Goal: Communication & Community: Answer question/provide support

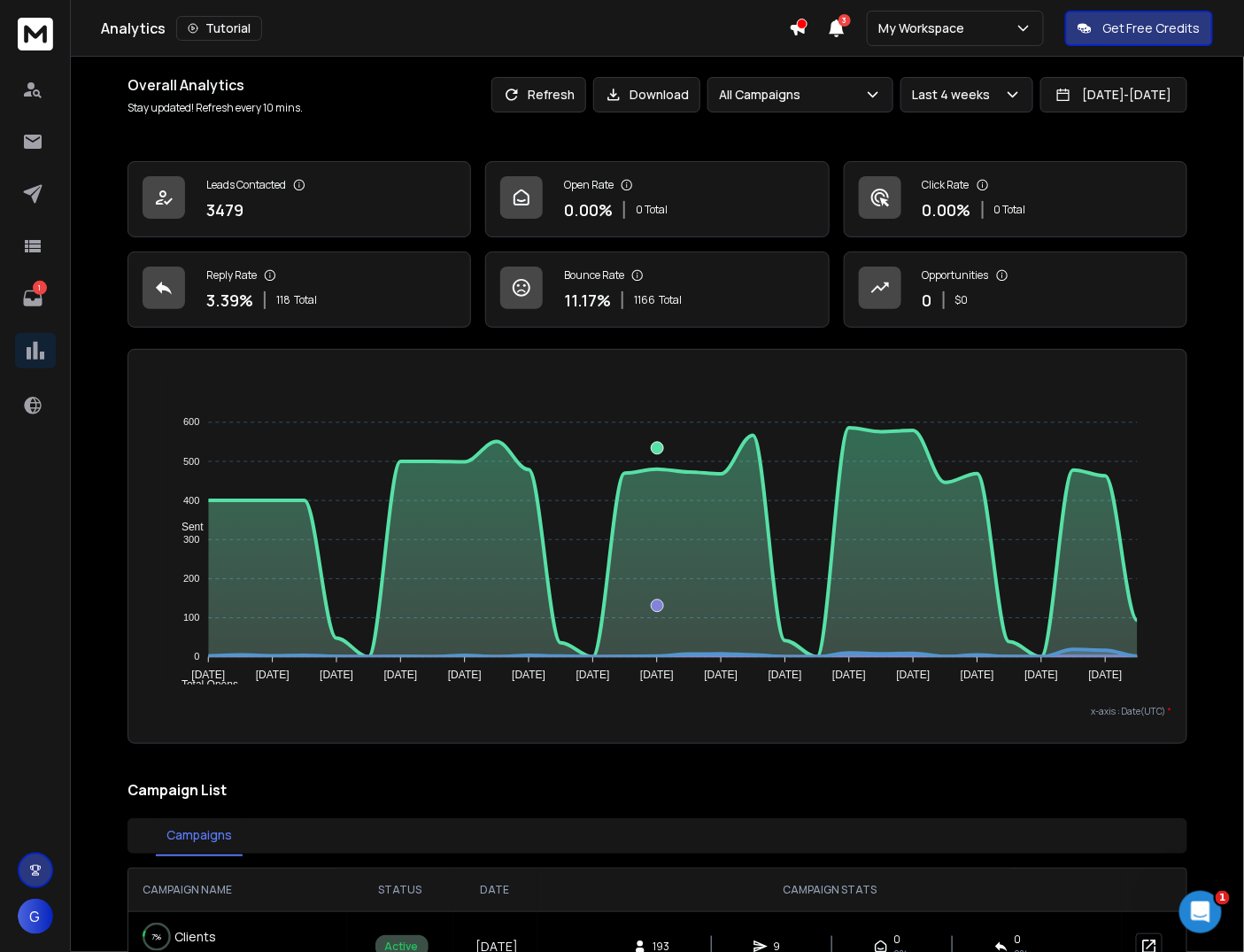
click at [527, 89] on p "Refresh" at bounding box center [551, 95] width 47 height 18
click at [8, 314] on div "1 G" at bounding box center [35, 476] width 70 height 952
click at [15, 306] on link "1" at bounding box center [33, 299] width 36 height 36
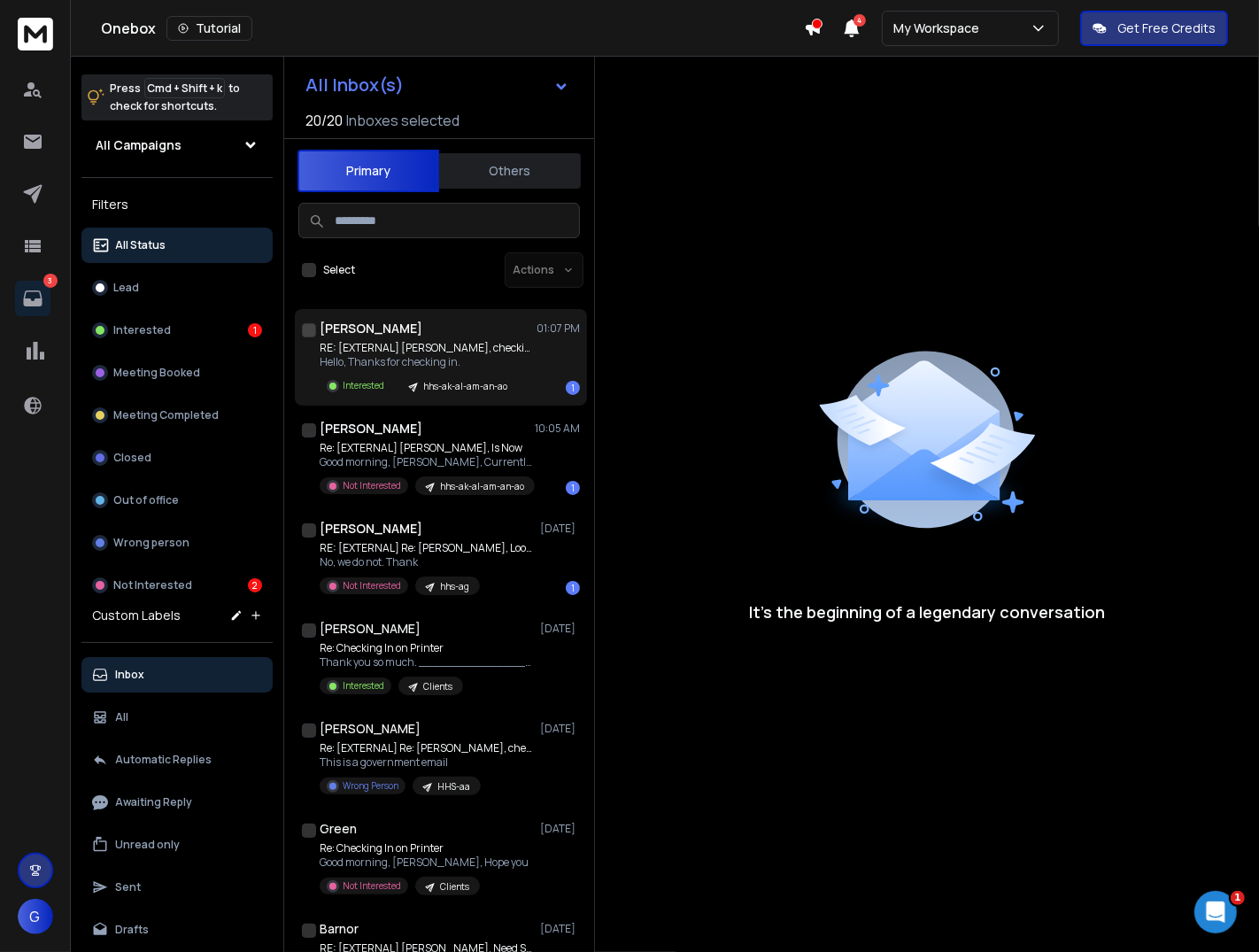
click at [355, 350] on p "RE: [EXTERNAL] [PERSON_NAME], checking back" at bounding box center [426, 348] width 212 height 14
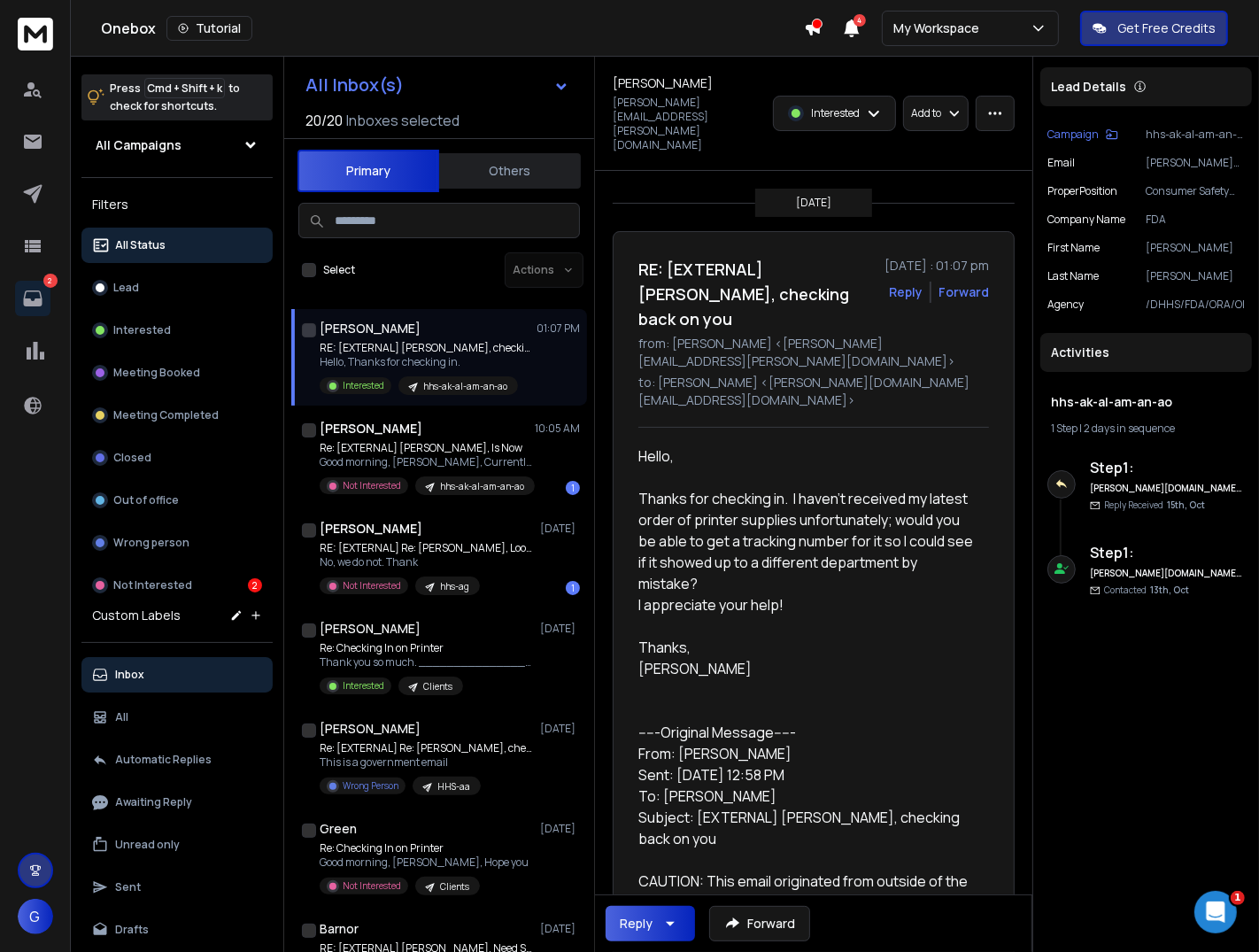
click at [923, 284] on button "Reply" at bounding box center [906, 293] width 34 height 18
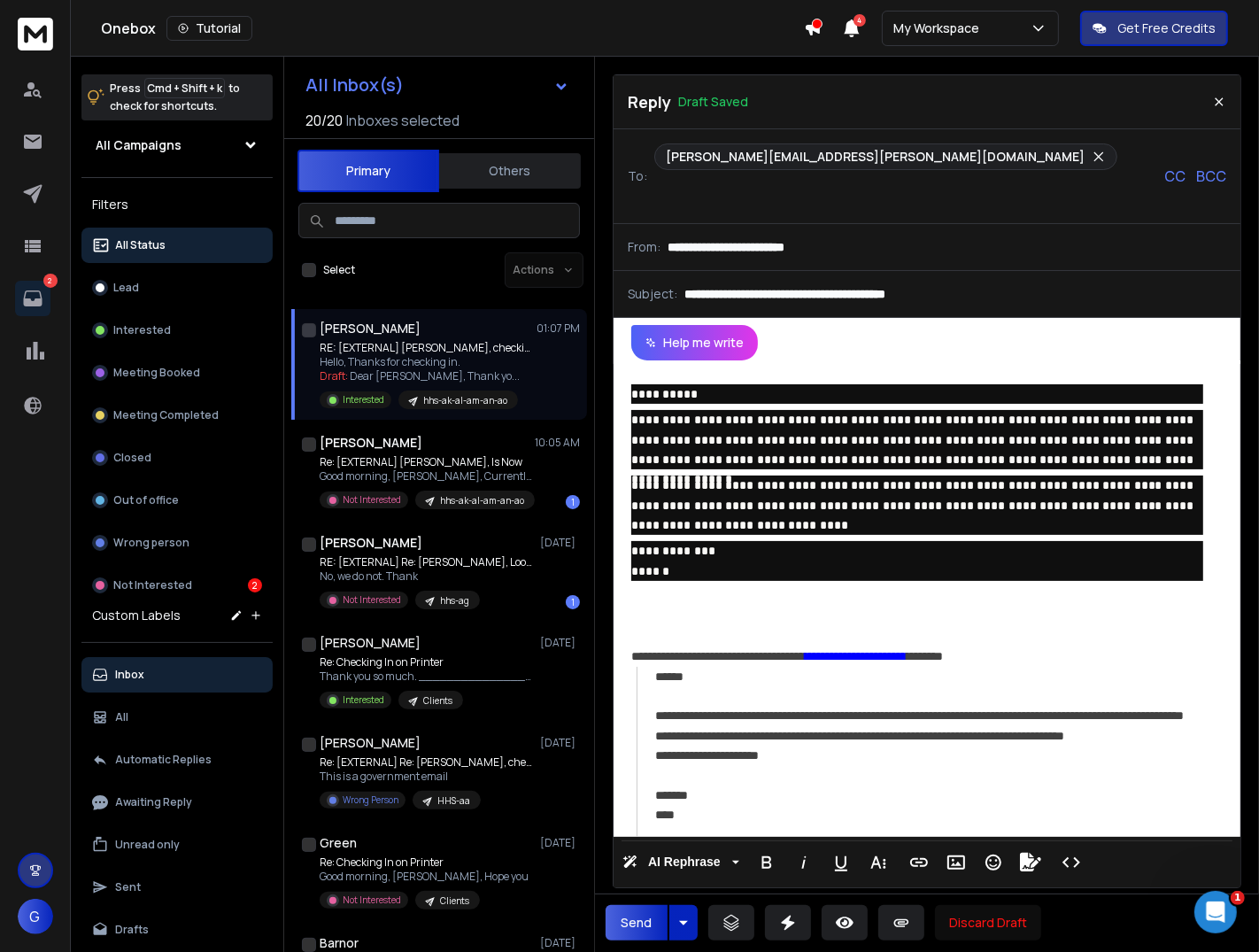
click at [984, 926] on button "Discard Draft" at bounding box center [988, 923] width 106 height 36
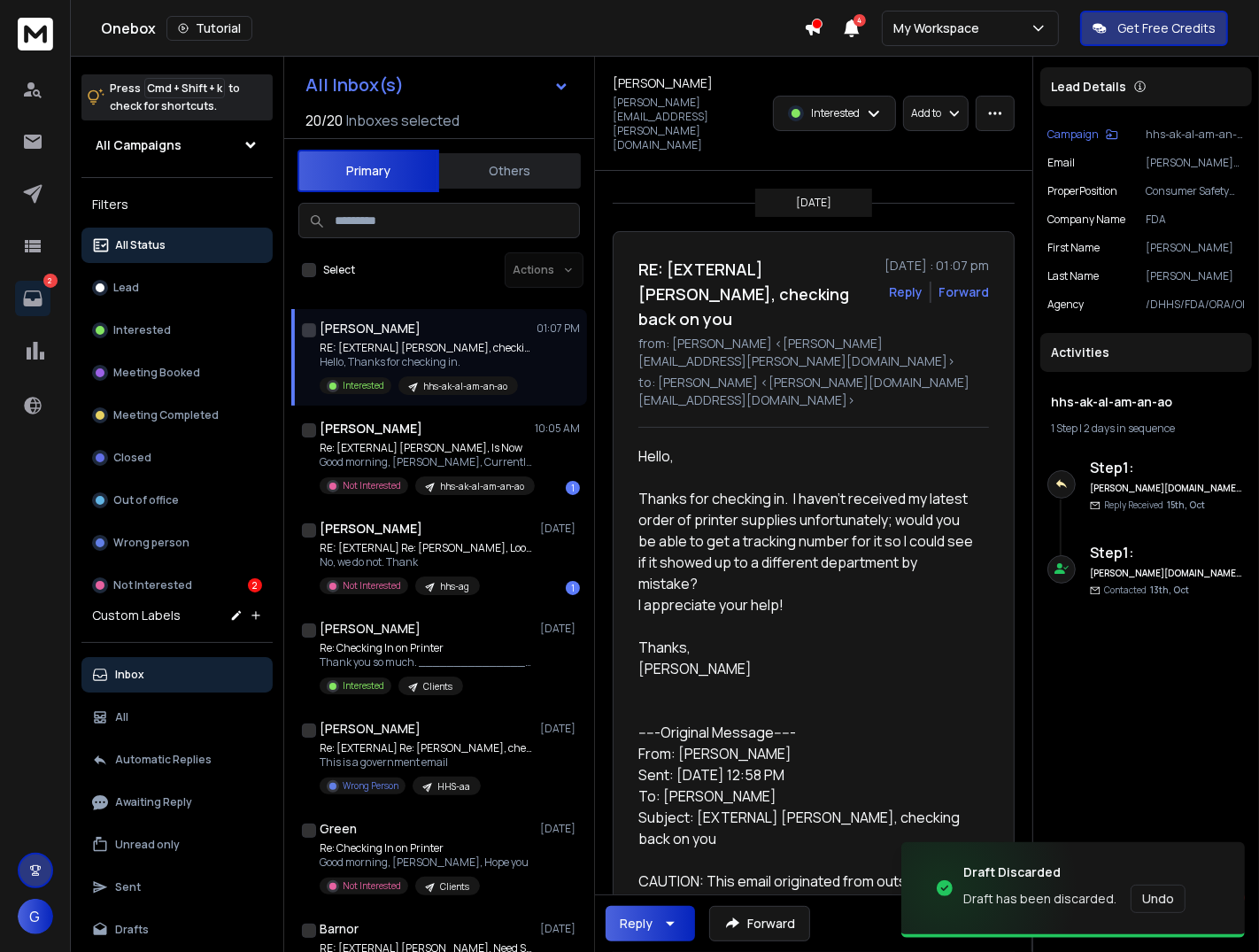
click at [923, 284] on button "Reply" at bounding box center [906, 293] width 34 height 18
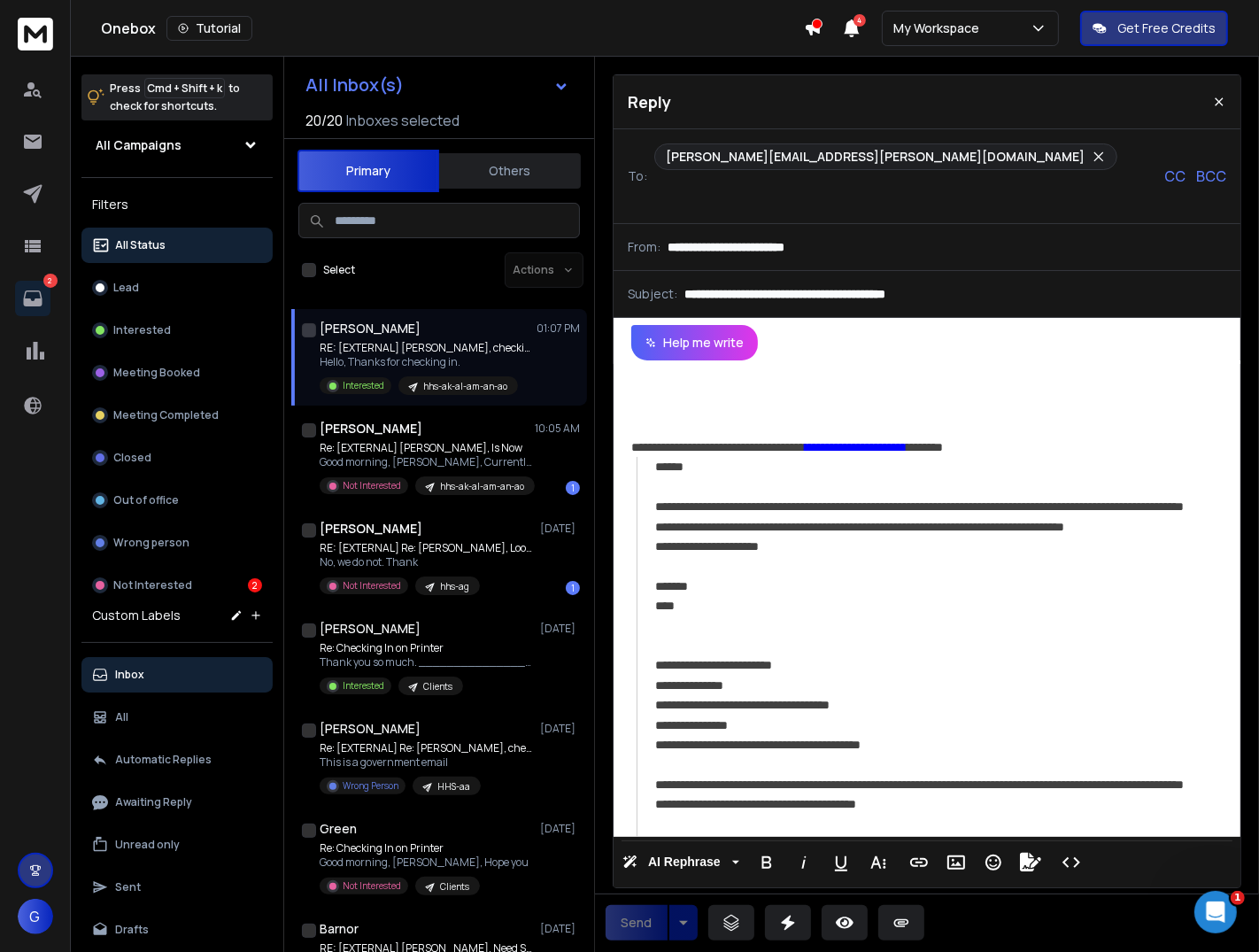
click at [661, 378] on div at bounding box center [927, 388] width 592 height 20
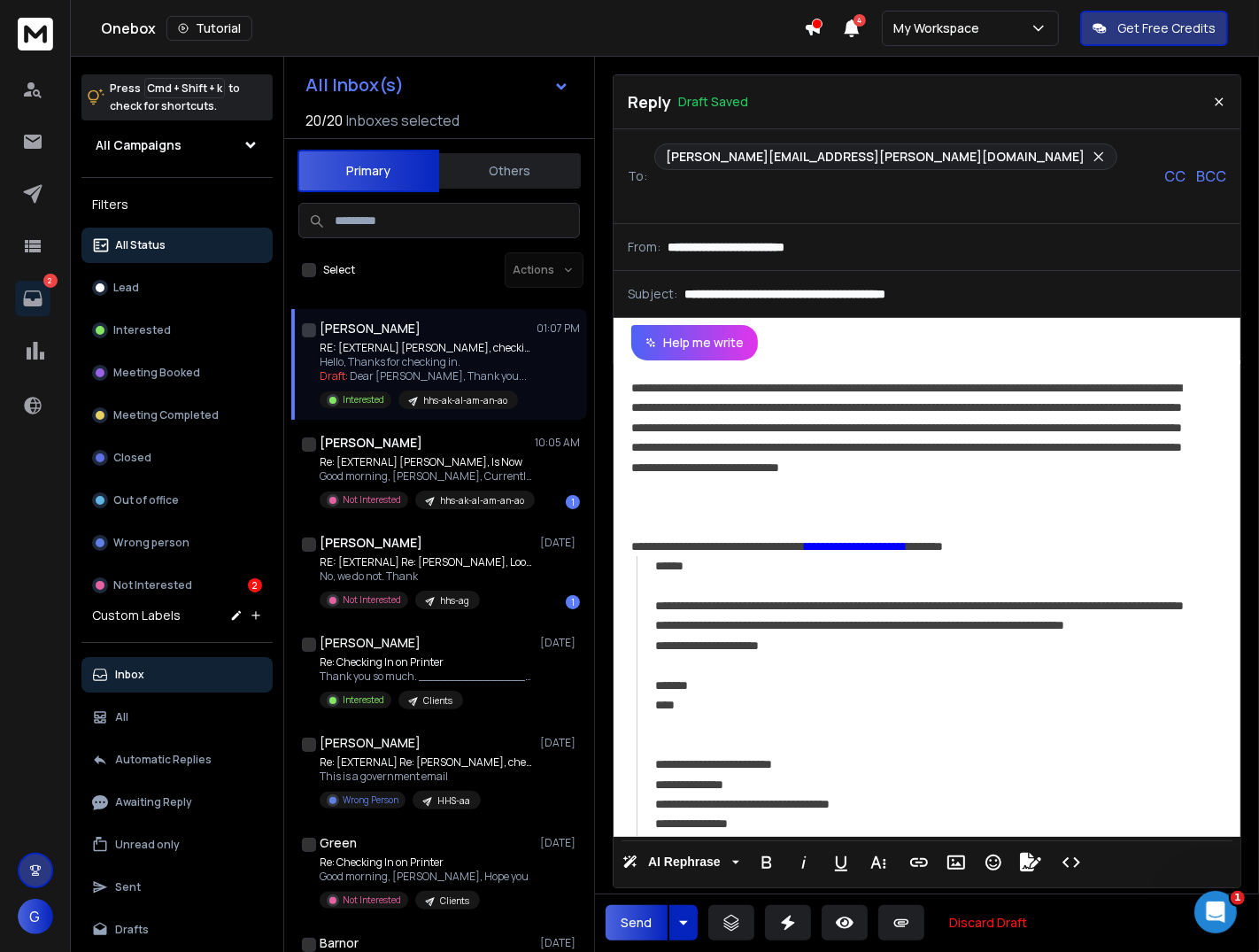
click at [716, 360] on div "**********" at bounding box center [927, 599] width 627 height 476
click at [695, 378] on div "**********" at bounding box center [917, 437] width 572 height 119
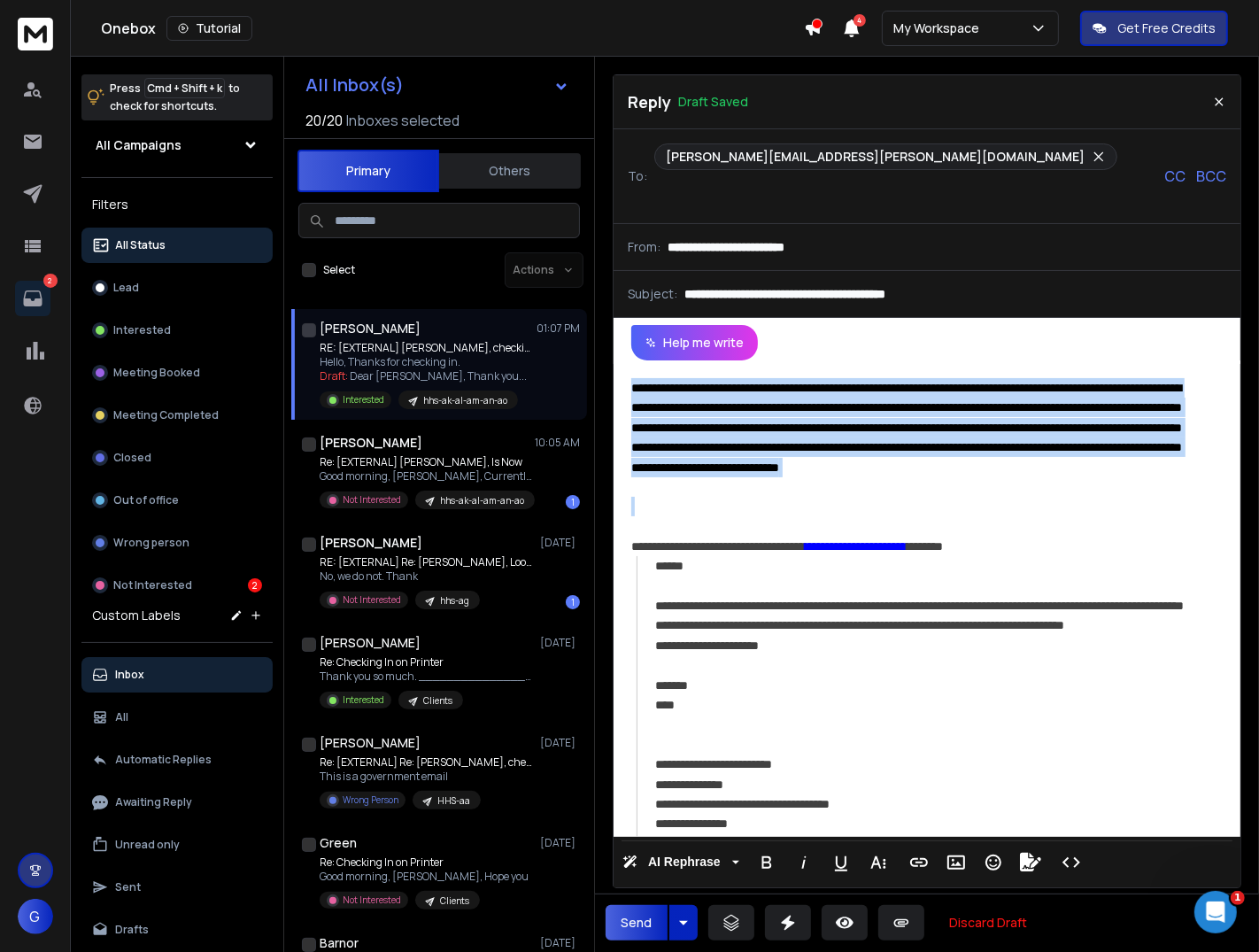
drag, startPoint x: 814, startPoint y: 465, endPoint x: 401, endPoint y: 148, distance: 520.6
click at [413, 175] on div "All Inbox(s) 20 / 20 Inboxes selected Primary Others Select Actions Heigel 01:0…" at bounding box center [772, 533] width 976 height 952
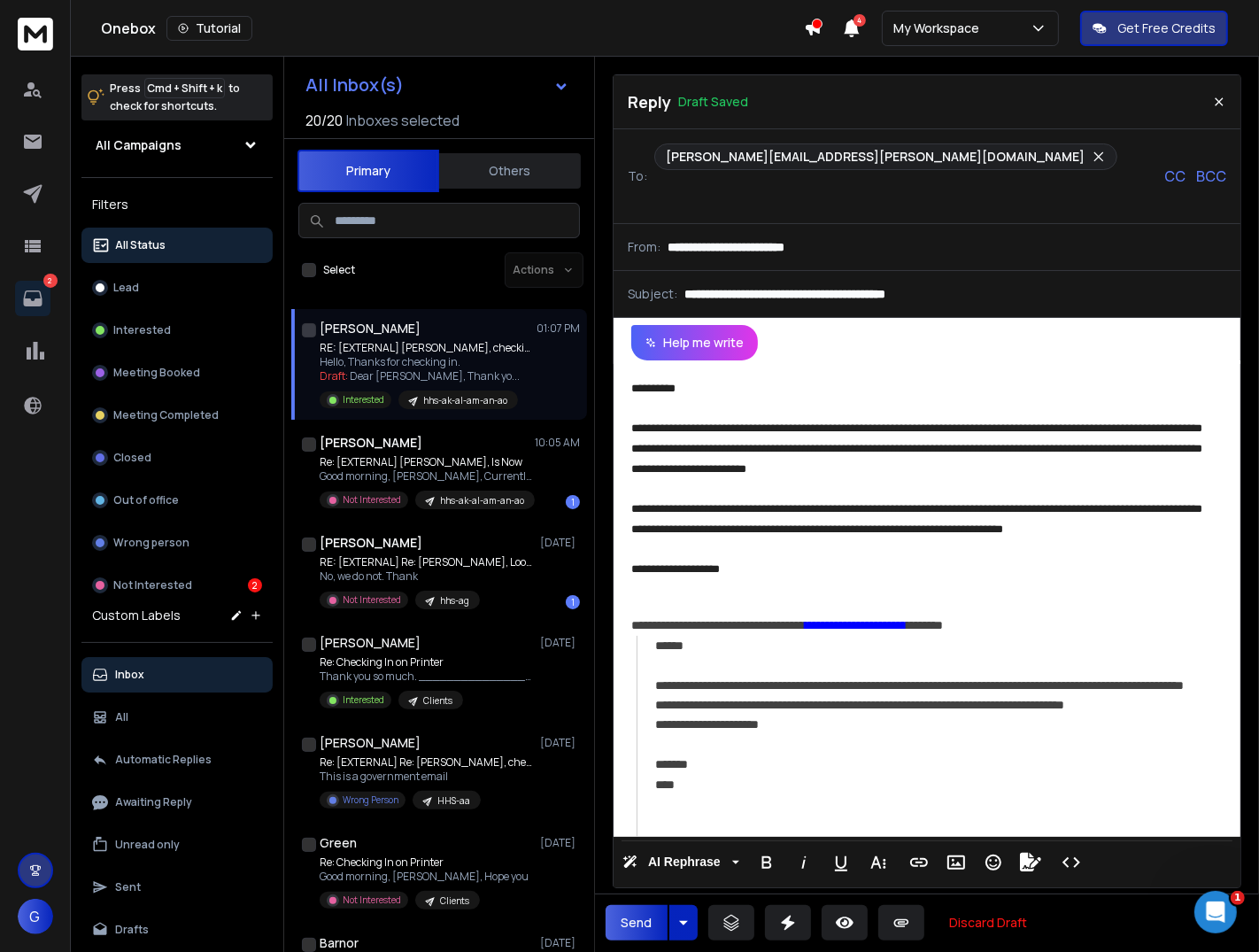
drag, startPoint x: 704, startPoint y: 535, endPoint x: 717, endPoint y: 526, distance: 15.8
click at [704, 563] on span "**********" at bounding box center [675, 568] width 88 height 12
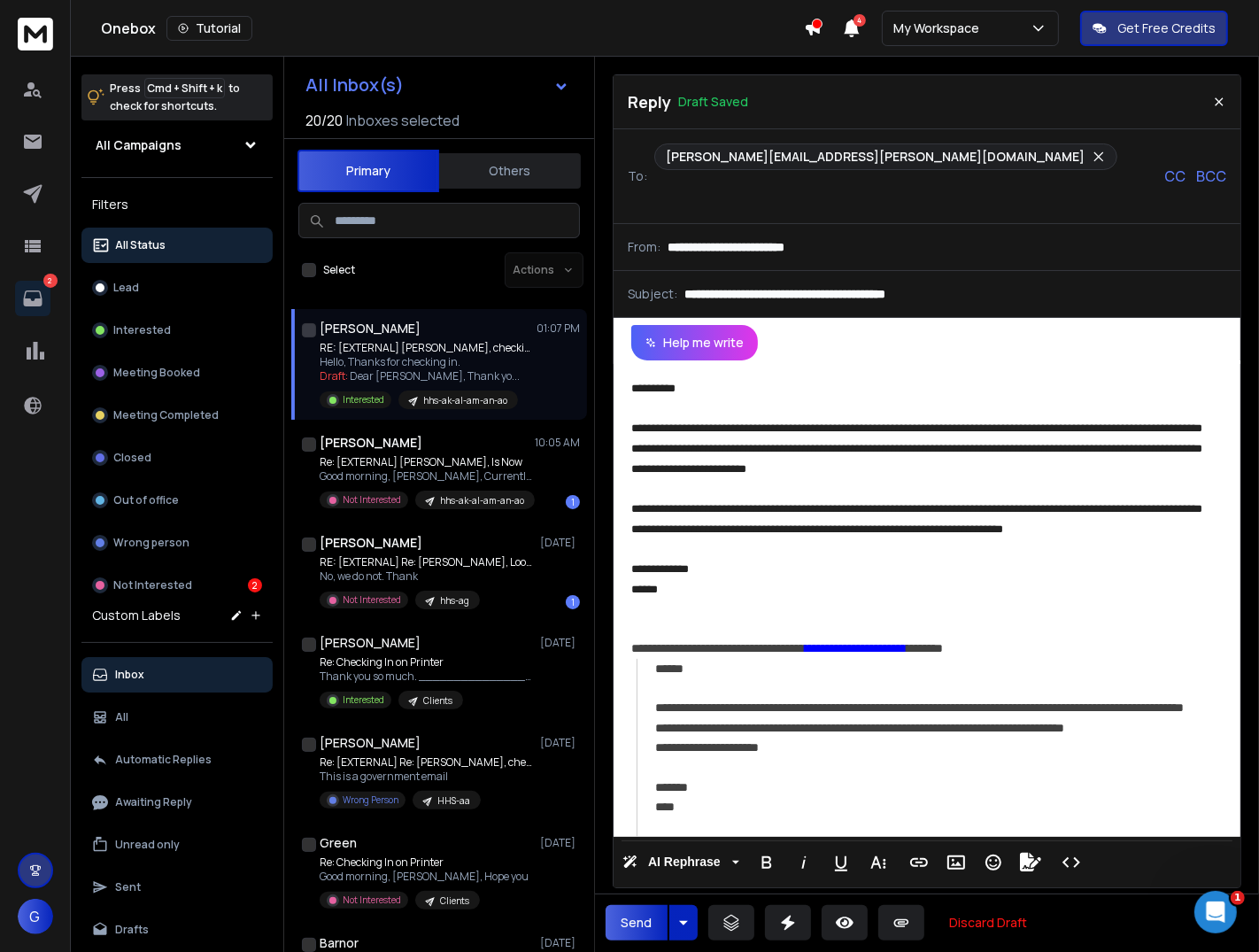
click at [644, 920] on button "Send" at bounding box center [636, 923] width 62 height 36
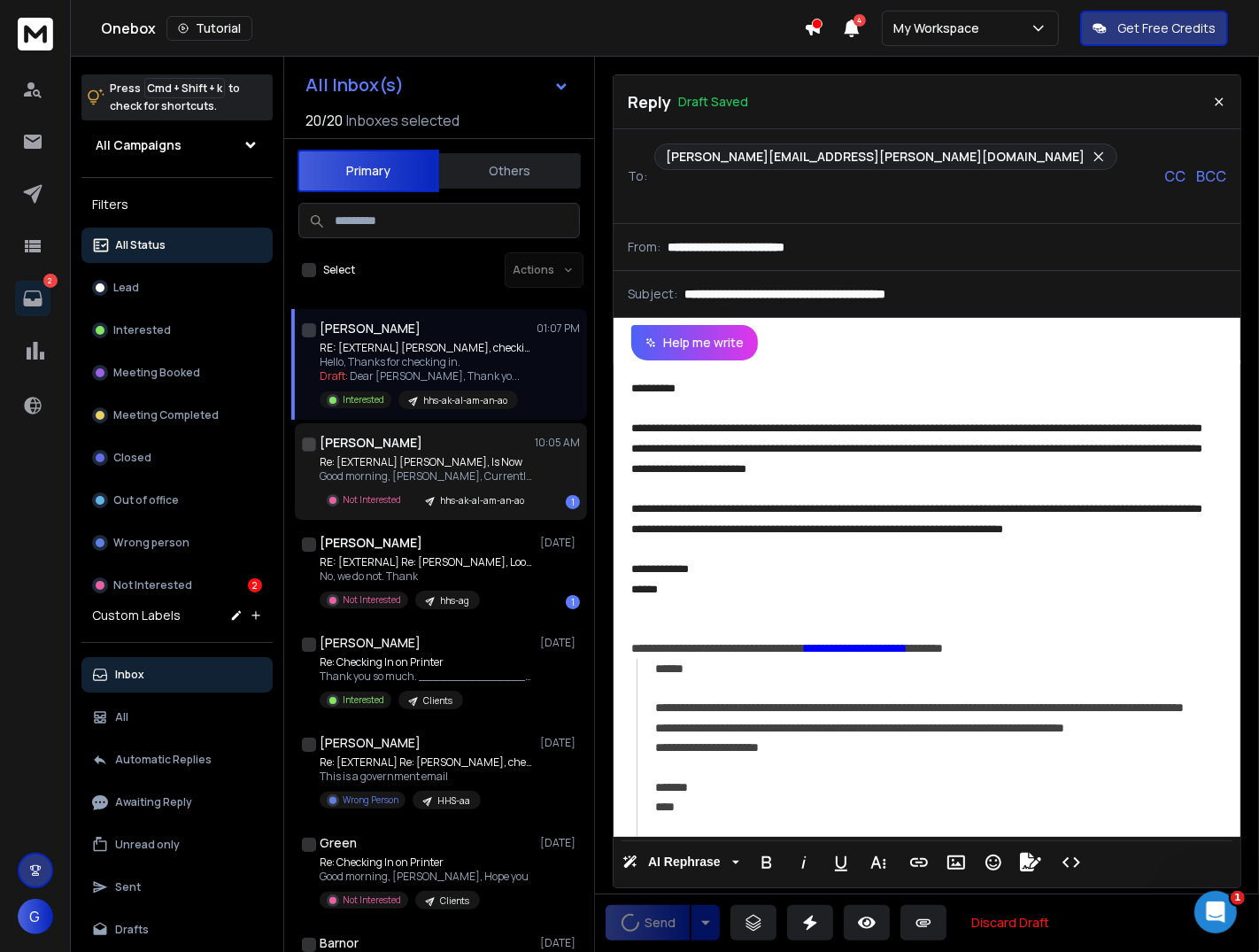
click at [388, 450] on div "Colson 10:05 AM" at bounding box center [450, 443] width 261 height 18
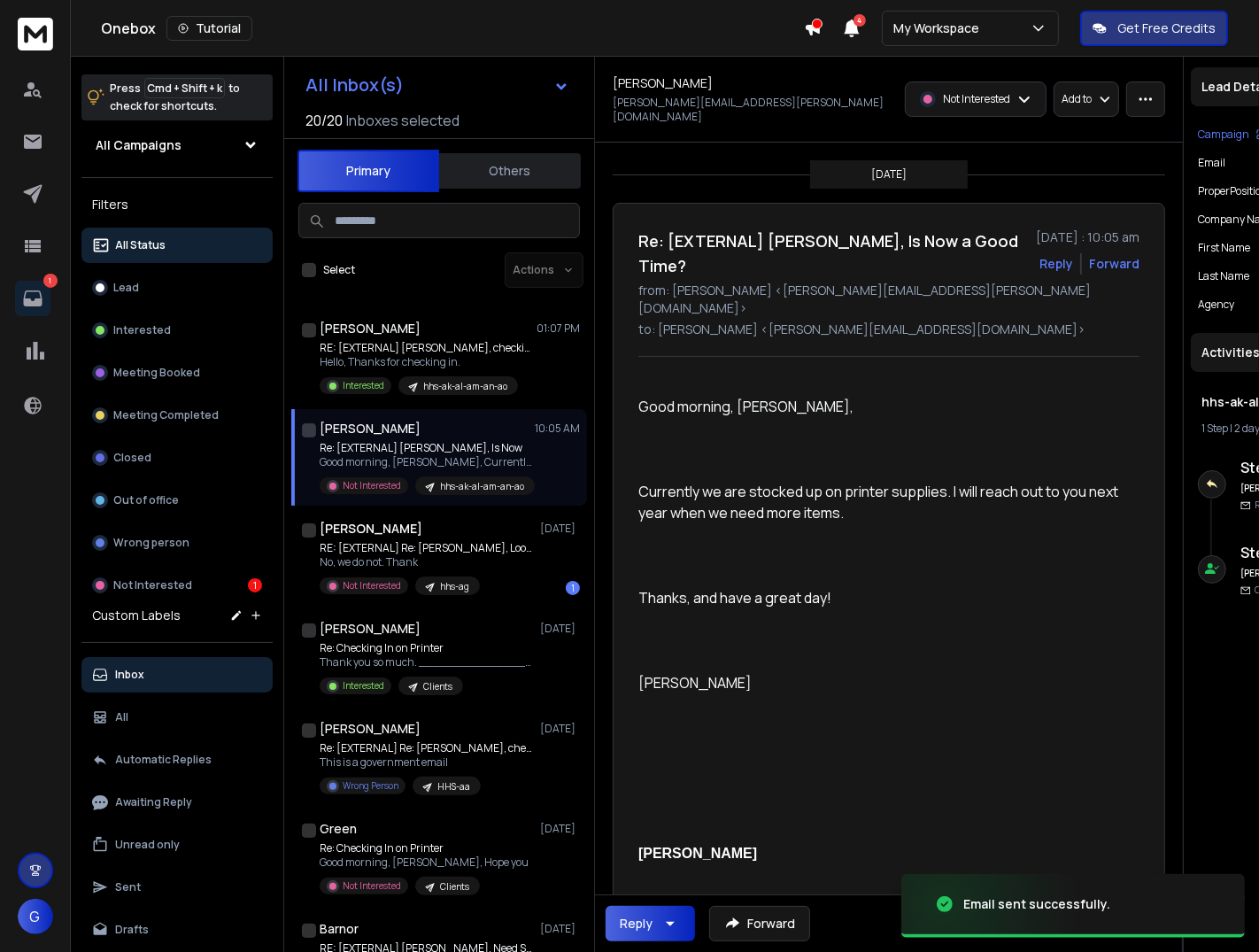
drag, startPoint x: 633, startPoint y: 238, endPoint x: 645, endPoint y: 231, distance: 13.9
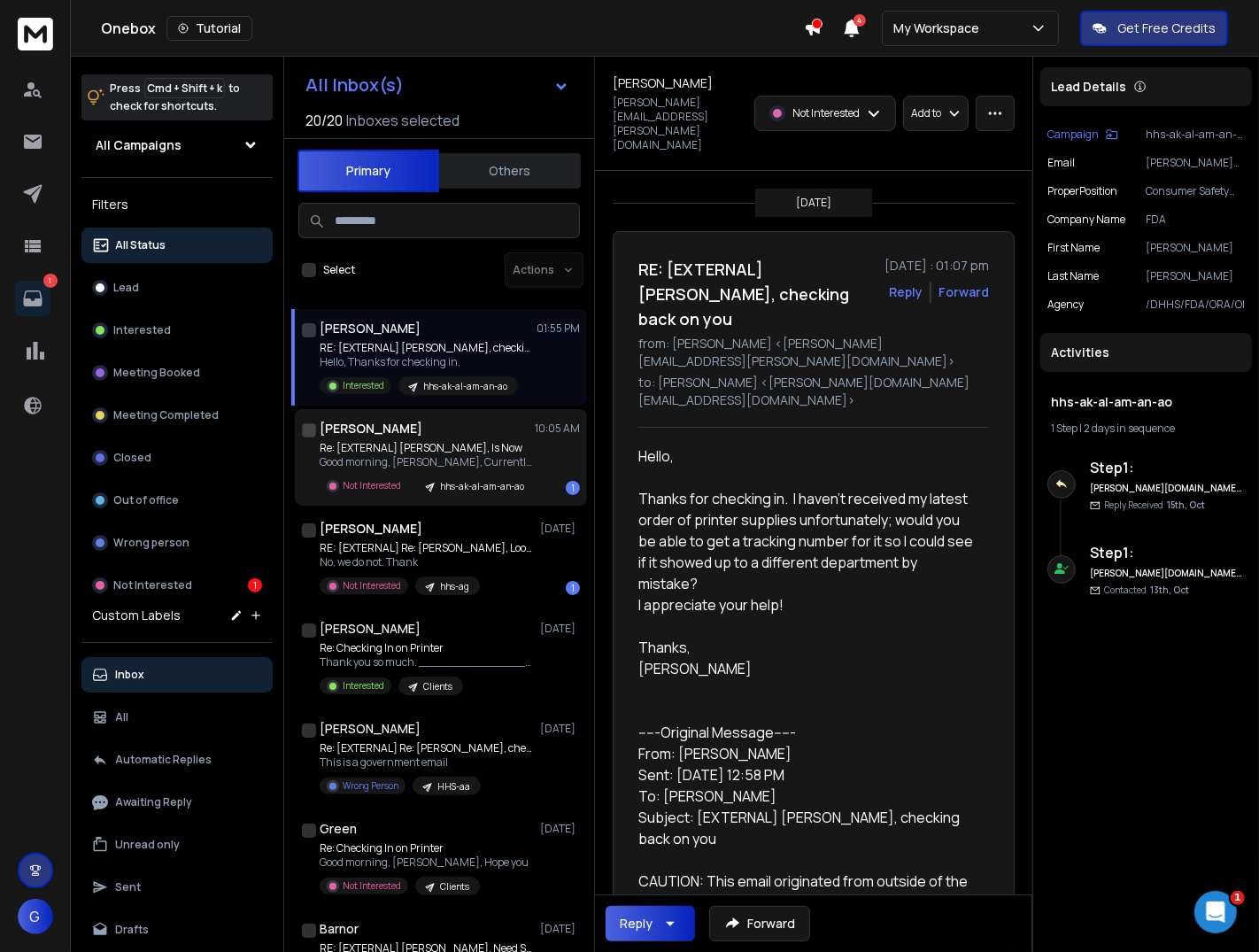
click at [360, 431] on h1 "Colson" at bounding box center [370, 428] width 103 height 18
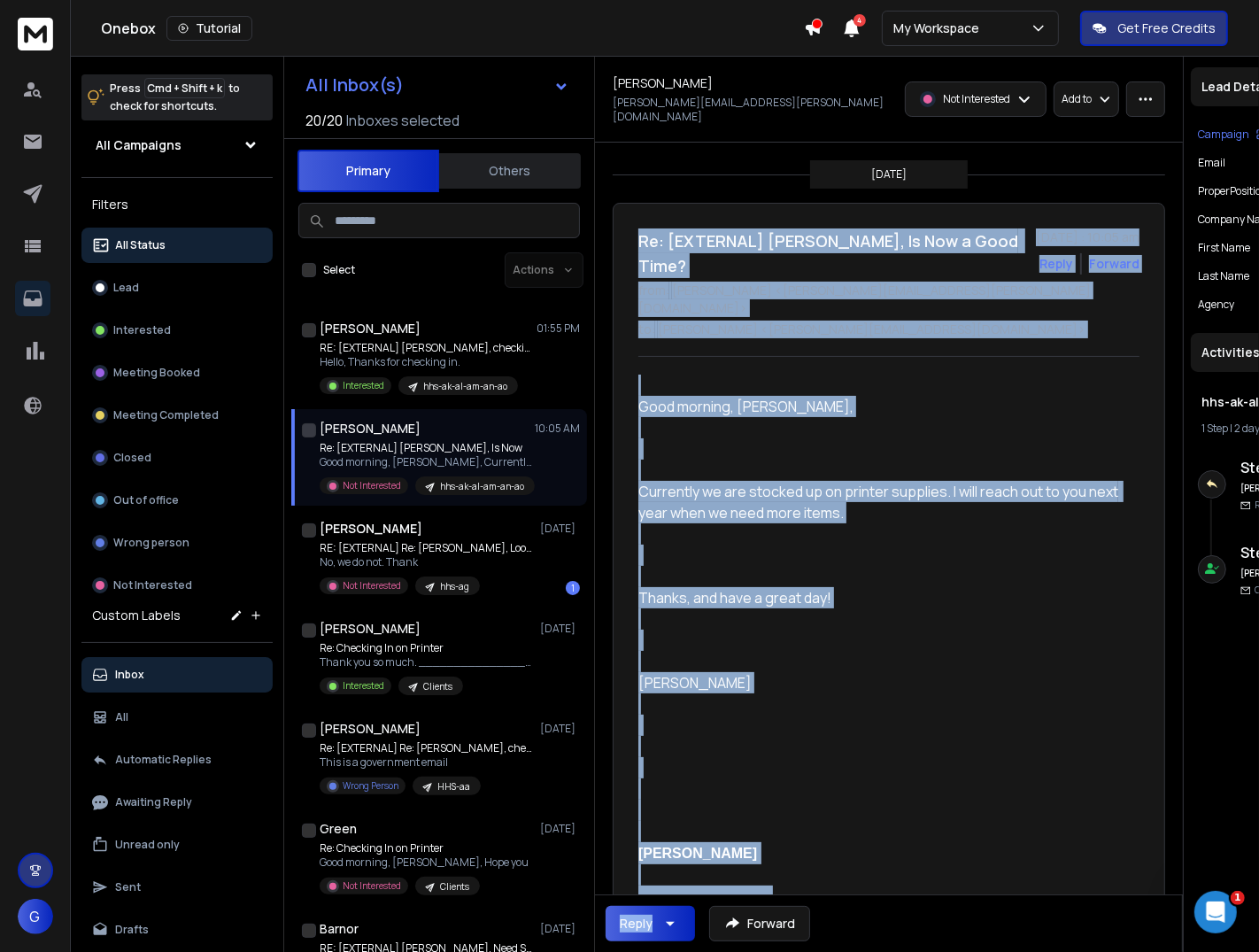
drag, startPoint x: 636, startPoint y: 225, endPoint x: 826, endPoint y: 768, distance: 575.3
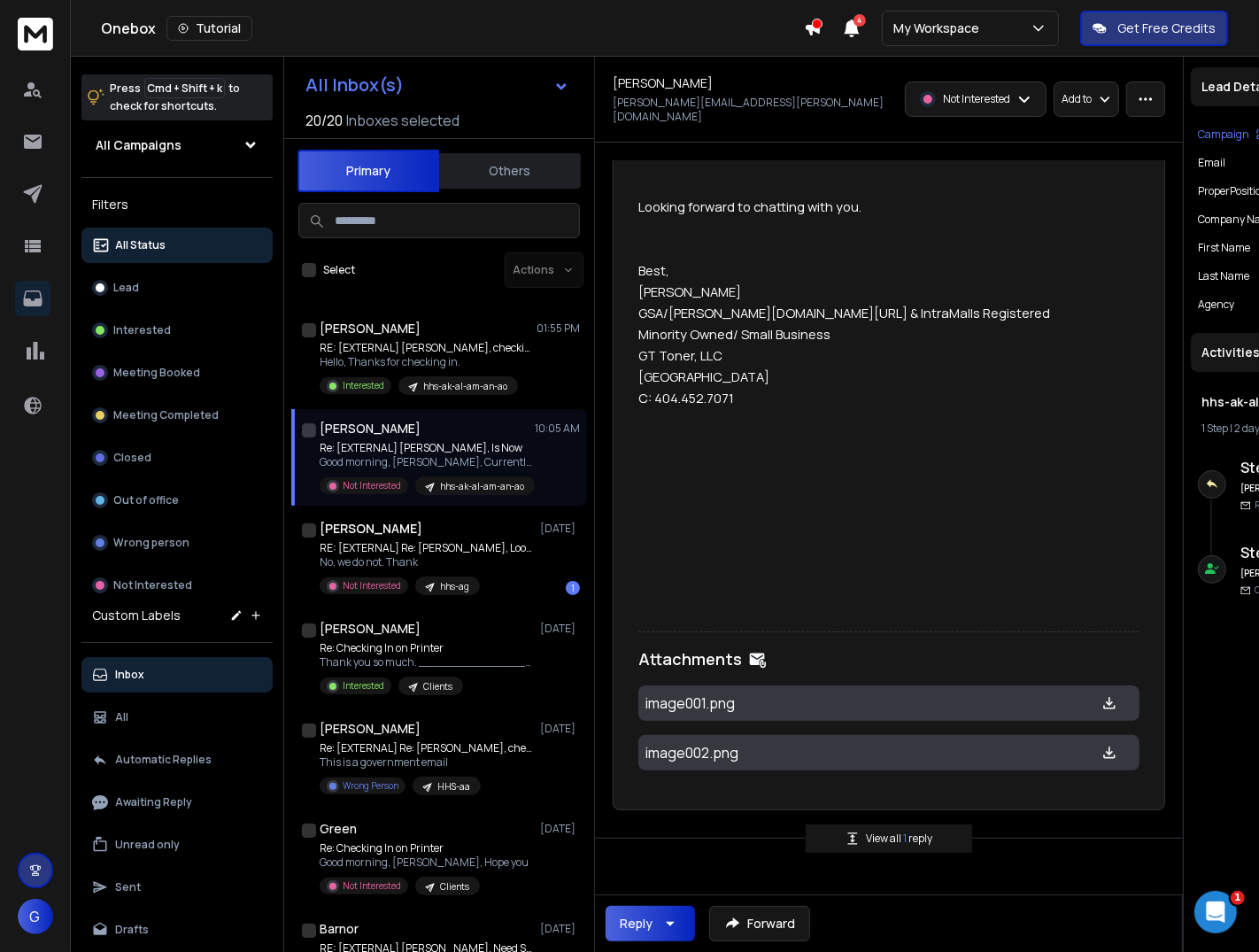
scroll to position [2469, 0]
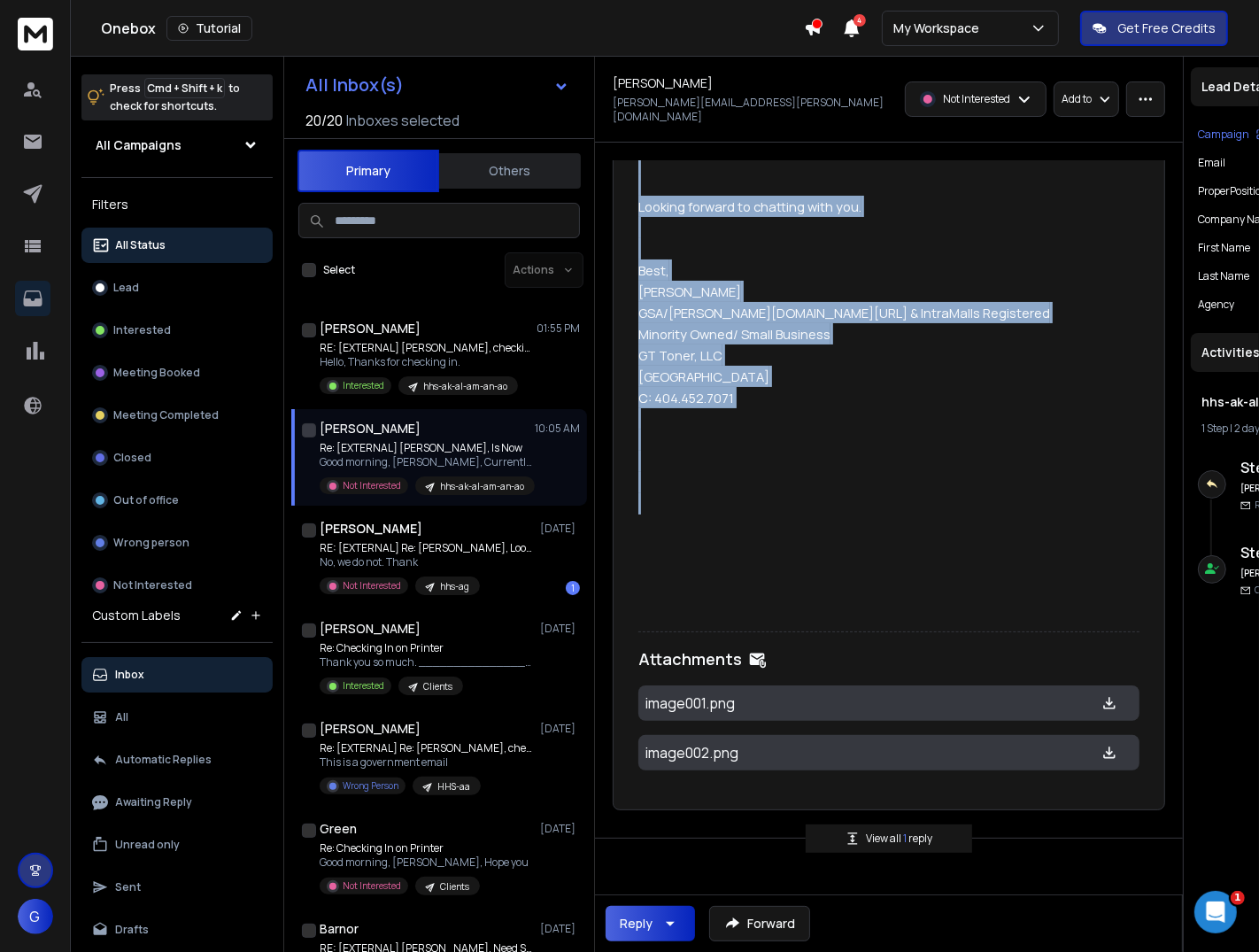
copy div "Re: [EXTERNAL] Kimberly, Is Now a Good Time? 15 October 2025 : 10:05 am Reply F…"
click at [635, 923] on div "Reply" at bounding box center [636, 923] width 33 height 18
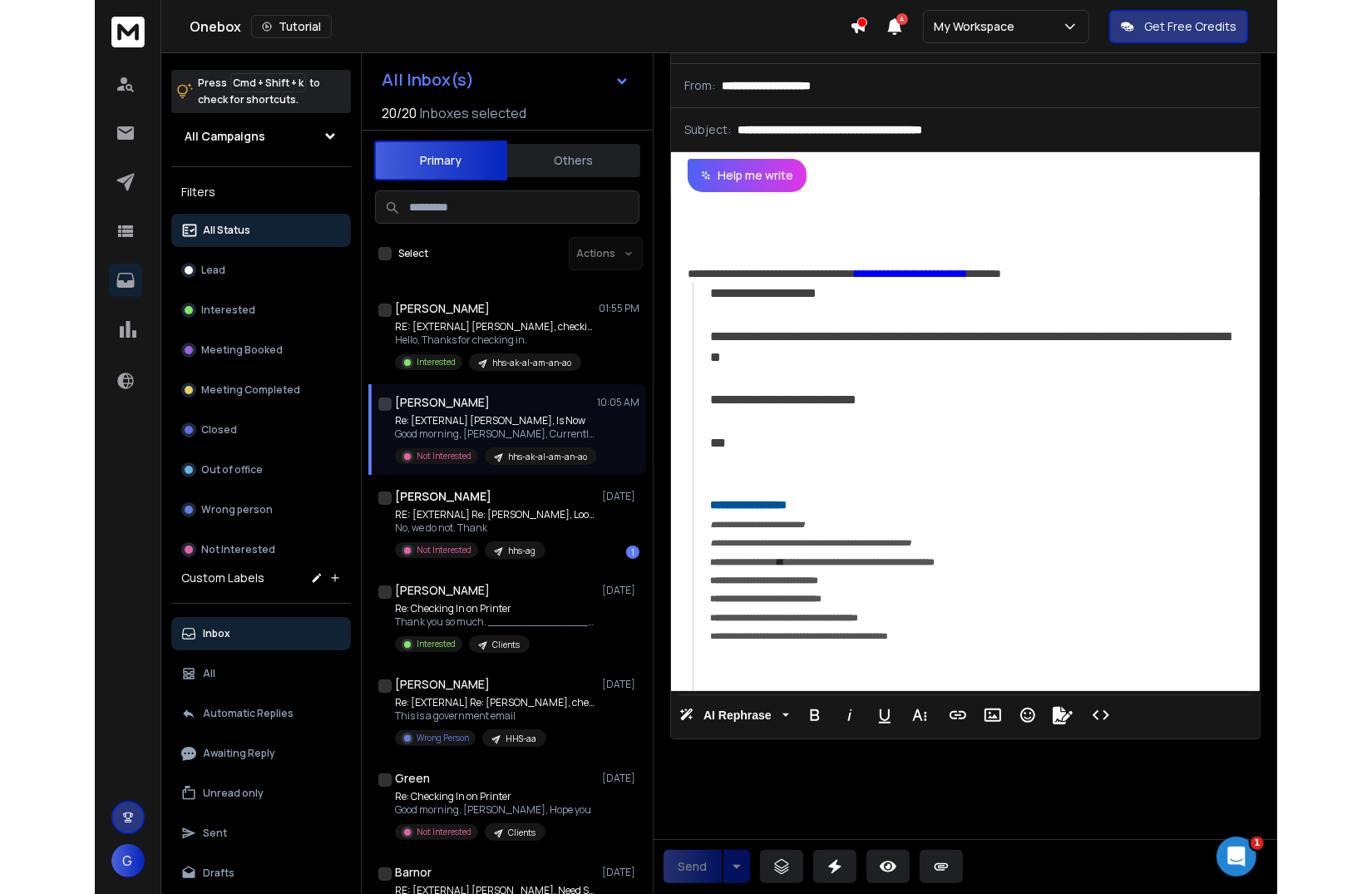
scroll to position [0, 0]
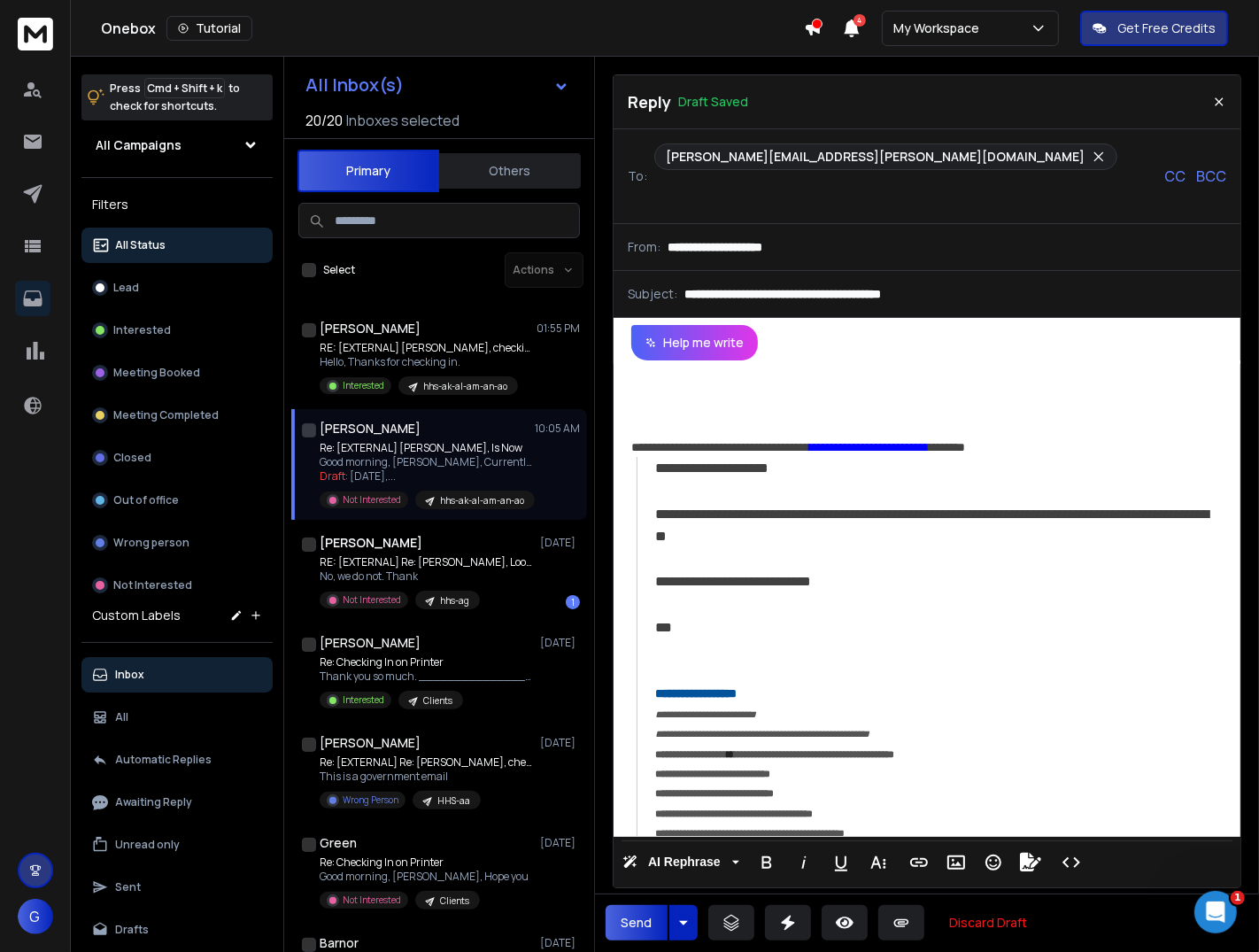
paste div
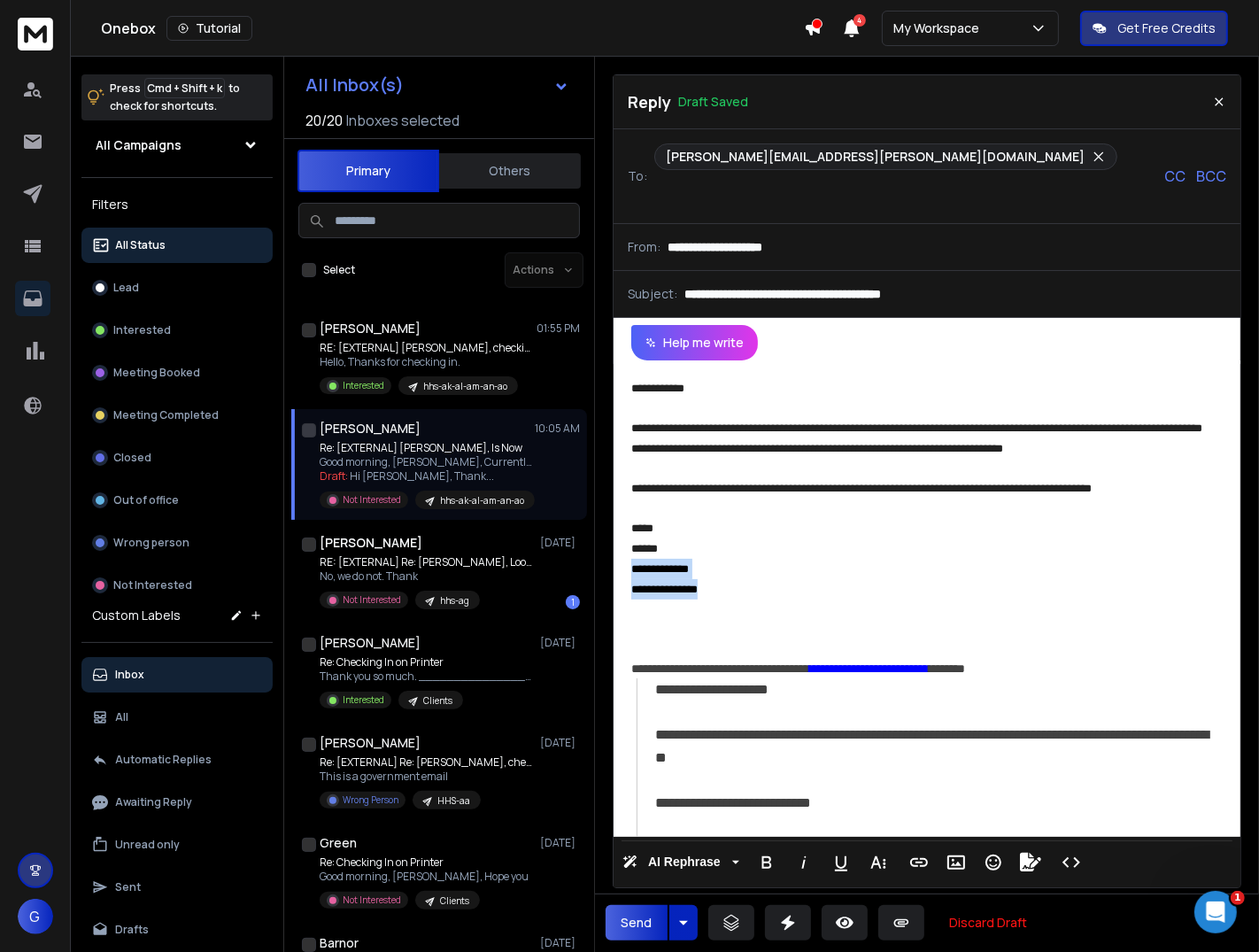
drag, startPoint x: 727, startPoint y: 546, endPoint x: 621, endPoint y: 532, distance: 106.9
click at [621, 532] on div "**********" at bounding box center [927, 599] width 627 height 476
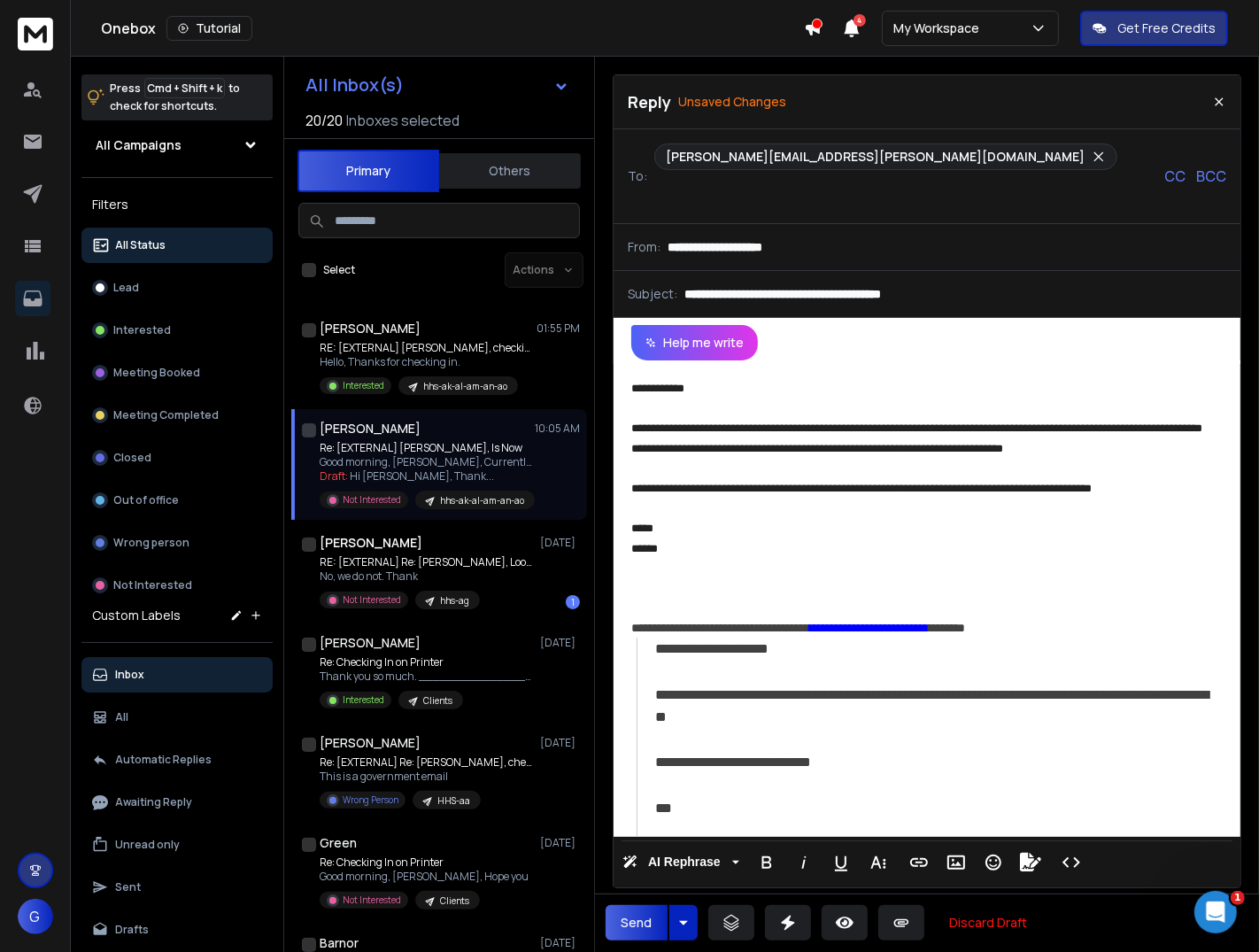
click at [639, 918] on button "Send" at bounding box center [636, 923] width 62 height 36
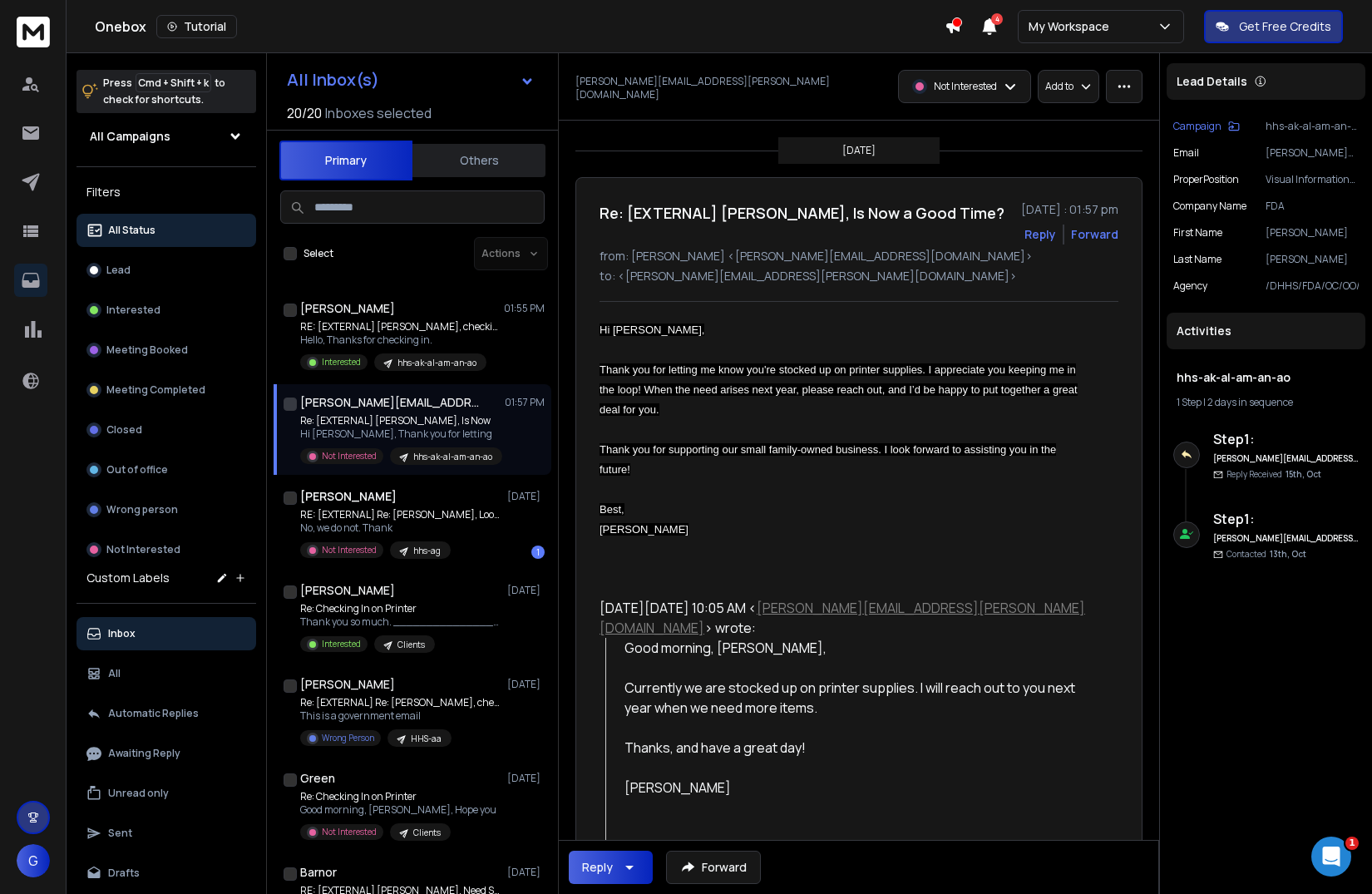
click at [1182, 260] on p "Colson" at bounding box center [1312, 260] width 93 height 13
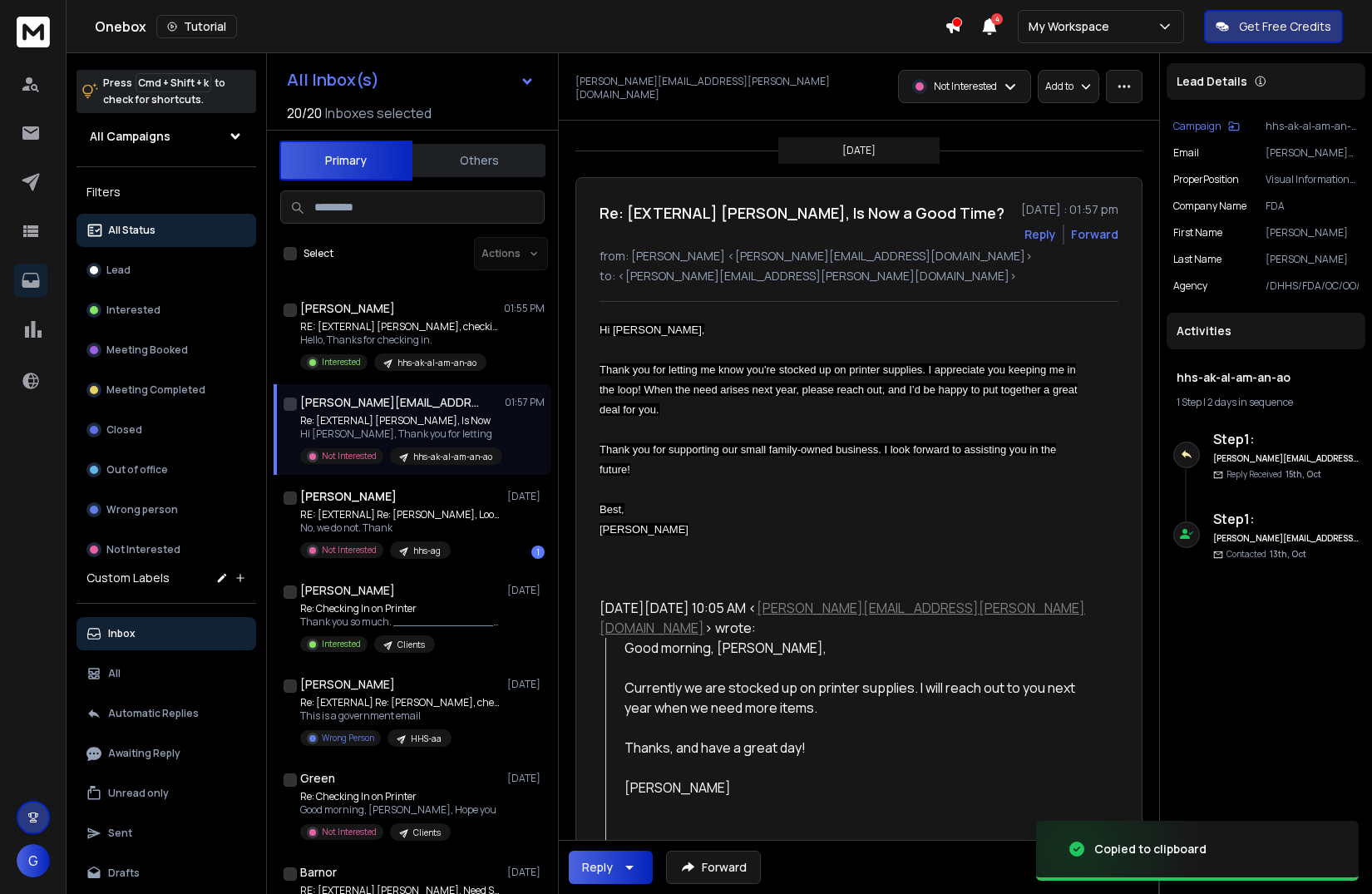
click at [1182, 124] on p "Campaign" at bounding box center [1198, 127] width 49 height 13
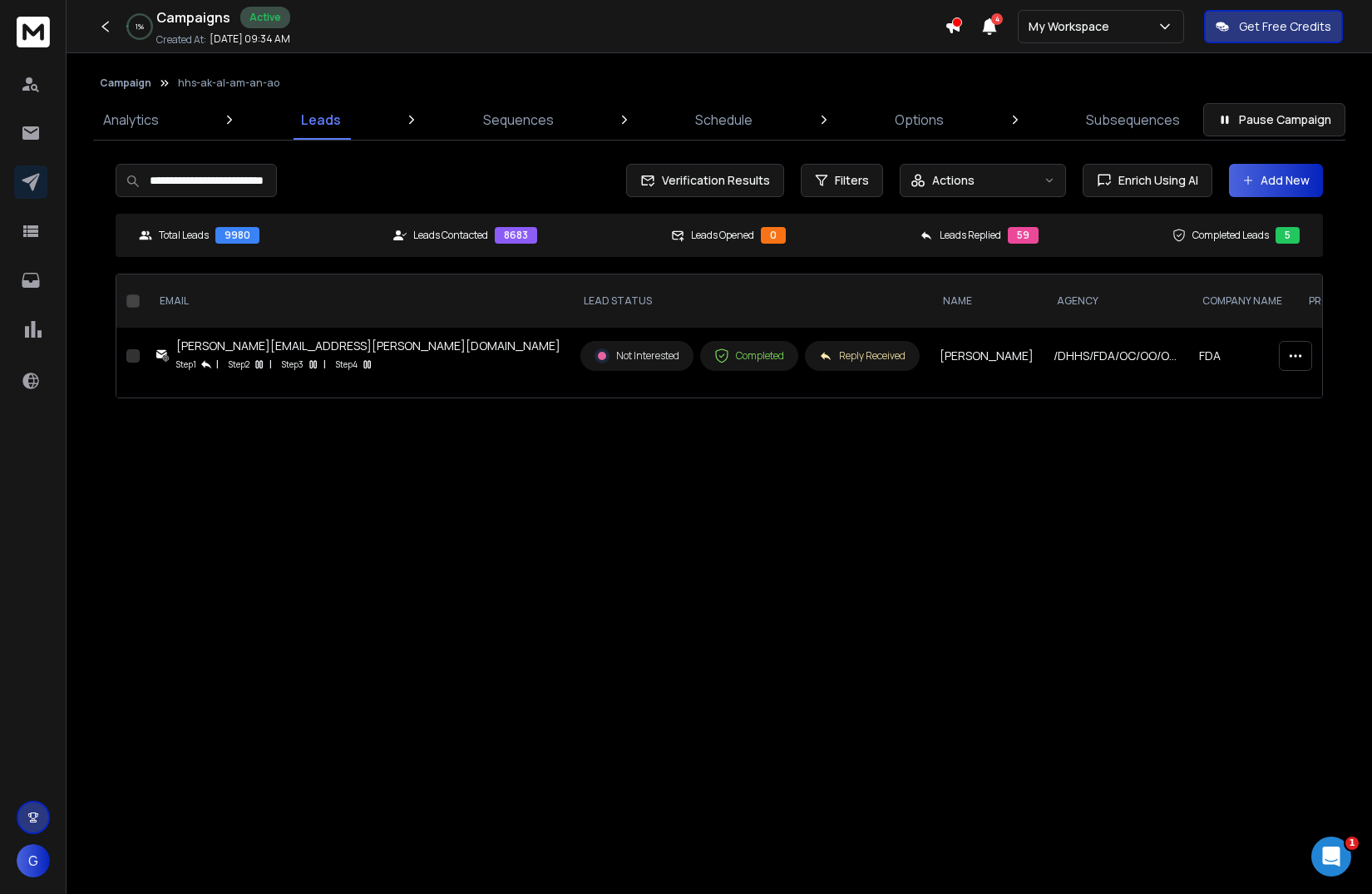
click at [1182, 357] on icon "button" at bounding box center [1296, 355] width 13 height 3
click at [594, 364] on div "Not Interested" at bounding box center [636, 356] width 85 height 15
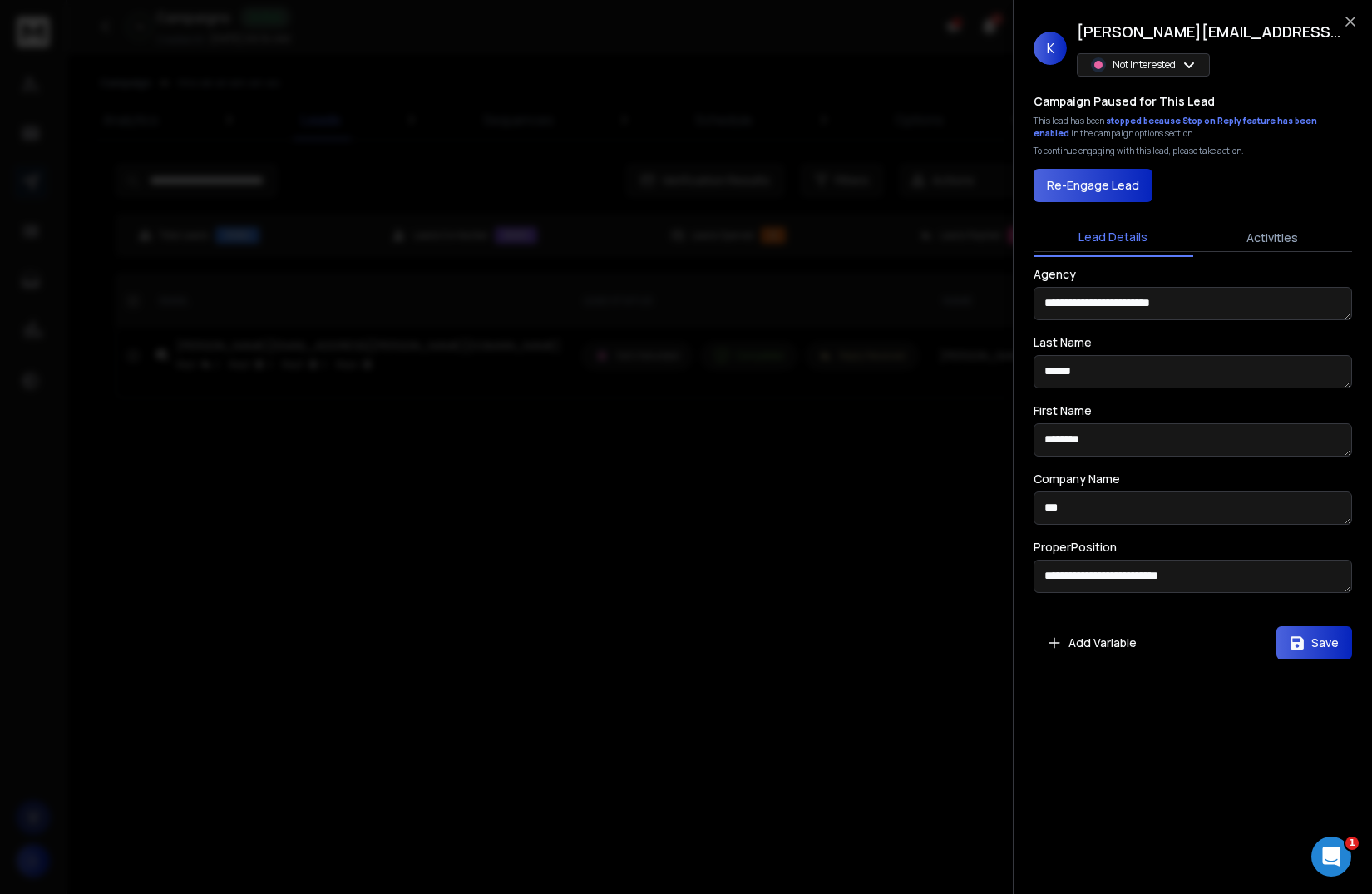
click at [1121, 183] on button "Re-Engage Lead" at bounding box center [1093, 185] width 119 height 34
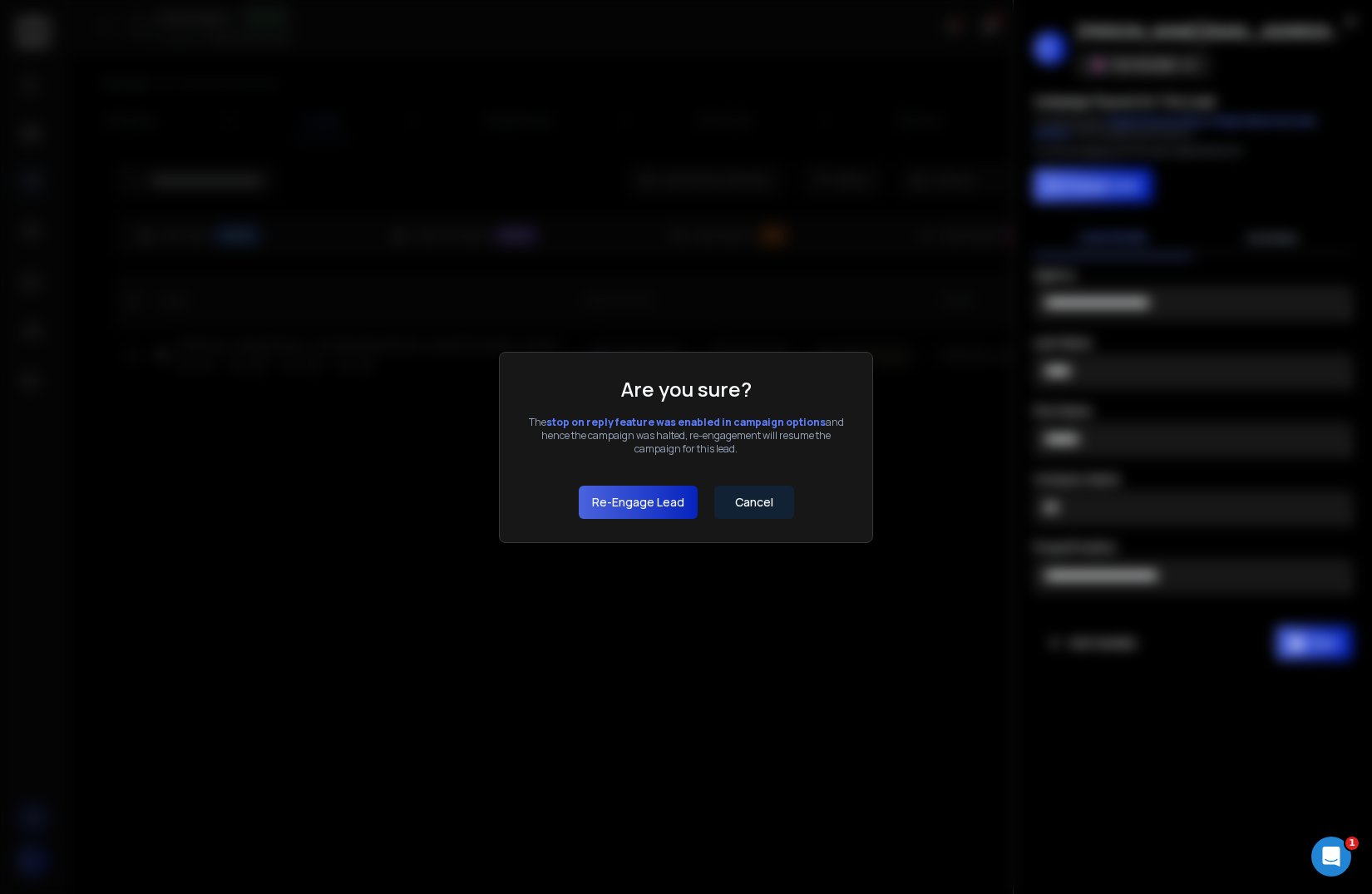
click at [635, 504] on button "Re-Engage Lead" at bounding box center [639, 502] width 119 height 34
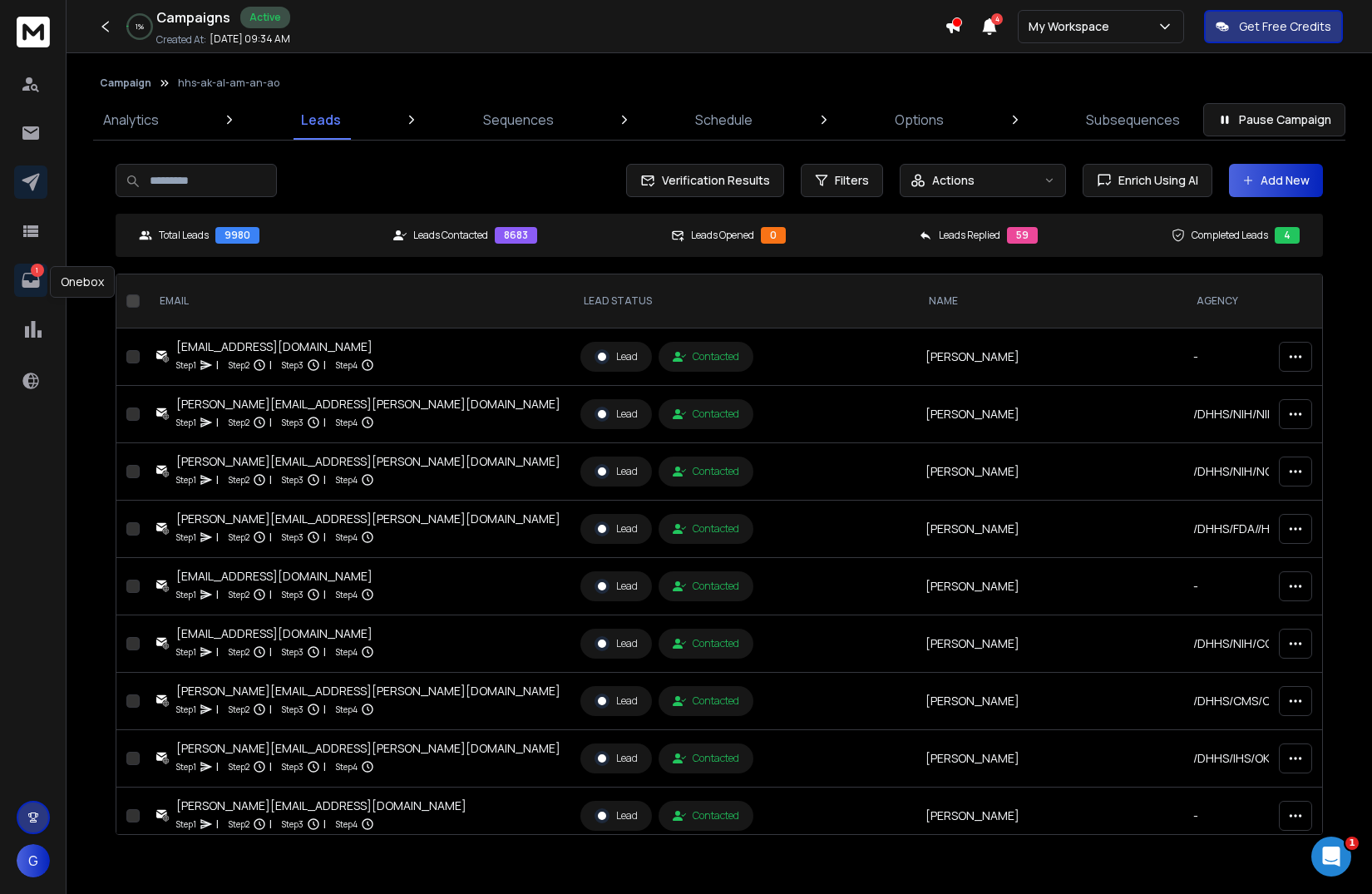
click at [32, 281] on icon at bounding box center [31, 280] width 20 height 20
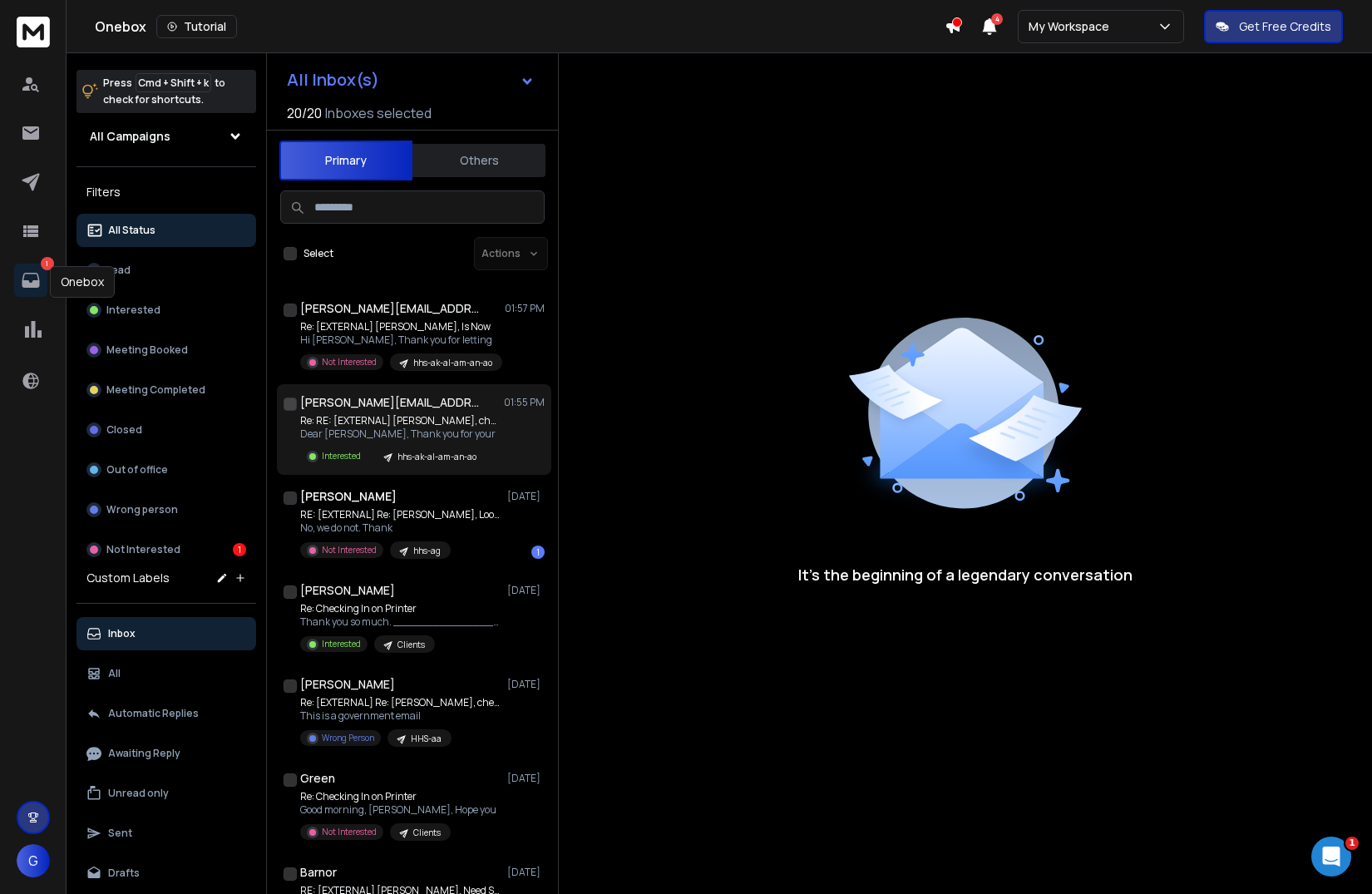
click at [361, 407] on h1 "[PERSON_NAME][EMAIL_ADDRESS][PERSON_NAME][DOMAIN_NAME]" at bounding box center [391, 402] width 183 height 17
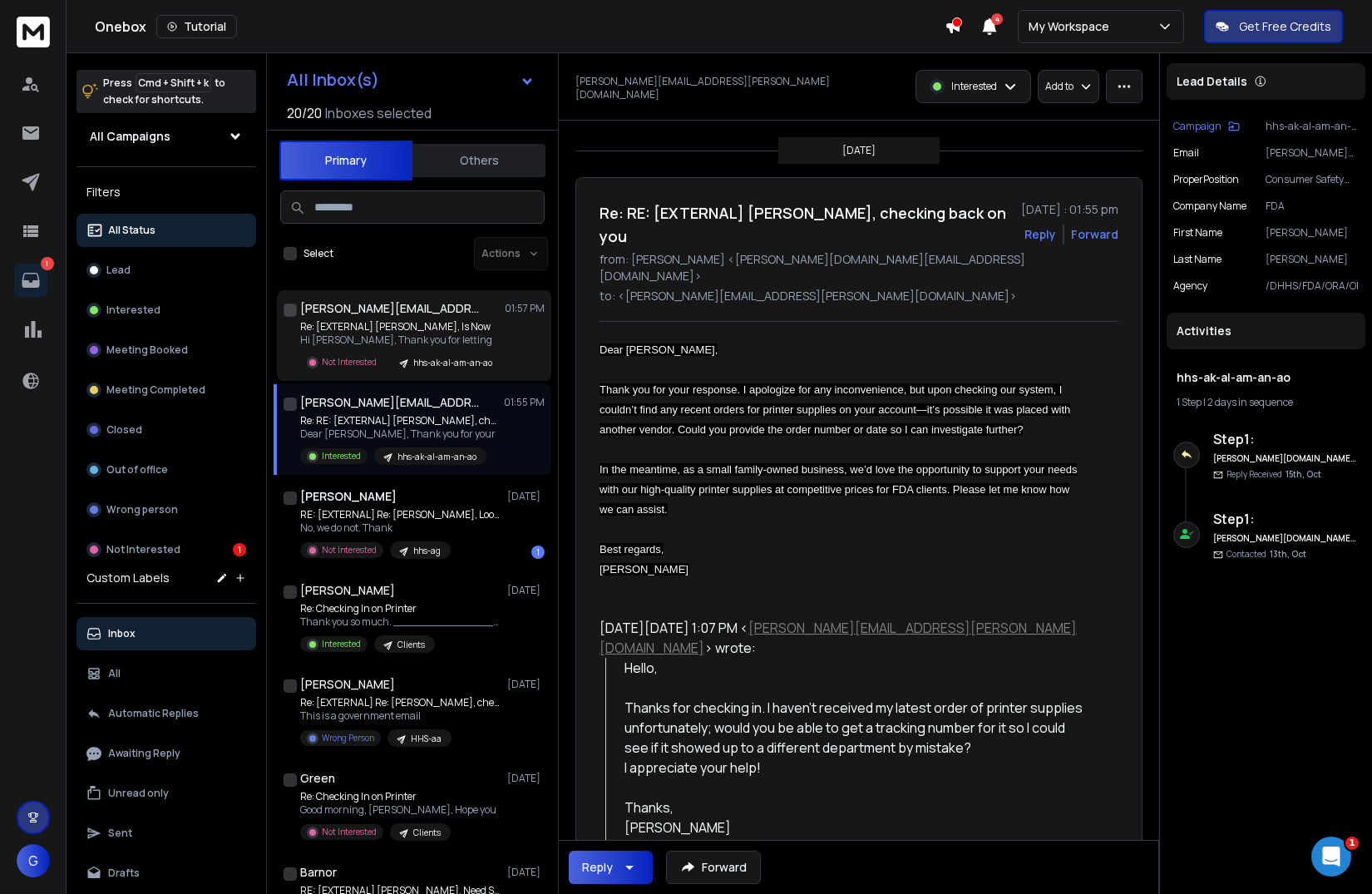
click at [350, 325] on p "Re: [EXTERNAL] [PERSON_NAME], Is Now" at bounding box center [400, 327] width 199 height 13
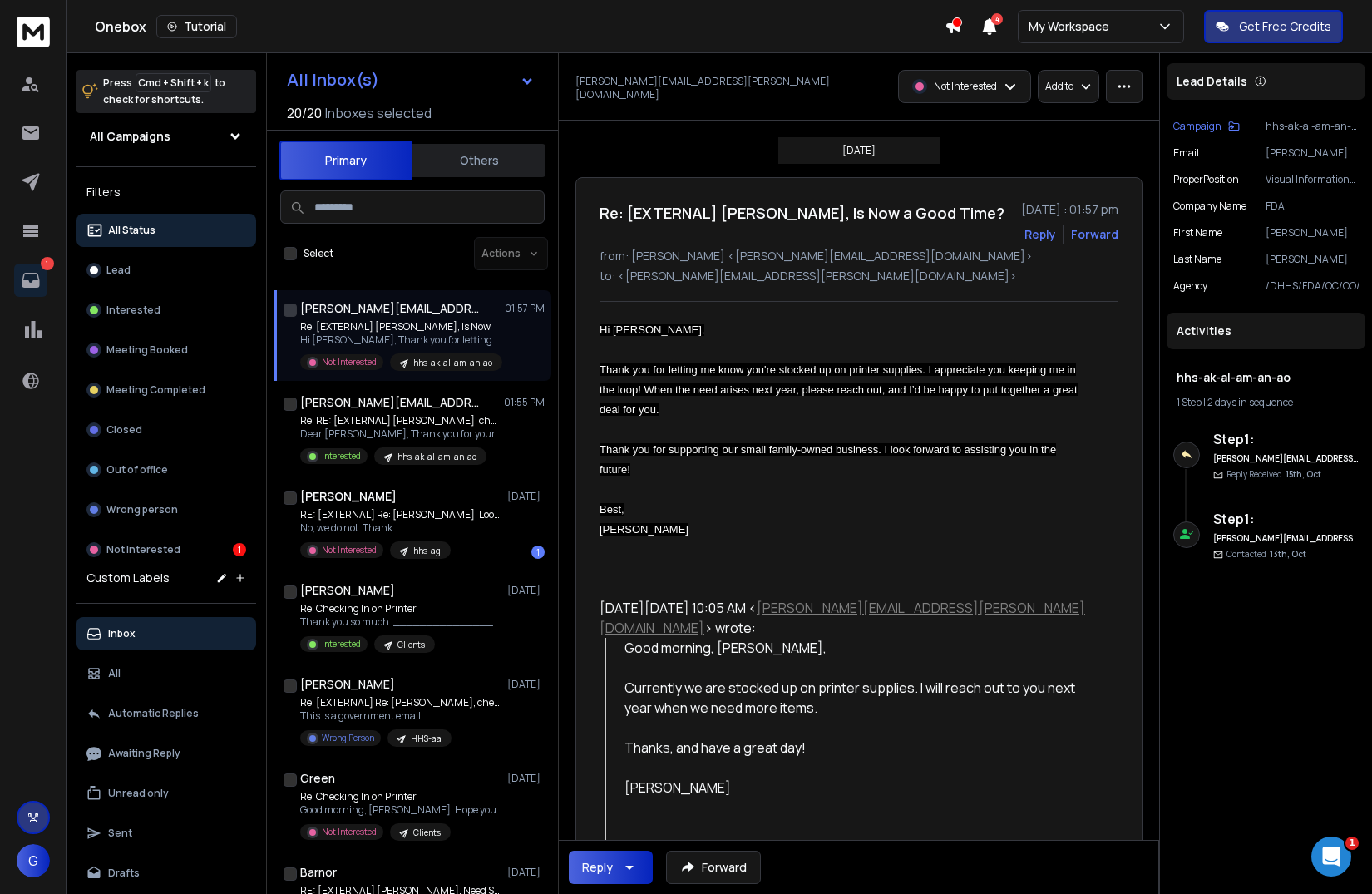
click at [643, 273] on p "to: <Kimberly.Colson@fda.hhs.gov>" at bounding box center [858, 276] width 519 height 17
click at [769, 272] on p "to: <Kimberly.Colson@fda.hhs.gov>" at bounding box center [858, 276] width 519 height 17
copy p "Kimberly.Colson@fda.hhs.gov"
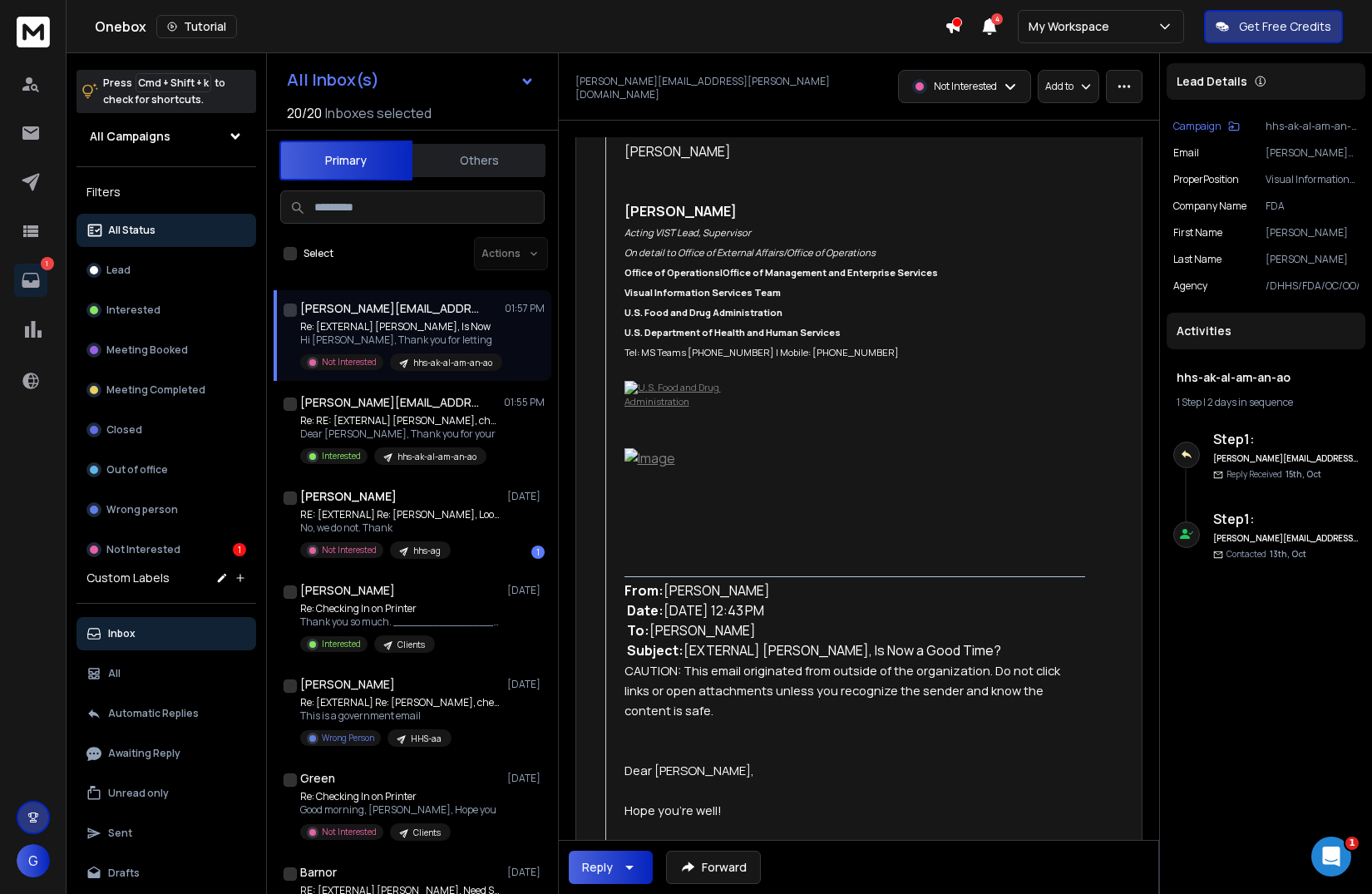
scroll to position [612, 0]
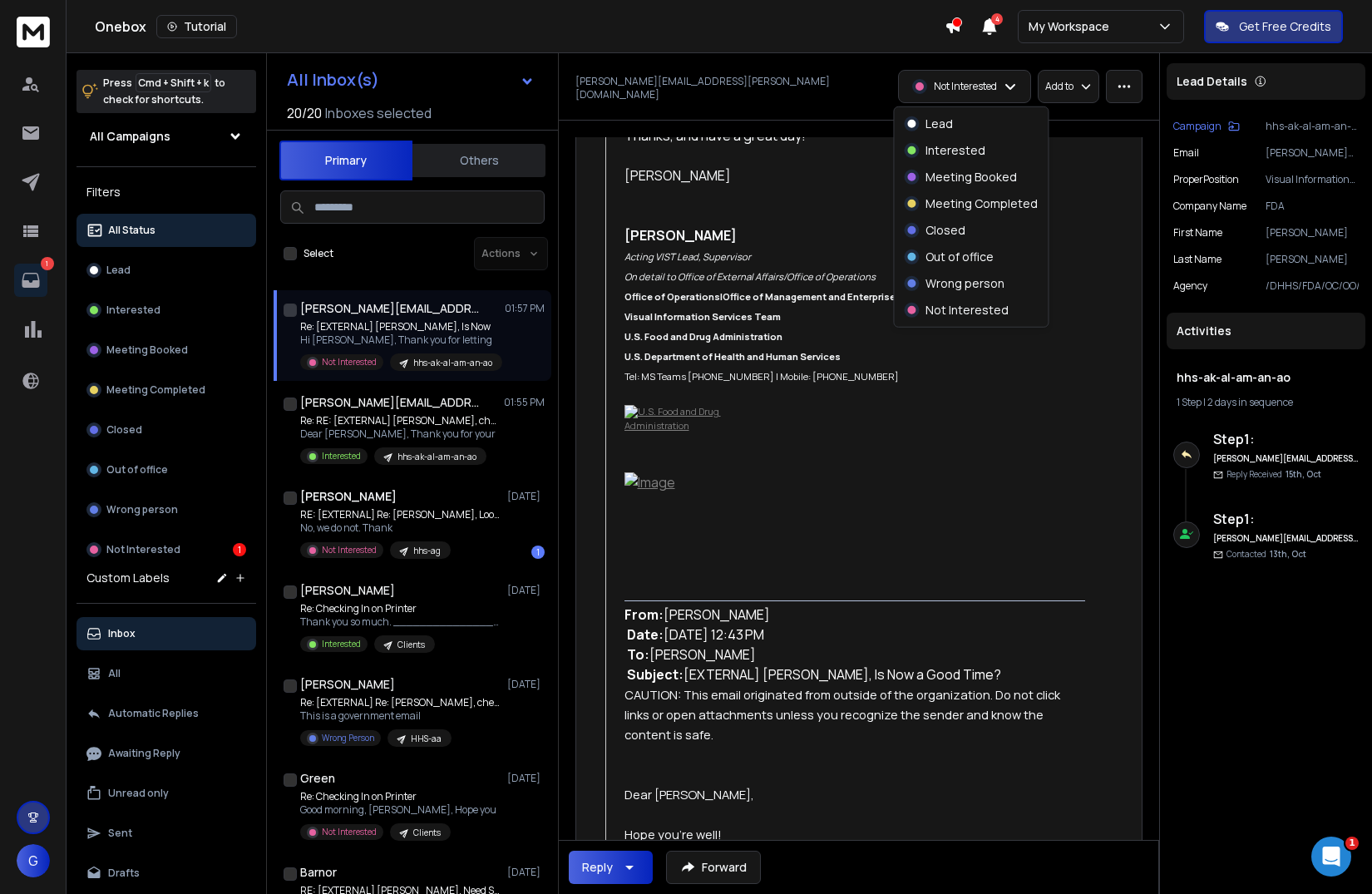
click at [1001, 88] on div "Not Interested" at bounding box center [965, 86] width 132 height 32
click at [948, 147] on p "Interested" at bounding box center [955, 151] width 60 height 17
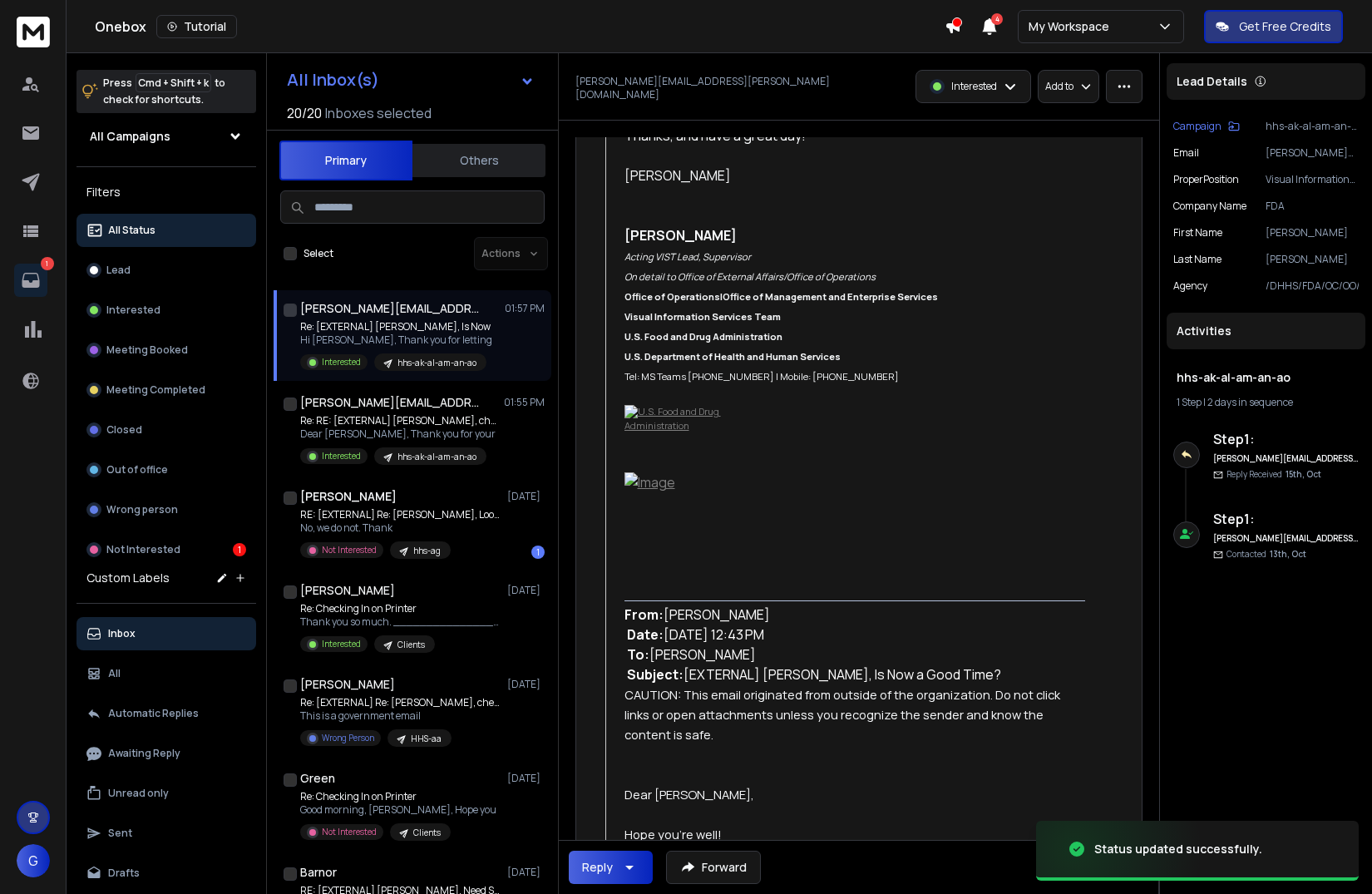
click at [1214, 125] on p "Campaign" at bounding box center [1198, 127] width 49 height 13
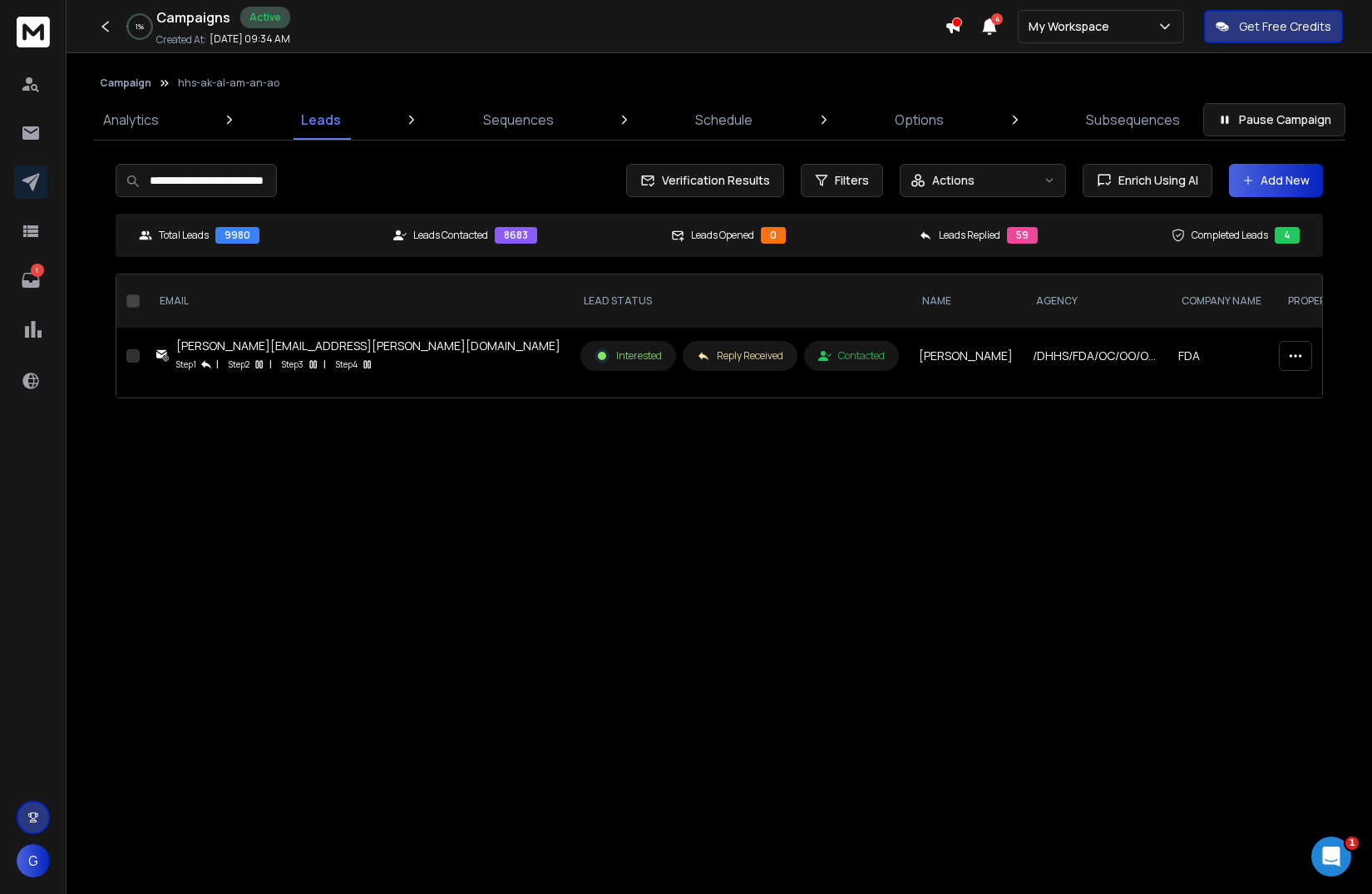
click at [1297, 364] on icon "button" at bounding box center [1296, 356] width 15 height 15
click at [287, 345] on div "This step has been paused as Lead has replied" at bounding box center [289, 338] width 229 height 28
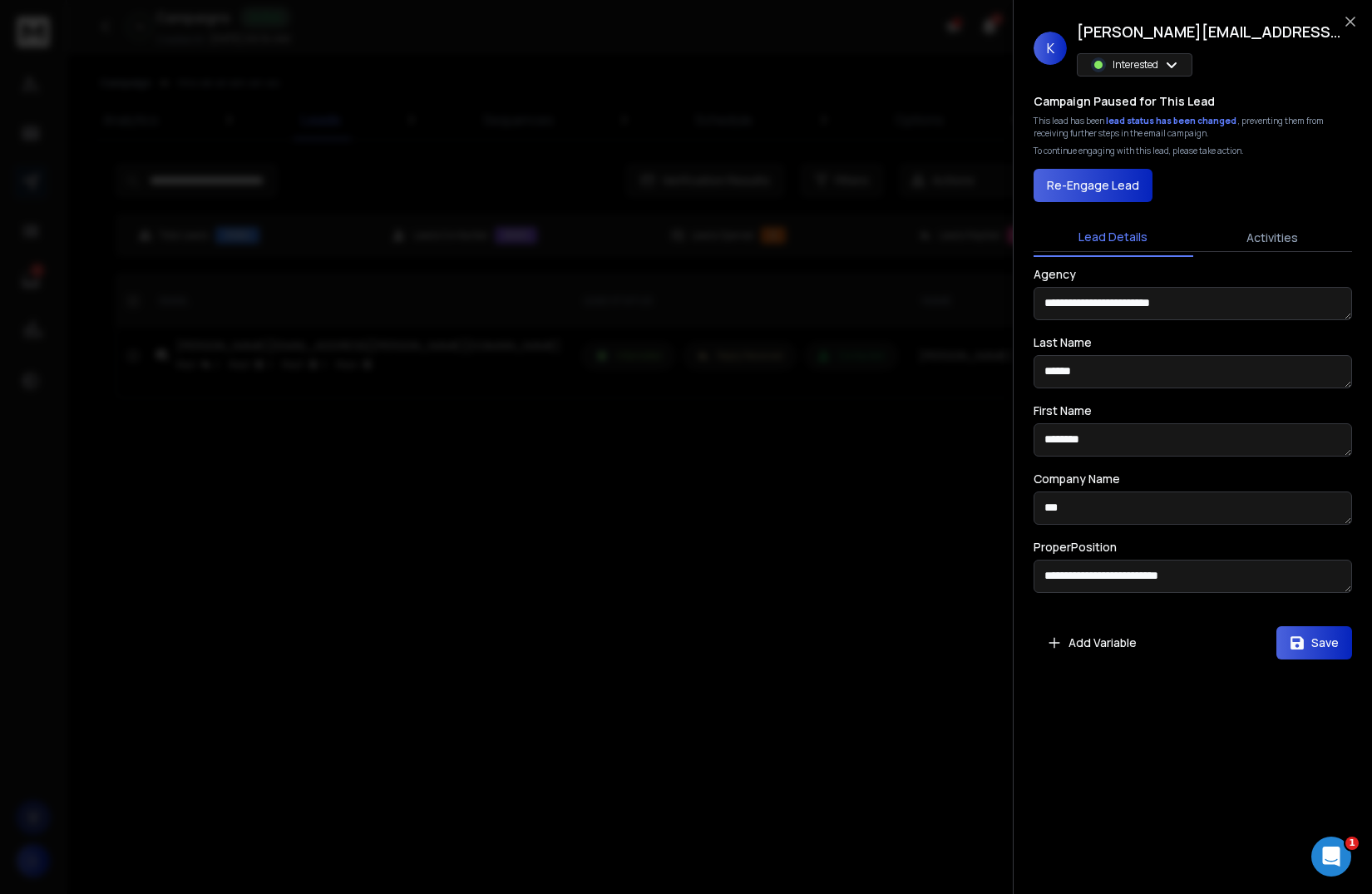
click at [1282, 231] on button "Activities" at bounding box center [1273, 238] width 160 height 37
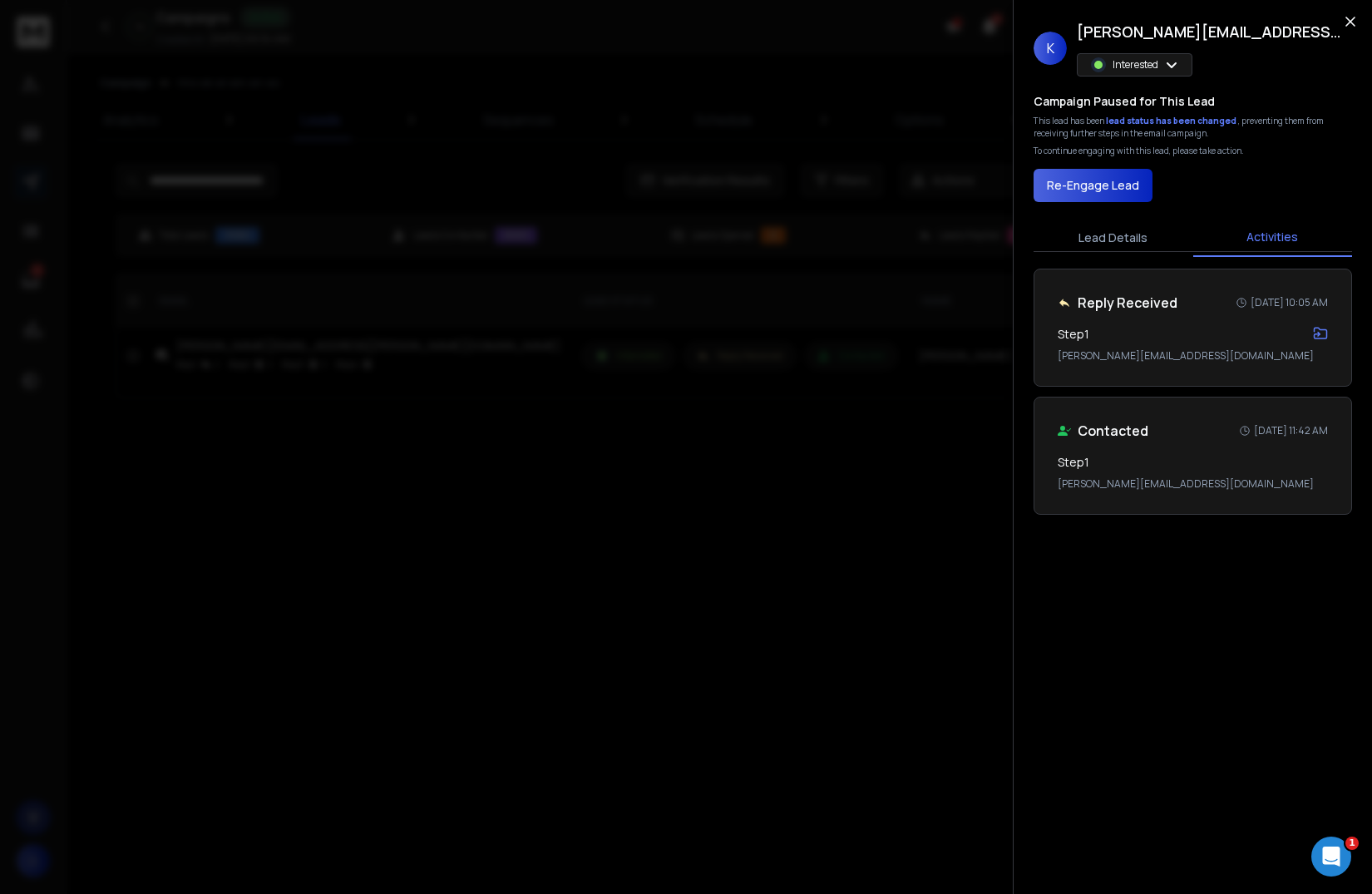
click at [1354, 18] on icon "button" at bounding box center [1351, 22] width 8 height 8
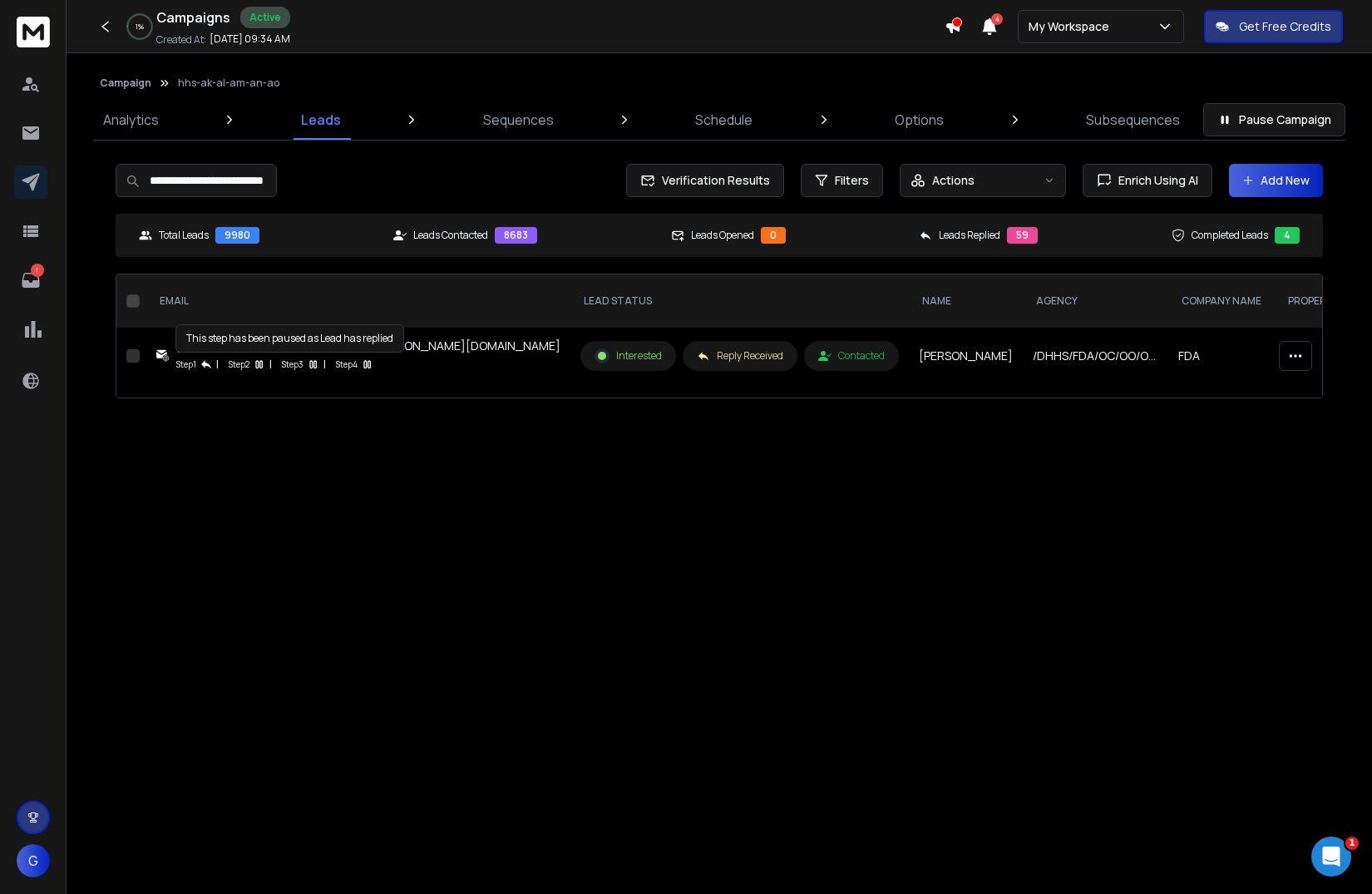
click at [263, 363] on icon at bounding box center [259, 364] width 8 height 8
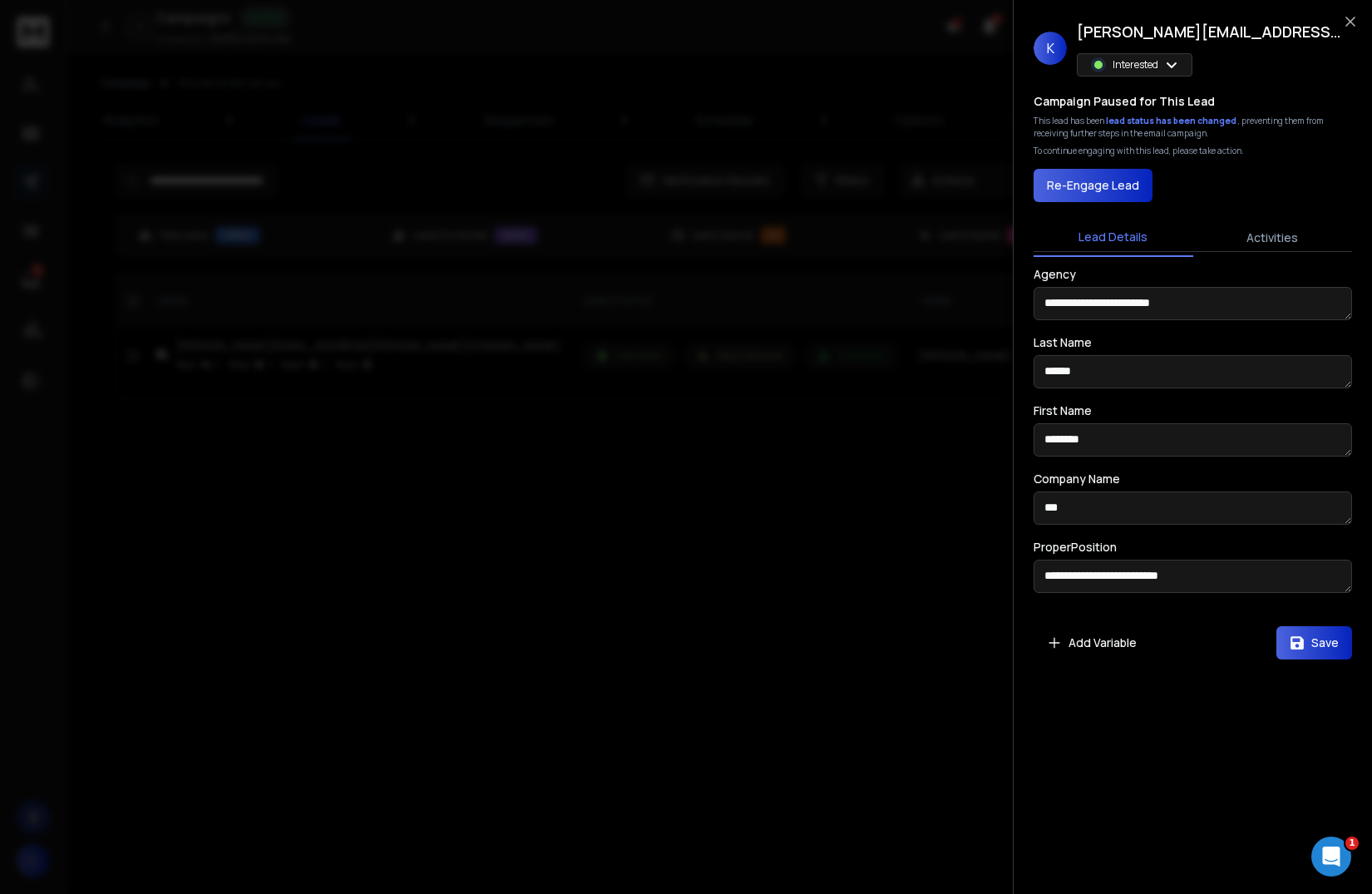
click at [1113, 189] on button "Re-Engage Lead" at bounding box center [1093, 185] width 119 height 34
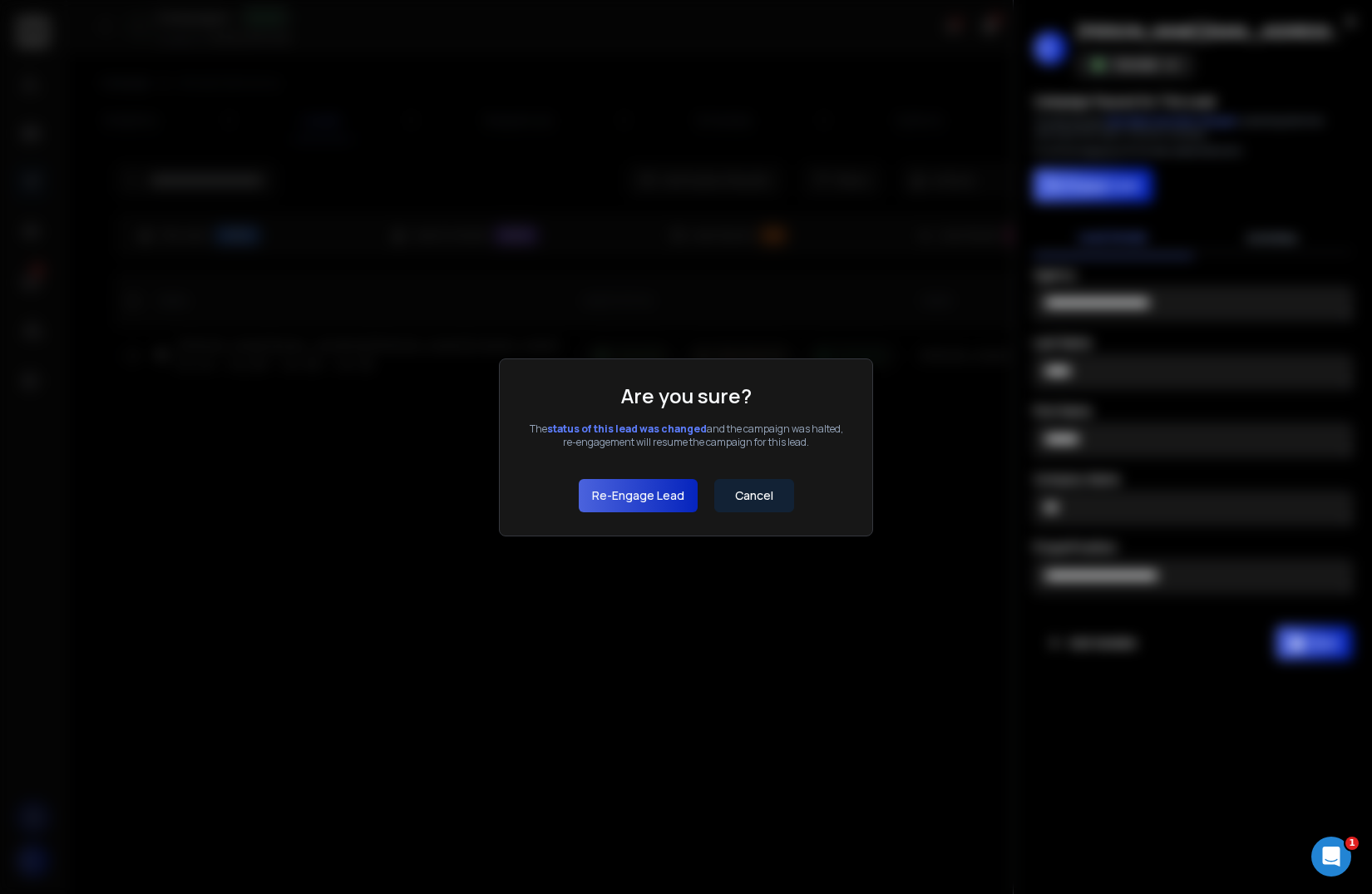
click at [631, 487] on button "Re-Engage Lead" at bounding box center [639, 496] width 119 height 34
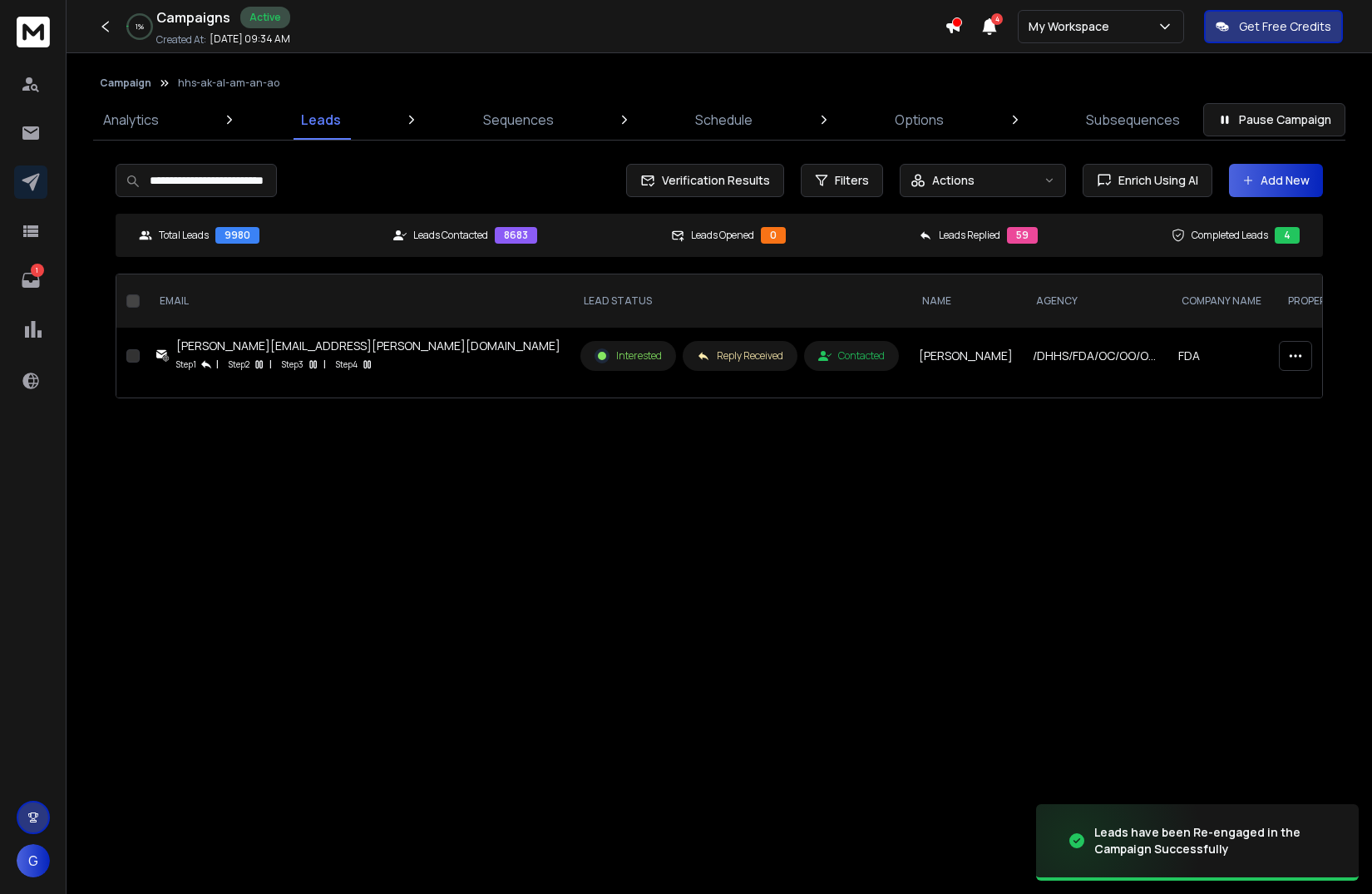
click at [263, 343] on div "[PERSON_NAME][EMAIL_ADDRESS][PERSON_NAME][DOMAIN_NAME]" at bounding box center [368, 346] width 384 height 17
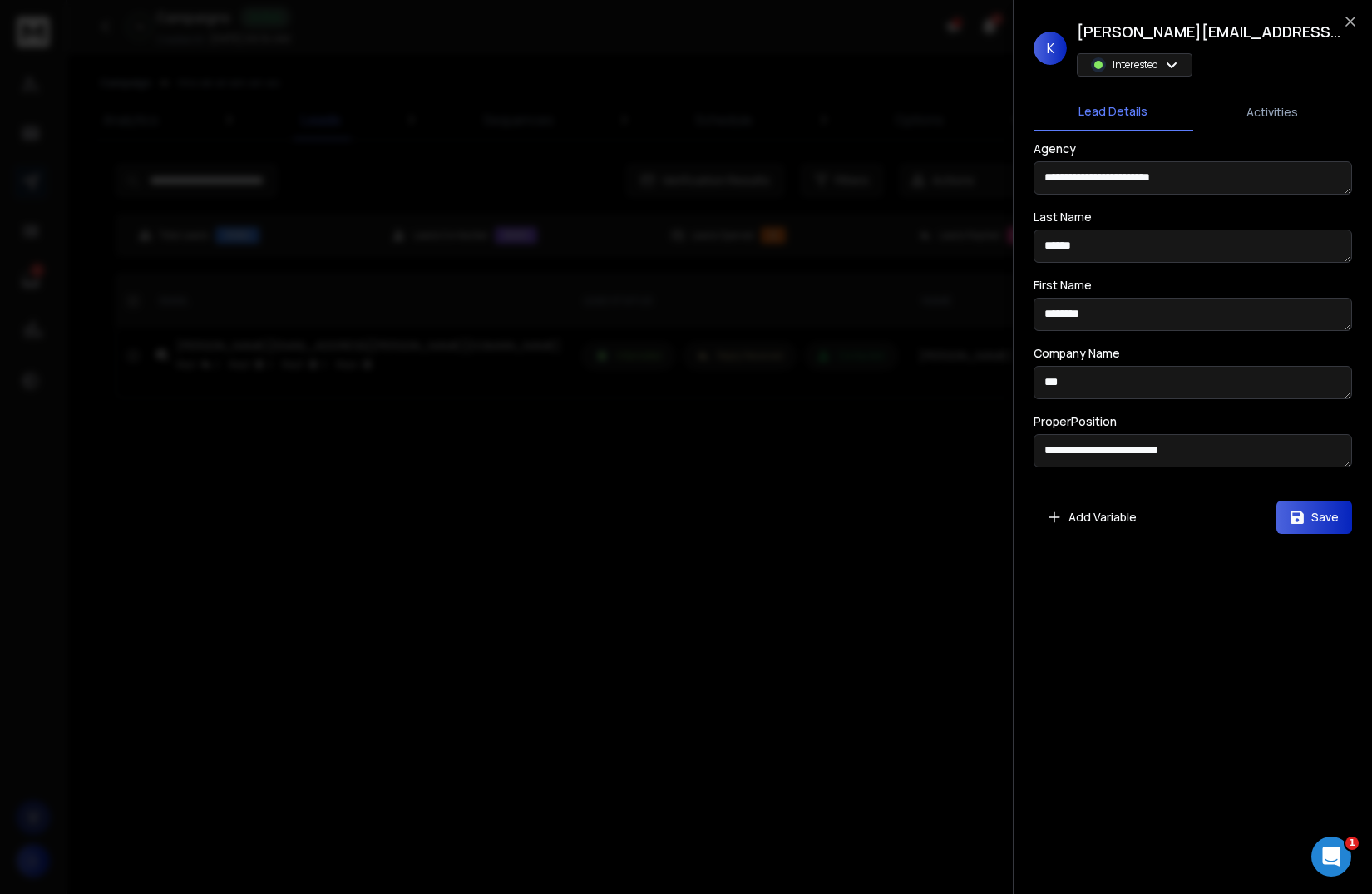
click at [1268, 102] on button "Activities" at bounding box center [1273, 112] width 160 height 37
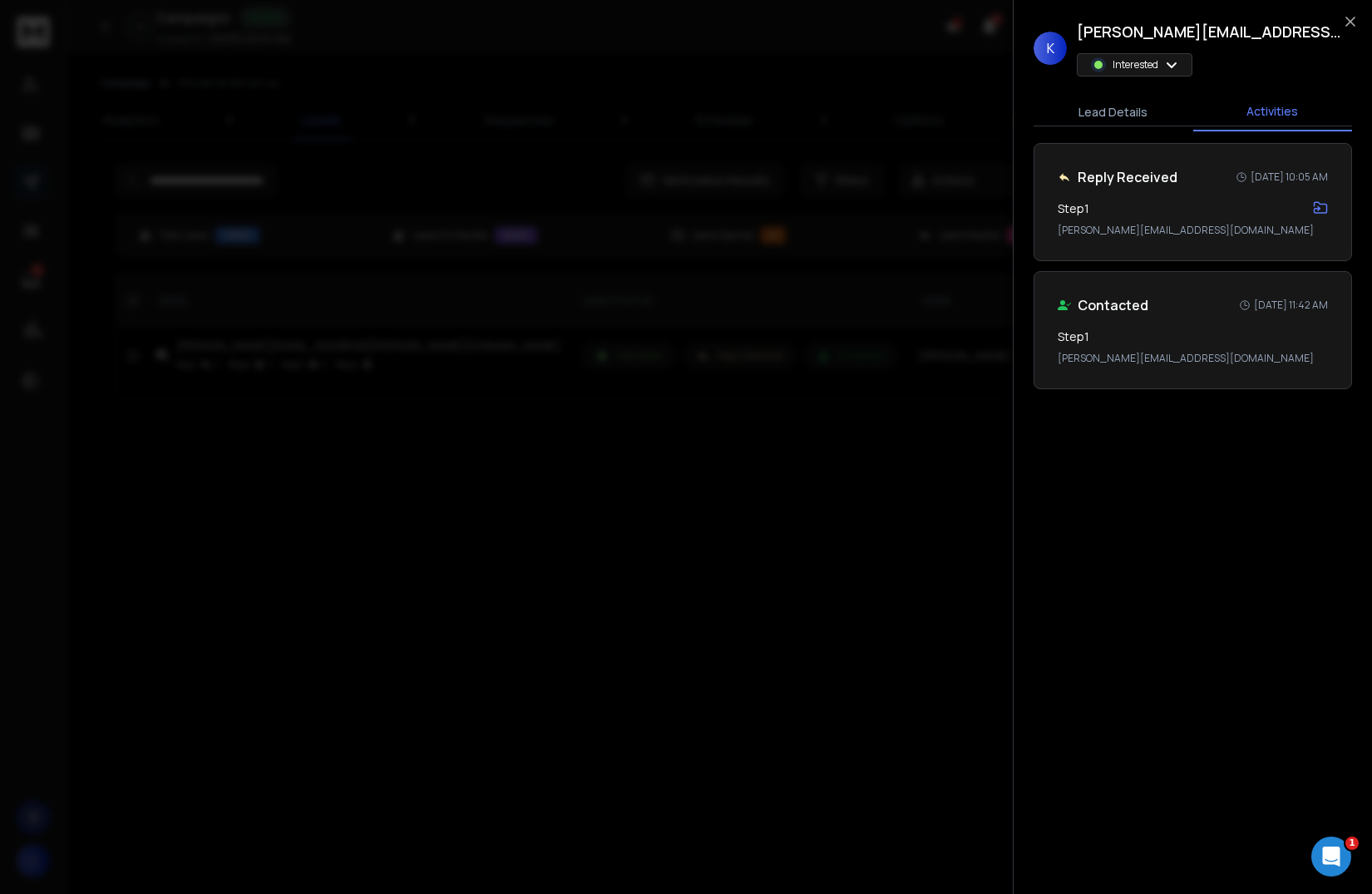
click at [1236, 178] on icon at bounding box center [1242, 177] width 12 height 12
click at [751, 661] on div at bounding box center [686, 447] width 1372 height 894
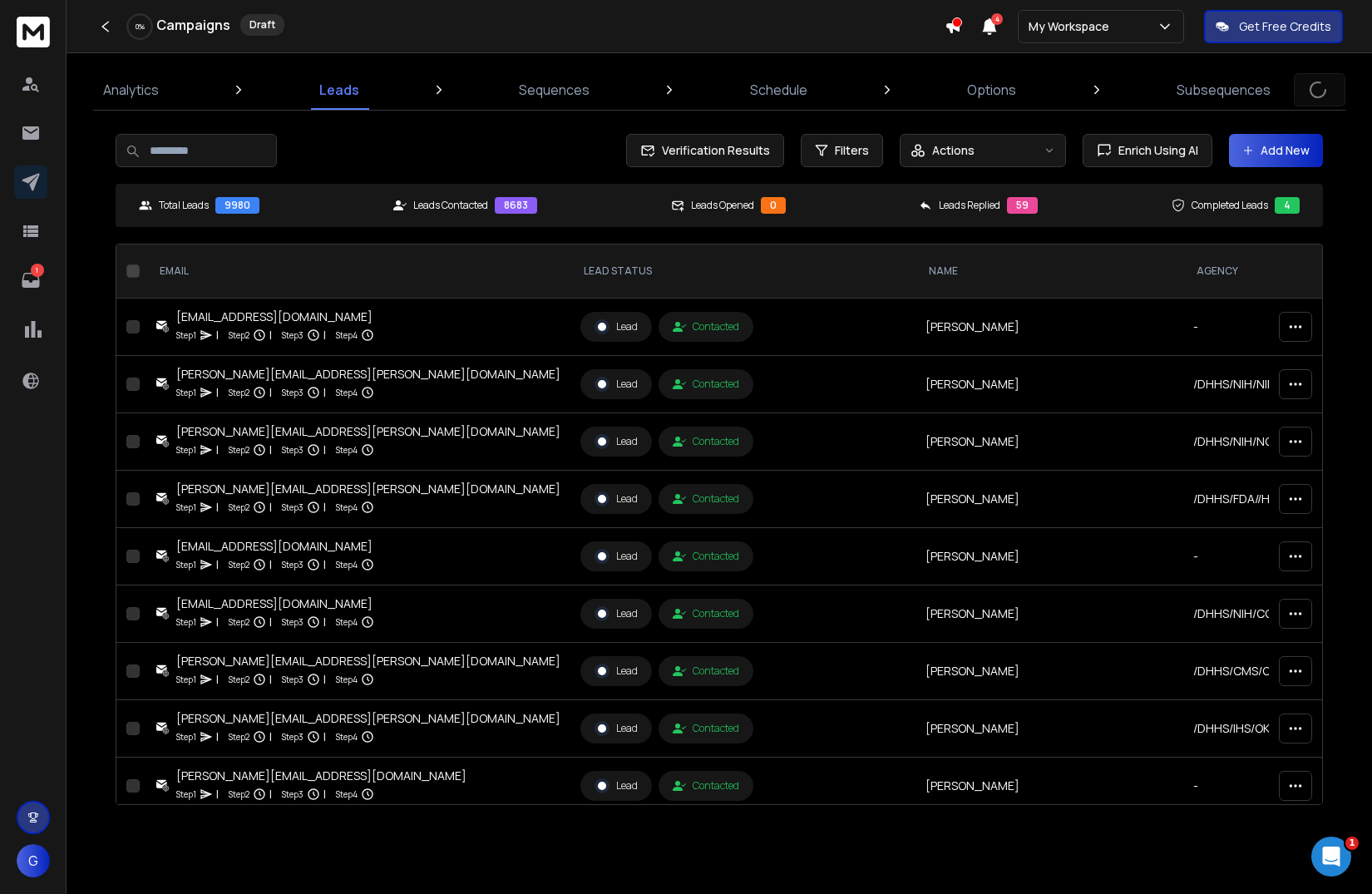
click at [185, 146] on input at bounding box center [196, 151] width 162 height 34
paste input "**********"
type input "**********"
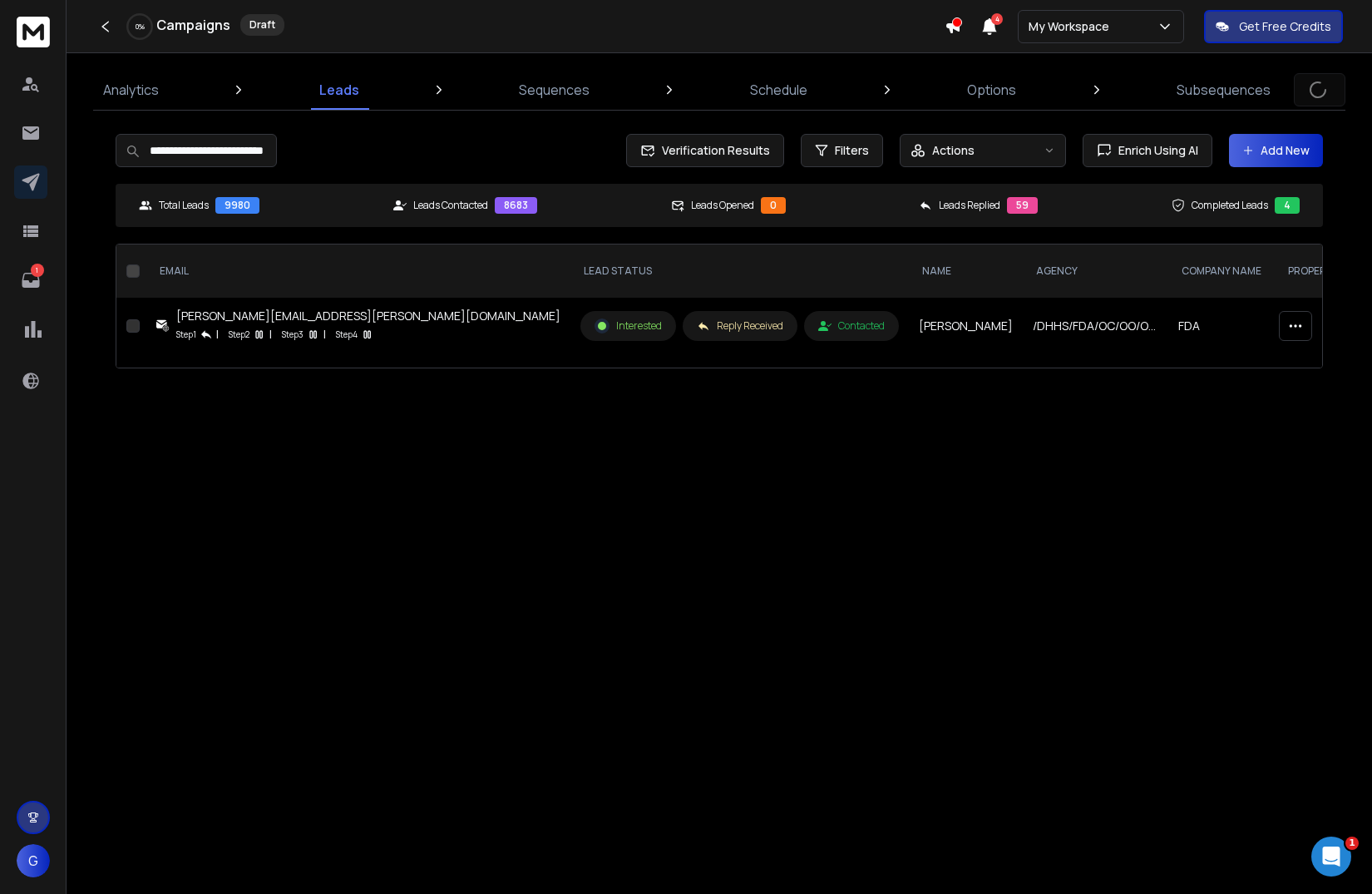
click at [1300, 327] on icon "button" at bounding box center [1296, 325] width 13 height 3
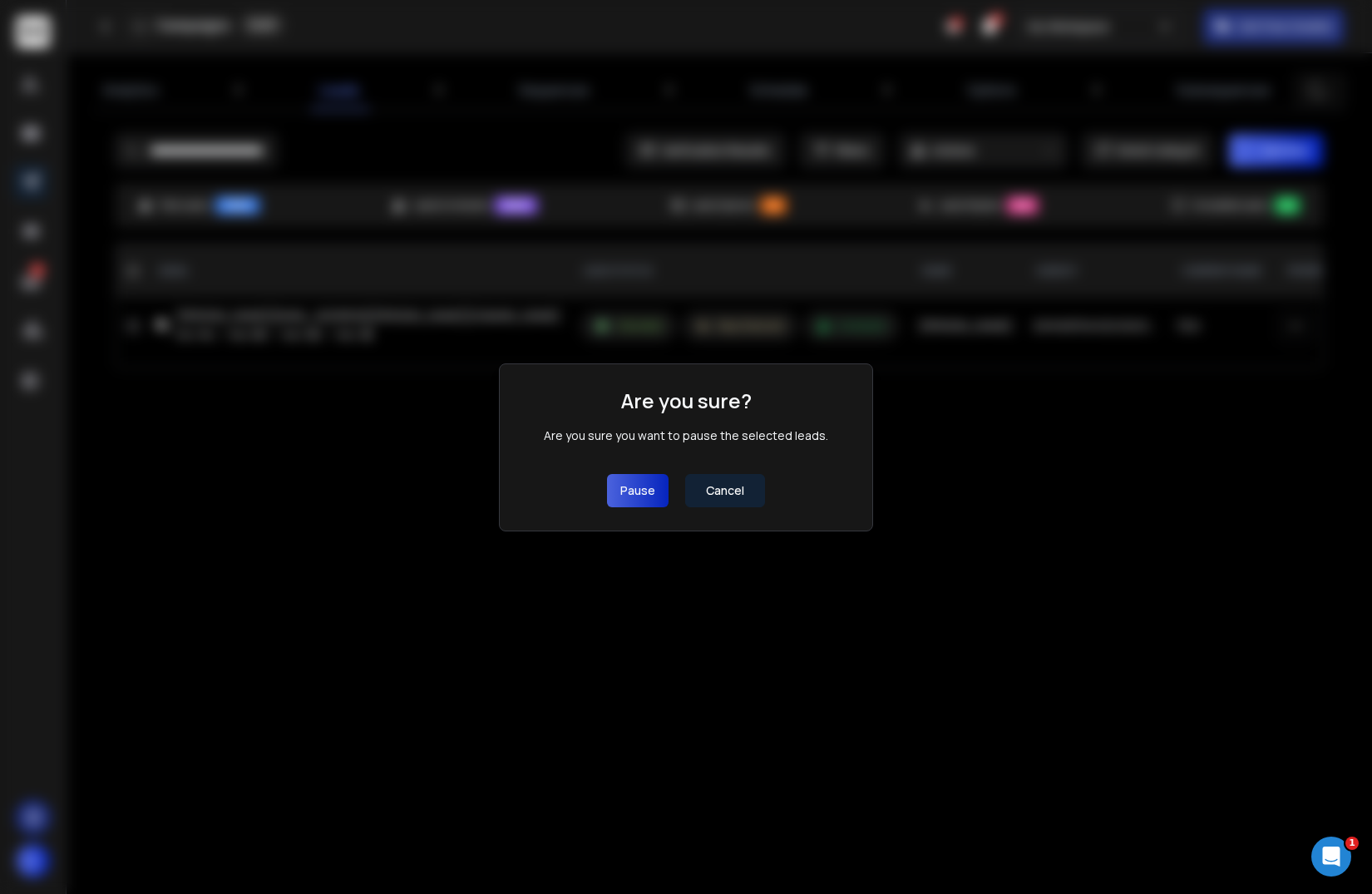
click at [632, 492] on button "Pause" at bounding box center [637, 491] width 61 height 34
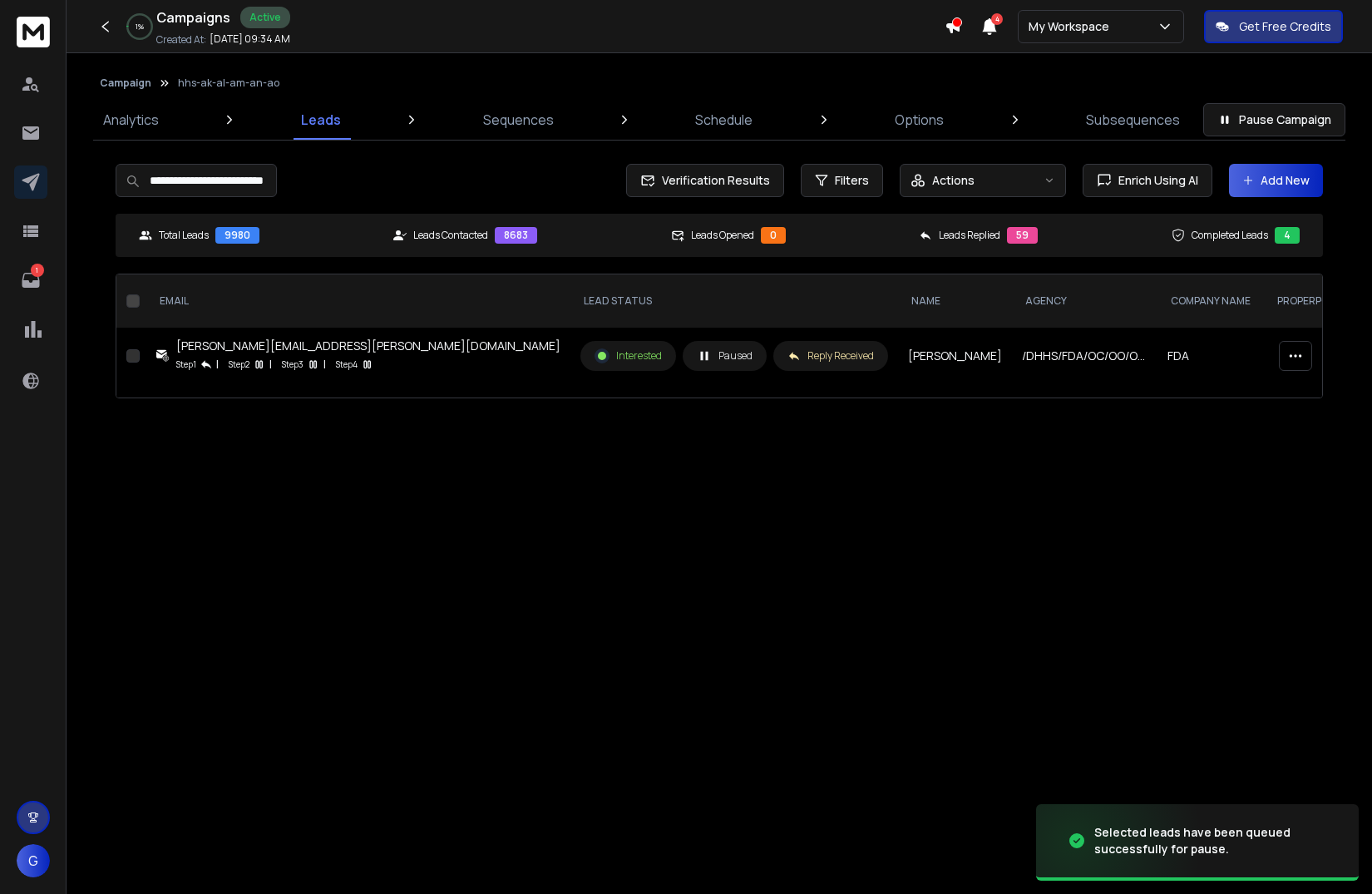
click at [1292, 352] on icon "button" at bounding box center [1296, 356] width 15 height 15
click at [1233, 420] on p "Resume Lead" at bounding box center [1267, 418] width 75 height 17
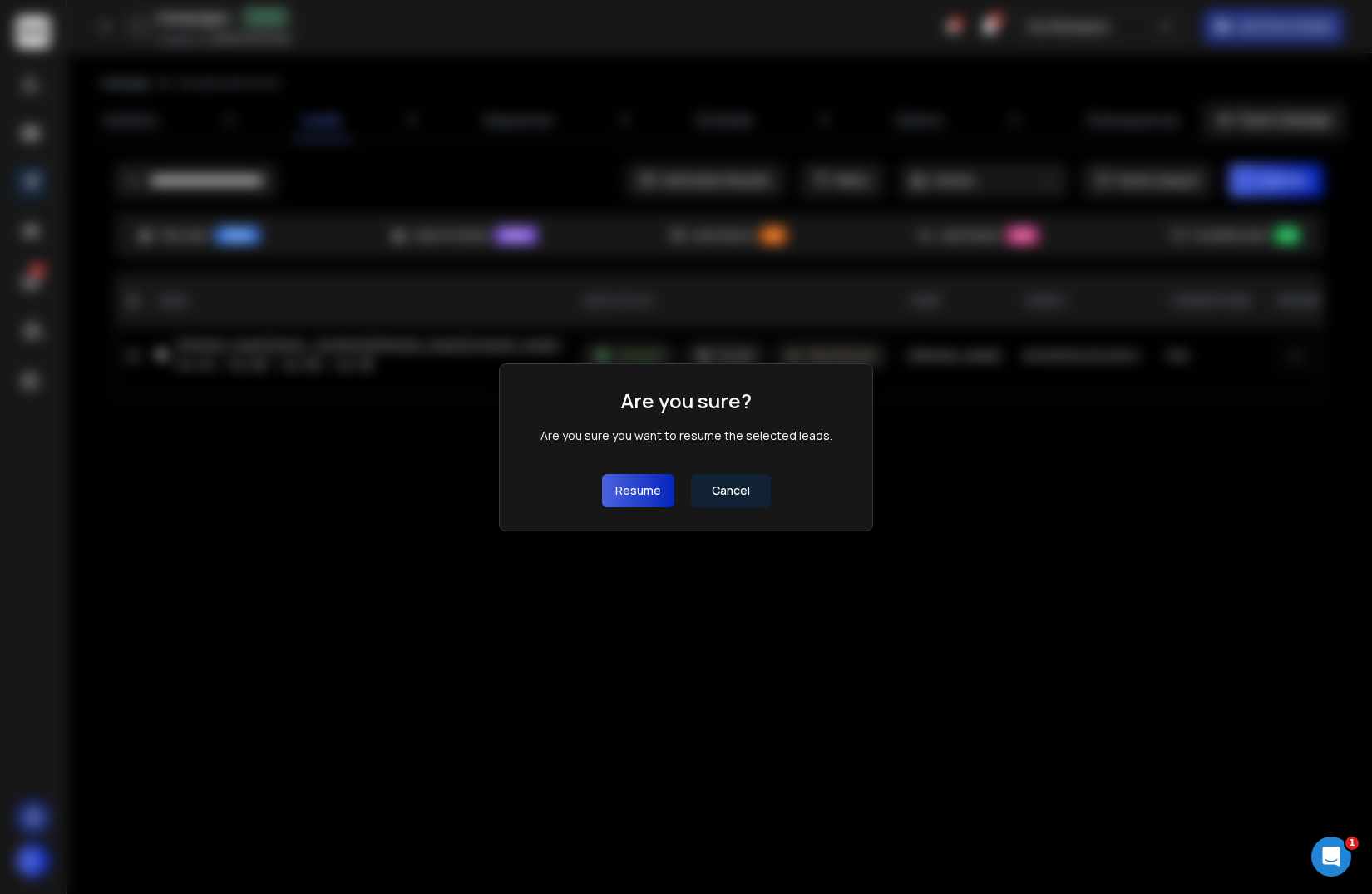
click at [645, 496] on button "Resume" at bounding box center [638, 491] width 72 height 34
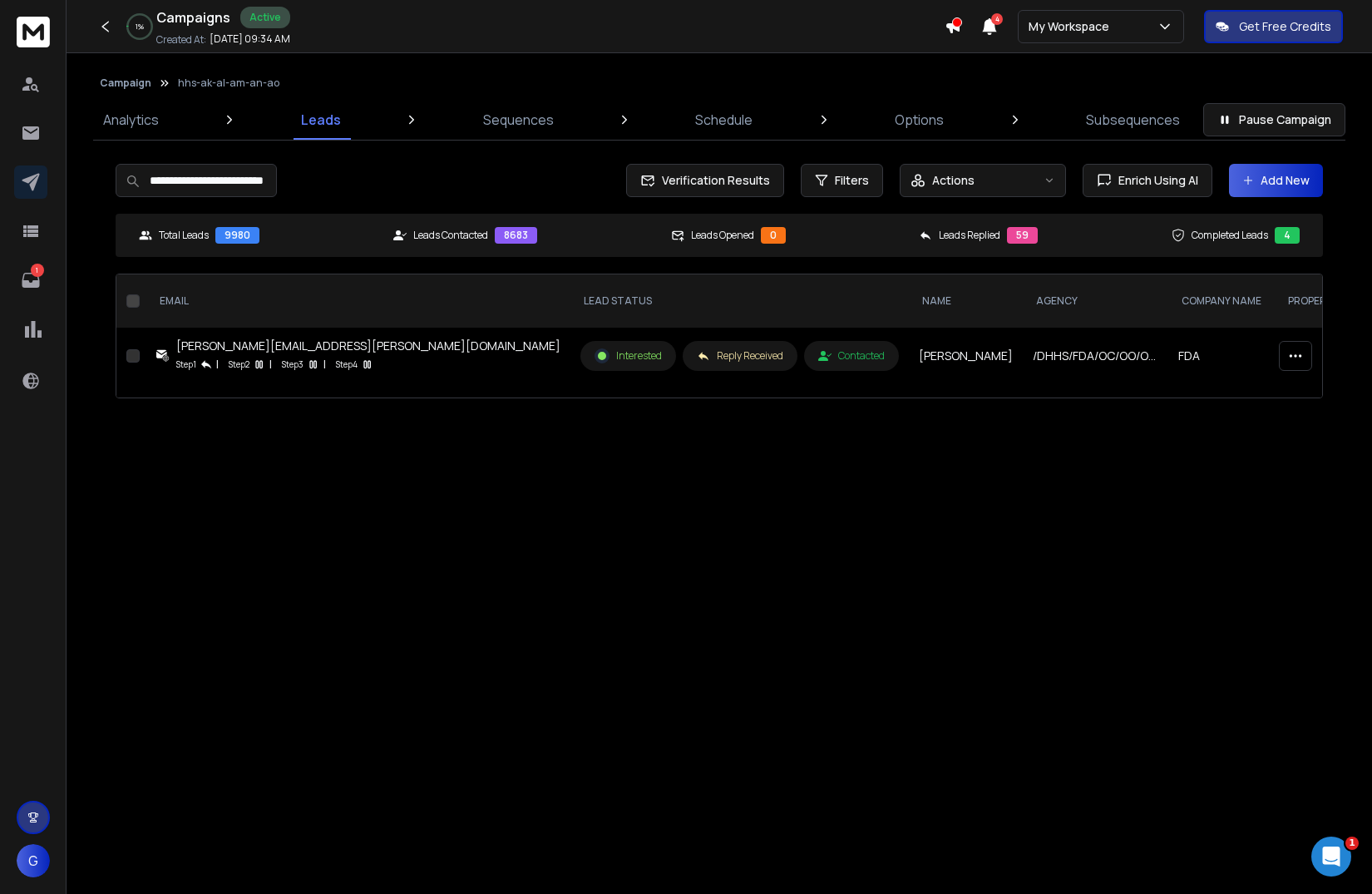
click at [1293, 364] on icon "button" at bounding box center [1296, 356] width 15 height 15
click at [169, 363] on icon at bounding box center [163, 356] width 13 height 13
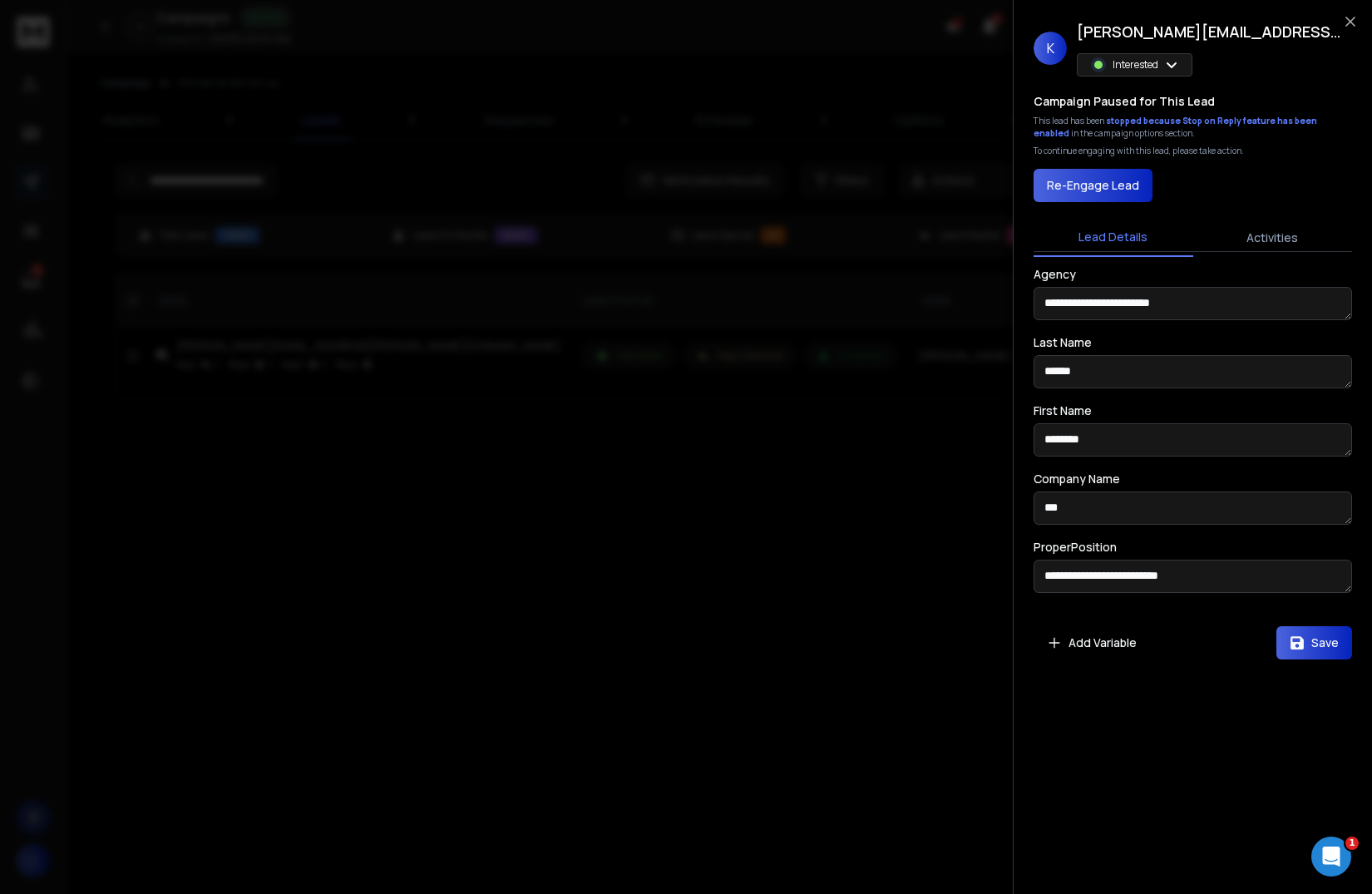
click at [1273, 234] on button "Activities" at bounding box center [1273, 238] width 160 height 37
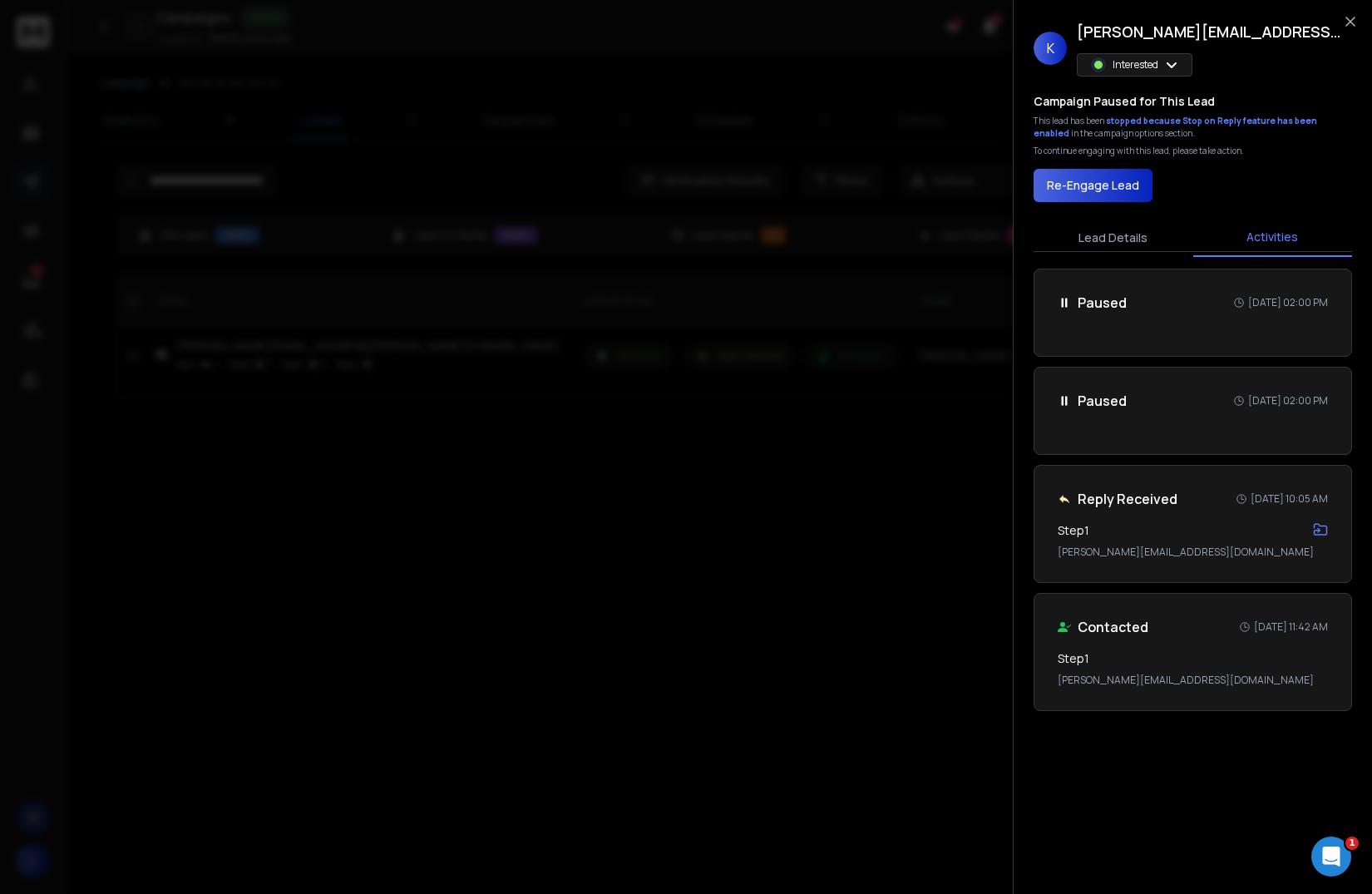
click at [1078, 395] on div "Paused" at bounding box center [1092, 400] width 69 height 20
click at [1129, 393] on div "Paused Oct 15, 2025, 02:00 PM" at bounding box center [1193, 404] width 270 height 27
click at [1191, 297] on div "Paused Oct 15, 2025, 02:00 PM" at bounding box center [1193, 306] width 270 height 27
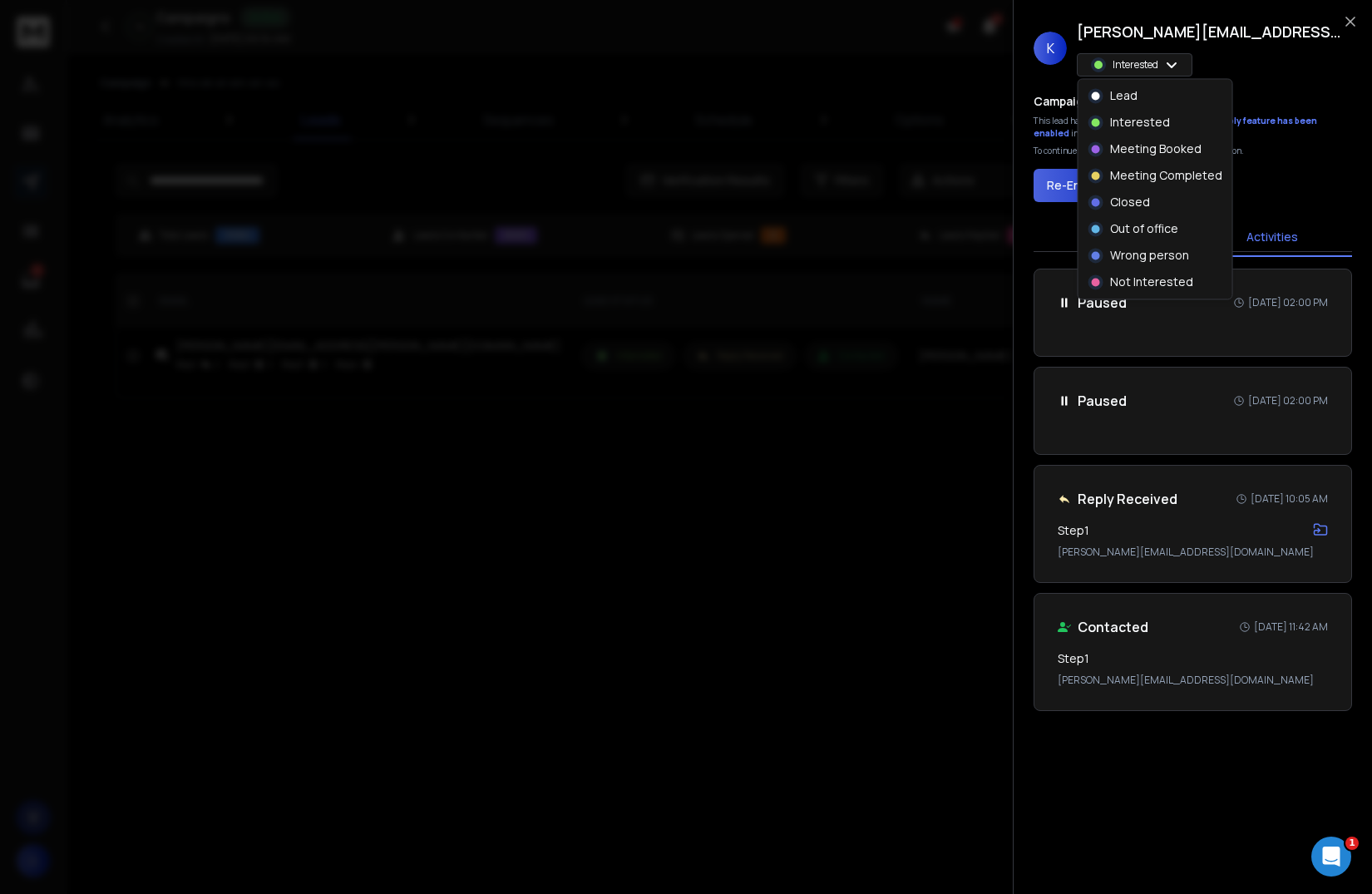
click at [1169, 69] on body "**********" at bounding box center [686, 447] width 1372 height 894
click at [1276, 71] on div at bounding box center [686, 447] width 1372 height 894
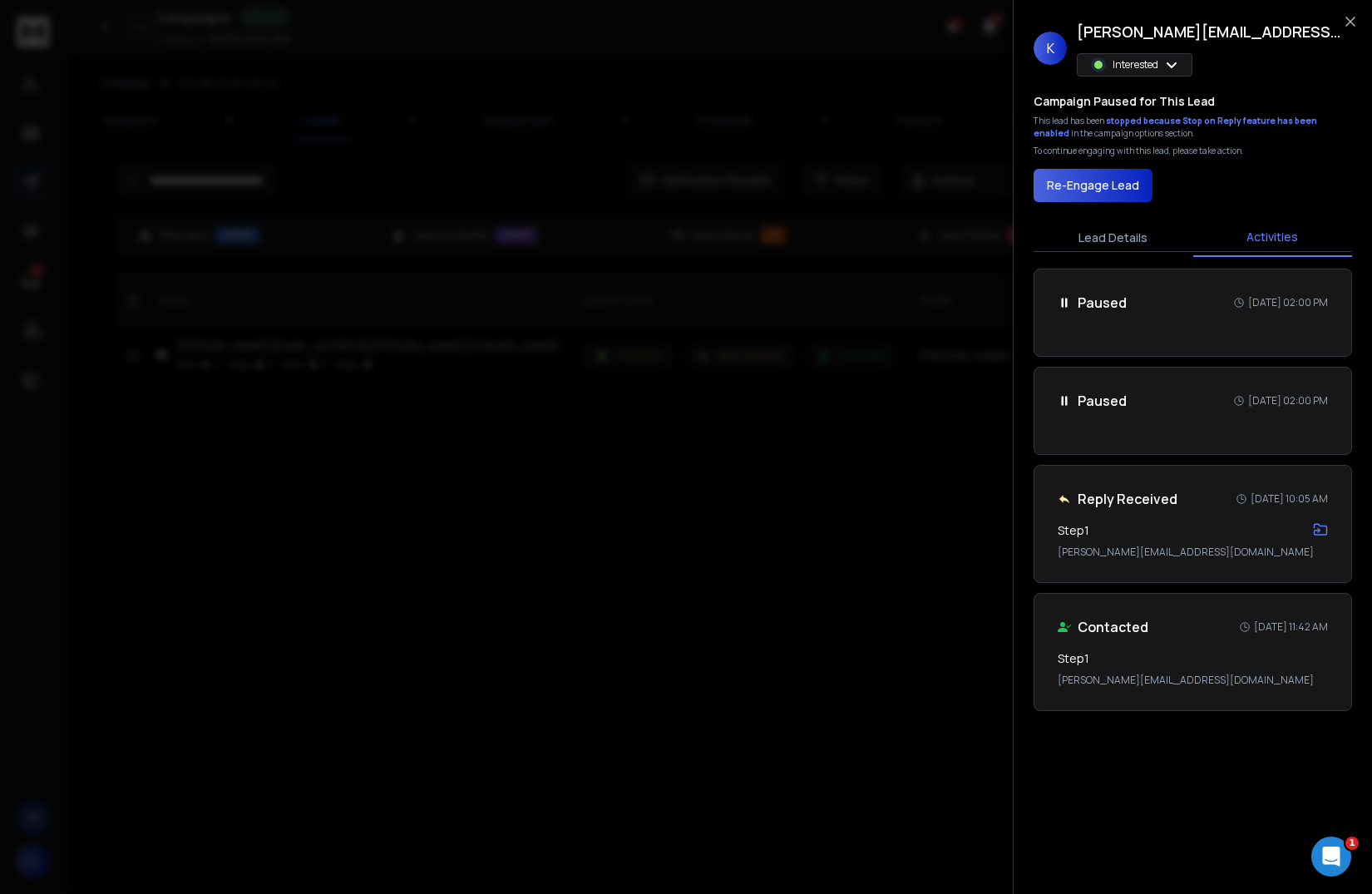
click at [1314, 123] on span "stopped because Stop on Reply feature has been enabled" at bounding box center [1175, 127] width 283 height 24
click at [1118, 178] on button "Re-Engage Lead" at bounding box center [1093, 185] width 119 height 34
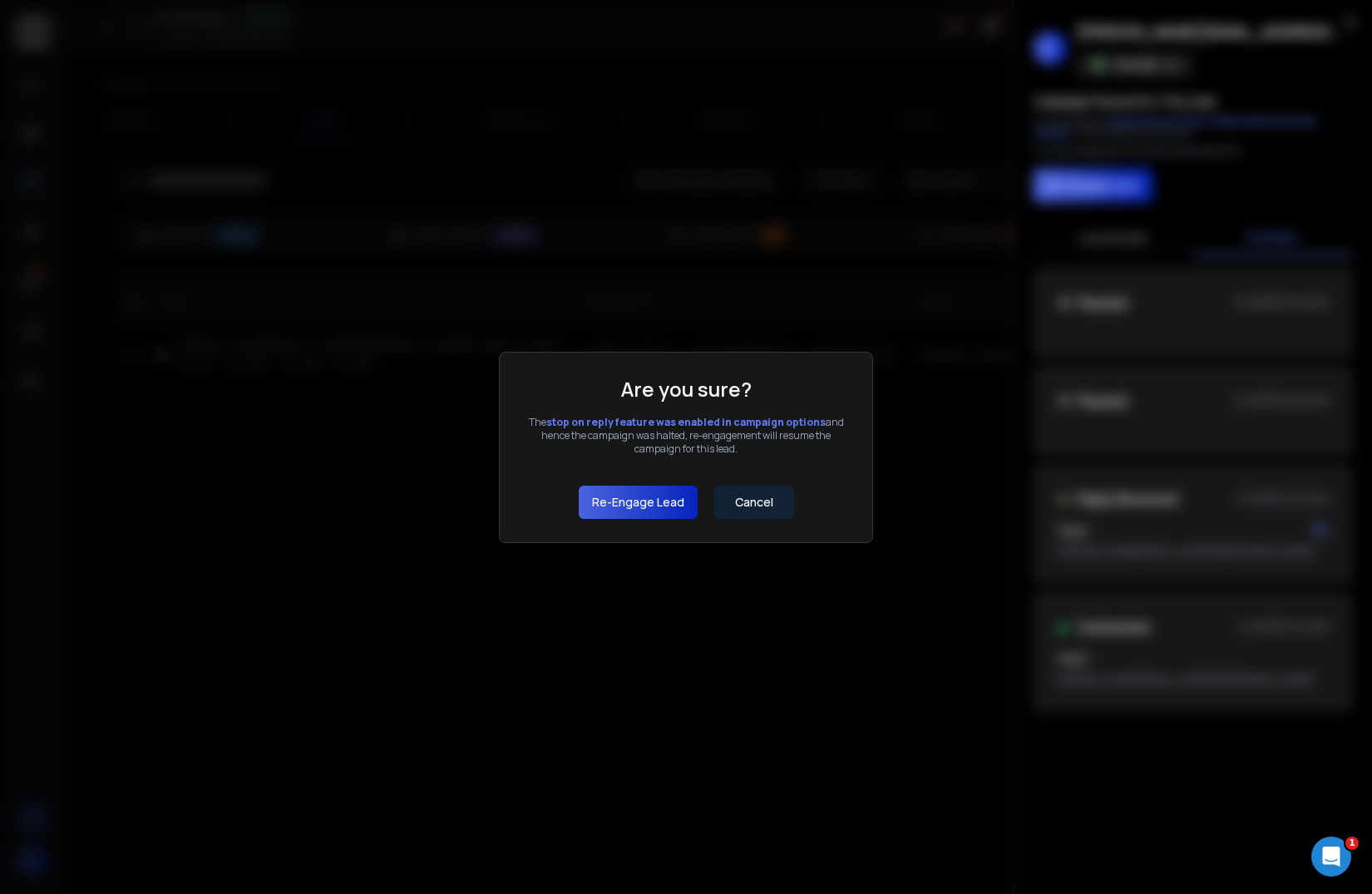
click at [650, 506] on button "Re-Engage Lead" at bounding box center [639, 502] width 119 height 34
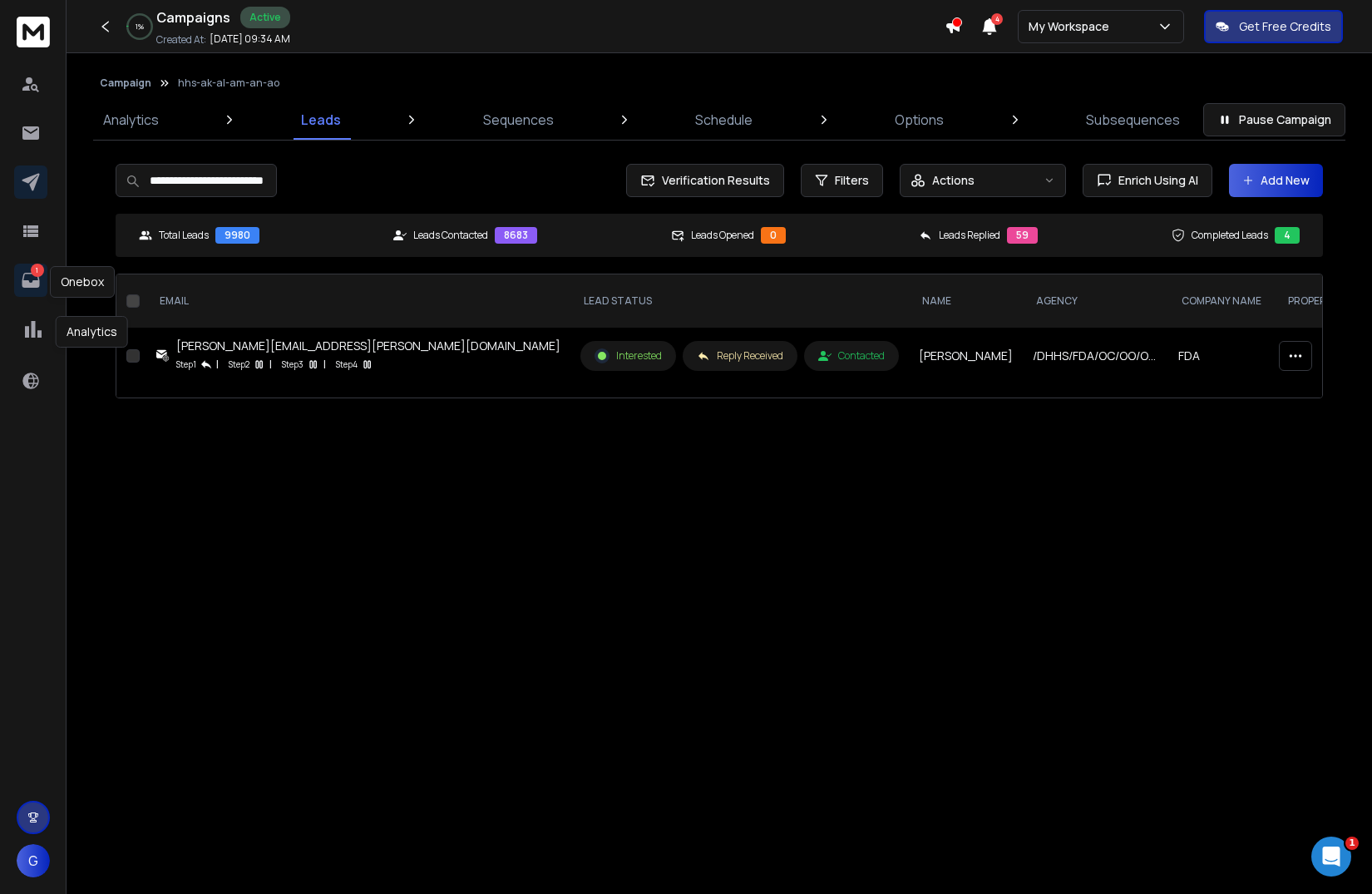
click at [21, 274] on icon at bounding box center [31, 280] width 20 height 20
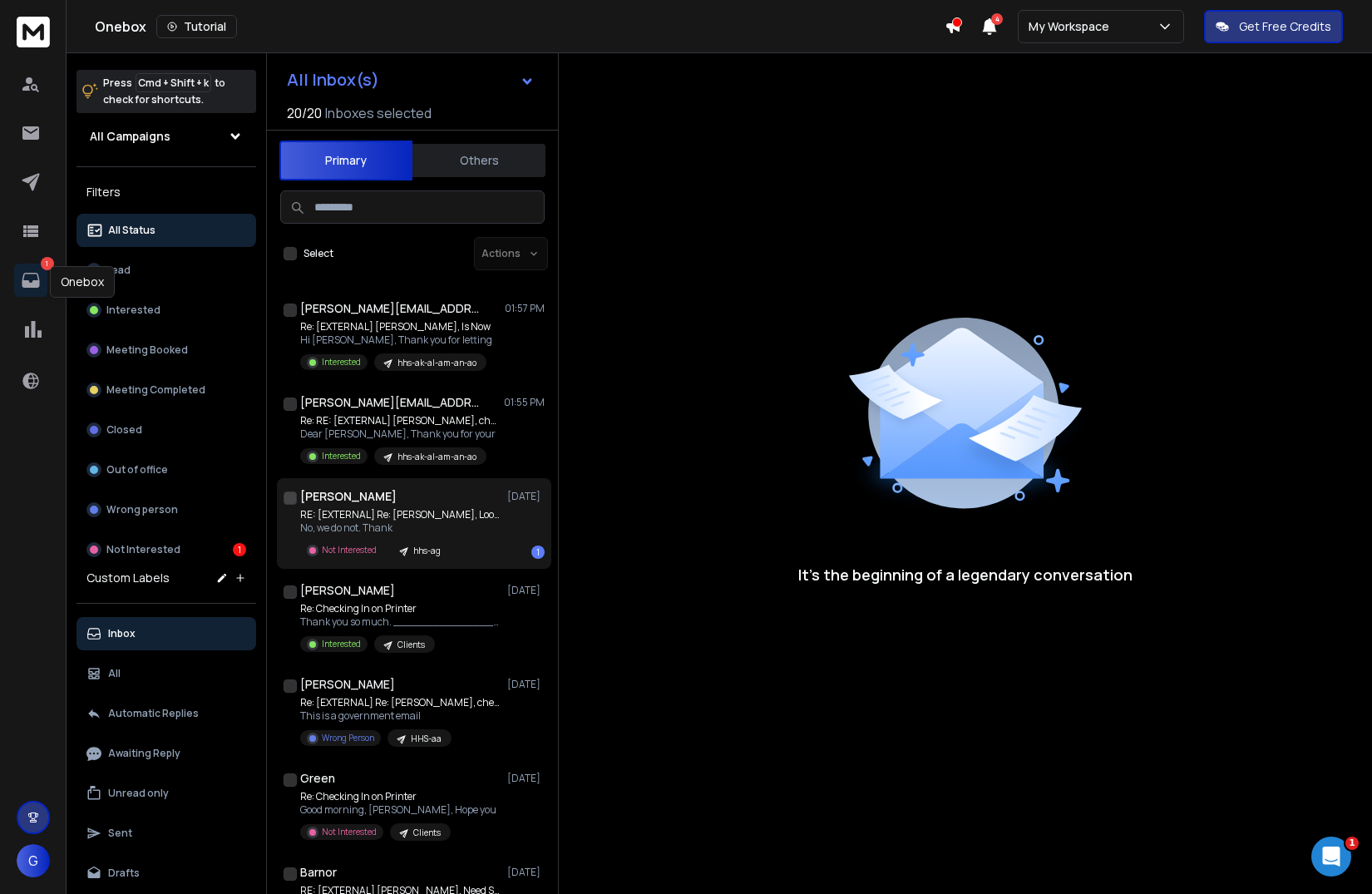
click at [377, 510] on p "RE: [EXTERNAL] Re: Deborah, Looping" at bounding box center [400, 514] width 199 height 13
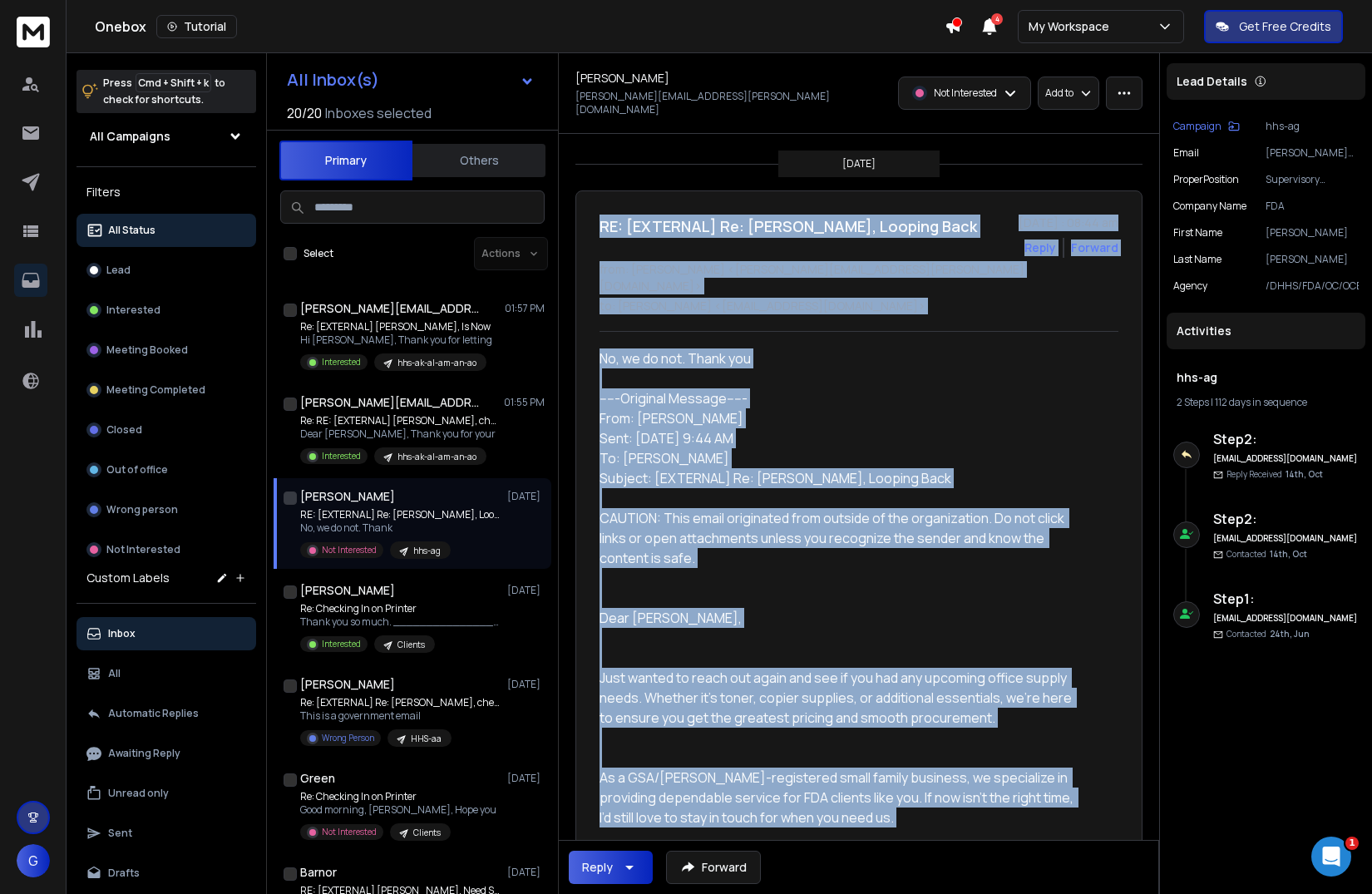
drag, startPoint x: 602, startPoint y: 210, endPoint x: 862, endPoint y: 787, distance: 632.9
click at [865, 815] on div "RE: [EXTERNAL] Re: Deborah, Looping Back 14 October 2025 : 08:44 am Reply Forwa…" at bounding box center [858, 757] width 519 height 1085
copy div "RE: [EXTERNAL] Re: Deborah, Looping Back 14 October 2025 : 08:44 am Reply Forwa…"
drag, startPoint x: 1049, startPoint y: 249, endPoint x: 1046, endPoint y: 239, distance: 10.4
click at [1049, 261] on p "from: Elliott, Deborah <Deborah.Elliott@fda.hhs.gov>" at bounding box center [858, 278] width 519 height 34
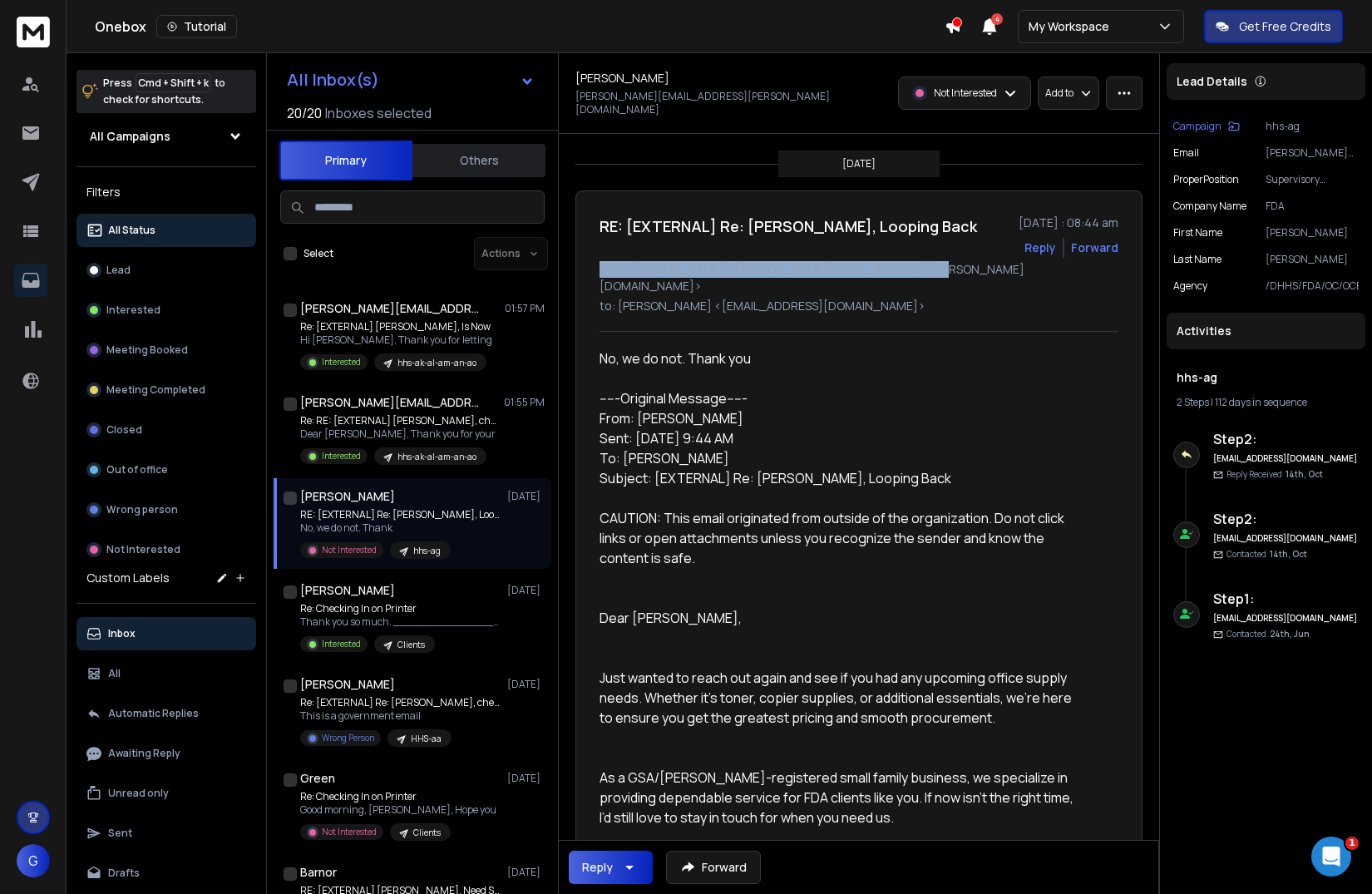
click at [1039, 240] on button "Reply" at bounding box center [1041, 248] width 32 height 17
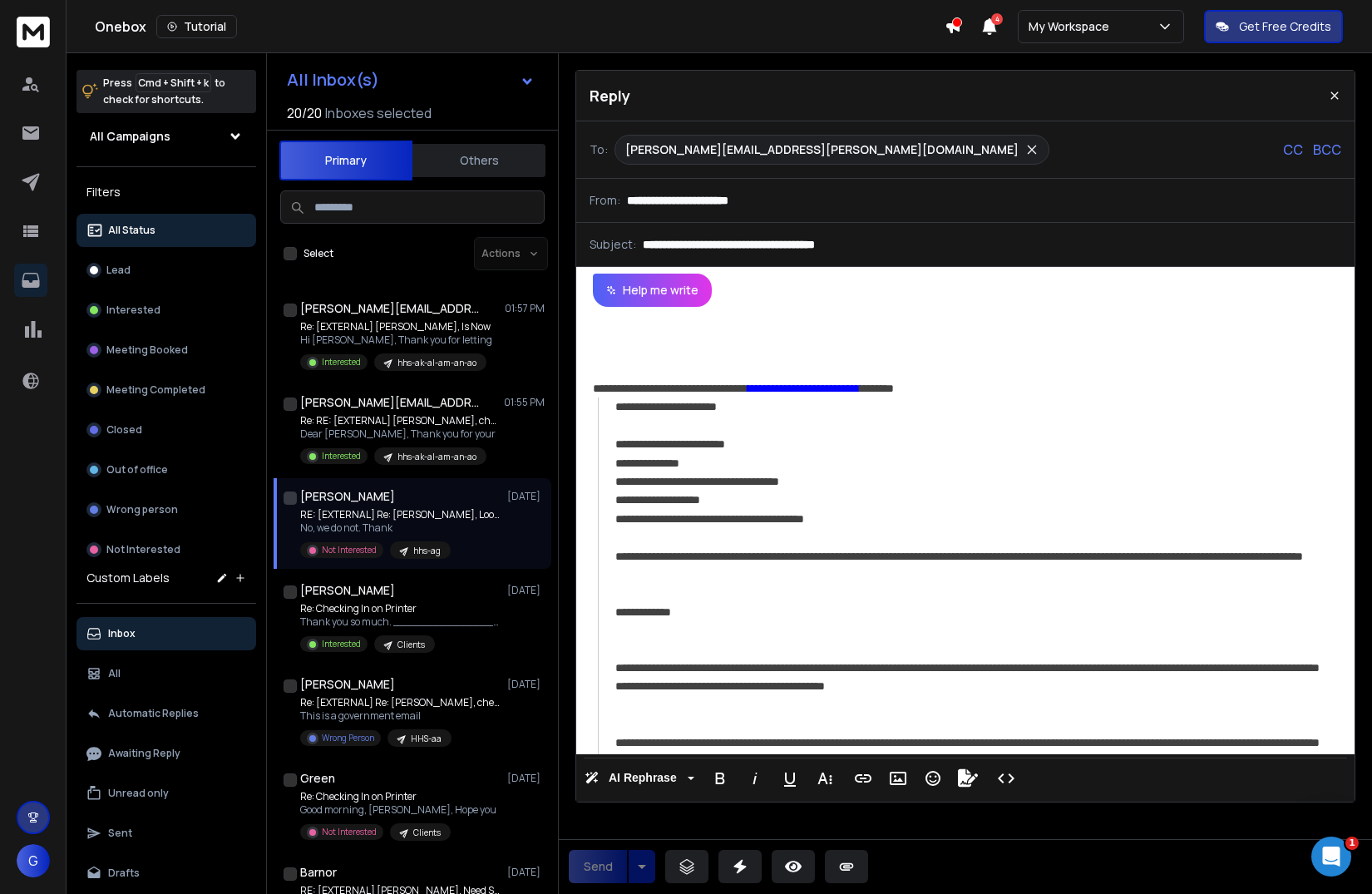
click at [639, 334] on div at bounding box center [966, 333] width 745 height 18
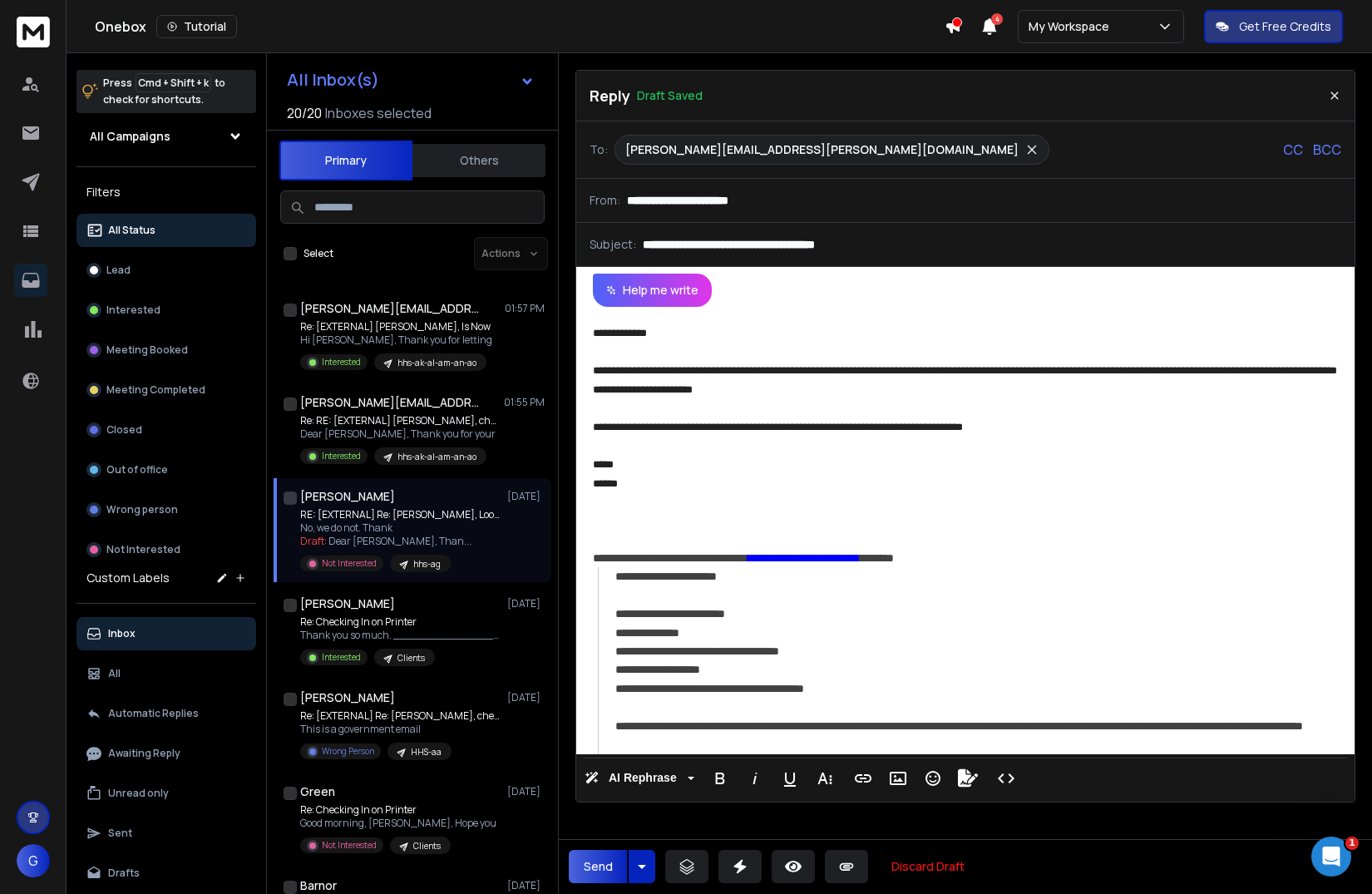
click at [587, 864] on button "Send" at bounding box center [598, 866] width 58 height 34
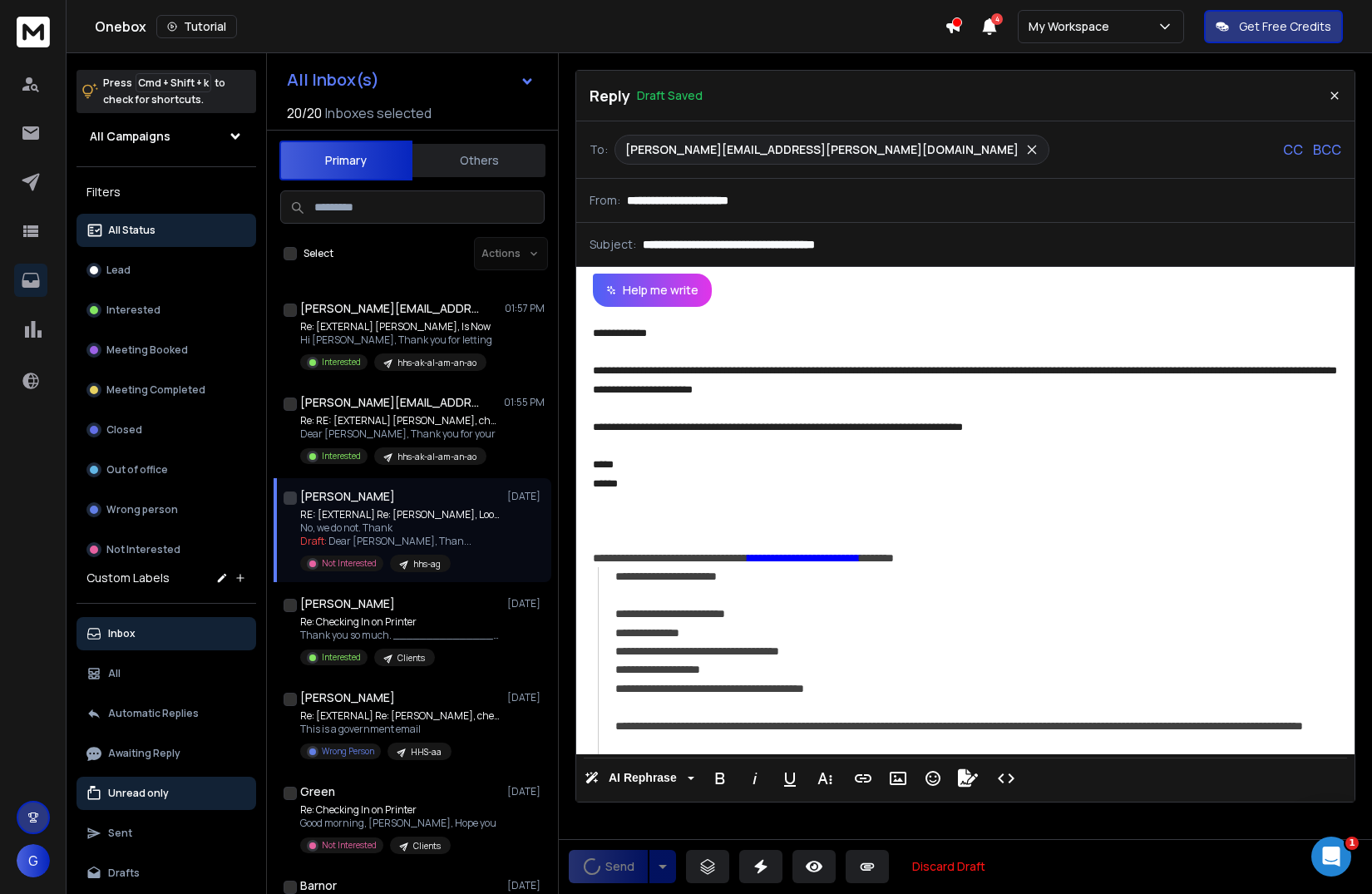
scroll to position [23, 0]
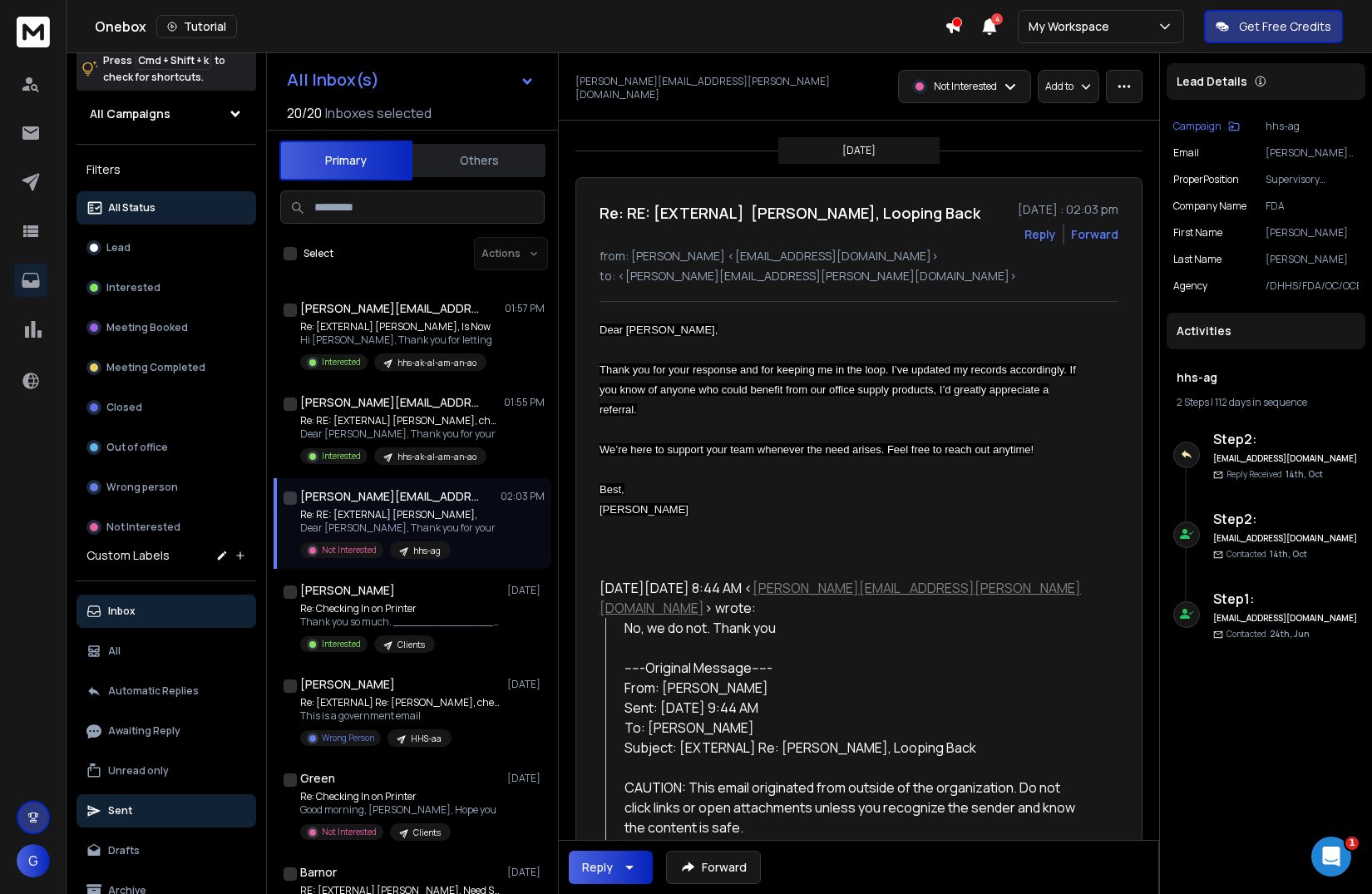
click at [101, 819] on button "Sent" at bounding box center [166, 811] width 179 height 34
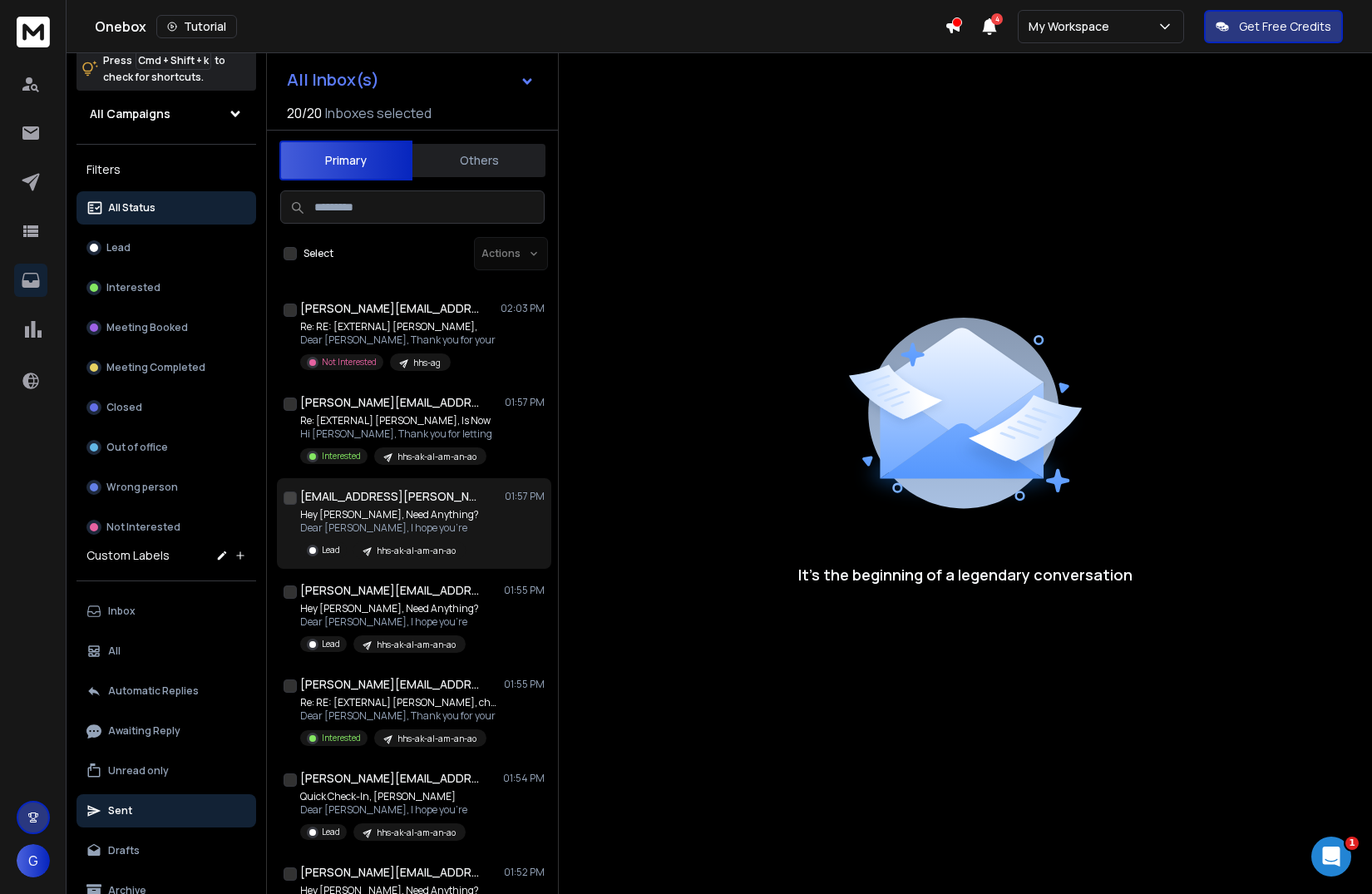
click at [328, 550] on p "Lead" at bounding box center [331, 550] width 18 height 13
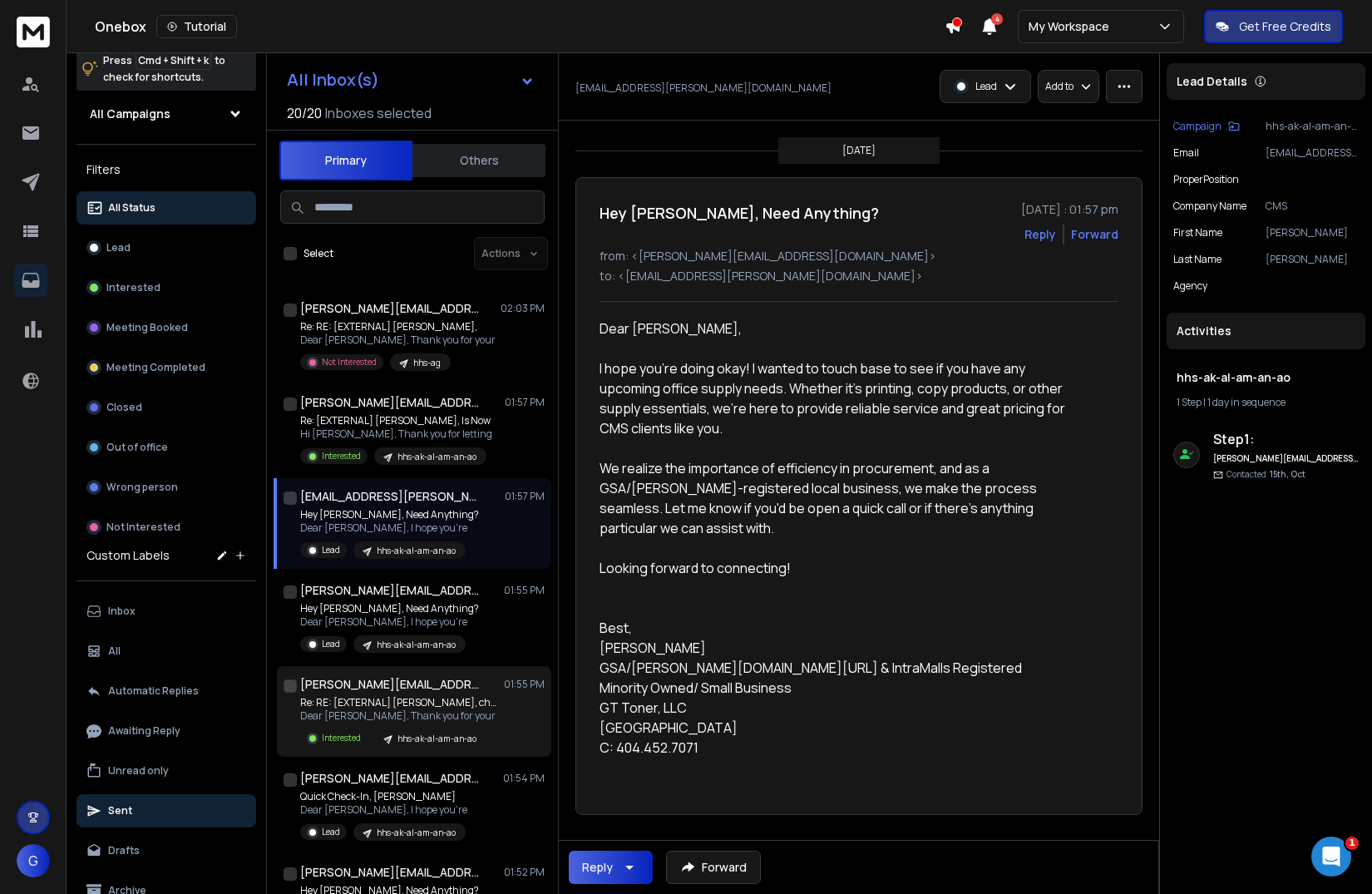
click at [343, 670] on div "John.Heigel@fda.hhs.gov 01:55 PM Re: RE: [EXTERNAL] John, checking Dear John, T…" at bounding box center [413, 711] width 274 height 90
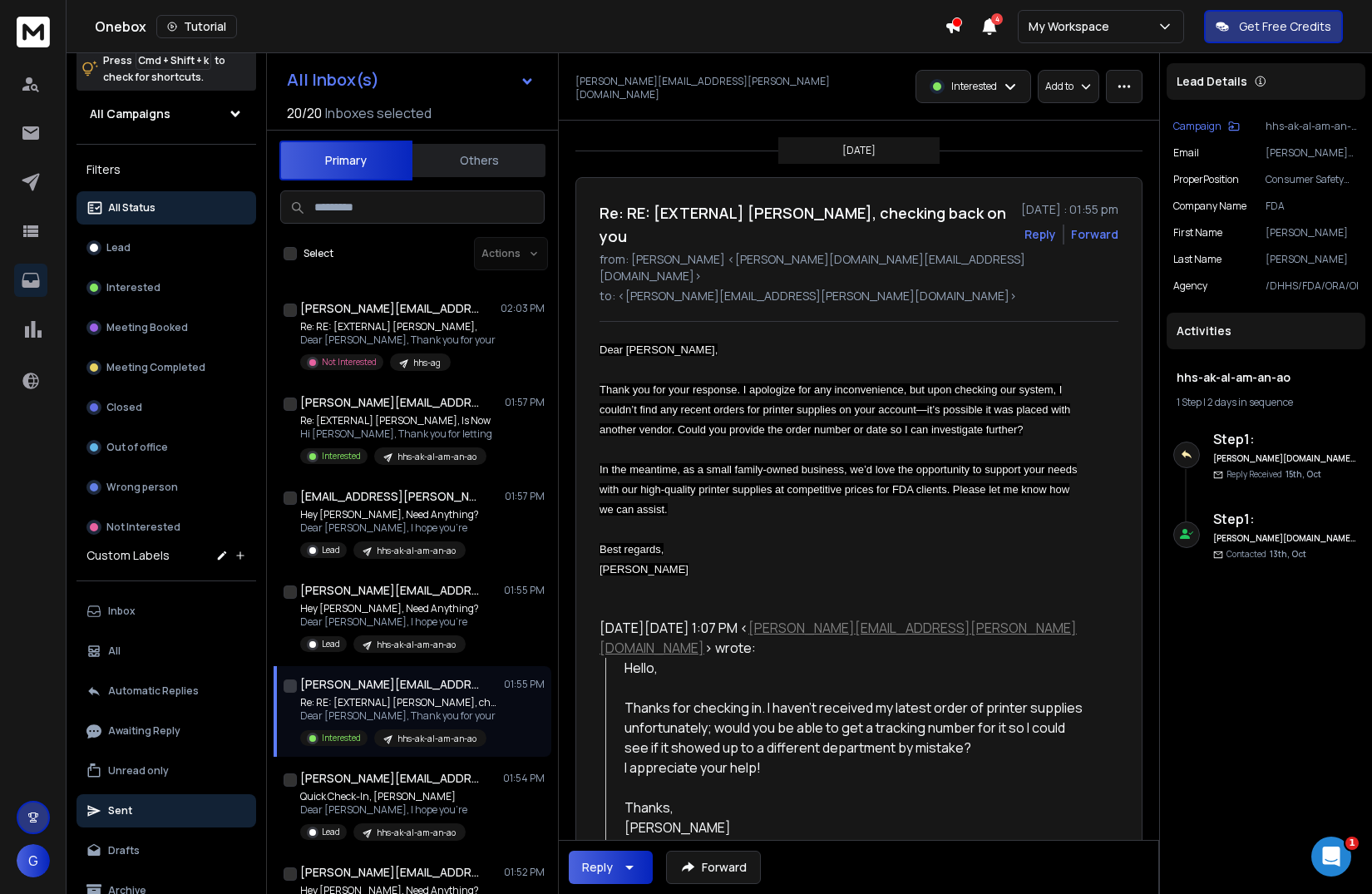
click at [127, 201] on p "All Status" at bounding box center [132, 208] width 48 height 13
click at [126, 608] on p "Inbox" at bounding box center [122, 611] width 28 height 13
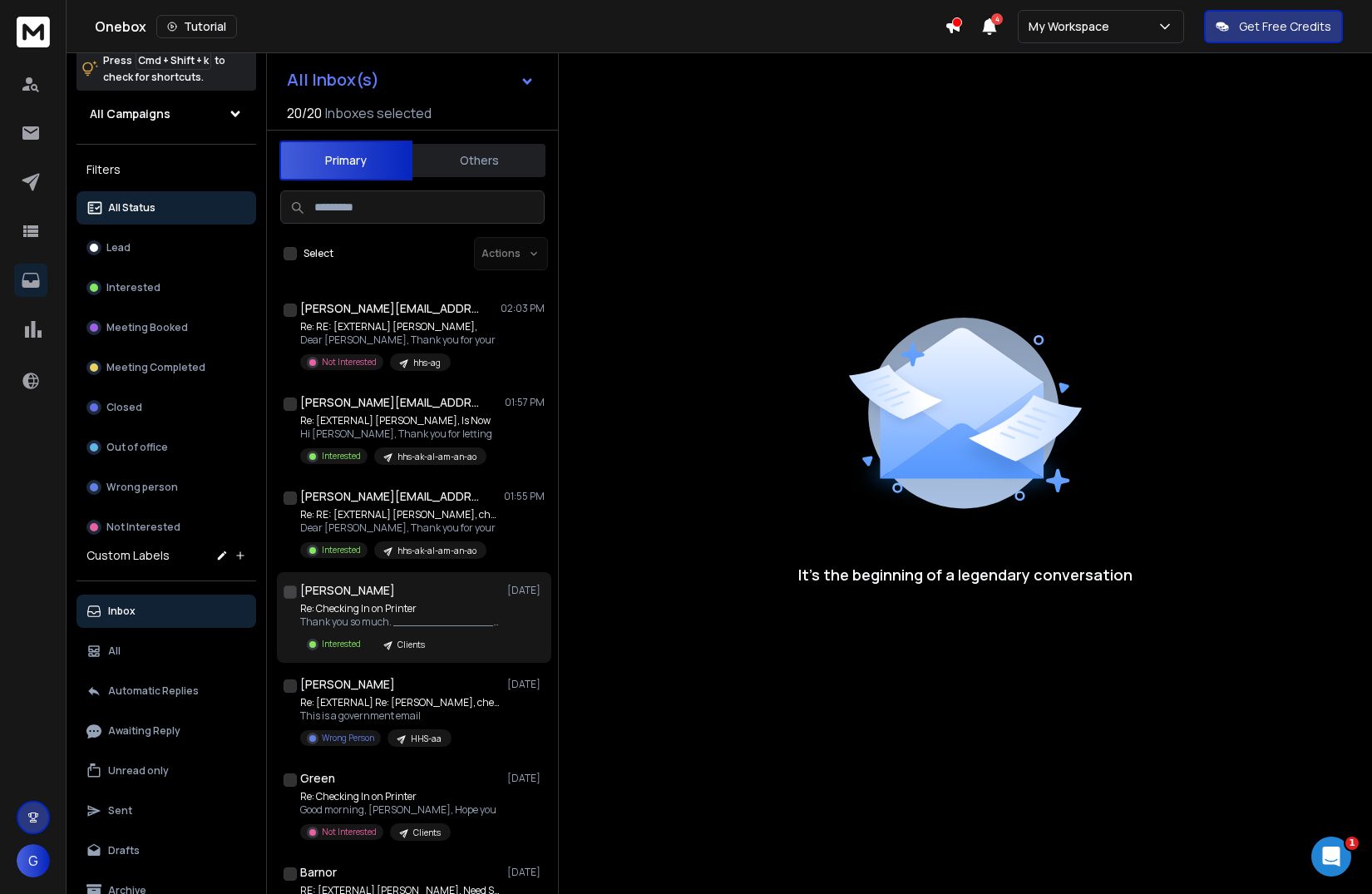
click at [371, 618] on p "Thank you so much. ________________________________" at bounding box center [400, 622] width 199 height 13
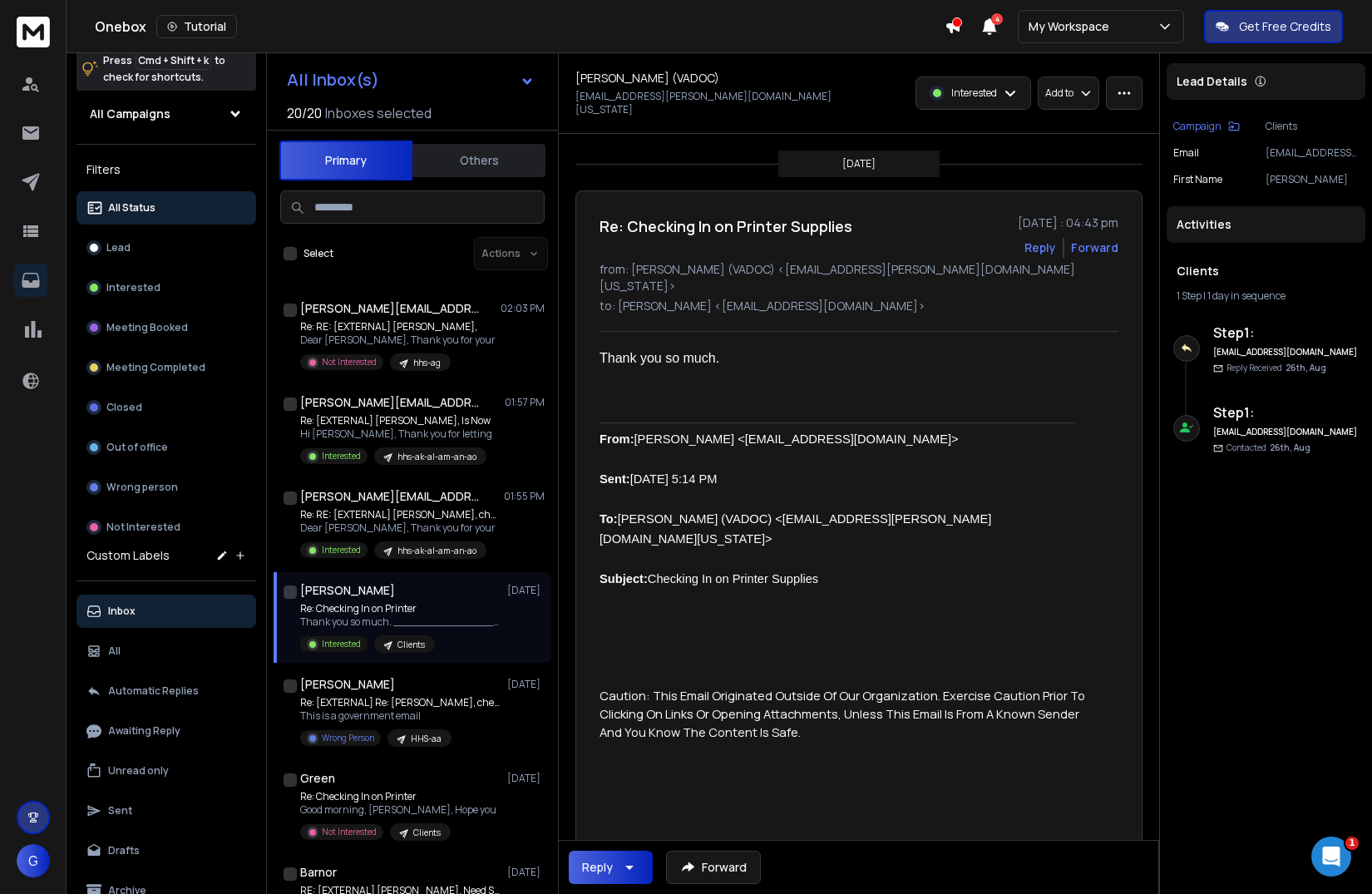
click at [1295, 152] on p "shelby.compton@vadoc.virginia.gov" at bounding box center [1312, 153] width 93 height 13
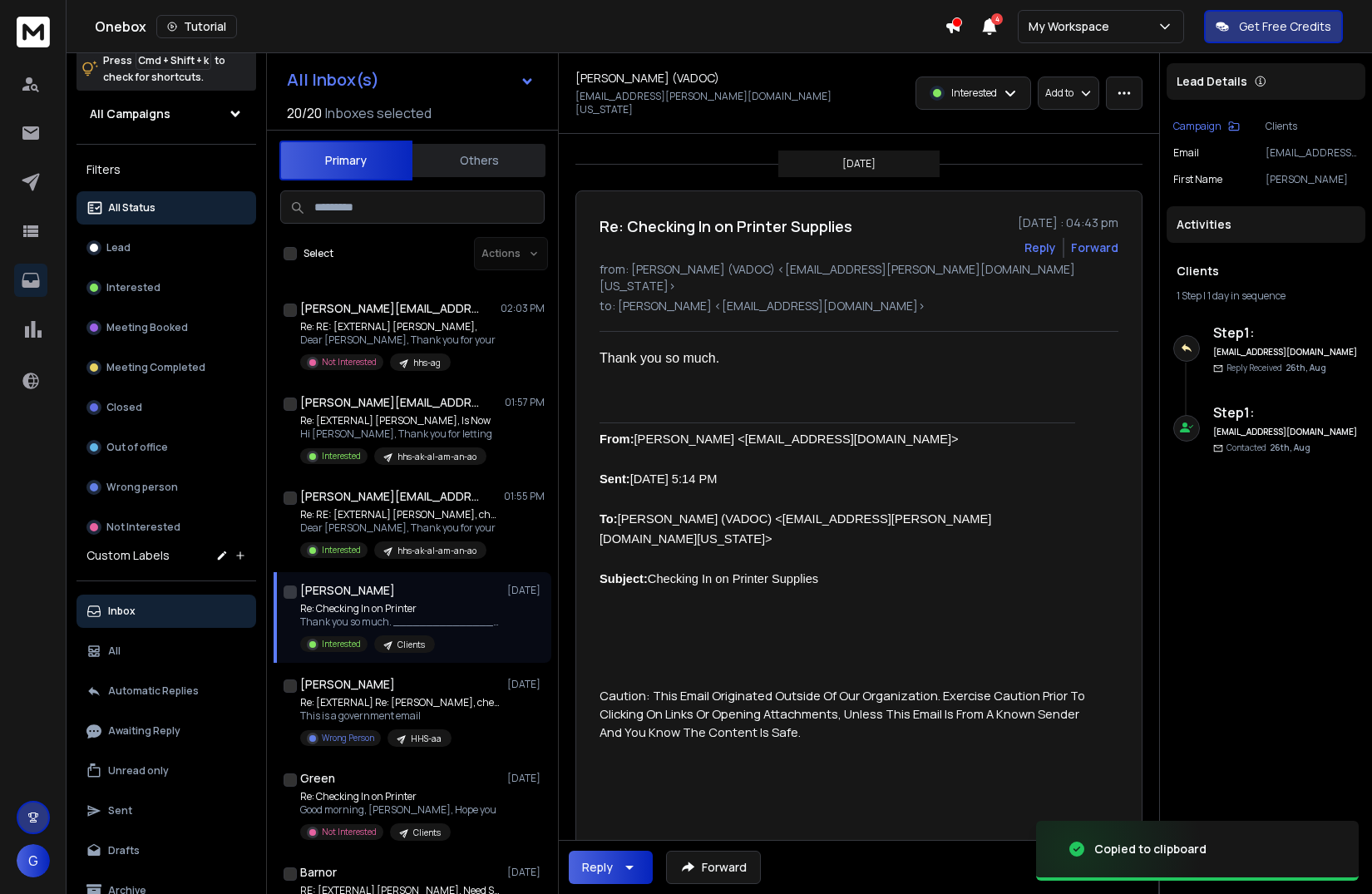
click at [1191, 129] on p "Campaign" at bounding box center [1198, 127] width 49 height 13
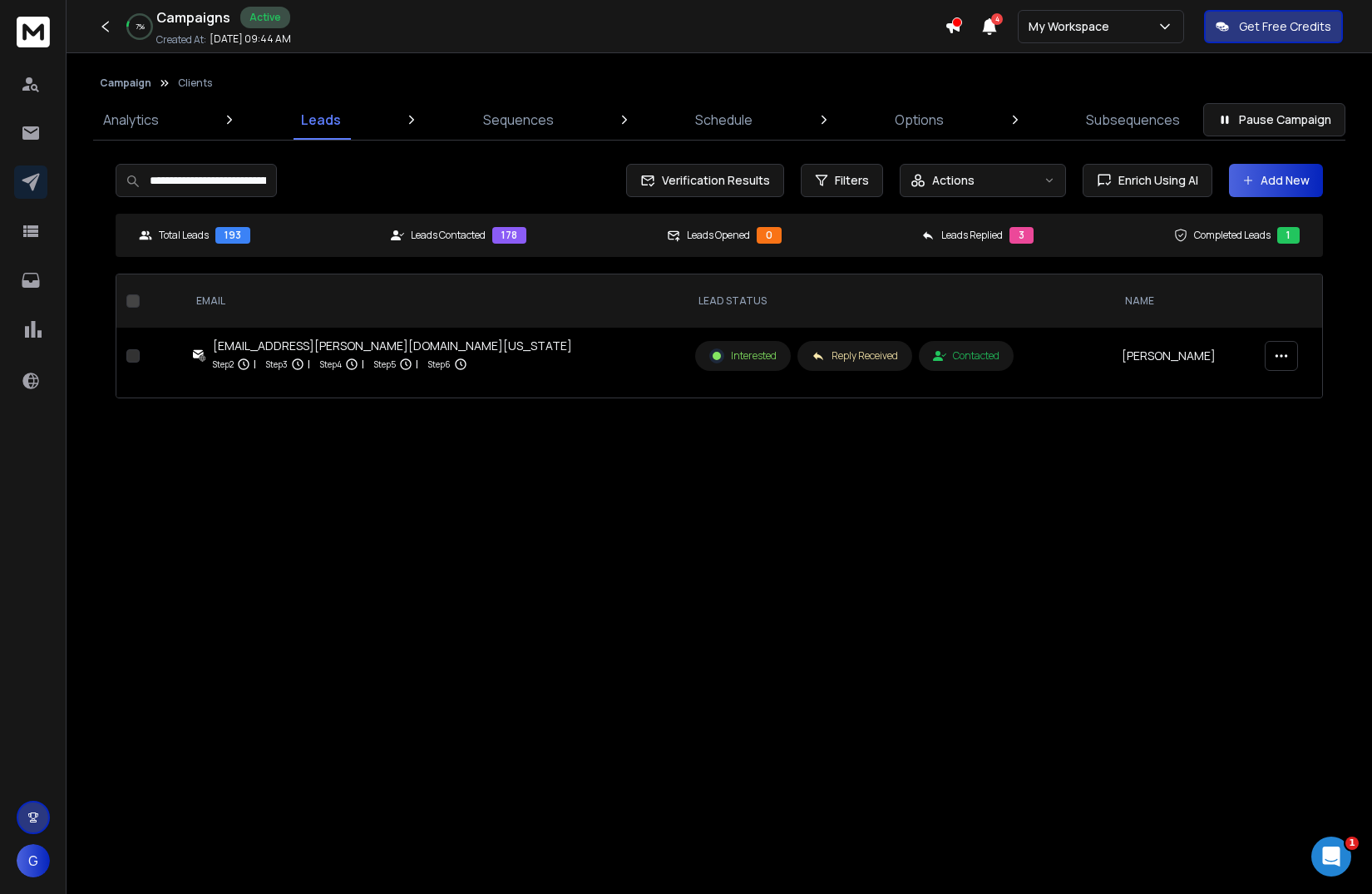
click at [1274, 352] on icon "button" at bounding box center [1281, 356] width 15 height 15
click at [500, 717] on div "**********" at bounding box center [686, 447] width 1372 height 894
click at [246, 364] on icon at bounding box center [244, 364] width 13 height 13
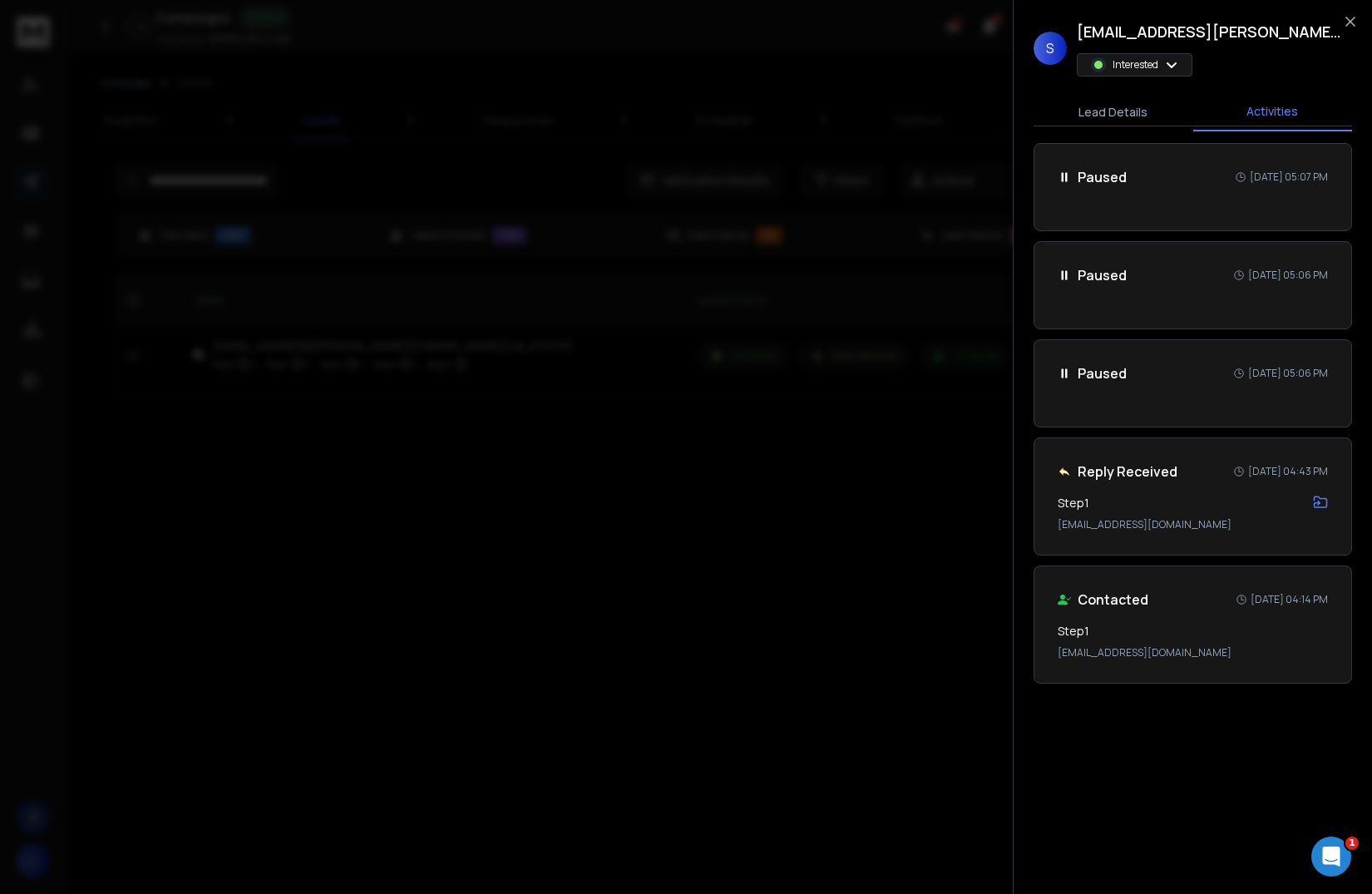
click at [1285, 111] on button "Activities" at bounding box center [1273, 112] width 160 height 39
click at [791, 491] on div at bounding box center [686, 447] width 1372 height 894
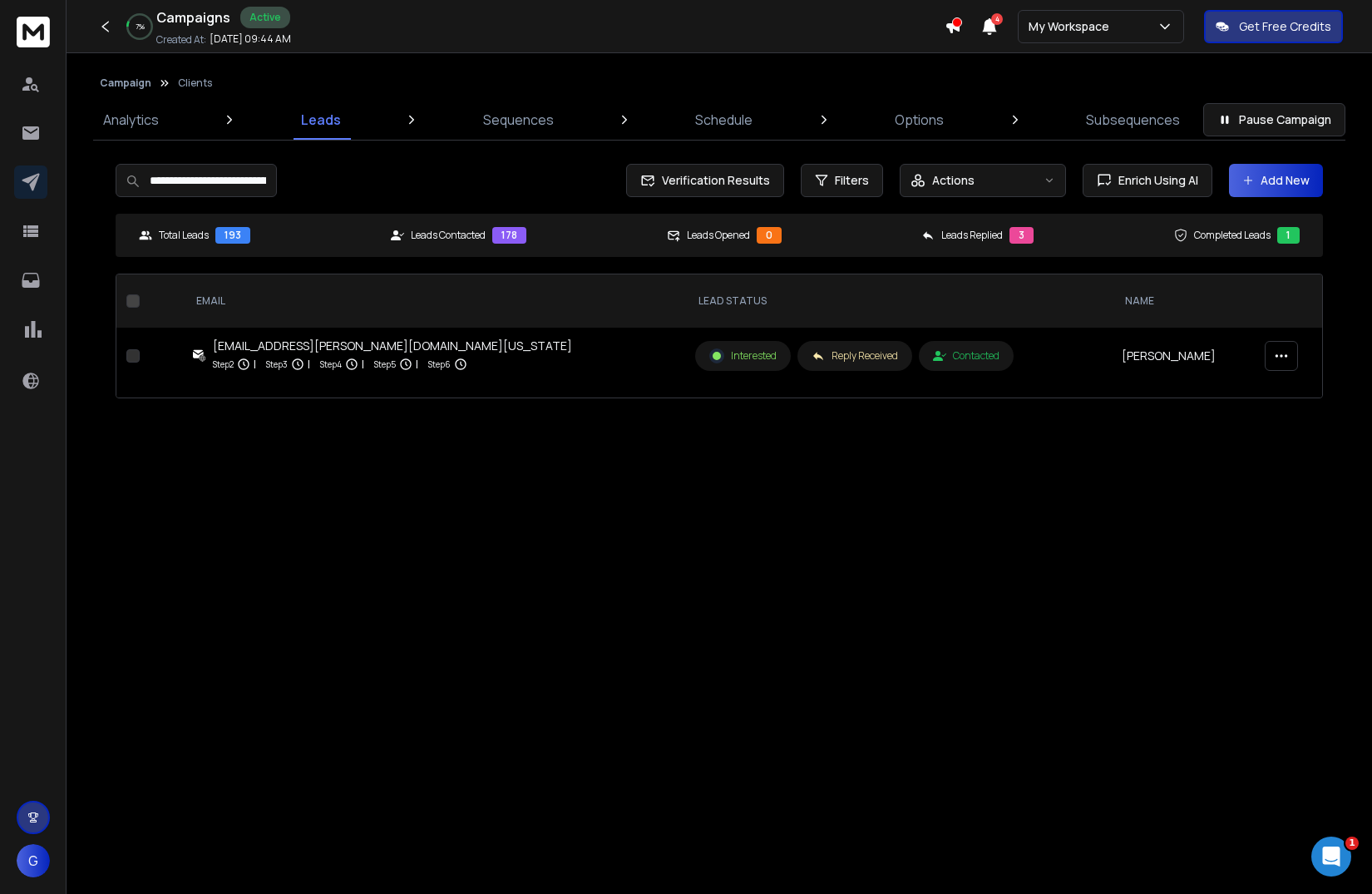
click at [1265, 358] on button "button" at bounding box center [1281, 356] width 34 height 30
click at [296, 345] on div "[EMAIL_ADDRESS][PERSON_NAME][DOMAIN_NAME][US_STATE]" at bounding box center [392, 346] width 360 height 17
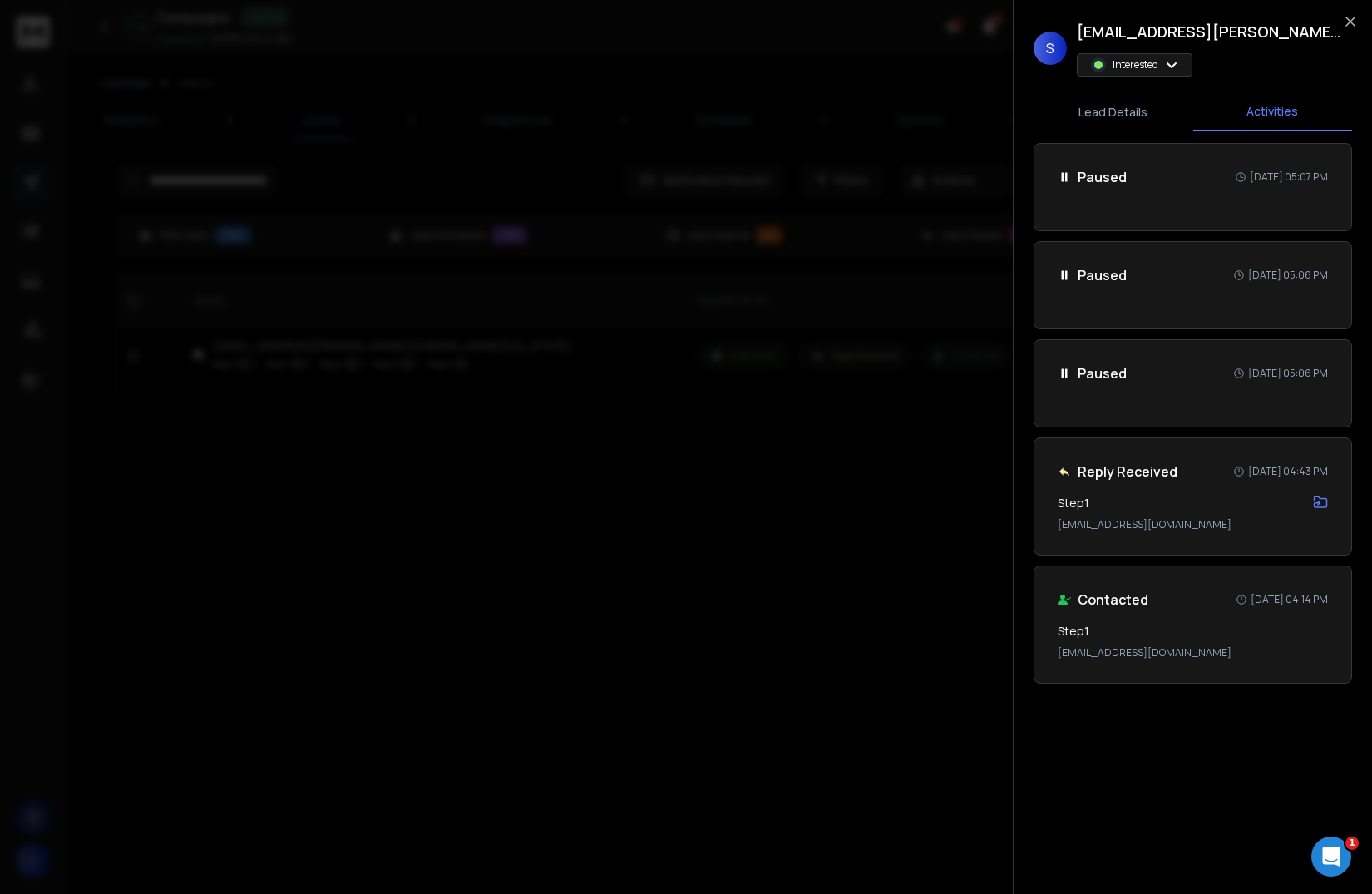
click at [1274, 111] on button "Activities" at bounding box center [1273, 112] width 160 height 39
click at [1349, 23] on icon "button" at bounding box center [1351, 22] width 8 height 8
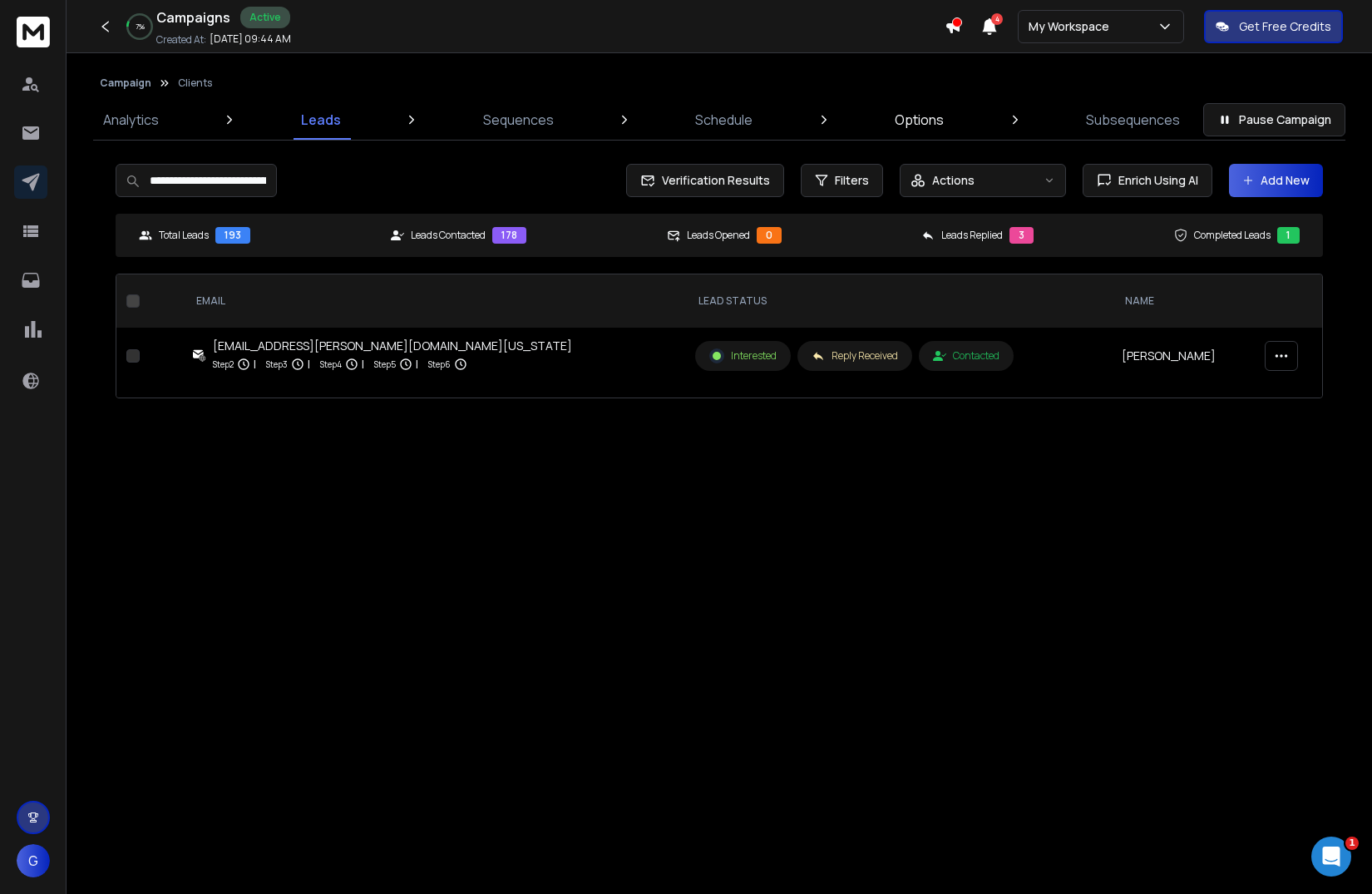
click at [954, 113] on link "Options" at bounding box center [919, 120] width 69 height 40
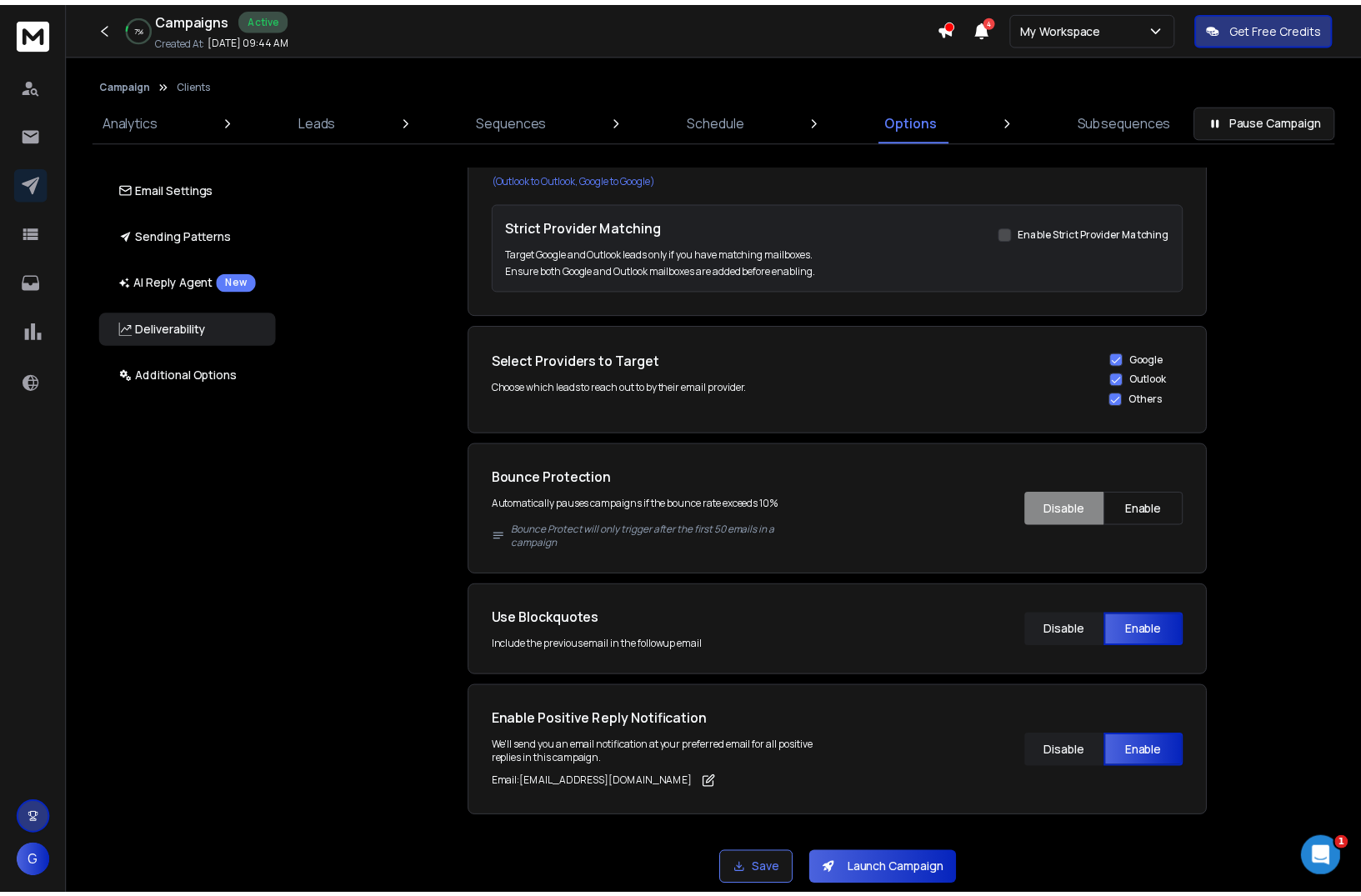
scroll to position [265, 0]
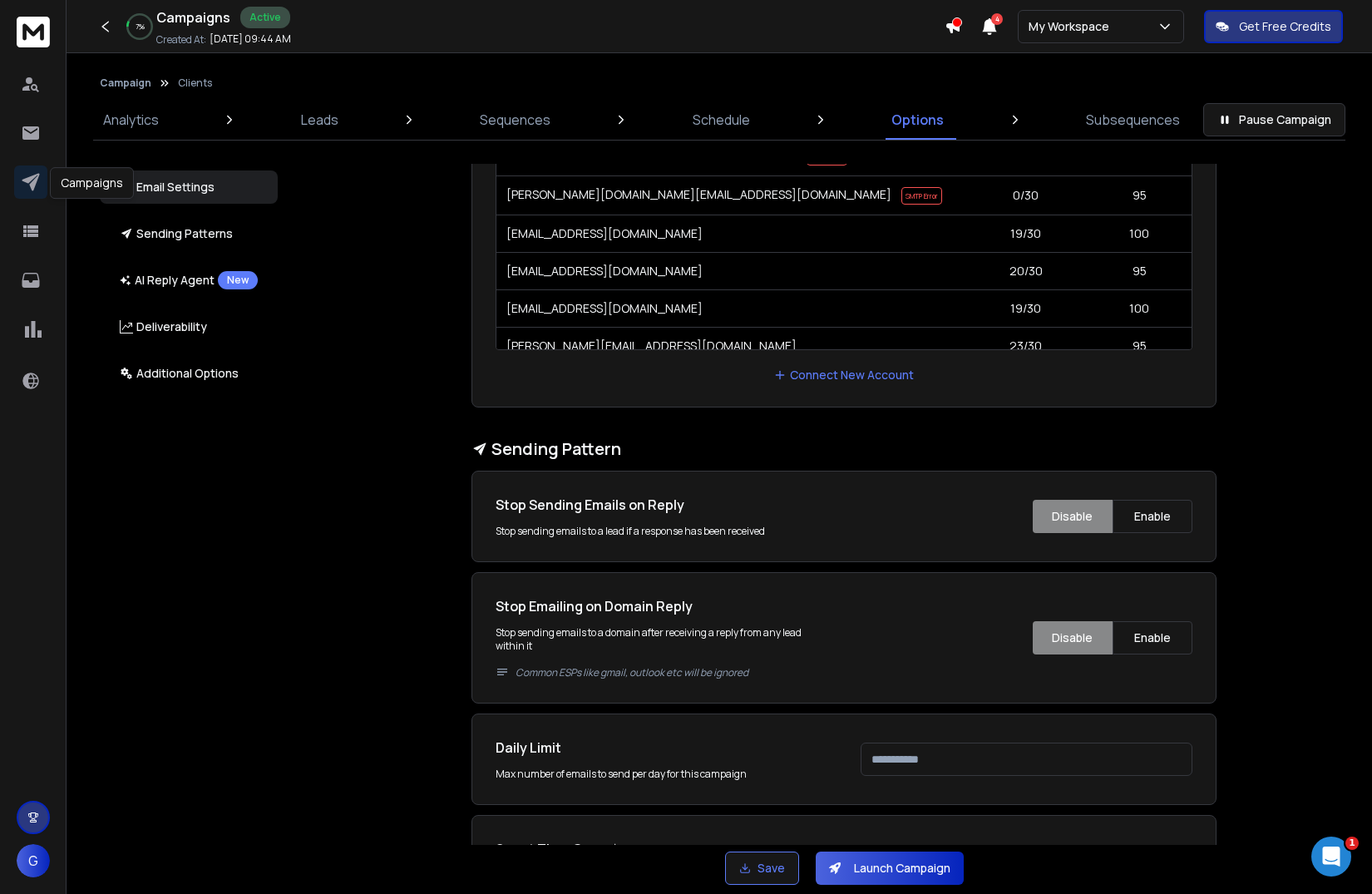
click at [31, 177] on icon at bounding box center [30, 182] width 18 height 18
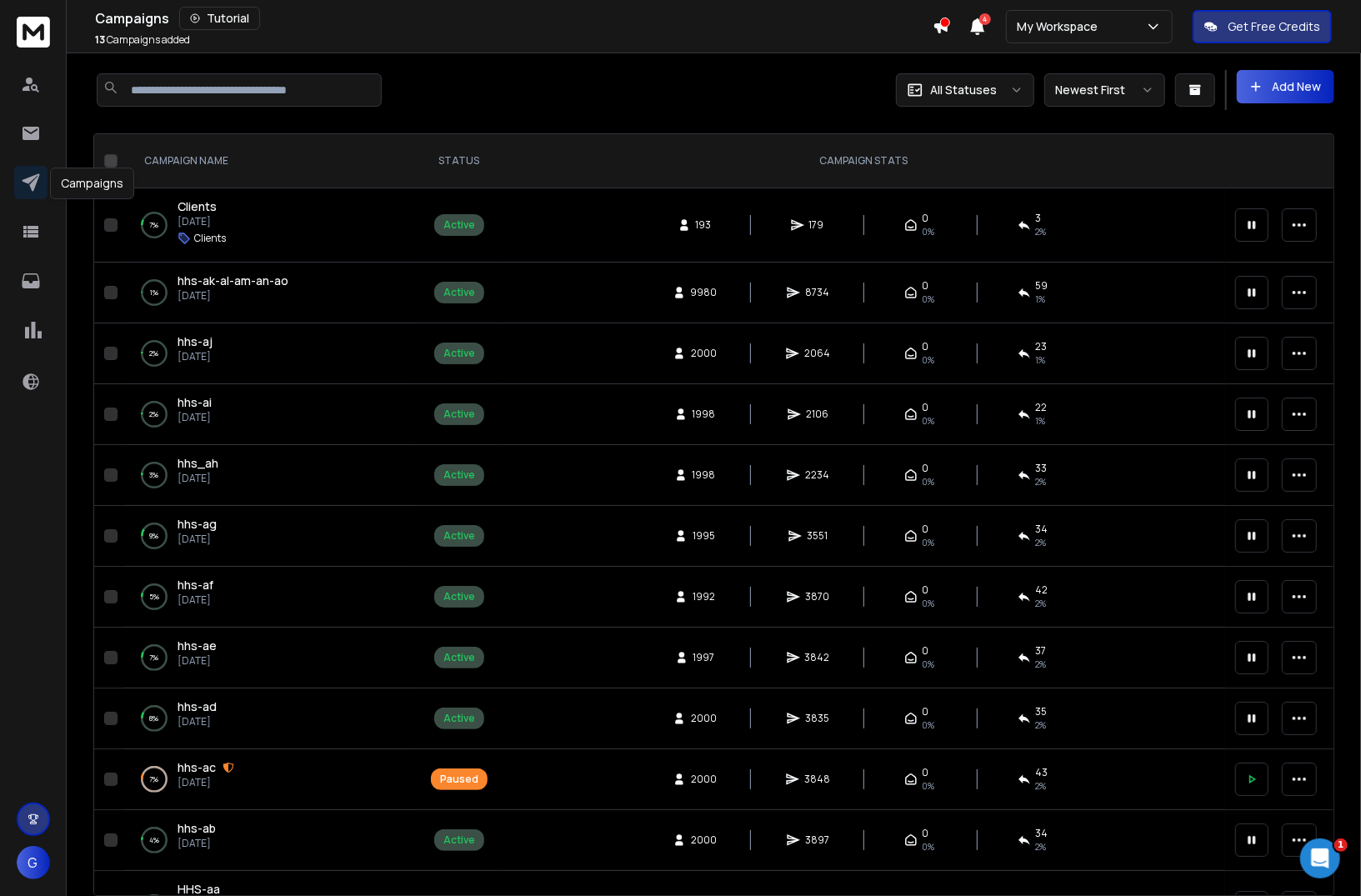
click at [1244, 777] on icon at bounding box center [1252, 779] width 15 height 15
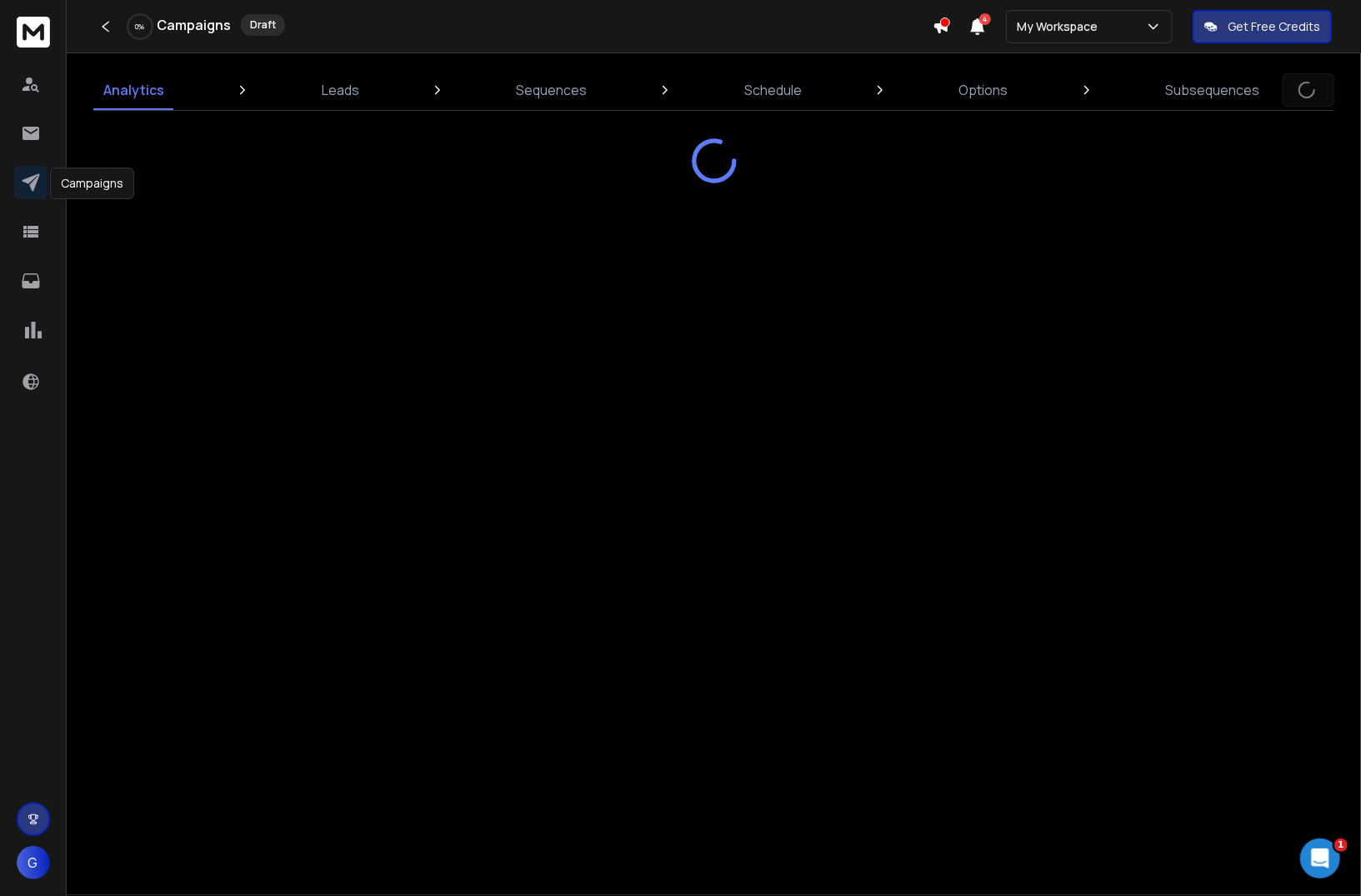
click at [44, 192] on link at bounding box center [31, 182] width 34 height 34
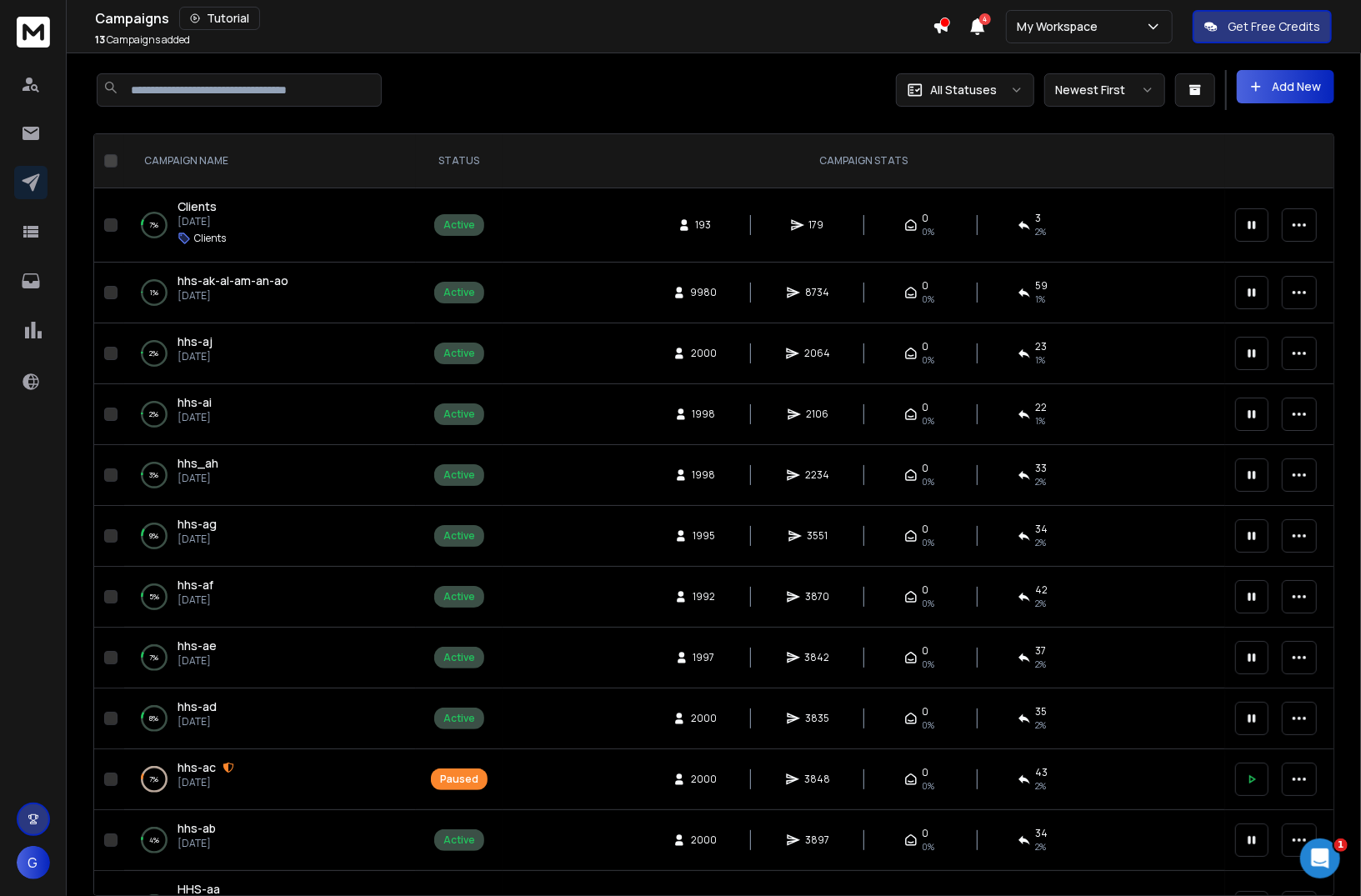
click at [1293, 291] on icon "button" at bounding box center [1300, 292] width 13 height 3
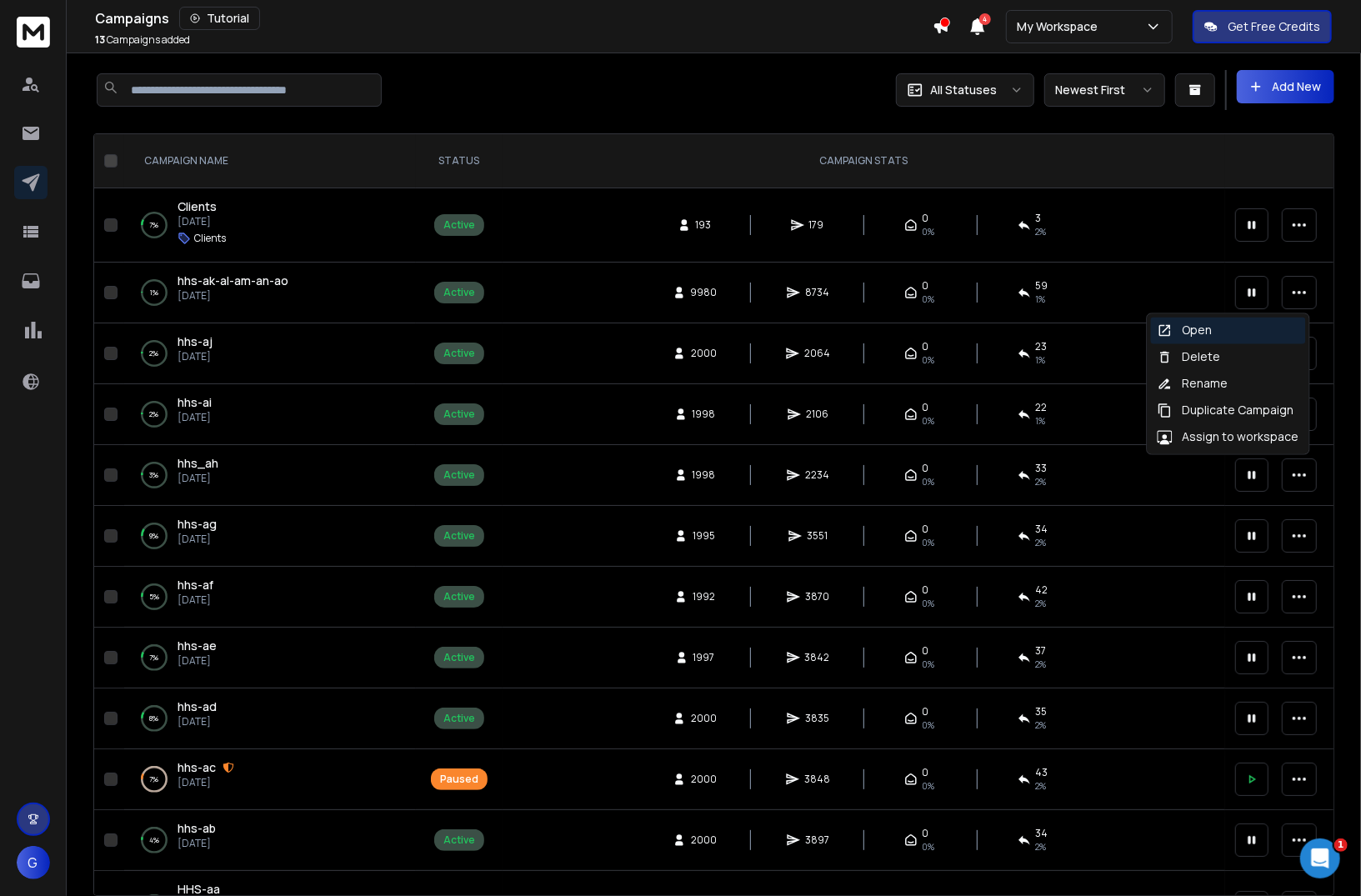
click at [255, 274] on span "hhs-ak-al-am-an-ao" at bounding box center [233, 280] width 111 height 16
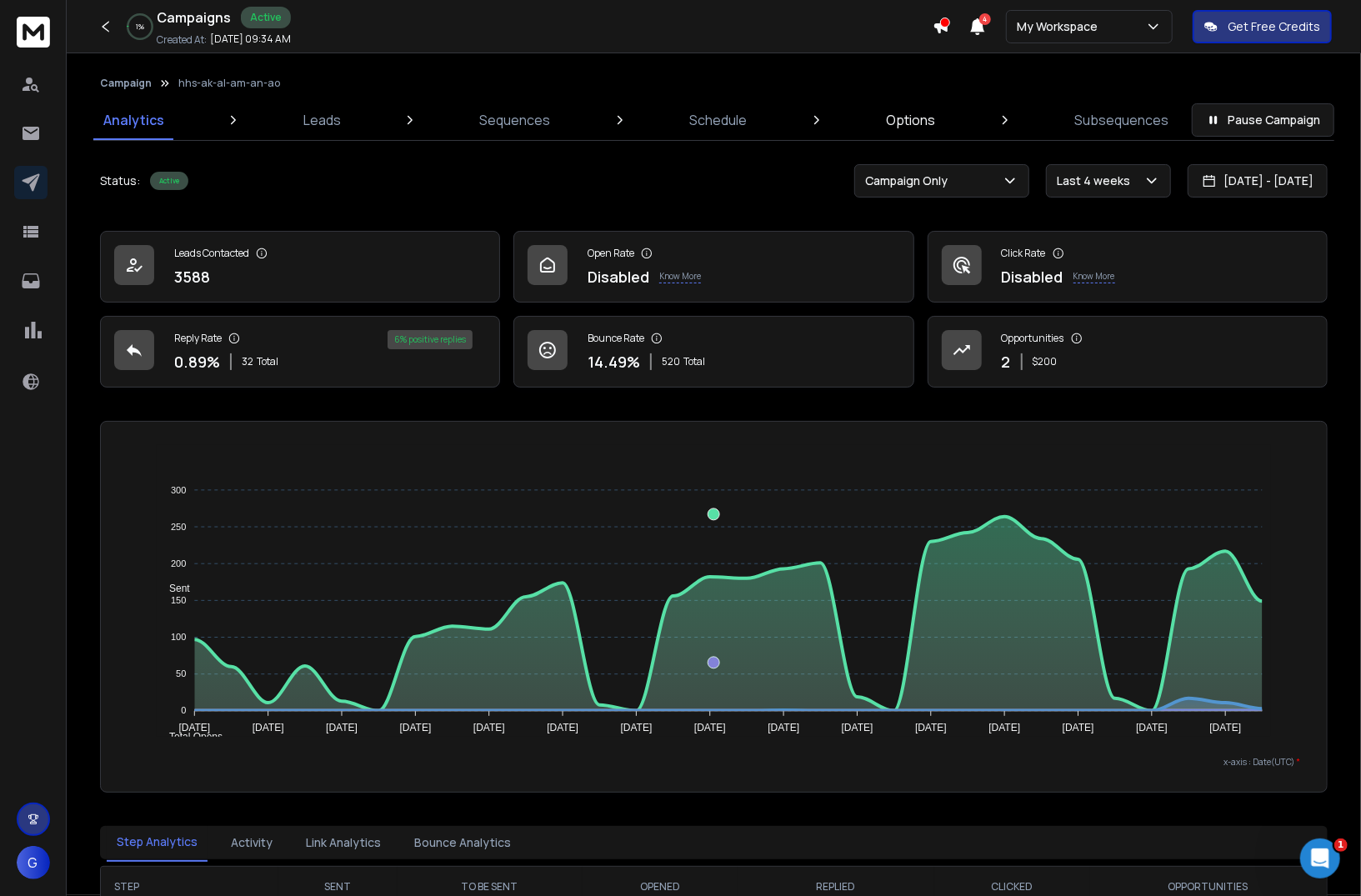
click at [923, 122] on p "Options" at bounding box center [911, 120] width 50 height 20
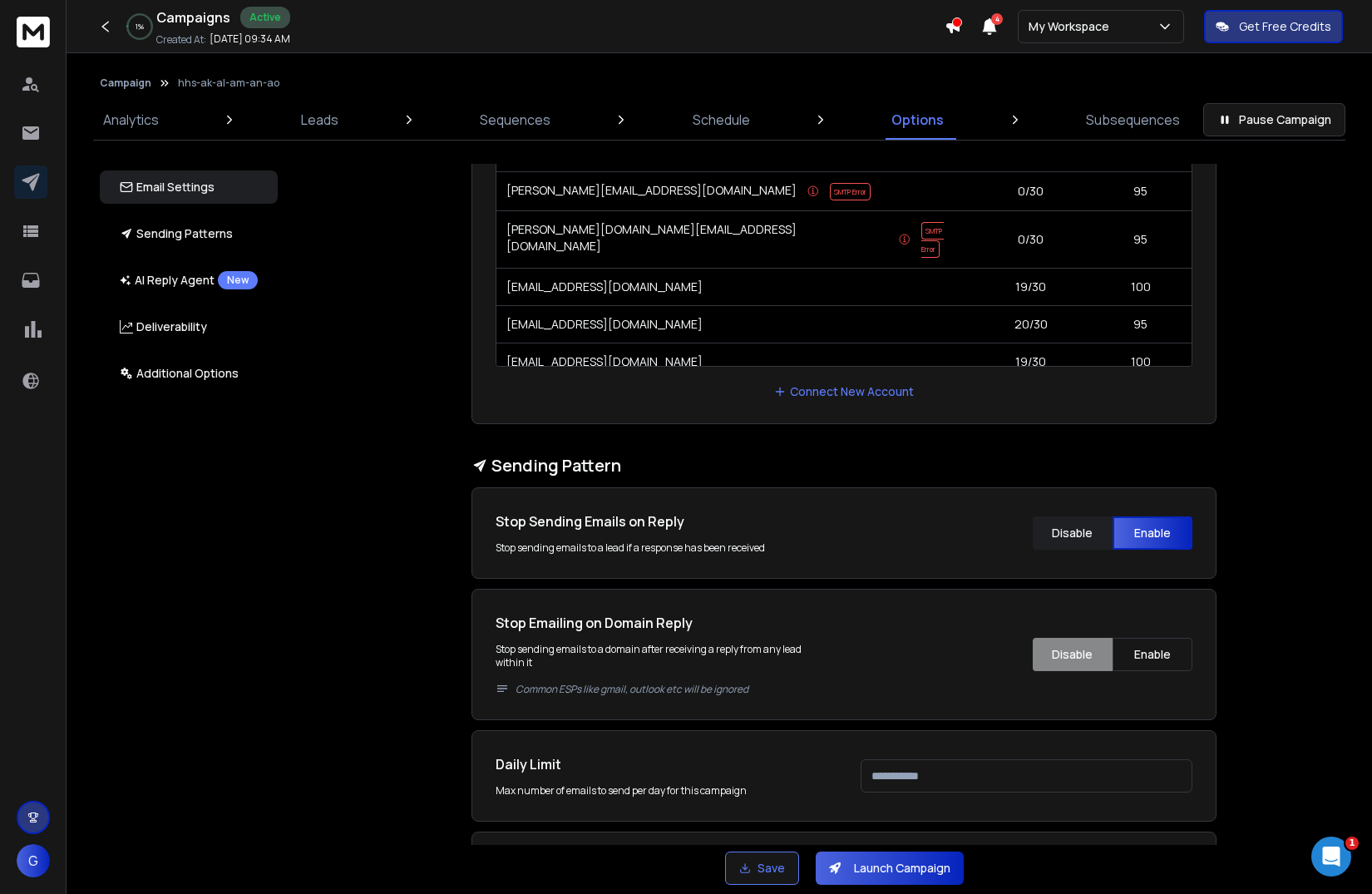
scroll to position [347, 0]
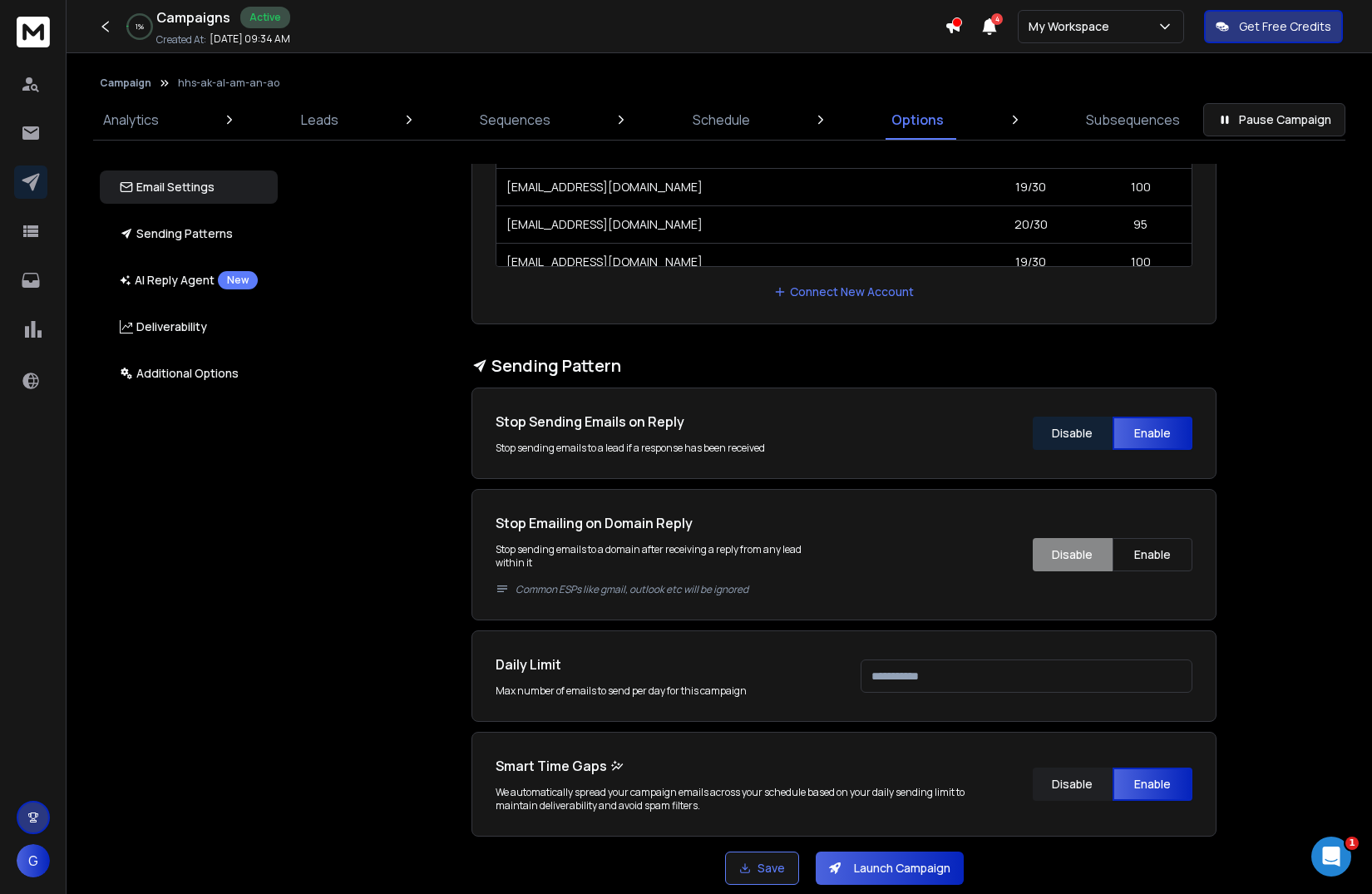
click at [1079, 419] on button "Disable" at bounding box center [1072, 433] width 80 height 34
click at [761, 864] on button "Save" at bounding box center [762, 868] width 74 height 34
click at [339, 131] on link "Leads" at bounding box center [319, 120] width 57 height 40
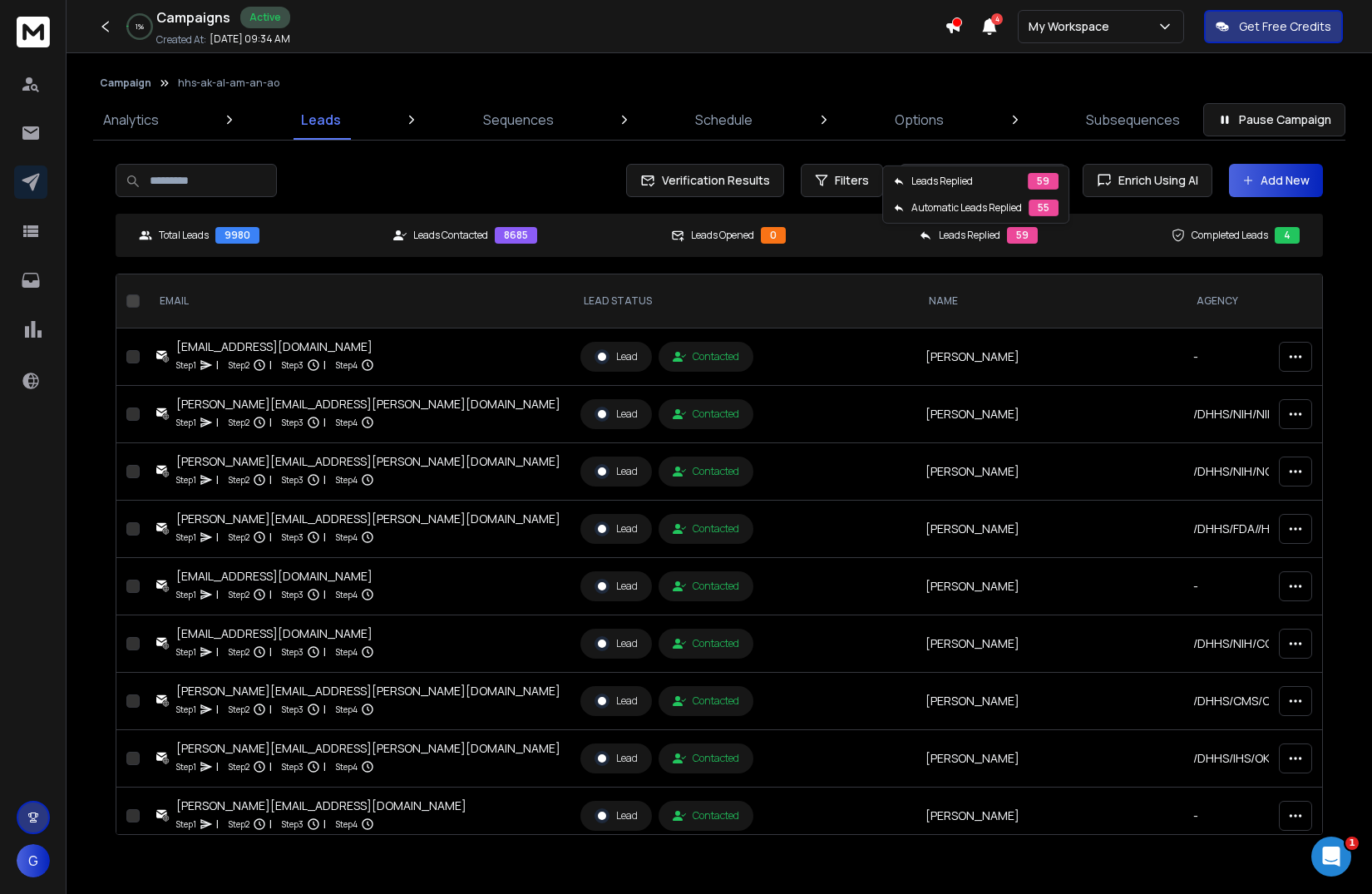
click at [979, 243] on div "Leads Replied 59" at bounding box center [978, 235] width 119 height 17
click at [991, 230] on p "Leads Replied" at bounding box center [969, 235] width 61 height 13
click at [1021, 232] on div "59" at bounding box center [1023, 235] width 31 height 17
click at [966, 172] on p "Actions" at bounding box center [953, 180] width 43 height 17
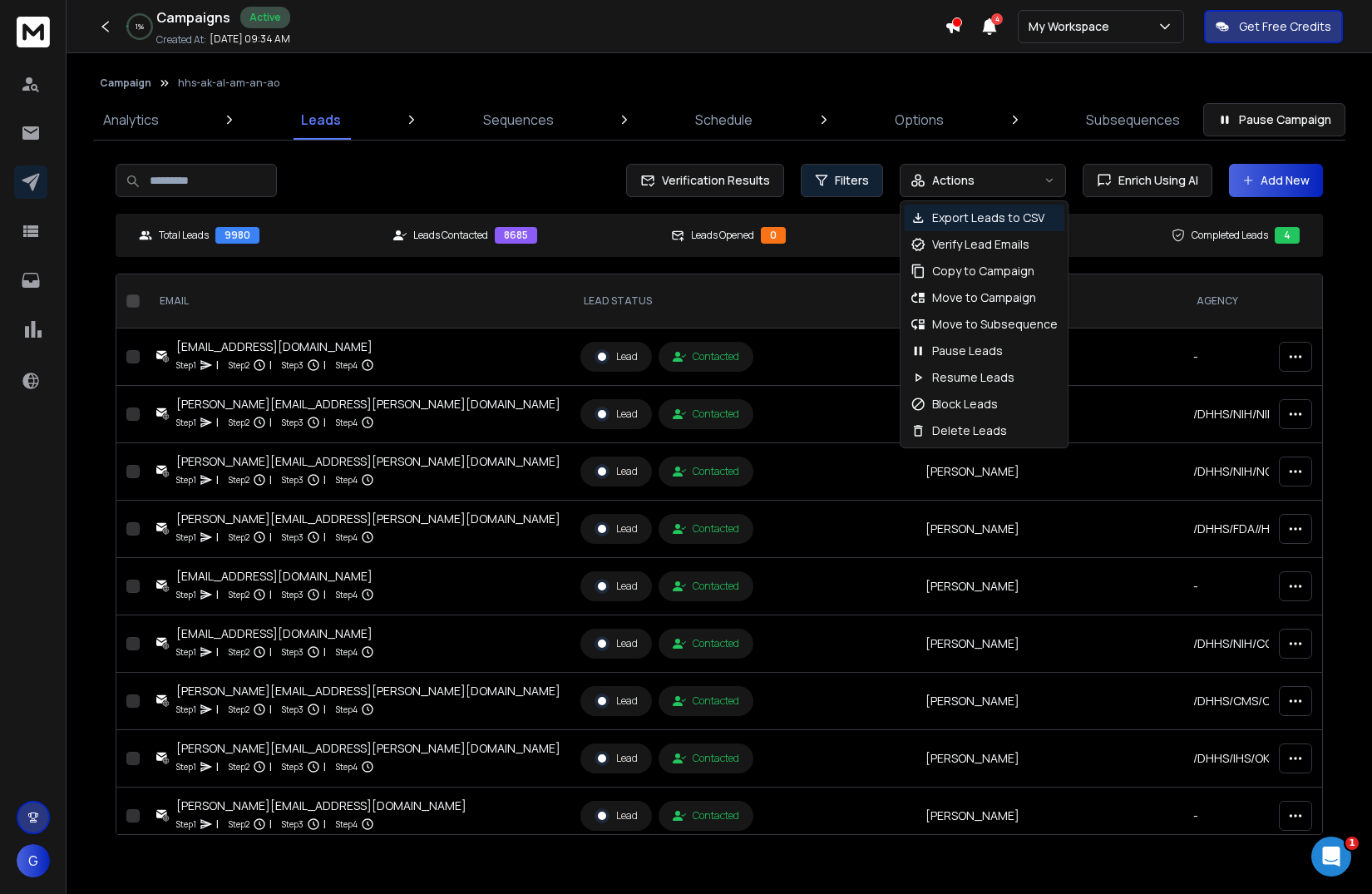
click at [859, 173] on span "Filters" at bounding box center [852, 180] width 34 height 17
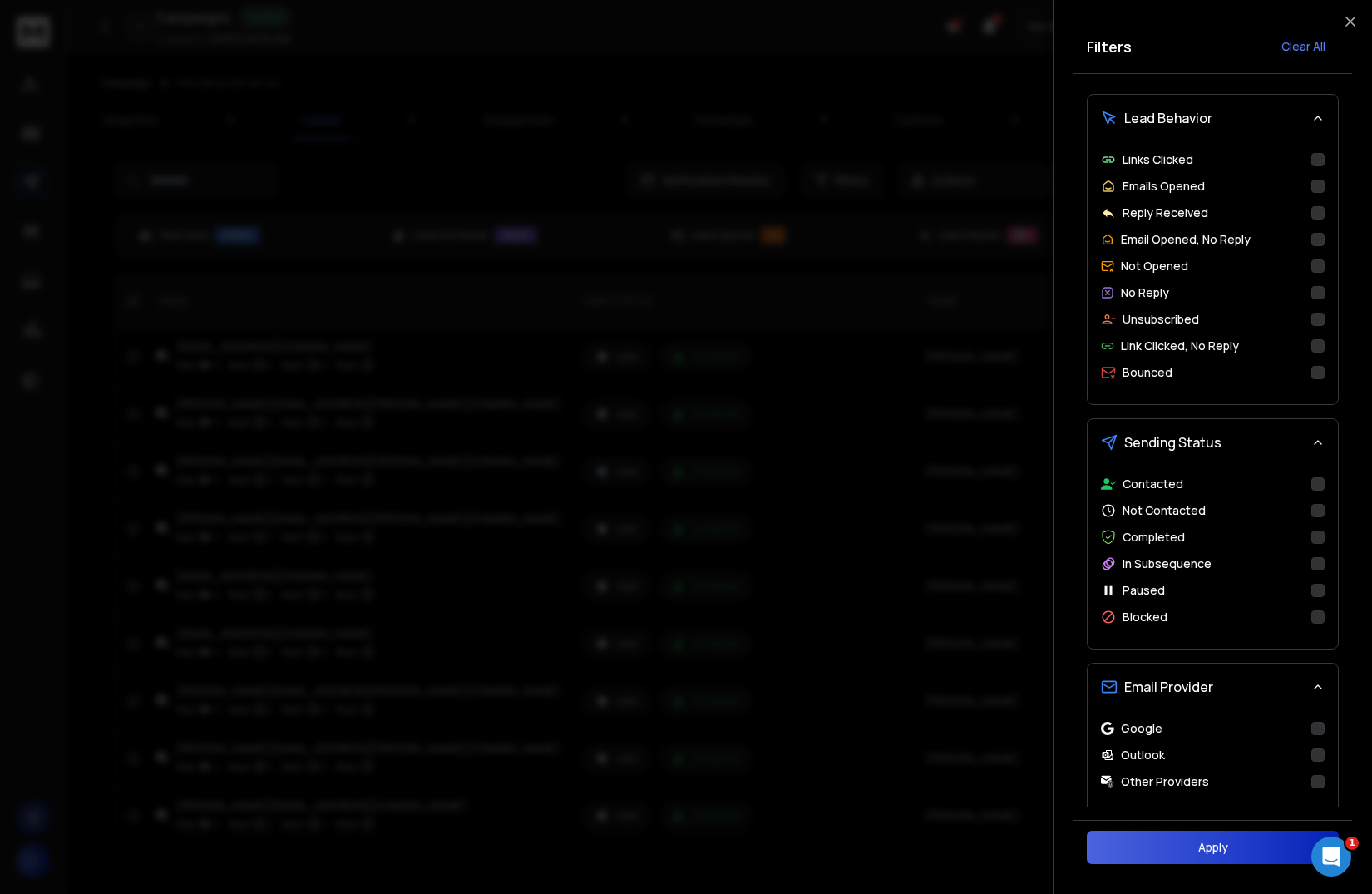
click at [1194, 218] on p "Reply Received" at bounding box center [1166, 213] width 85 height 17
click at [1312, 218] on button "Reply Received" at bounding box center [1318, 213] width 13 height 13
click at [1225, 829] on div "Apply" at bounding box center [1213, 846] width 278 height 54
click at [1225, 847] on button "Apply" at bounding box center [1213, 847] width 252 height 34
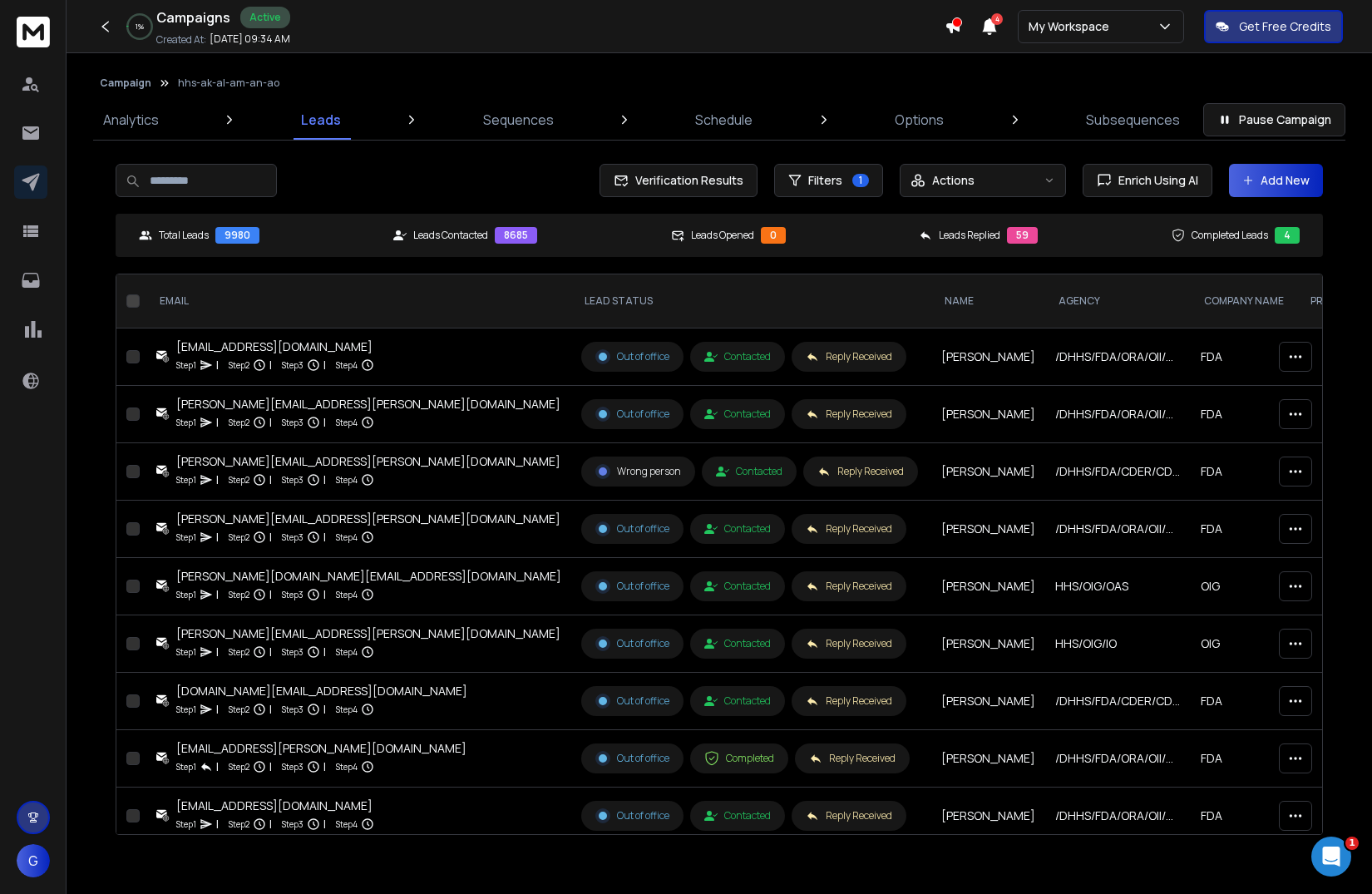
click at [256, 351] on div "[EMAIL_ADDRESS][DOMAIN_NAME]" at bounding box center [275, 347] width 198 height 17
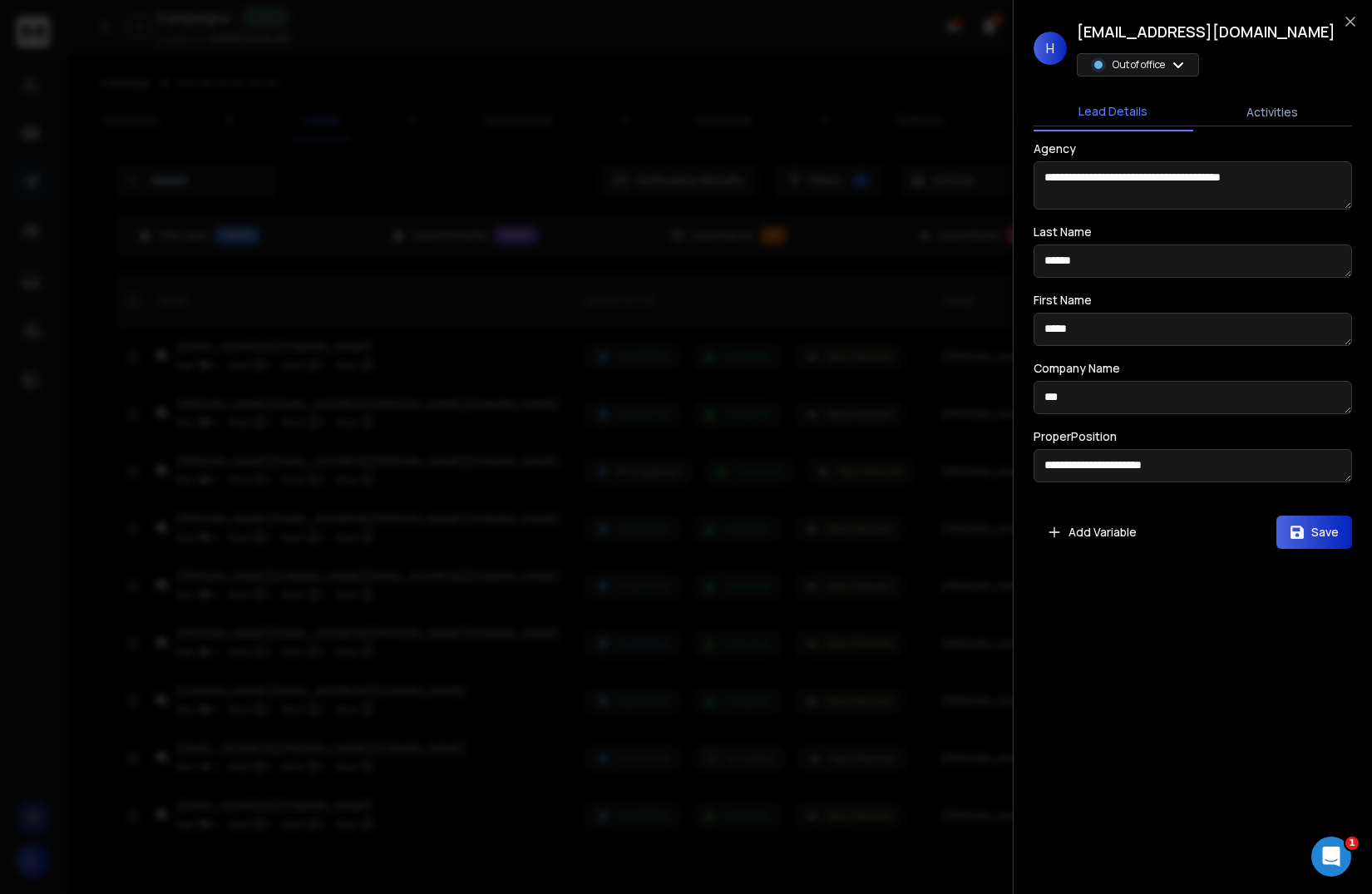
click at [1295, 100] on button "Activities" at bounding box center [1273, 112] width 160 height 37
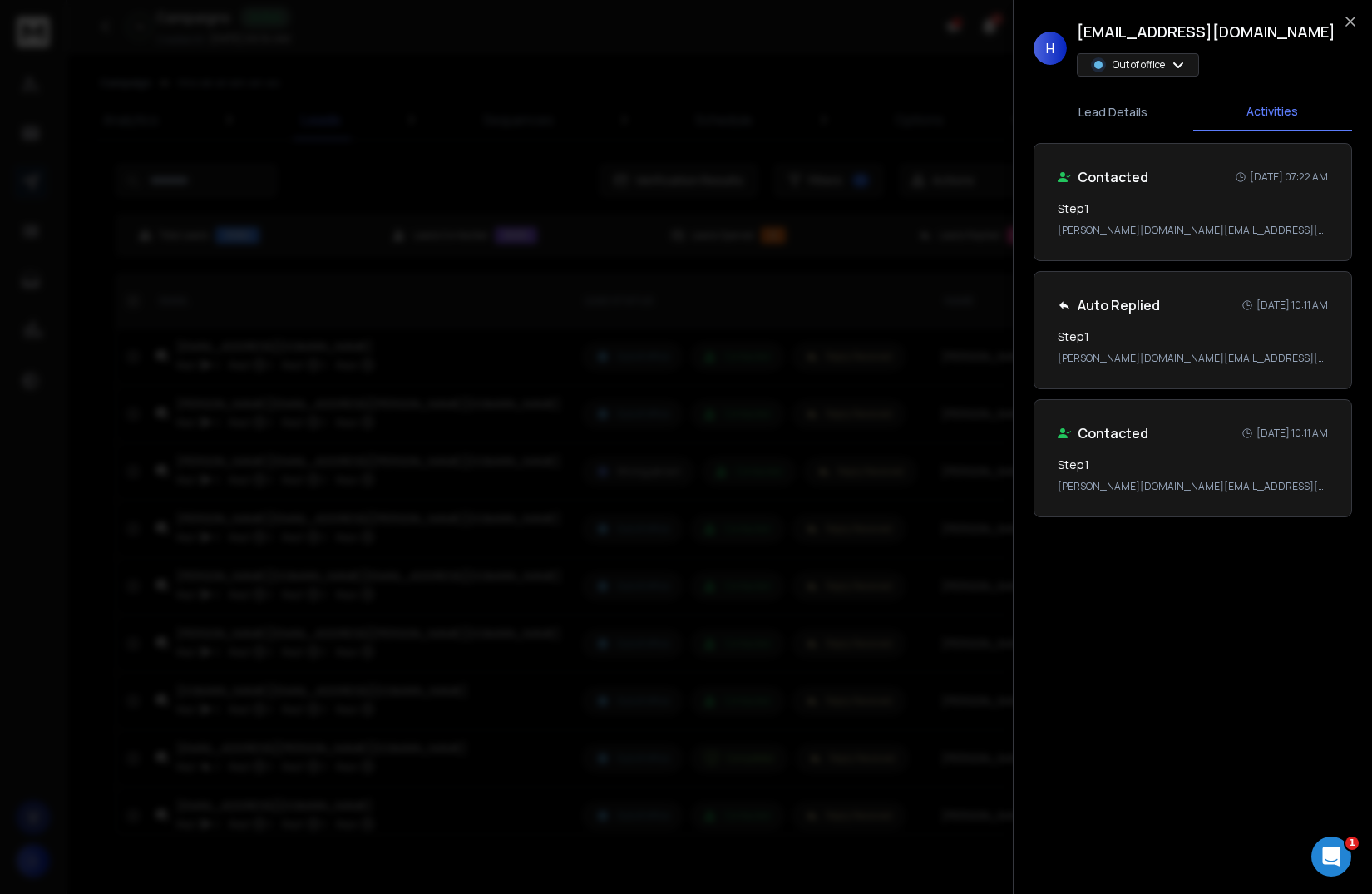
click at [1126, 111] on button "Lead Details" at bounding box center [1113, 112] width 160 height 37
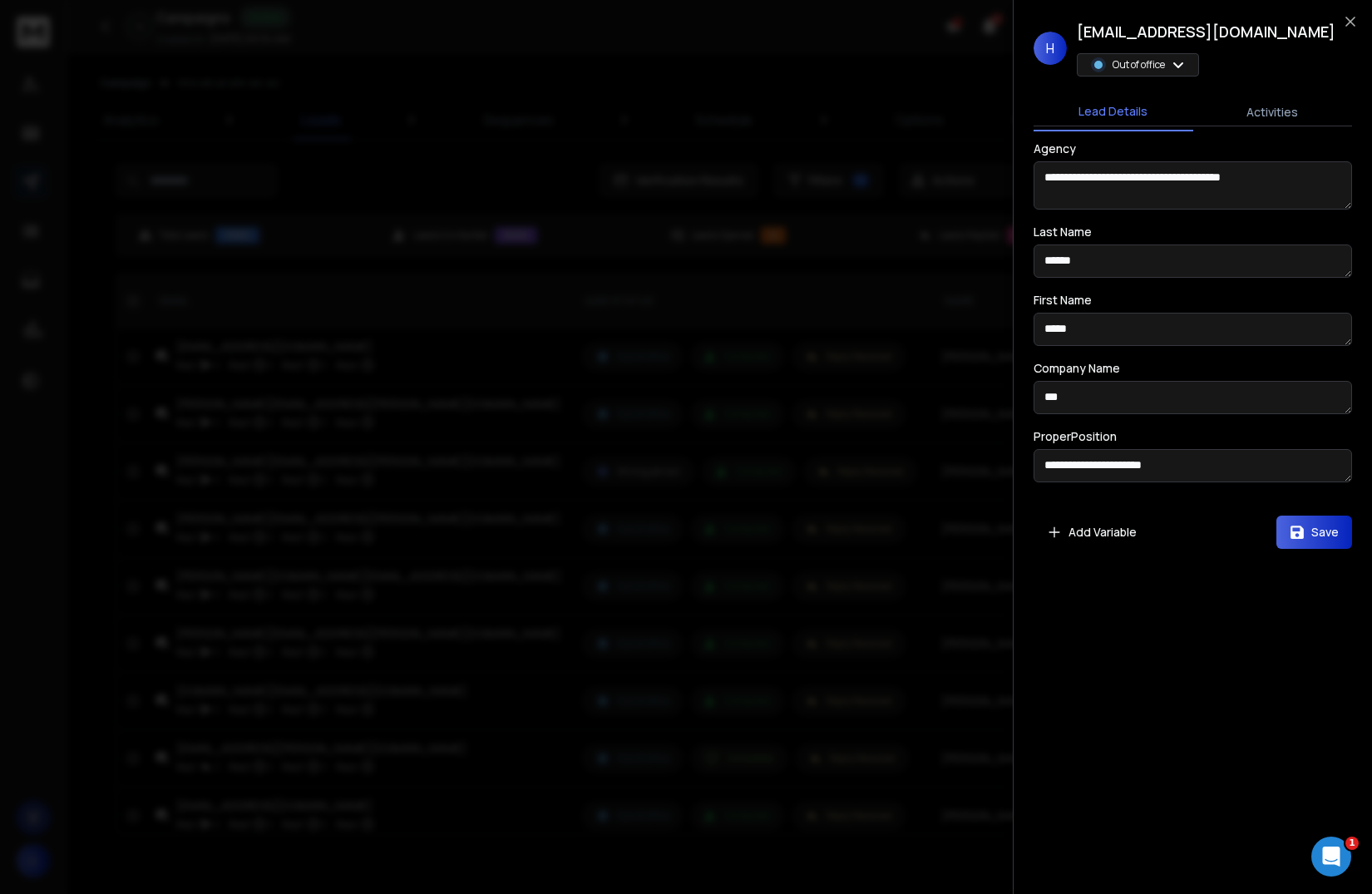
click at [717, 413] on div at bounding box center [686, 447] width 1372 height 894
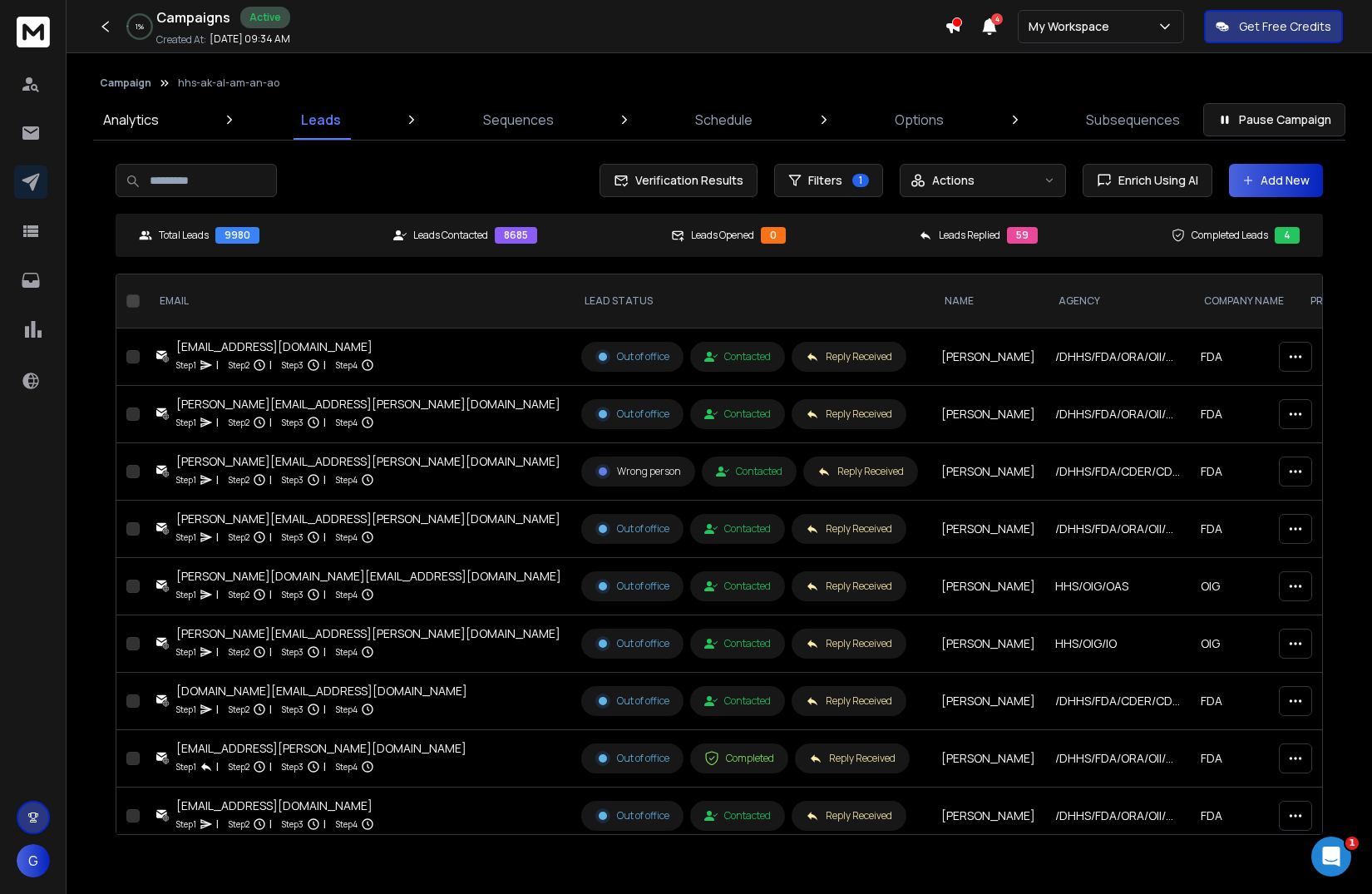
click at [127, 106] on link "Analytics" at bounding box center [131, 120] width 75 height 40
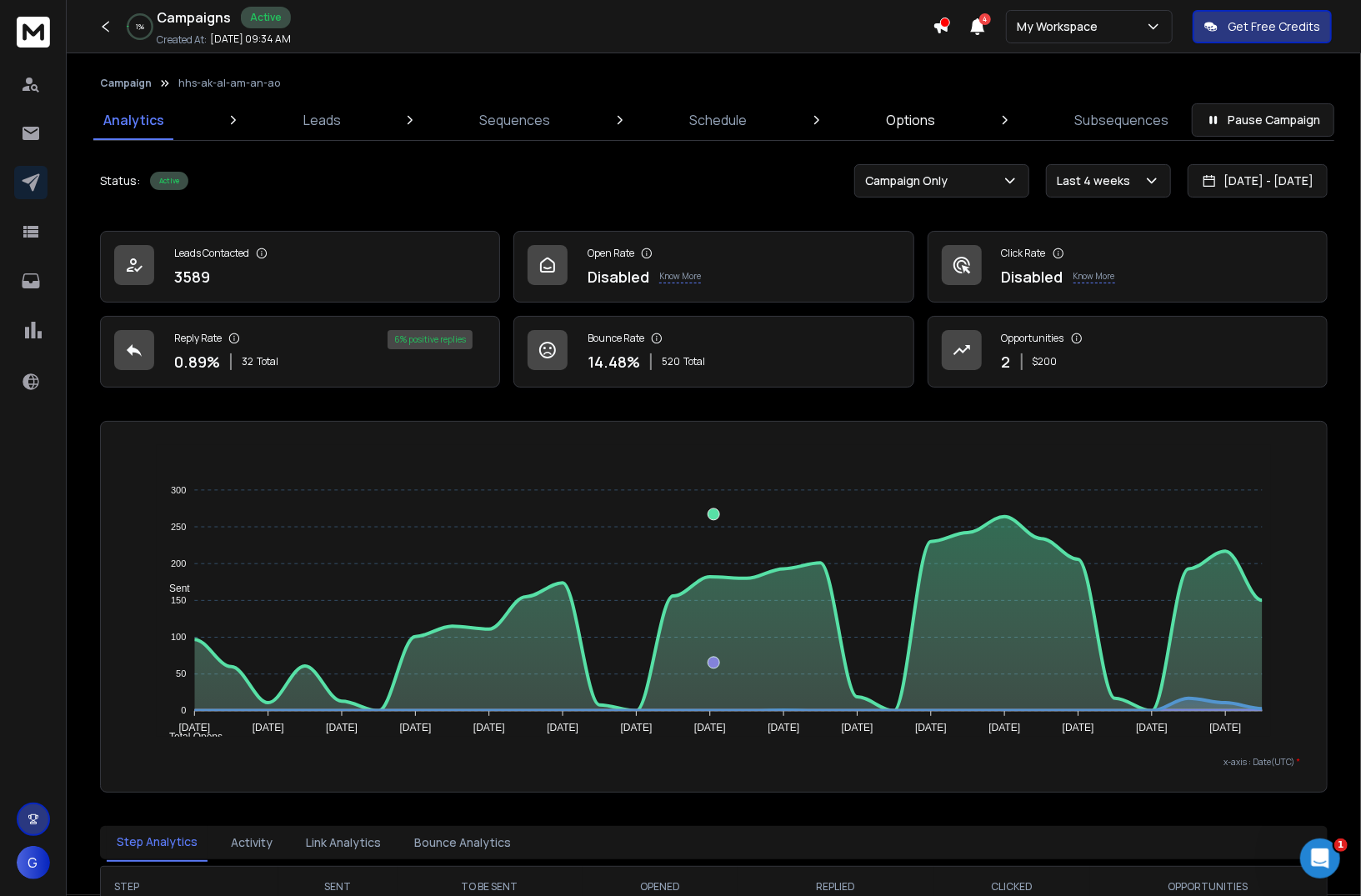
click at [896, 121] on p "Options" at bounding box center [911, 120] width 50 height 20
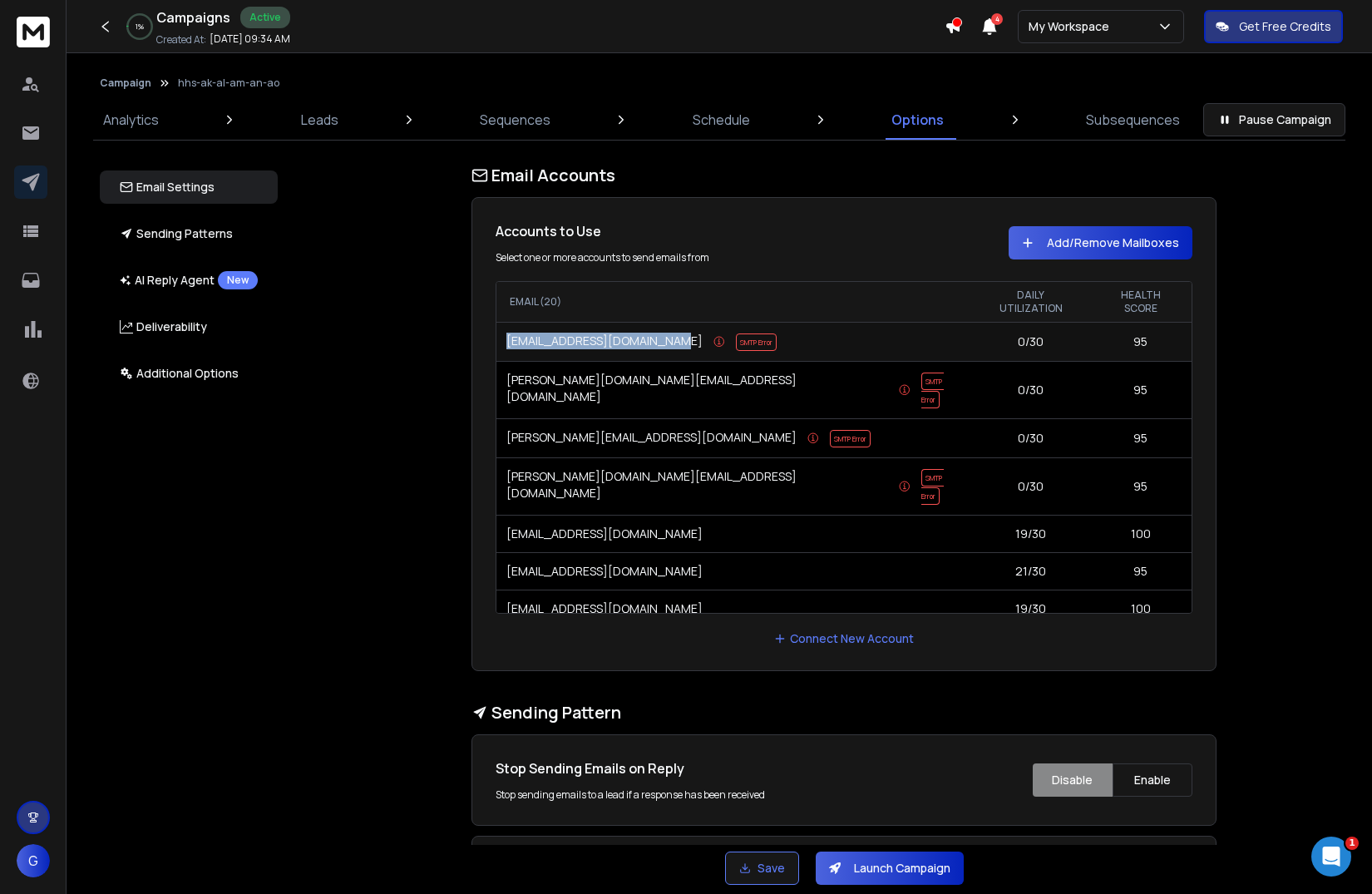
drag, startPoint x: 497, startPoint y: 344, endPoint x: 664, endPoint y: 347, distance: 167.0
click at [664, 347] on td "hernanc@hhssupplieshub.com SMTP Error" at bounding box center [734, 341] width 476 height 39
copy p "[EMAIL_ADDRESS][DOMAIN_NAME]"
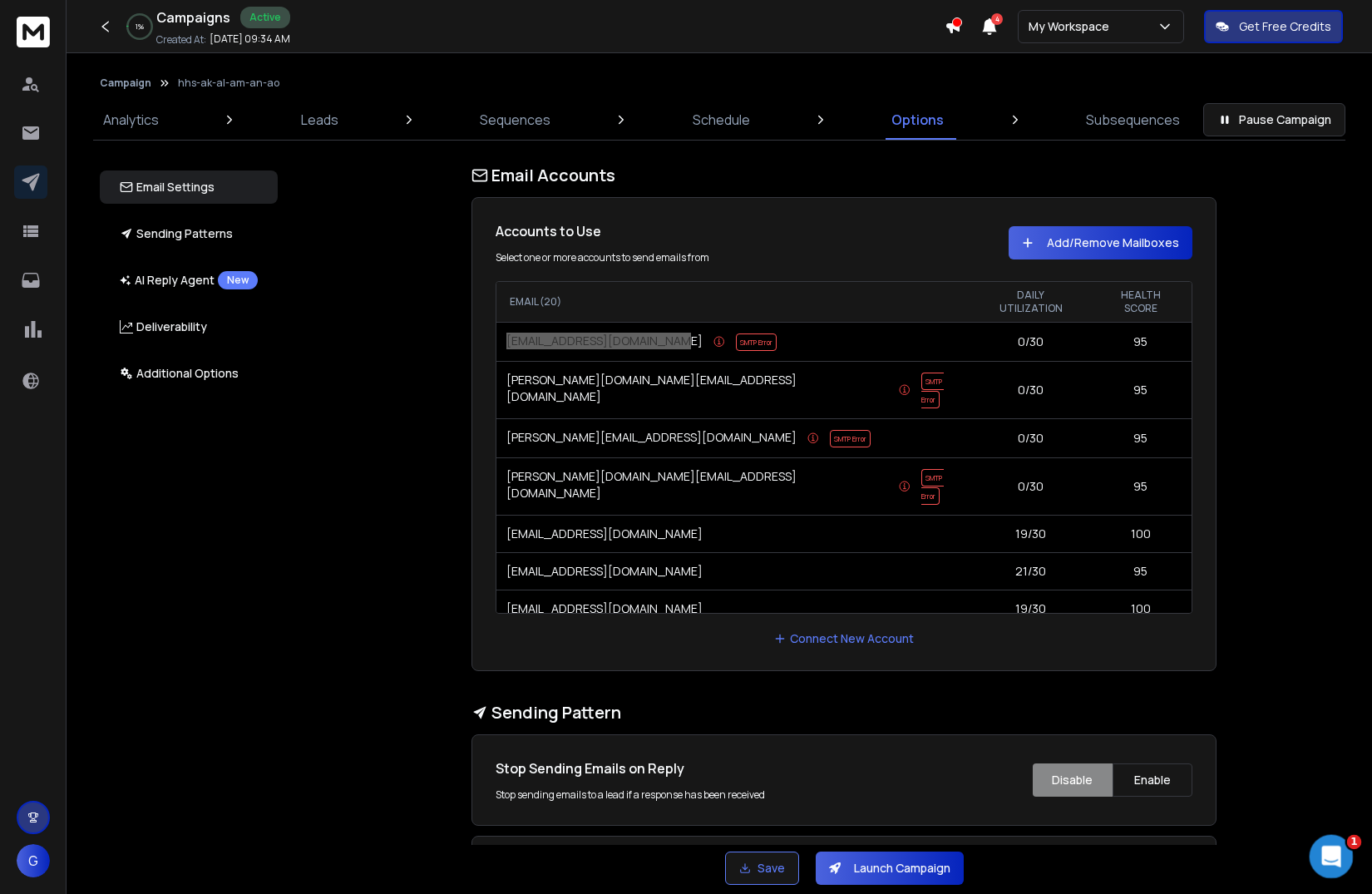
click at [1319, 848] on icon "Open Intercom Messenger" at bounding box center [1329, 854] width 28 height 28
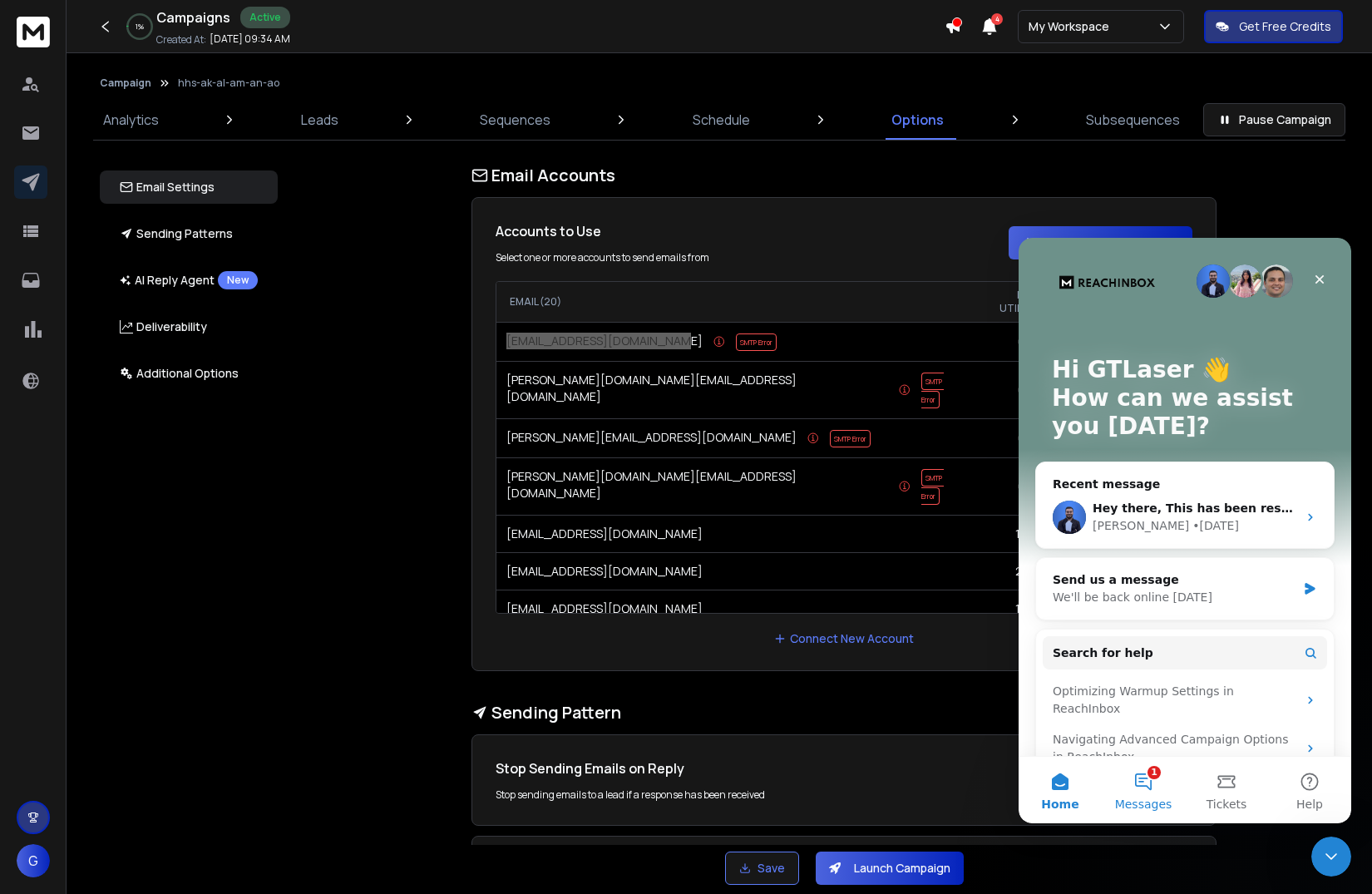
click at [1145, 776] on button "1 Messages" at bounding box center [1143, 789] width 83 height 66
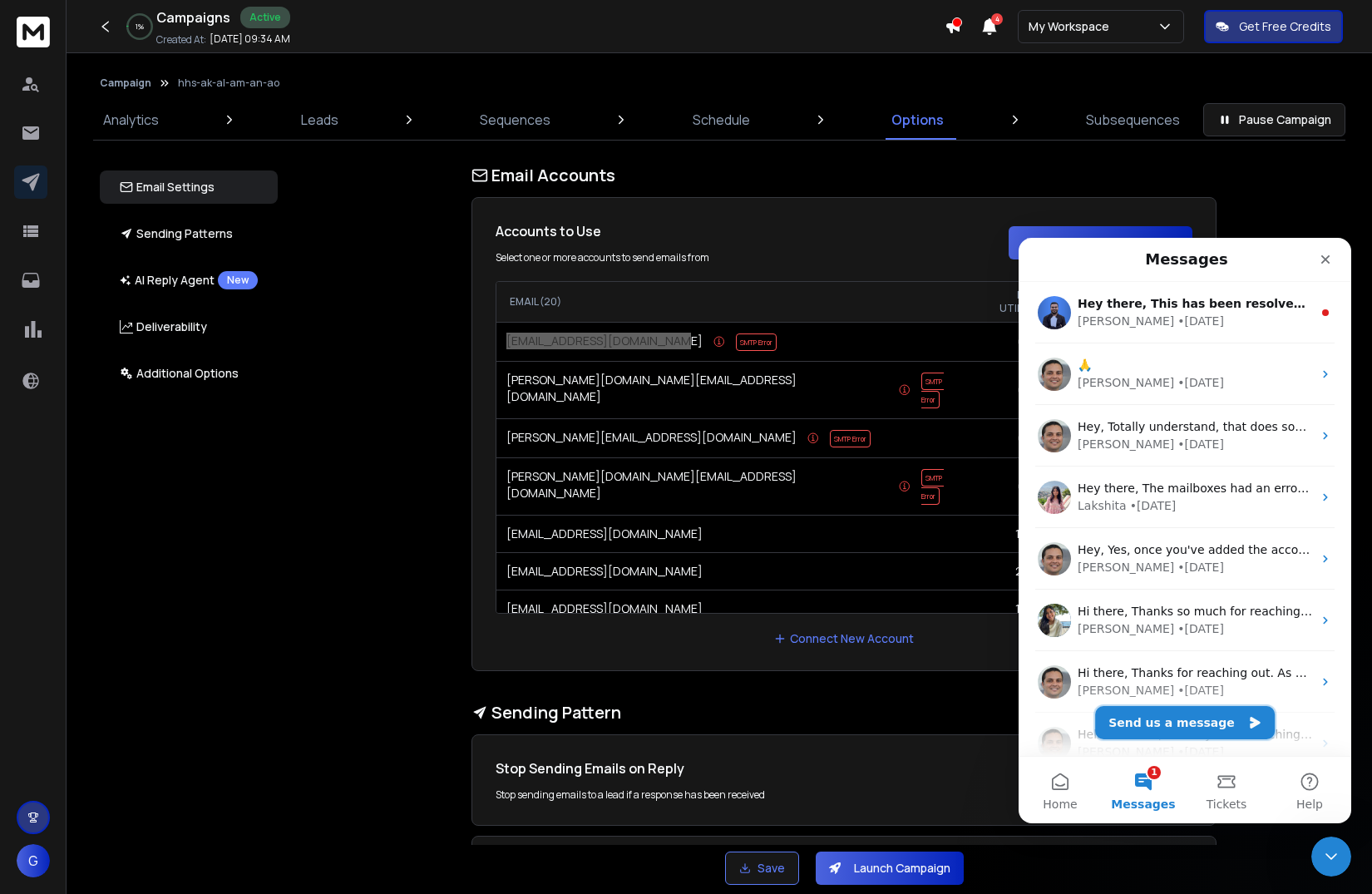
click at [1197, 726] on button "Send us a message" at bounding box center [1185, 722] width 179 height 34
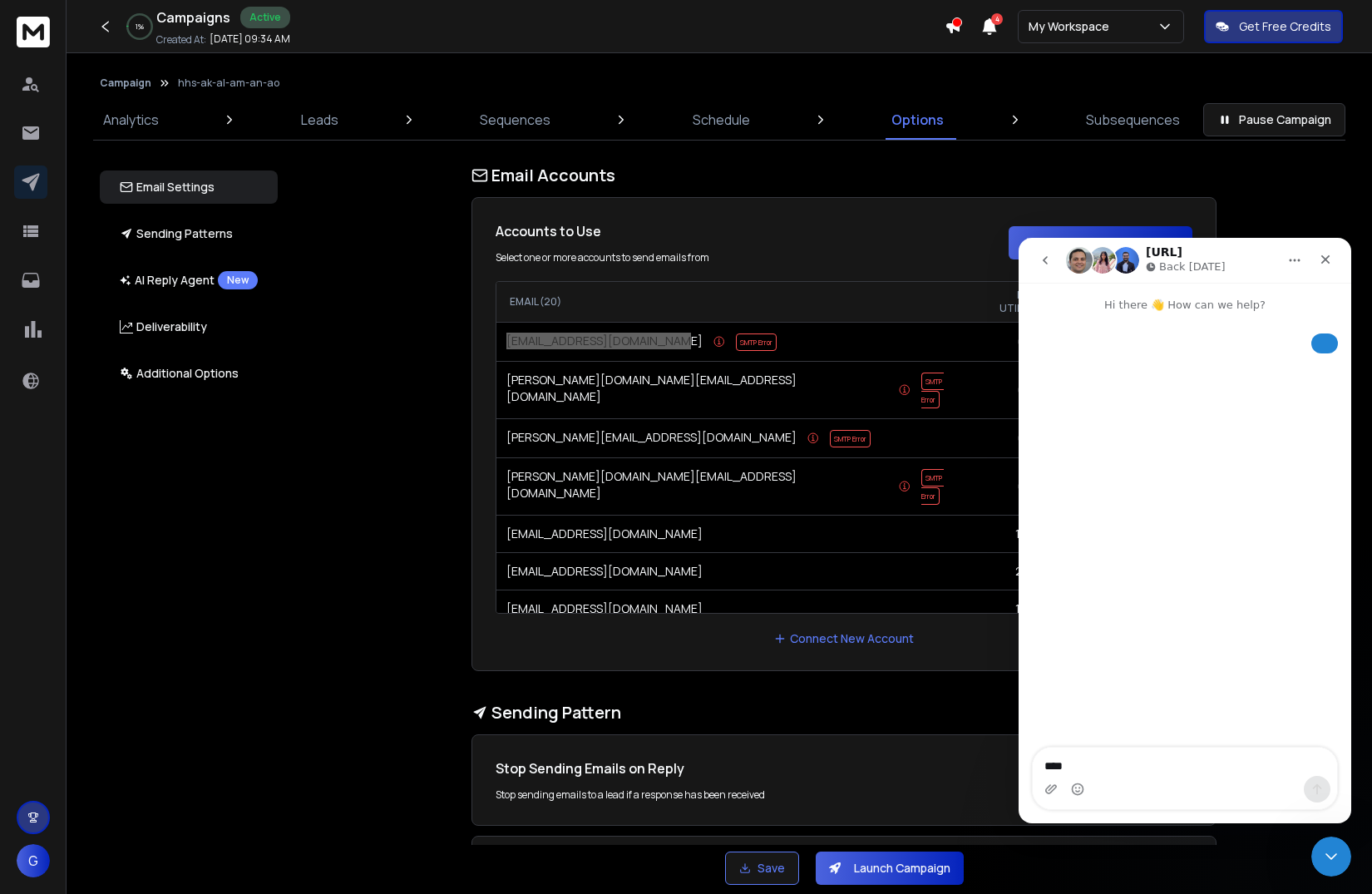
type textarea "****"
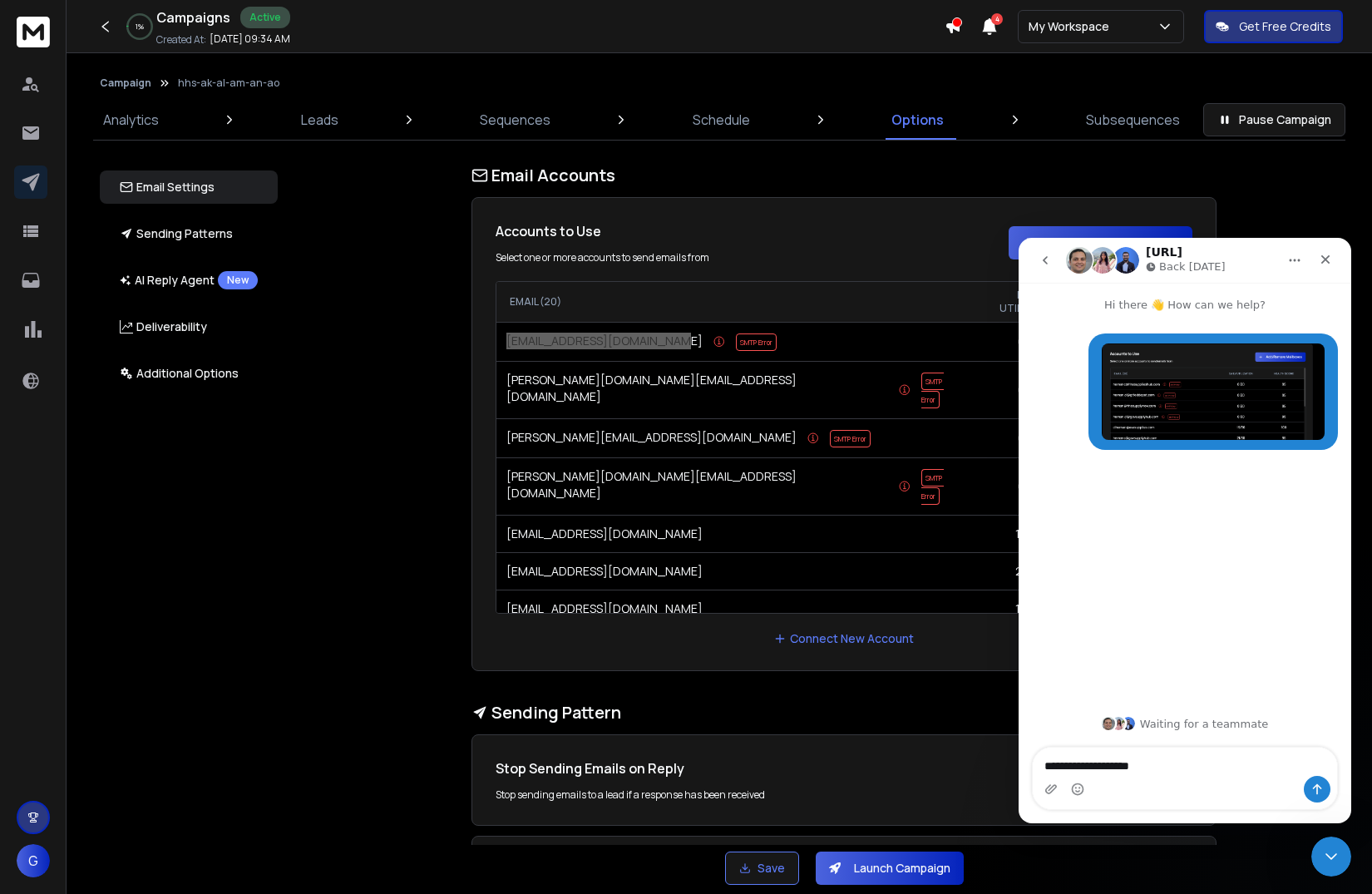
type textarea "**********"
click at [1323, 253] on icon "Close" at bounding box center [1326, 260] width 13 height 13
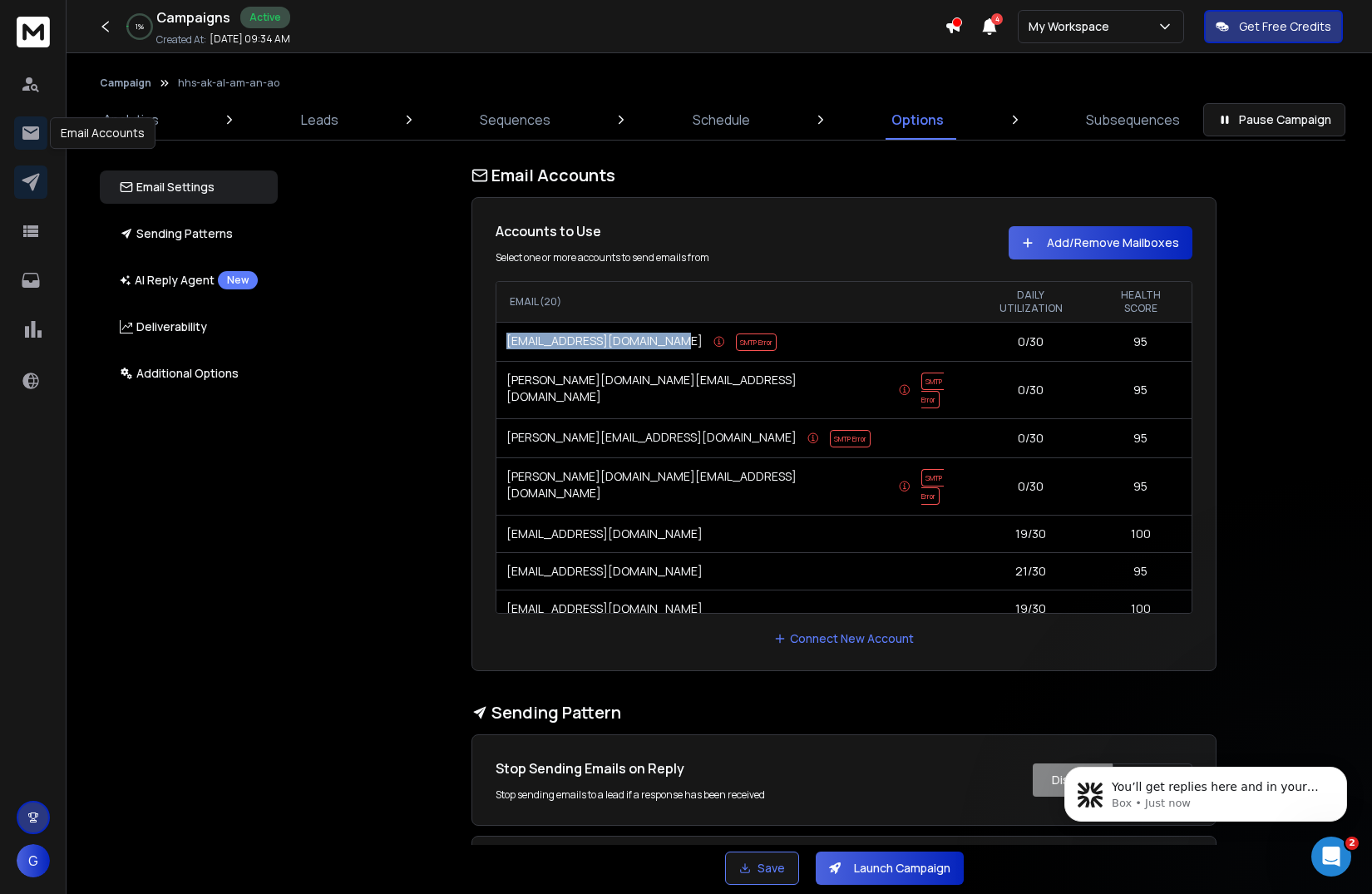
click at [32, 131] on icon at bounding box center [31, 133] width 17 height 13
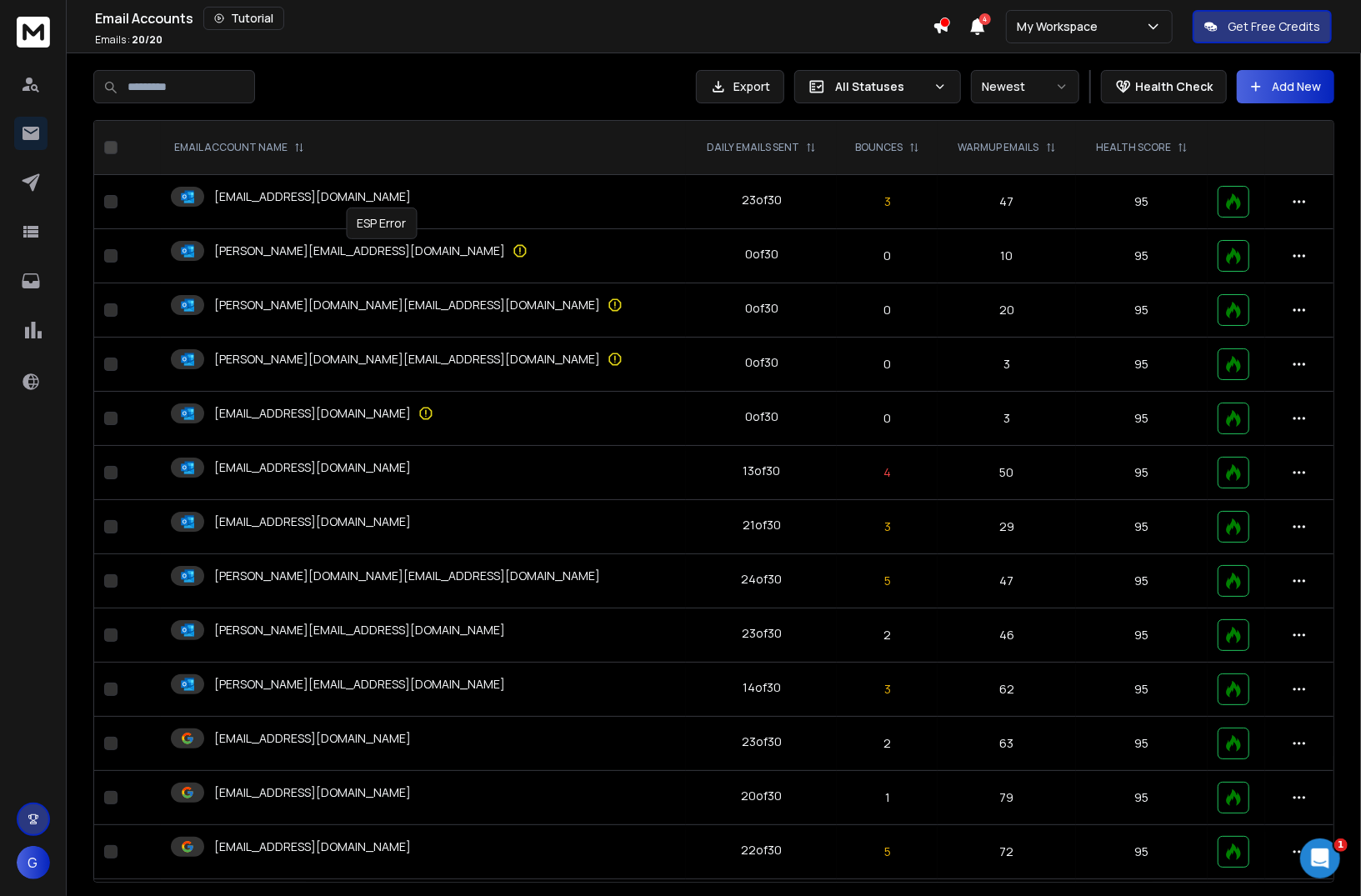
click at [514, 253] on icon at bounding box center [520, 251] width 13 height 13
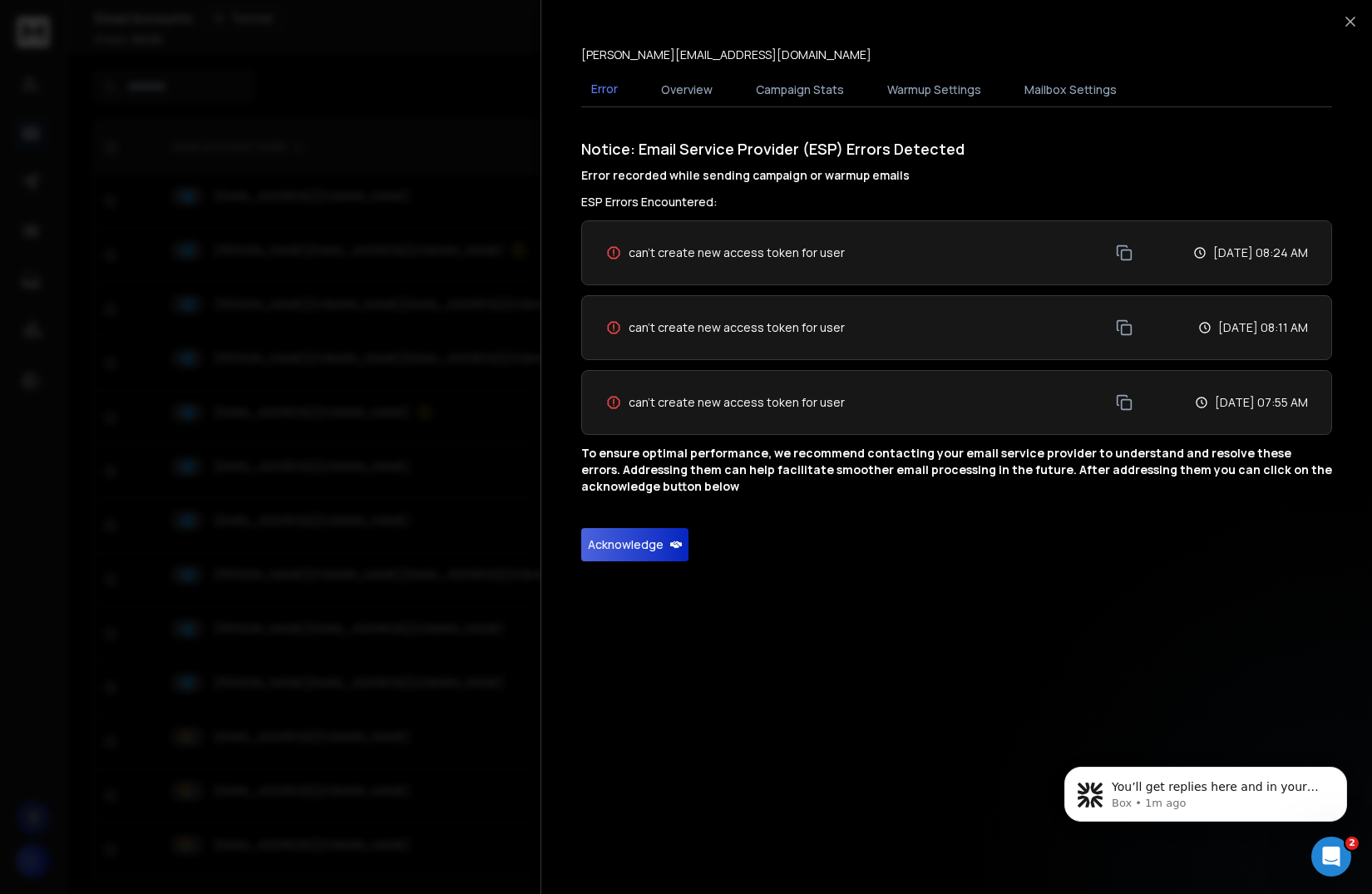
click at [654, 550] on button "Acknowledge" at bounding box center [635, 545] width 107 height 34
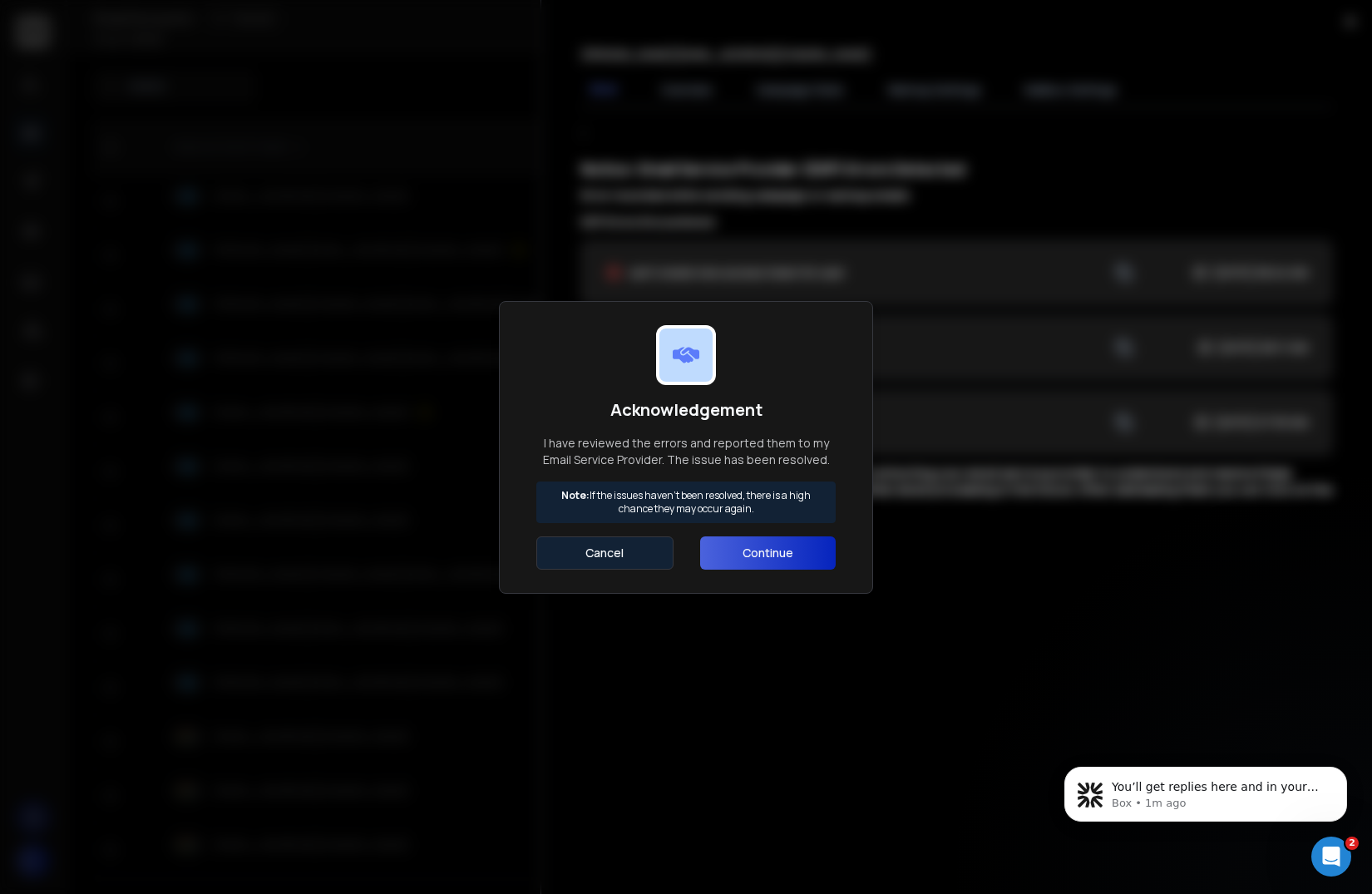
click at [598, 556] on button "Cancel" at bounding box center [605, 553] width 137 height 34
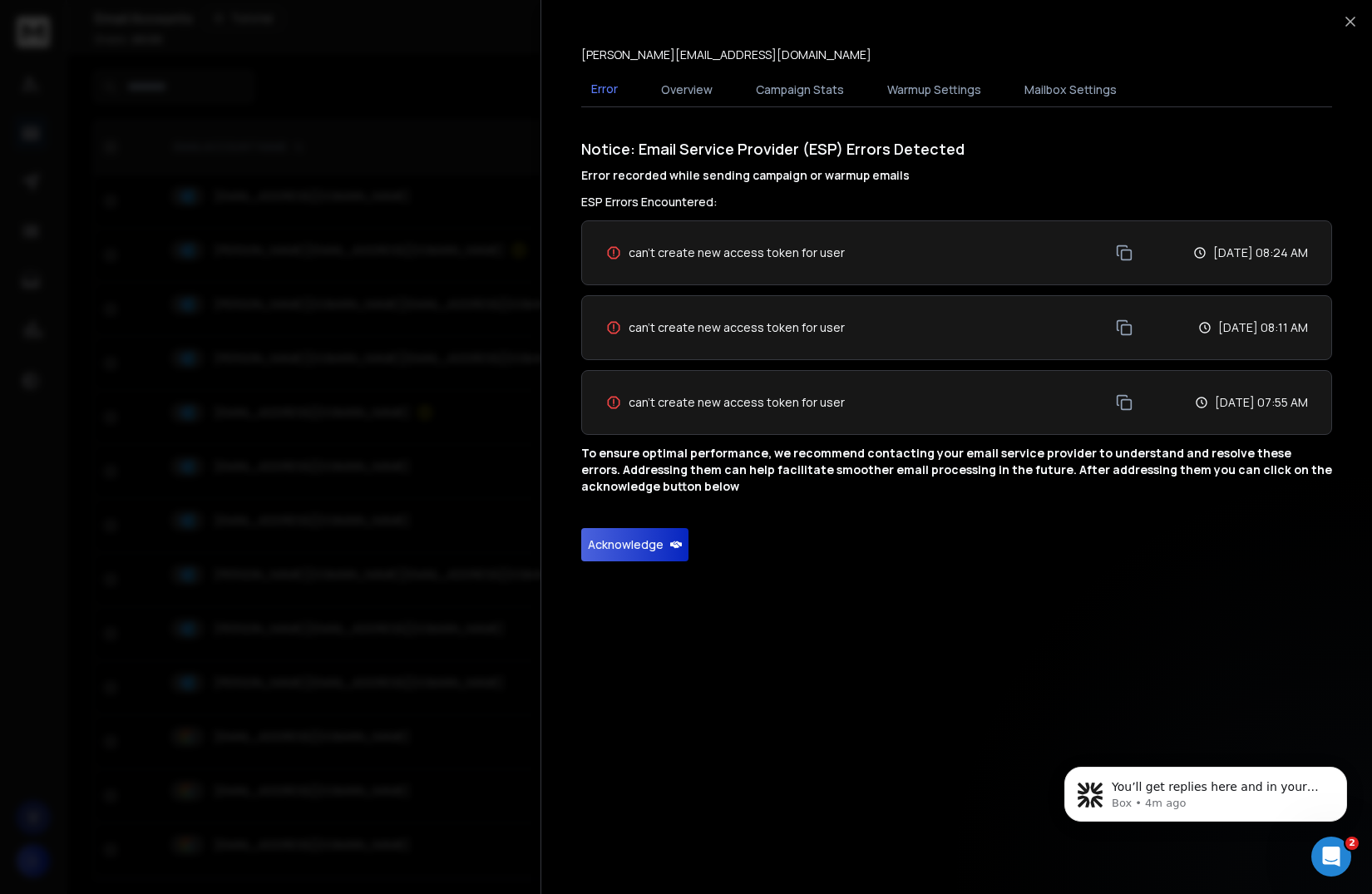
click at [432, 364] on div at bounding box center [686, 447] width 1372 height 894
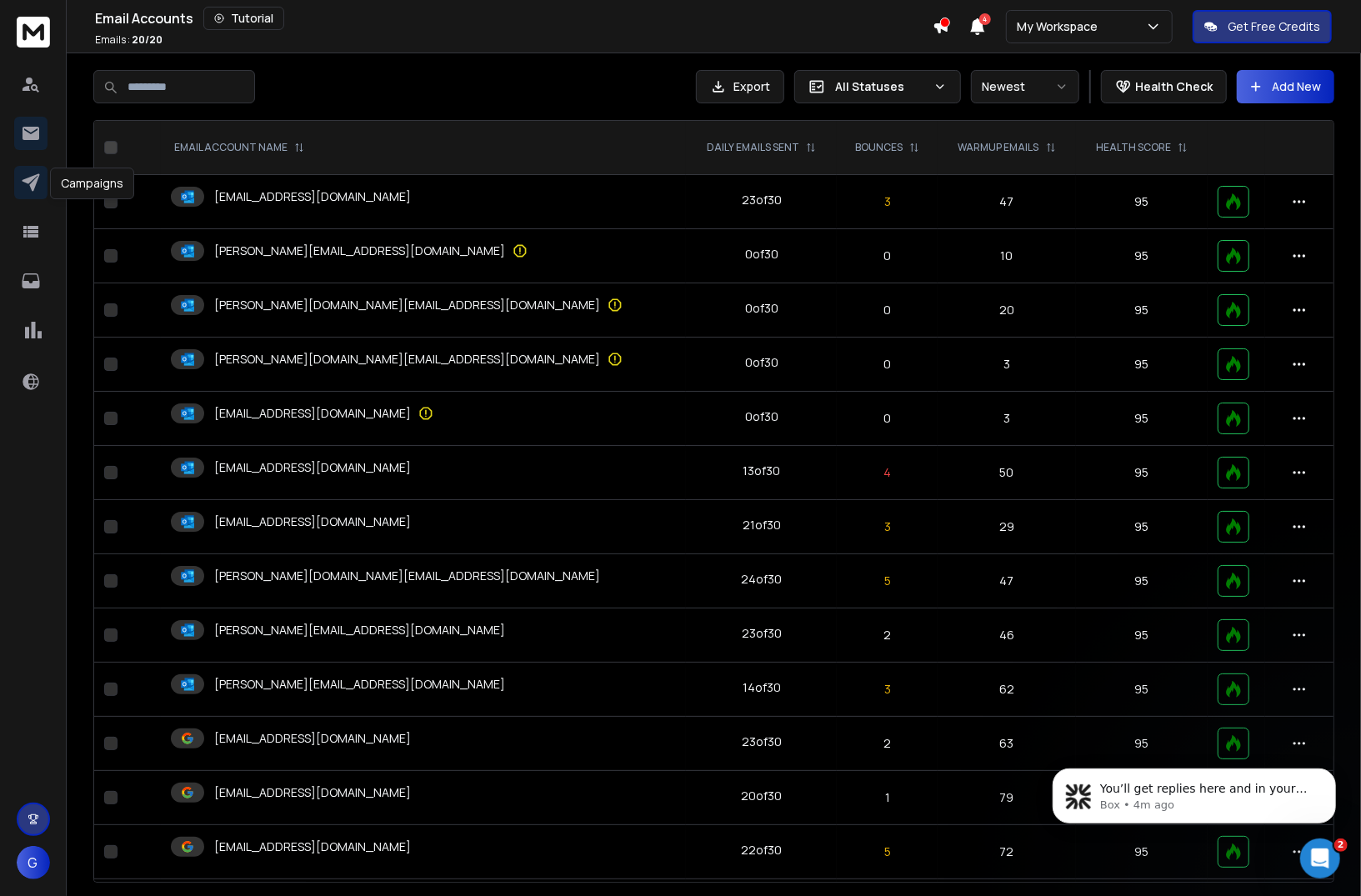
click at [29, 186] on icon at bounding box center [31, 182] width 20 height 20
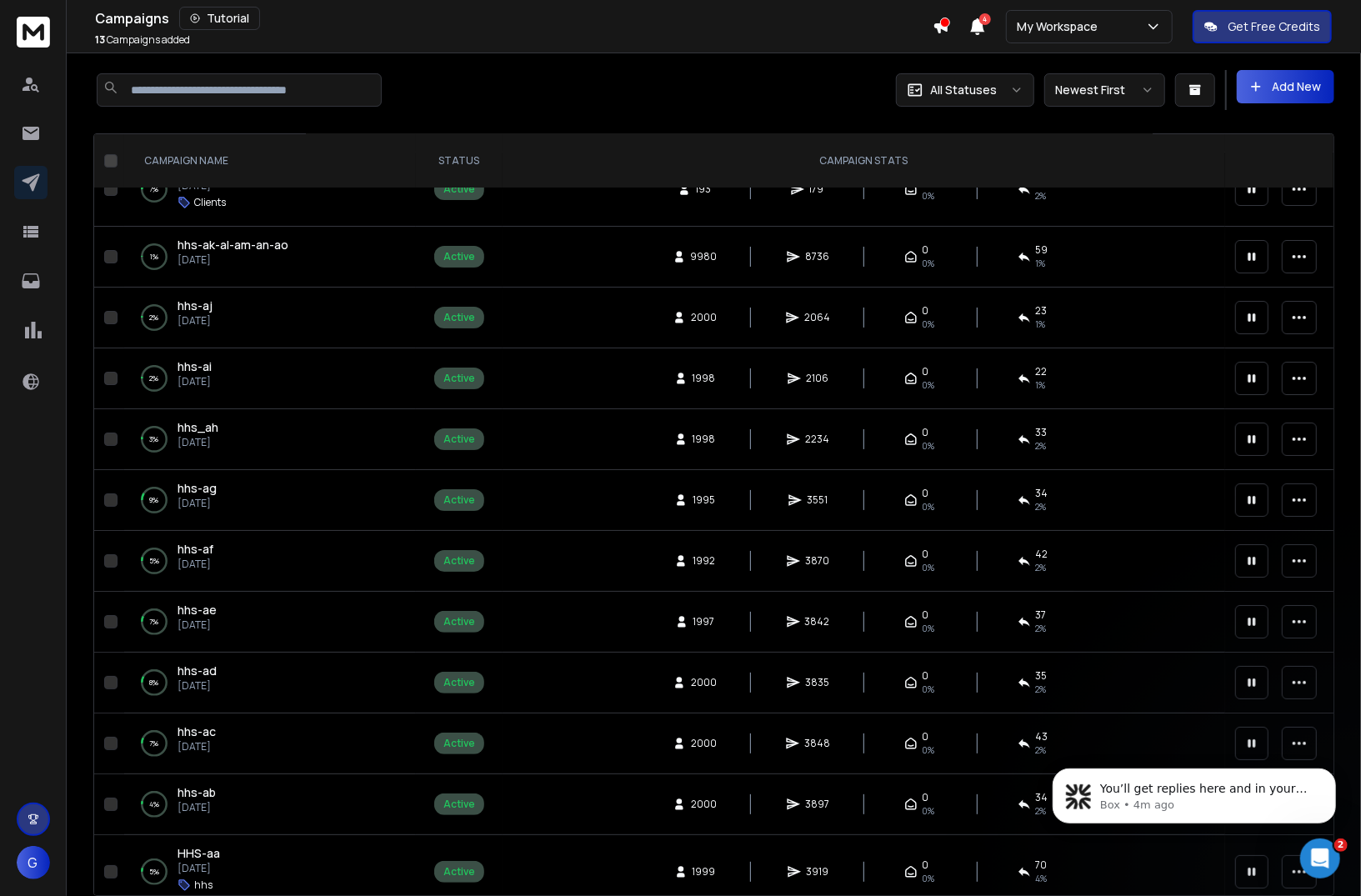
scroll to position [137, 0]
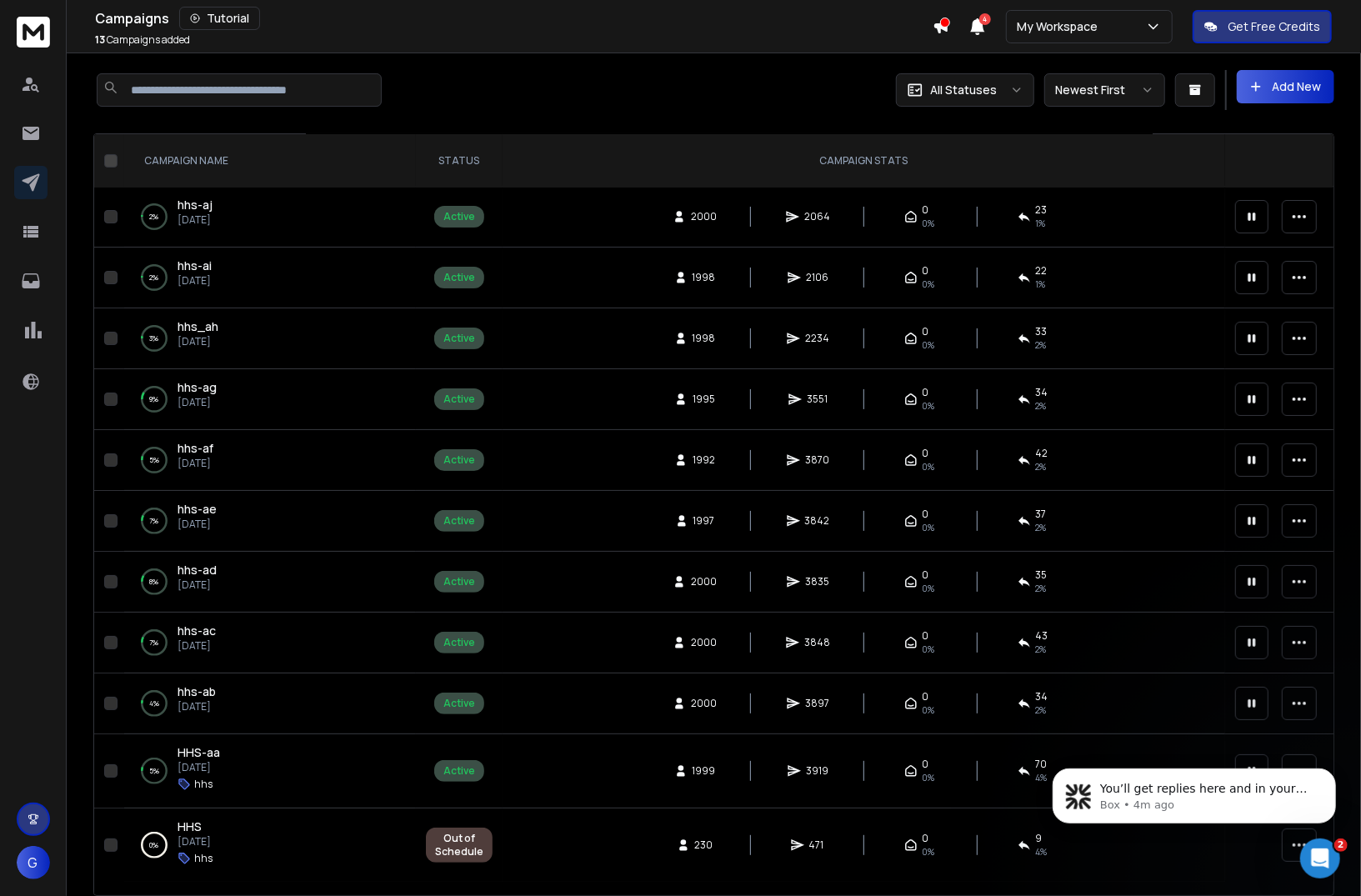
click at [192, 752] on span "HHS-aa" at bounding box center [198, 752] width 43 height 16
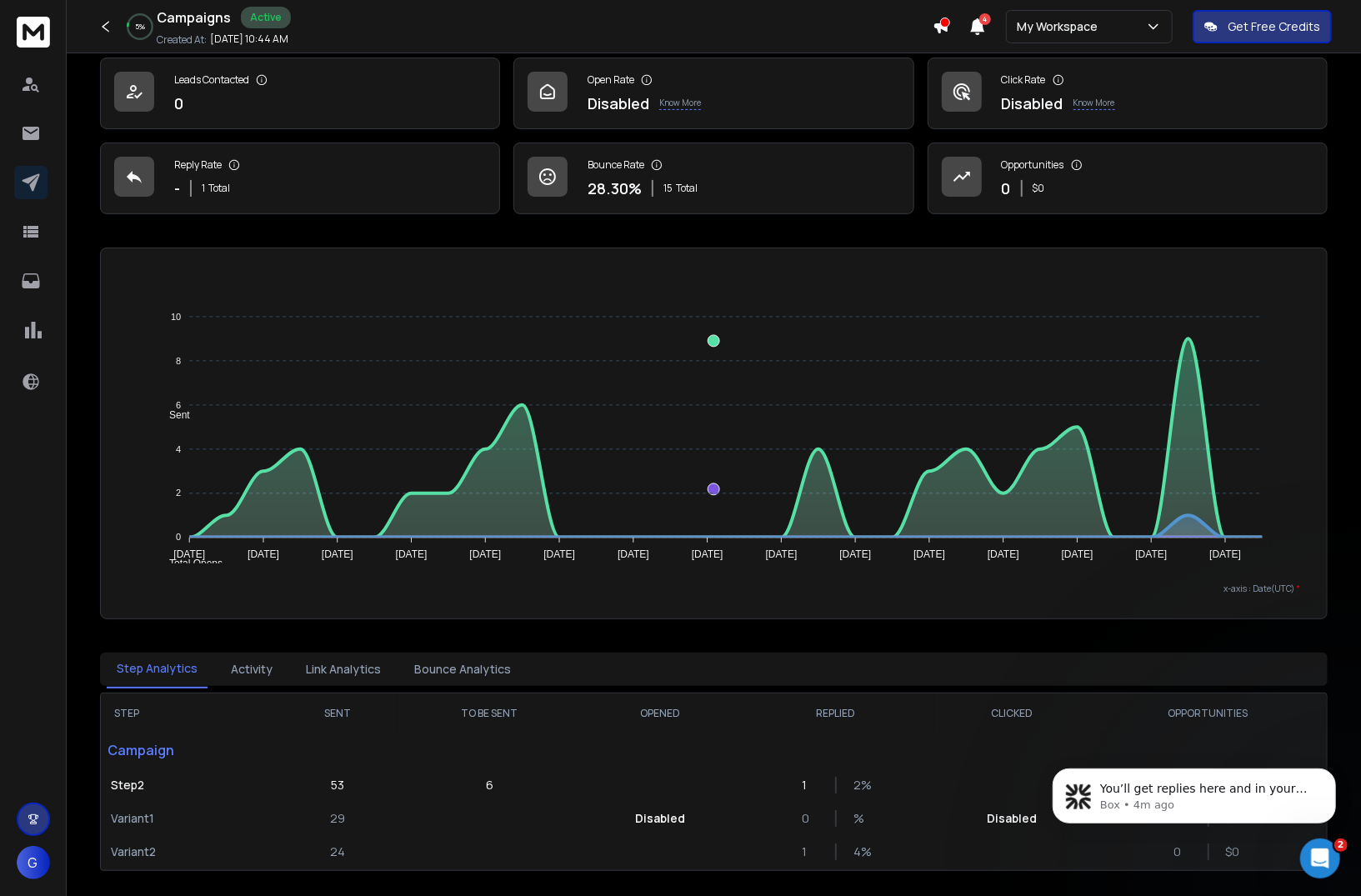
scroll to position [187, 0]
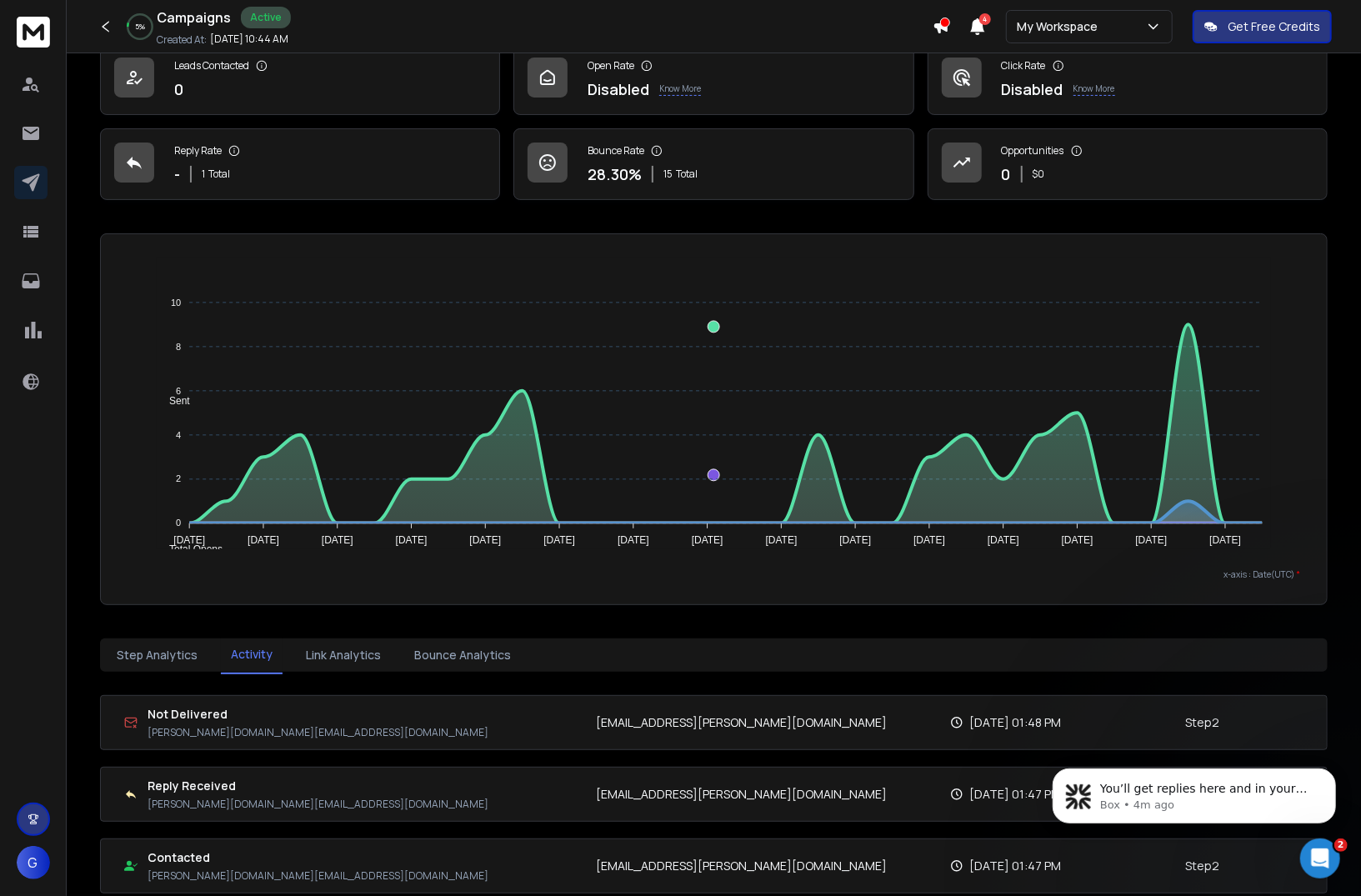
click at [232, 647] on button "Activity" at bounding box center [251, 655] width 61 height 39
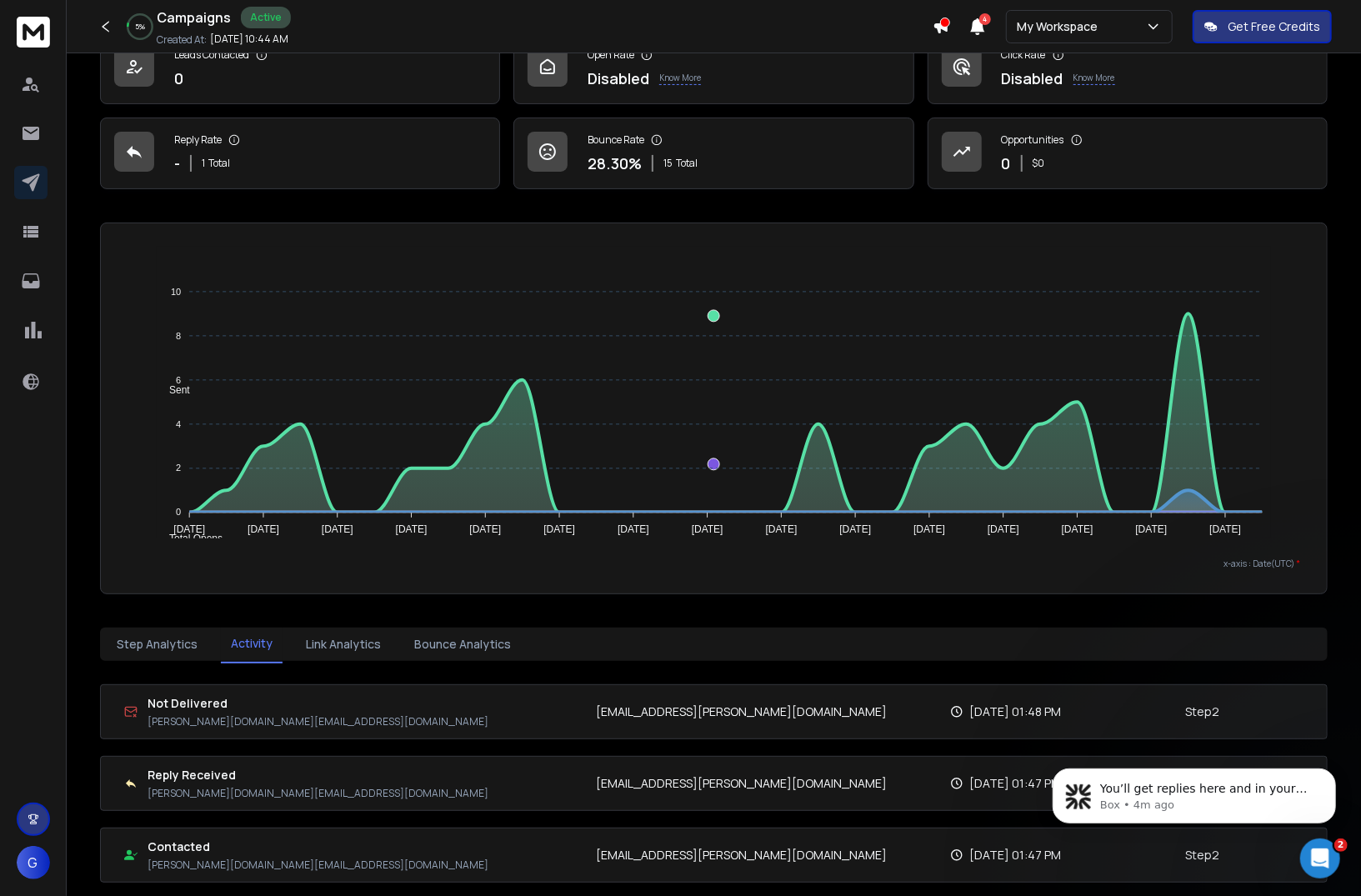
click at [146, 637] on button "Step Analytics" at bounding box center [157, 644] width 101 height 37
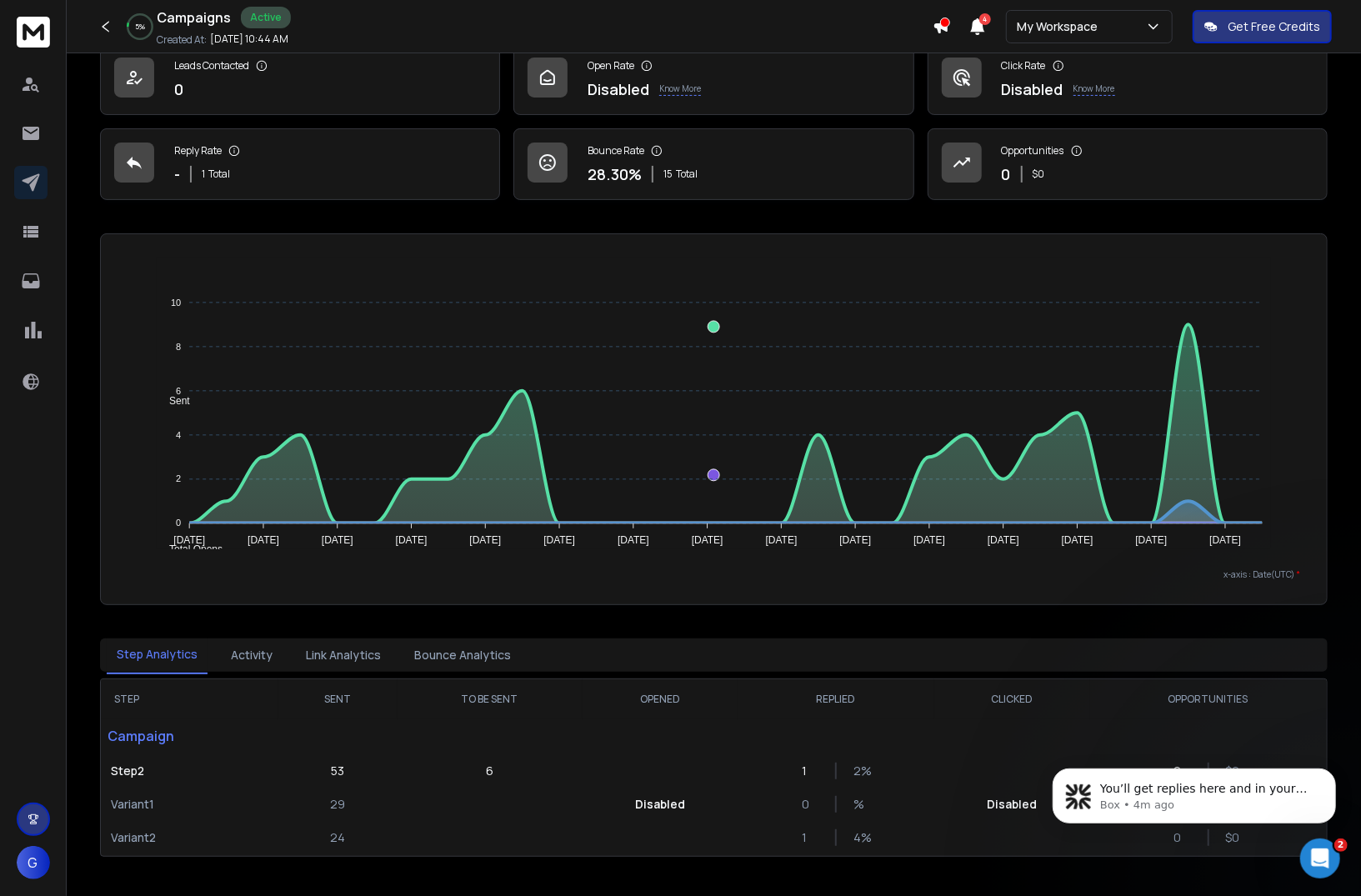
click at [263, 652] on button "Activity" at bounding box center [251, 655] width 61 height 37
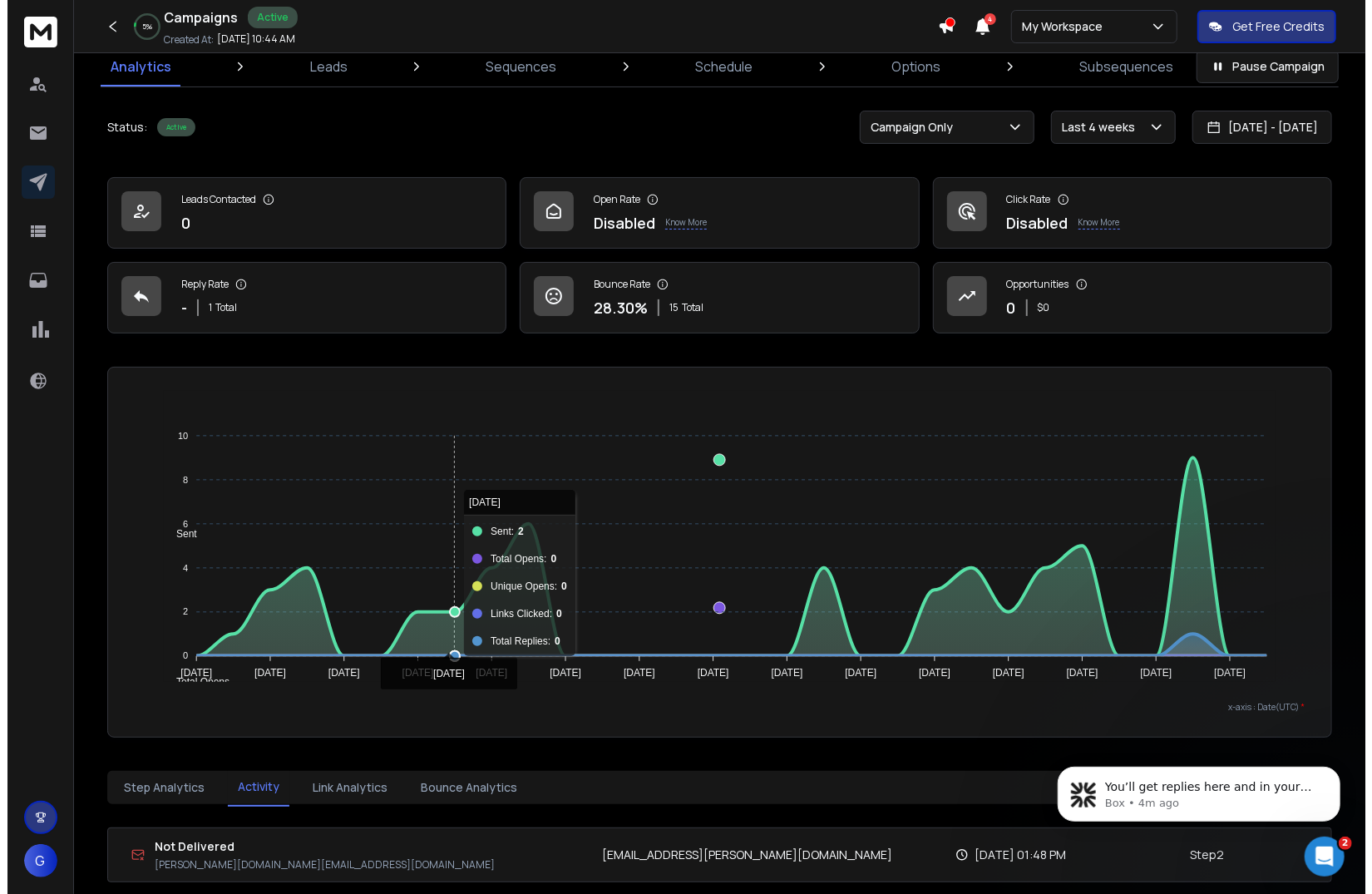
scroll to position [0, 0]
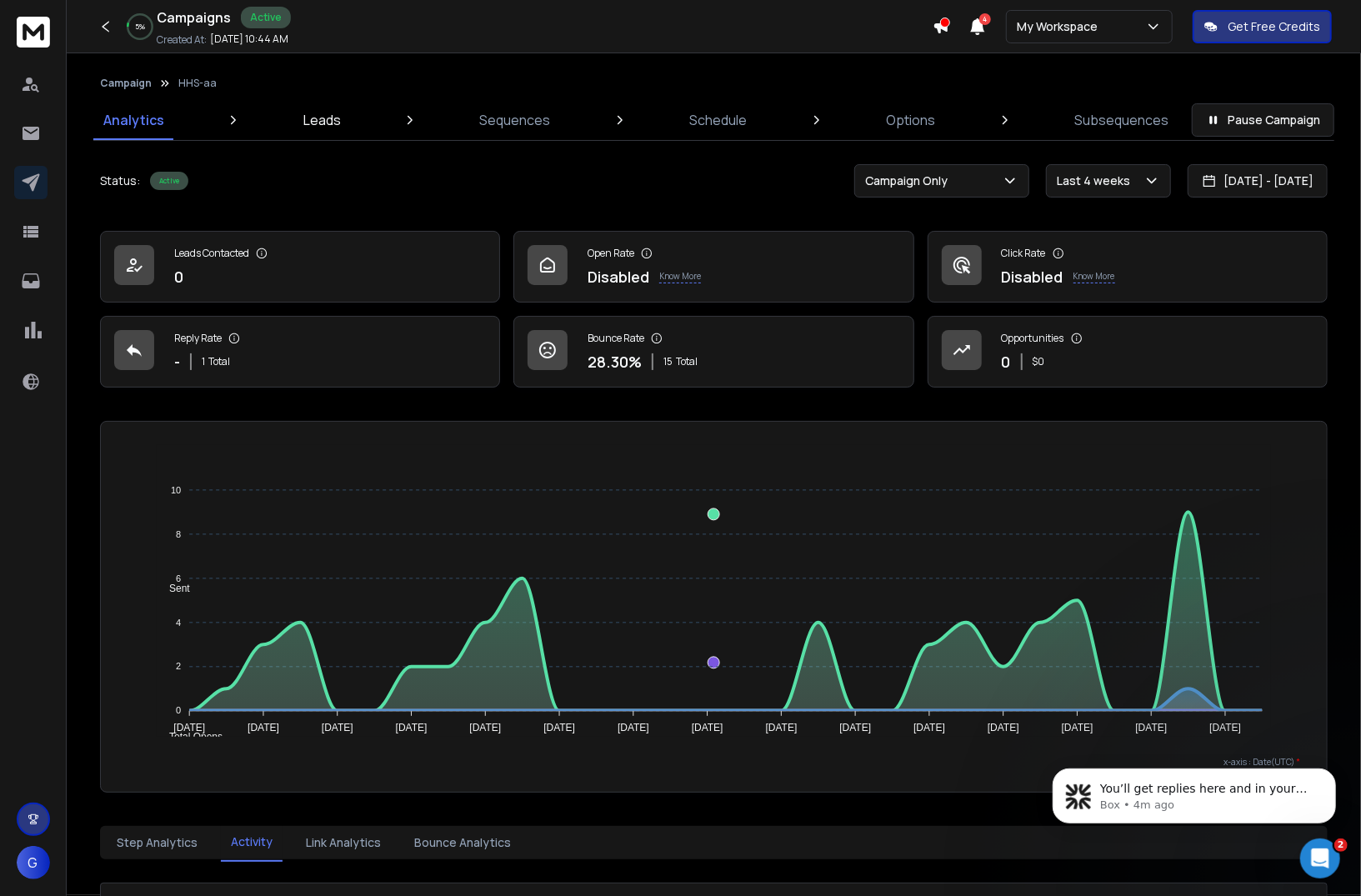
click at [308, 118] on p "Leads" at bounding box center [322, 120] width 38 height 20
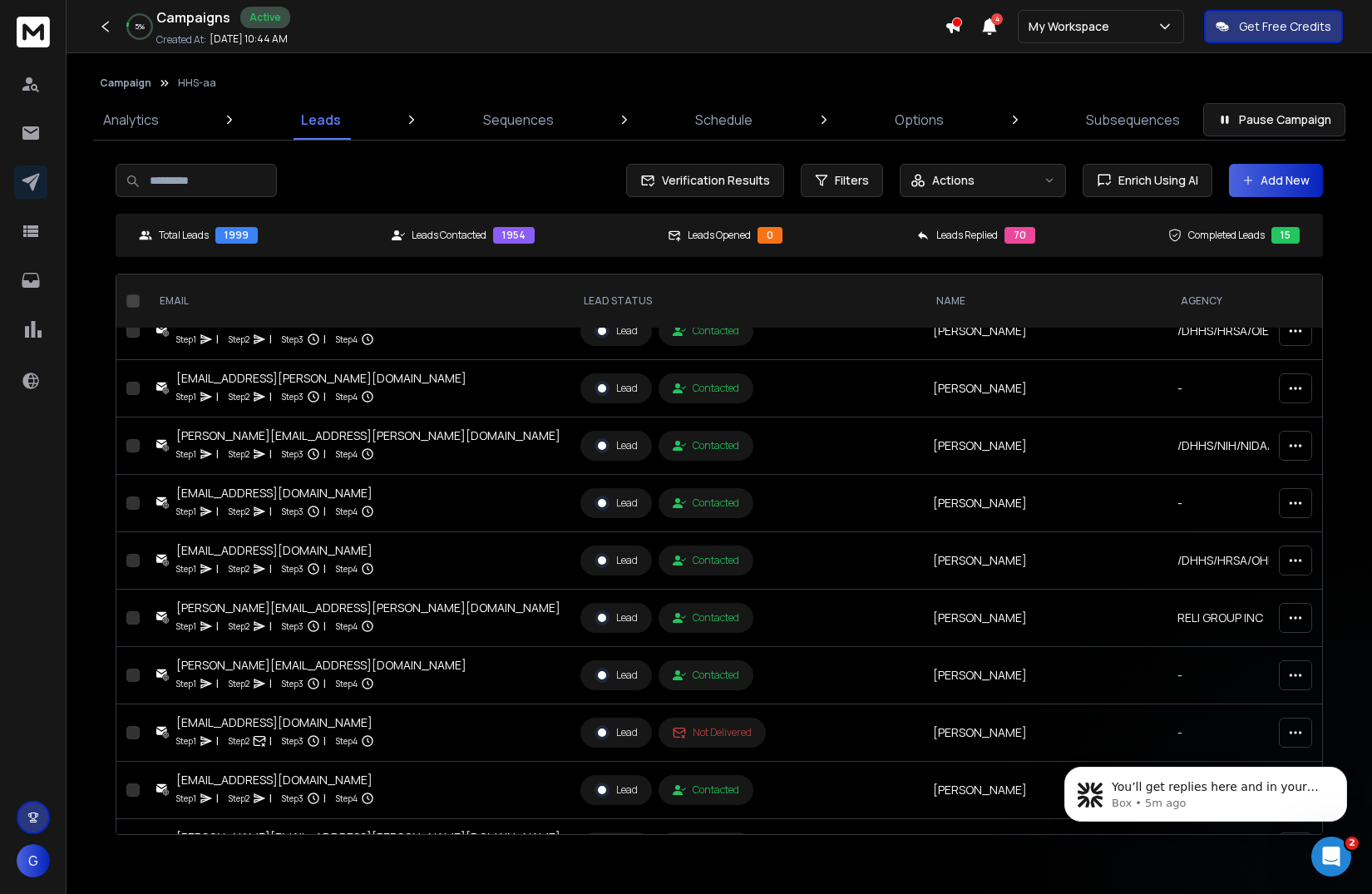
scroll to position [953, 0]
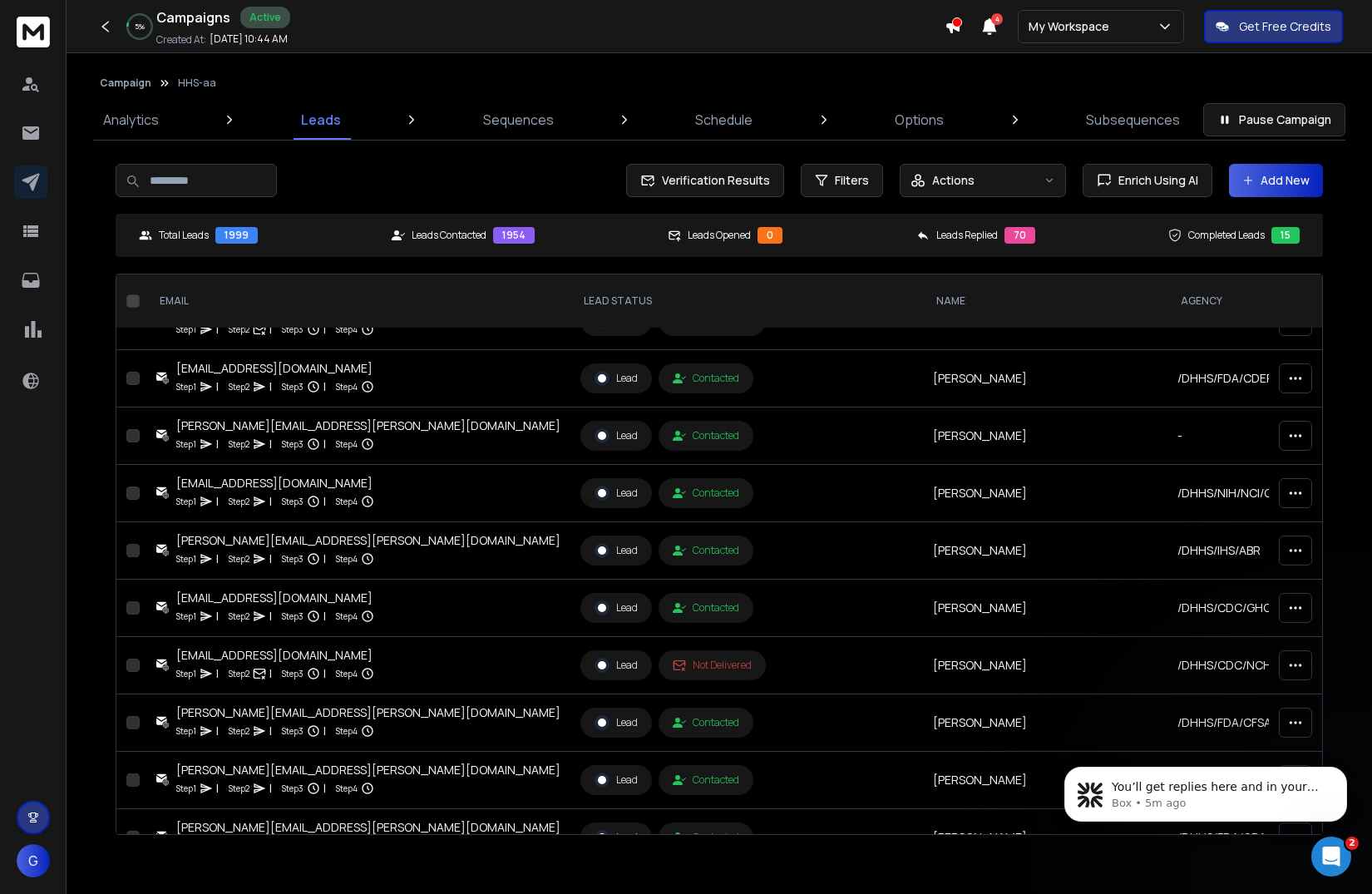
click at [979, 235] on p "Leads Replied" at bounding box center [966, 235] width 61 height 13
click at [989, 247] on div "Total Leads 1999 Leads Contacted 1954 Leads Opened 0 Leads Replied 70 Completed…" at bounding box center [719, 235] width 1208 height 44
click at [859, 175] on span "Filters" at bounding box center [852, 180] width 34 height 17
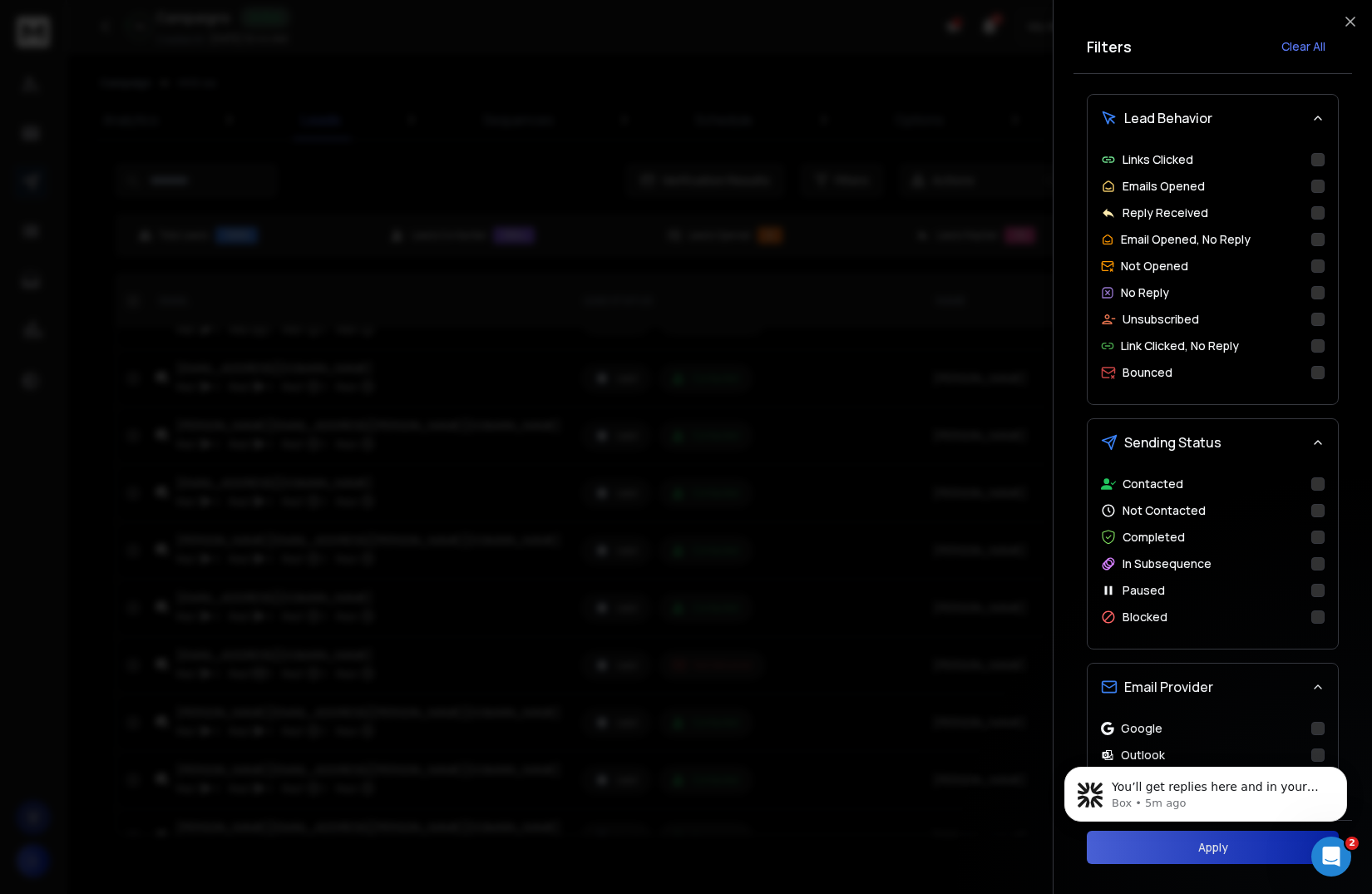
scroll to position [508, 0]
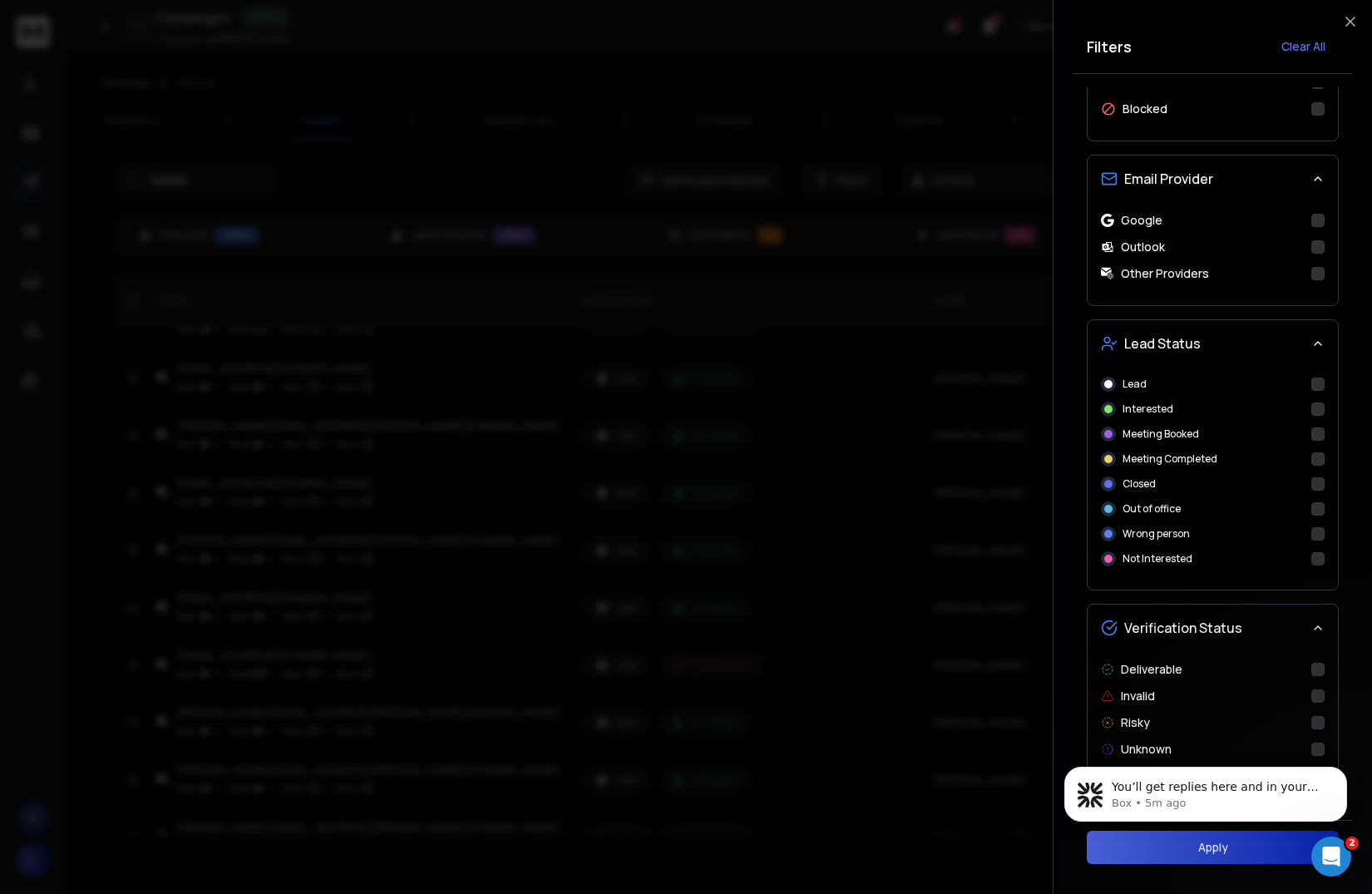
click at [1312, 502] on office "Out of office" at bounding box center [1318, 509] width 13 height 13
click at [1198, 845] on html "You’ll get replies here and in your email: ✉️ [EMAIL_ADDRESS][DOMAIN_NAME] The …" at bounding box center [1205, 790] width 333 height 117
click at [1206, 855] on button "Apply" at bounding box center [1213, 847] width 252 height 34
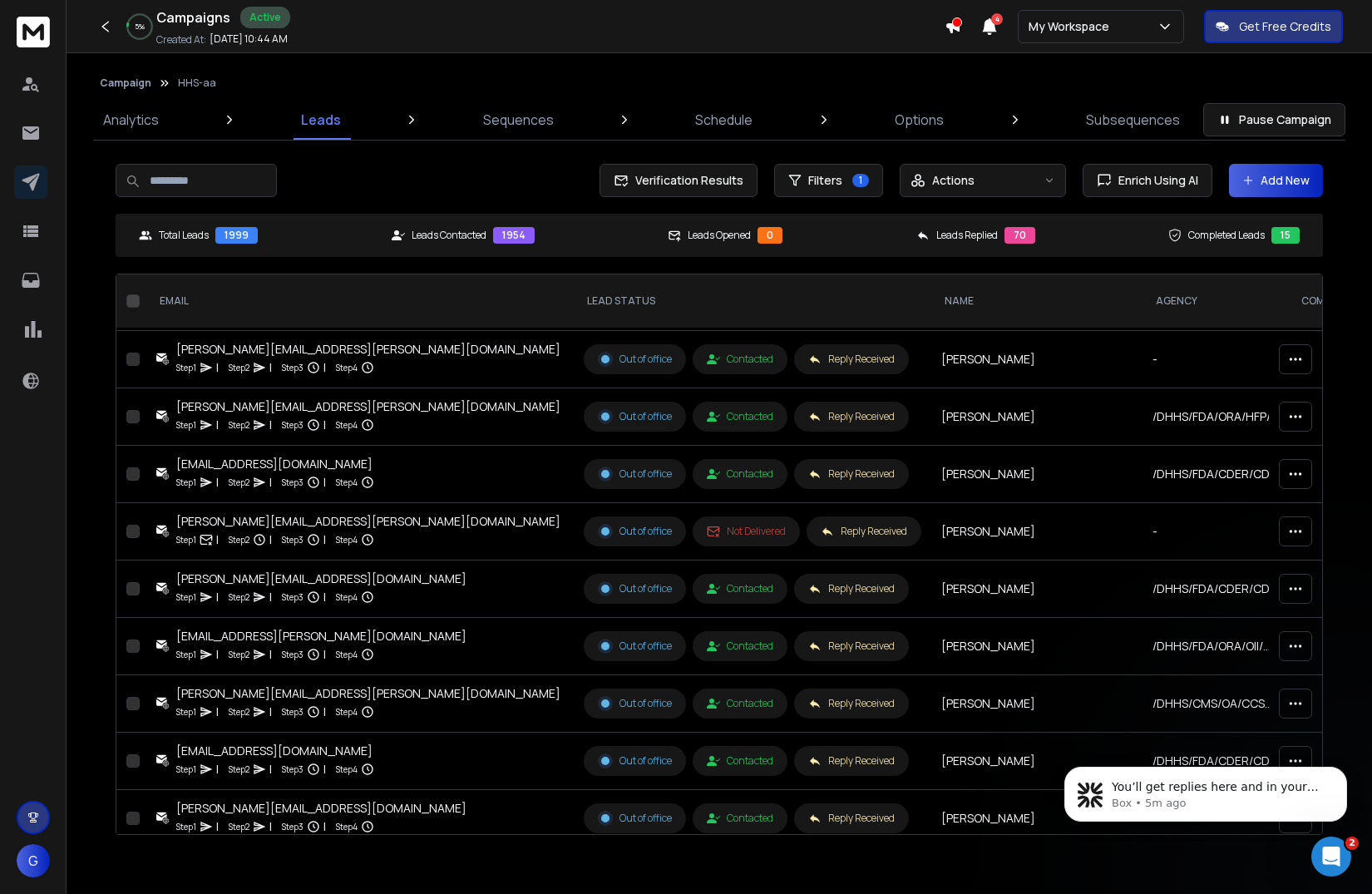
scroll to position [0, 0]
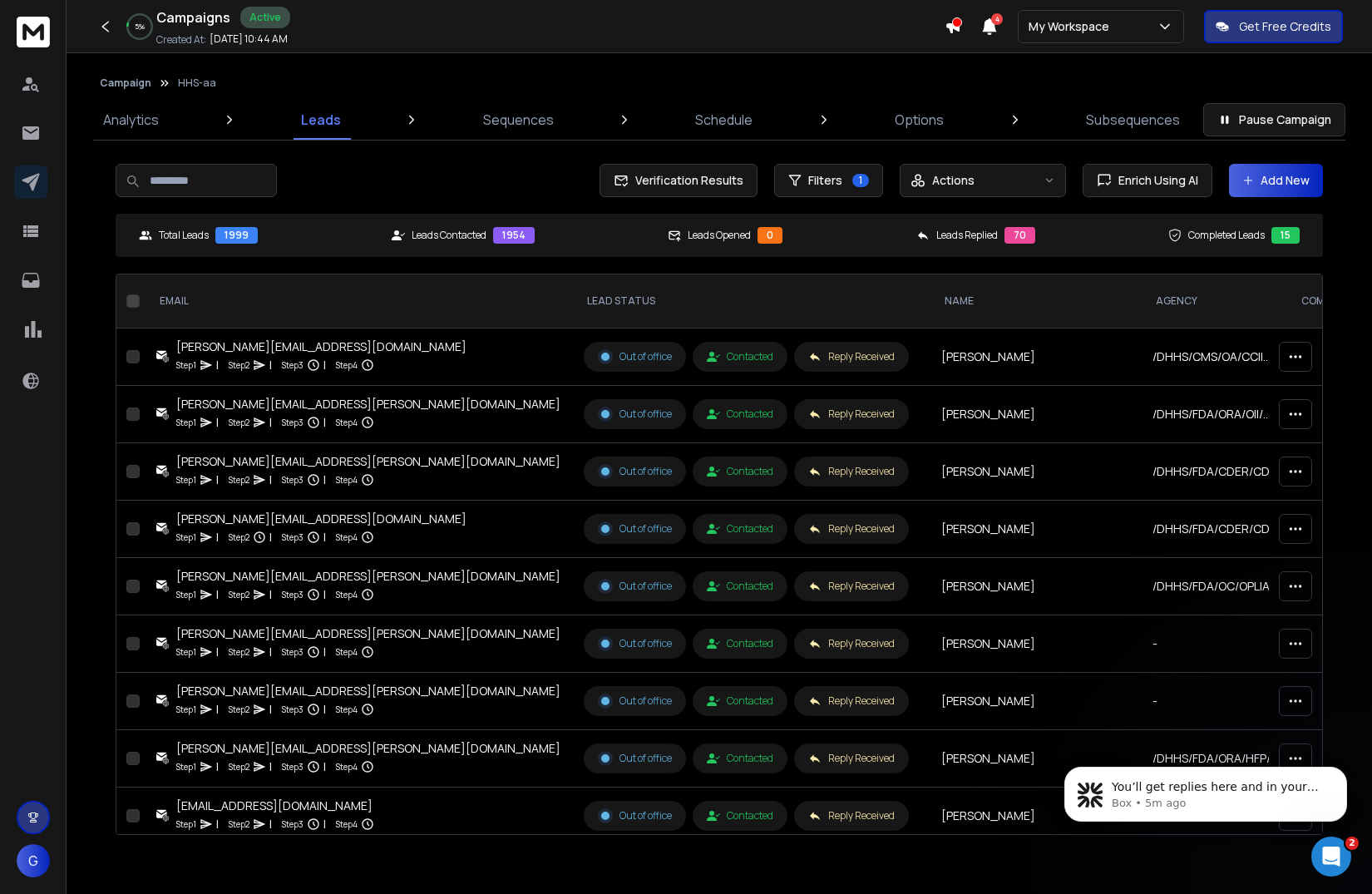
click at [320, 369] on icon at bounding box center [313, 365] width 13 height 13
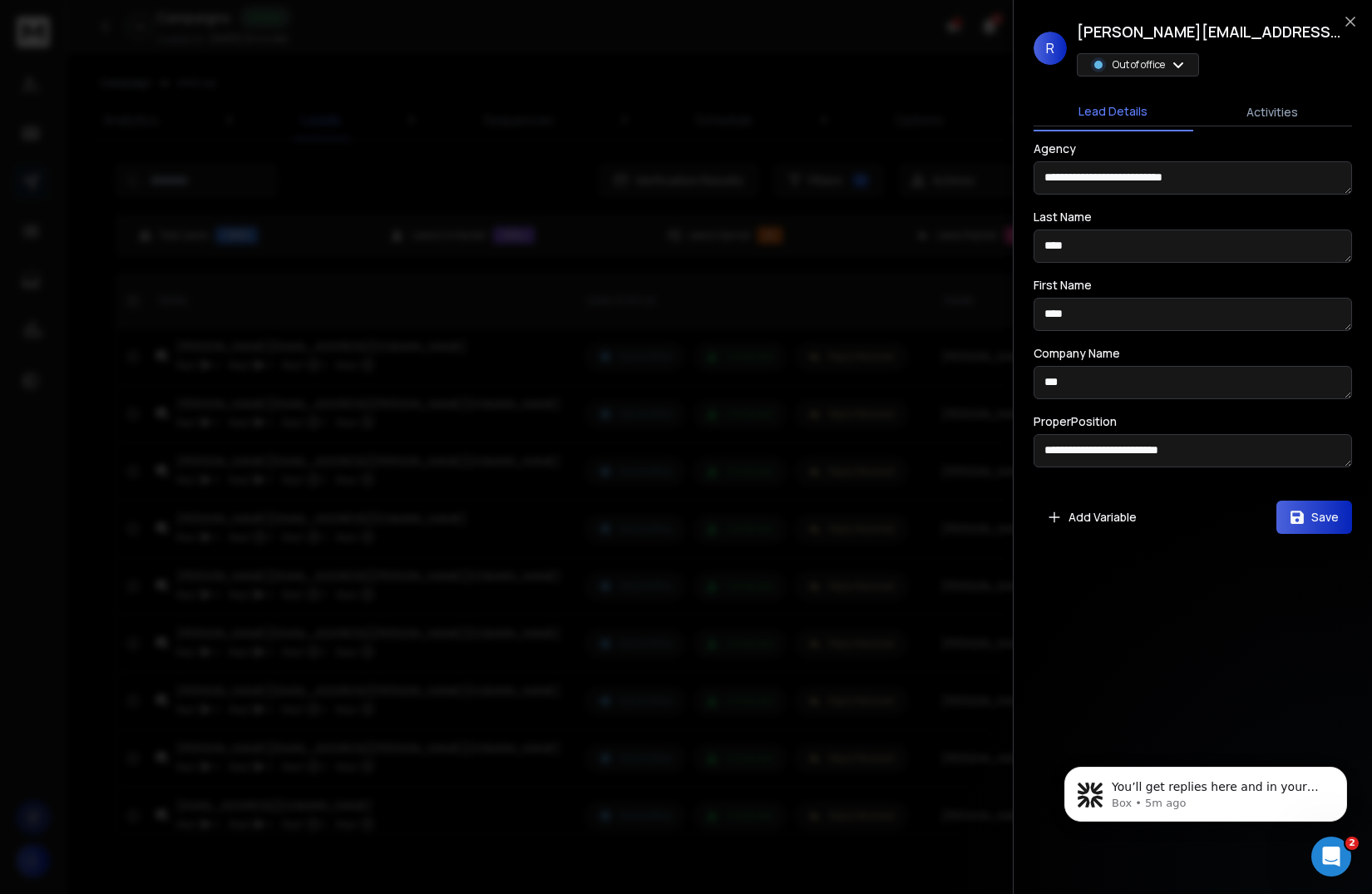
click at [1309, 109] on button "Activities" at bounding box center [1273, 112] width 160 height 37
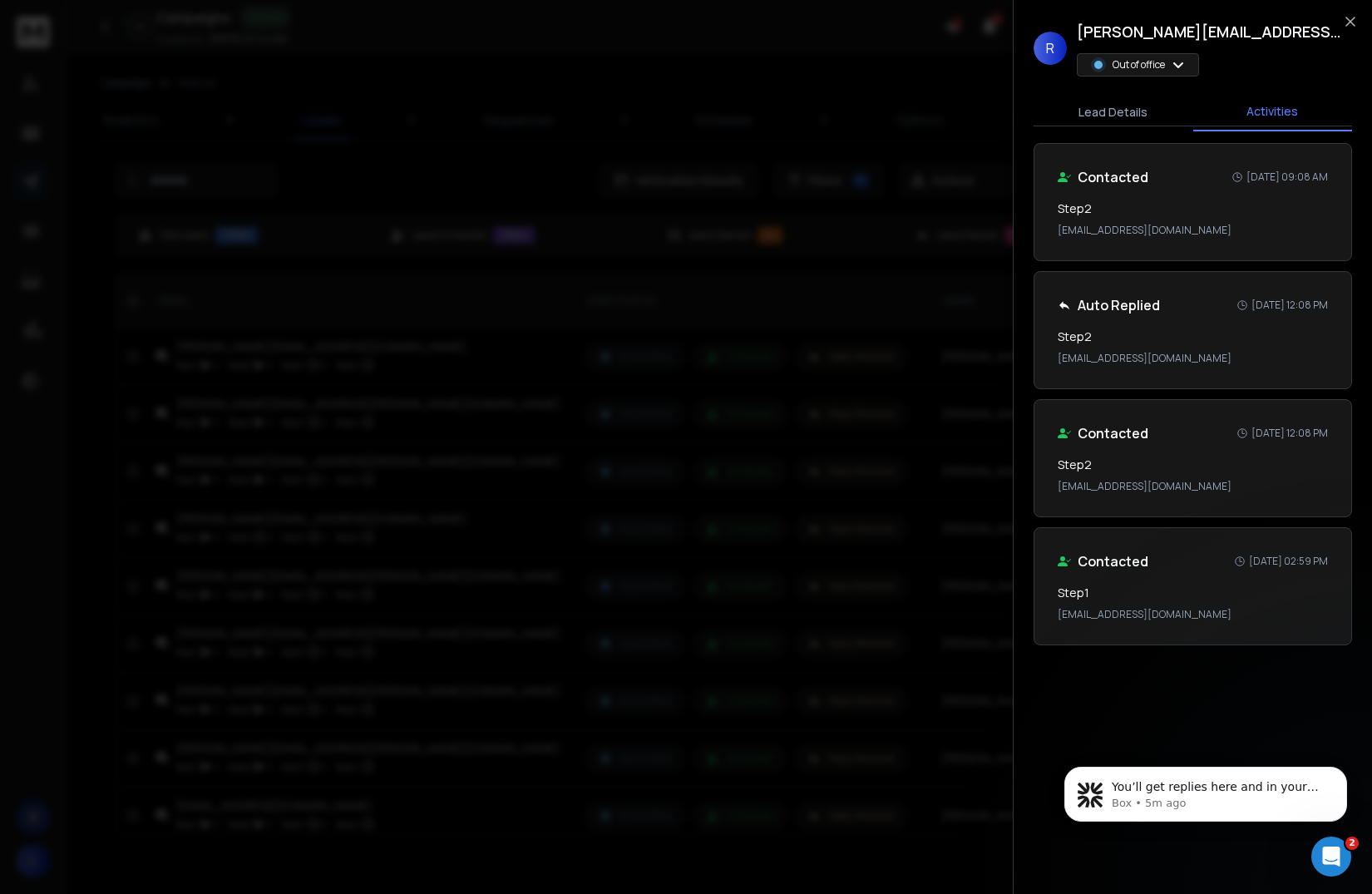
click at [685, 331] on div at bounding box center [686, 447] width 1372 height 894
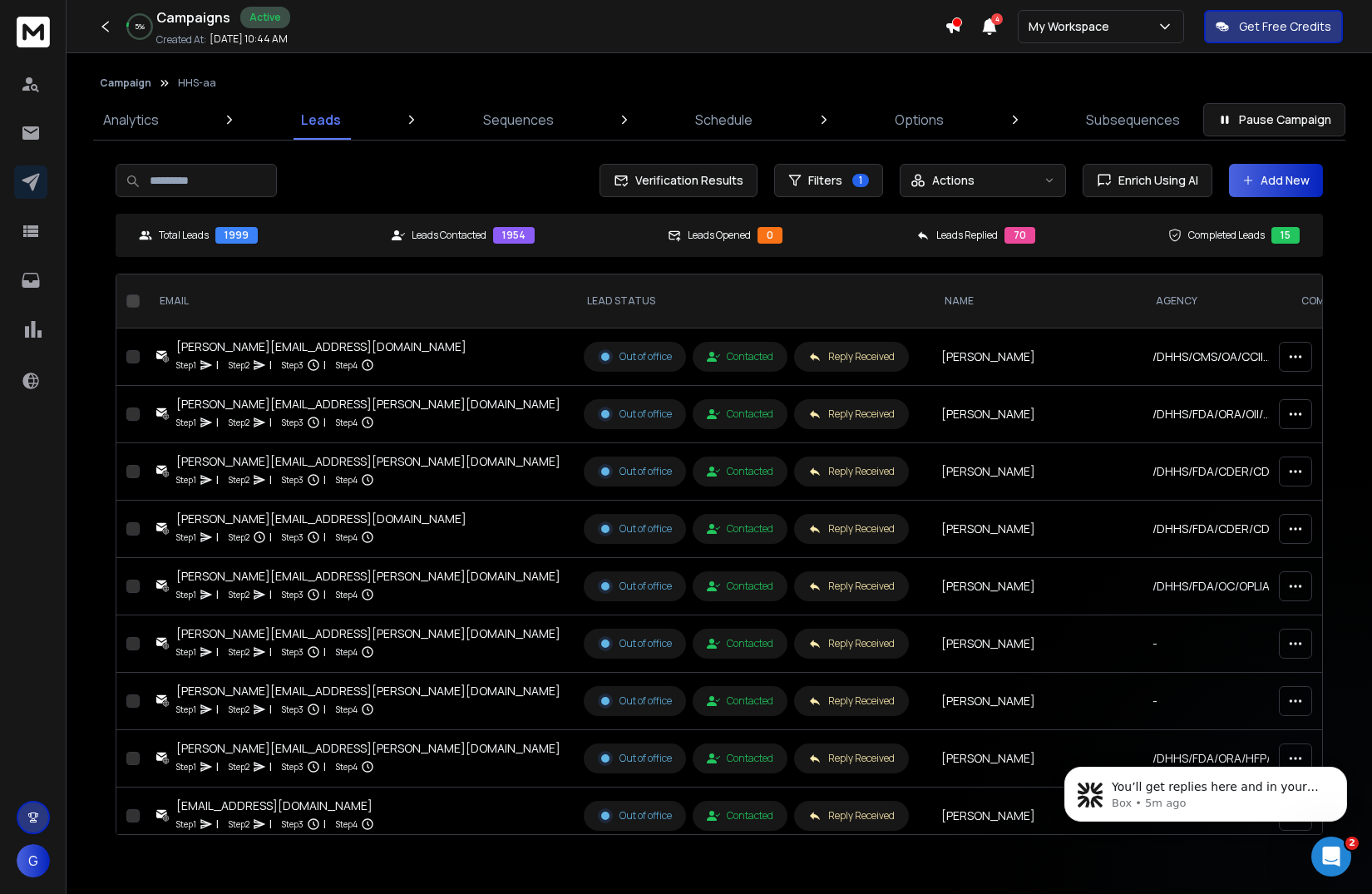
click at [159, 240] on p "Total Leads" at bounding box center [184, 235] width 50 height 13
click at [846, 170] on button "Filters 1" at bounding box center [829, 180] width 109 height 34
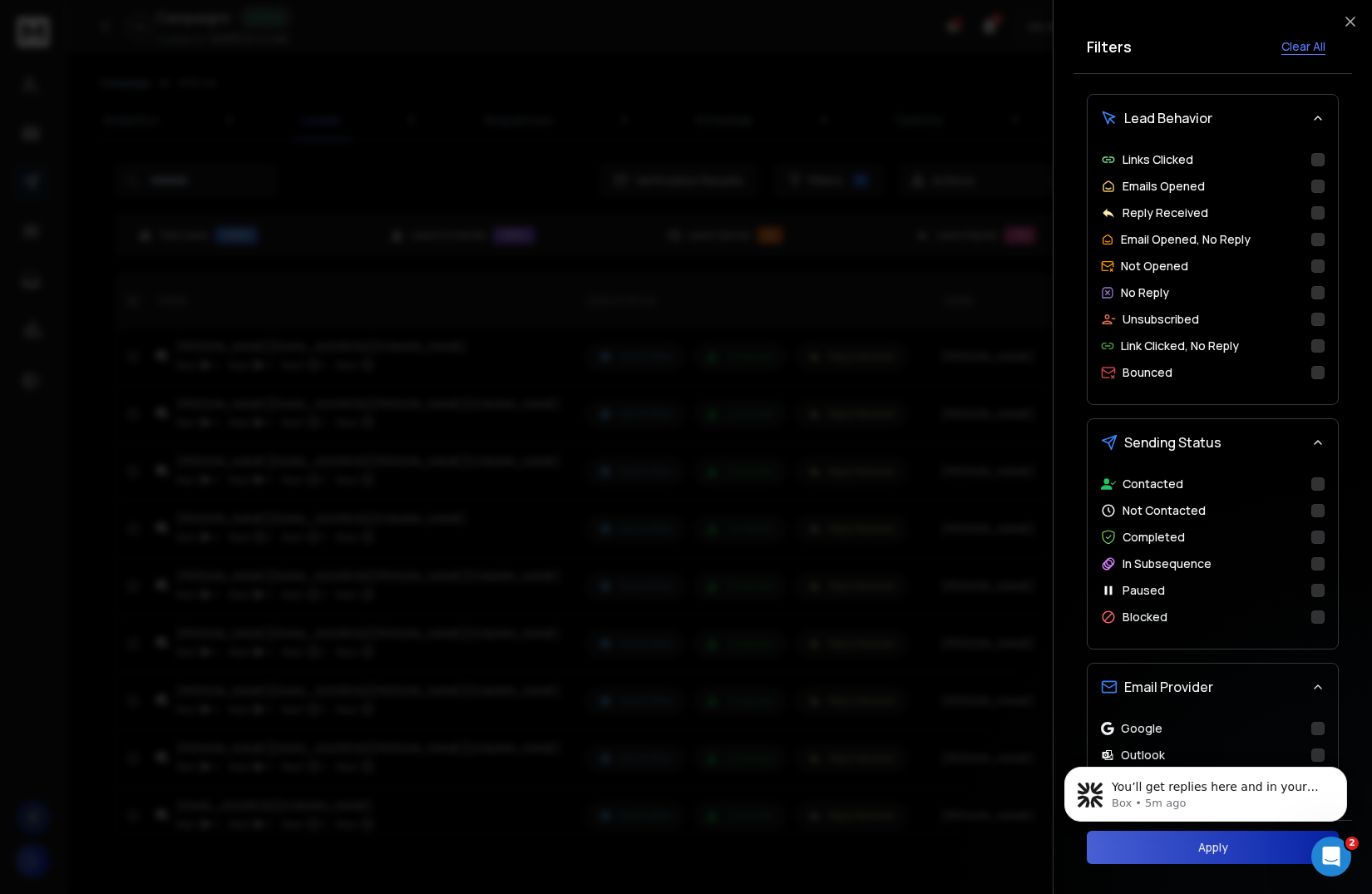
click at [1312, 49] on button "Clear All" at bounding box center [1303, 47] width 70 height 34
drag, startPoint x: 1191, startPoint y: 871, endPoint x: 1191, endPoint y: 848, distance: 23.0
click at [1191, 848] on html "You’ll get replies here and in your email: ✉️ [EMAIL_ADDRESS][DOMAIN_NAME] The …" at bounding box center [1205, 790] width 333 height 117
click at [1353, 19] on icon "button" at bounding box center [1351, 22] width 8 height 8
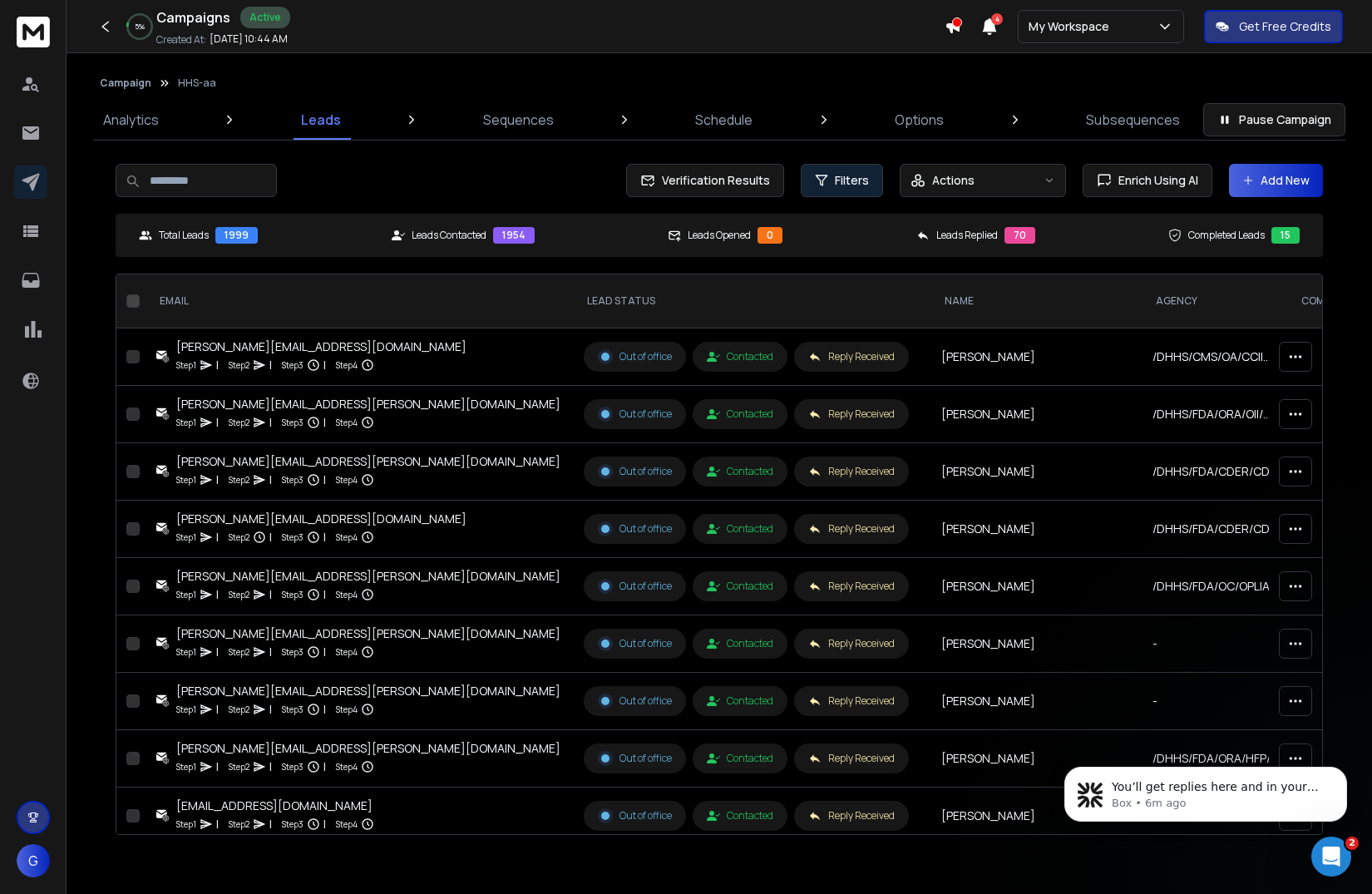
click at [870, 181] on button "Filters" at bounding box center [842, 180] width 82 height 34
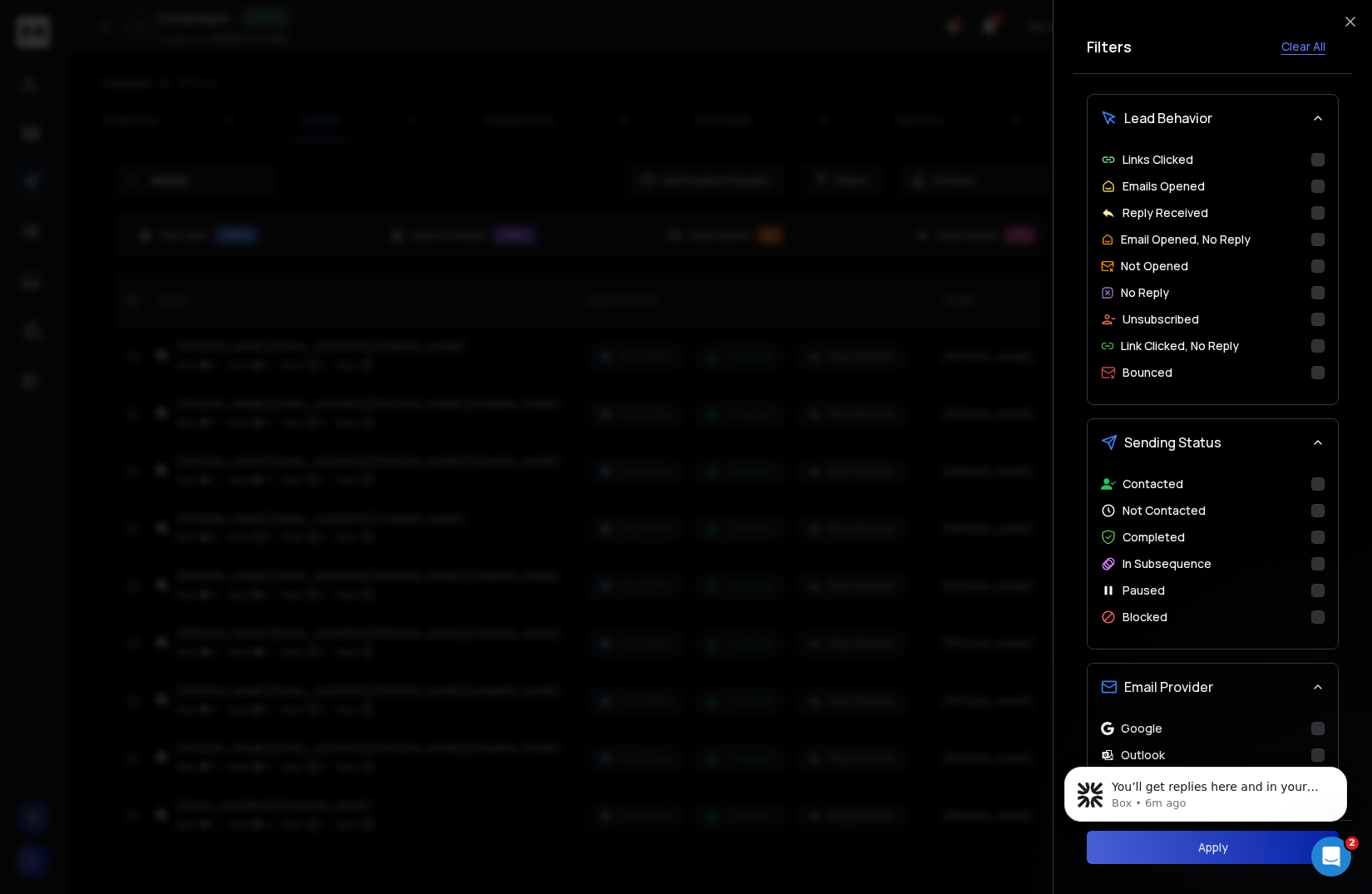
drag, startPoint x: 1281, startPoint y: 34, endPoint x: 1293, endPoint y: 46, distance: 17.0
click at [1281, 34] on button "Clear All" at bounding box center [1303, 47] width 70 height 34
click at [1293, 46] on button "Clear All" at bounding box center [1303, 47] width 70 height 34
click at [1216, 844] on html "You’ll get replies here and in your email: ✉️ [EMAIL_ADDRESS][DOMAIN_NAME] The …" at bounding box center [1205, 790] width 333 height 117
click at [1338, 773] on icon "Dismiss notification" at bounding box center [1343, 771] width 9 height 9
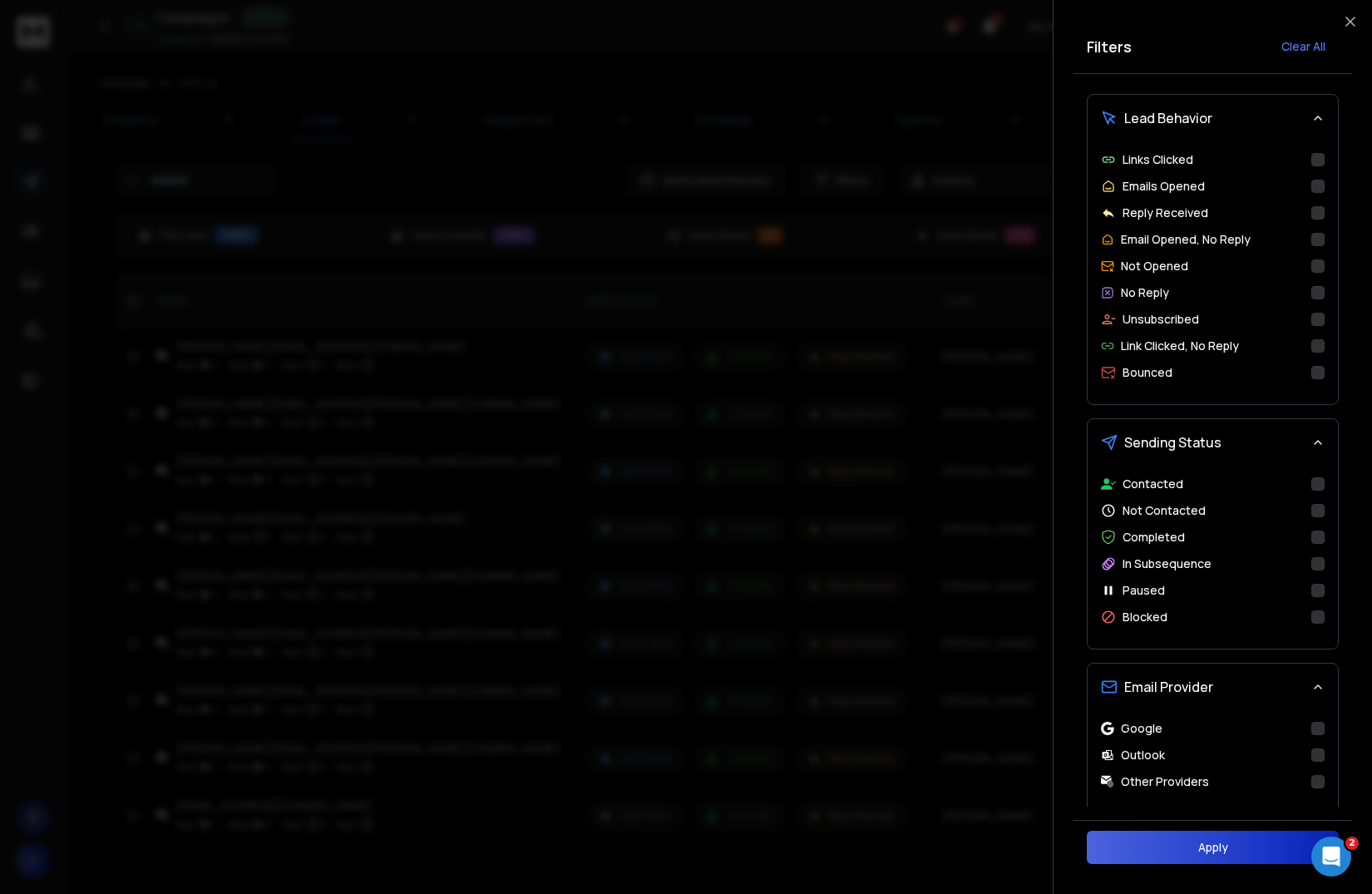
click at [1171, 845] on button "Apply" at bounding box center [1213, 847] width 252 height 34
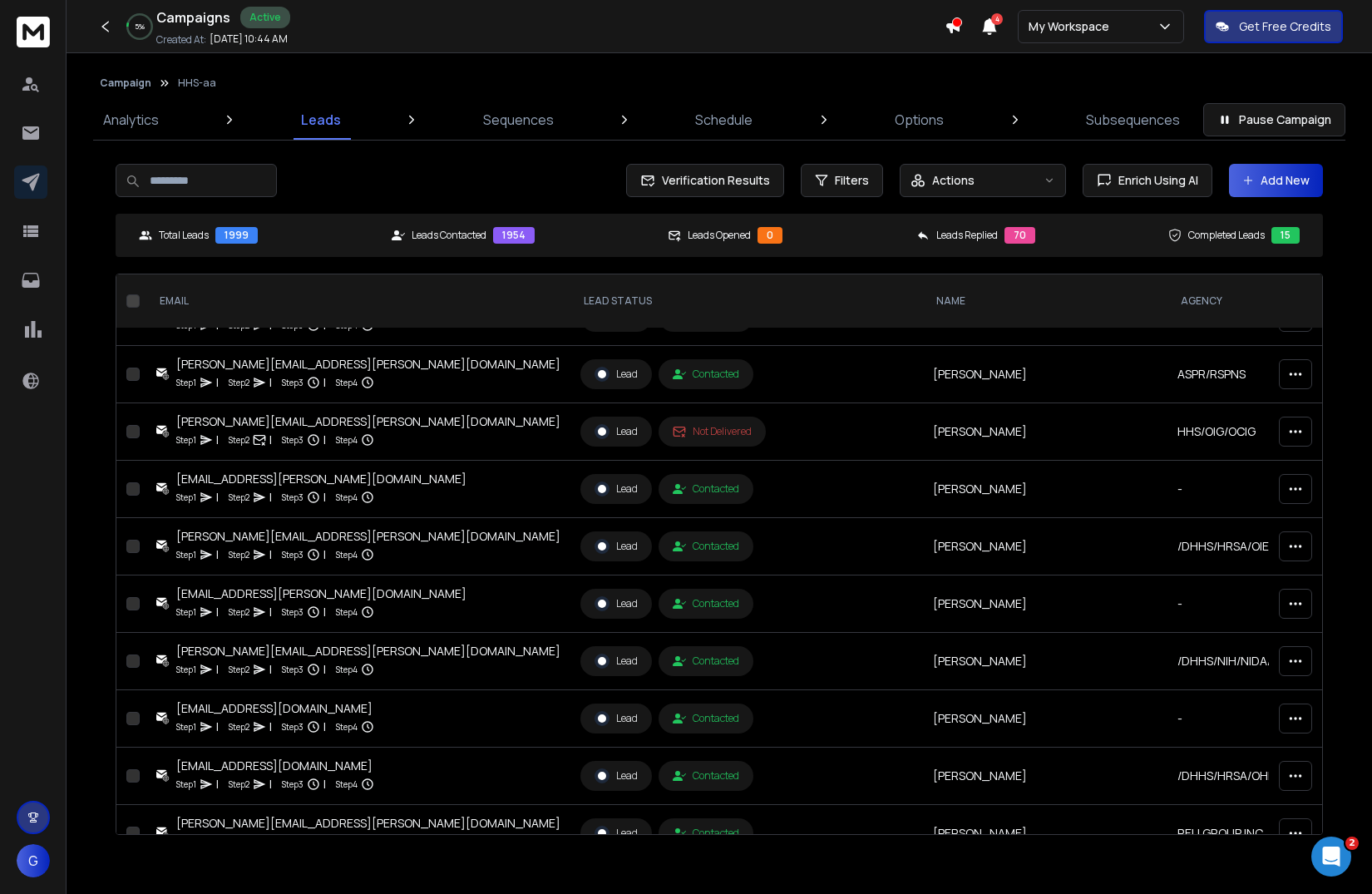
scroll to position [378, 0]
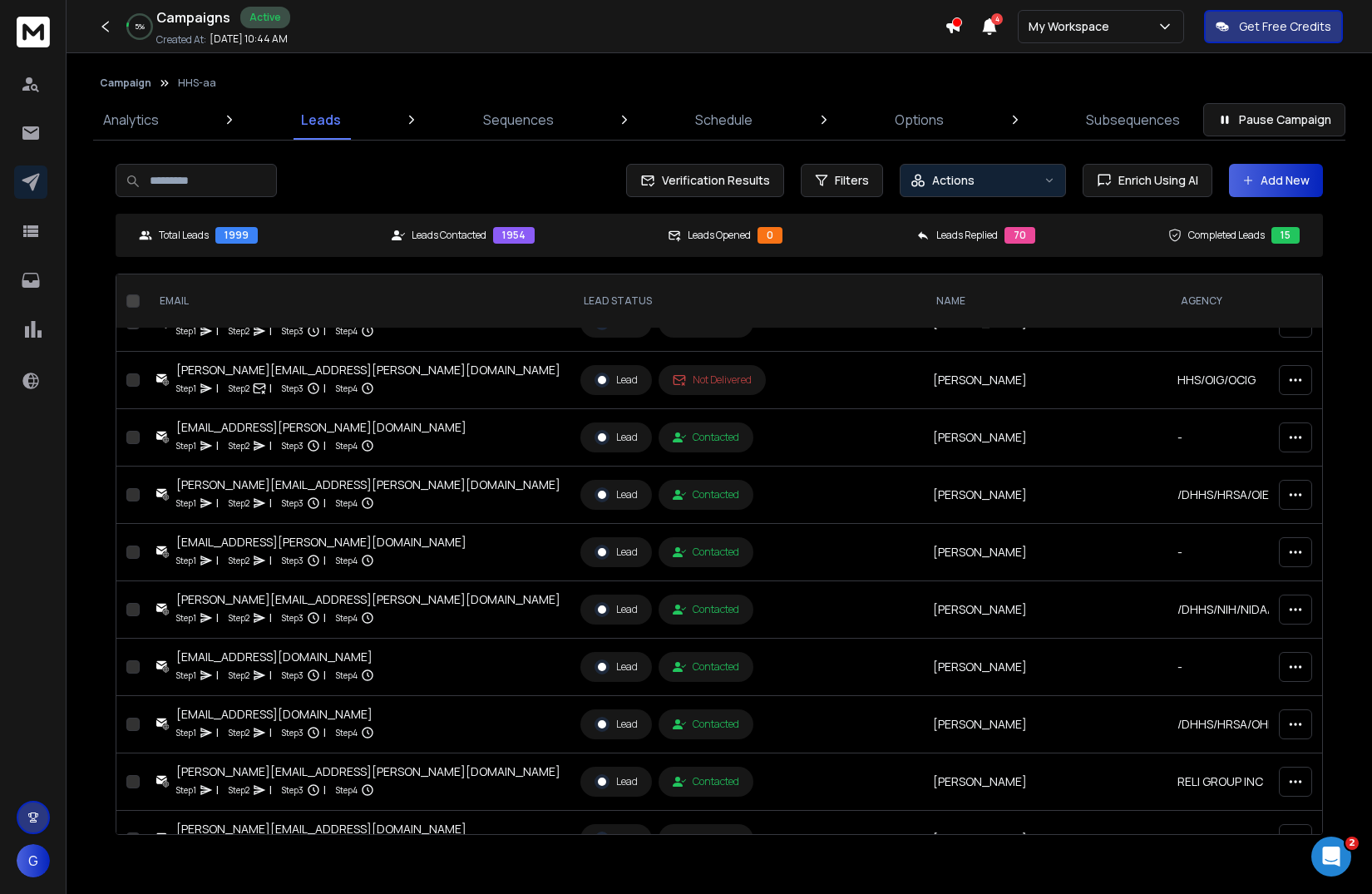
click at [960, 191] on button "Actions" at bounding box center [983, 180] width 166 height 34
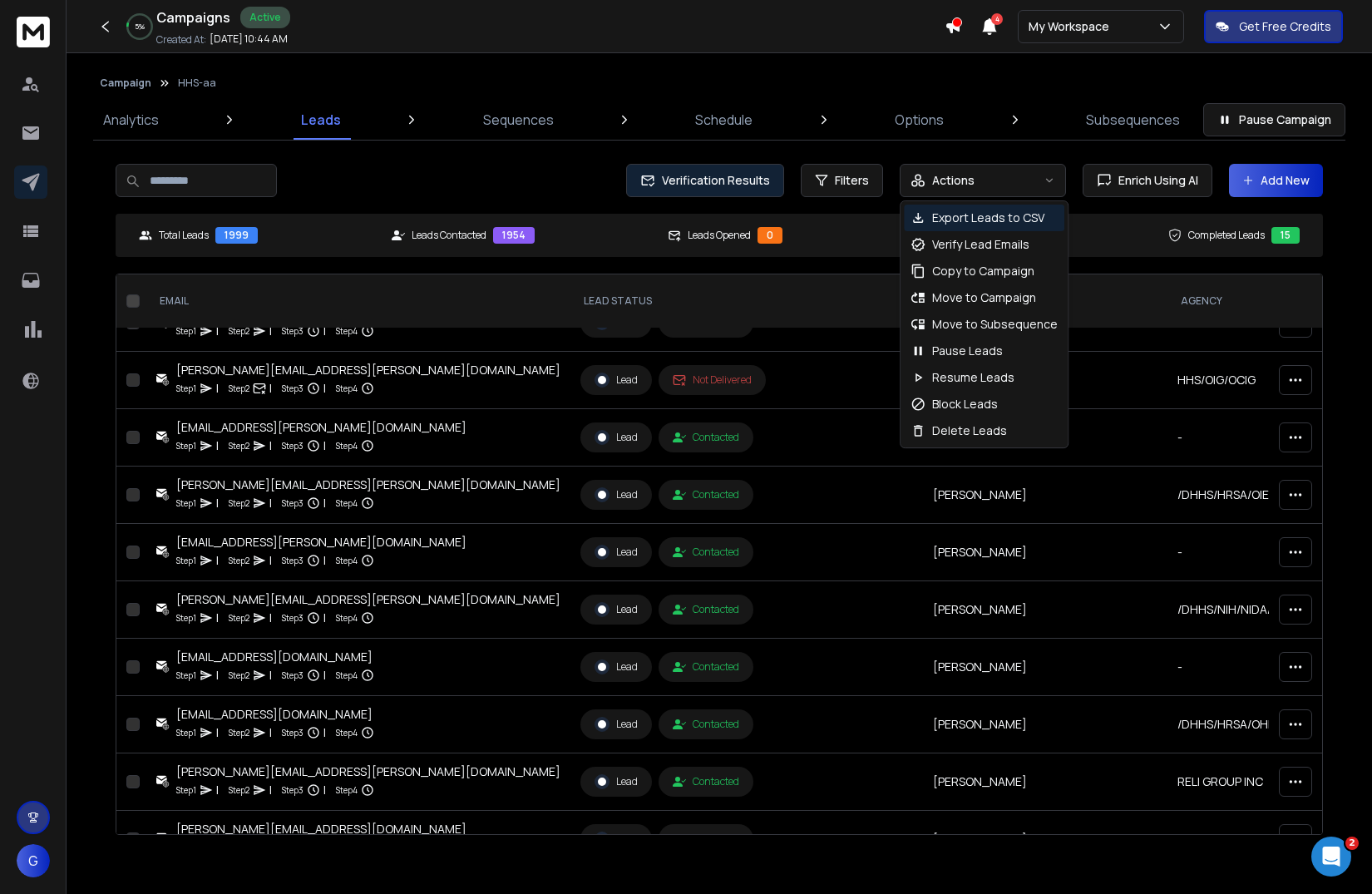
click at [729, 184] on span "Verification Results" at bounding box center [712, 180] width 115 height 17
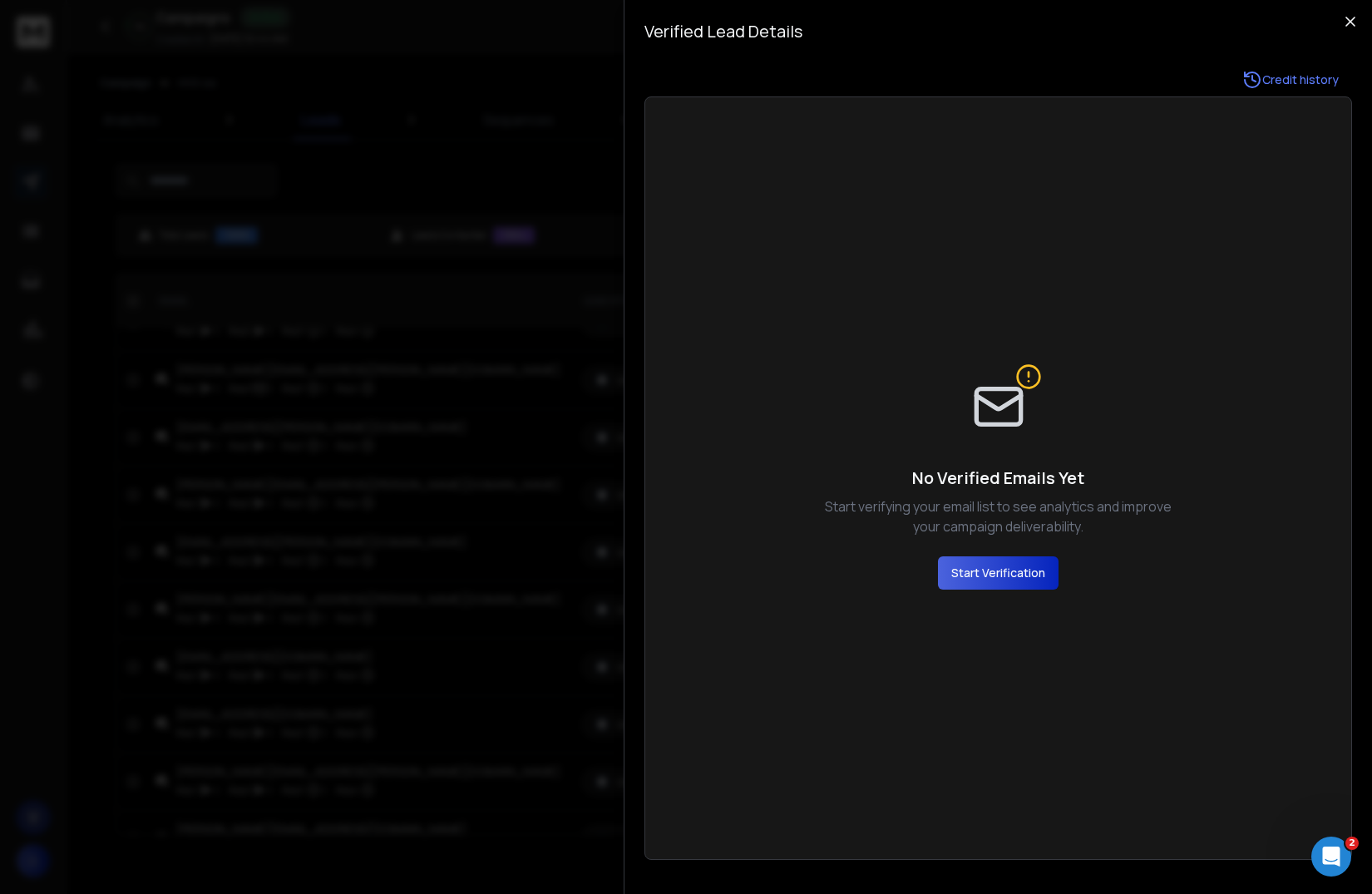
click at [1353, 23] on icon "button" at bounding box center [1351, 22] width 8 height 8
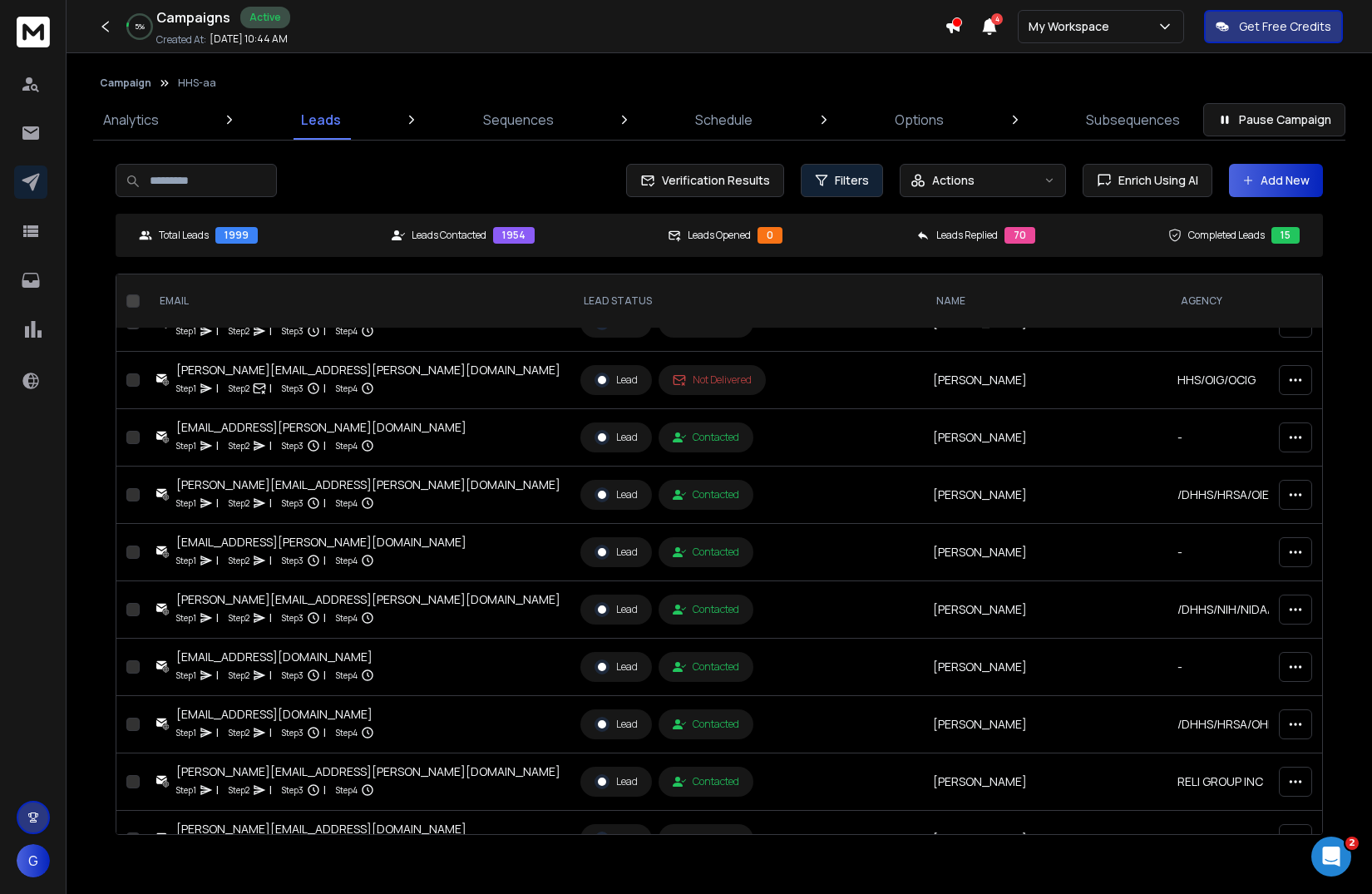
click at [826, 178] on polygon "button" at bounding box center [821, 180] width 11 height 10
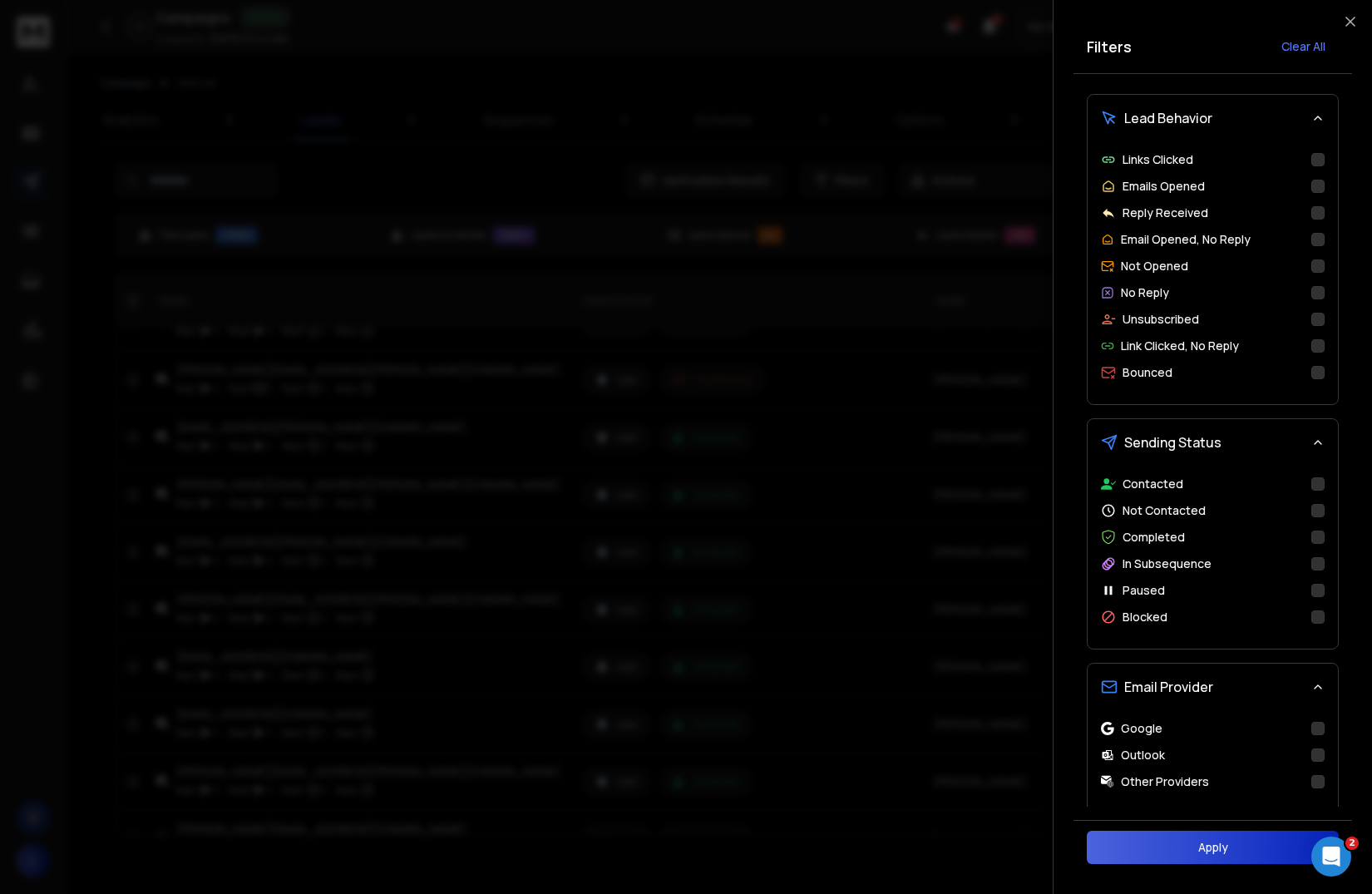
scroll to position [12, 0]
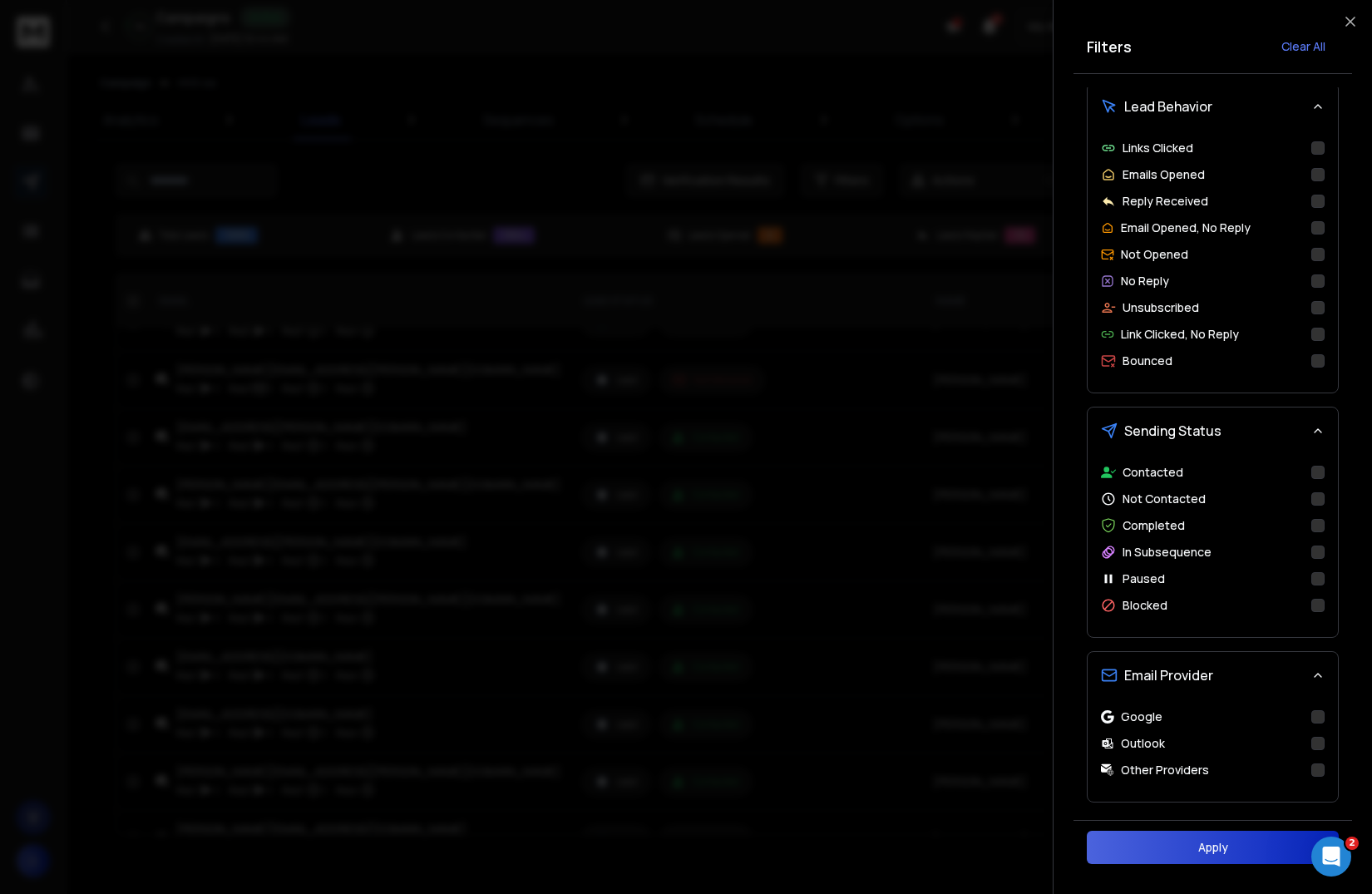
click at [1312, 581] on button "Paused" at bounding box center [1318, 579] width 13 height 13
click at [1231, 840] on button "Apply" at bounding box center [1213, 847] width 252 height 34
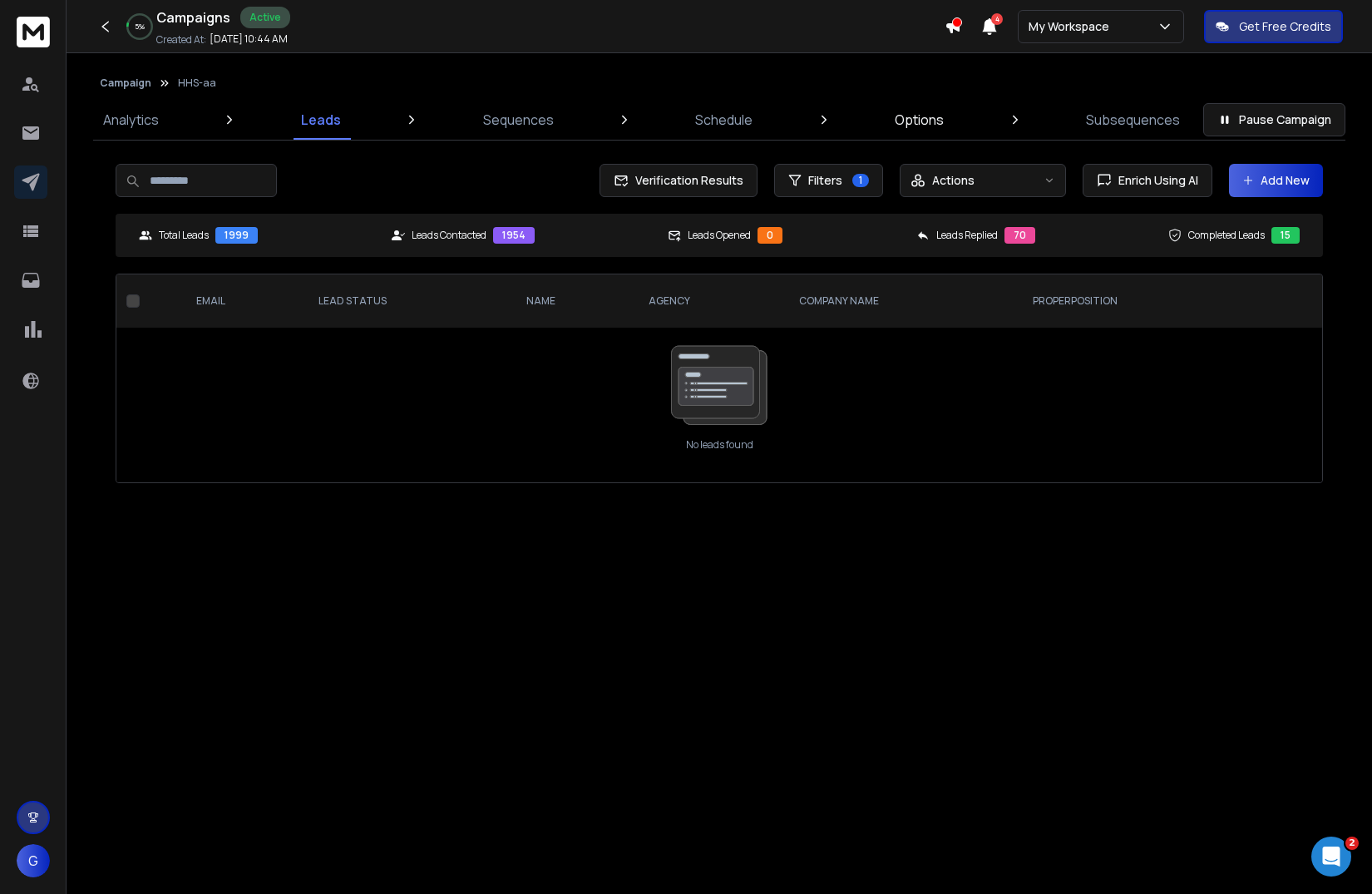
click at [944, 120] on p "Options" at bounding box center [919, 120] width 49 height 20
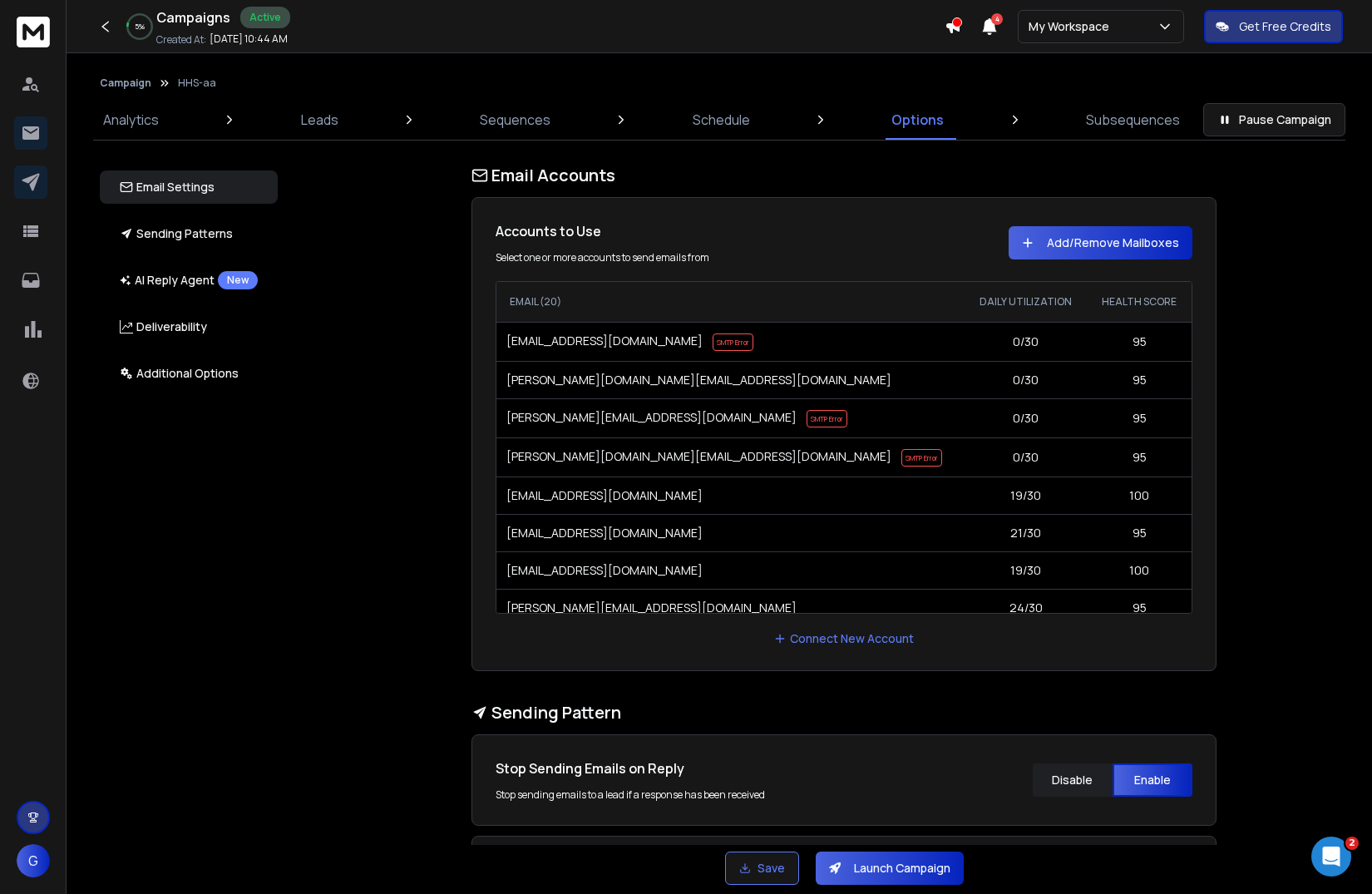
click at [15, 128] on link at bounding box center [31, 133] width 34 height 34
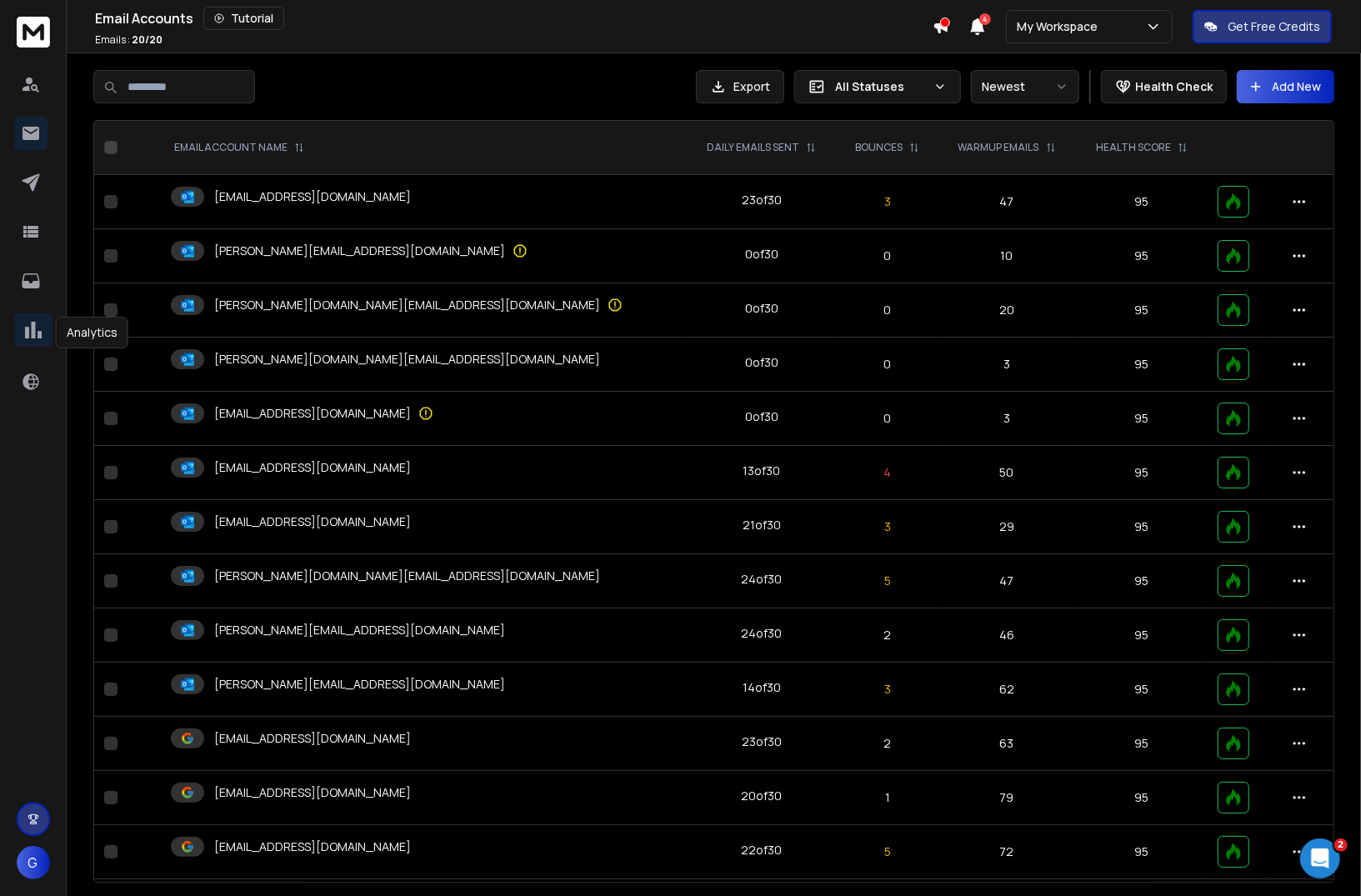
click at [45, 325] on icon at bounding box center [34, 330] width 25 height 25
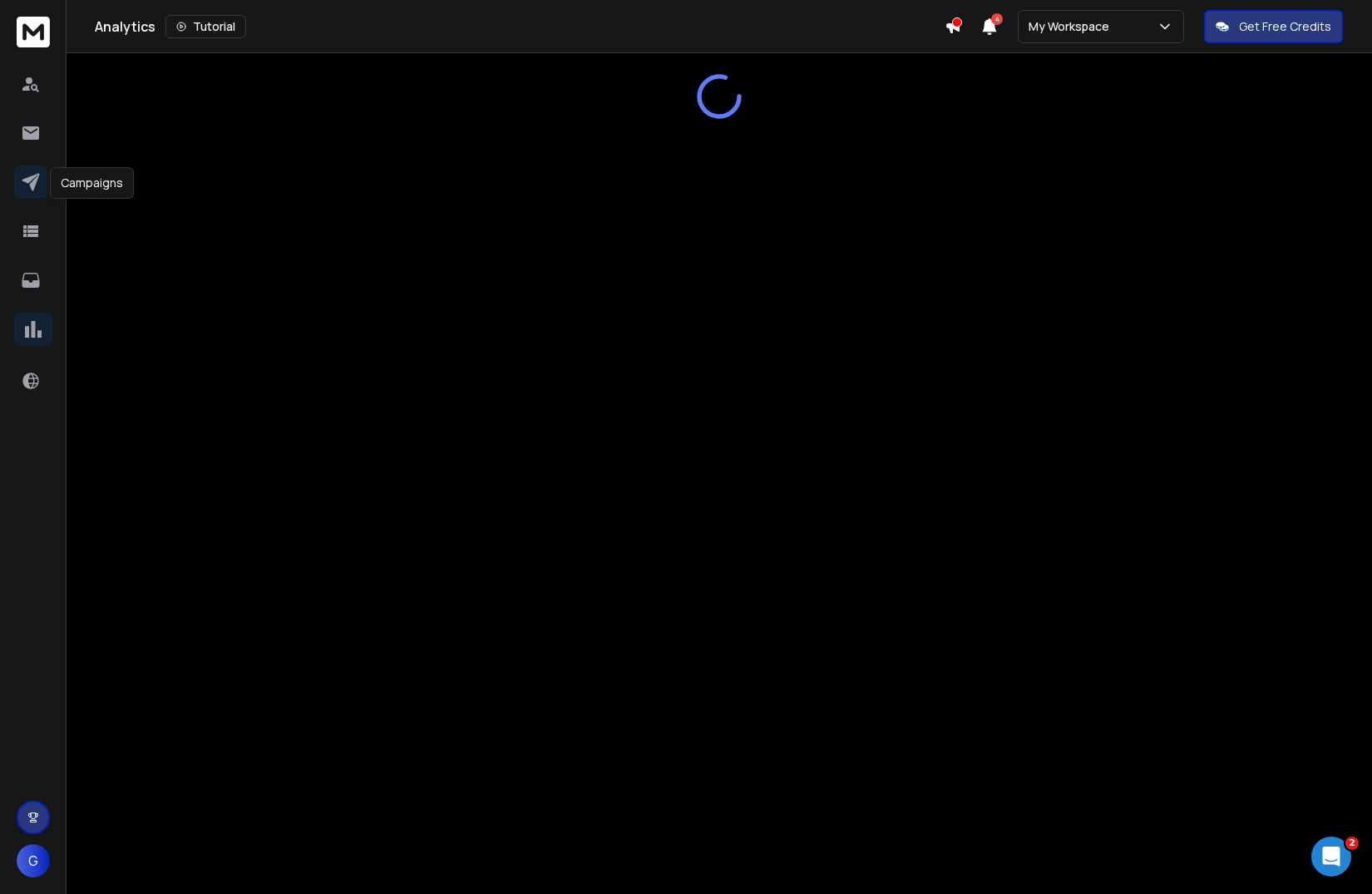
click at [23, 178] on icon at bounding box center [31, 182] width 20 height 20
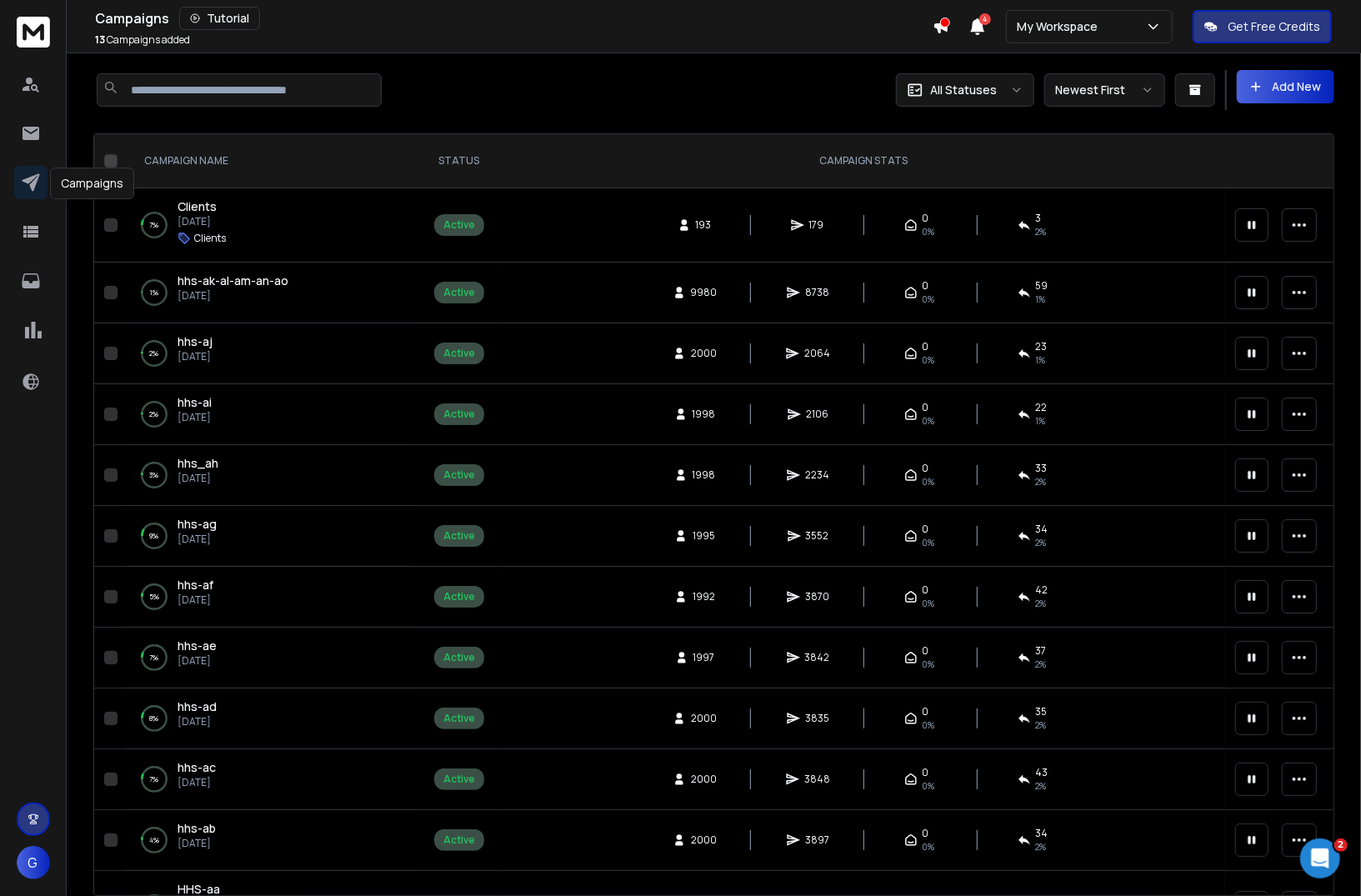
click at [213, 284] on span "hhs-ak-al-am-an-ao" at bounding box center [233, 280] width 111 height 16
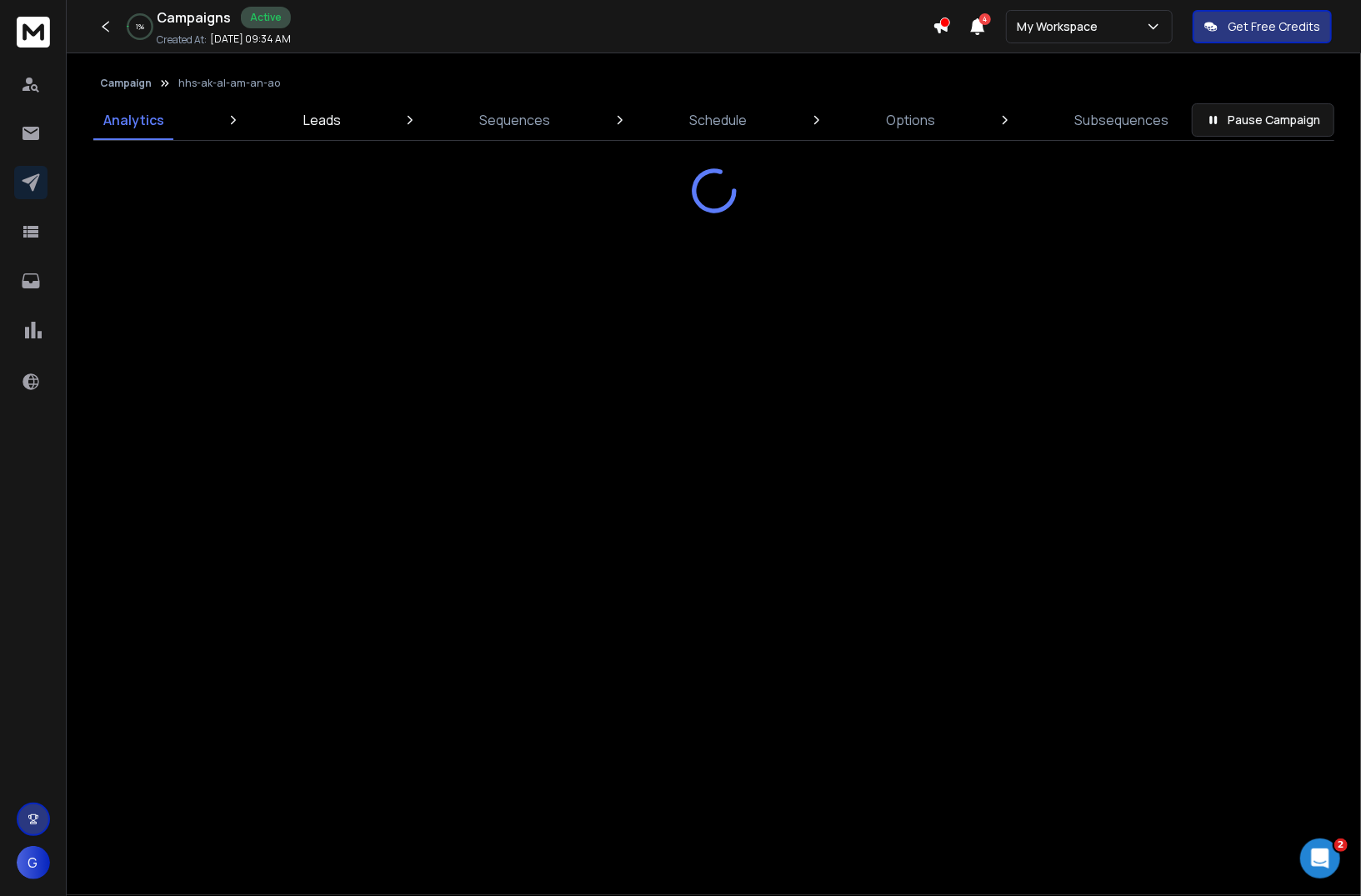
click at [315, 128] on p "Leads" at bounding box center [322, 120] width 38 height 20
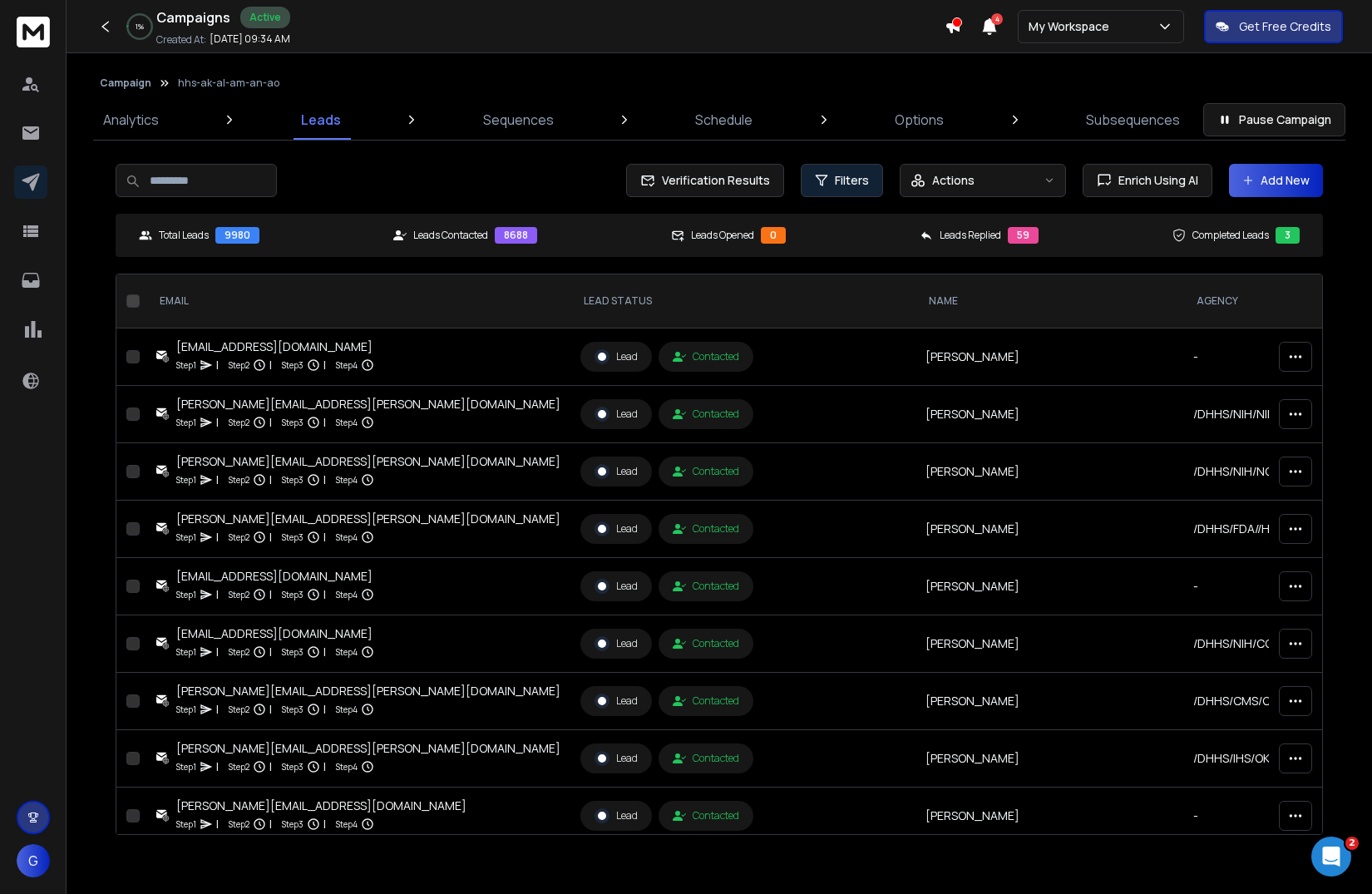
click at [842, 173] on span "Filters" at bounding box center [852, 180] width 34 height 17
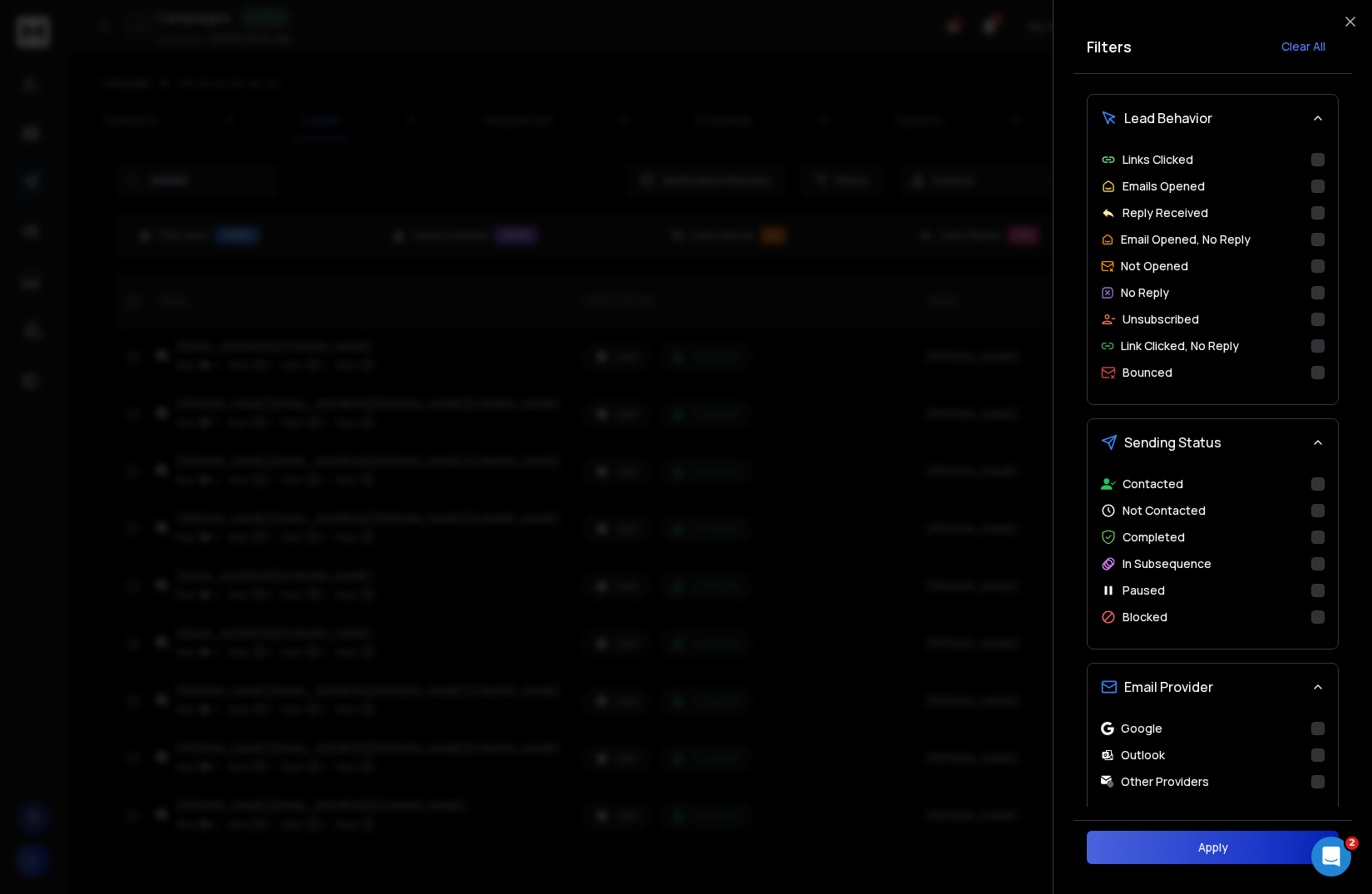
click at [1312, 588] on button "Paused" at bounding box center [1318, 591] width 13 height 13
click at [1209, 847] on button "Apply" at bounding box center [1213, 847] width 252 height 34
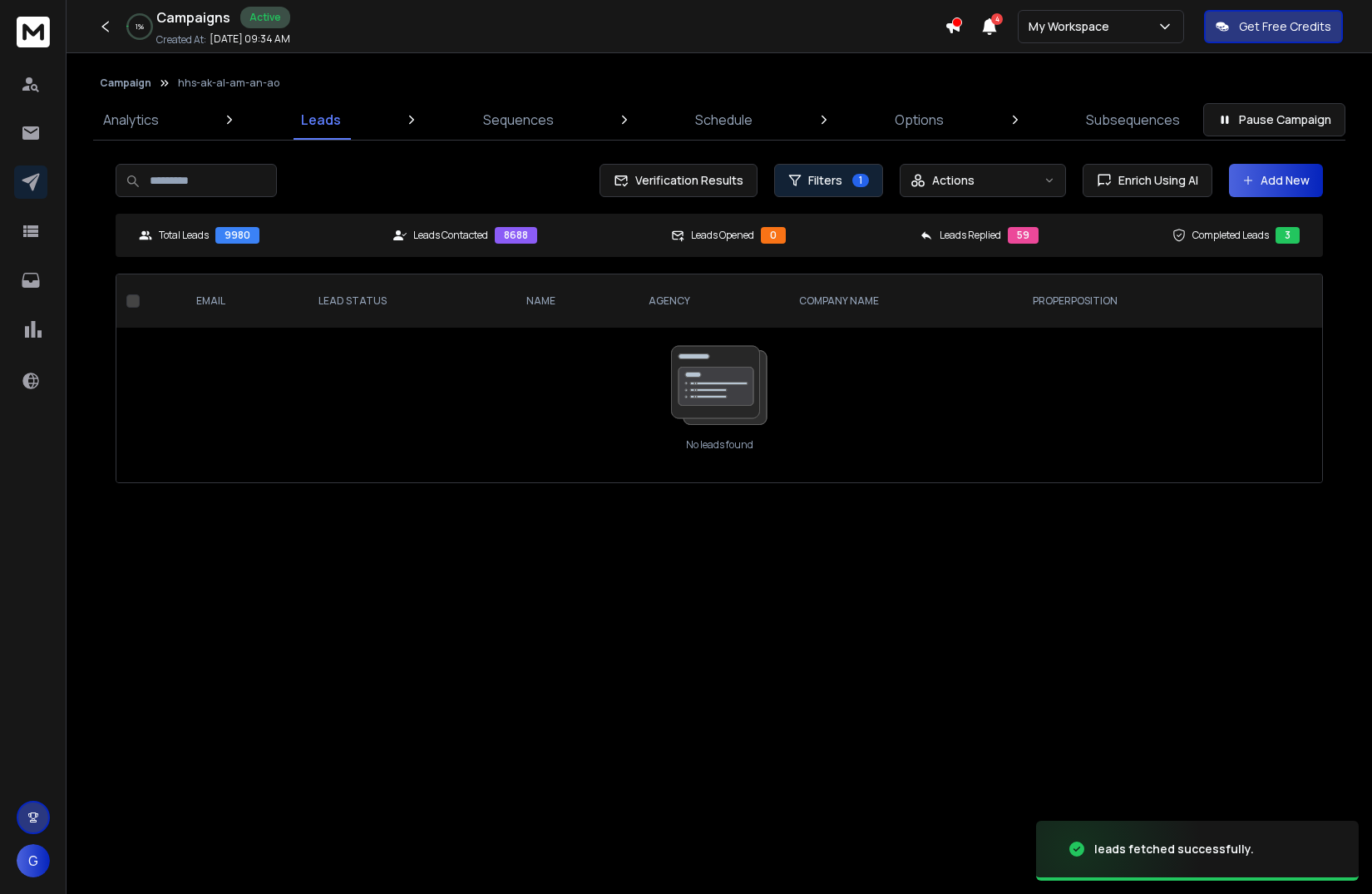
click at [843, 179] on button "Filters 1" at bounding box center [829, 180] width 109 height 34
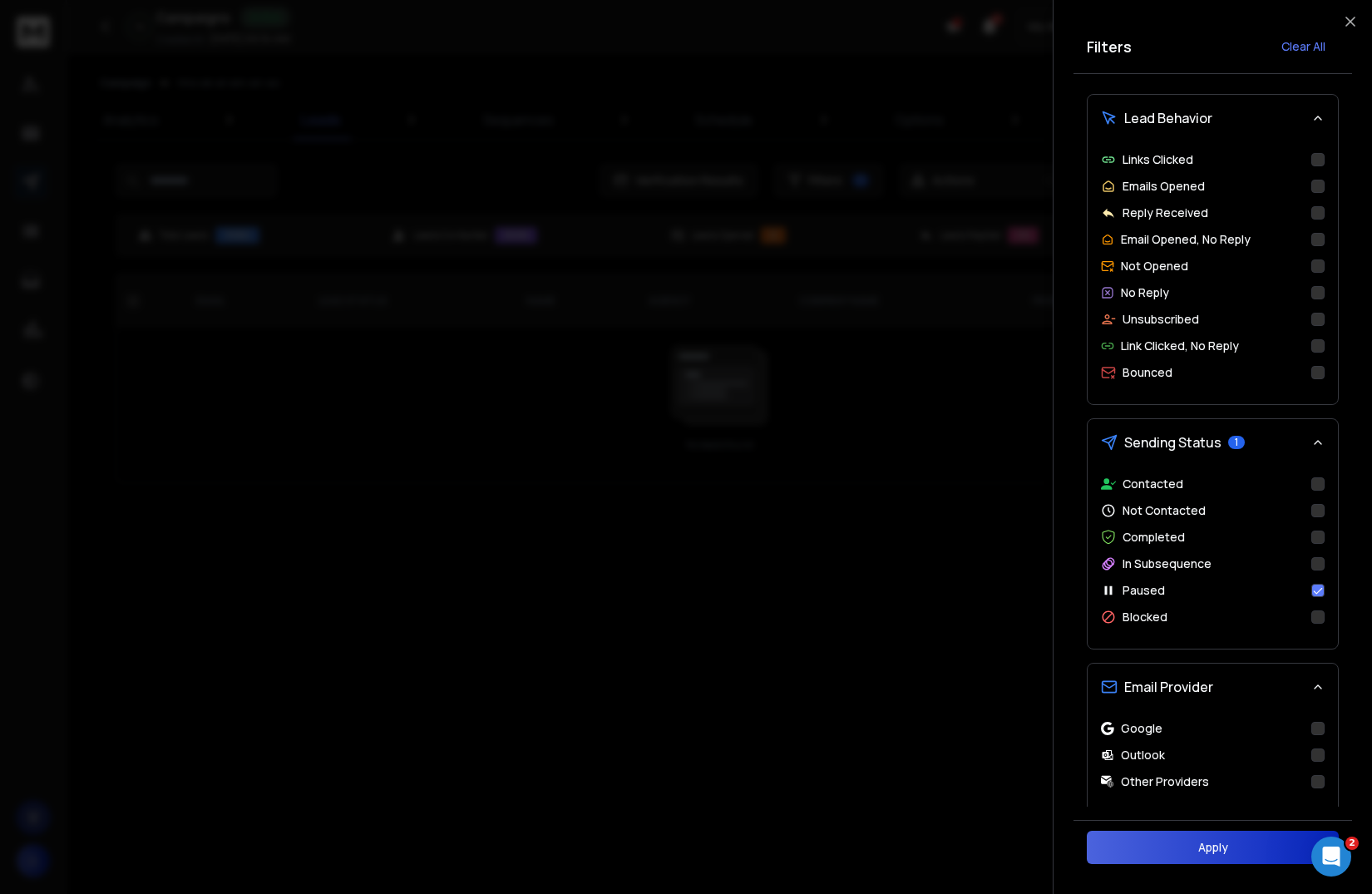
click at [1312, 588] on button "Paused" at bounding box center [1318, 591] width 13 height 13
click at [1193, 845] on button "Apply" at bounding box center [1213, 847] width 252 height 34
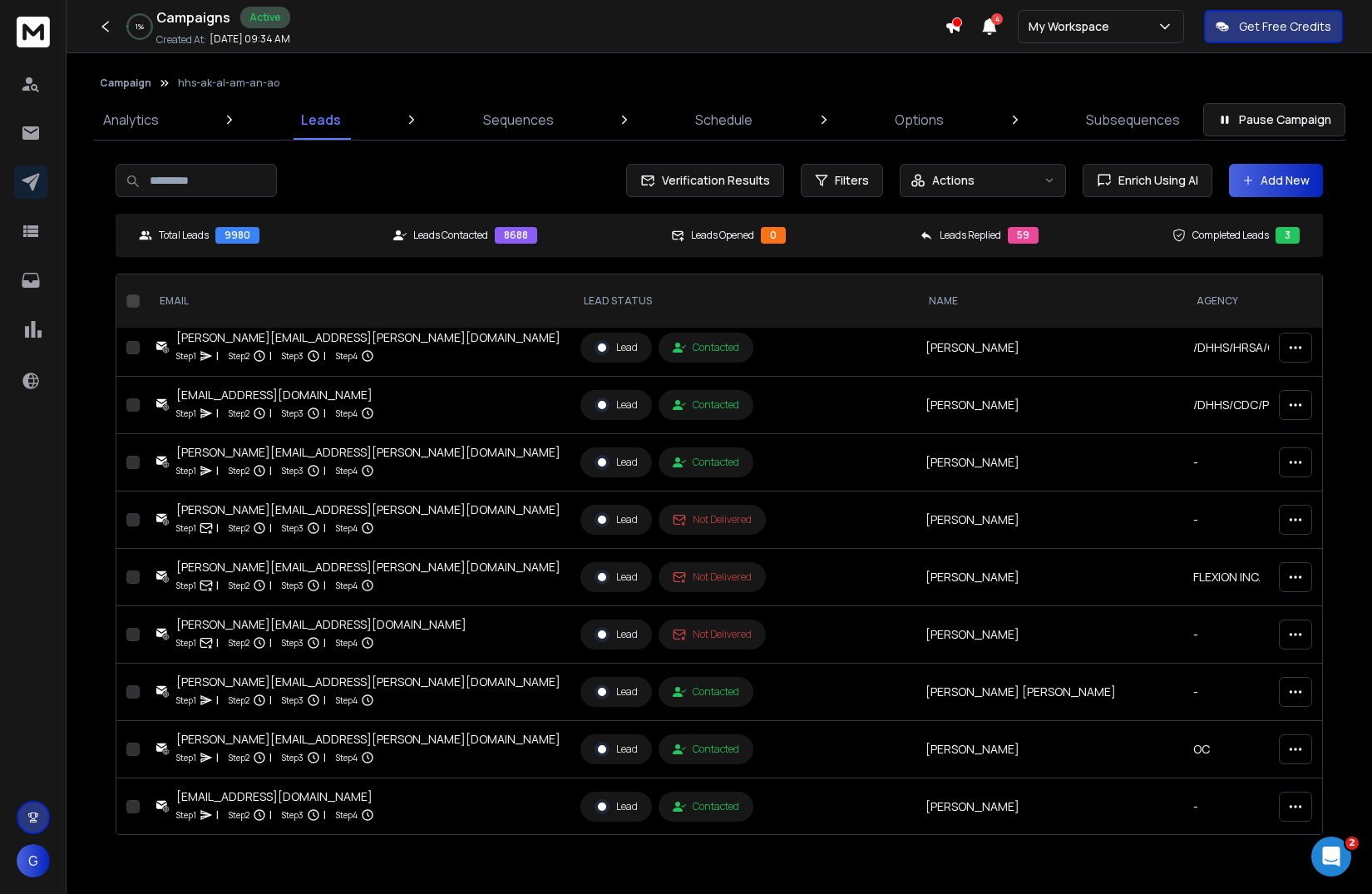
scroll to position [1139, 0]
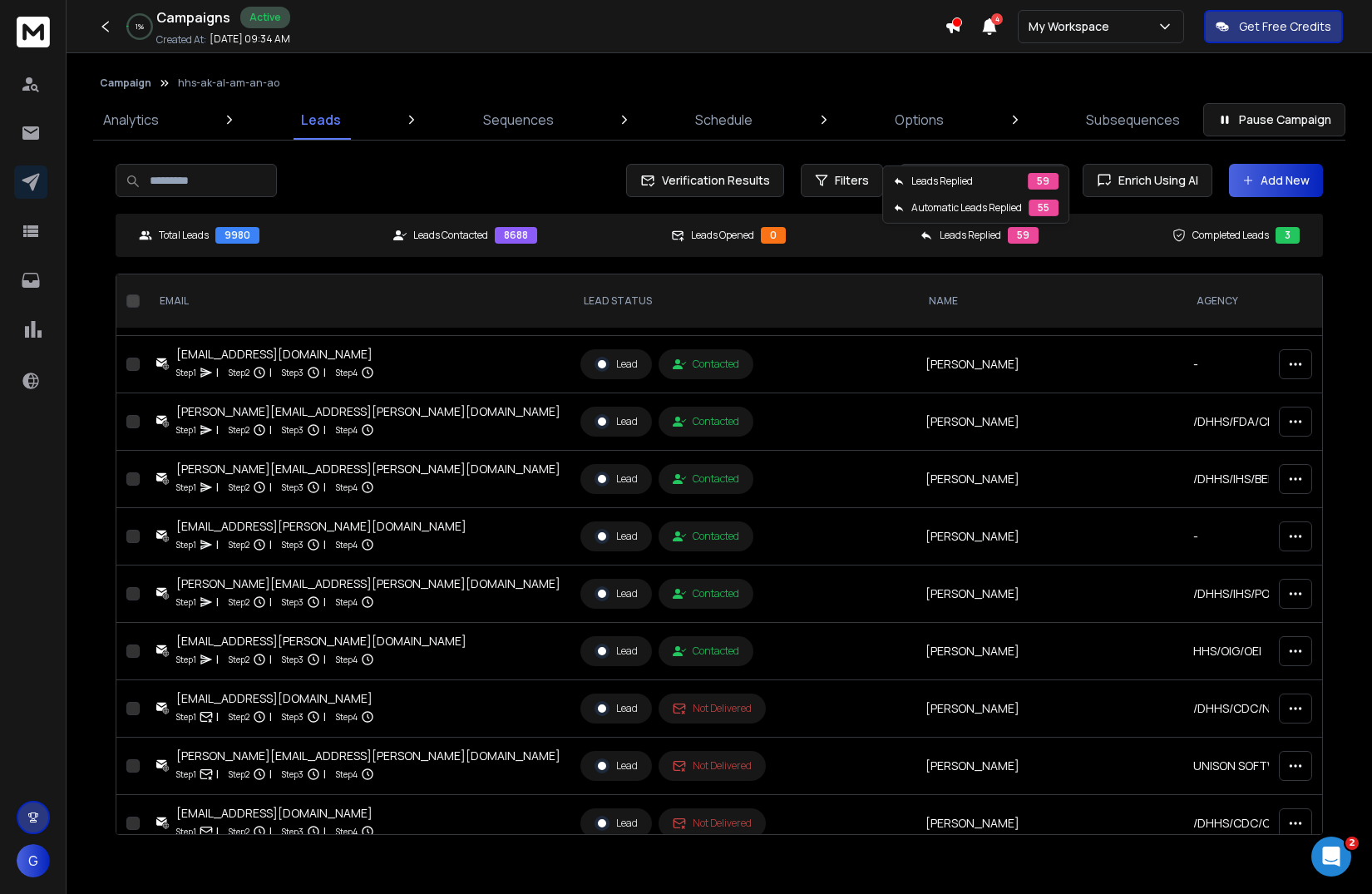
click at [967, 229] on p "Leads Replied" at bounding box center [970, 235] width 61 height 13
click at [981, 181] on div "Leads Replied 59" at bounding box center [976, 181] width 165 height 17
click at [991, 213] on p "Automatic Leads Replied" at bounding box center [967, 208] width 111 height 13
click at [831, 183] on button "Filters" at bounding box center [842, 180] width 82 height 34
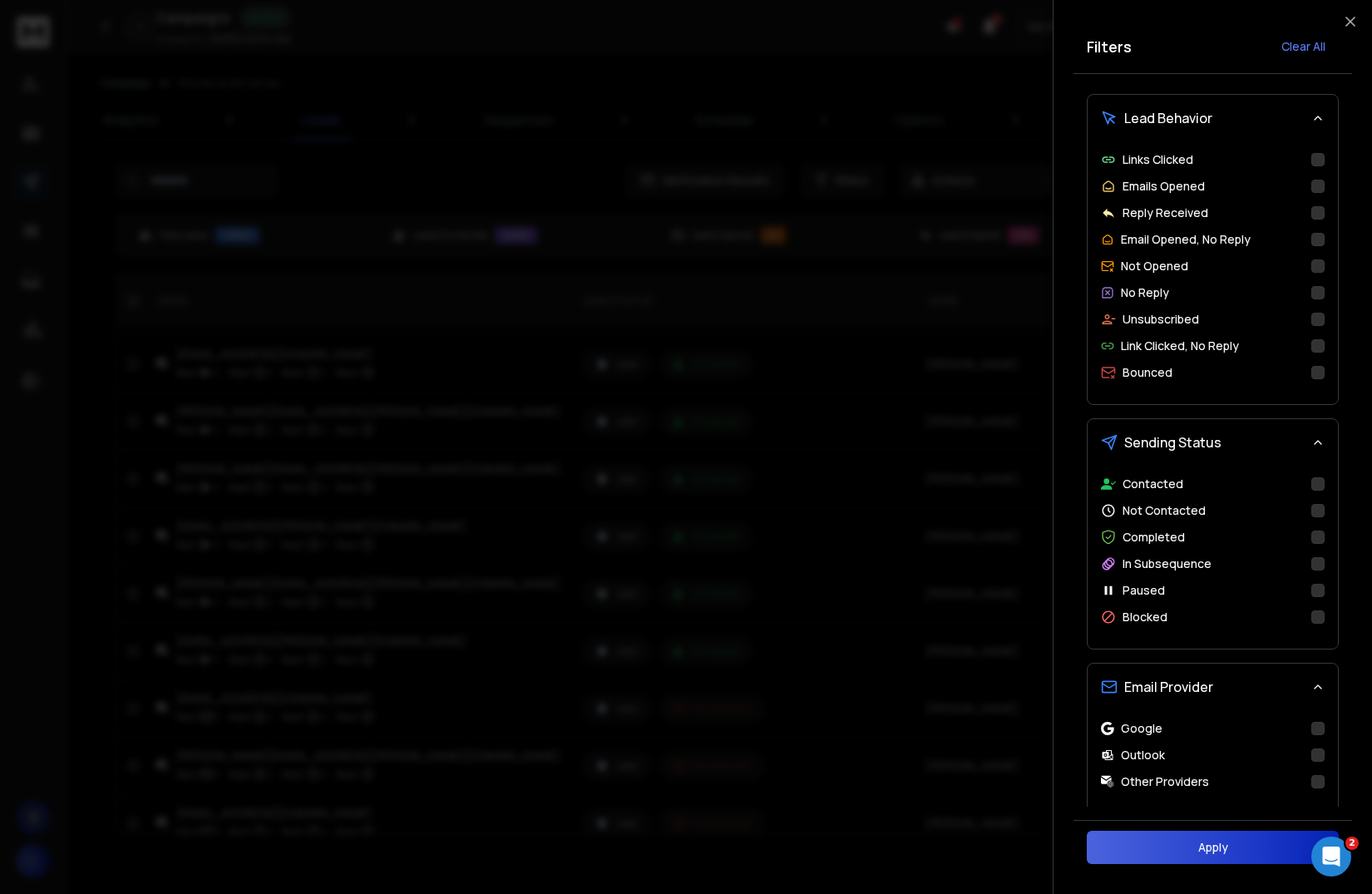
click at [1312, 214] on button "Reply Received" at bounding box center [1318, 213] width 13 height 13
click at [1215, 853] on button "Apply" at bounding box center [1213, 847] width 252 height 34
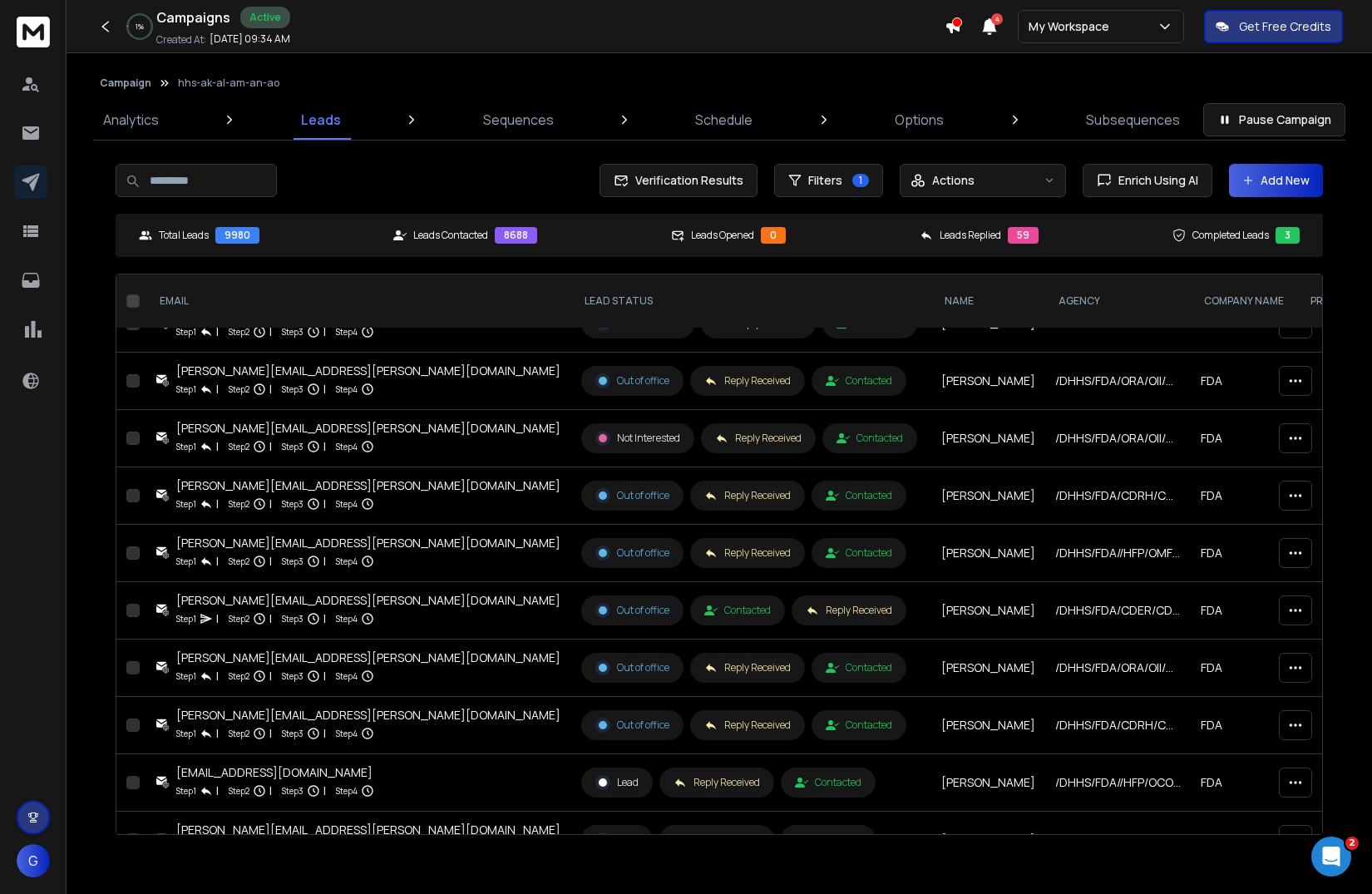
scroll to position [2145, 0]
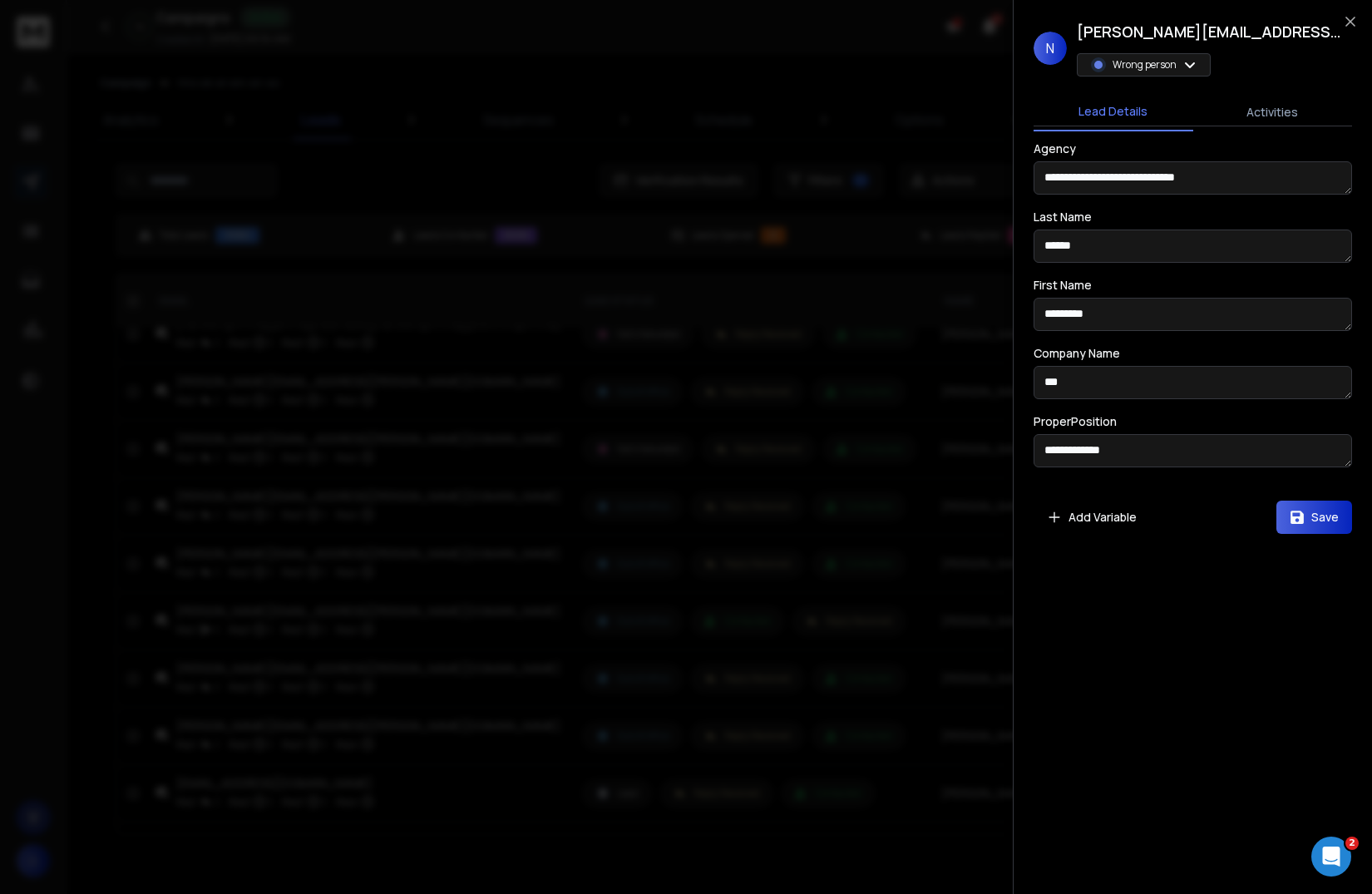
click at [1256, 118] on button "Activities" at bounding box center [1273, 112] width 160 height 37
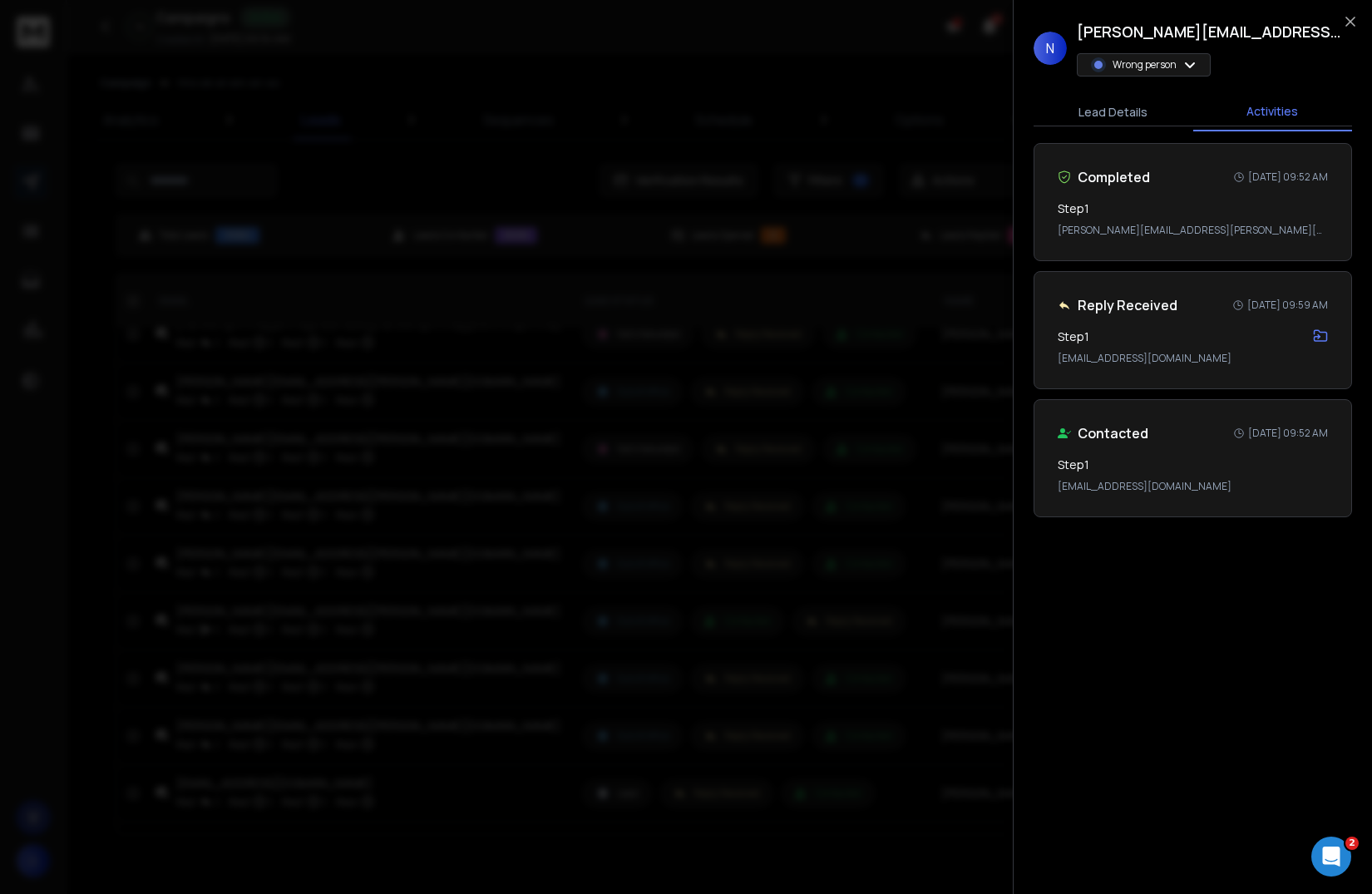
click at [1120, 312] on div "Reply Received" at bounding box center [1117, 305] width 120 height 20
click at [1089, 234] on p "[PERSON_NAME][EMAIL_ADDRESS][PERSON_NAME][DOMAIN_NAME]" at bounding box center [1193, 230] width 270 height 13
click at [1090, 235] on p "[PERSON_NAME][EMAIL_ADDRESS][PERSON_NAME][DOMAIN_NAME]" at bounding box center [1193, 230] width 270 height 13
copy div "[PERSON_NAME][EMAIL_ADDRESS][PERSON_NAME][DOMAIN_NAME]"
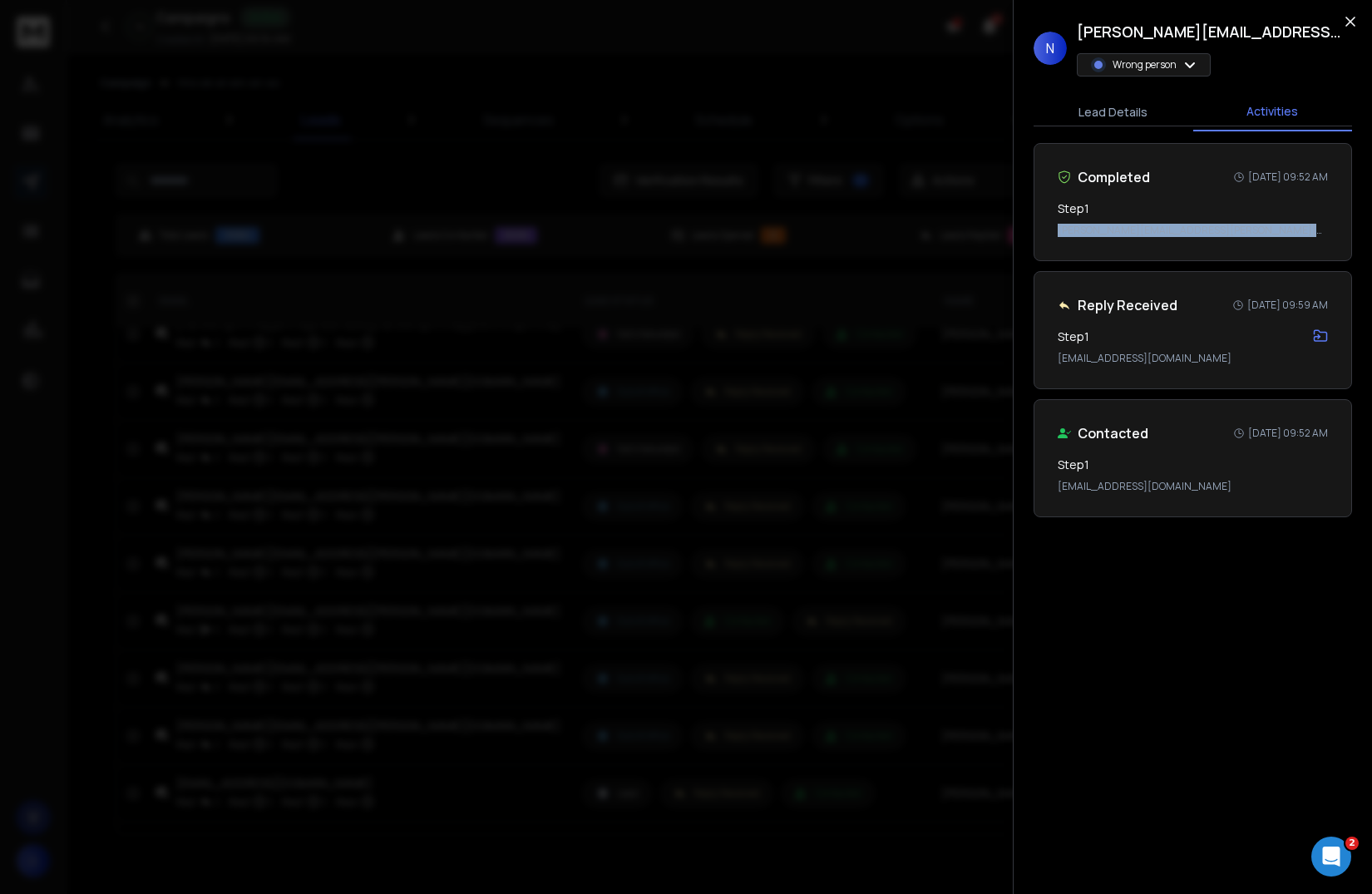
click at [1351, 18] on icon "button" at bounding box center [1351, 22] width 17 height 17
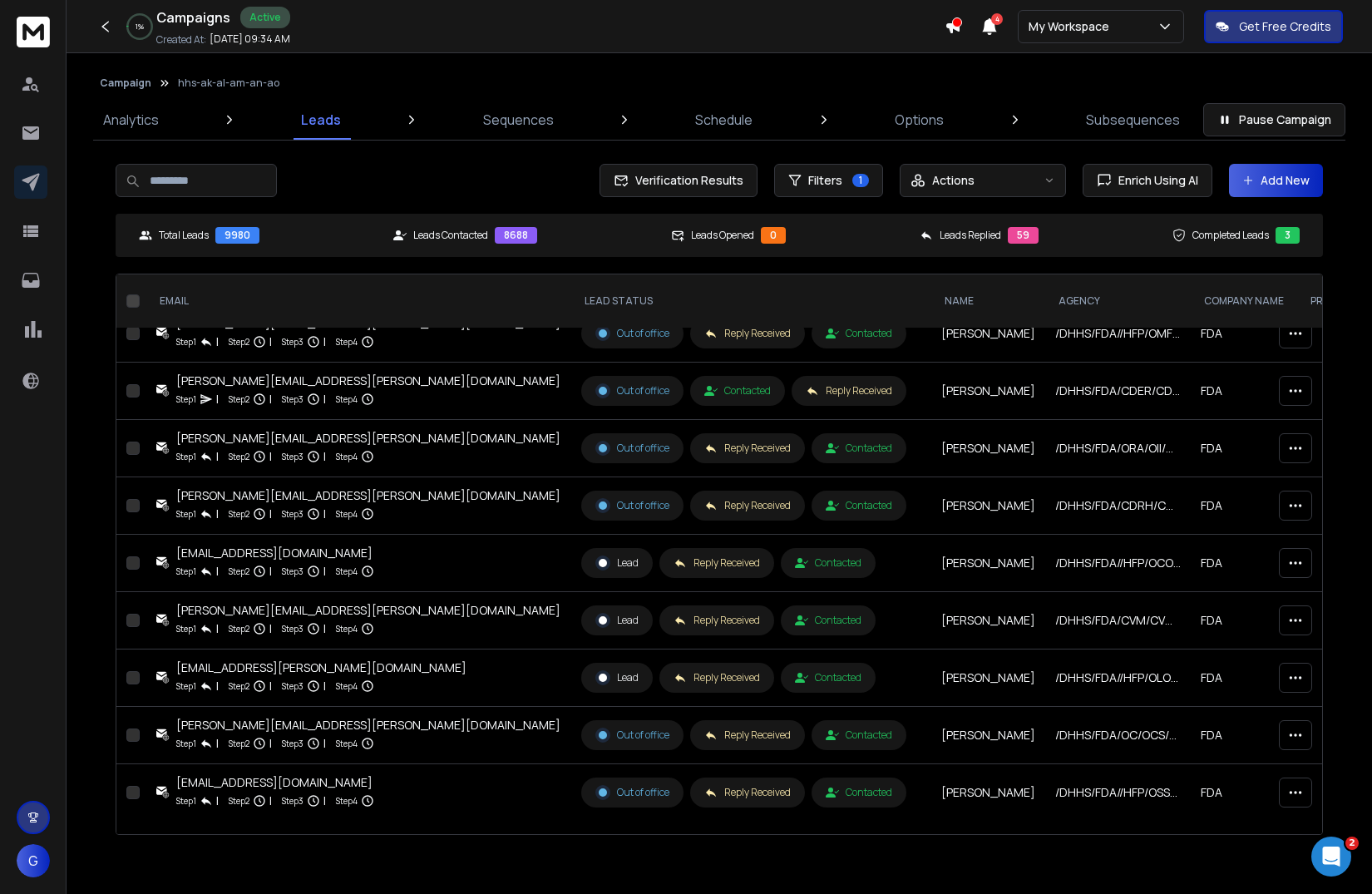
scroll to position [2849, 0]
click at [289, 102] on div "[PERSON_NAME][EMAIL_ADDRESS][PERSON_NAME][DOMAIN_NAME]" at bounding box center [368, 94] width 384 height 17
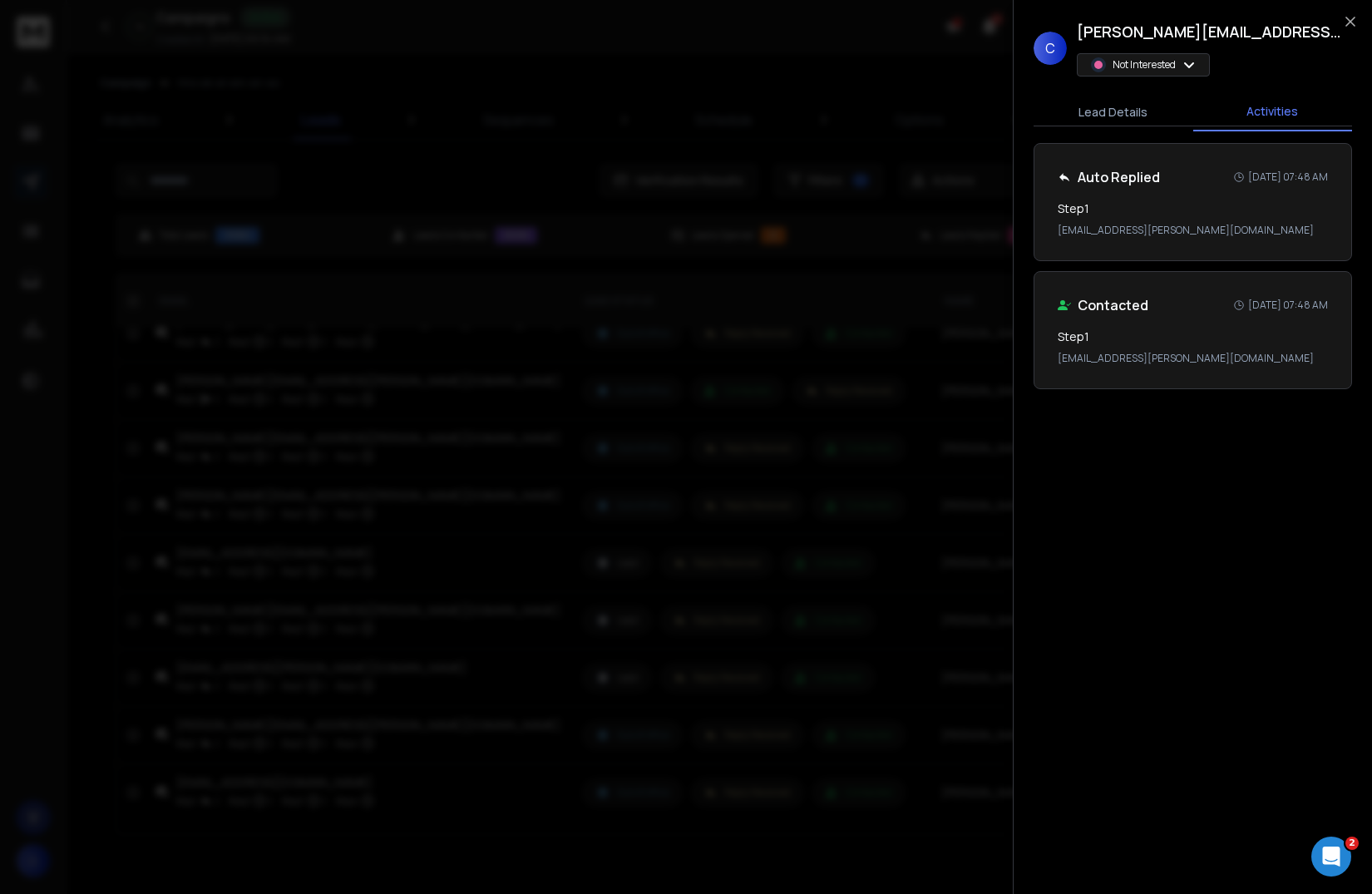
click at [1342, 107] on button "Activities" at bounding box center [1273, 112] width 160 height 39
click at [1126, 106] on button "Lead Details" at bounding box center [1113, 112] width 160 height 37
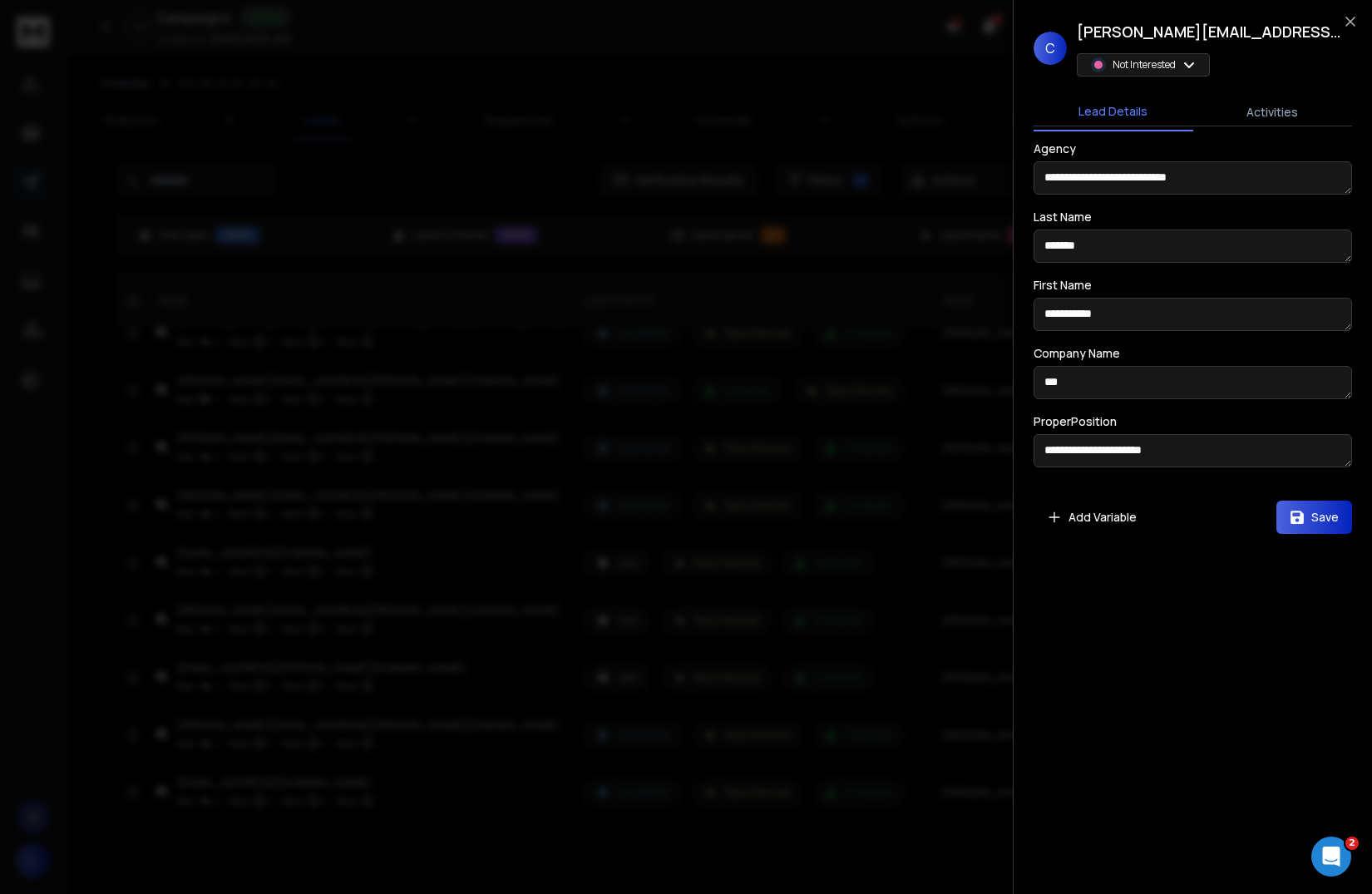
click at [1173, 30] on h1 "[PERSON_NAME][EMAIL_ADDRESS][PERSON_NAME][DOMAIN_NAME]" at bounding box center [1210, 32] width 267 height 23
copy h1 "[PERSON_NAME][EMAIL_ADDRESS][PERSON_NAME][DOMAIN_NAME]"
click at [267, 373] on div at bounding box center [686, 447] width 1372 height 894
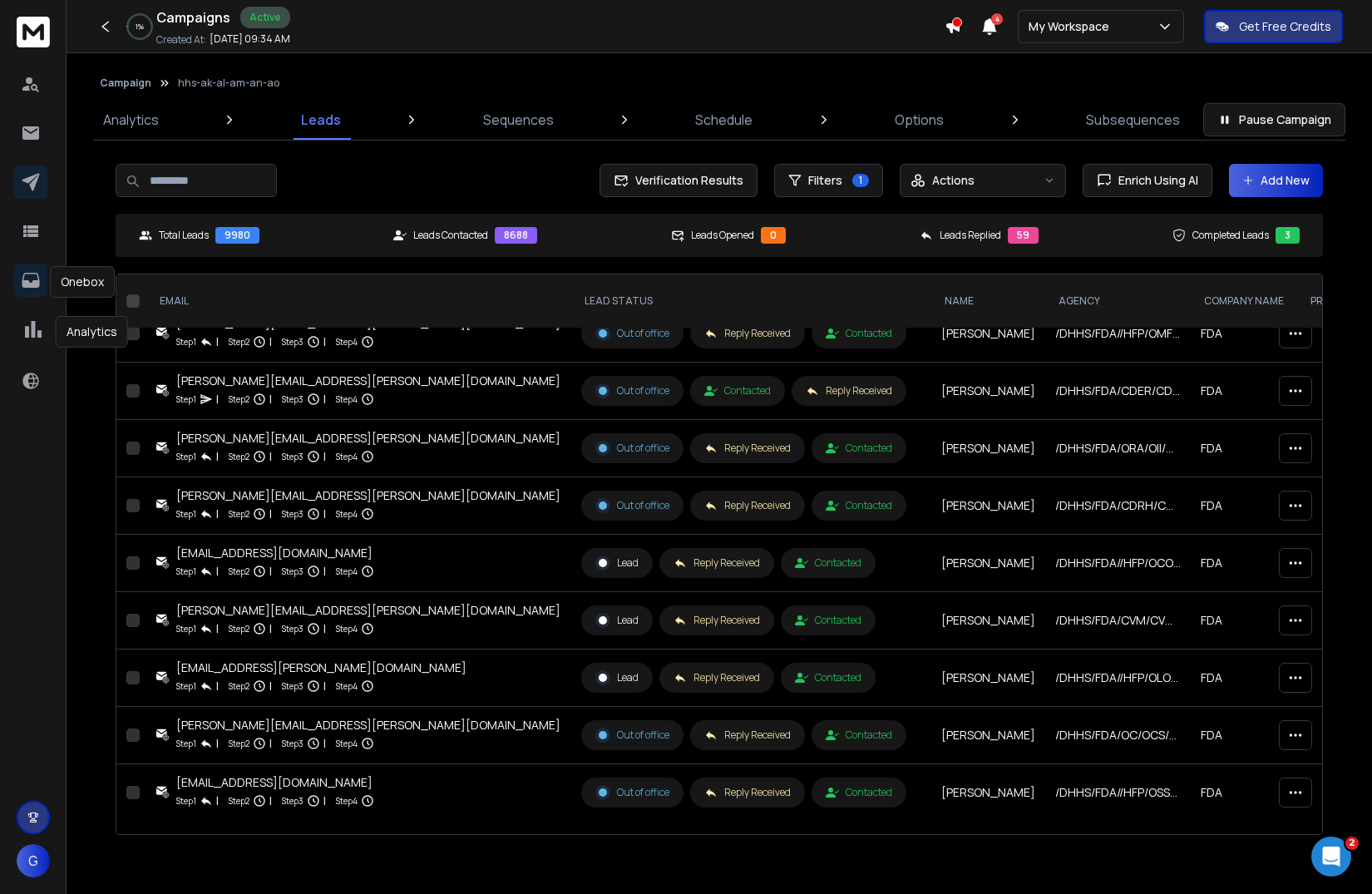
click at [27, 282] on icon at bounding box center [30, 280] width 18 height 15
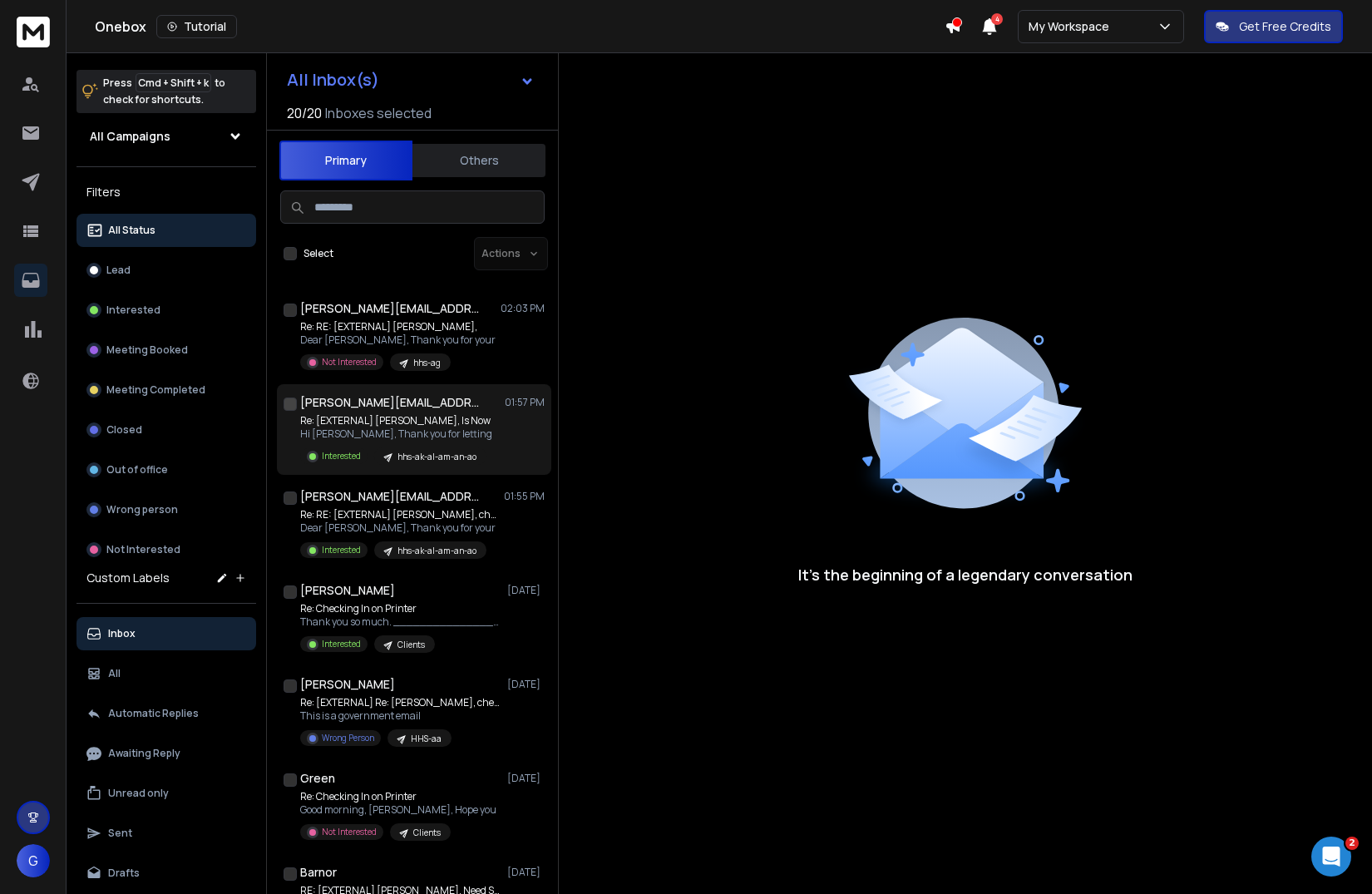
click at [370, 432] on p "Hi [PERSON_NAME], Thank you for letting" at bounding box center [396, 434] width 192 height 13
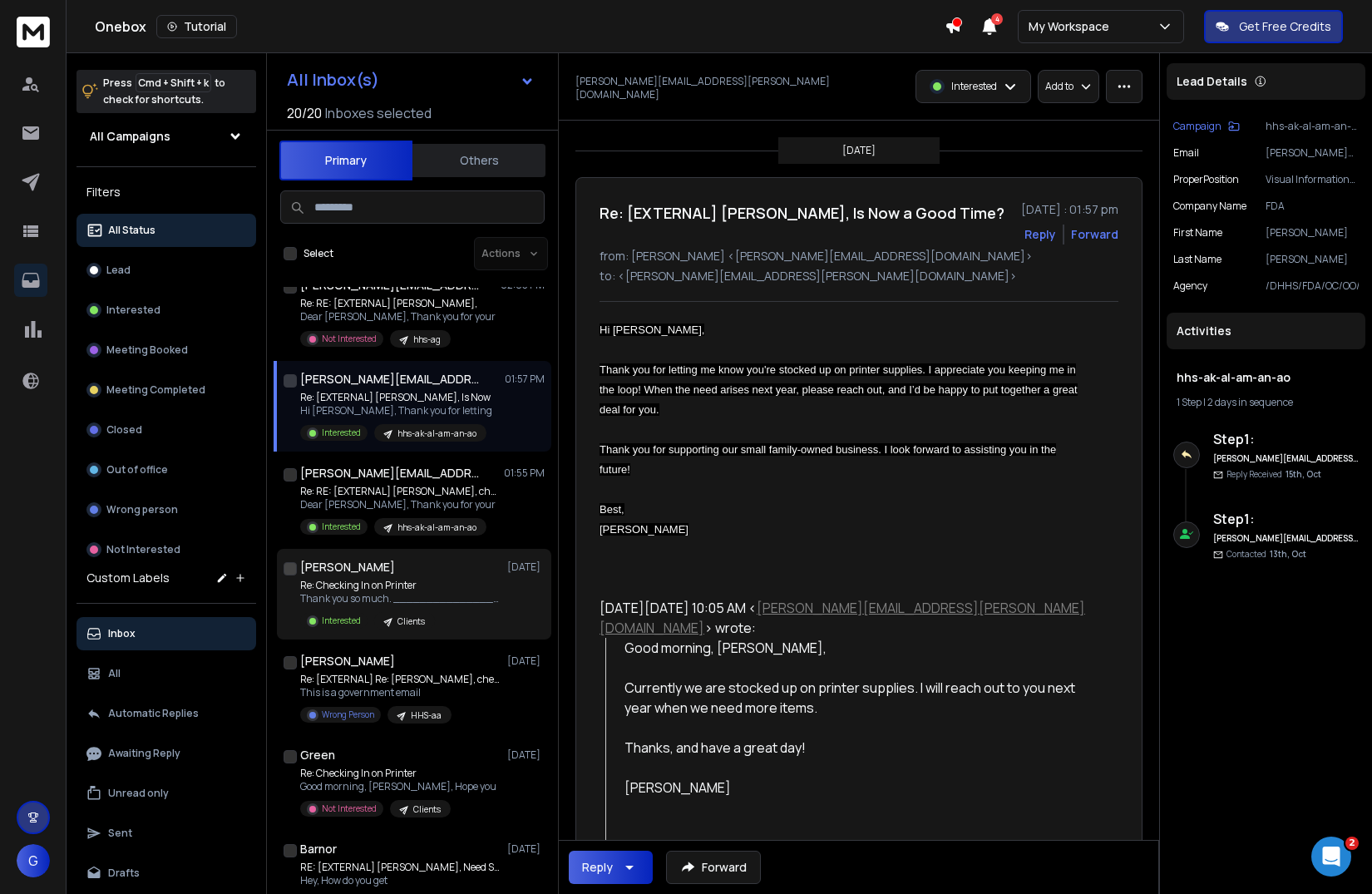
scroll to position [36, 0]
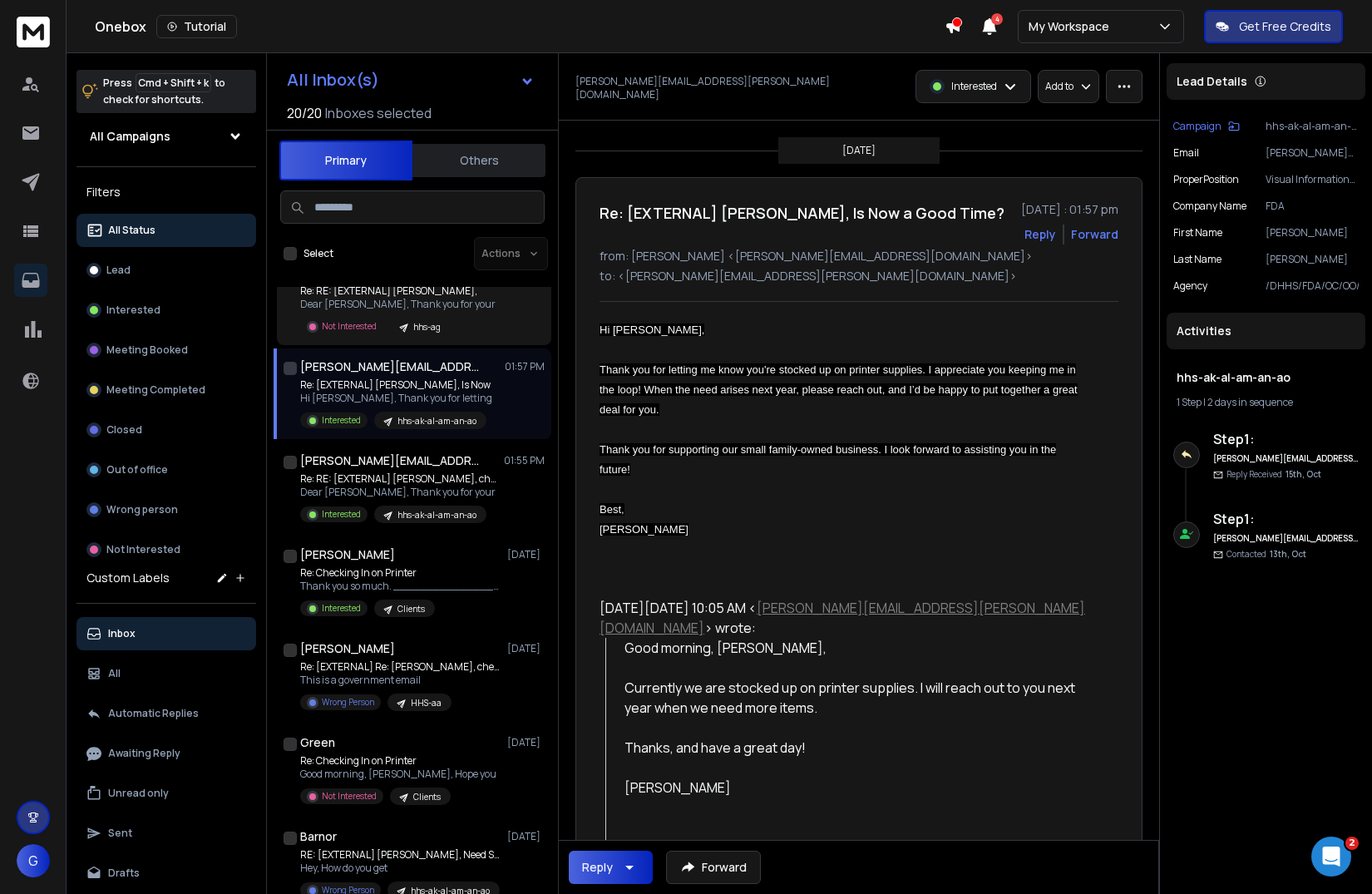
click at [375, 298] on p "Dear [PERSON_NAME], Thank you for your" at bounding box center [397, 304] width 195 height 13
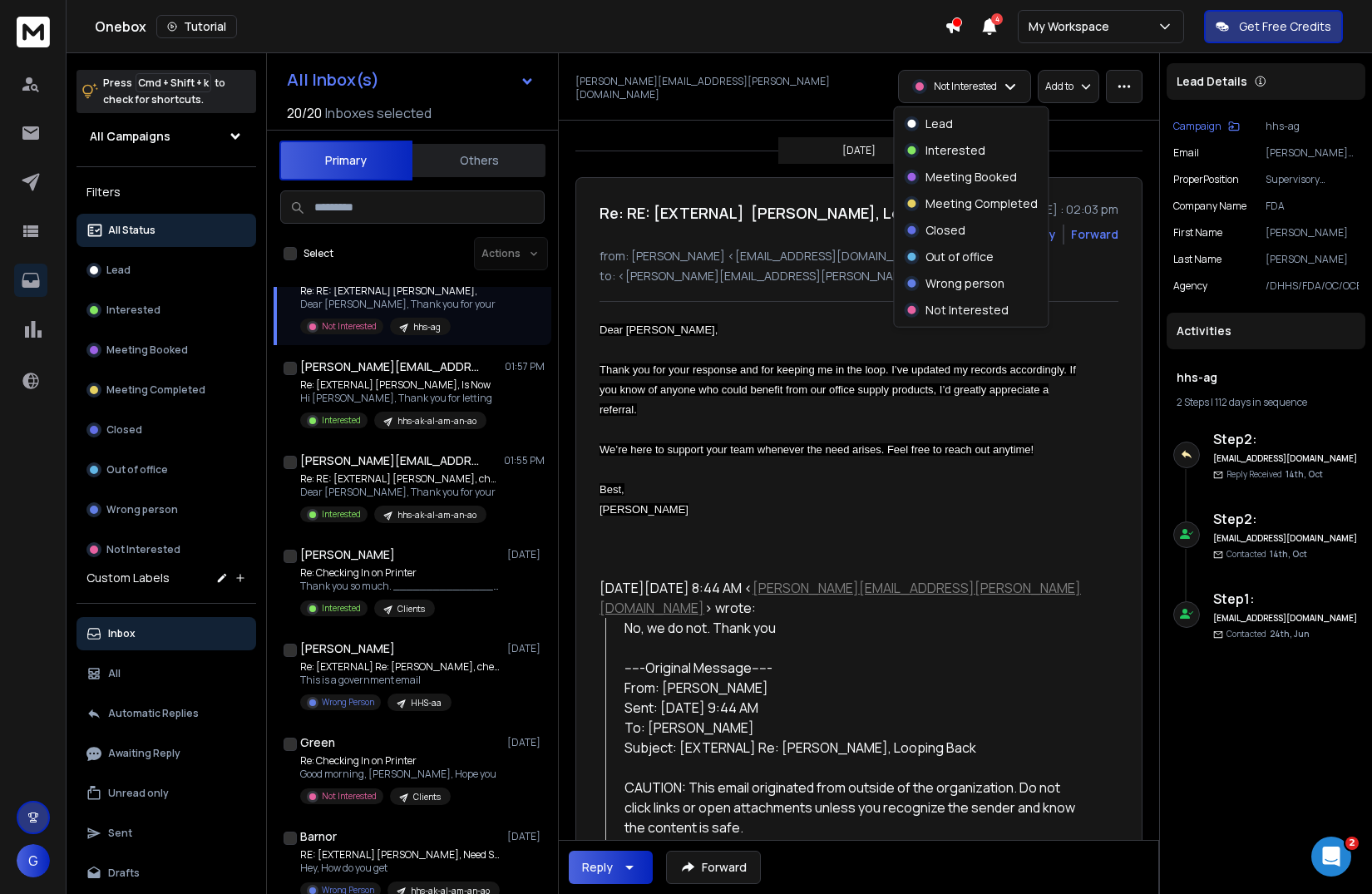
click at [1001, 79] on div "Not Interested" at bounding box center [965, 86] width 132 height 32
click at [1133, 93] on button "button" at bounding box center [1125, 86] width 37 height 34
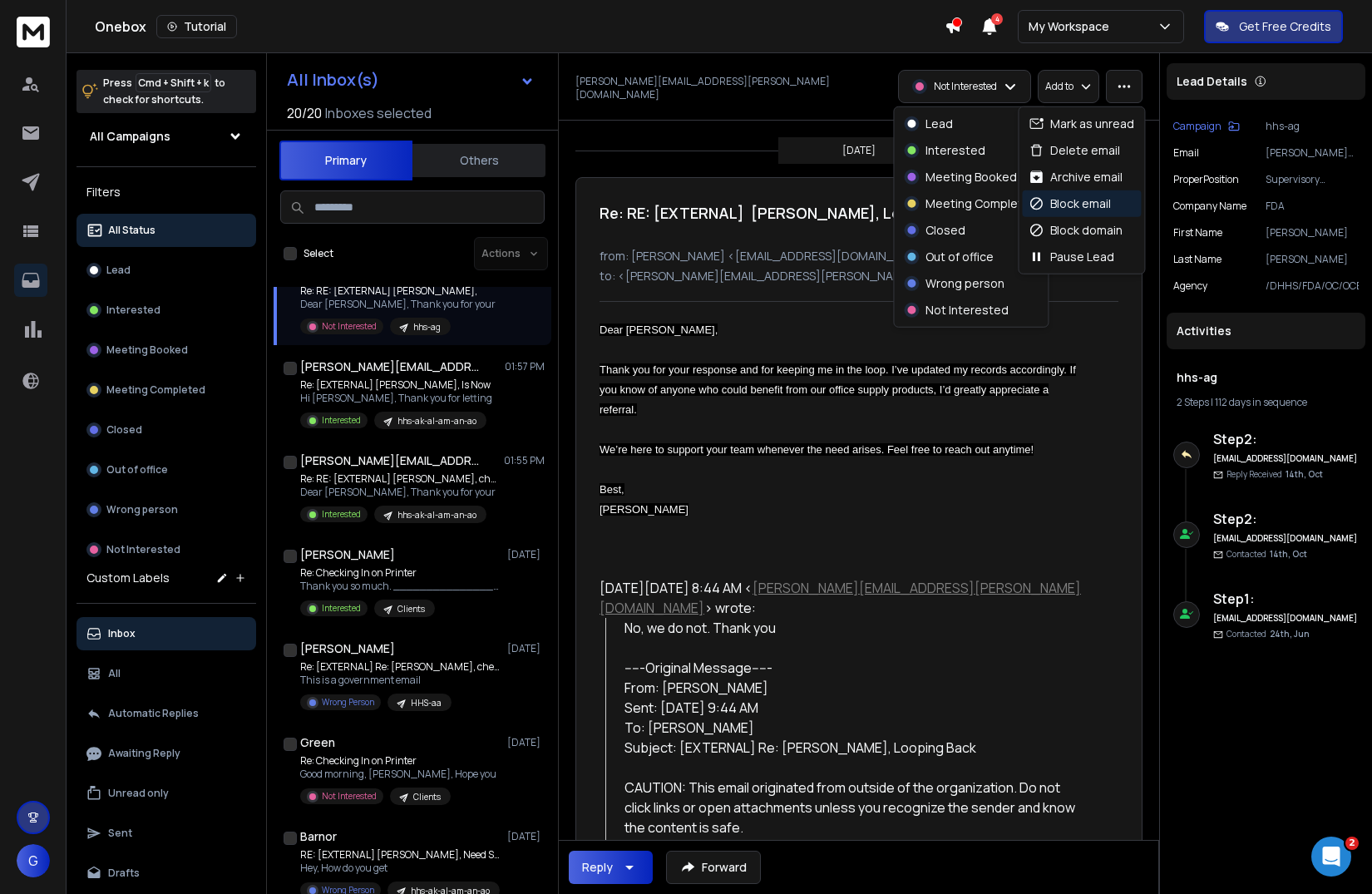
click at [1084, 200] on div "Block email" at bounding box center [1069, 204] width 82 height 17
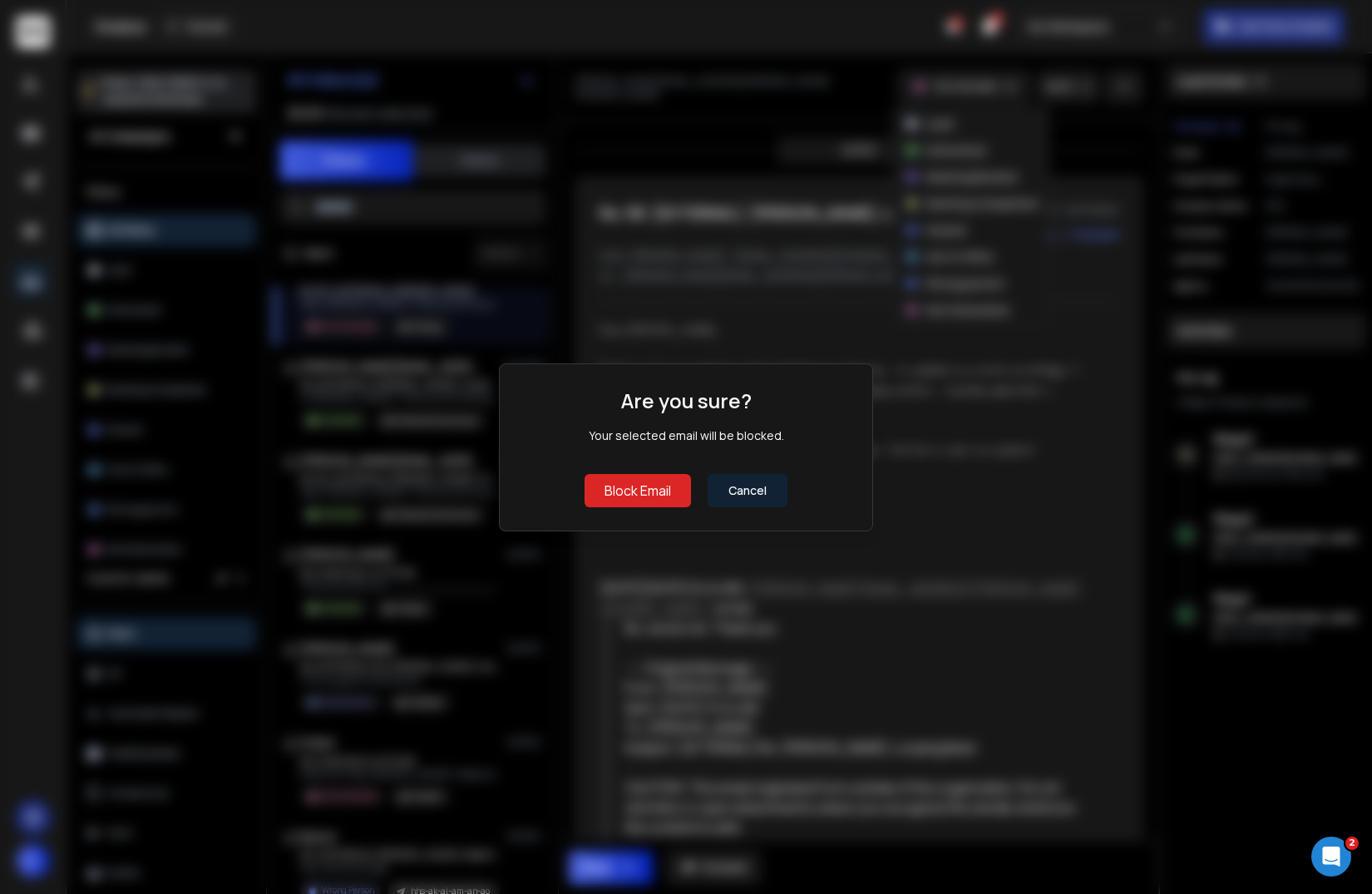
click at [766, 492] on button "Cancel" at bounding box center [747, 491] width 80 height 34
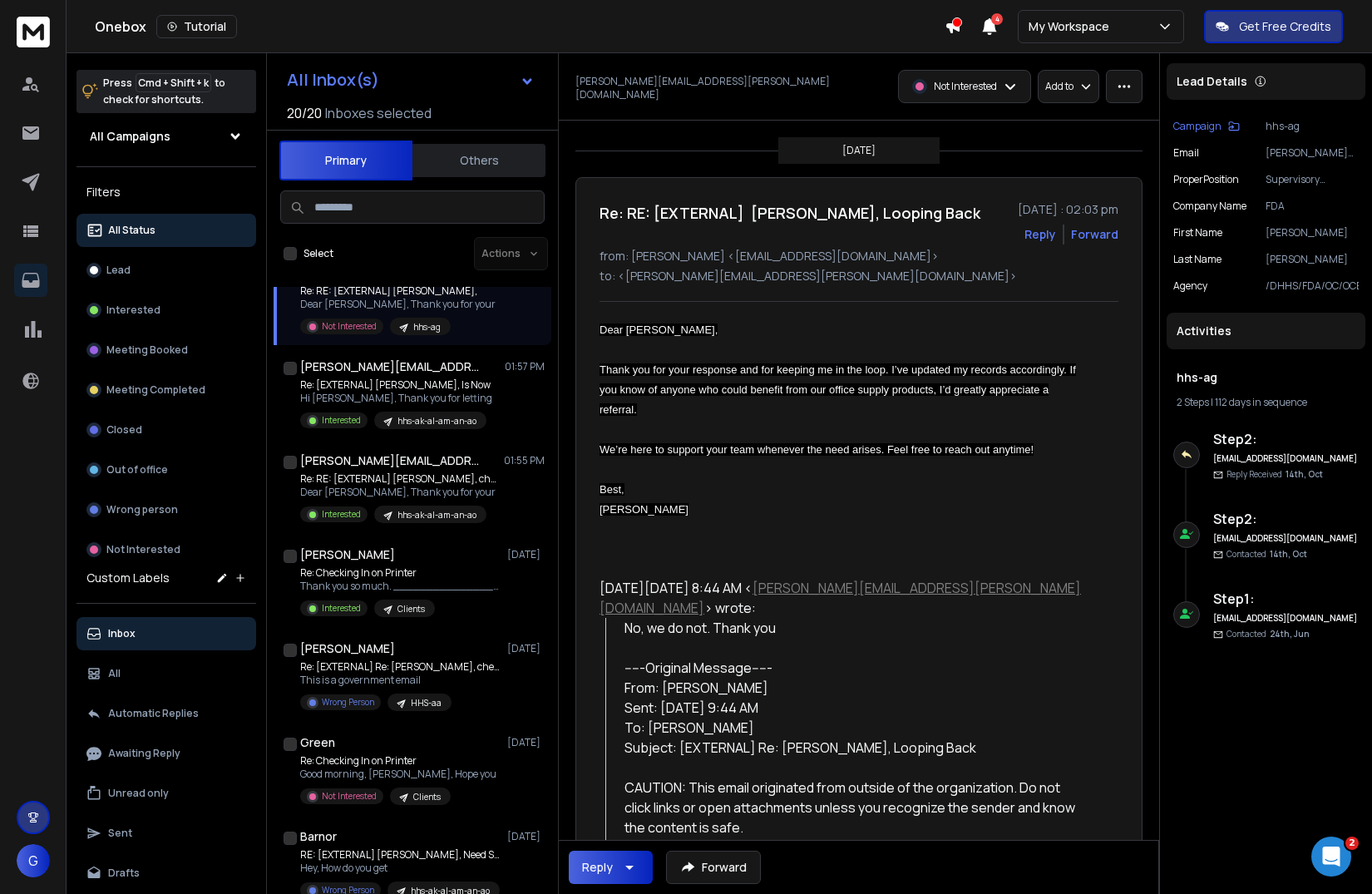
click at [1123, 90] on icon "button" at bounding box center [1125, 86] width 15 height 15
click at [874, 411] on div "Thank you for your response and for keeping me in the loop. I’ve updated my rec…" at bounding box center [841, 388] width 485 height 59
click at [391, 300] on p "Dear [PERSON_NAME], Thank you for your" at bounding box center [397, 304] width 195 height 13
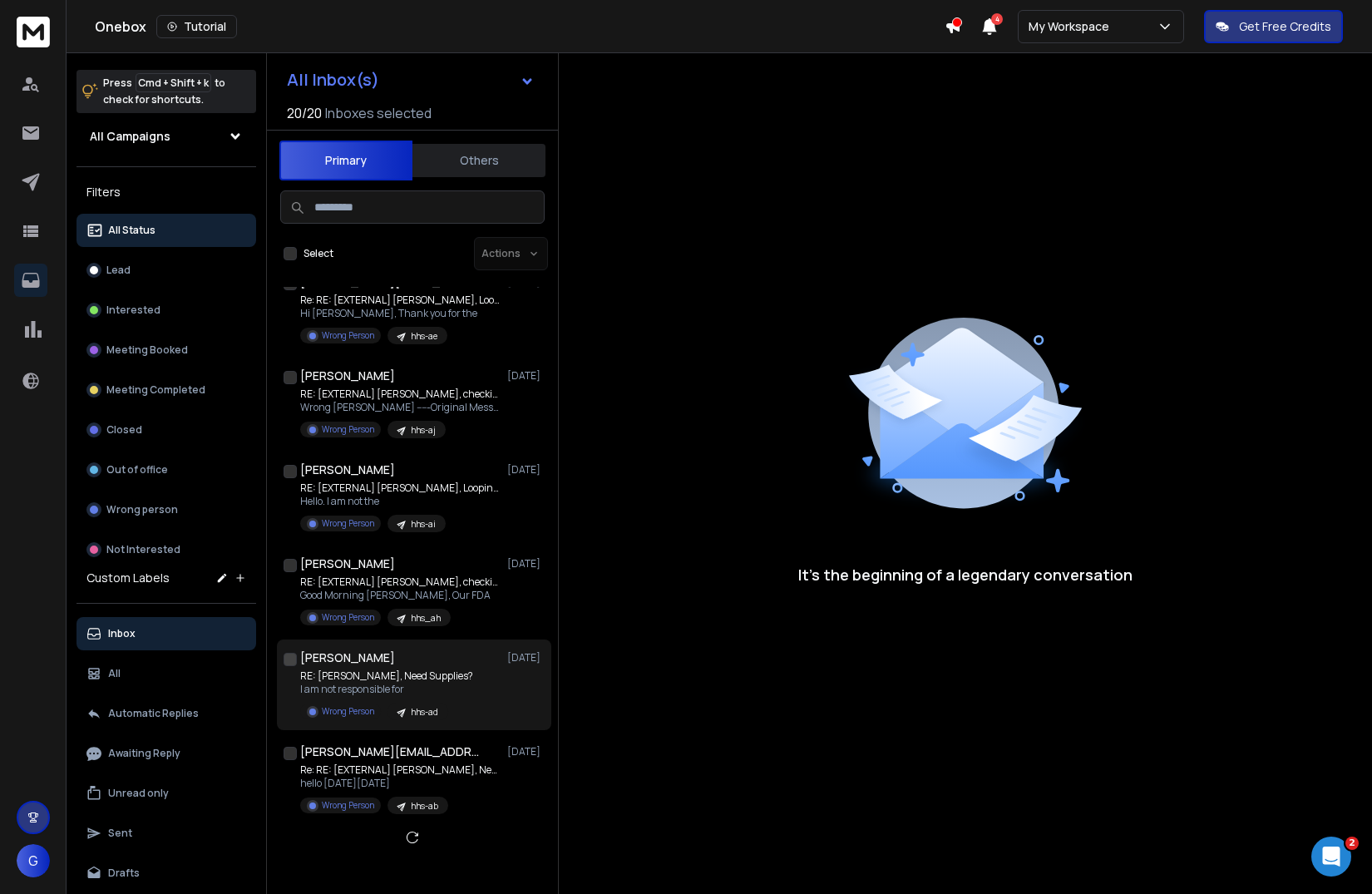
scroll to position [1139, 0]
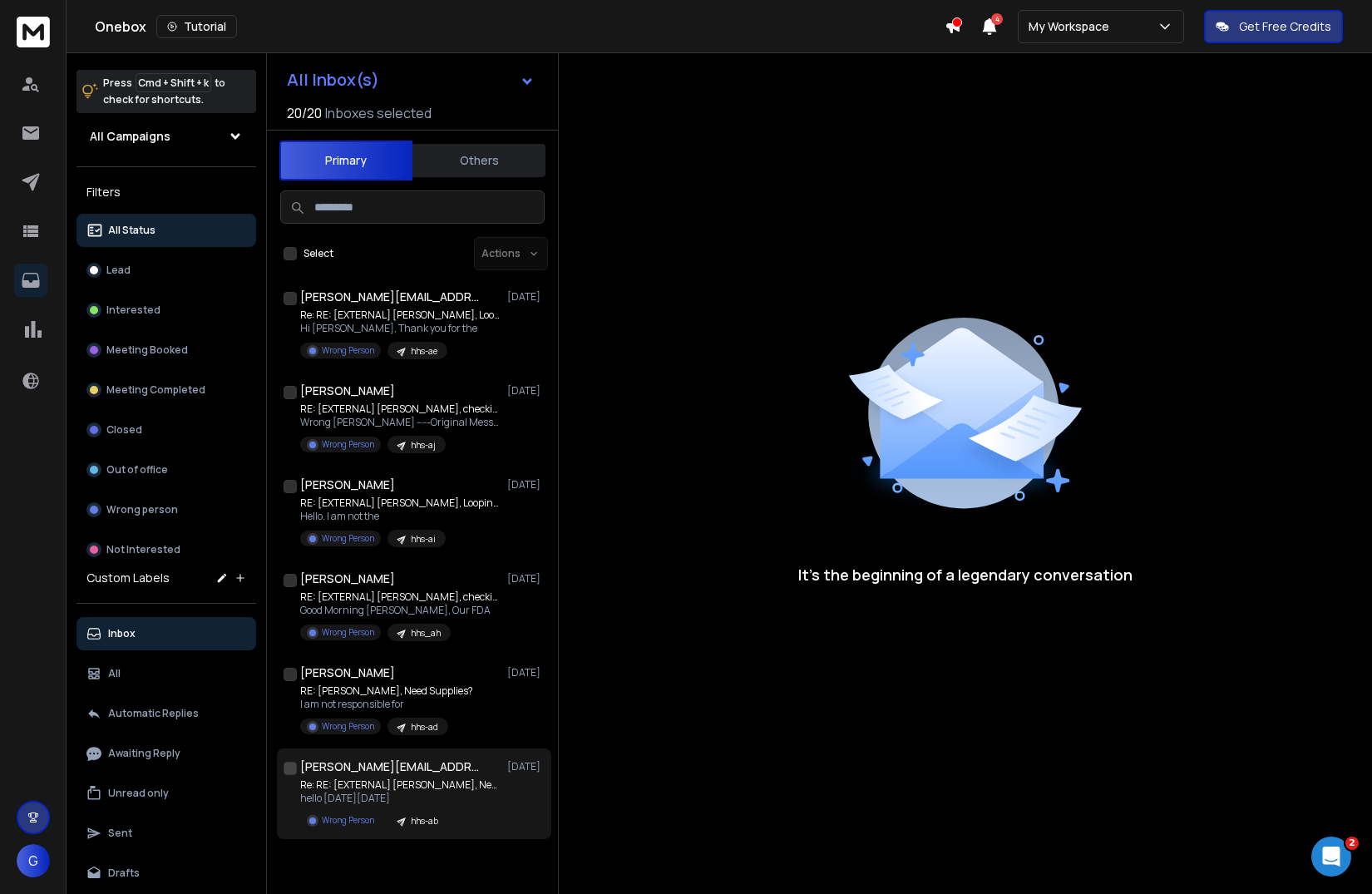
click at [340, 779] on p "Re: RE: [EXTERNAL] [PERSON_NAME], Need" at bounding box center [400, 785] width 199 height 13
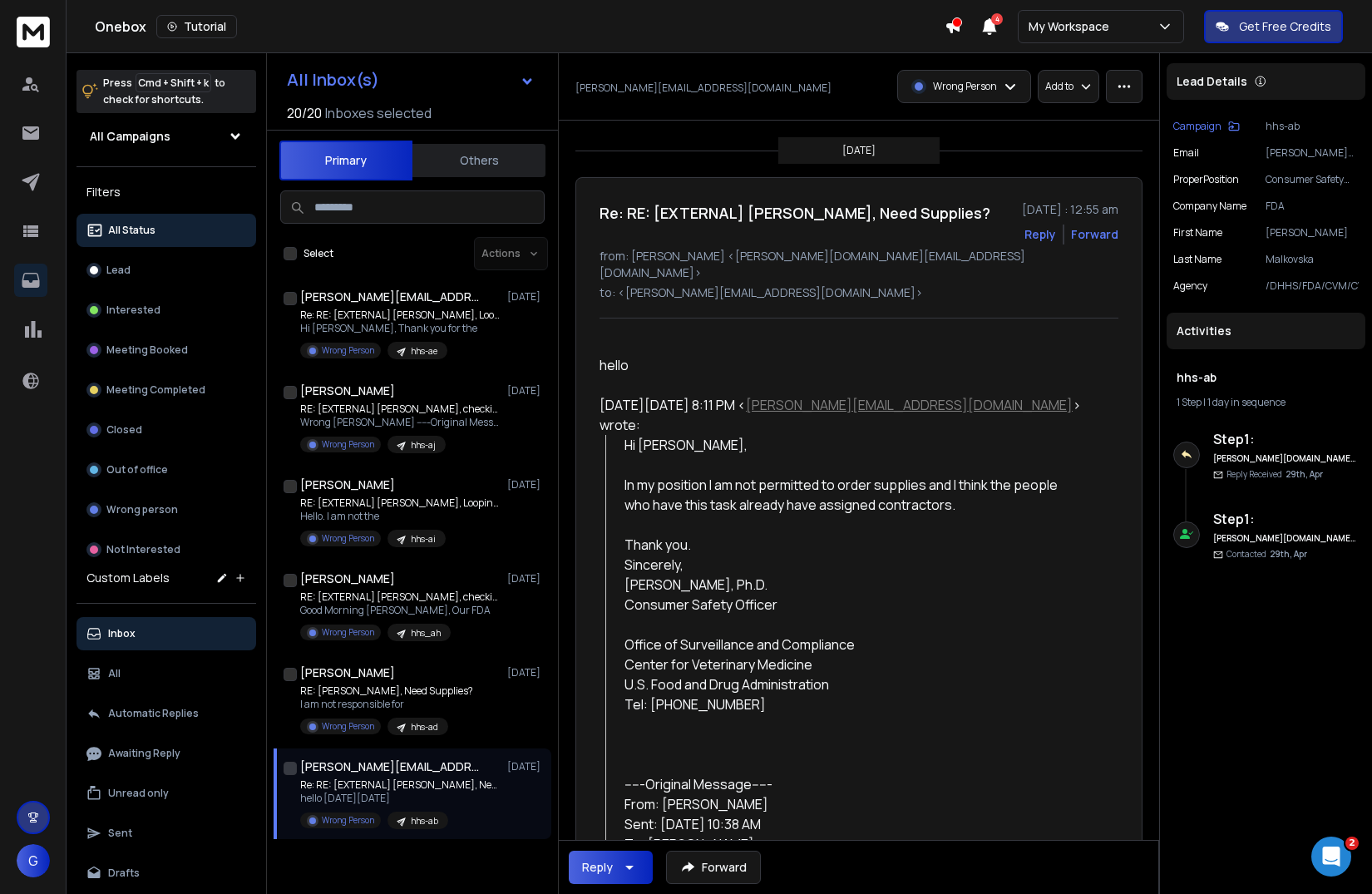
click at [1200, 129] on p "Campaign" at bounding box center [1198, 127] width 49 height 13
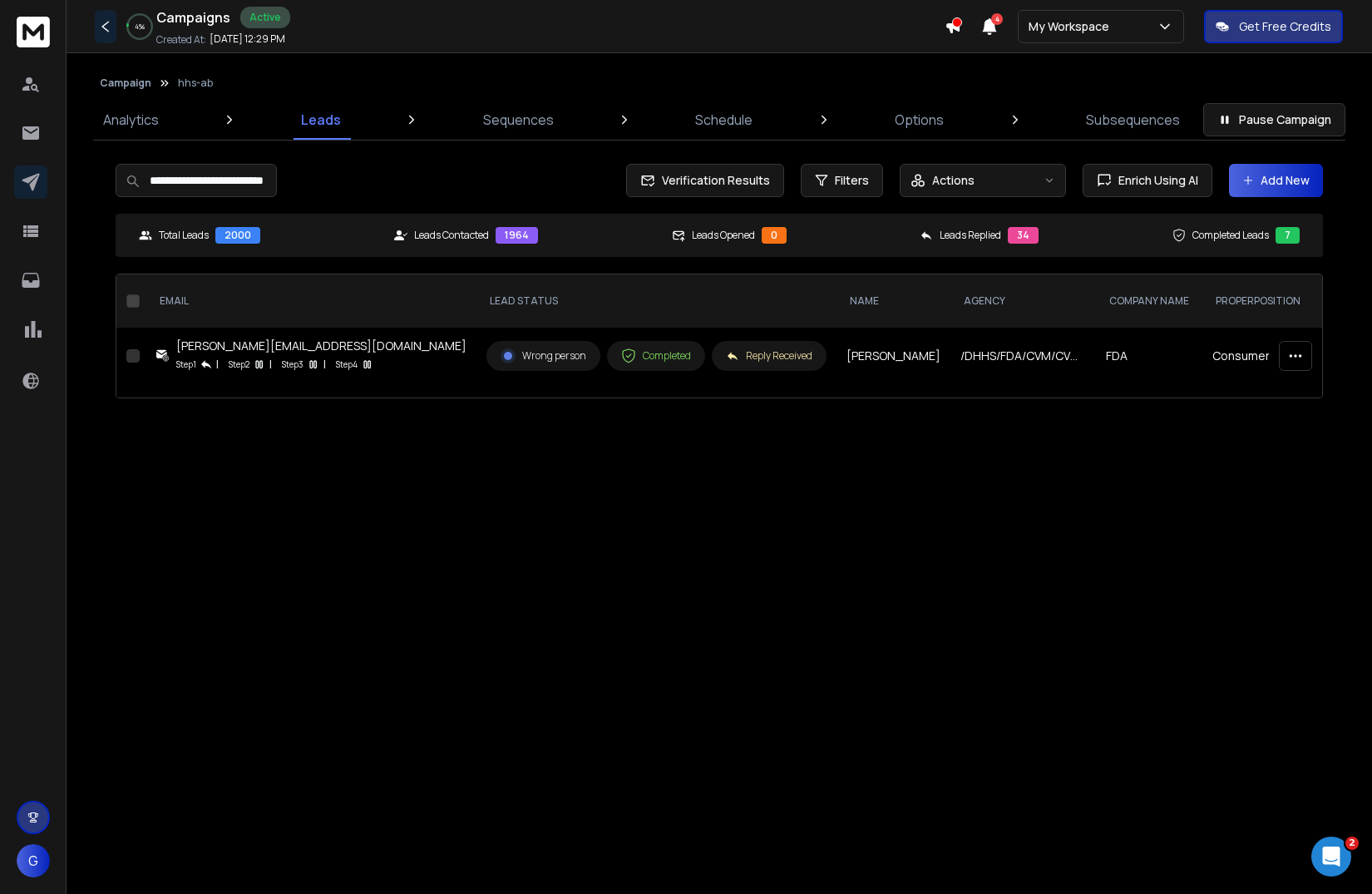
click at [101, 23] on icon at bounding box center [106, 27] width 15 height 15
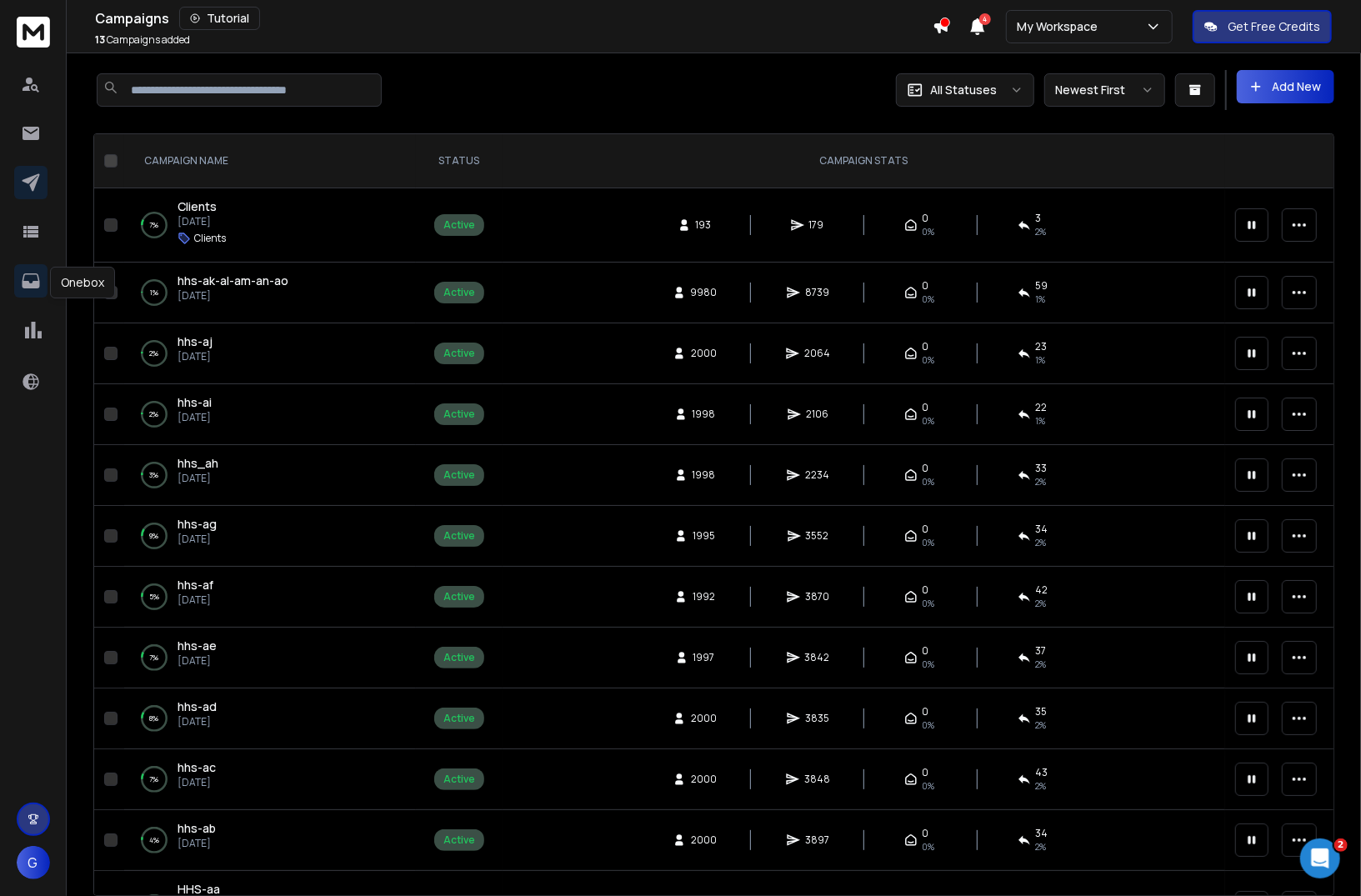
click at [34, 291] on icon at bounding box center [31, 280] width 20 height 20
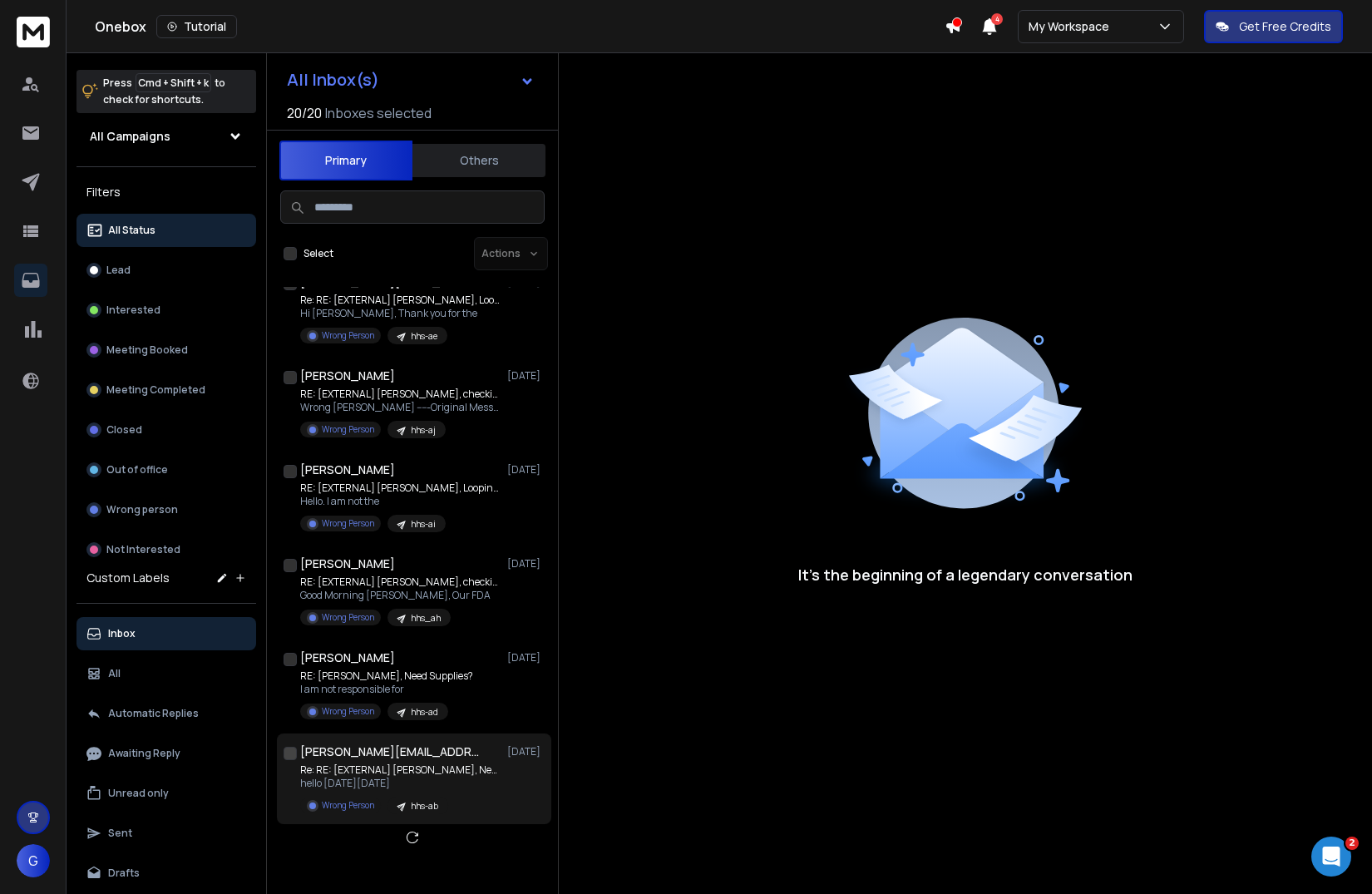
scroll to position [1139, 0]
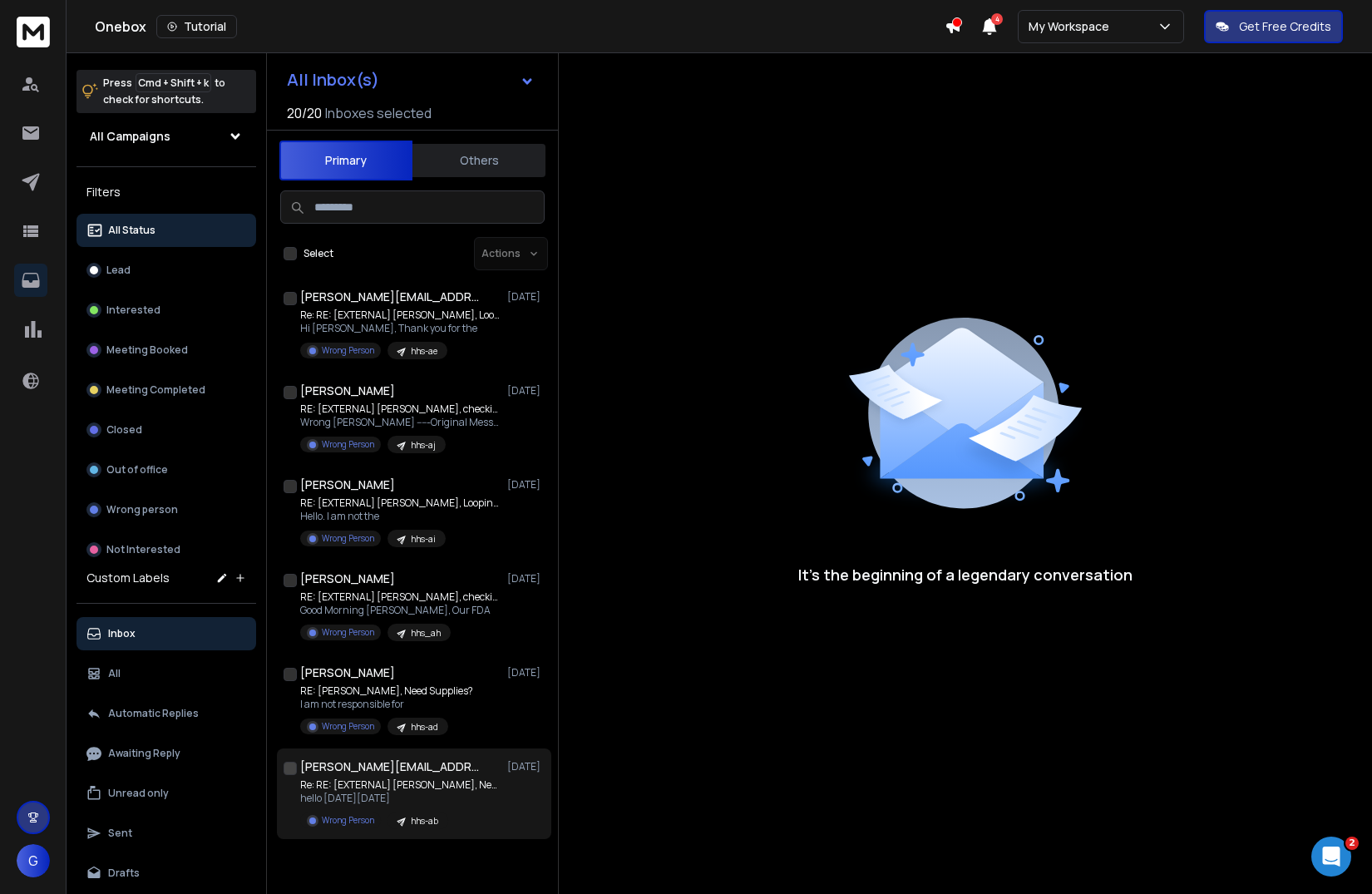
click at [372, 761] on h1 "[PERSON_NAME][EMAIL_ADDRESS][DOMAIN_NAME]" at bounding box center [391, 767] width 183 height 17
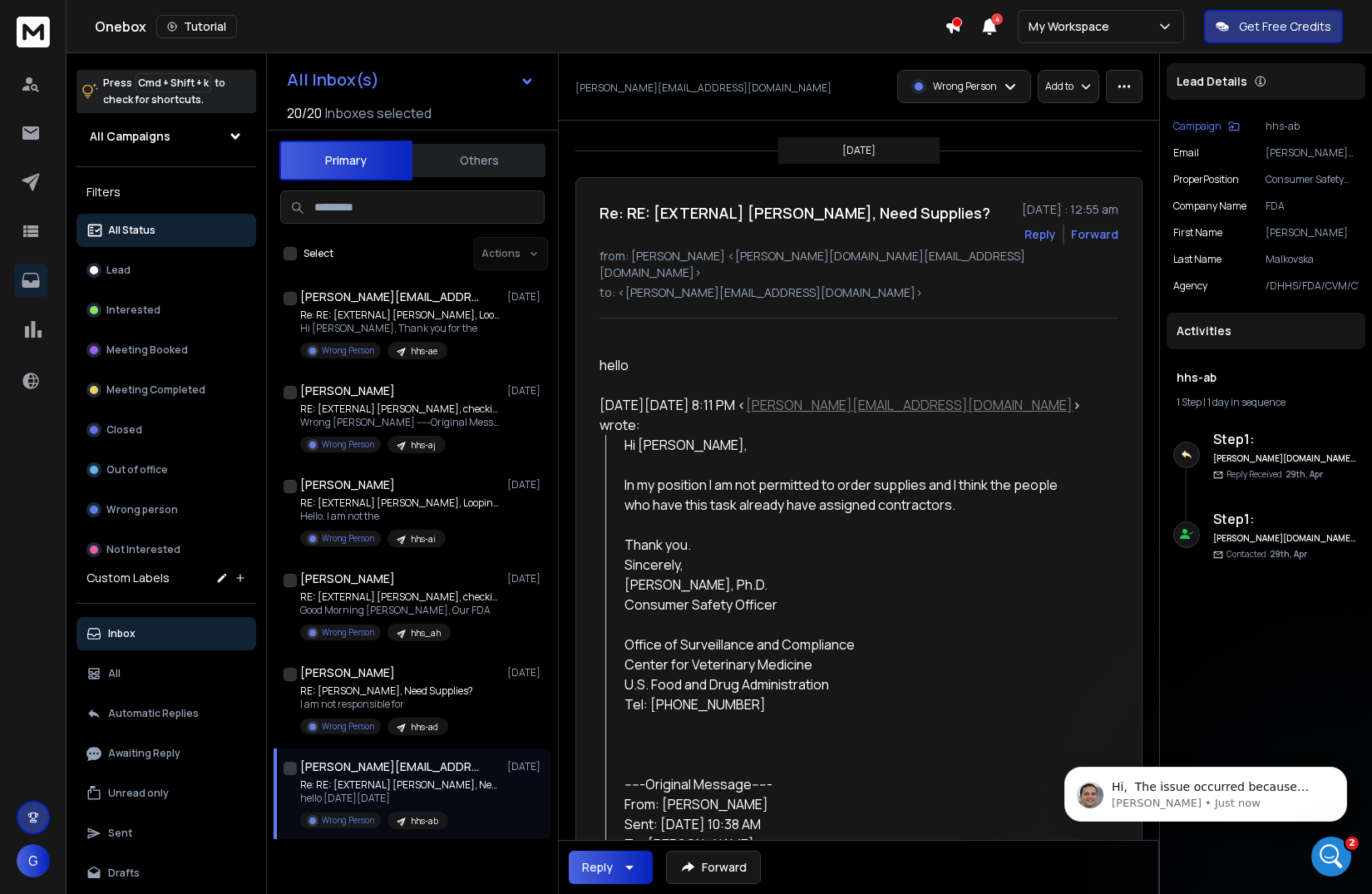
scroll to position [0, 0]
click at [1236, 794] on p "Hi, ​ The issue occurred because your account’s access token expired. I’ve init…" at bounding box center [1219, 788] width 215 height 17
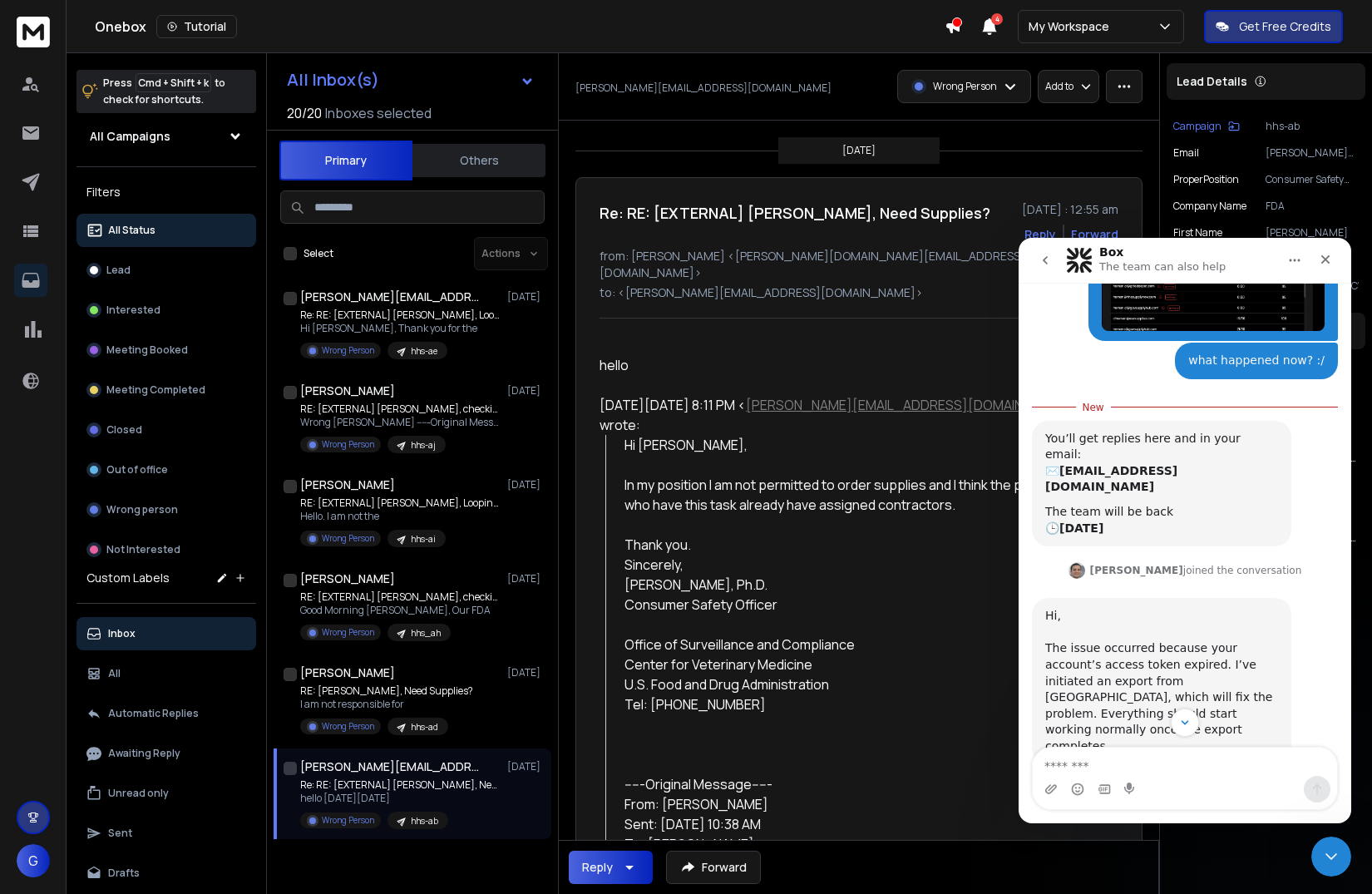
scroll to position [111, 0]
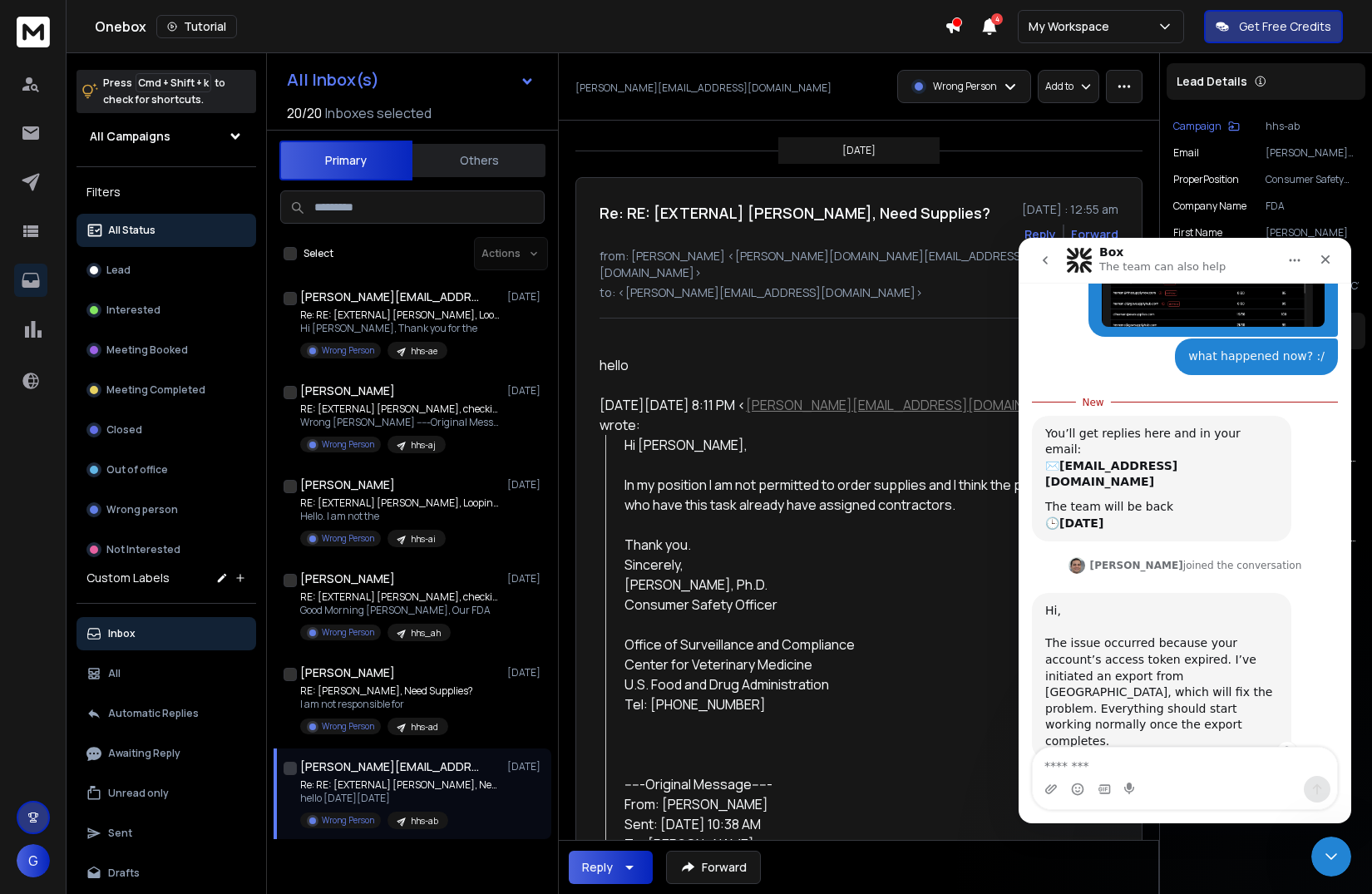
click at [1294, 741] on button "Add reaction" at bounding box center [1287, 752] width 22 height 22
click at [1273, 685] on span "🙏" at bounding box center [1271, 697] width 23 height 23
click at [1333, 261] on div "Close" at bounding box center [1326, 260] width 30 height 30
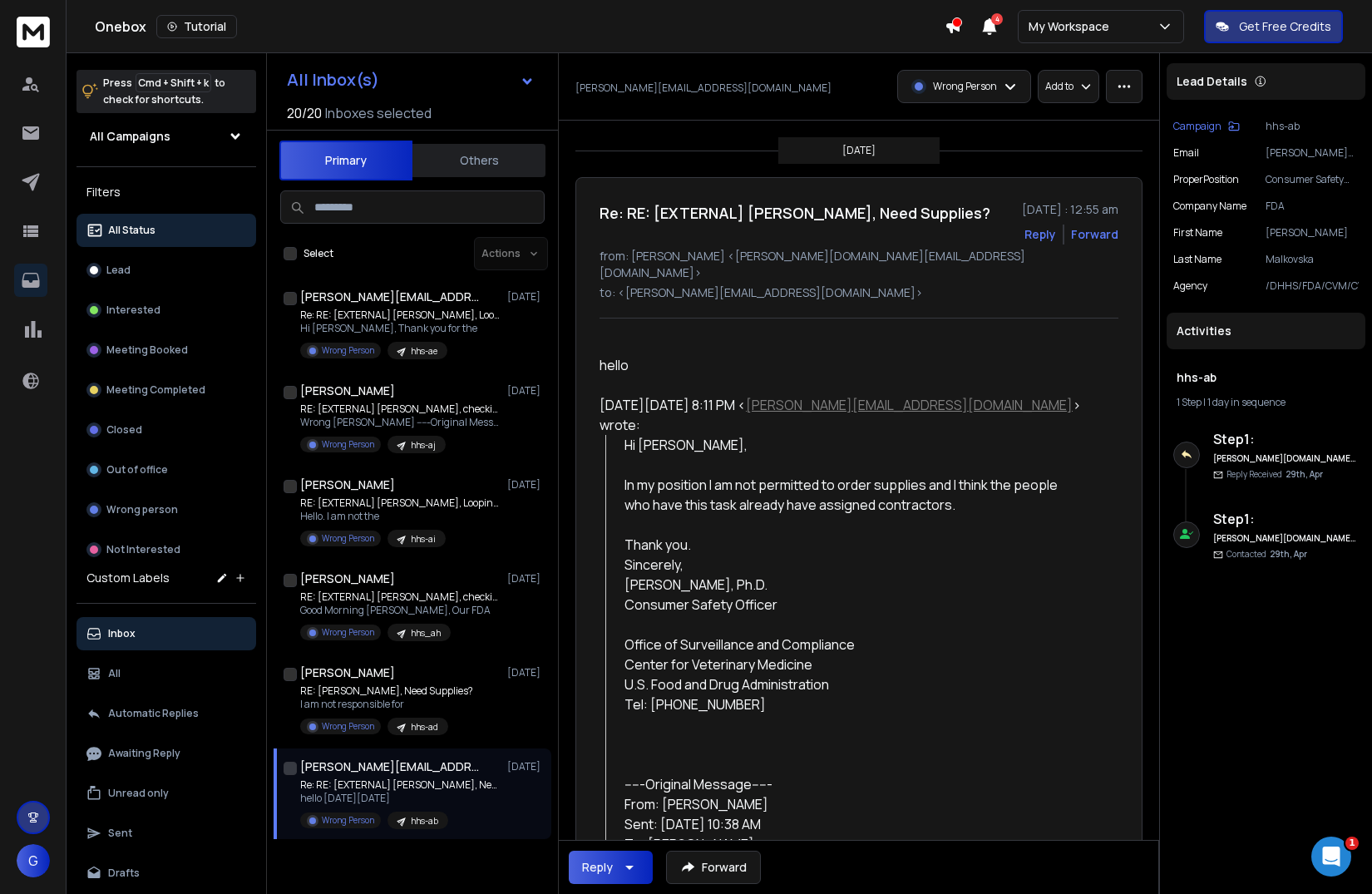
scroll to position [83, 0]
click at [1323, 854] on icon "Open Intercom Messenger" at bounding box center [1329, 854] width 28 height 28
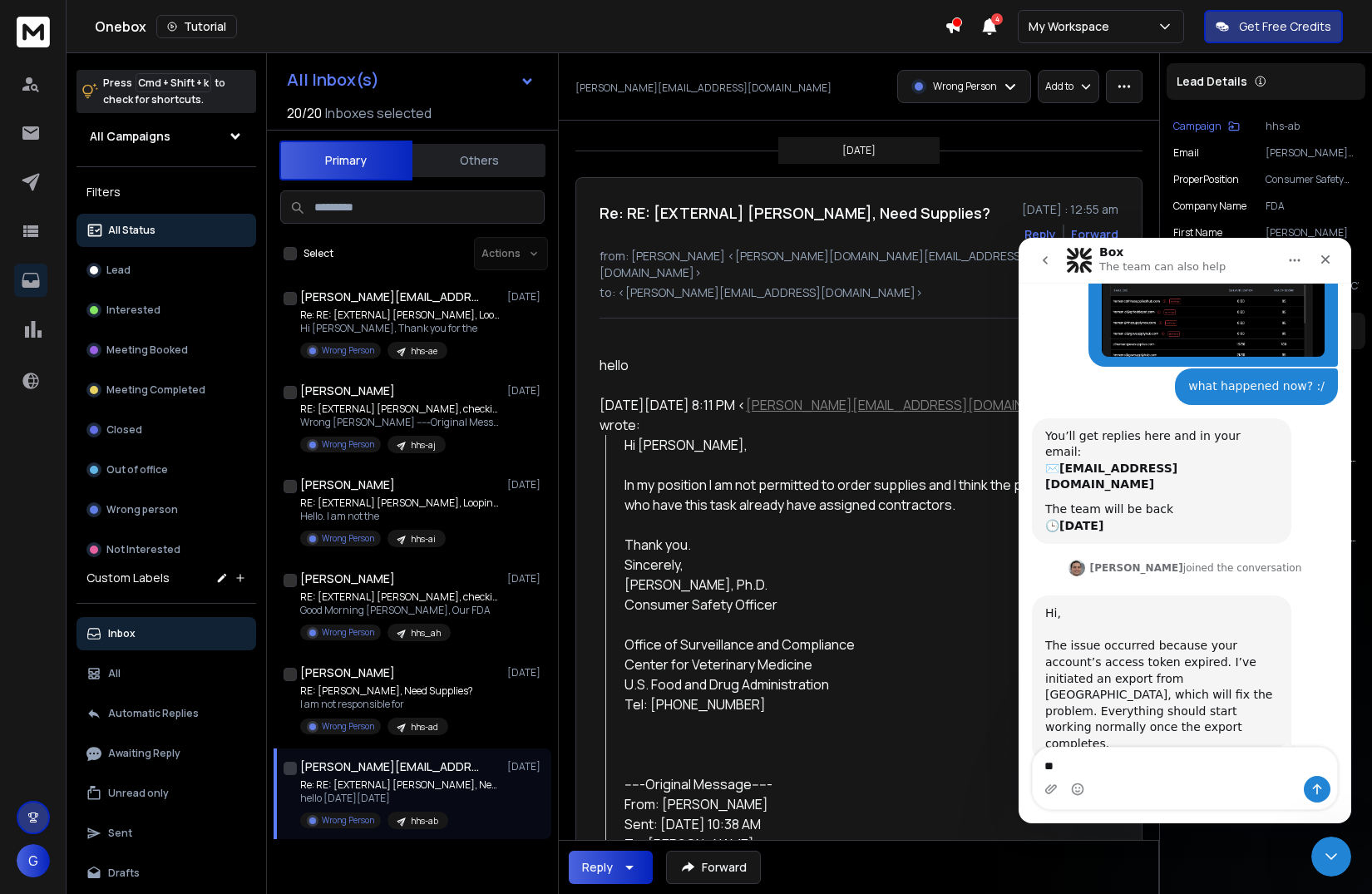
type textarea "*"
type textarea "**********"
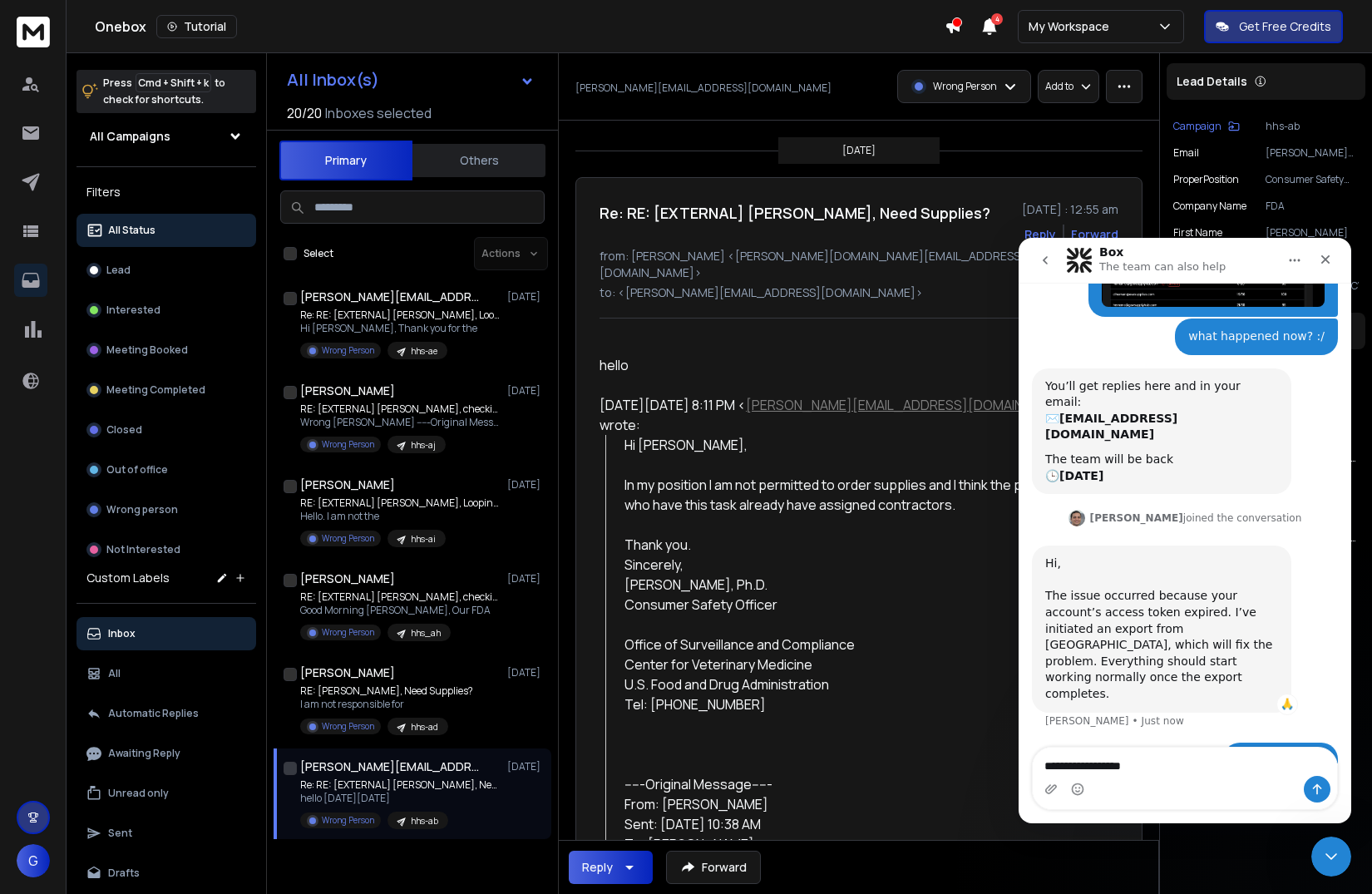
type textarea "**********"
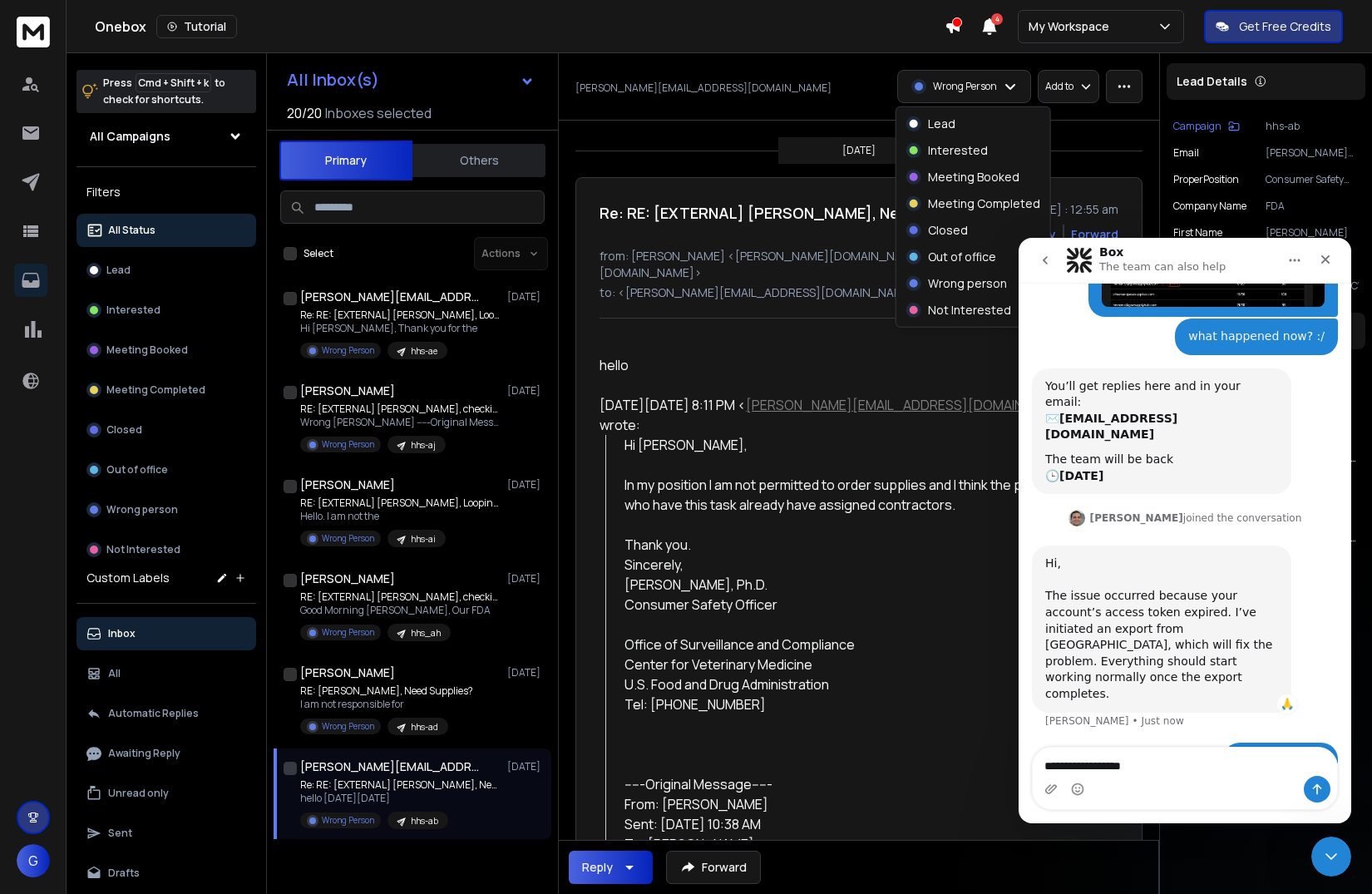
click at [938, 89] on p "Wrong Person" at bounding box center [965, 86] width 64 height 13
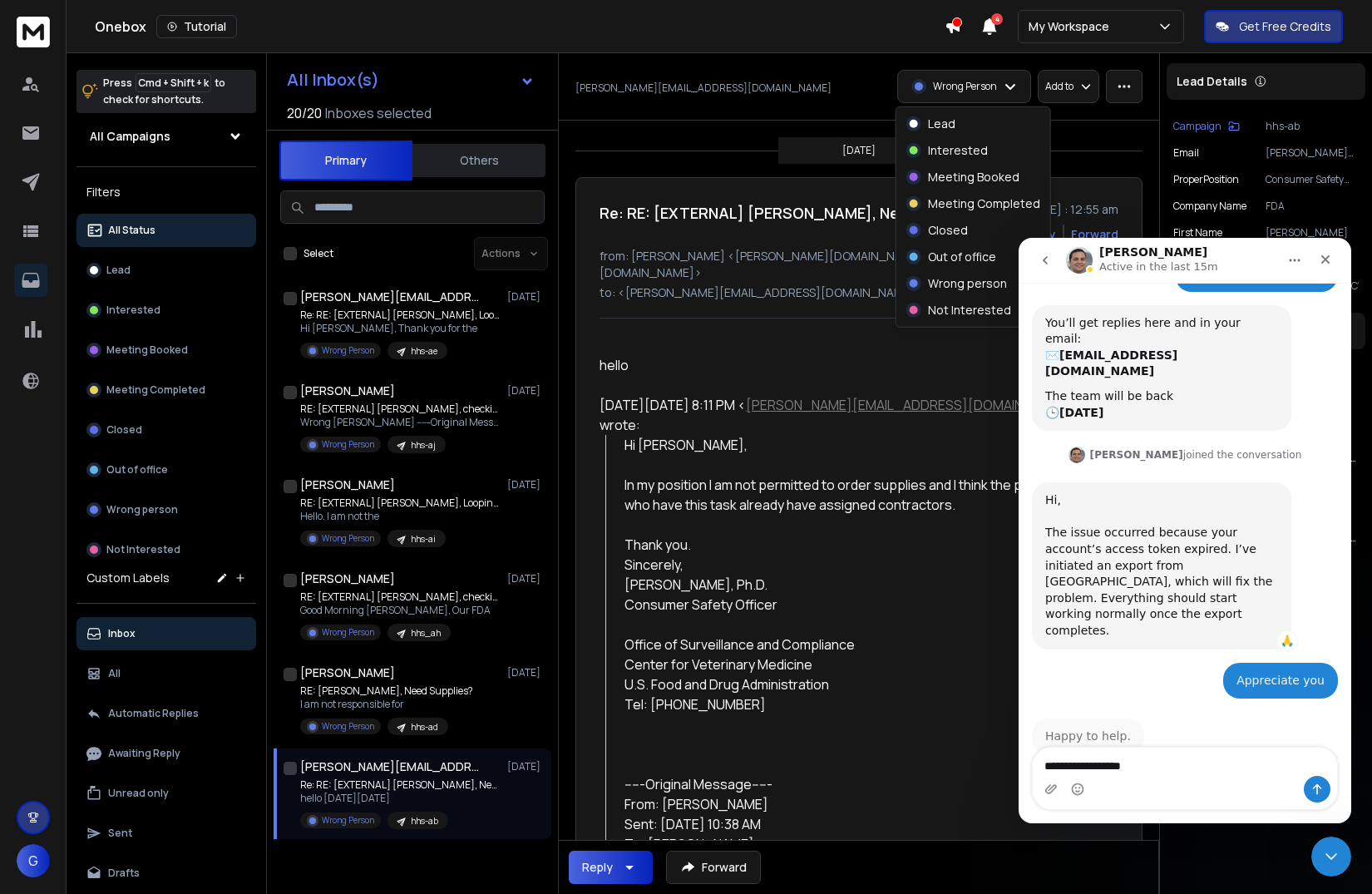
scroll to position [183, 0]
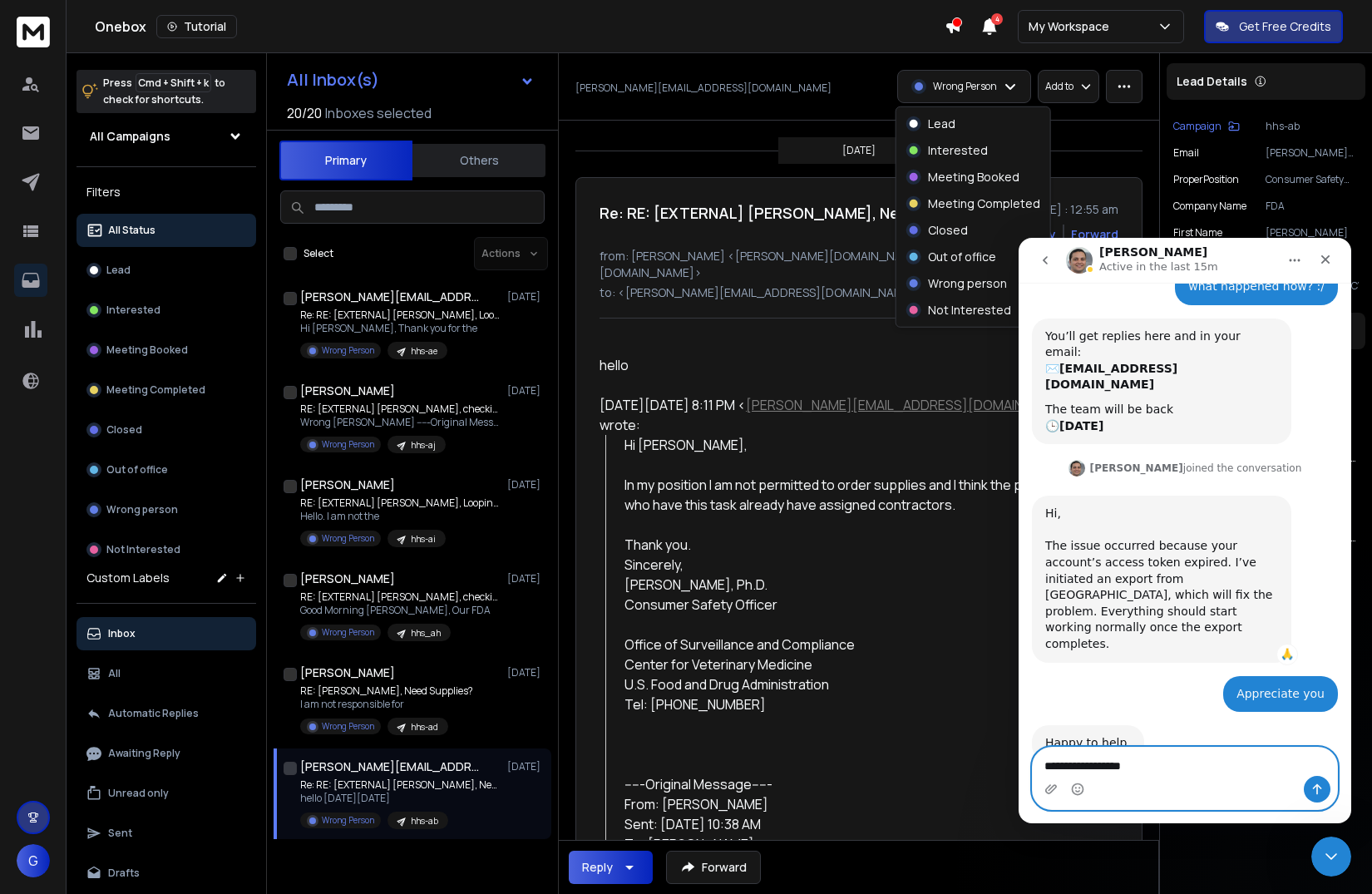
click at [1146, 774] on textarea "**********" at bounding box center [1184, 762] width 304 height 28
click at [1147, 773] on textarea "**********" at bounding box center [1184, 762] width 304 height 28
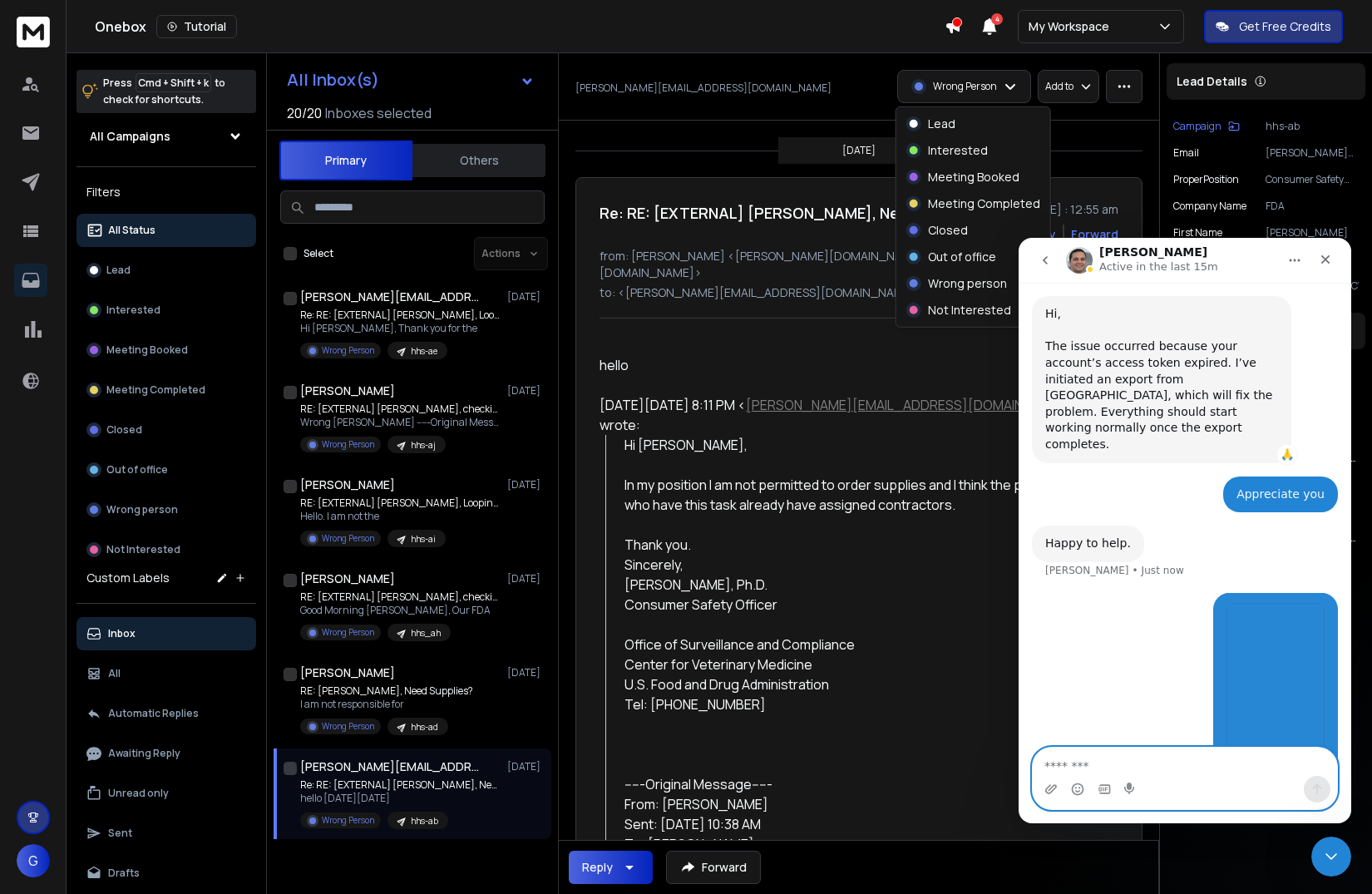
scroll to position [463, 0]
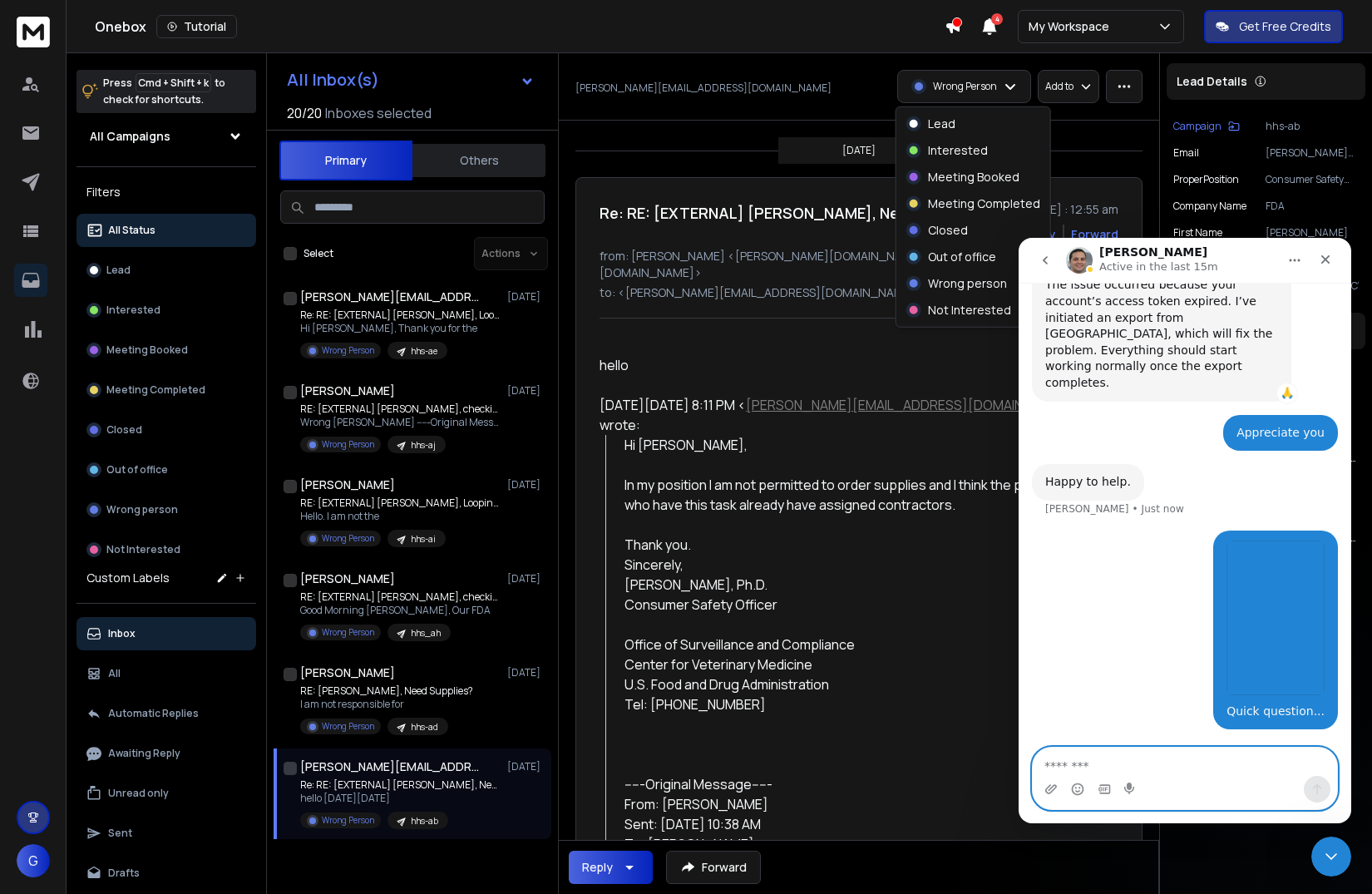
type textarea "*"
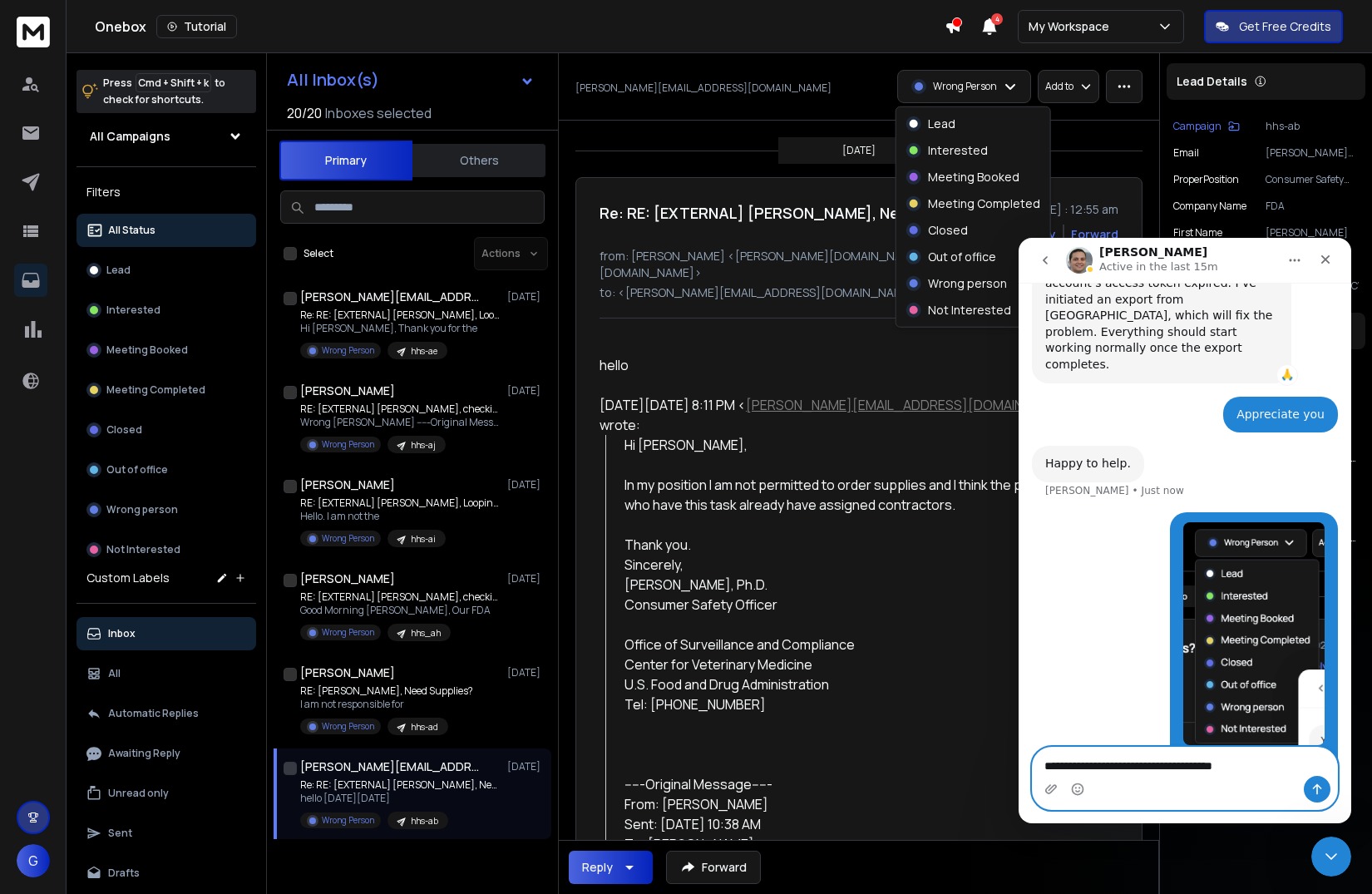
type textarea "**********"
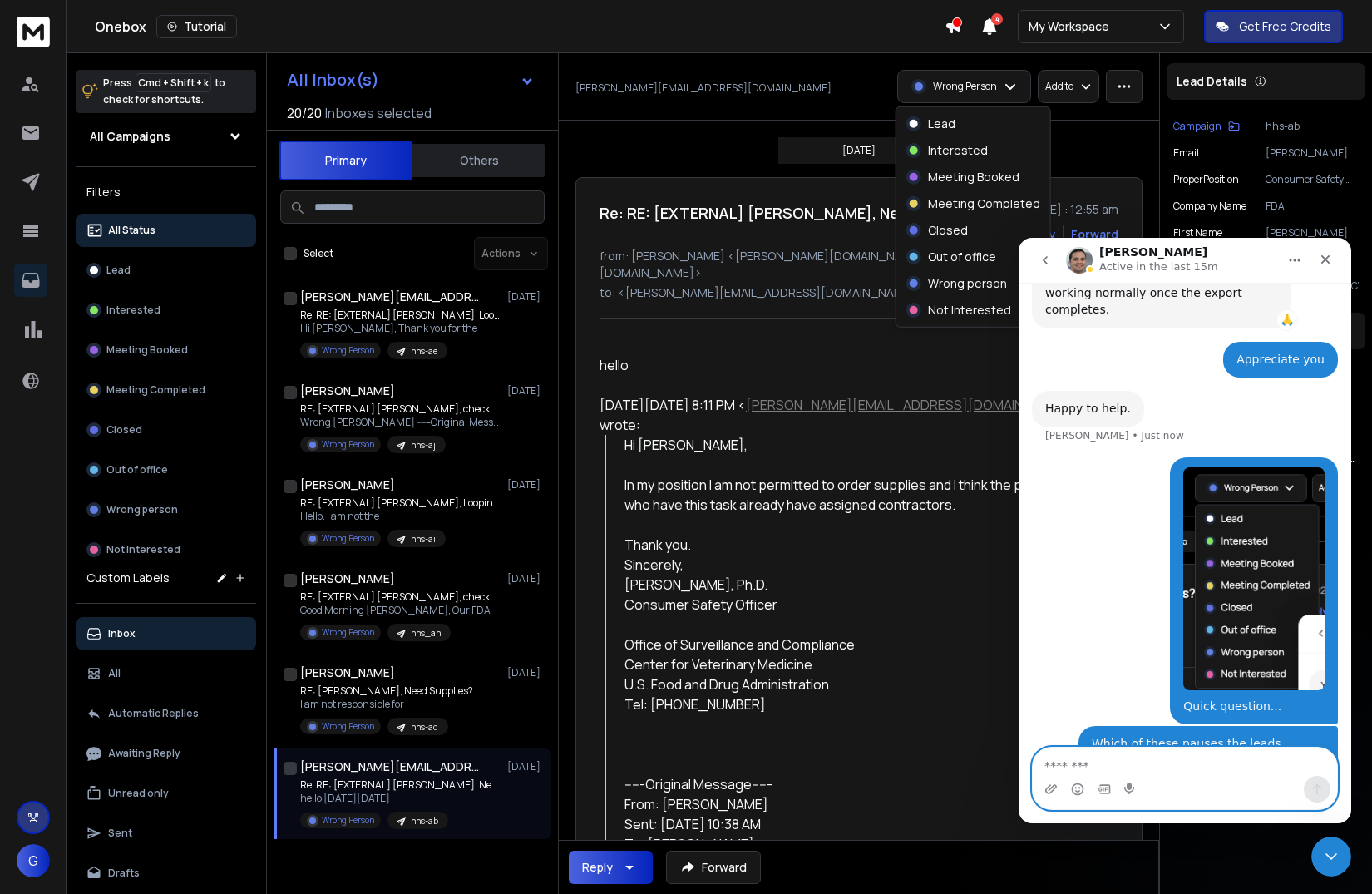
click at [1152, 762] on textarea "Message…" at bounding box center [1184, 762] width 304 height 28
type textarea "**********"
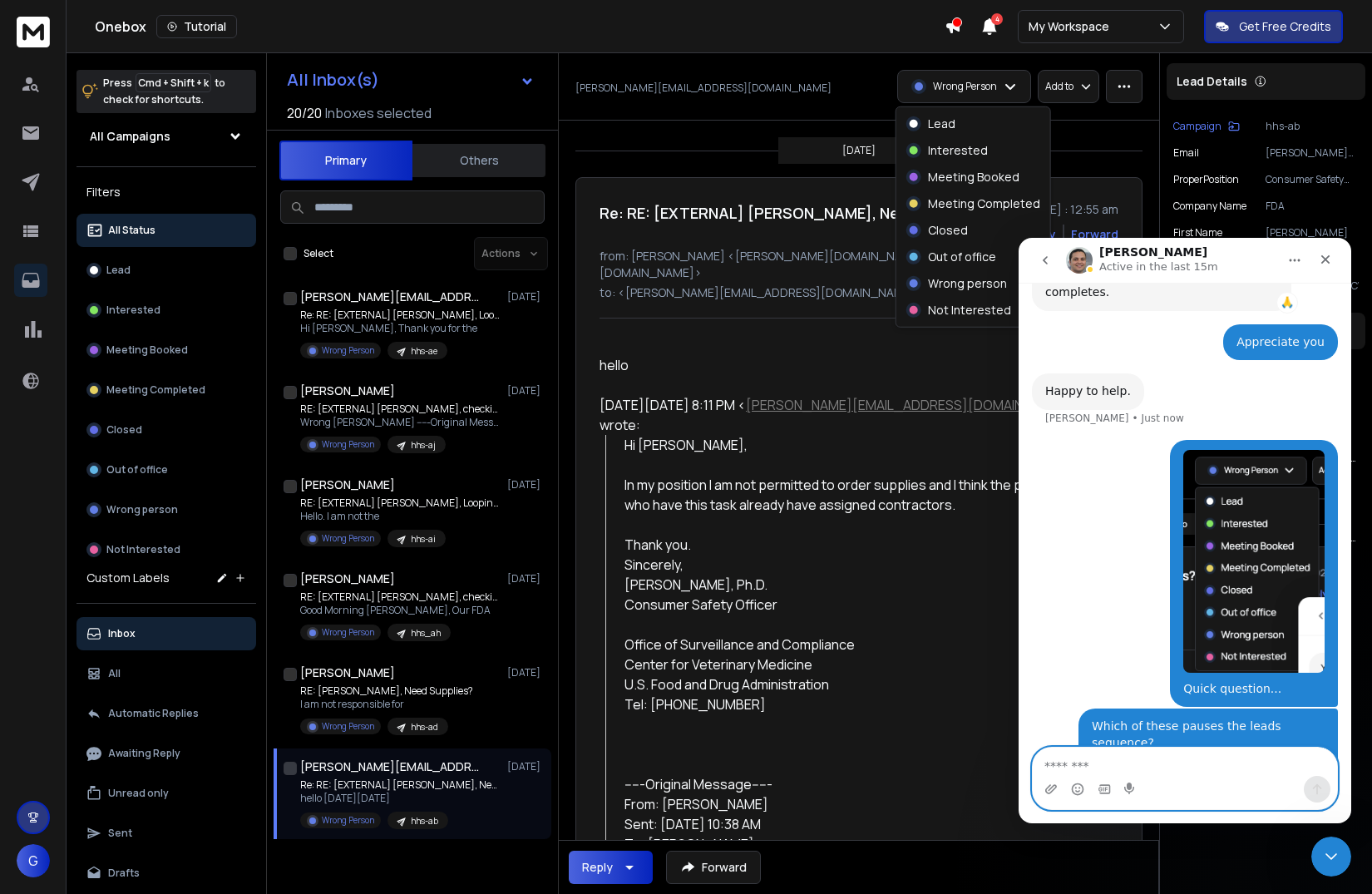
scroll to position [555, 0]
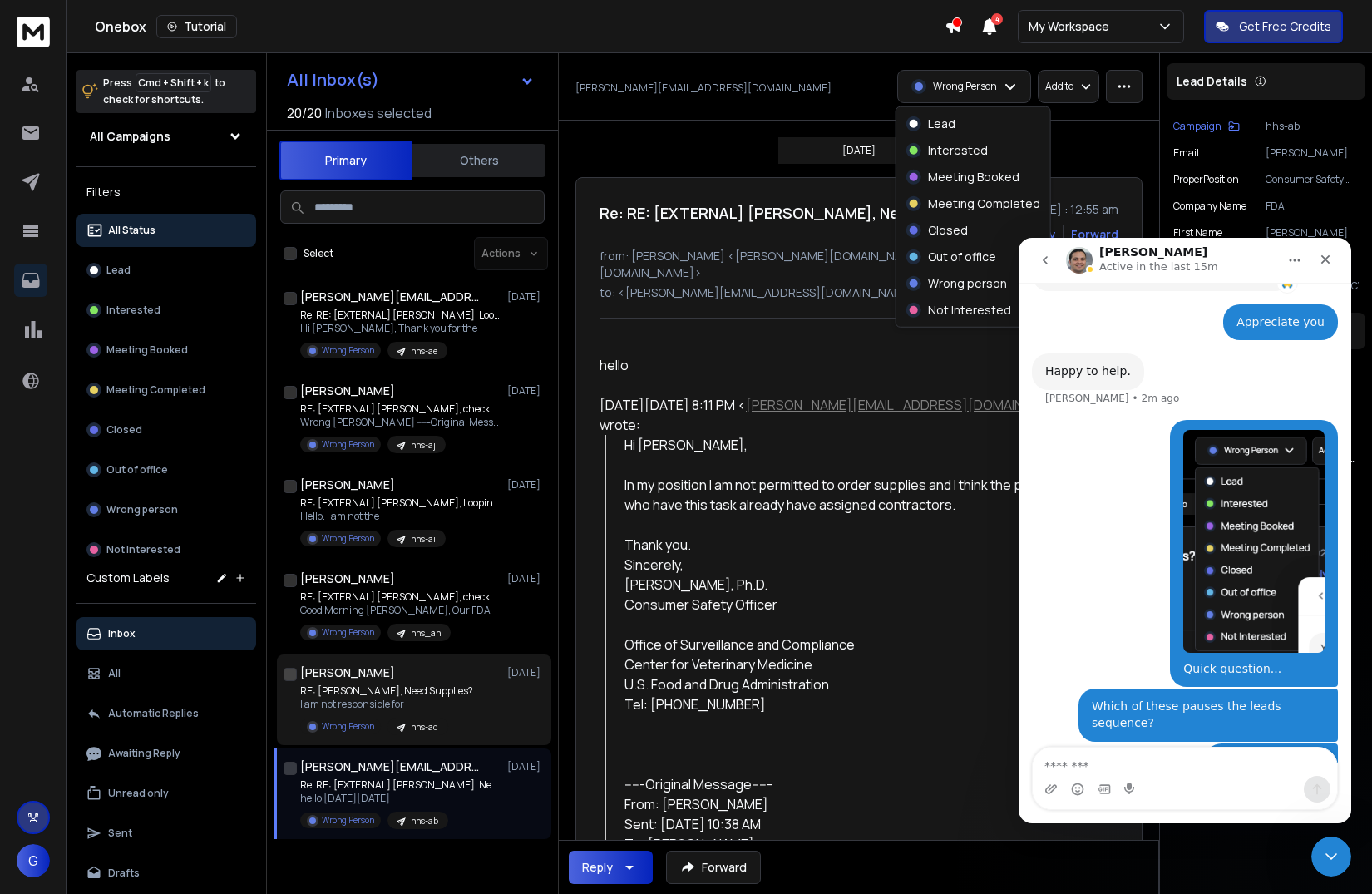
click at [355, 698] on p "I am not responsible for" at bounding box center [386, 705] width 173 height 13
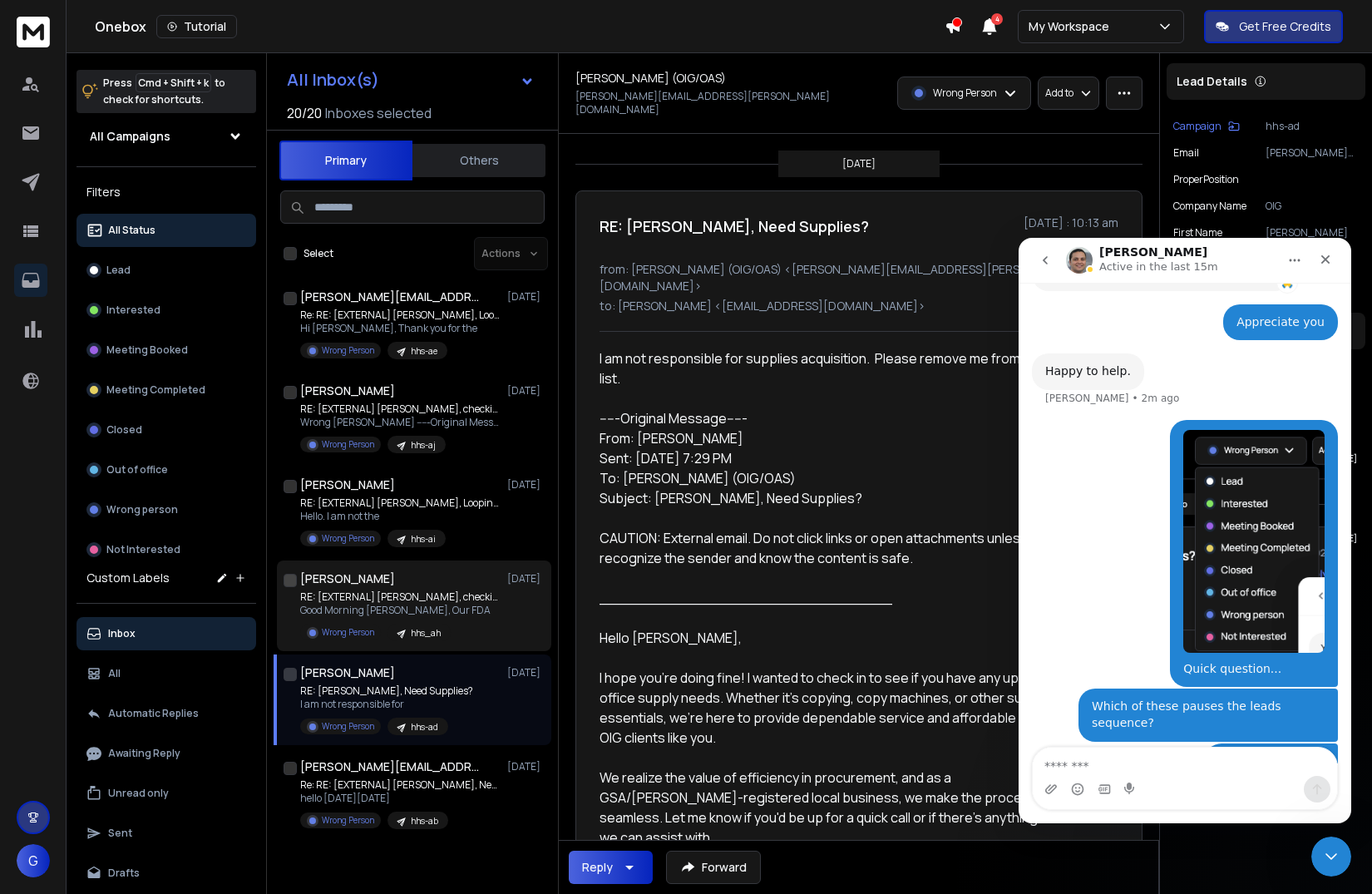
click at [347, 597] on p "RE: [EXTERNAL] [PERSON_NAME], checking back" at bounding box center [400, 597] width 199 height 13
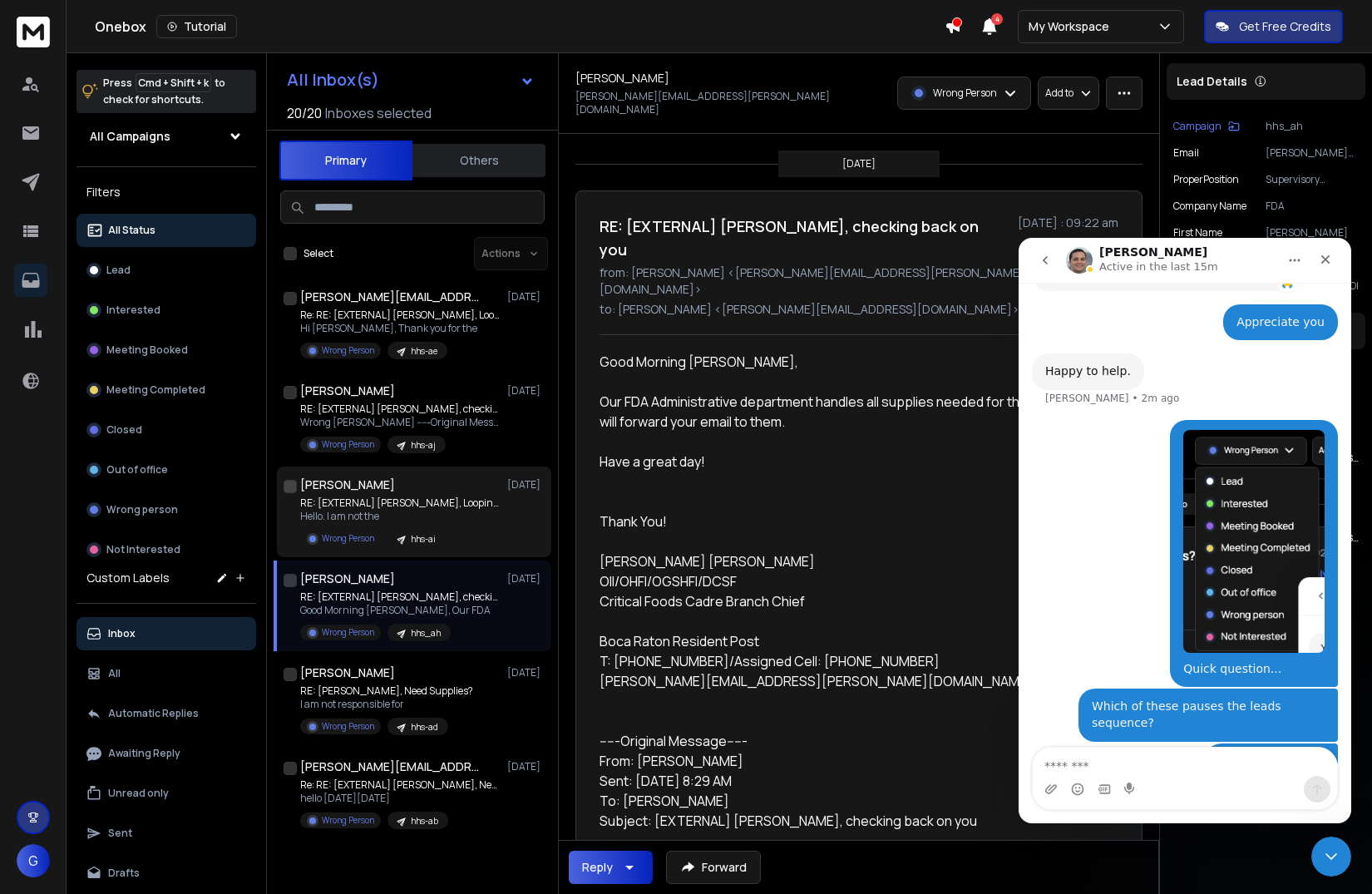
click at [342, 530] on div "Wrong Person hhs-ai" at bounding box center [400, 538] width 199 height 18
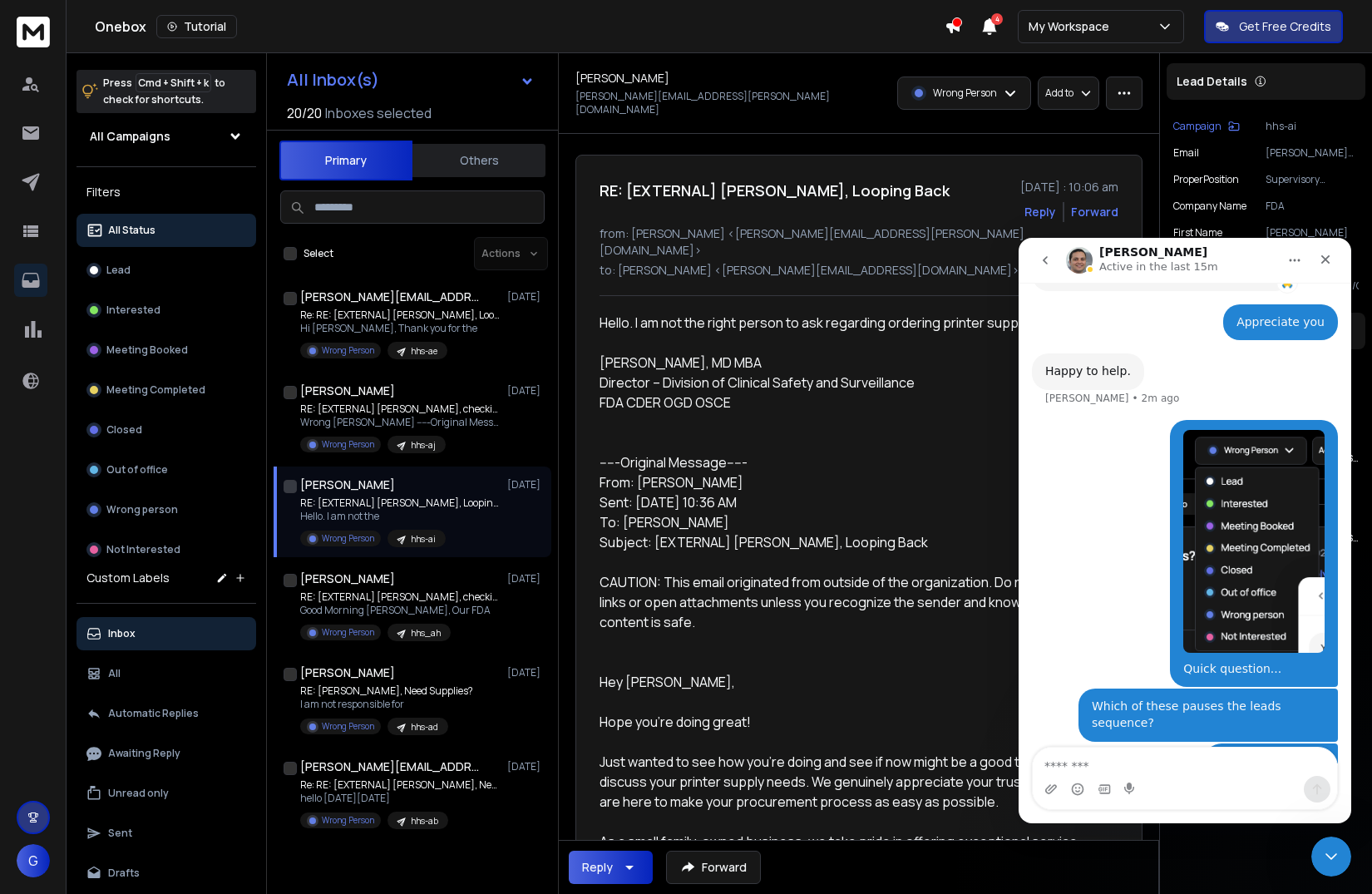
scroll to position [48, 0]
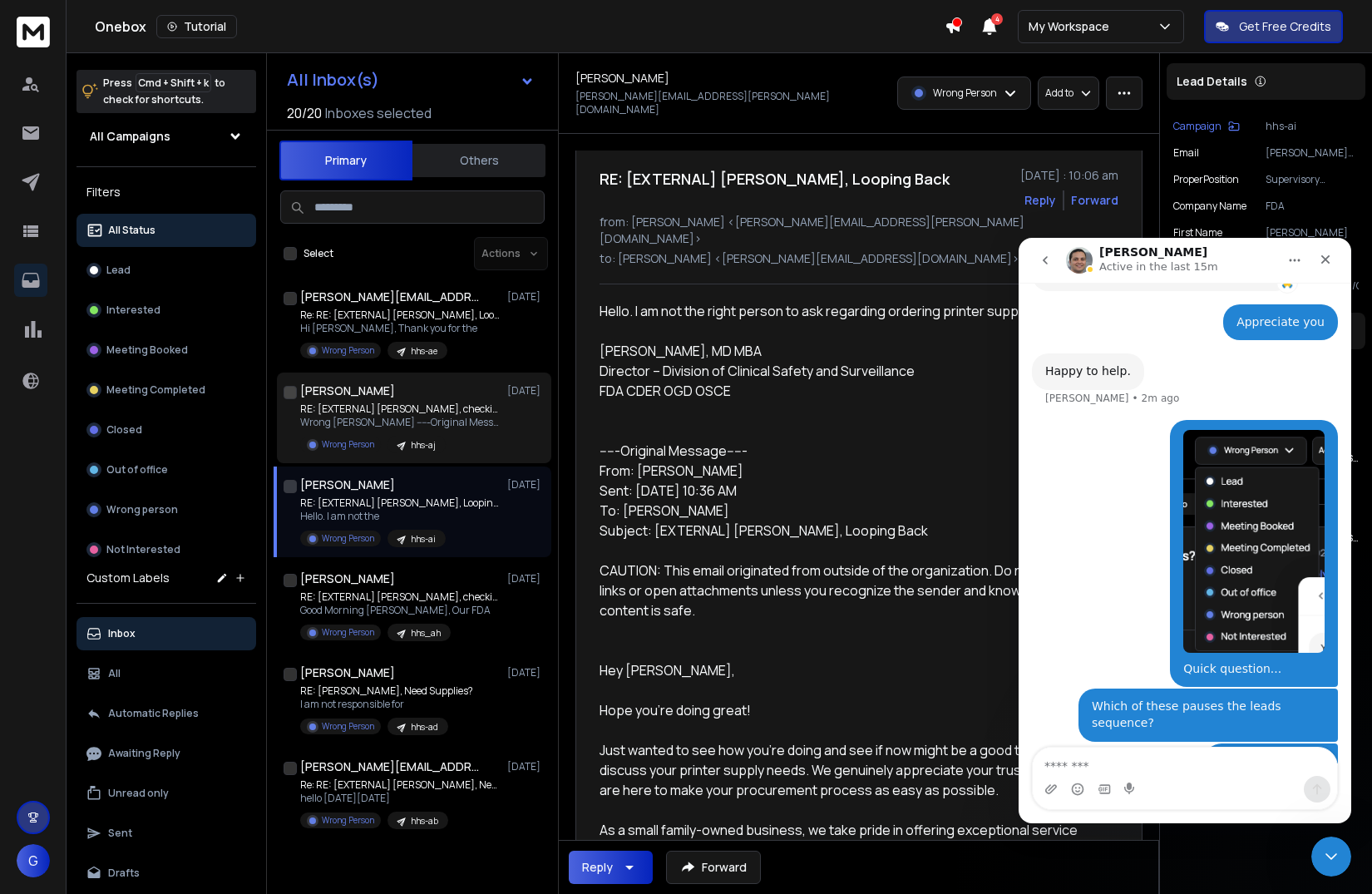
click at [307, 453] on div "[PERSON_NAME] [DATE] RE: [EXTERNAL] [PERSON_NAME], checking back Wrong [PERSON_…" at bounding box center [413, 418] width 274 height 90
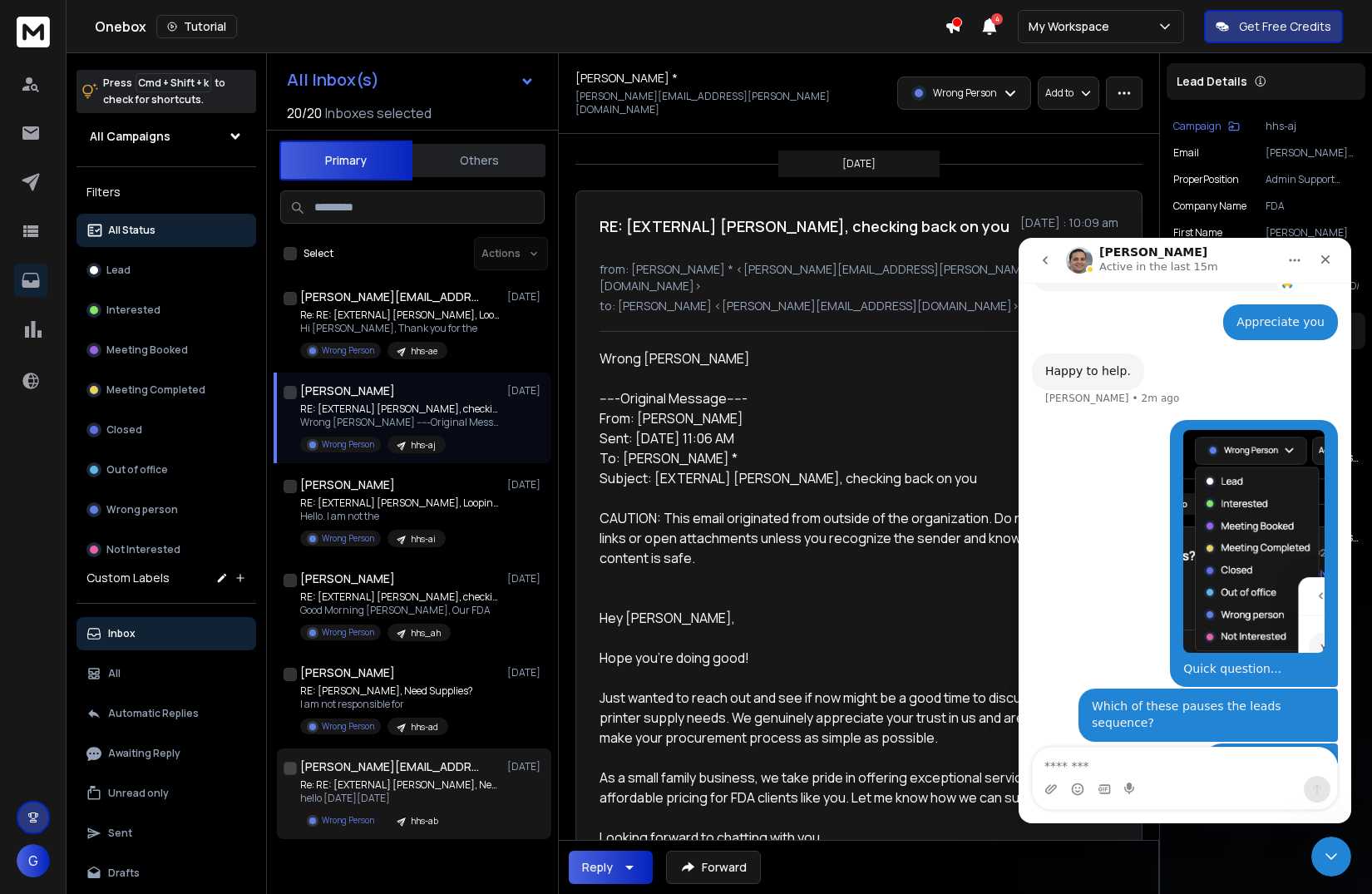
click at [290, 773] on button "button" at bounding box center [290, 768] width 13 height 13
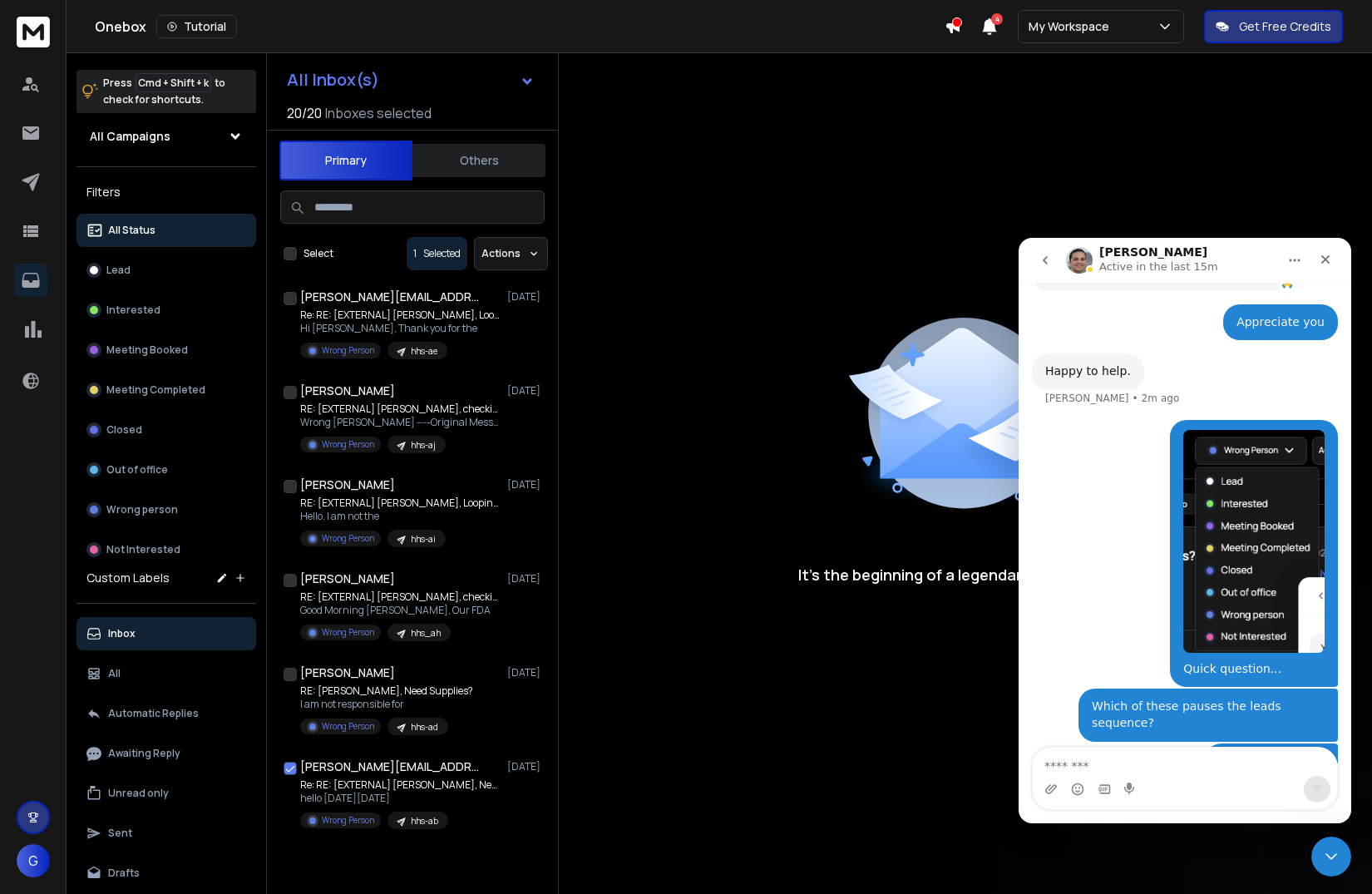
type button "on"
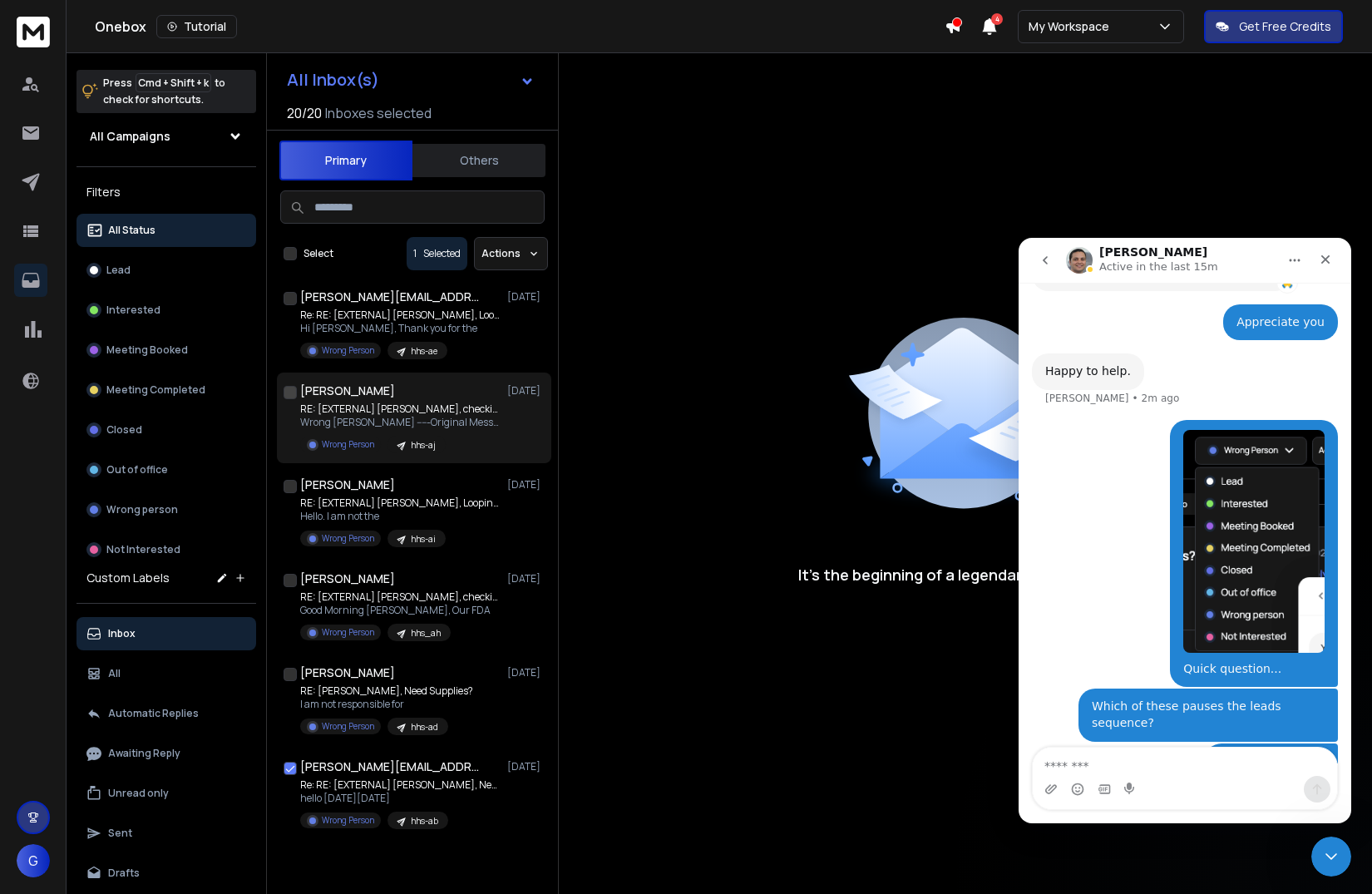
click at [291, 392] on button "button" at bounding box center [290, 392] width 13 height 13
type button "on"
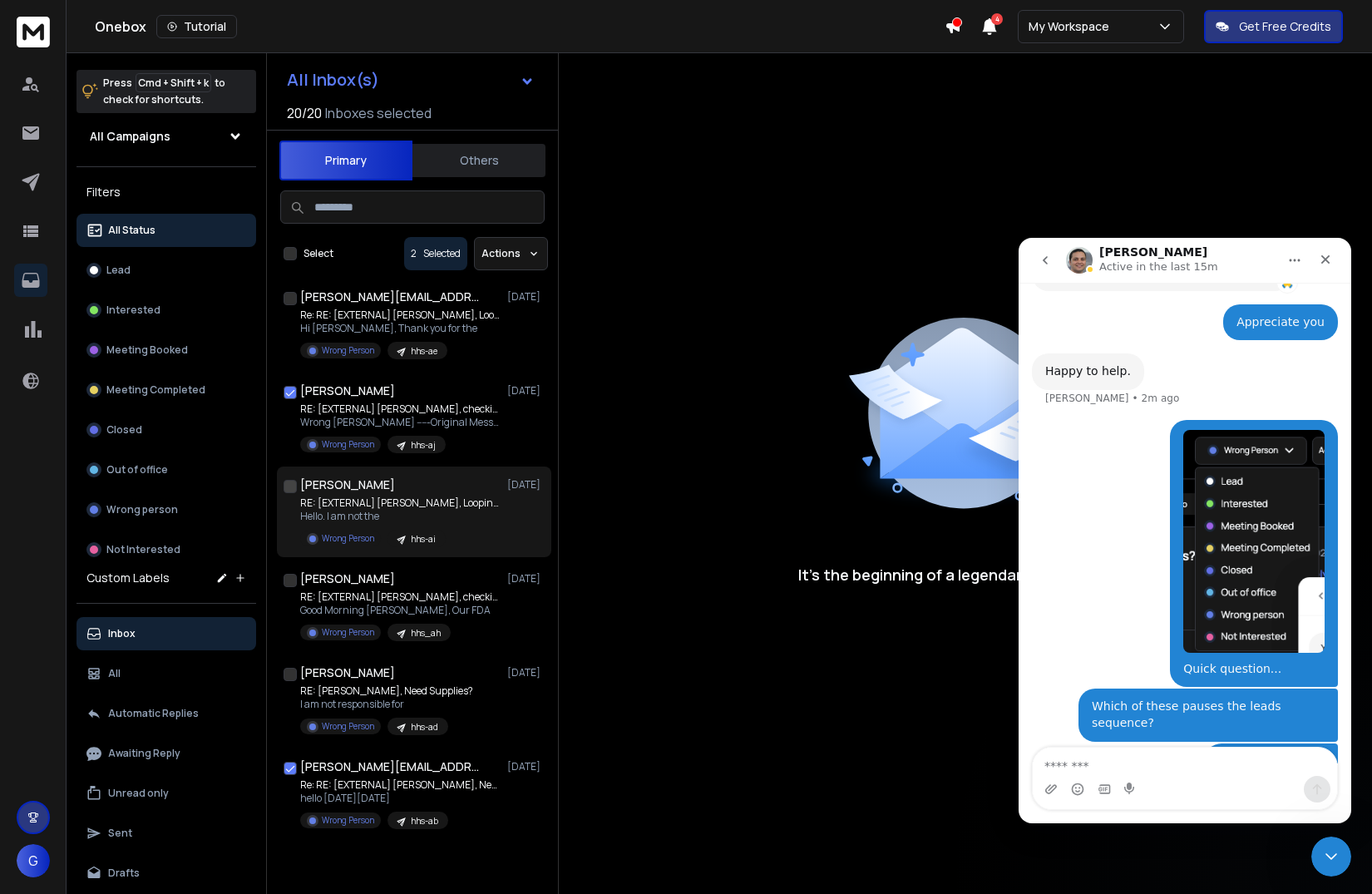
drag, startPoint x: 288, startPoint y: 485, endPoint x: 288, endPoint y: 517, distance: 32.0
click at [288, 485] on button "button" at bounding box center [290, 487] width 13 height 13
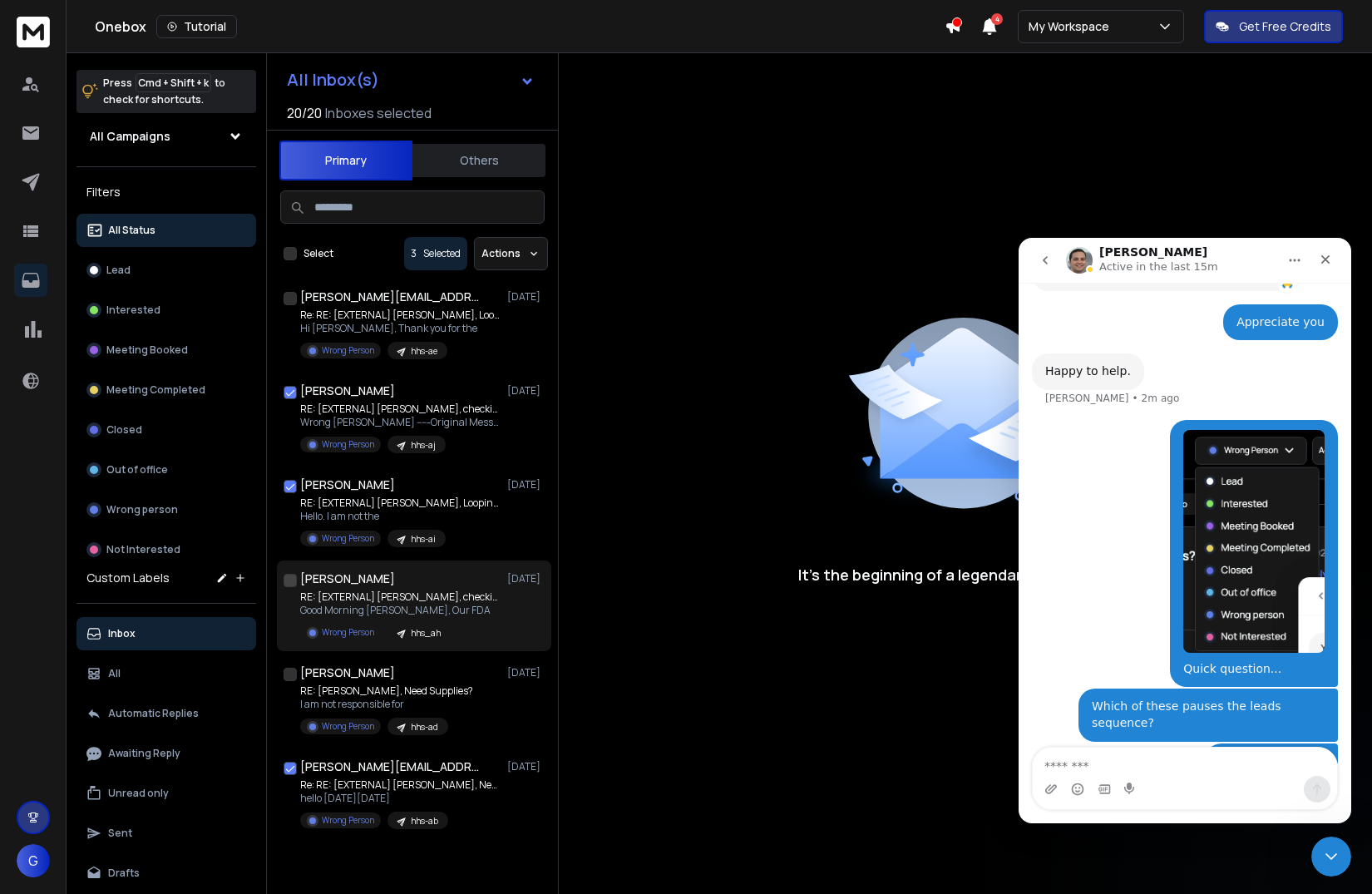
click at [287, 574] on button "button" at bounding box center [290, 581] width 13 height 13
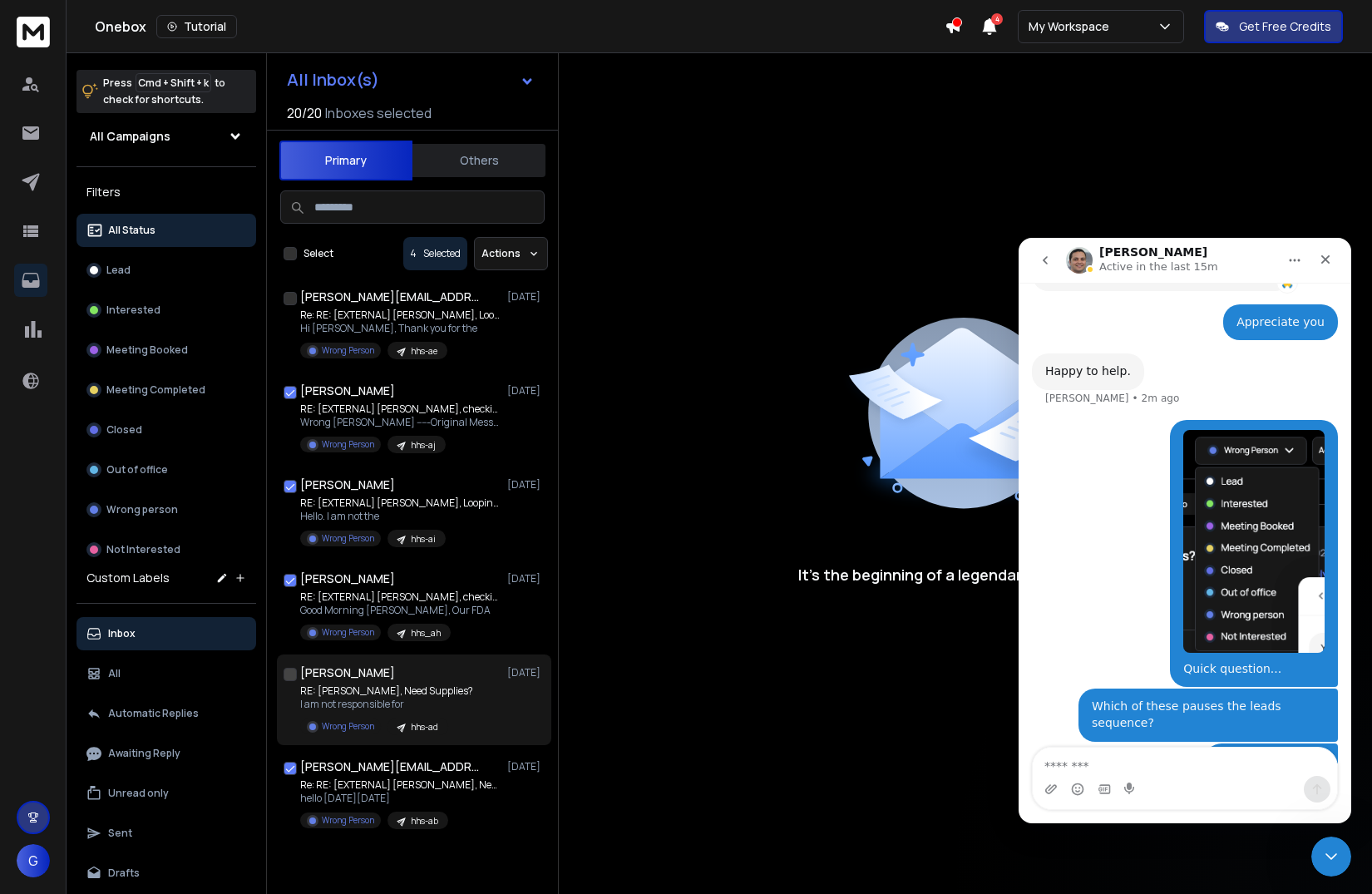
click at [286, 666] on div "[PERSON_NAME] [DATE] RE: [PERSON_NAME], Need Supplies? I am not responsible for…" at bounding box center [413, 700] width 274 height 90
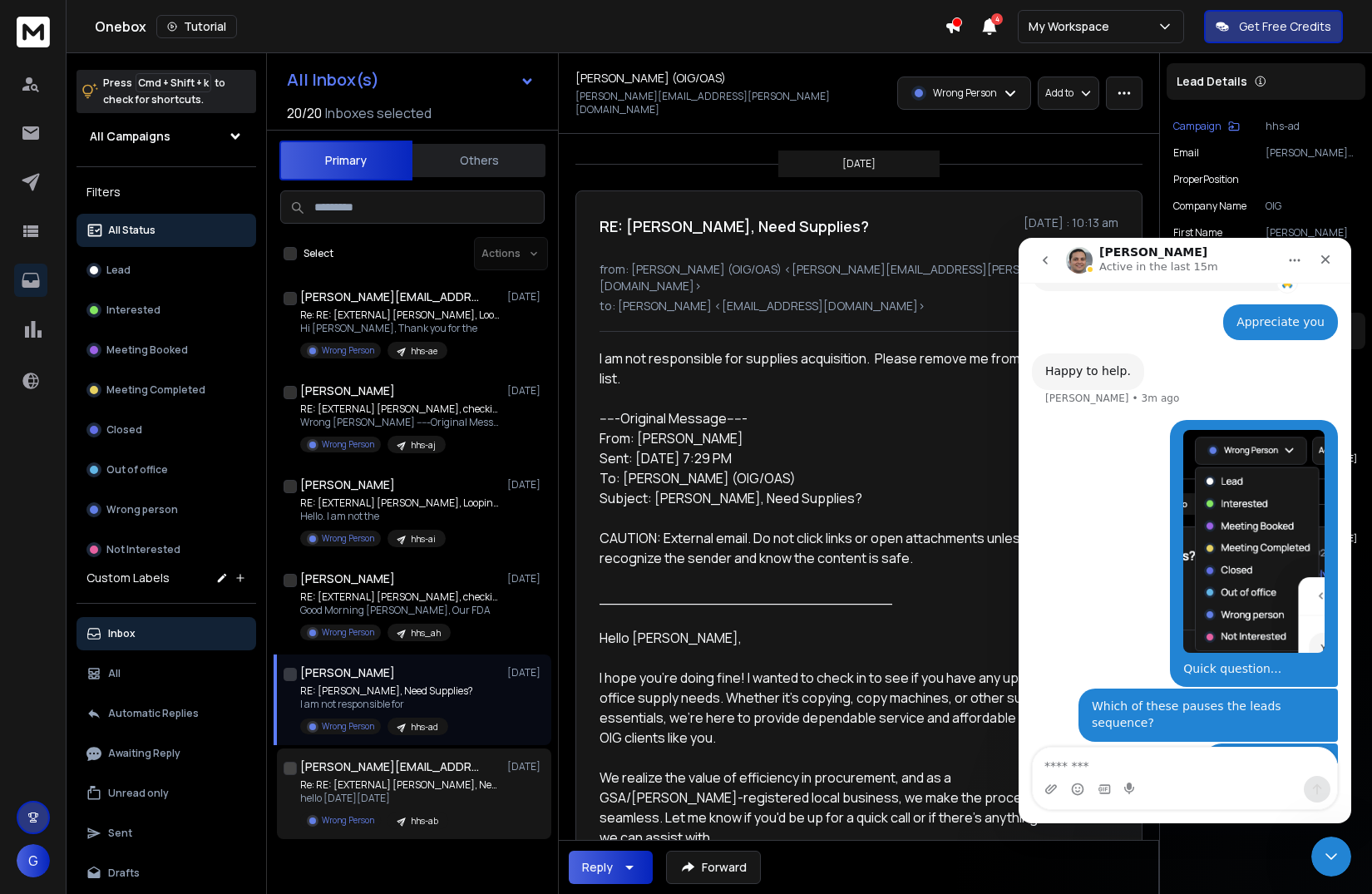
click at [293, 773] on button "on" at bounding box center [290, 768] width 13 height 13
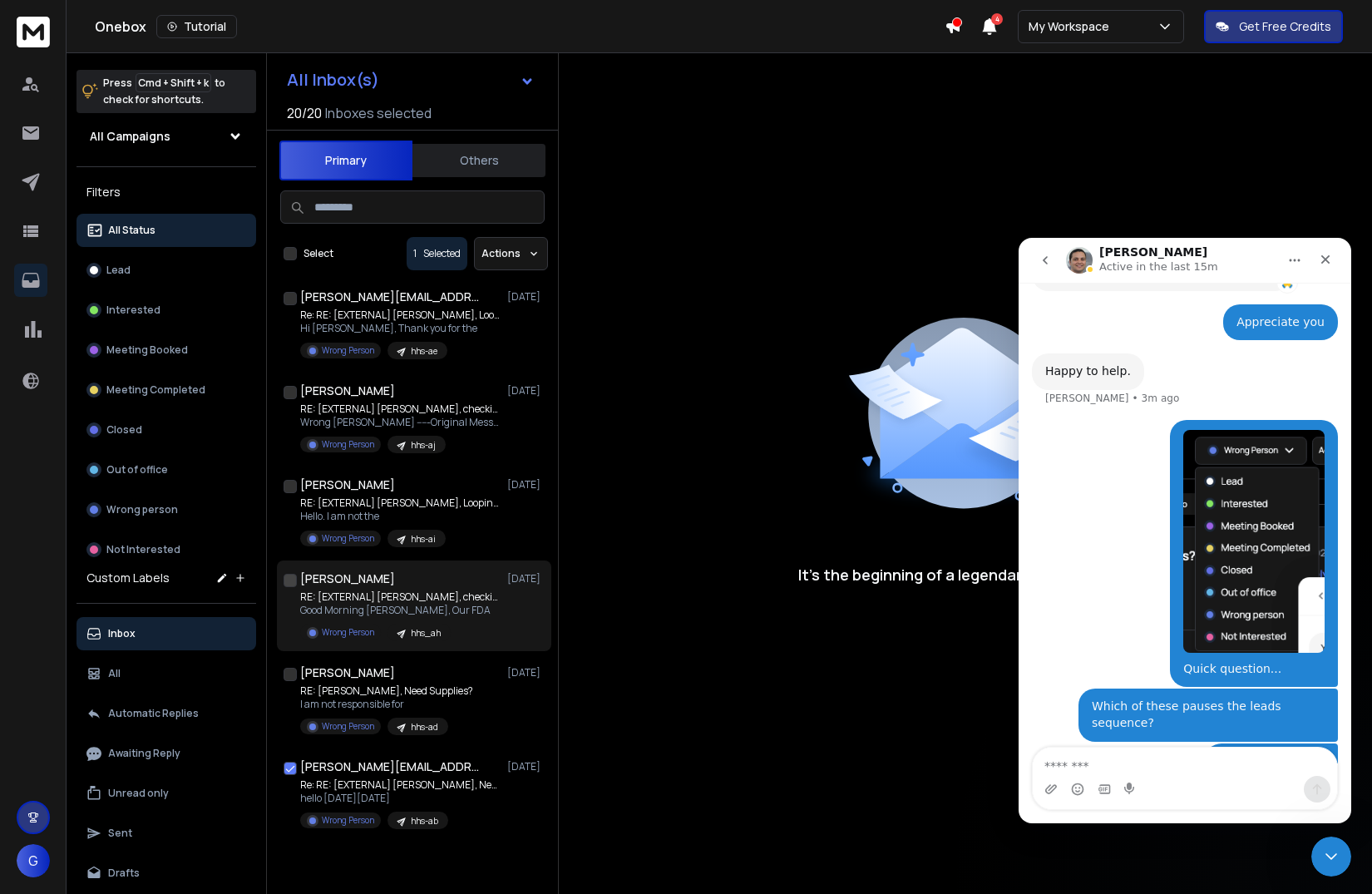
click at [293, 668] on div at bounding box center [290, 700] width 13 height 64
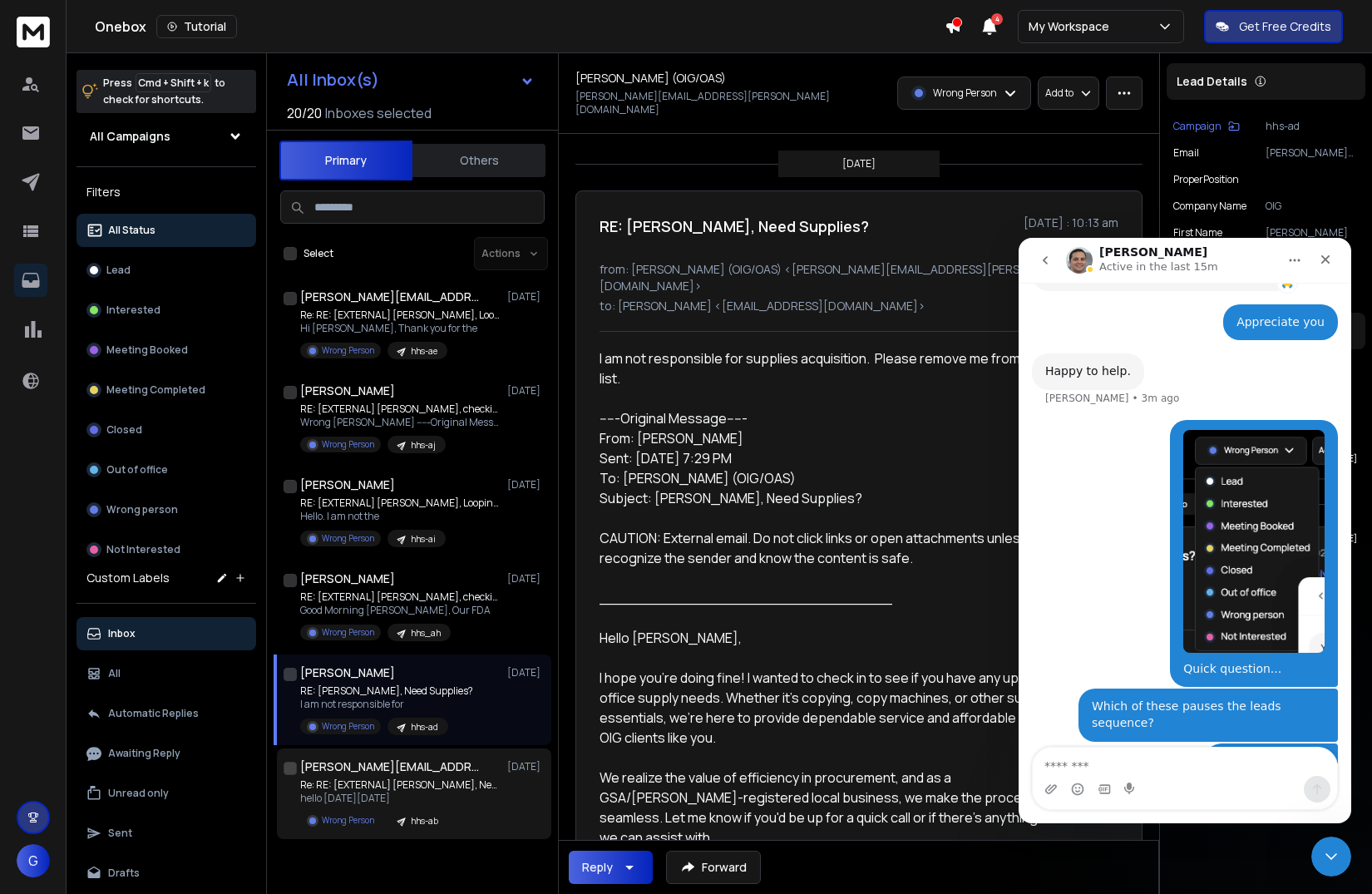
click at [288, 769] on button "on" at bounding box center [290, 768] width 13 height 13
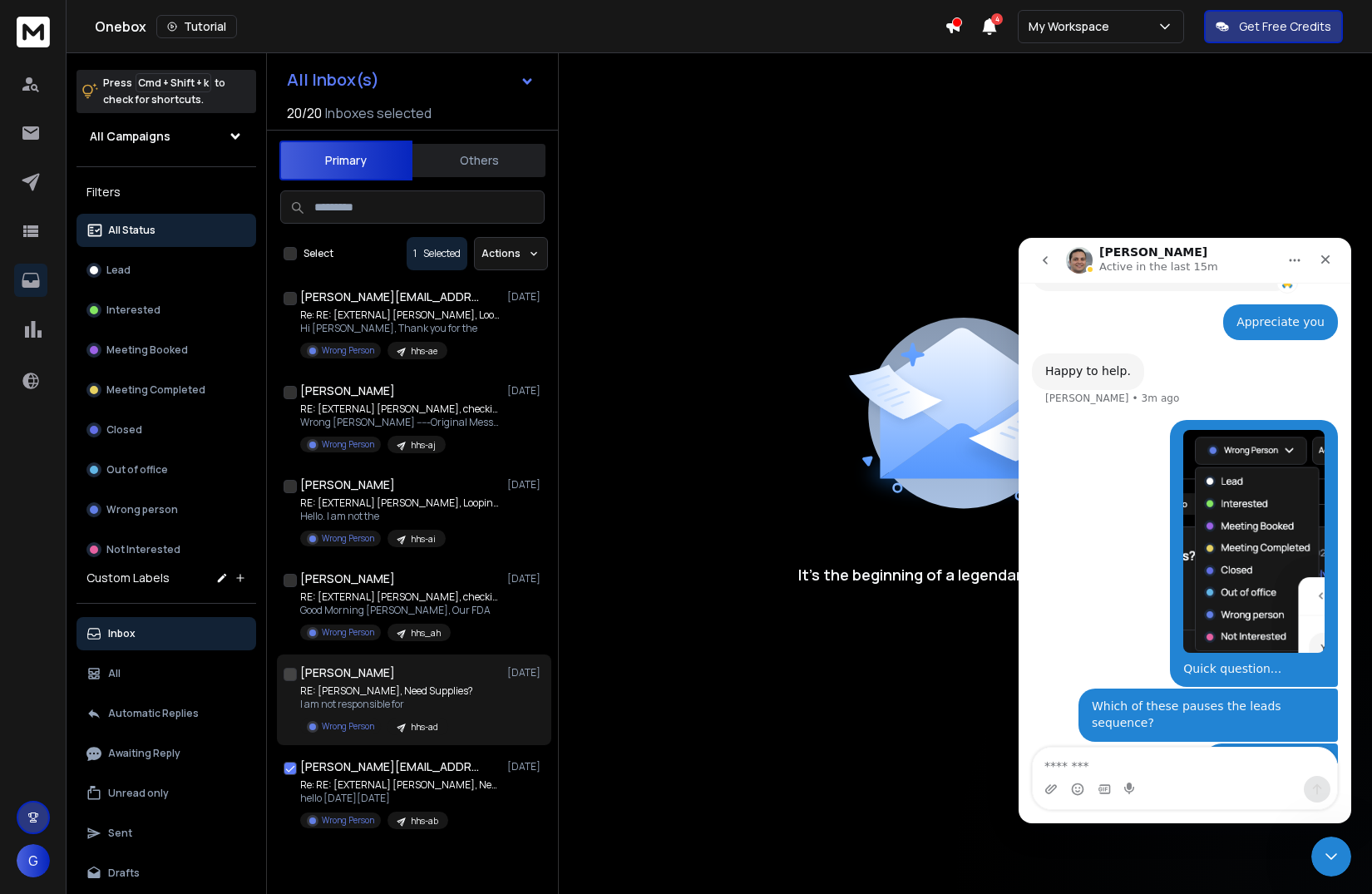
click at [287, 676] on button "button" at bounding box center [290, 674] width 13 height 13
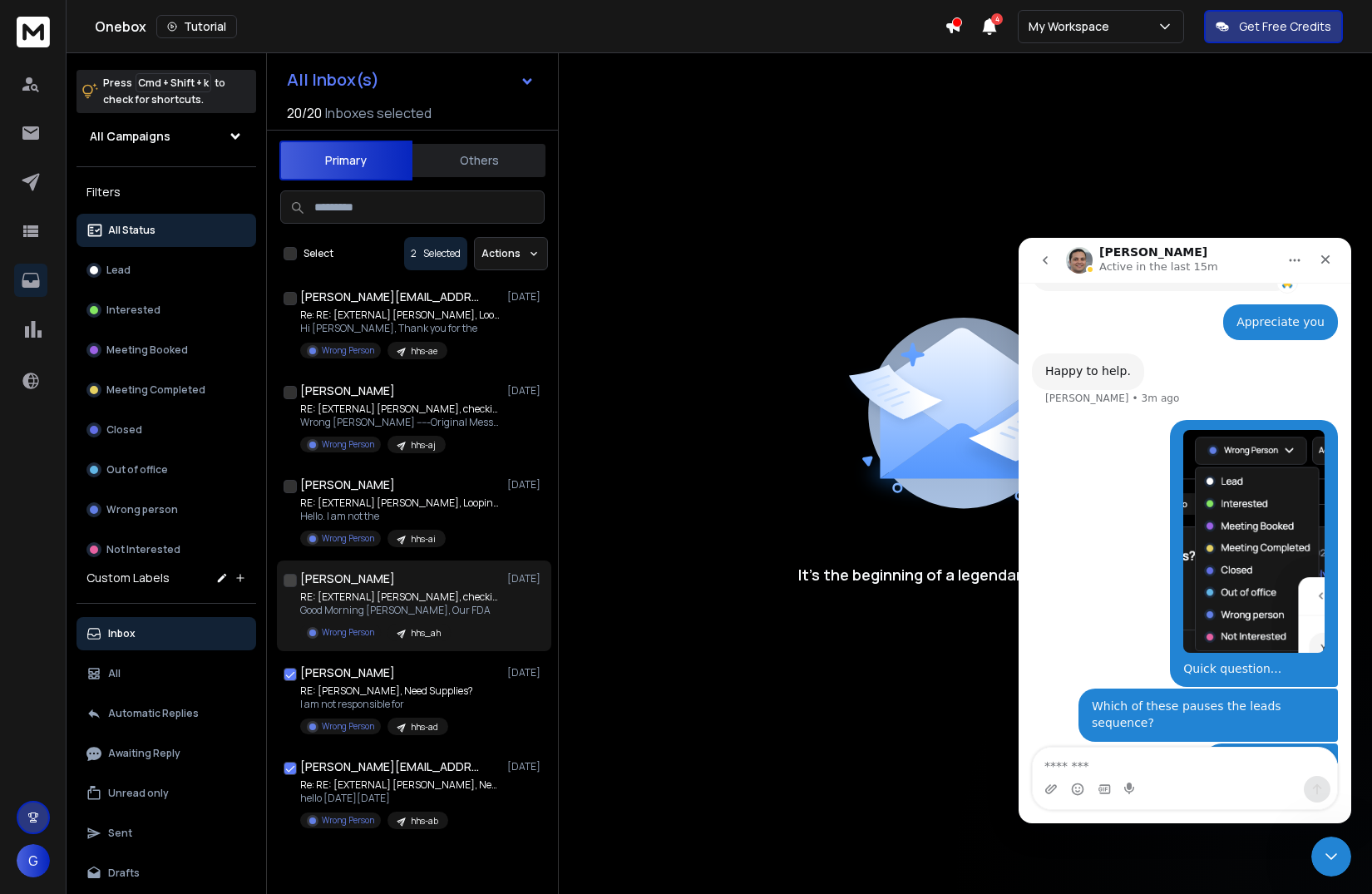
click at [287, 576] on button "button" at bounding box center [290, 581] width 13 height 13
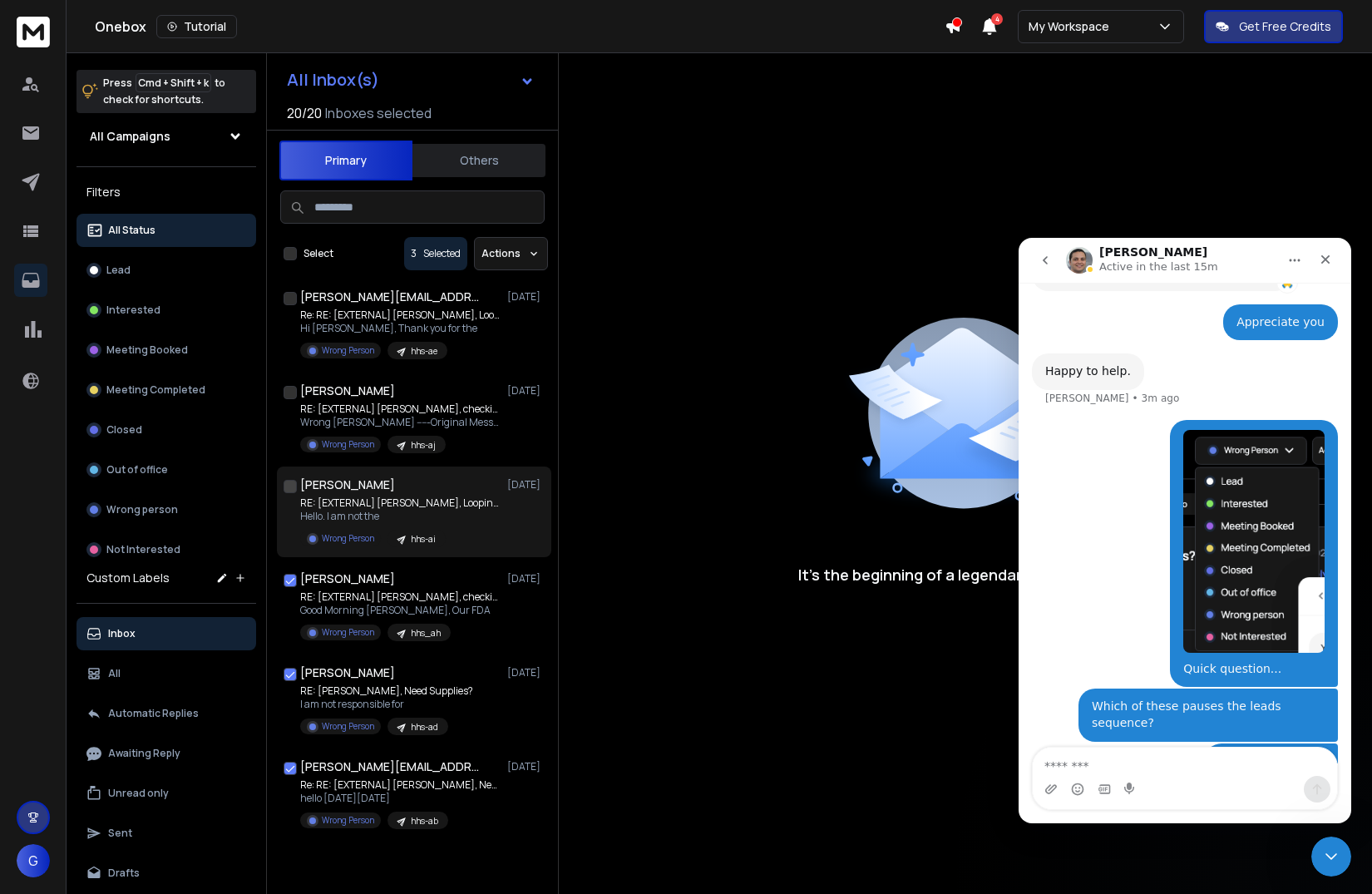
click at [288, 483] on button "button" at bounding box center [290, 487] width 13 height 13
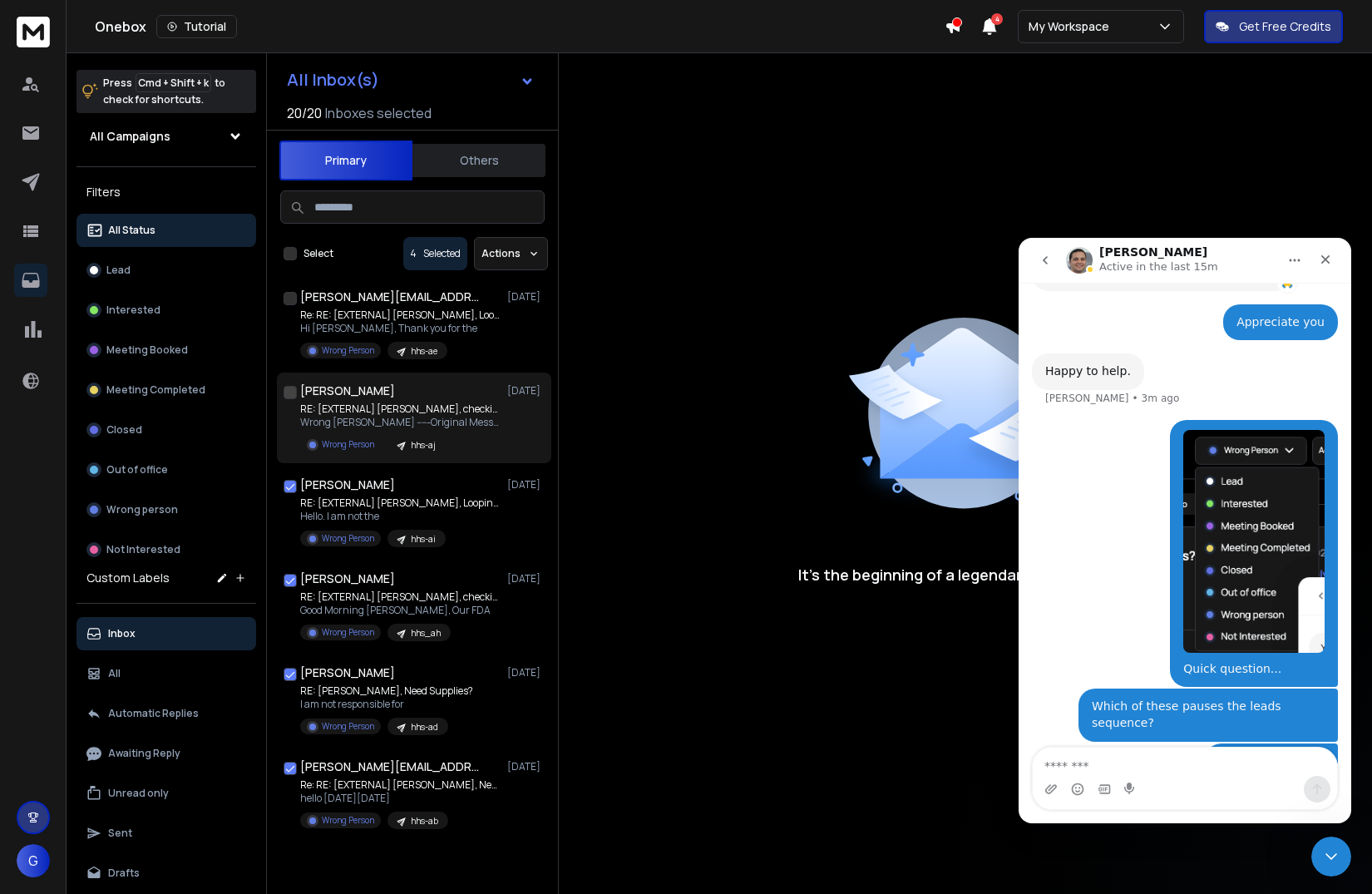
click at [288, 390] on button "on" at bounding box center [290, 392] width 13 height 13
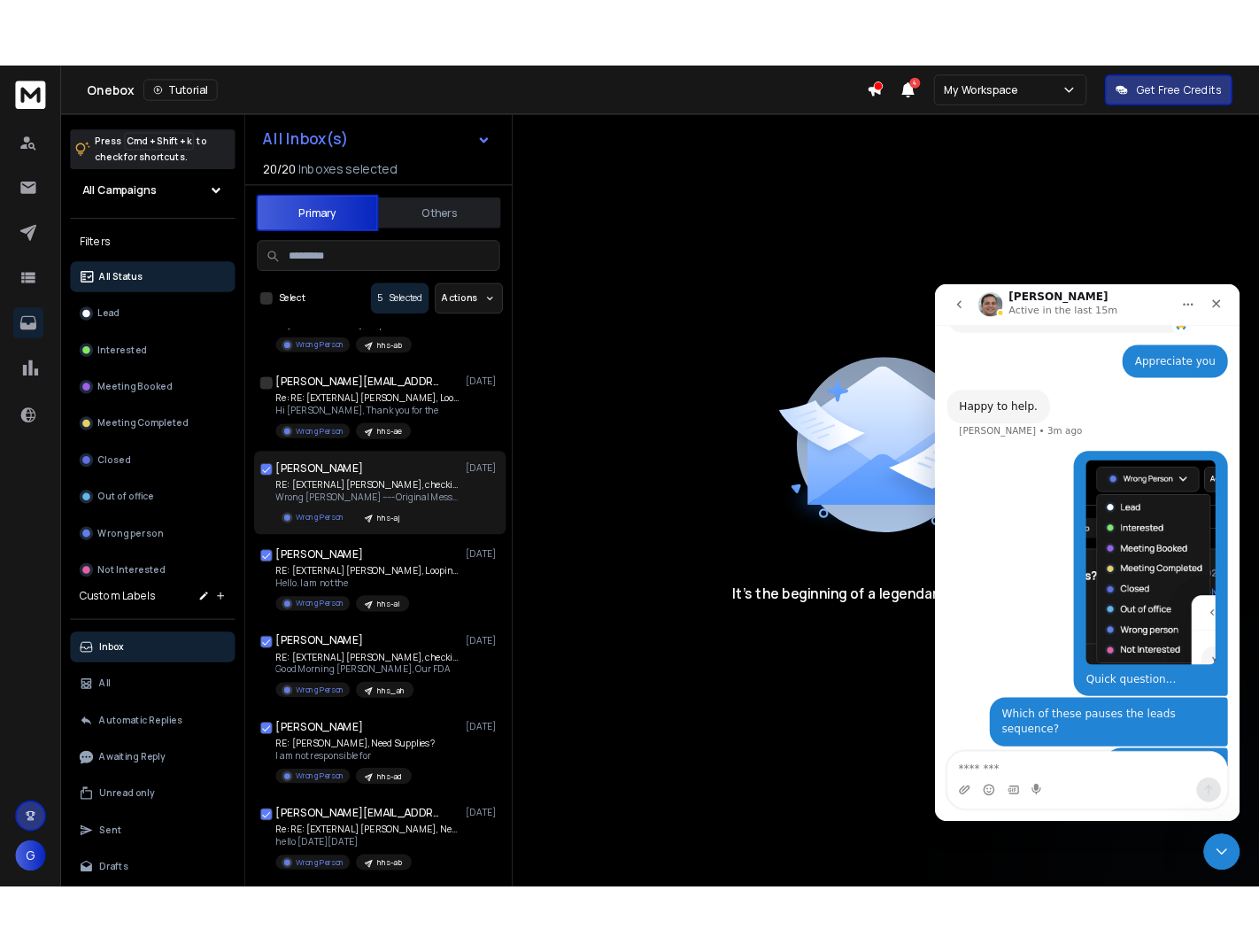
scroll to position [1106, 0]
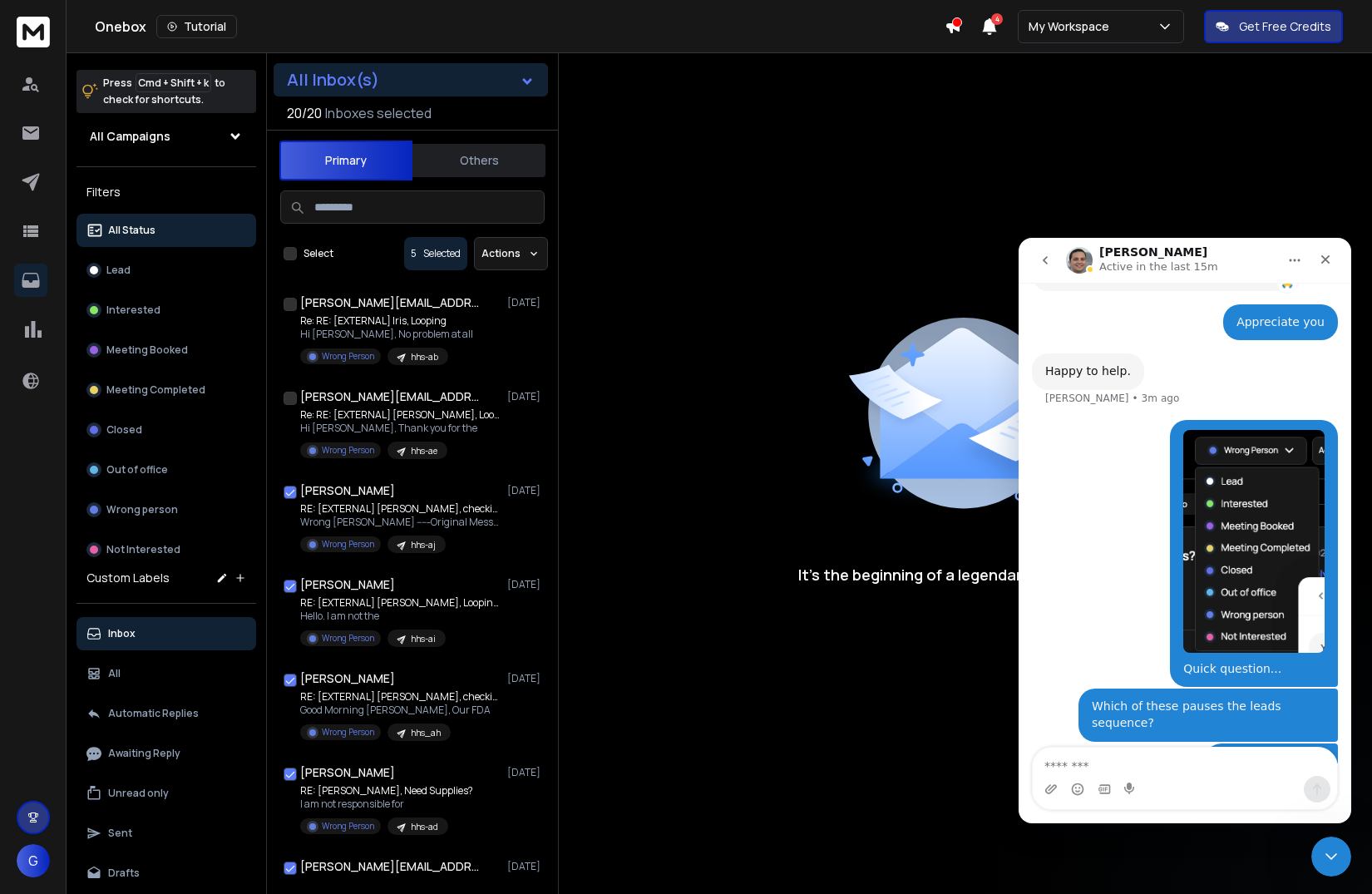
click at [524, 77] on icon at bounding box center [527, 81] width 15 height 15
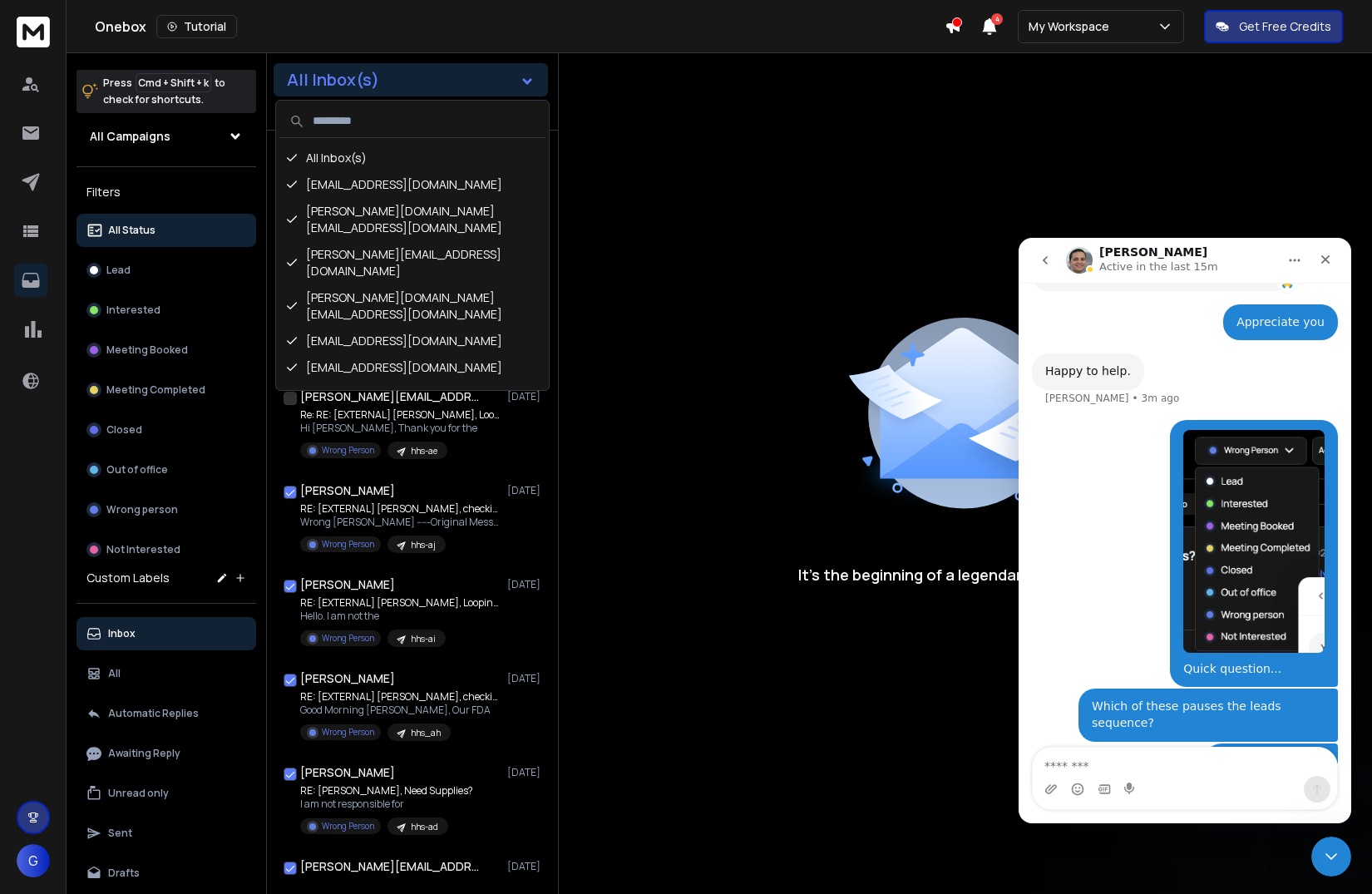
click at [524, 77] on icon at bounding box center [527, 81] width 15 height 15
click at [522, 78] on icon at bounding box center [527, 81] width 15 height 15
click at [523, 84] on icon at bounding box center [527, 81] width 15 height 15
click at [524, 81] on icon at bounding box center [527, 81] width 15 height 15
click at [531, 30] on div "Onebox Tutorial" at bounding box center [520, 27] width 850 height 23
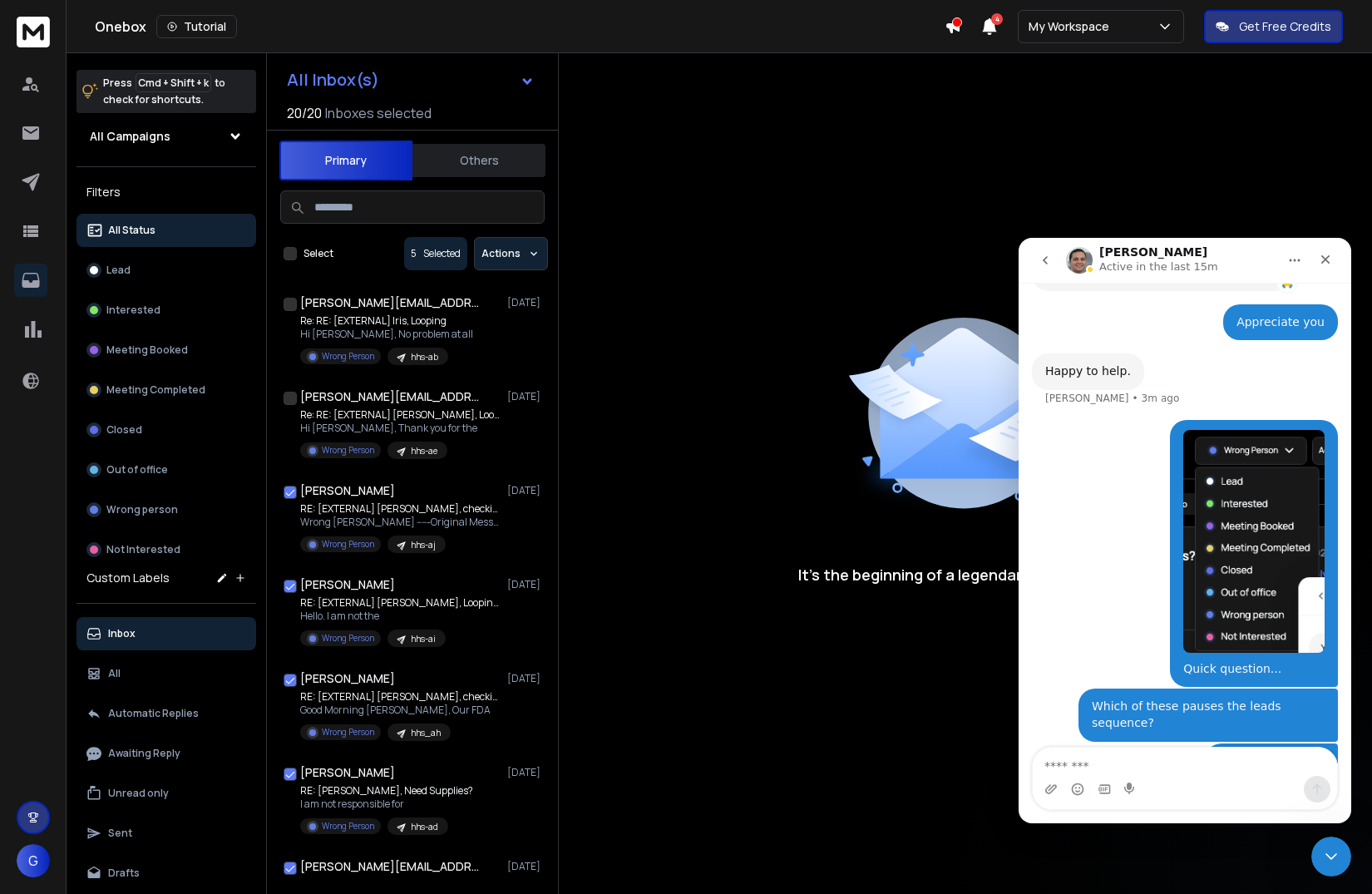
click at [531, 258] on icon "button" at bounding box center [534, 254] width 13 height 13
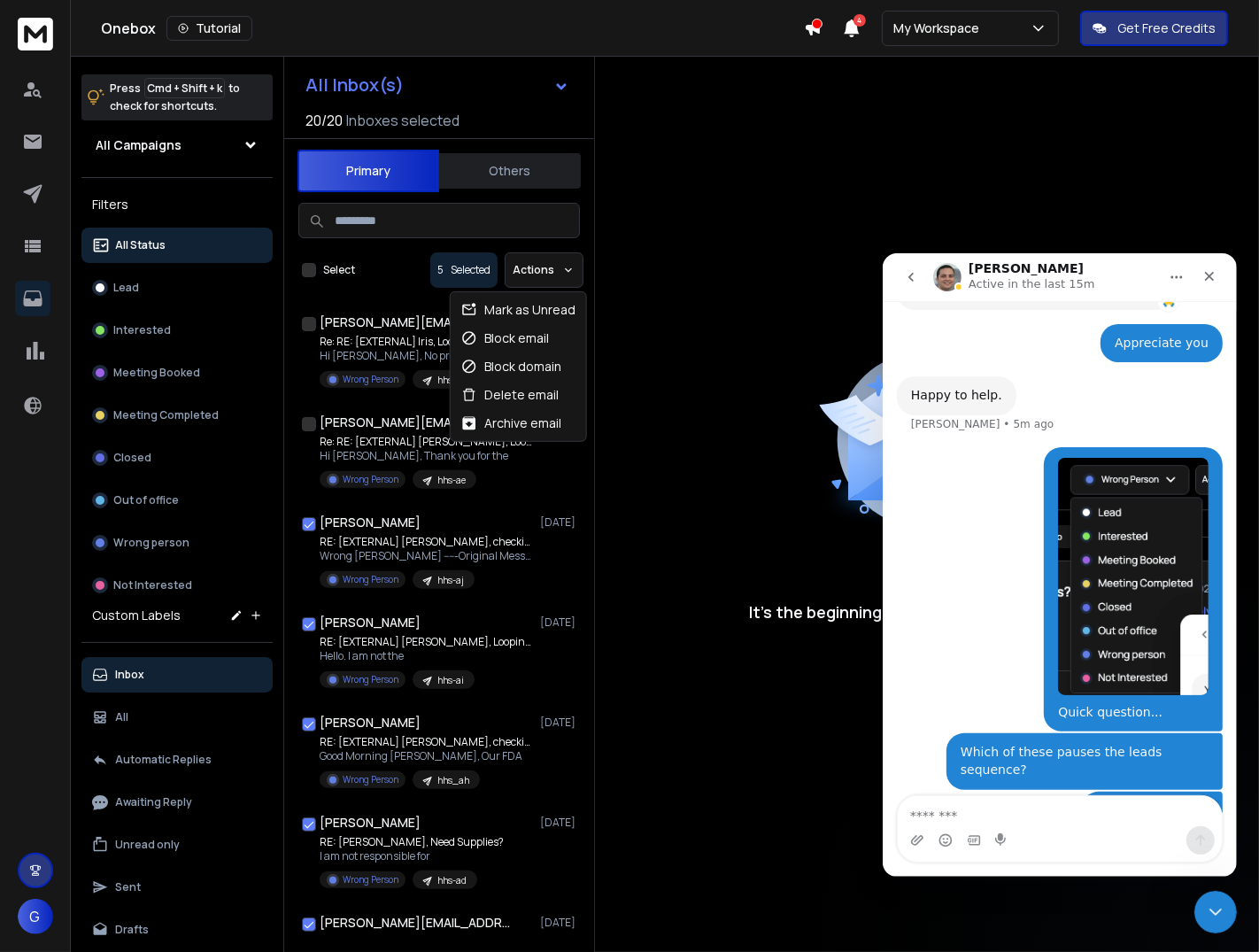
click at [675, 214] on div "It’s the beginning of a legendary conversation" at bounding box center [927, 461] width 664 height 809
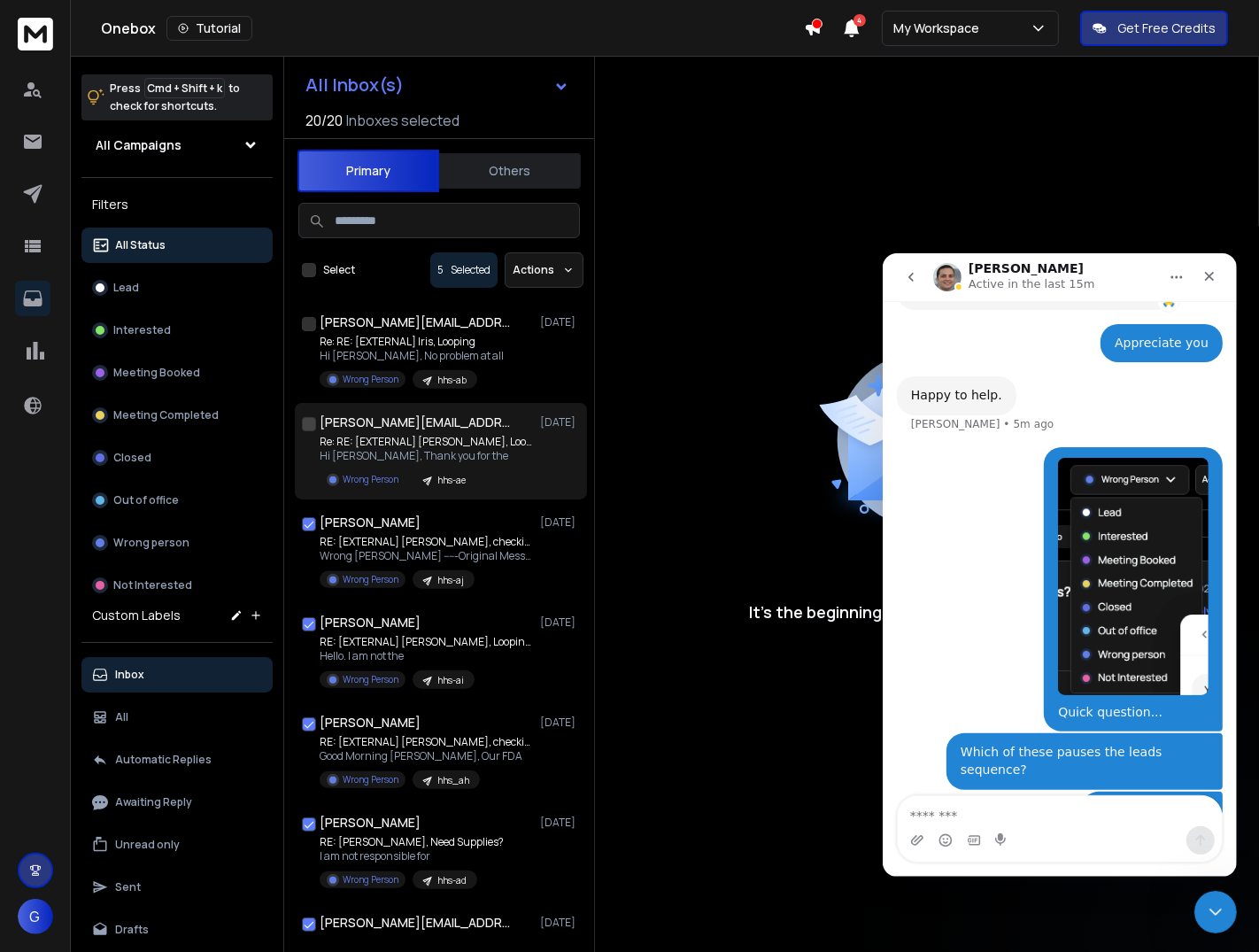
click at [402, 435] on p "Re: RE: [EXTERNAL] [PERSON_NAME], Looping" at bounding box center [426, 442] width 212 height 14
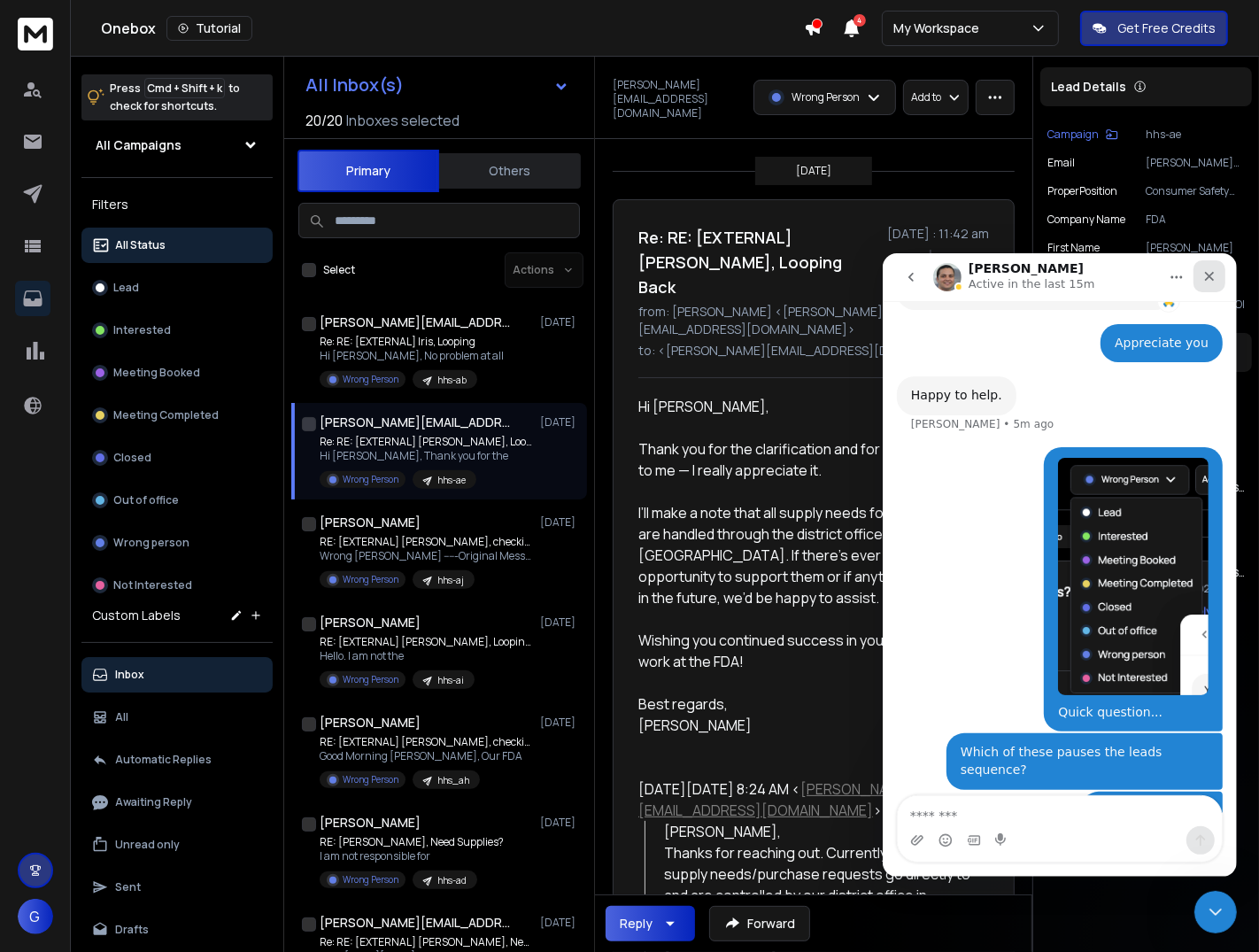
click at [1215, 270] on div "Close" at bounding box center [1209, 276] width 32 height 32
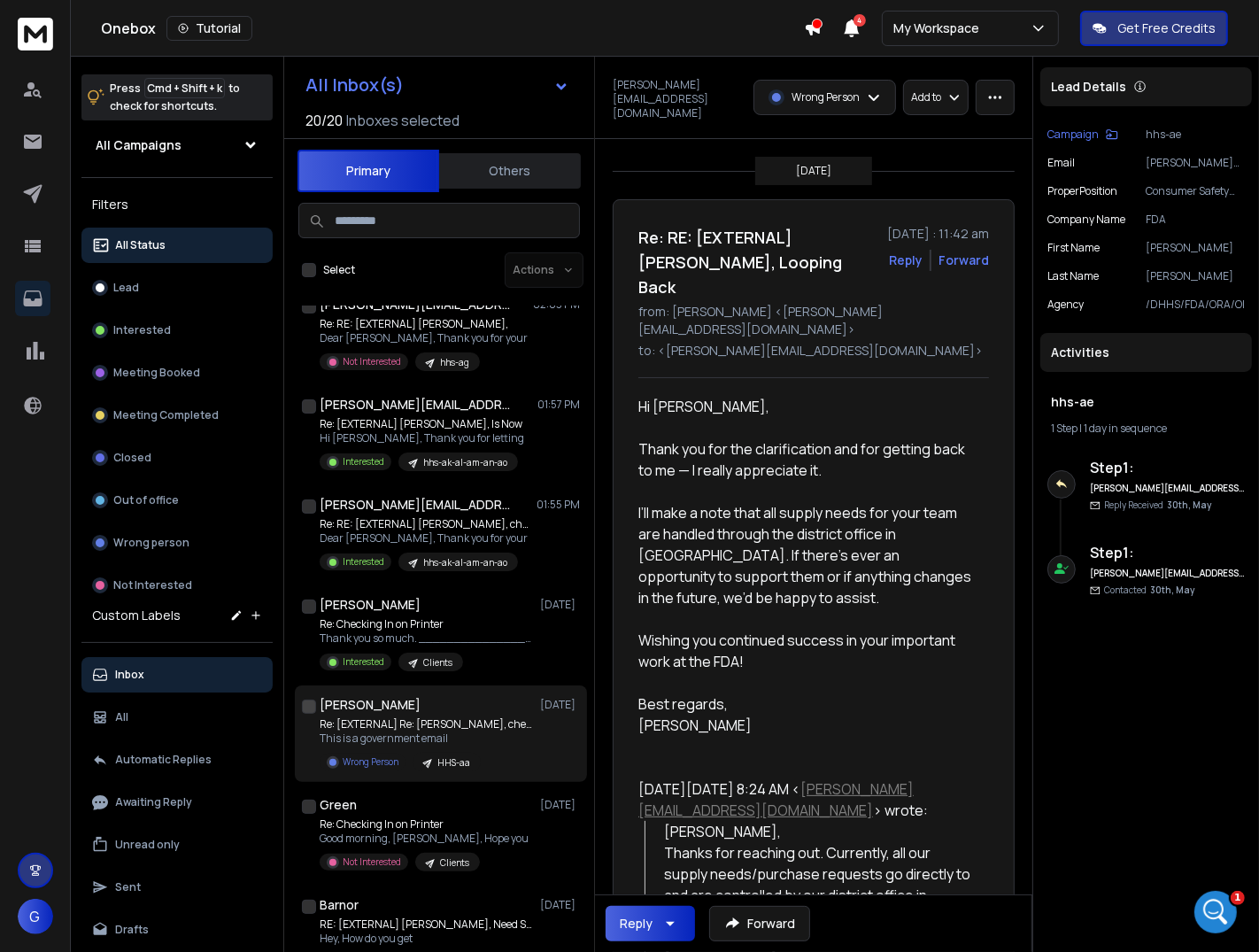
scroll to position [0, 0]
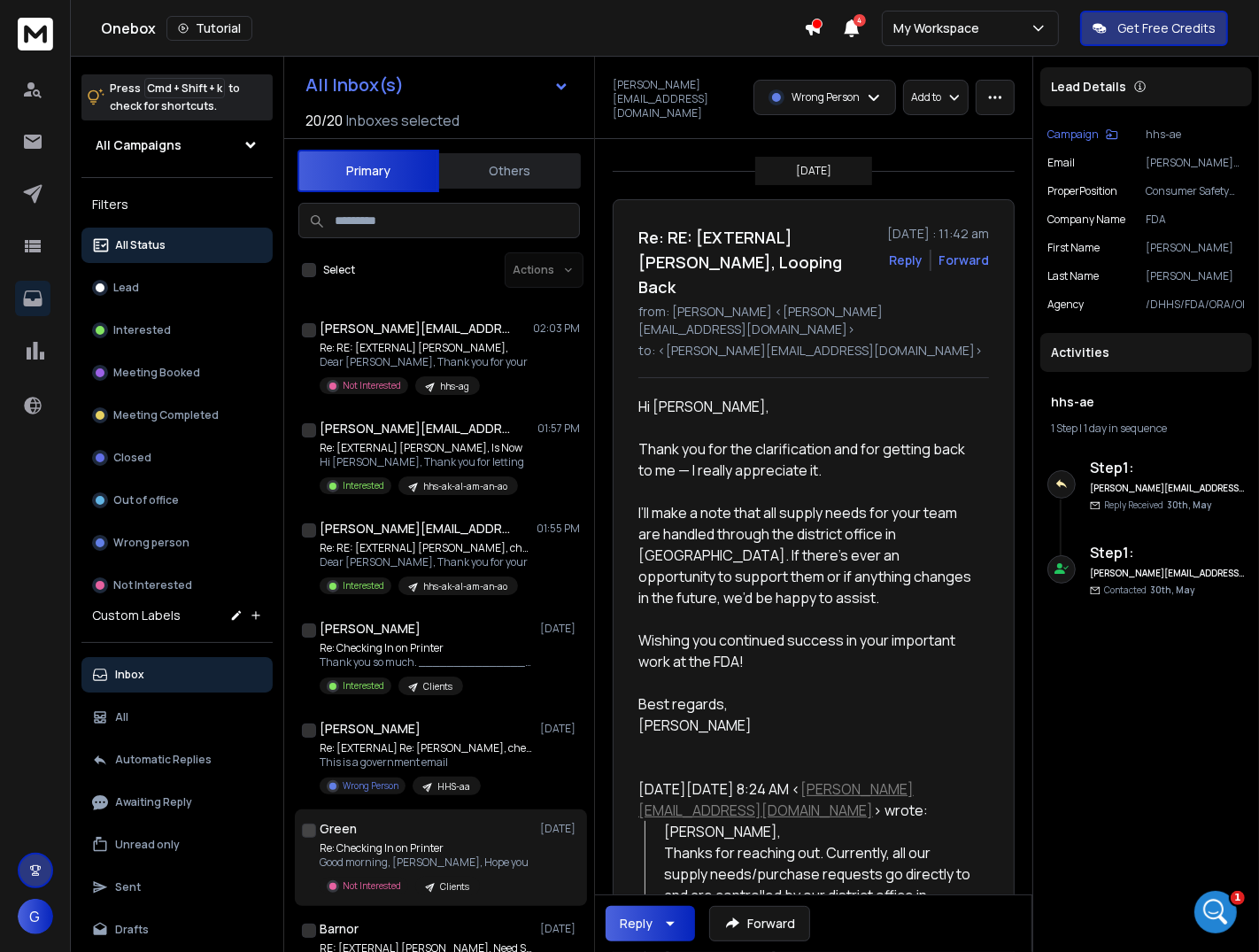
click at [459, 826] on div "Green [DATE]" at bounding box center [450, 829] width 261 height 18
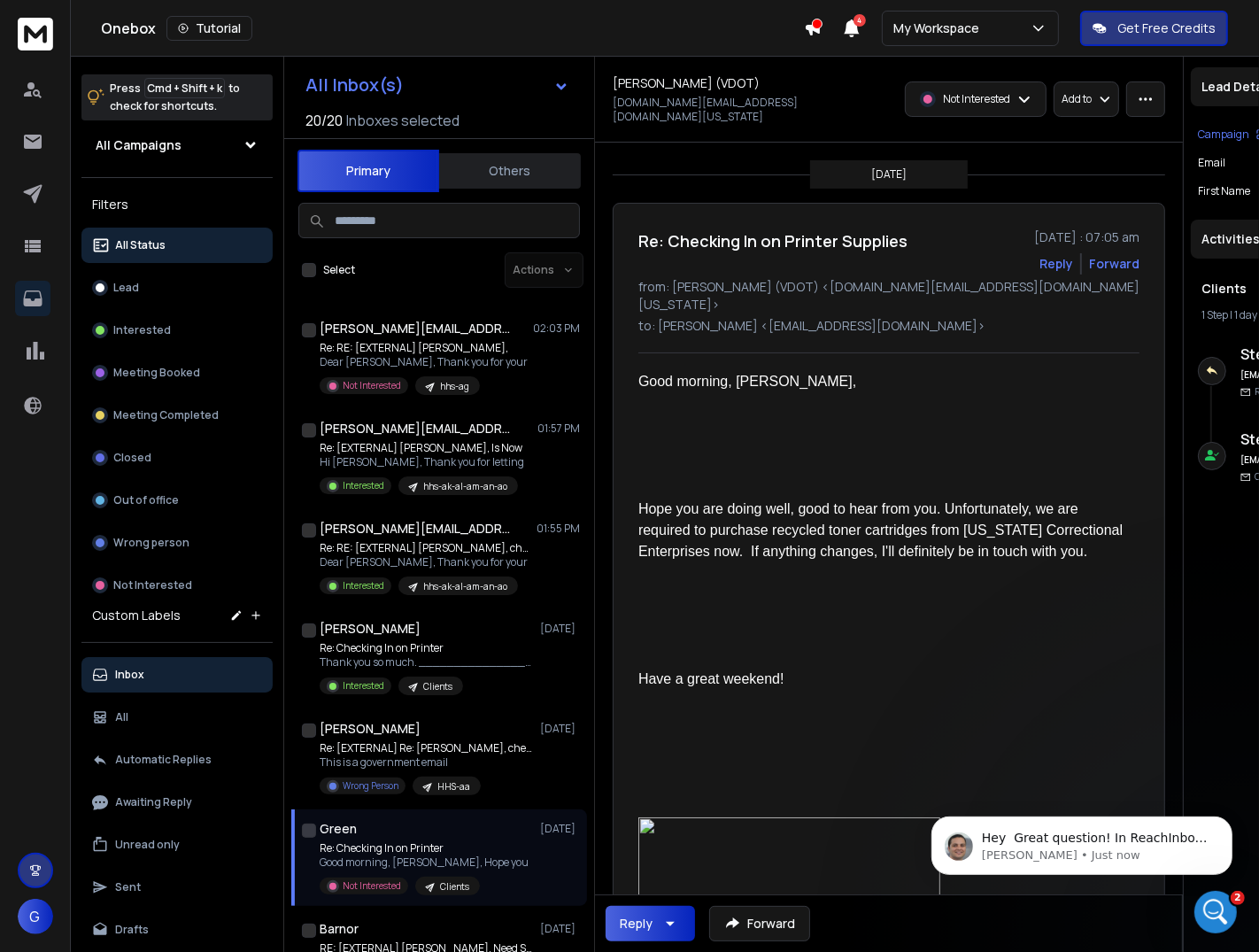
scroll to position [852, 0]
click at [1067, 857] on p "[PERSON_NAME] • Just now" at bounding box center [1095, 855] width 228 height 16
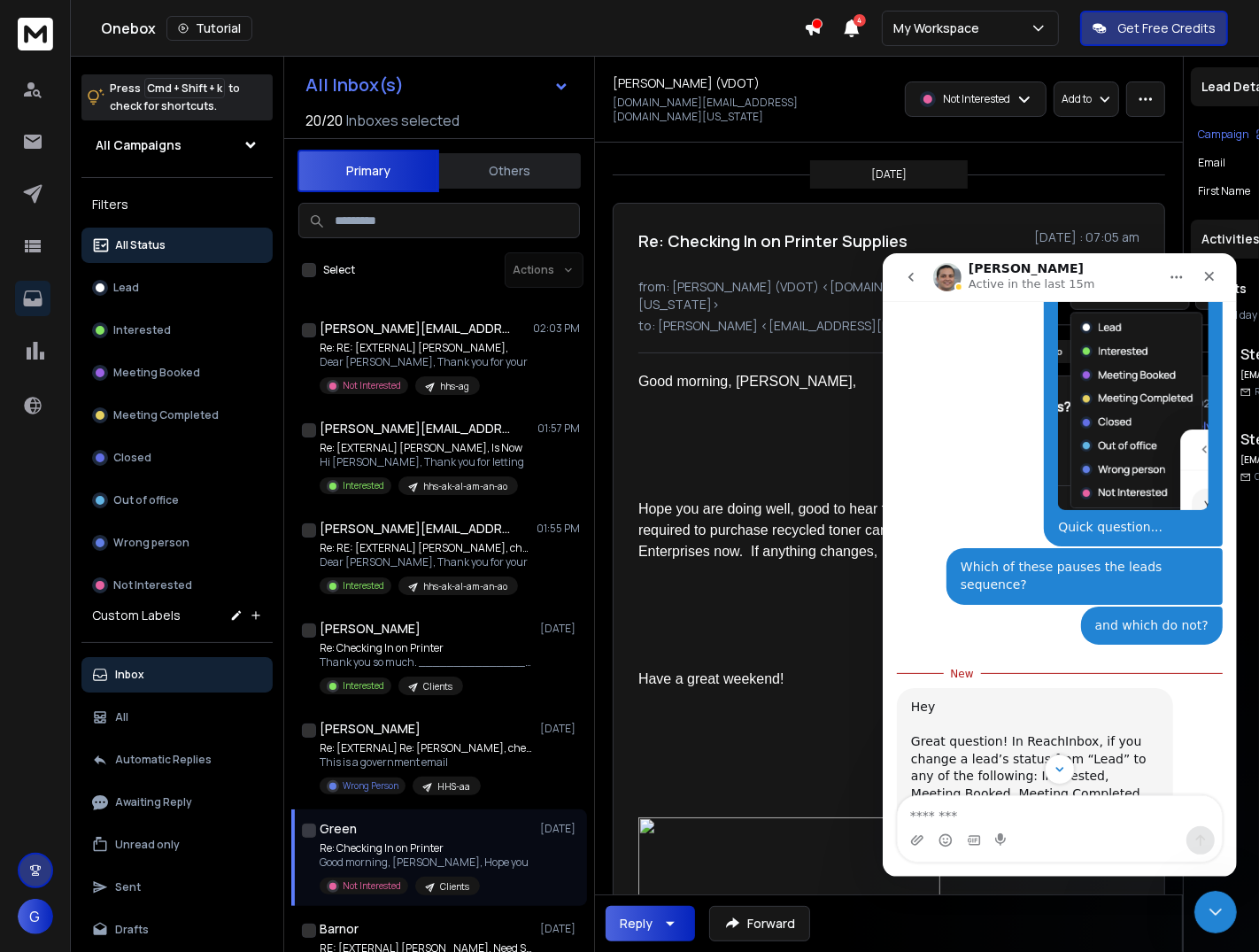
scroll to position [881, 0]
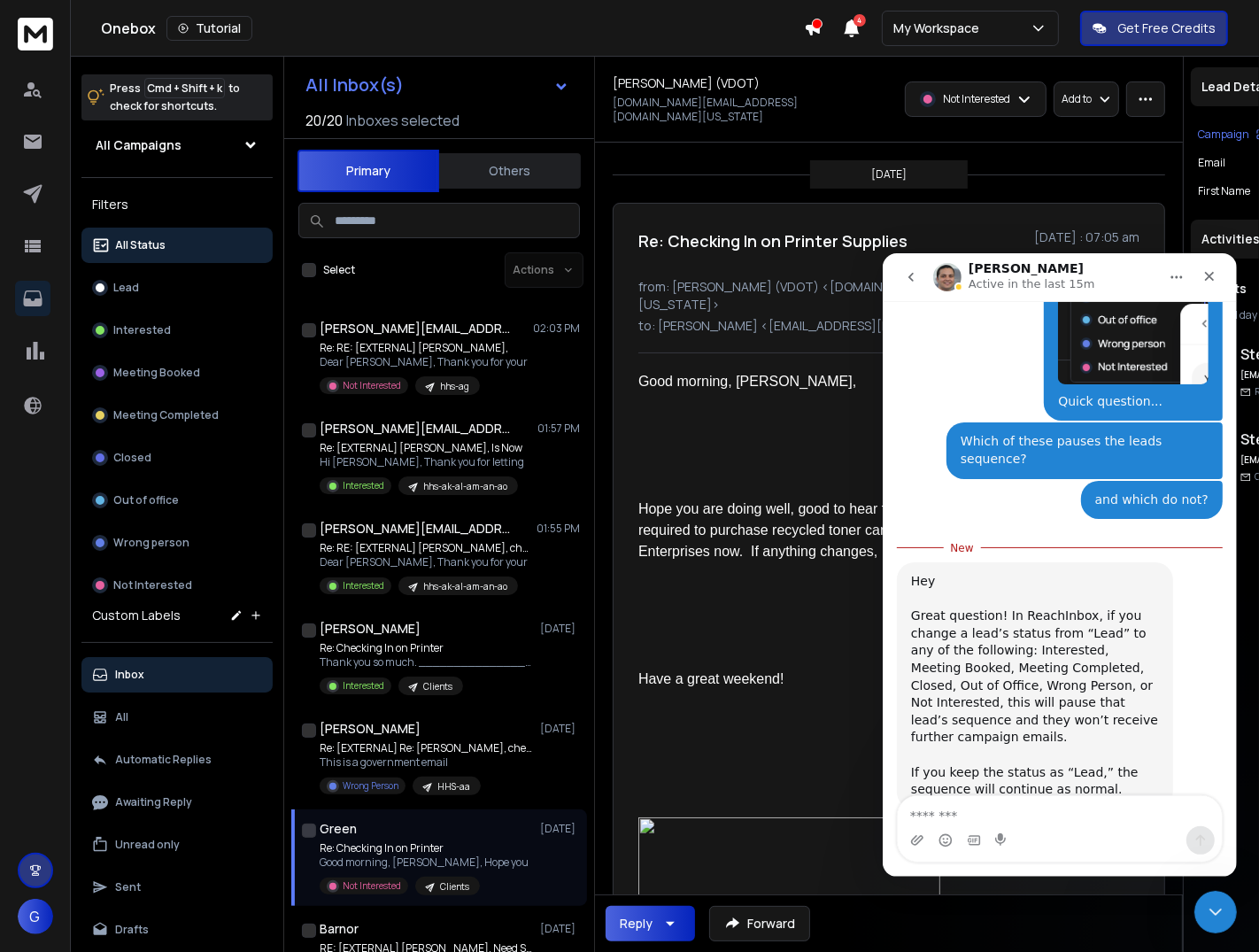
click at [1046, 806] on textarea "Message…" at bounding box center [1058, 810] width 324 height 30
type textarea "**"
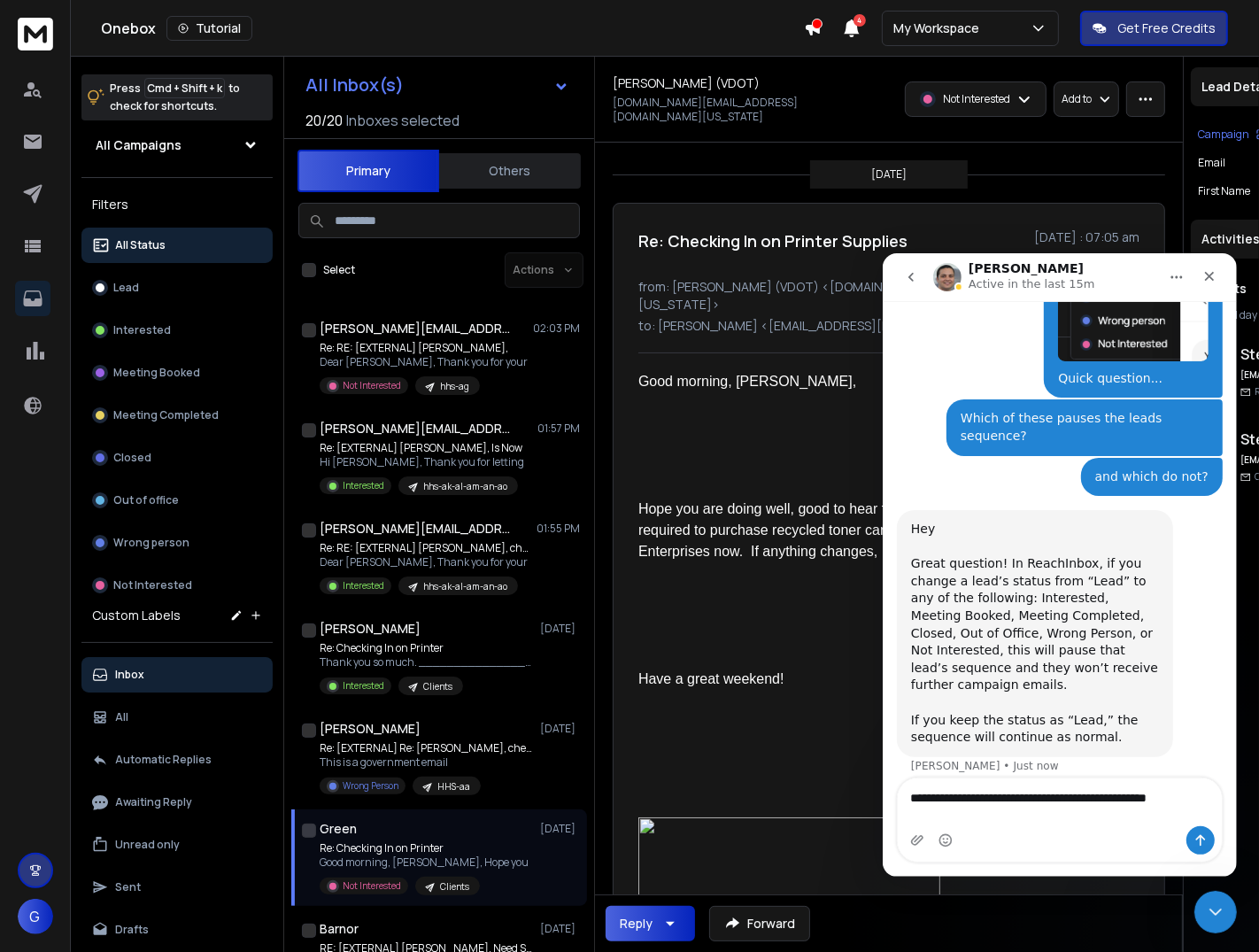
scroll to position [923, 0]
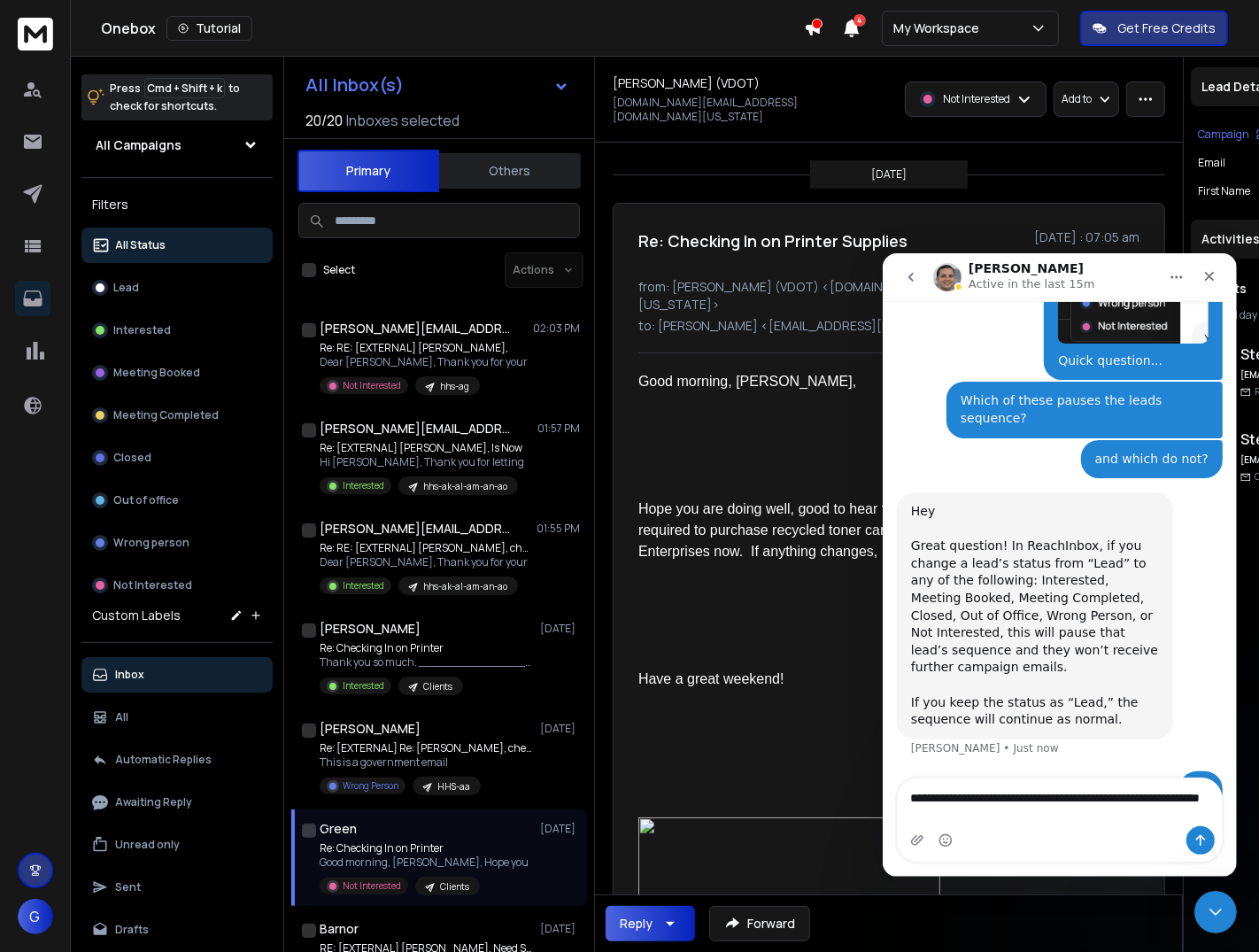
type textarea "**********"
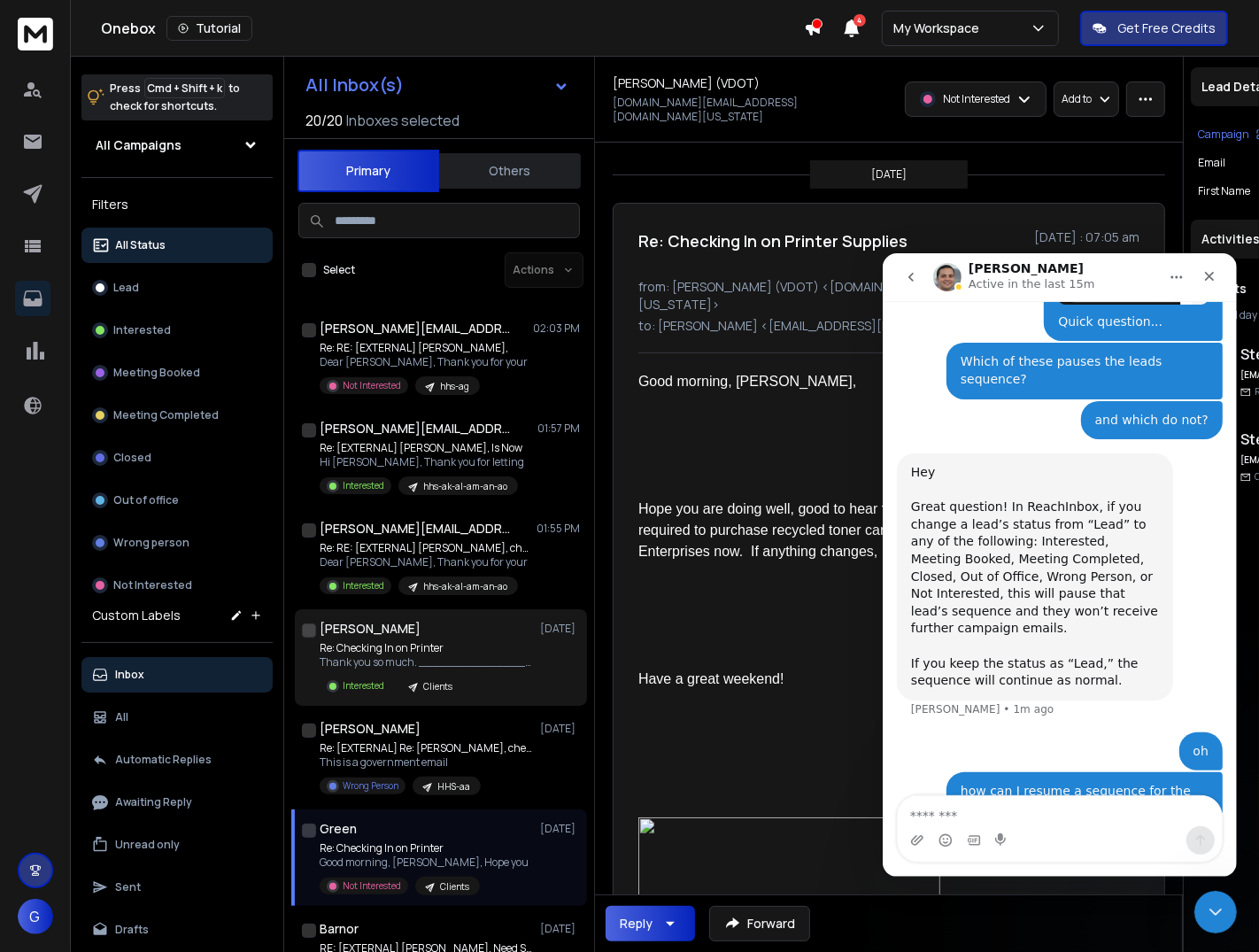
click at [302, 625] on button "button" at bounding box center [309, 631] width 14 height 14
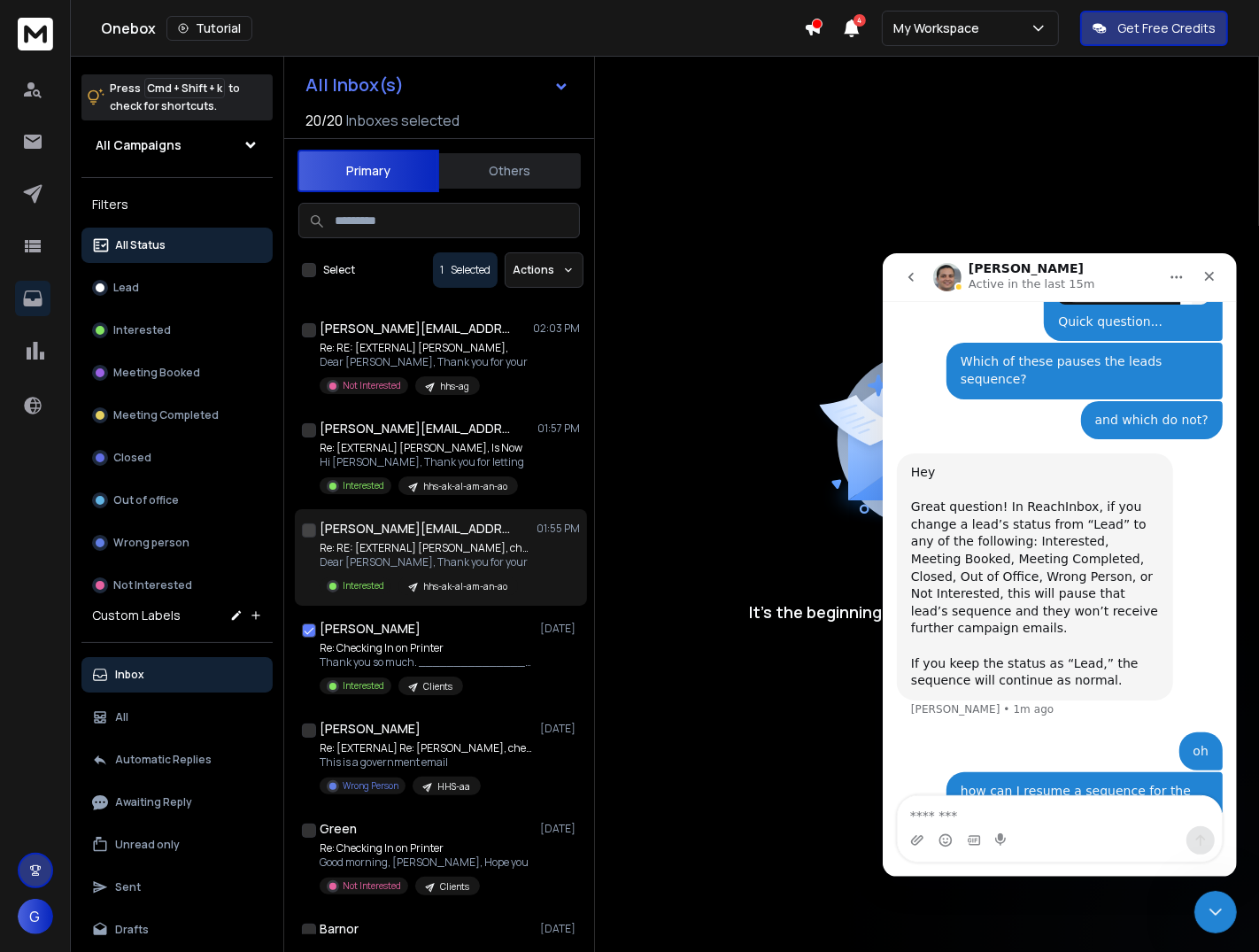
click at [310, 529] on button "button" at bounding box center [309, 530] width 14 height 14
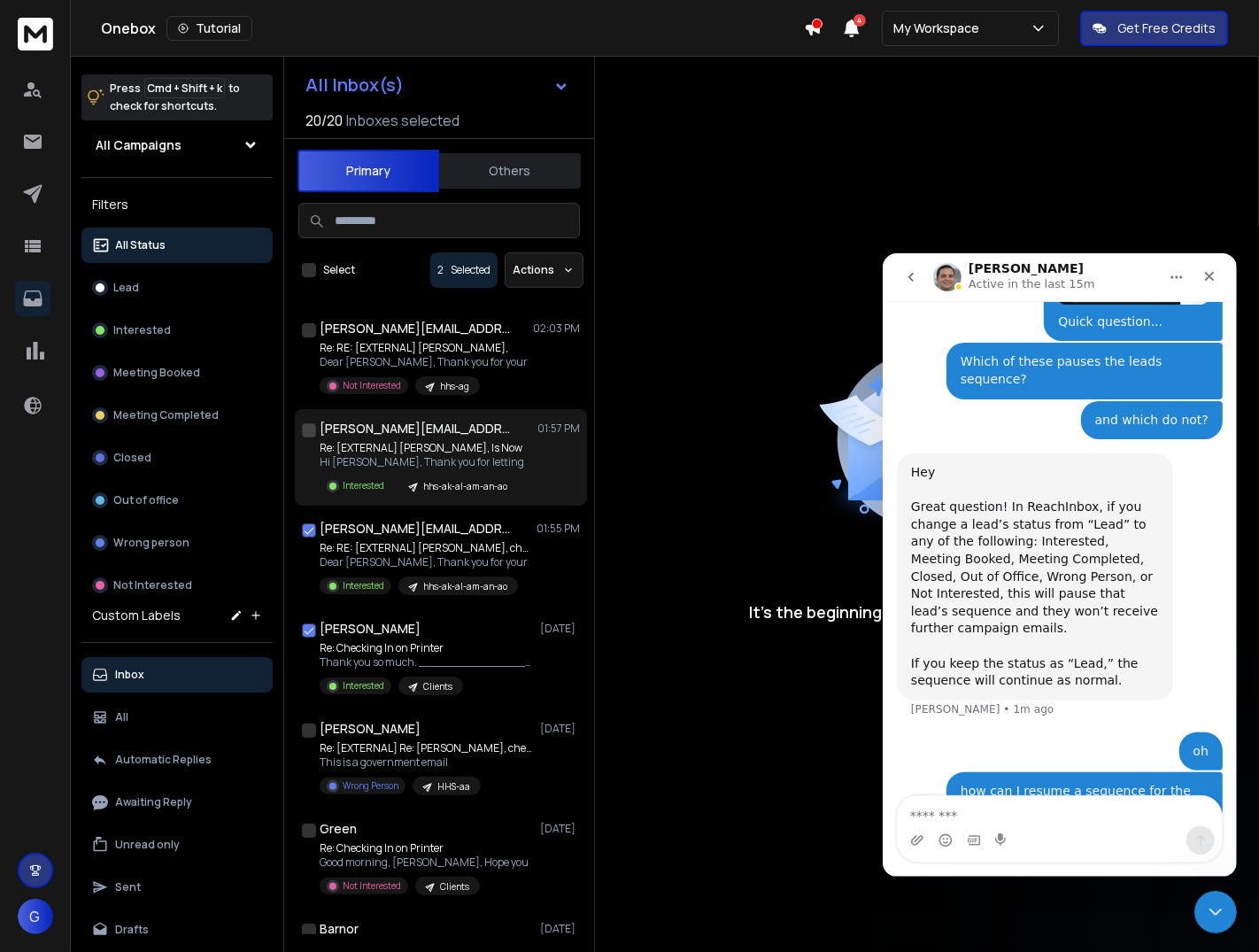
click at [306, 428] on button "button" at bounding box center [309, 430] width 14 height 14
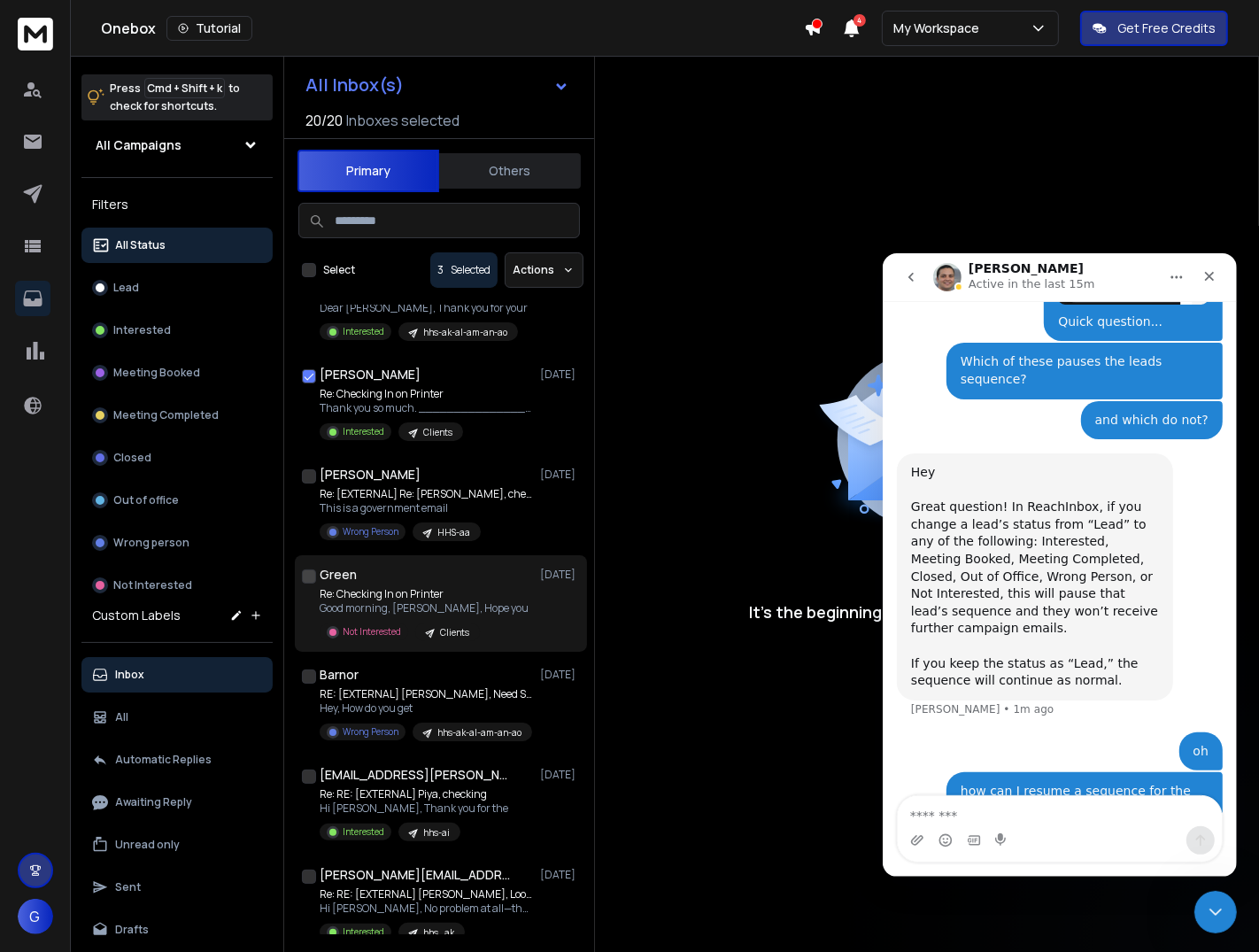
scroll to position [298, 0]
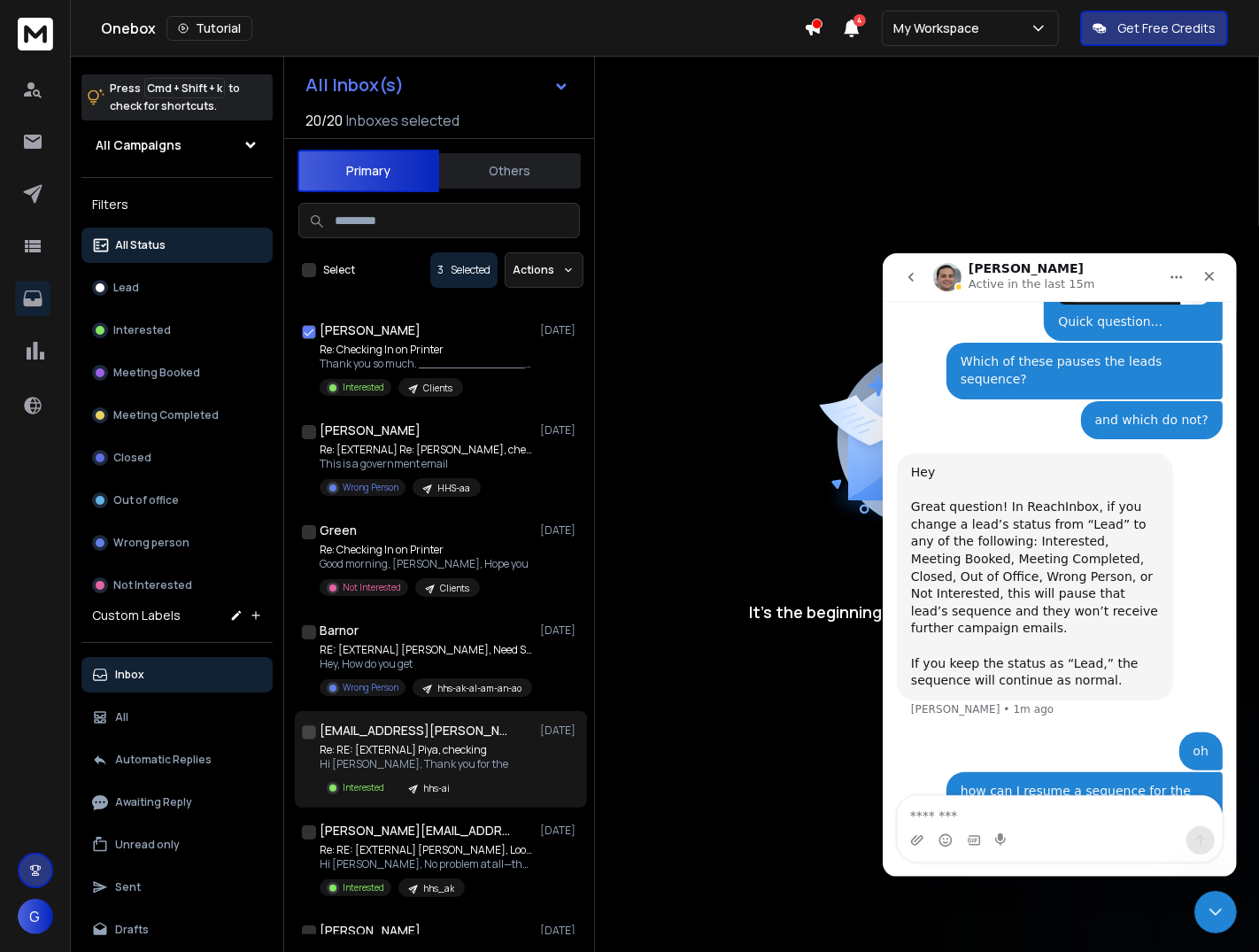
click at [305, 731] on button "button" at bounding box center [309, 733] width 14 height 14
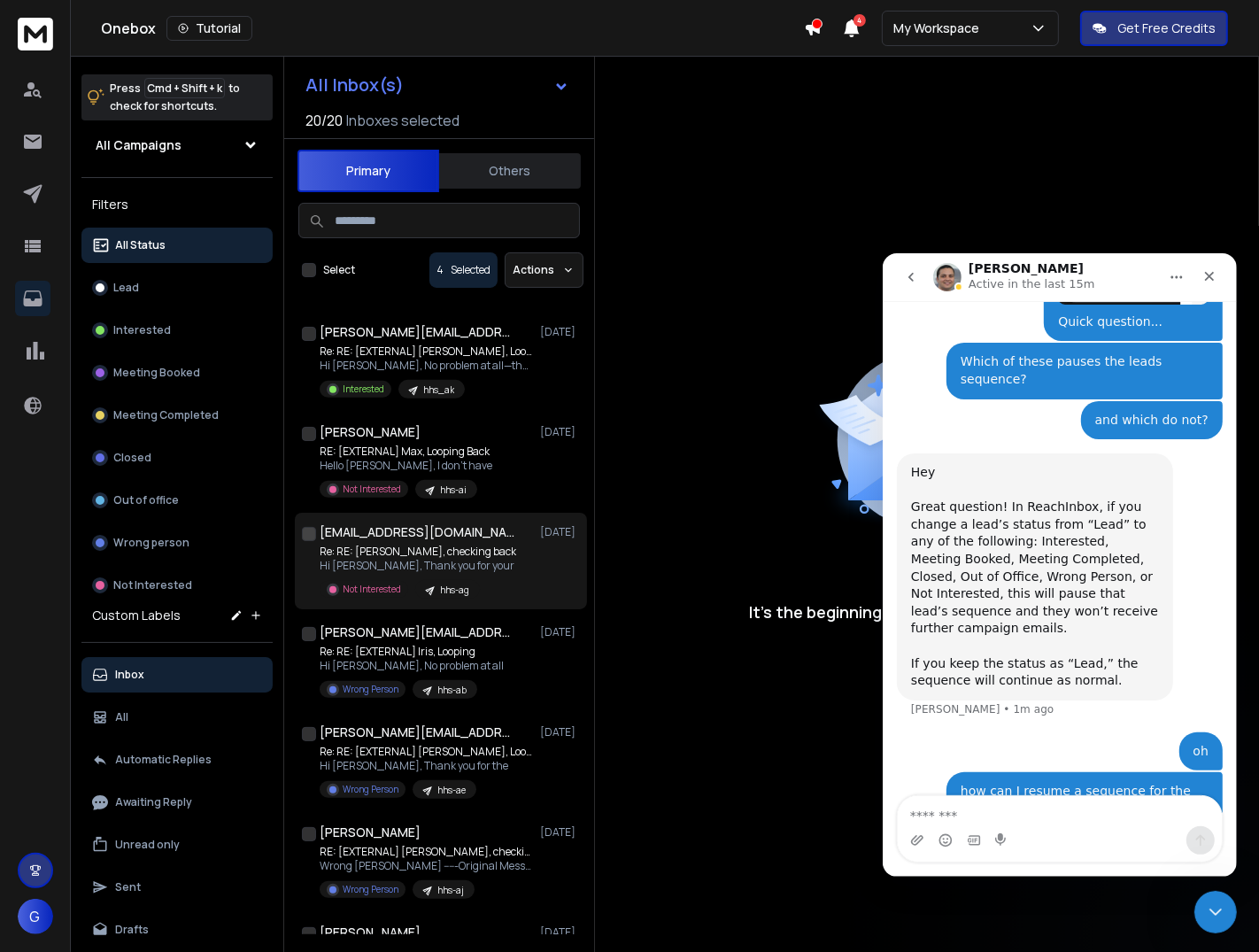
scroll to position [493, 0]
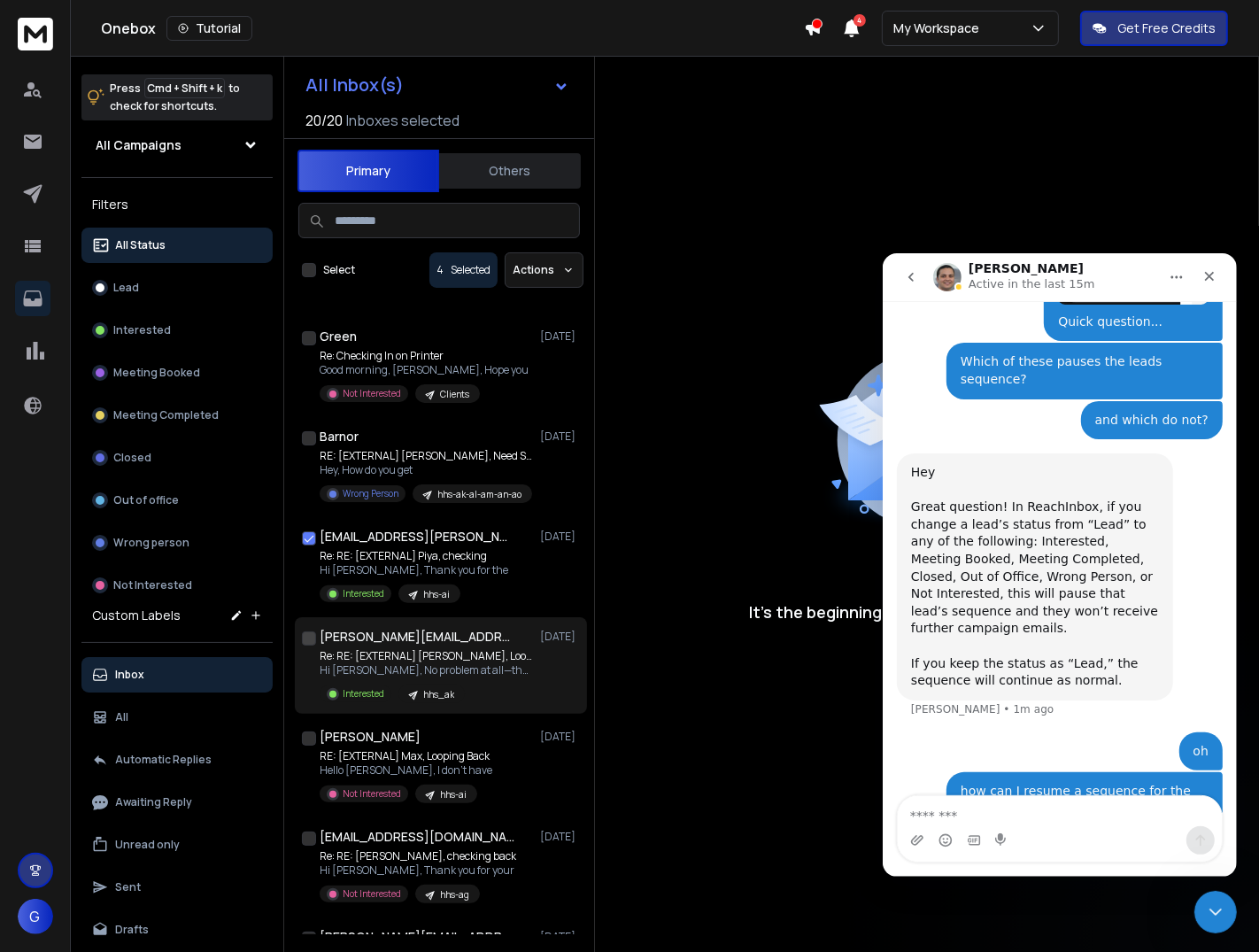
click at [311, 634] on button "button" at bounding box center [309, 639] width 14 height 14
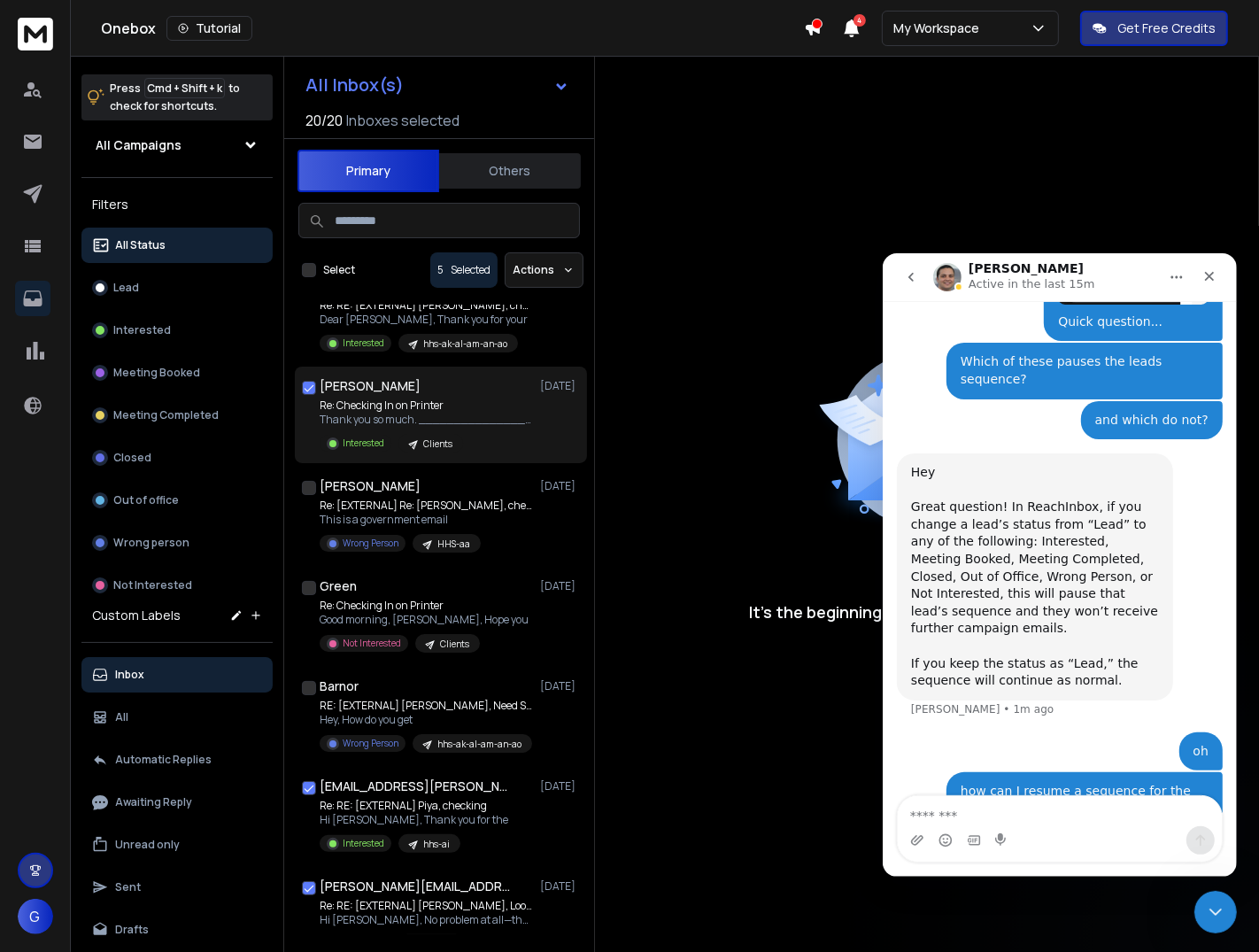
scroll to position [0, 0]
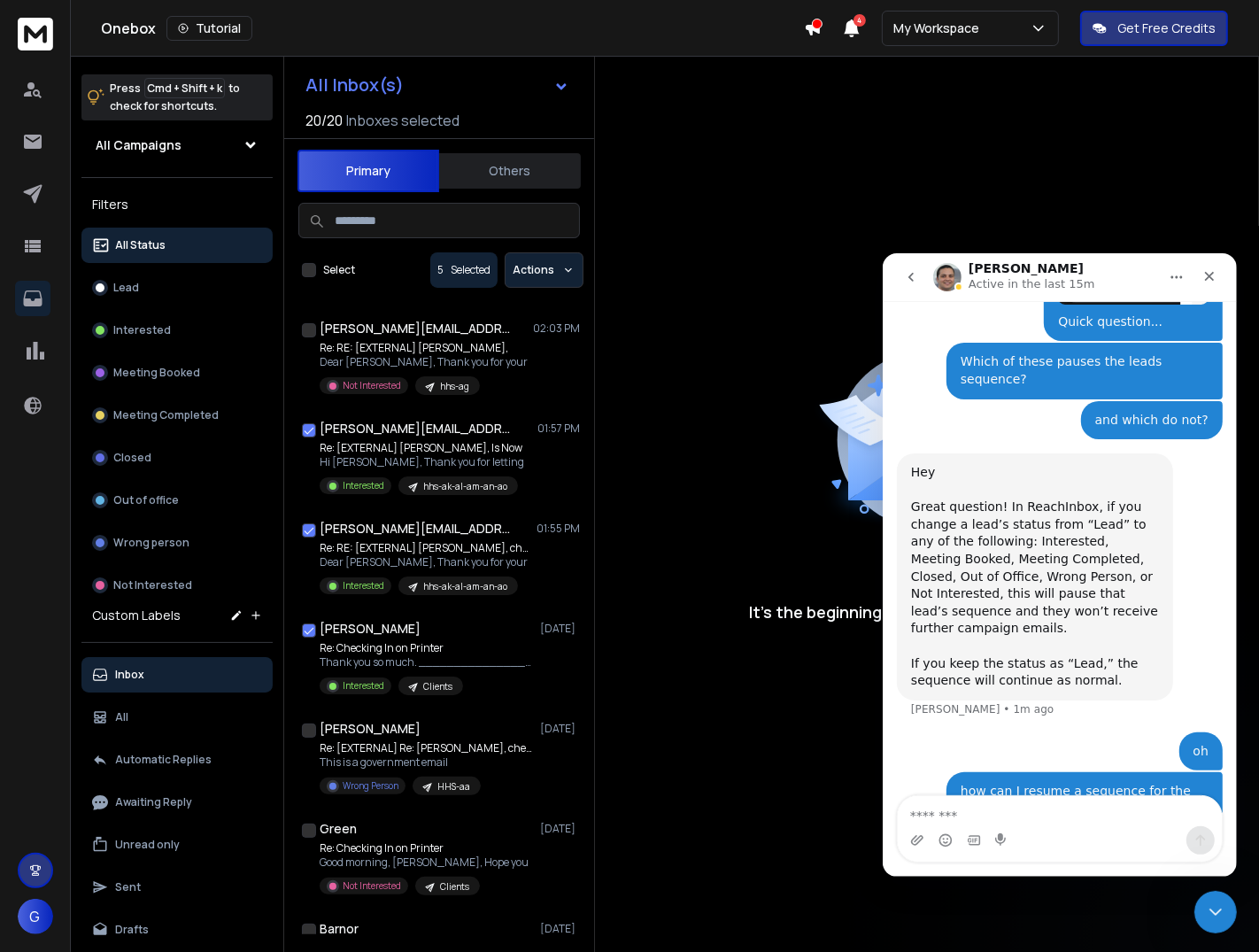
click at [564, 269] on icon "button" at bounding box center [568, 270] width 14 height 14
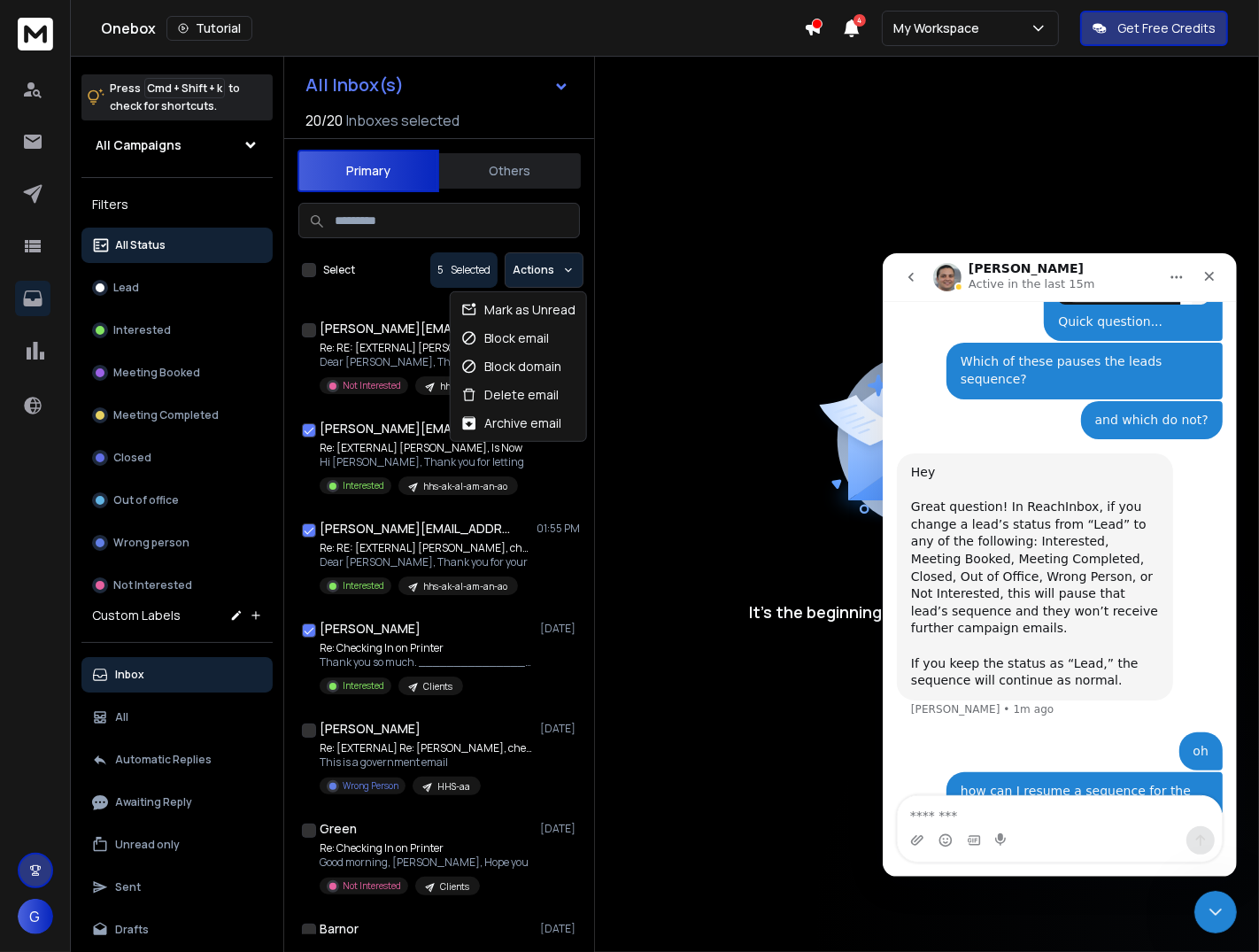
click at [564, 269] on icon "button" at bounding box center [568, 270] width 14 height 14
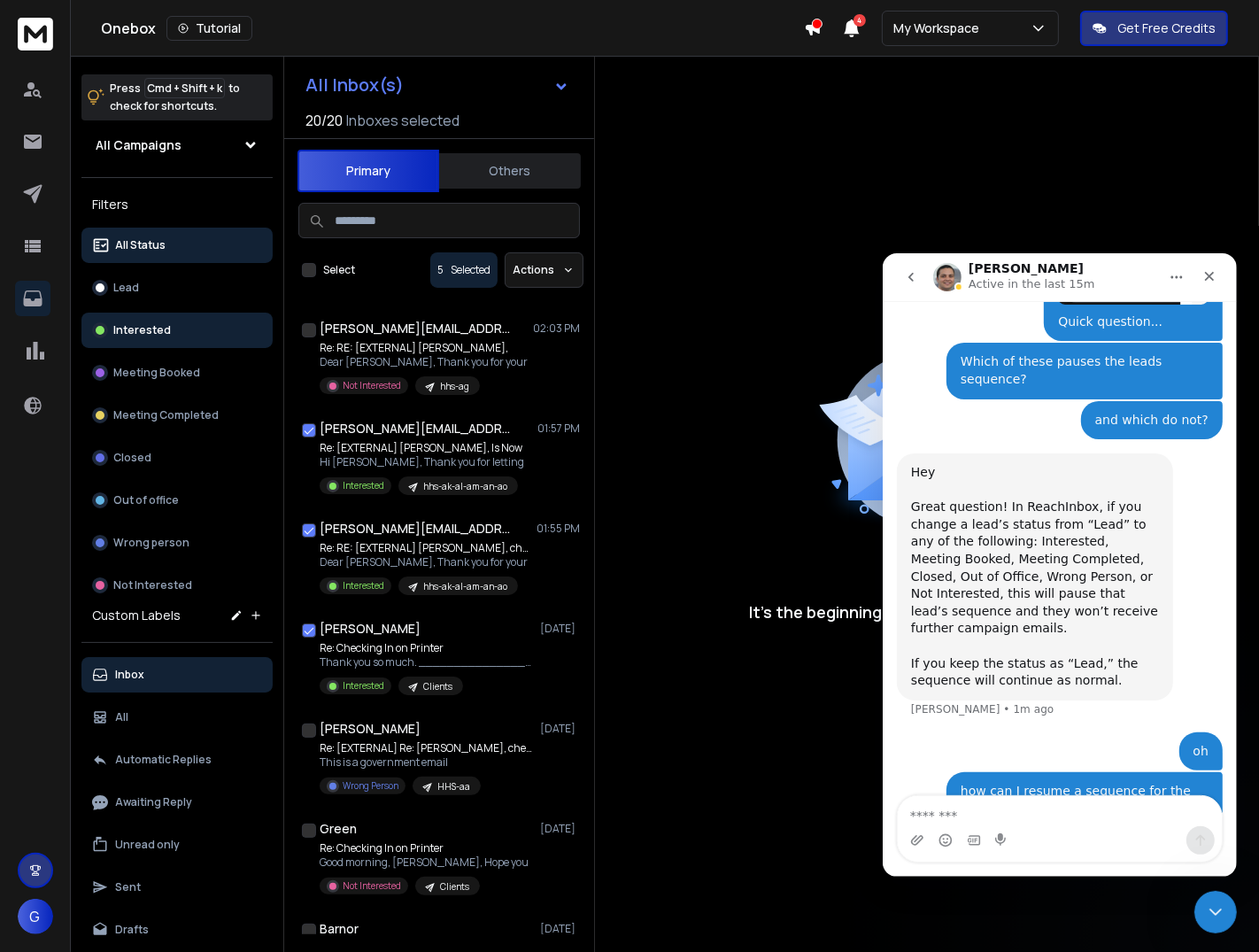
click at [145, 327] on p "Interested" at bounding box center [142, 330] width 57 height 14
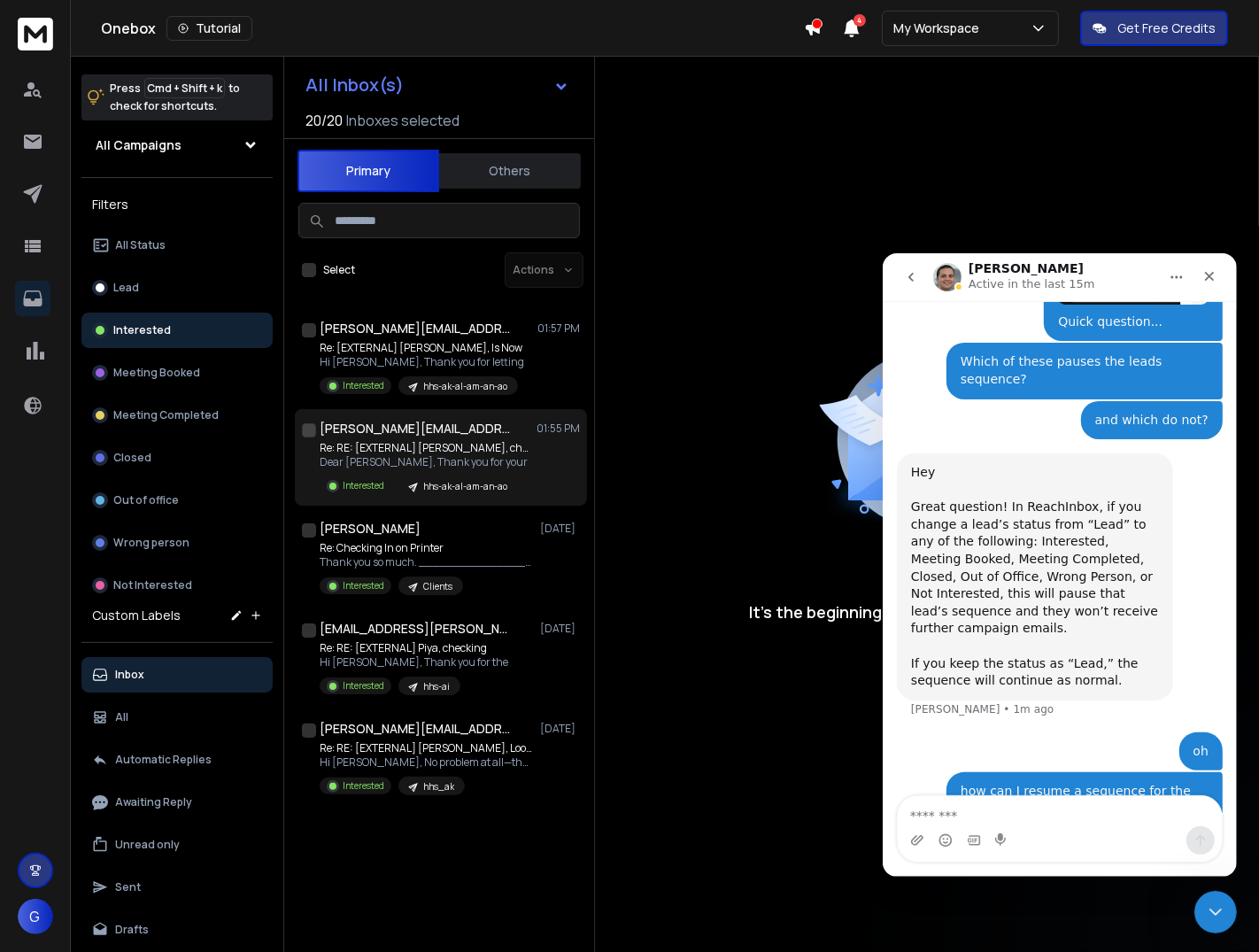
click at [445, 433] on h1 "[PERSON_NAME][EMAIL_ADDRESS][PERSON_NAME][DOMAIN_NAME]" at bounding box center [417, 428] width 195 height 18
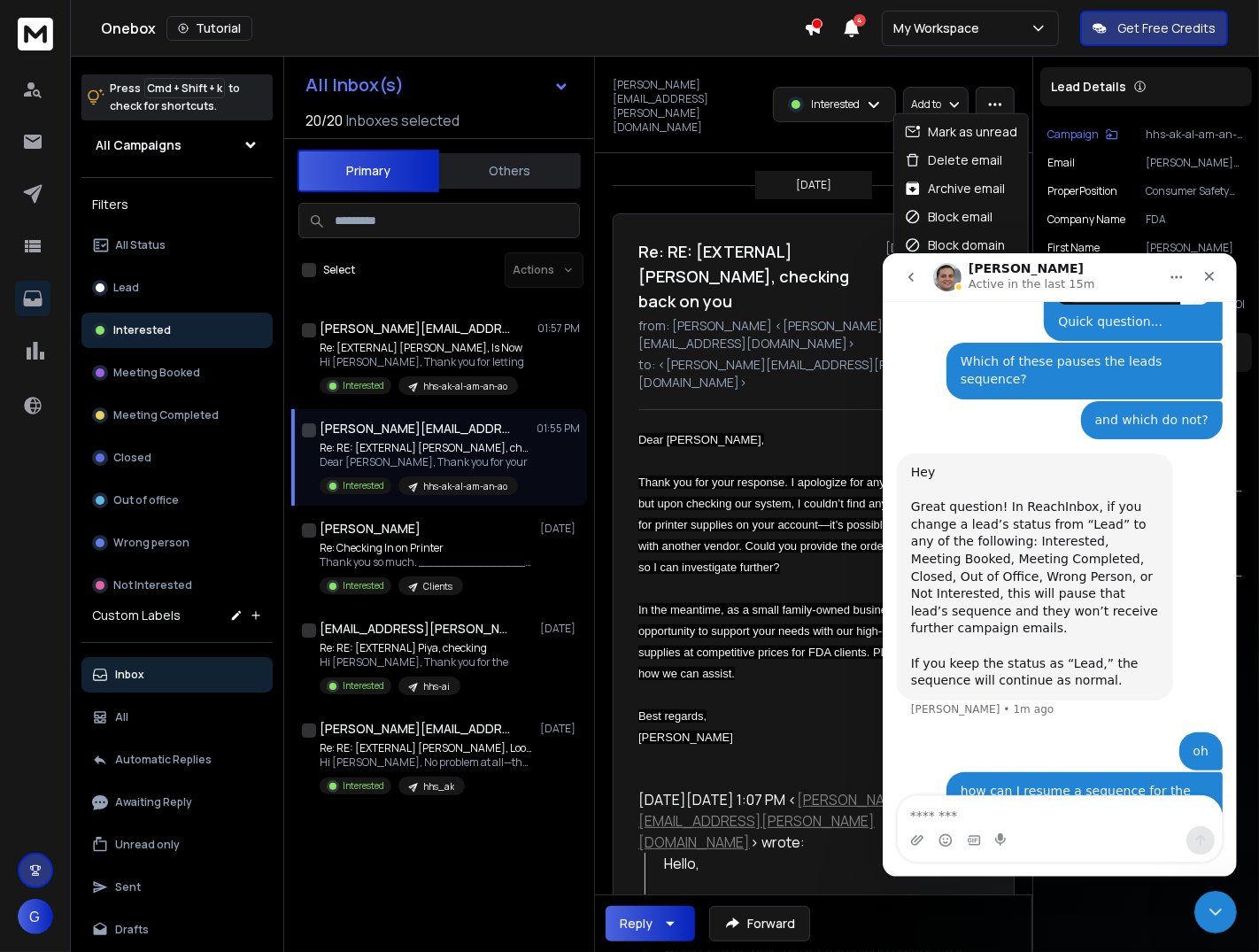
click at [1003, 96] on icon "button" at bounding box center [995, 104] width 16 height 16
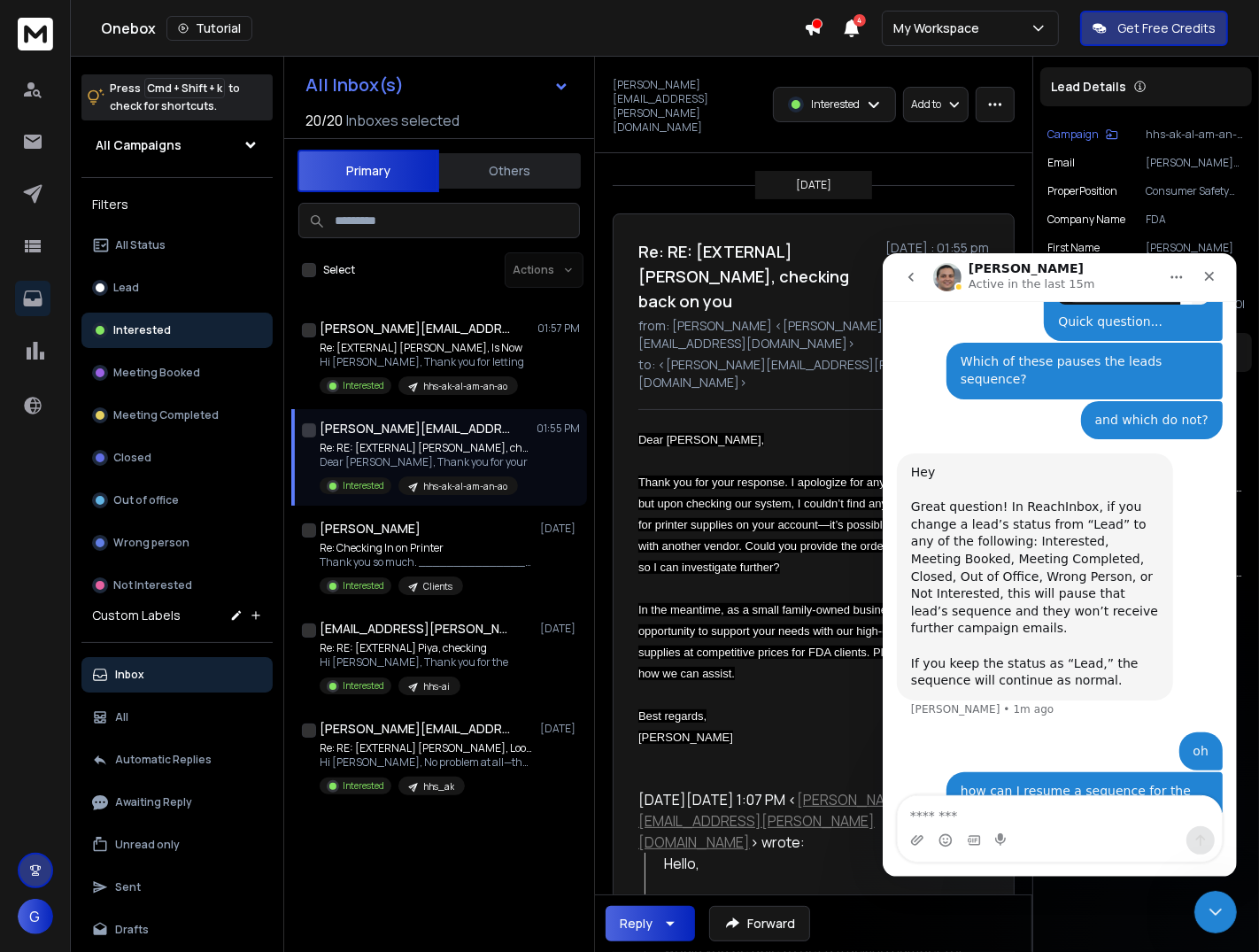
click at [959, 98] on icon at bounding box center [955, 104] width 12 height 12
click at [960, 98] on icon at bounding box center [955, 104] width 12 height 12
click at [1217, 274] on div "Close" at bounding box center [1209, 276] width 32 height 32
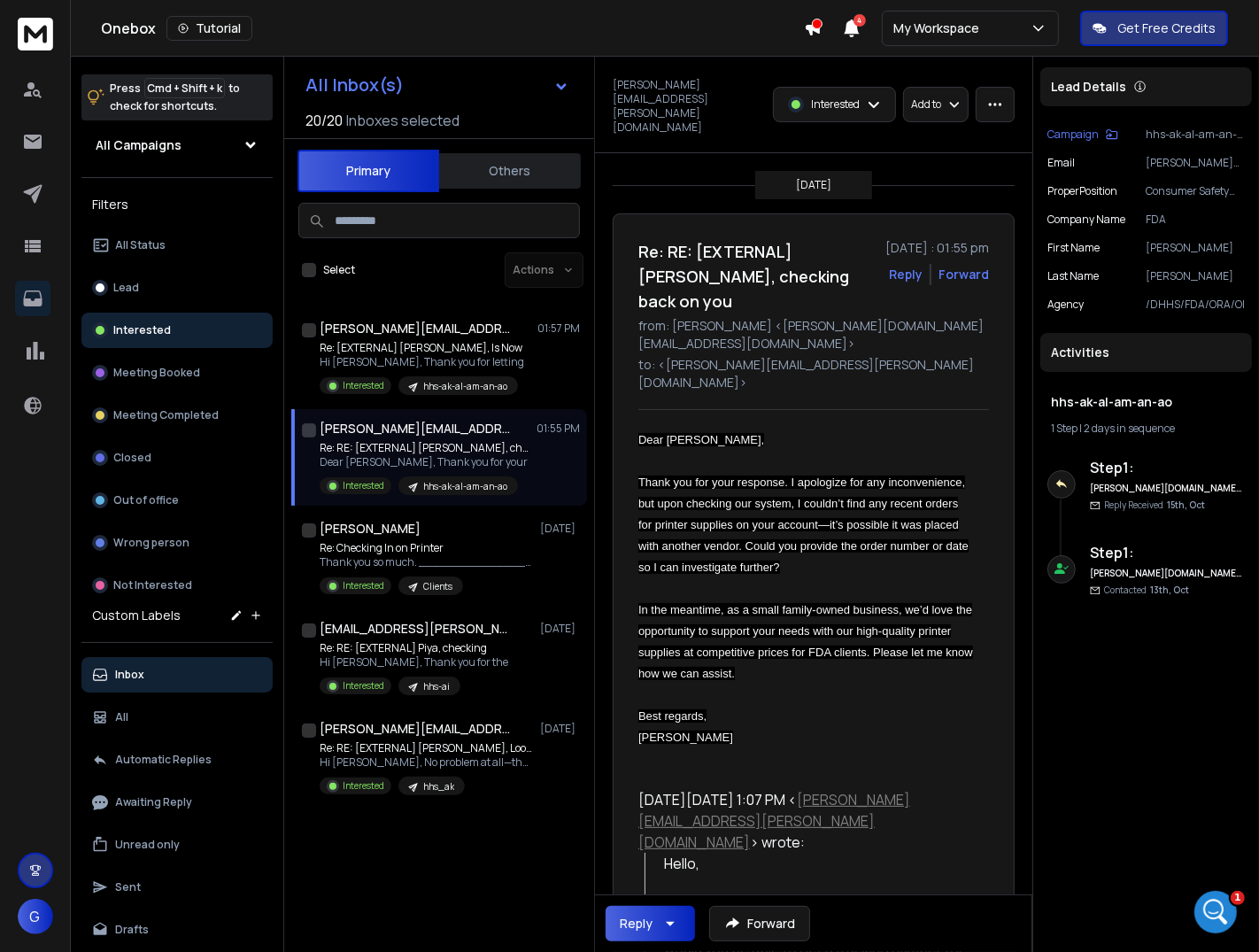
click at [1003, 96] on icon "button" at bounding box center [995, 104] width 16 height 16
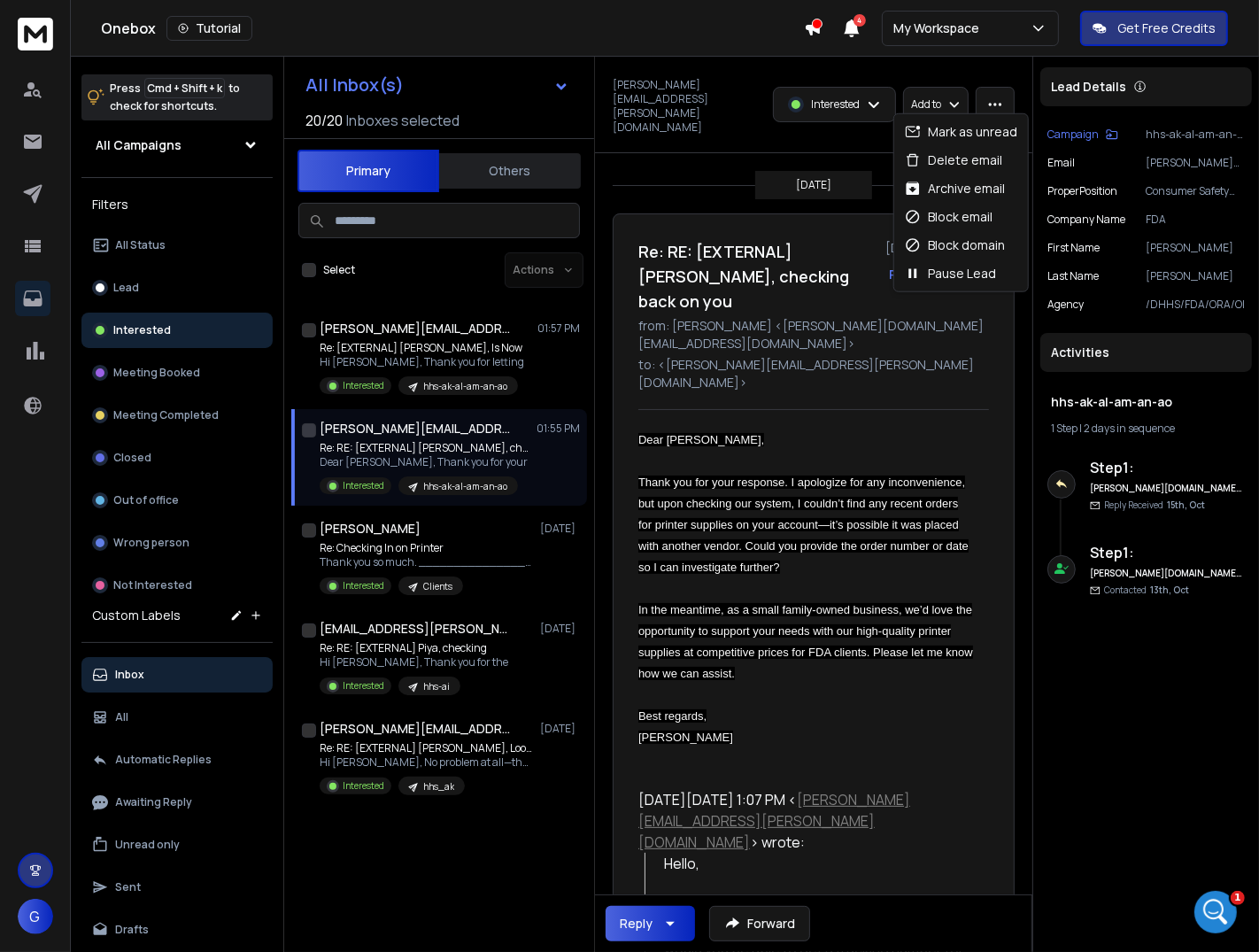
click at [859, 633] on div "Dear [PERSON_NAME], Thank you for your response. I apologize for any inconvenie…" at bounding box center [806, 575] width 336 height 297
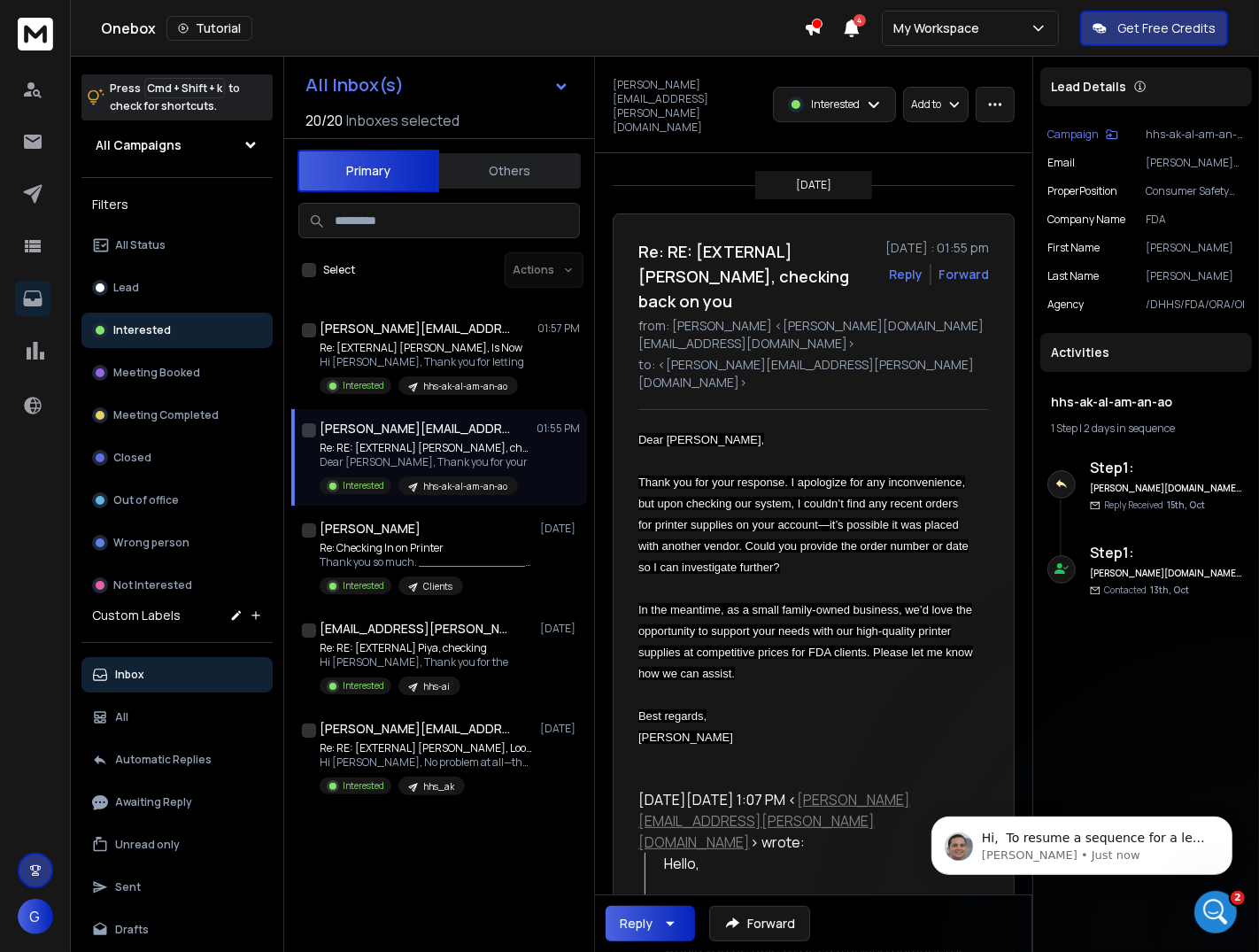
scroll to position [1119, 0]
click at [1078, 857] on p "[PERSON_NAME] • Just now" at bounding box center [1095, 855] width 228 height 16
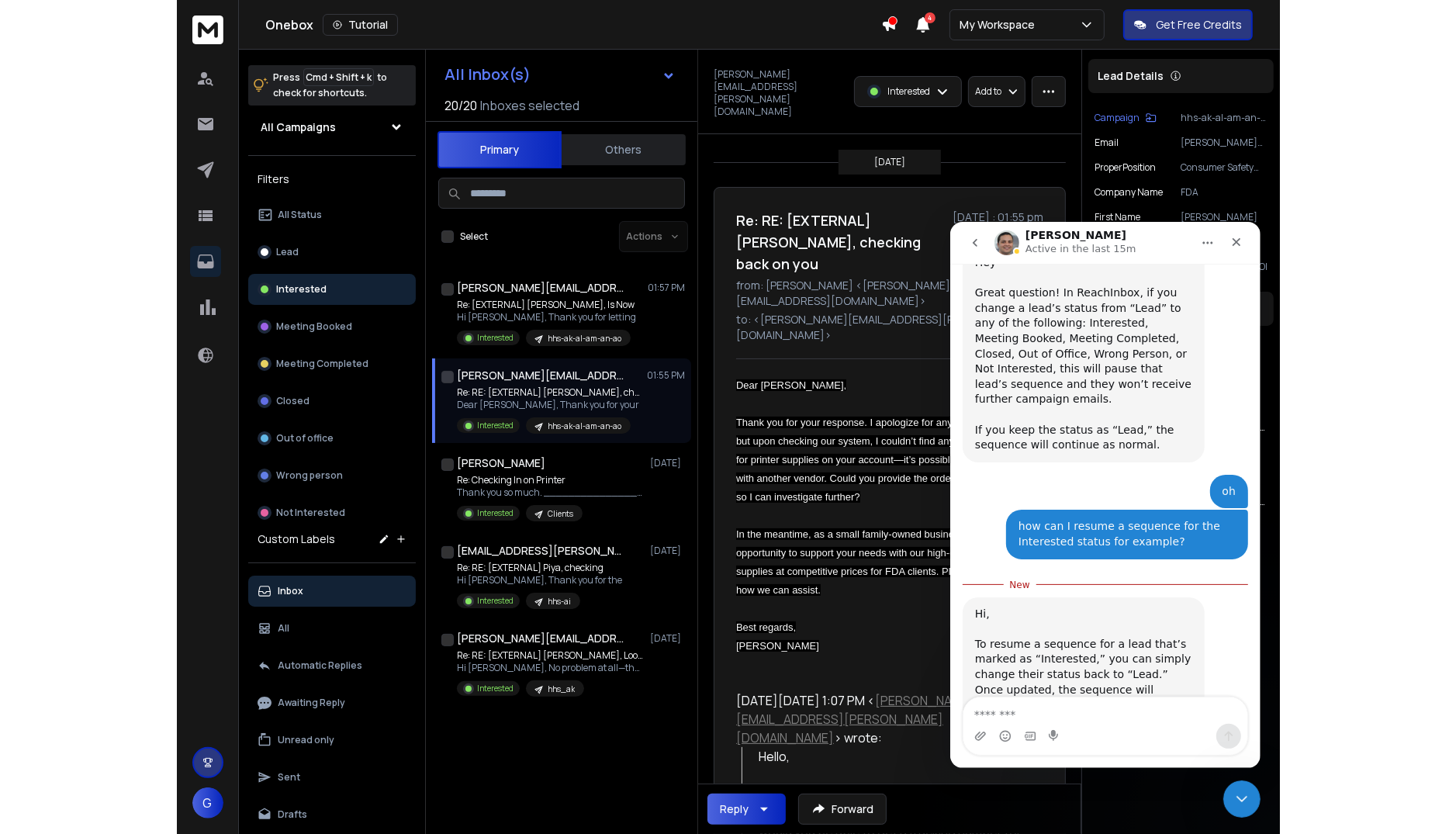
scroll to position [1005, 0]
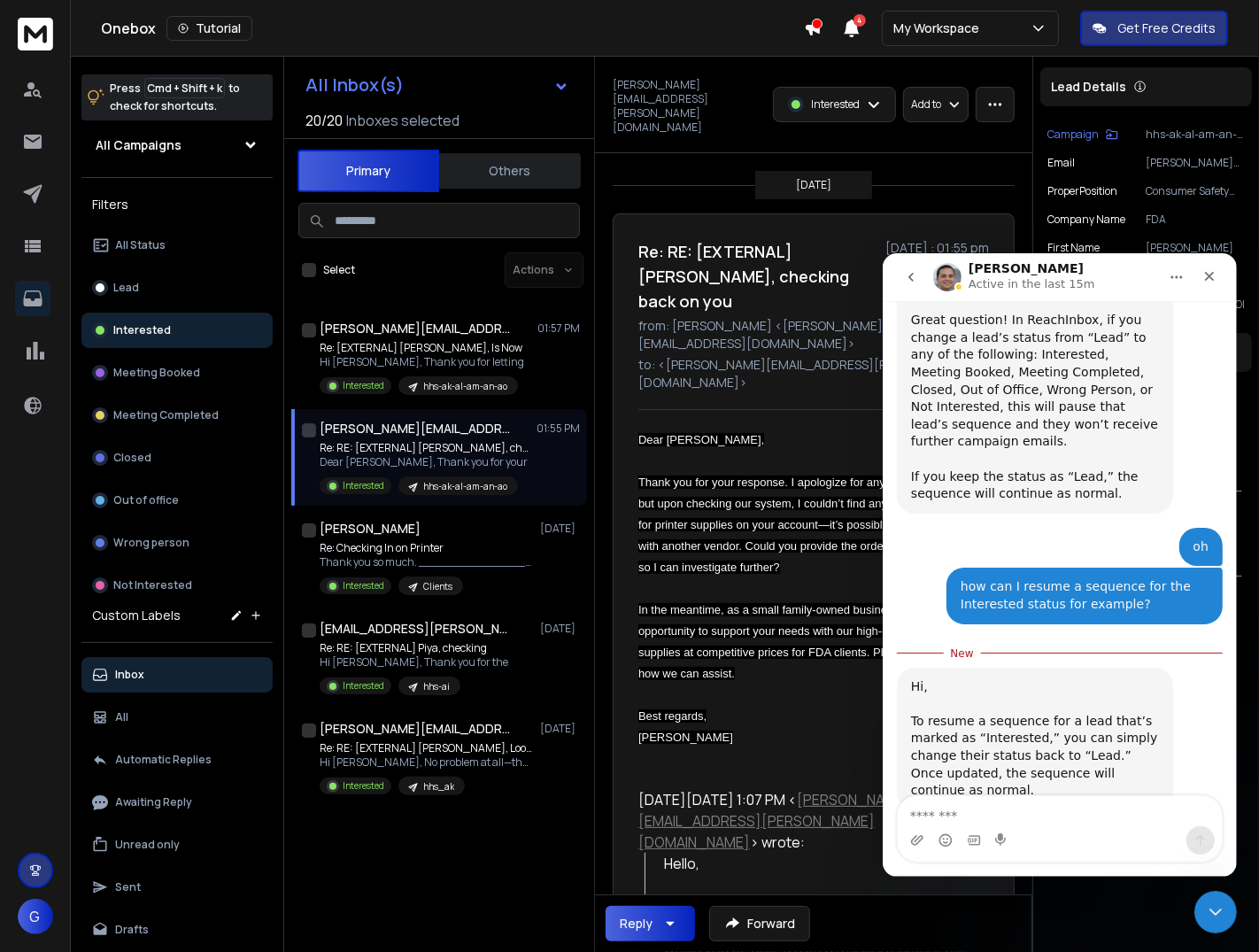
click at [1051, 835] on div "Intercom messenger" at bounding box center [1058, 840] width 324 height 29
click at [1050, 829] on div "Intercom messenger" at bounding box center [1058, 840] width 324 height 29
click at [1050, 826] on div "Intercom messenger" at bounding box center [1058, 840] width 324 height 29
click at [1050, 822] on textarea "Message…" at bounding box center [1058, 810] width 324 height 30
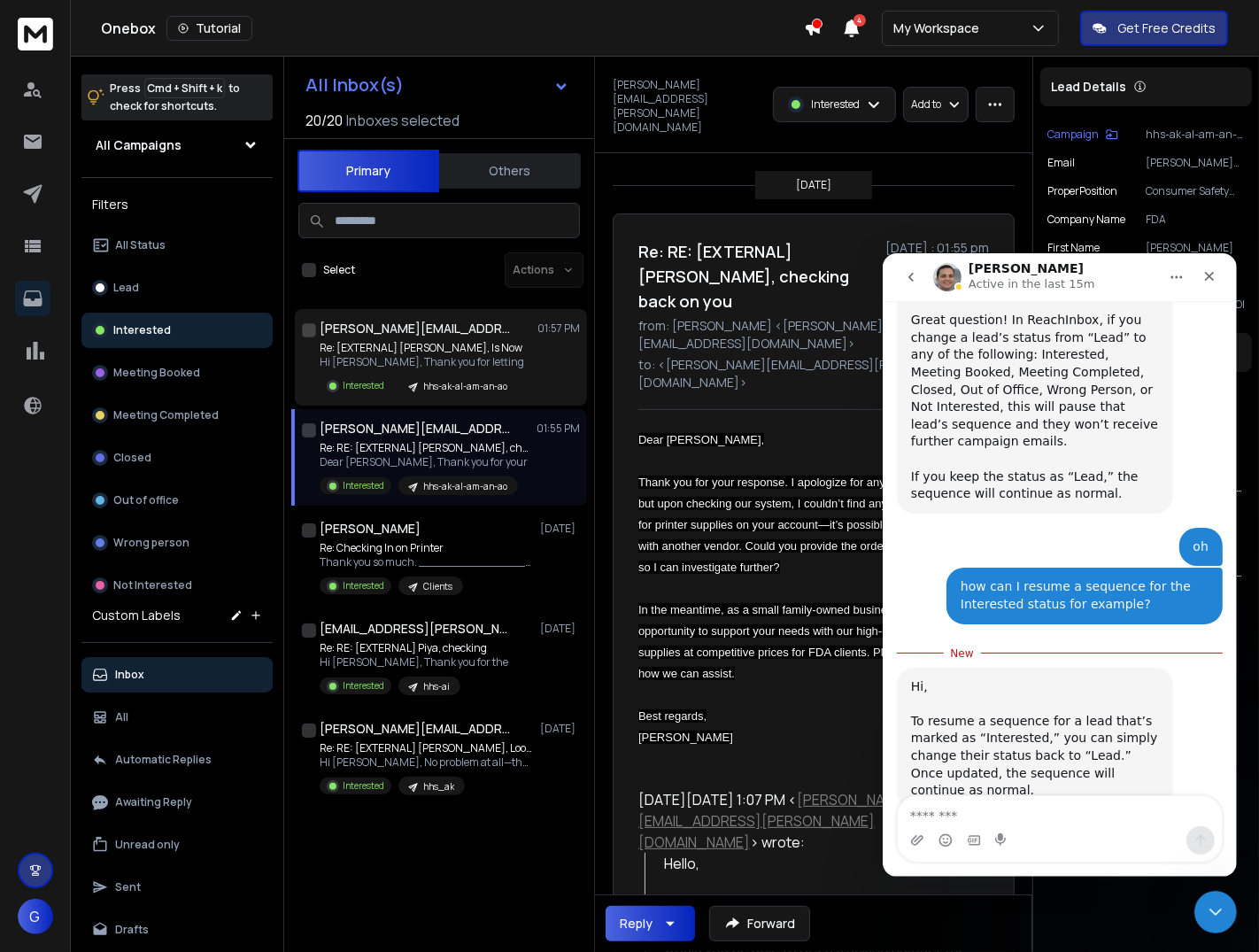
click at [344, 322] on h1 "[PERSON_NAME][EMAIL_ADDRESS][PERSON_NAME][DOMAIN_NAME]" at bounding box center [417, 328] width 195 height 18
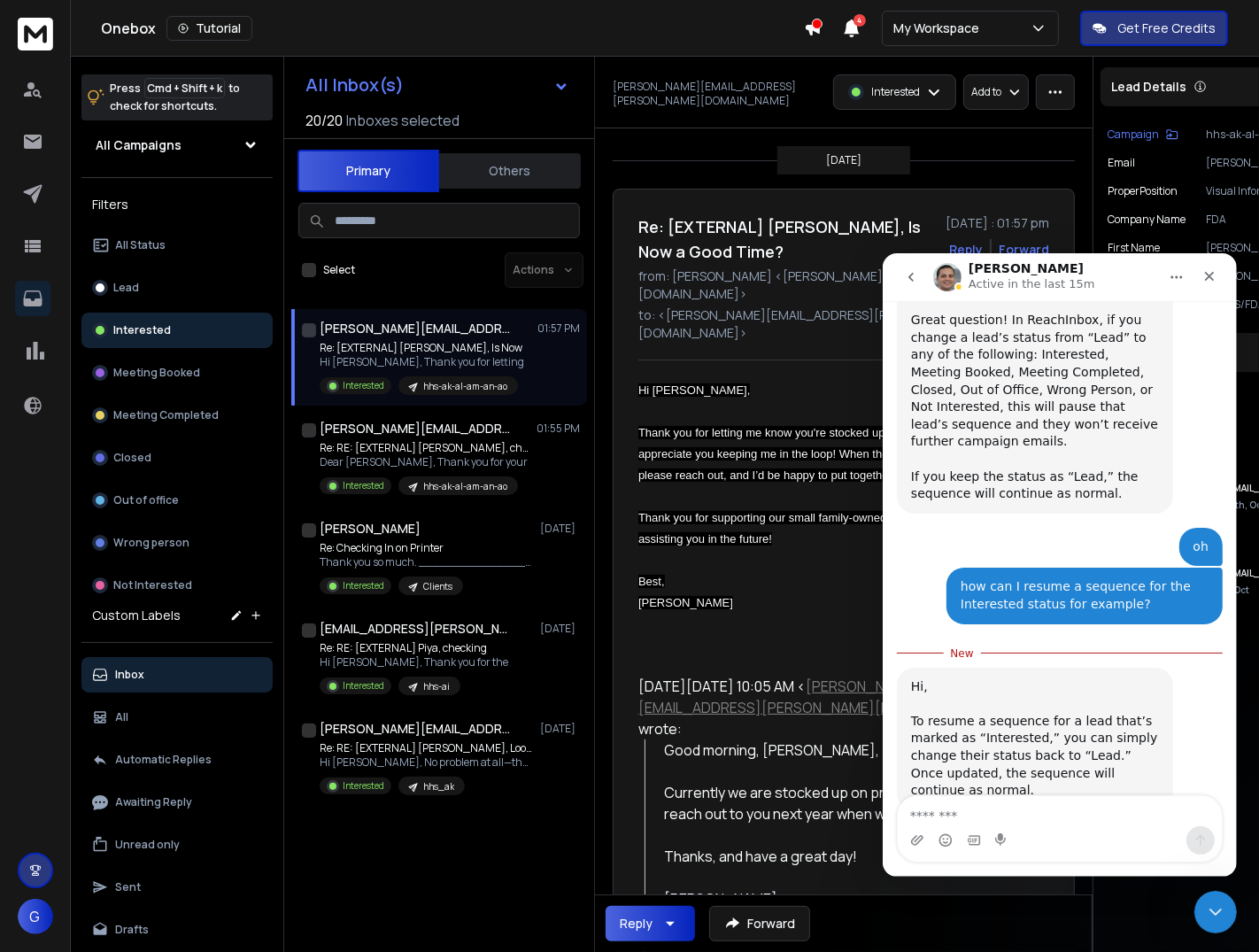
click at [1108, 267] on div "[PERSON_NAME] Active in the last 15m" at bounding box center [1045, 277] width 225 height 31
click at [1220, 905] on icon "Close Intercom Messenger" at bounding box center [1213, 909] width 21 height 21
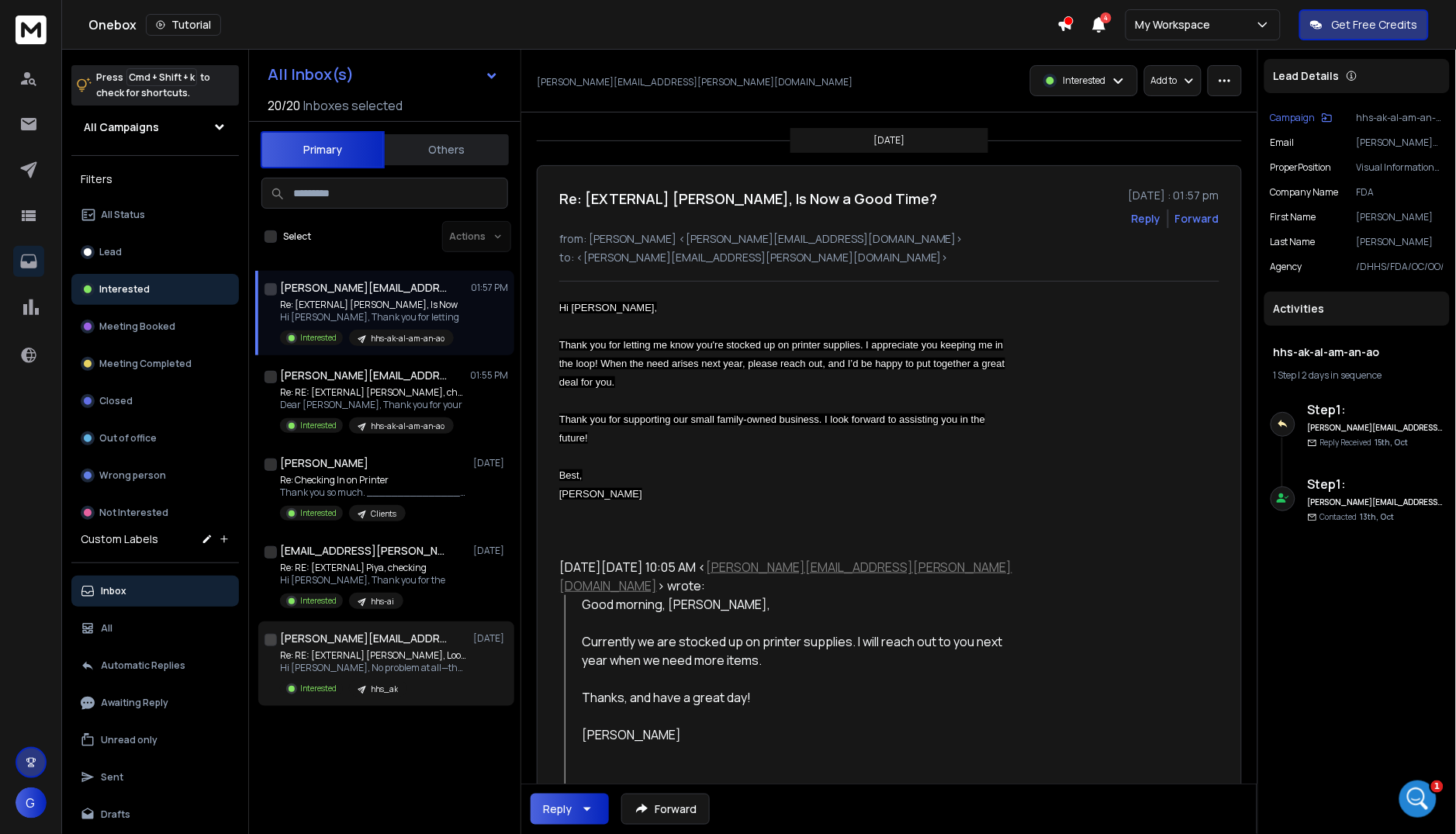
click at [423, 661] on p "Hi [PERSON_NAME], No problem at all—thank" at bounding box center [373, 668] width 186 height 13
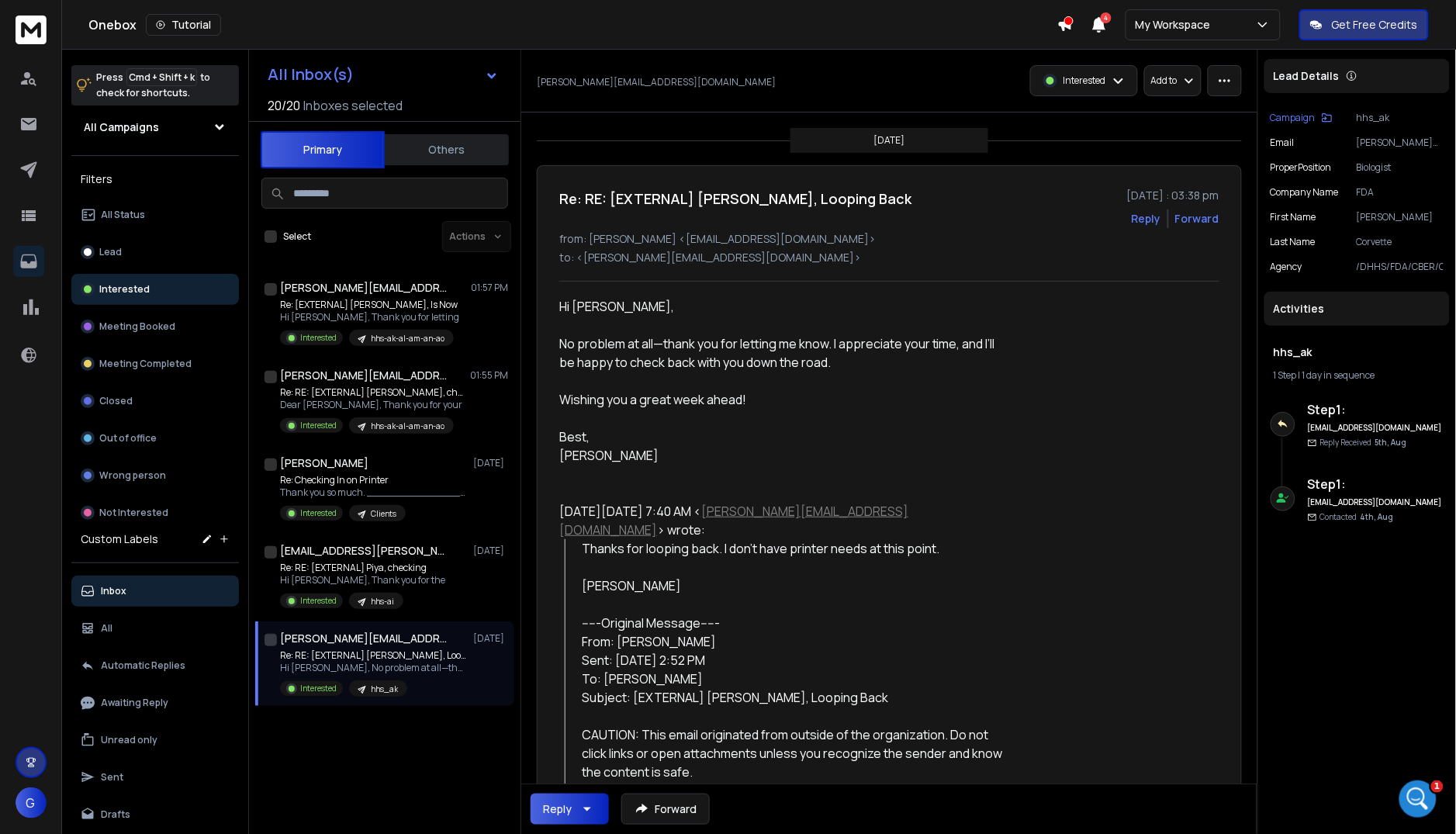
click at [1279, 117] on button "Campaign" at bounding box center [1300, 118] width 62 height 13
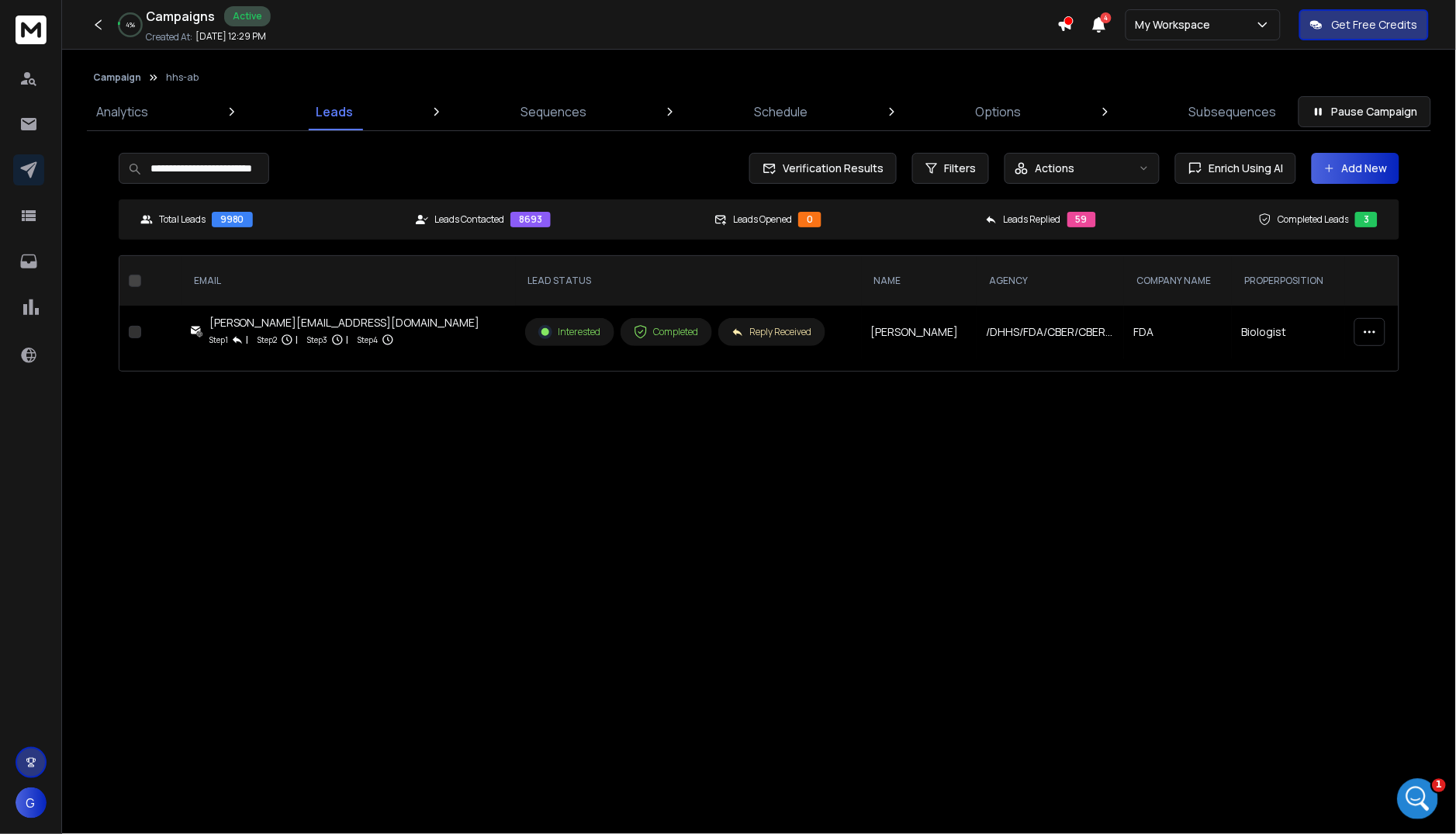
click at [1279, 806] on div "Open Intercom Messenger" at bounding box center [1414, 796] width 51 height 51
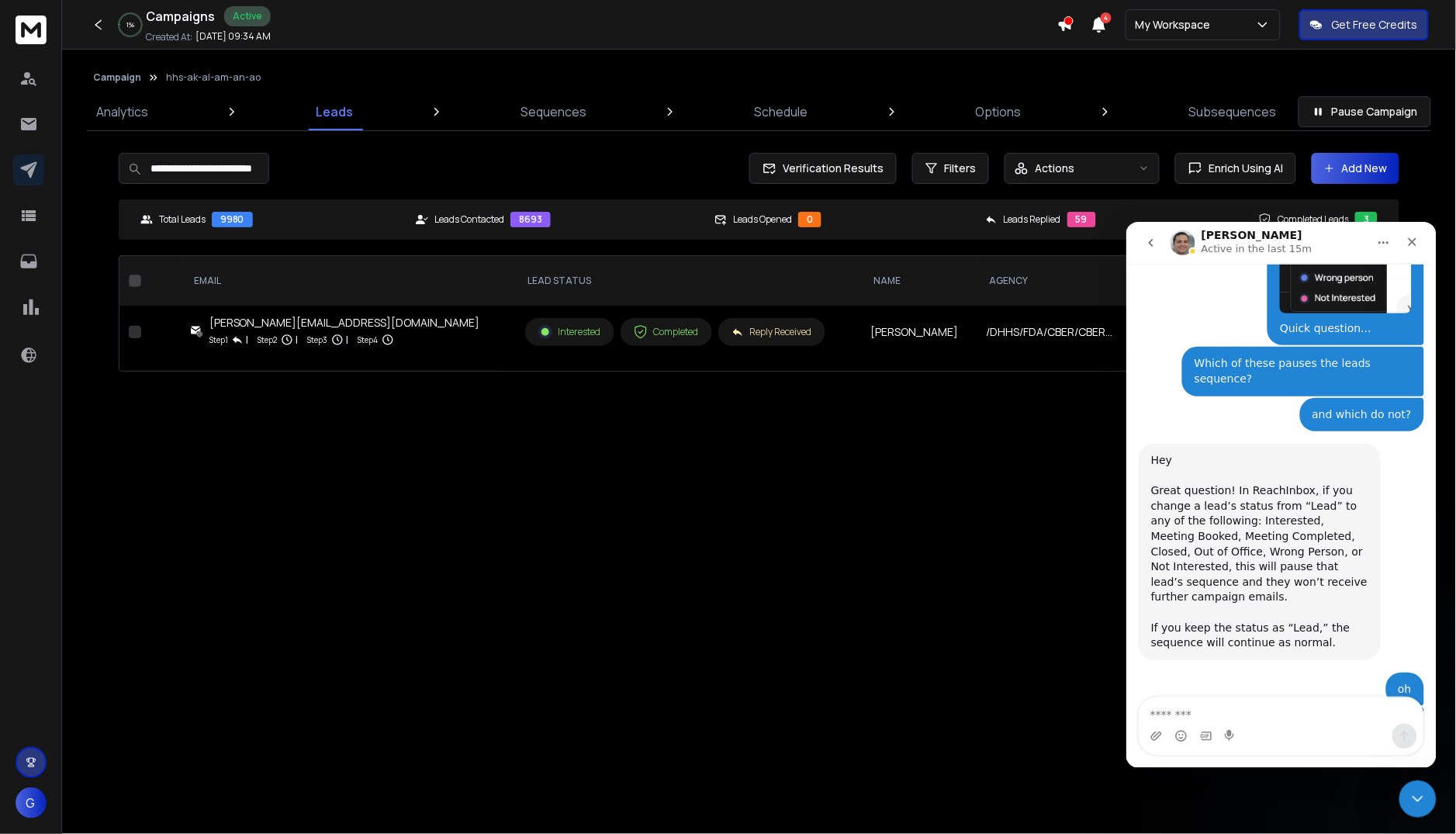
scroll to position [980, 0]
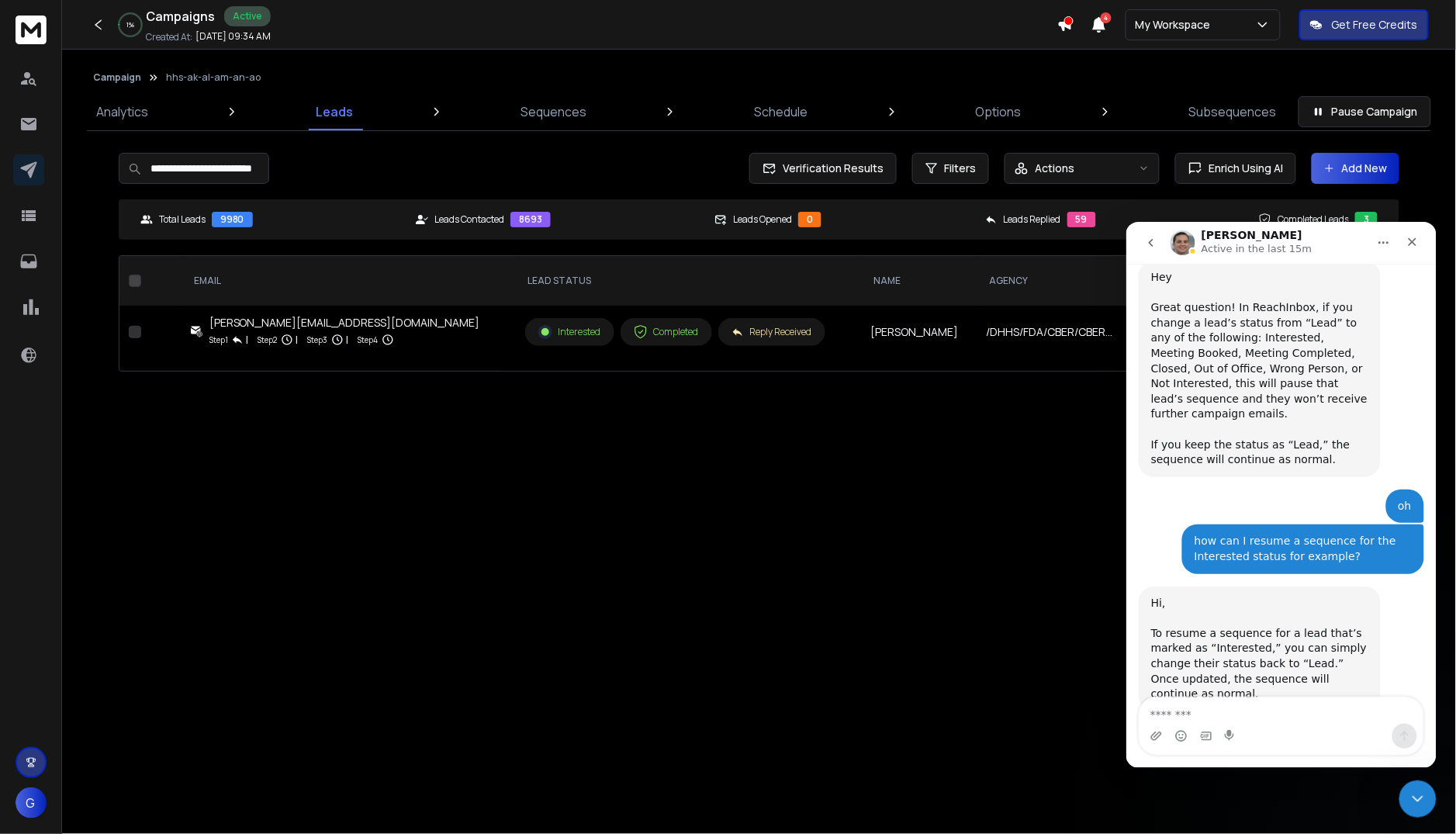
click at [1224, 719] on textarea "Message…" at bounding box center [1280, 710] width 284 height 27
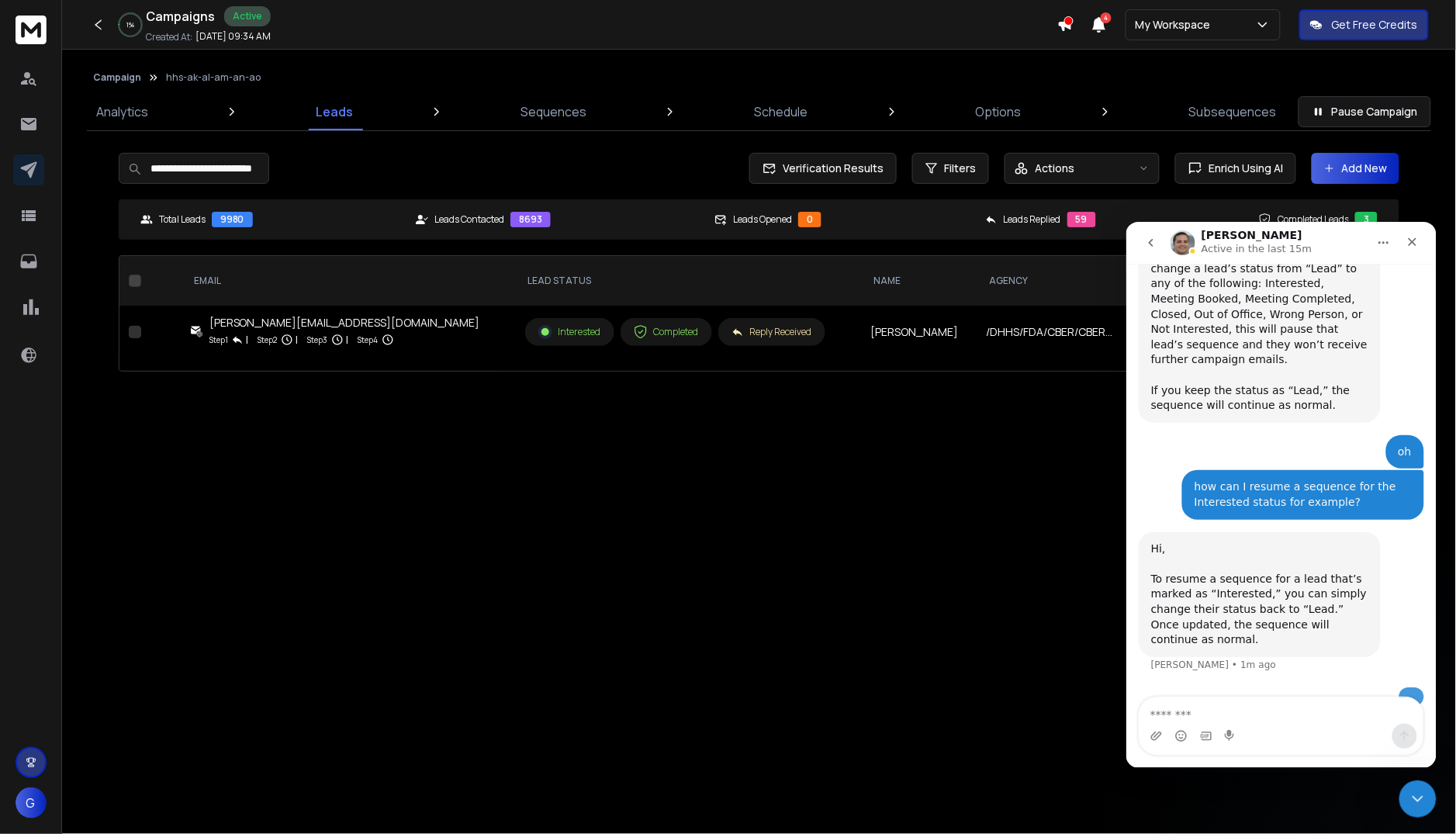
scroll to position [1074, 0]
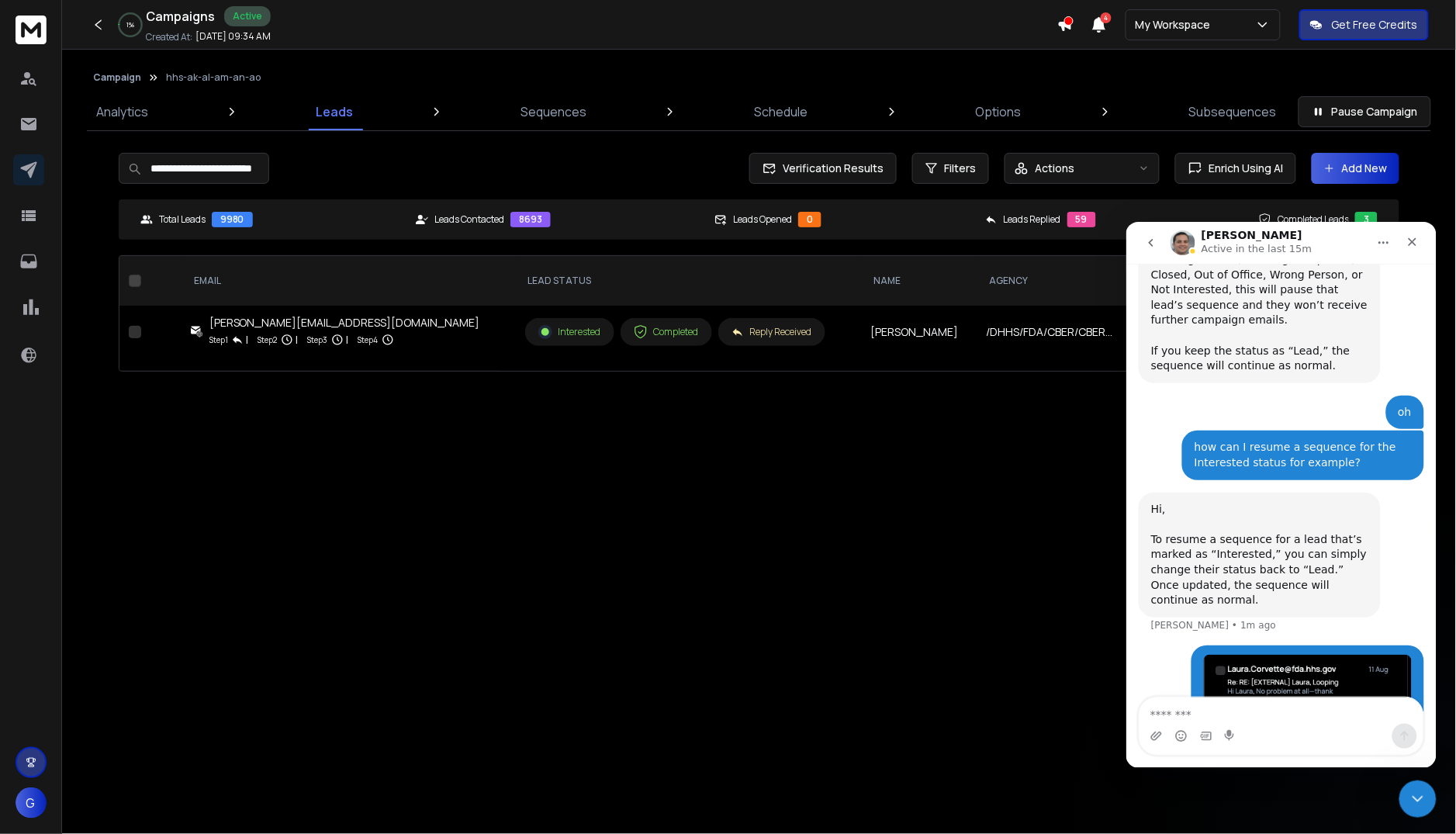
click at [641, 326] on div "Completed" at bounding box center [666, 332] width 65 height 14
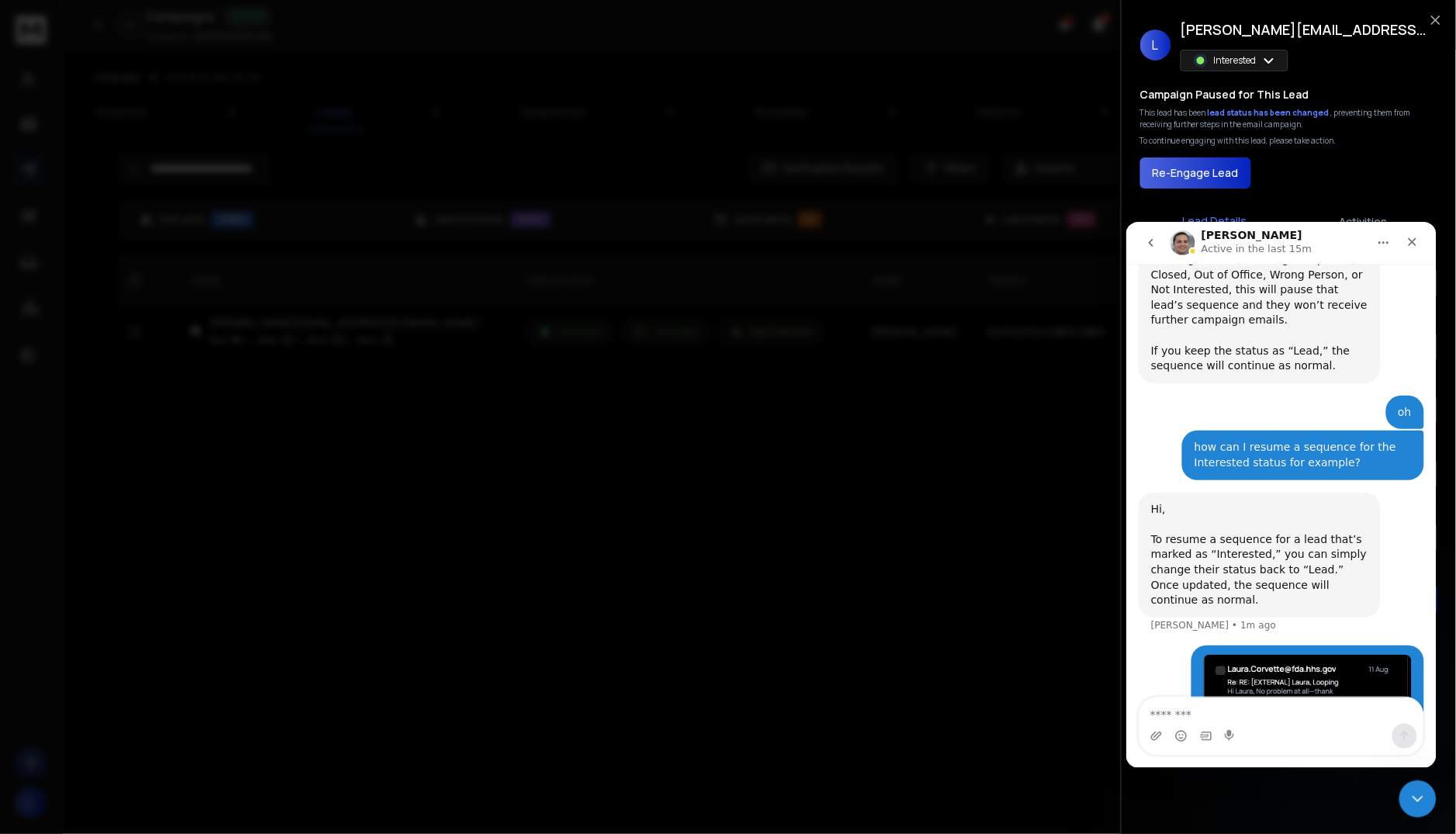
click at [1247, 730] on div "Intercom messenger" at bounding box center [1280, 736] width 284 height 25
click at [1257, 709] on textarea "Message…" at bounding box center [1280, 710] width 284 height 27
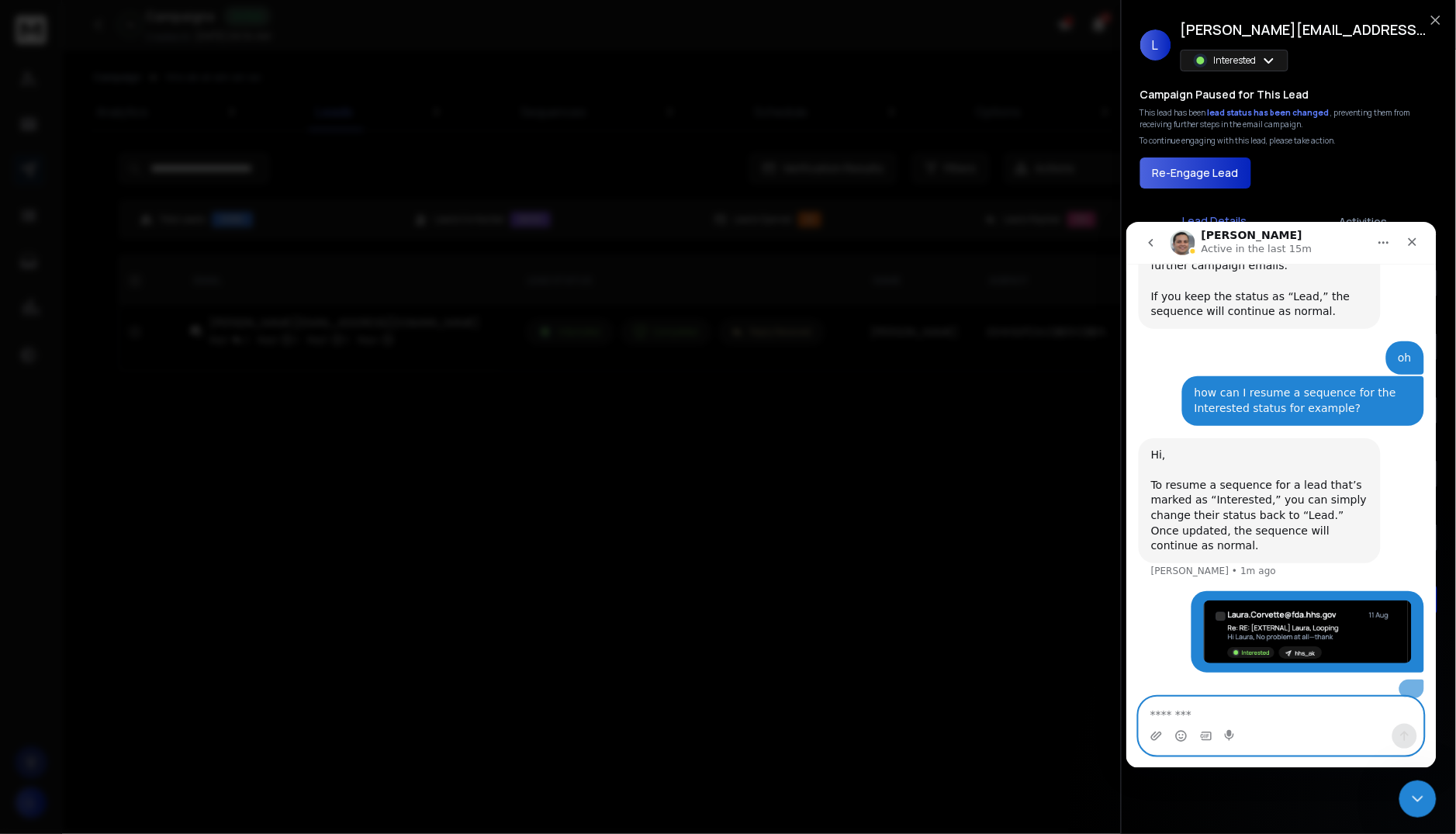
scroll to position [1123, 0]
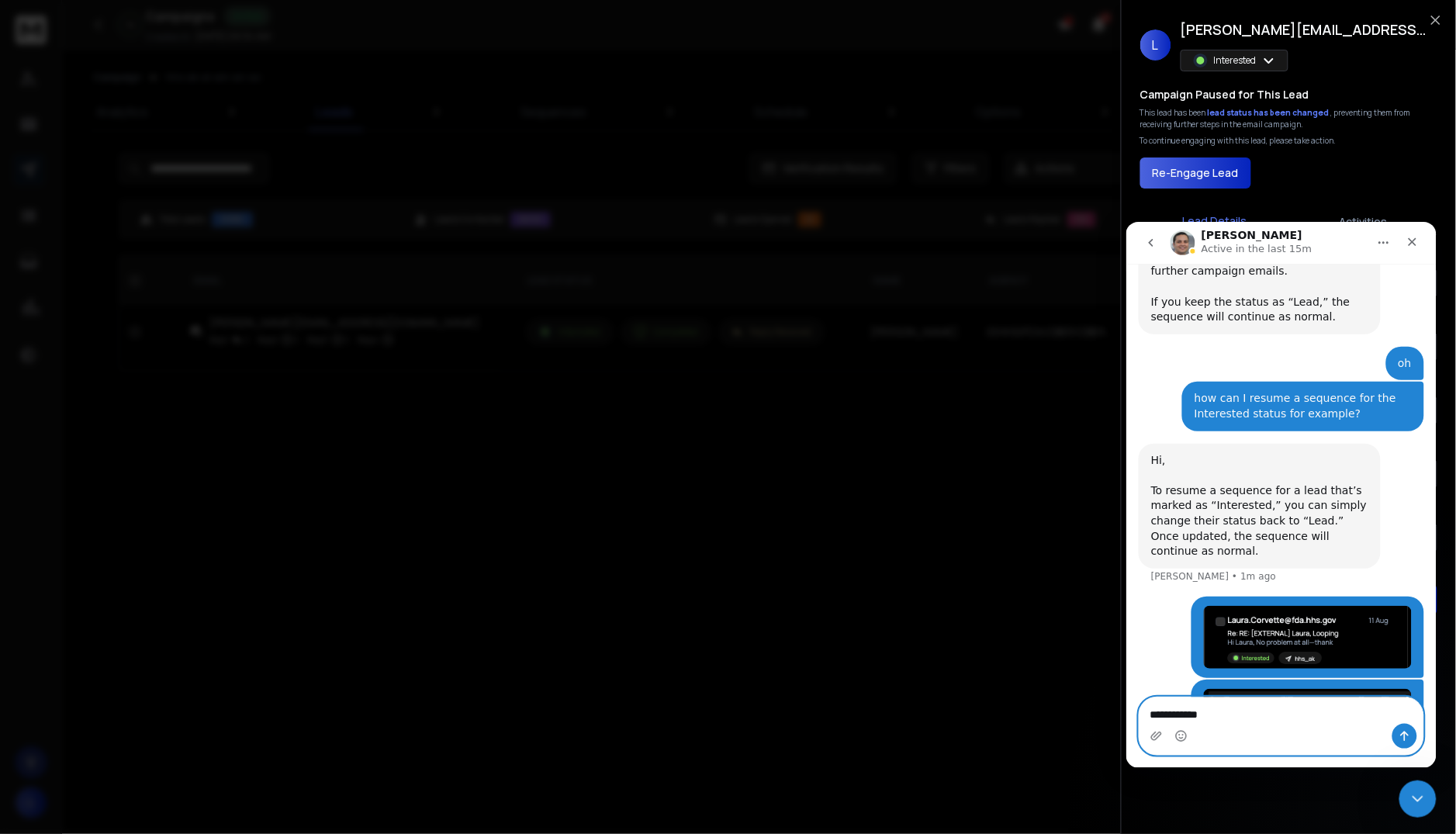
type textarea "**********"
click at [1279, 688] on img "GTLaser says…" at bounding box center [1307, 703] width 208 height 30
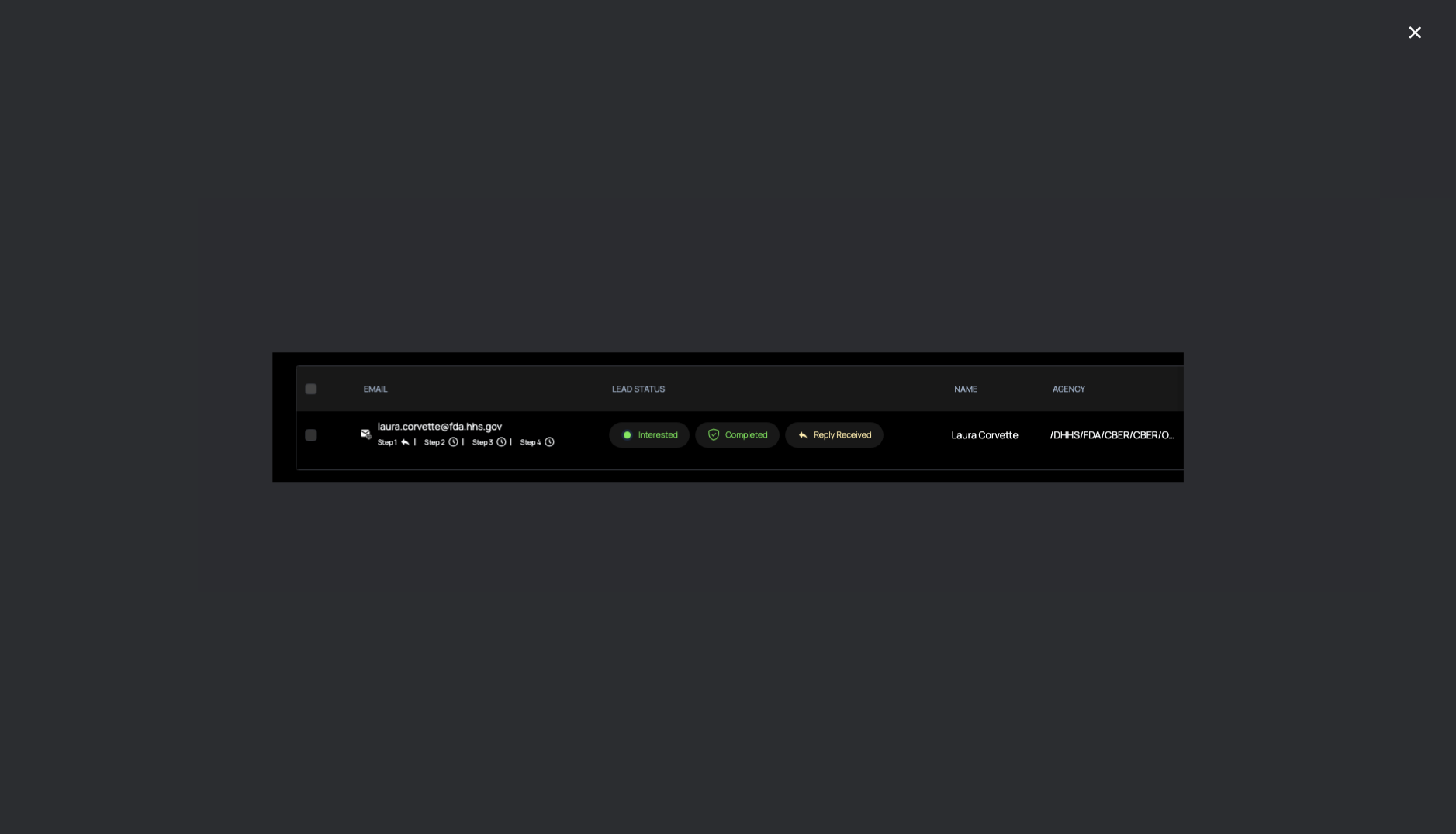
scroll to position [0, 0]
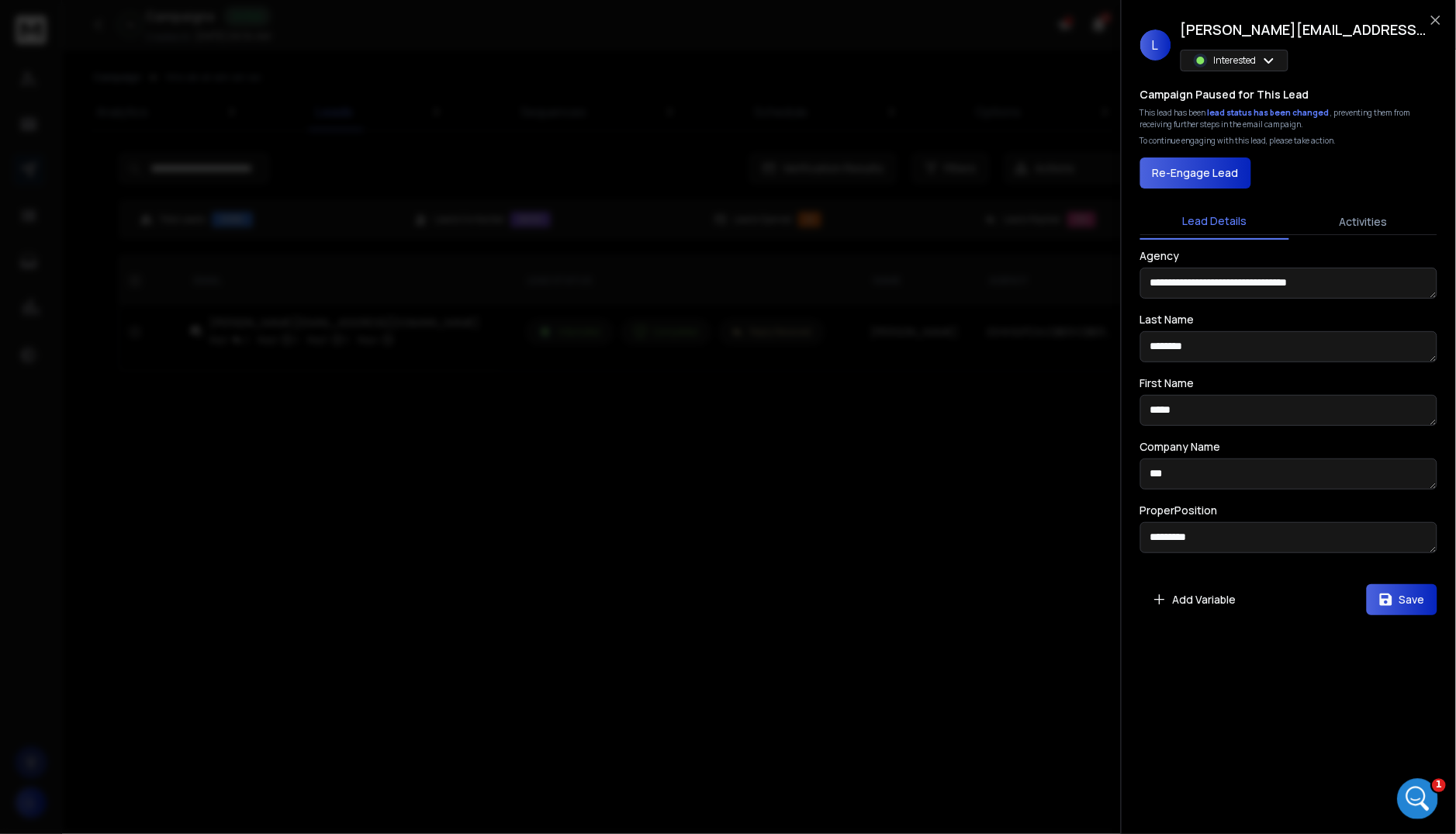
click at [1279, 801] on icon "Open Intercom Messenger" at bounding box center [1415, 796] width 26 height 26
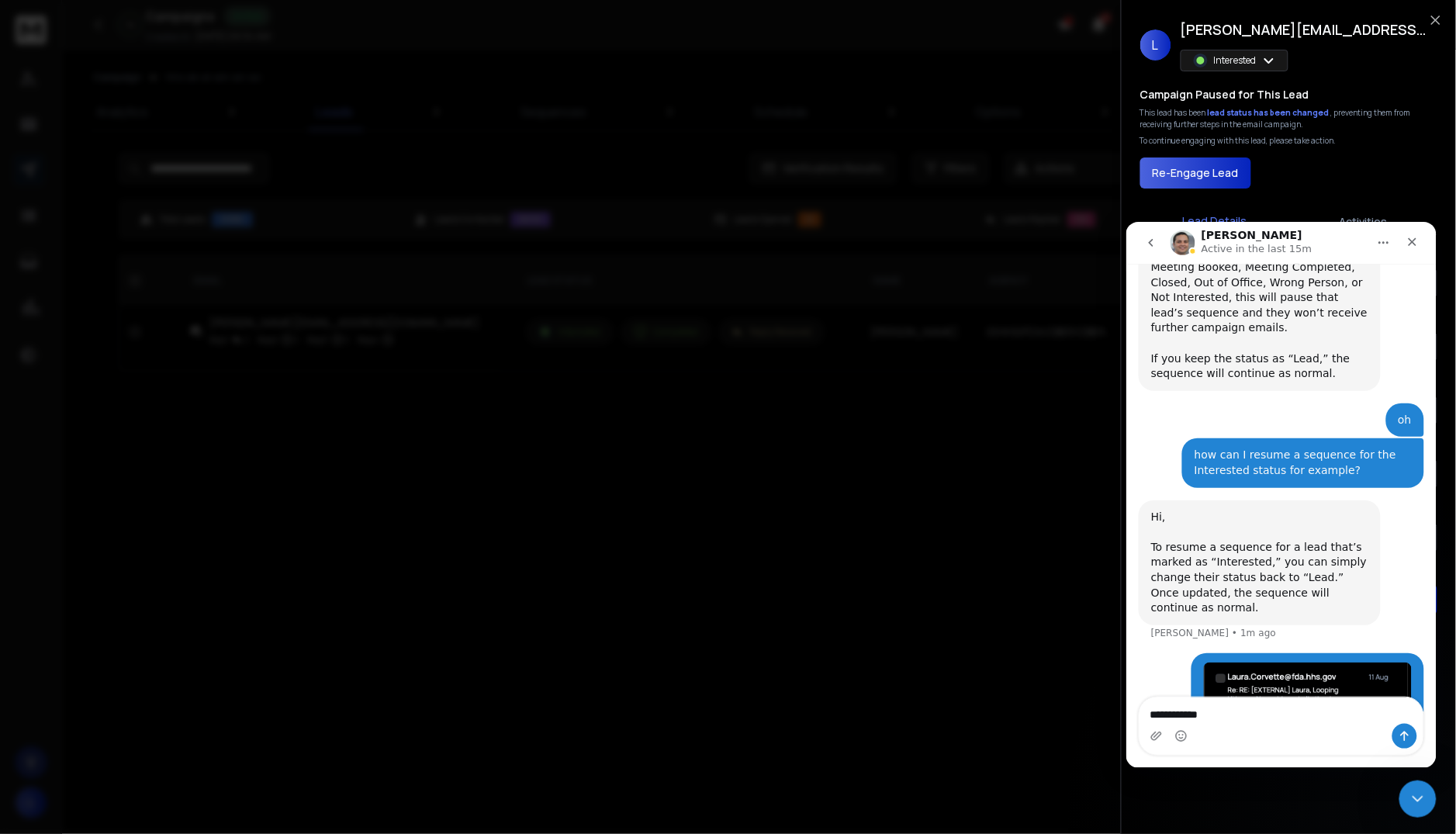
scroll to position [1123, 0]
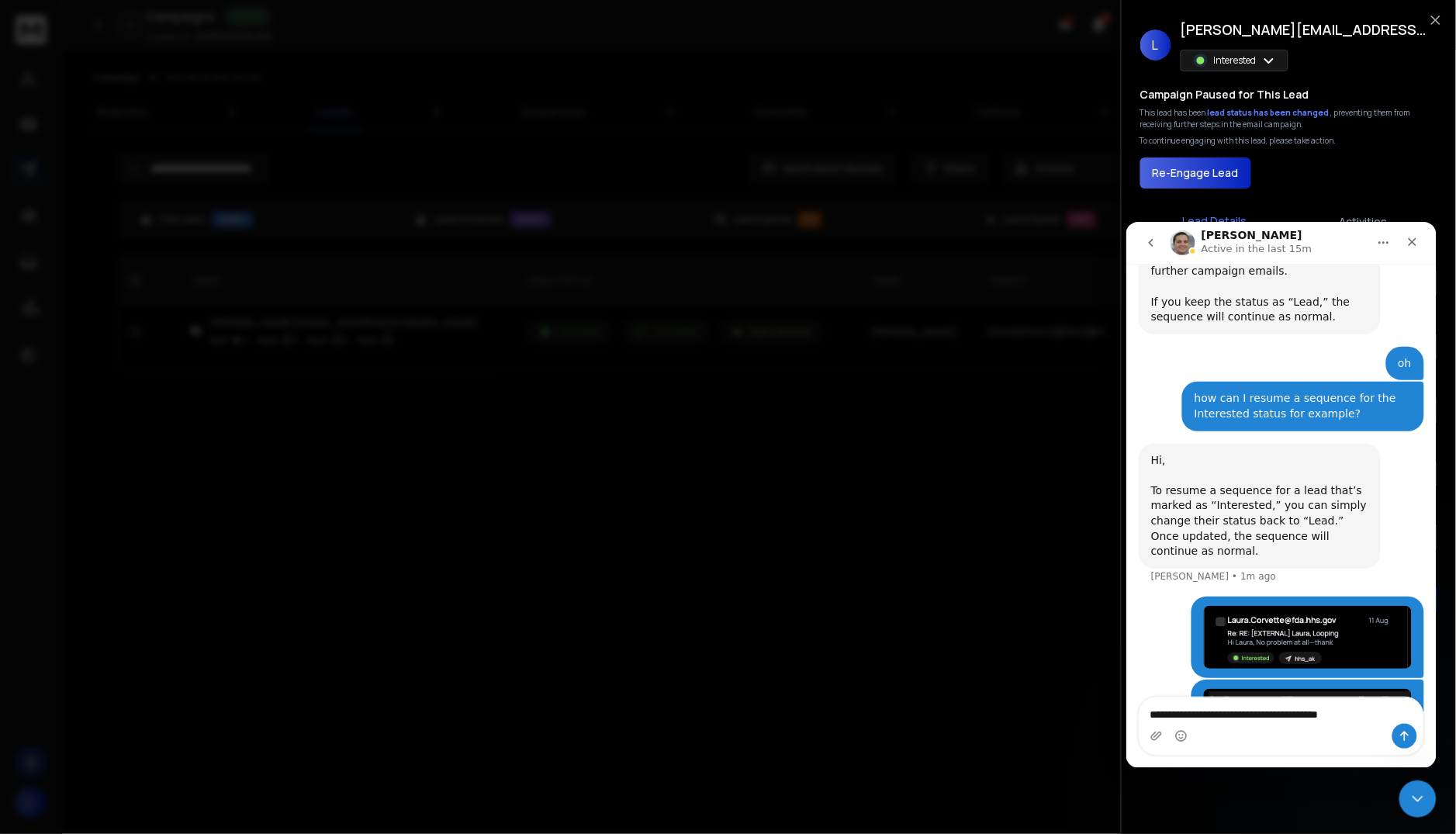
type textarea "**********"
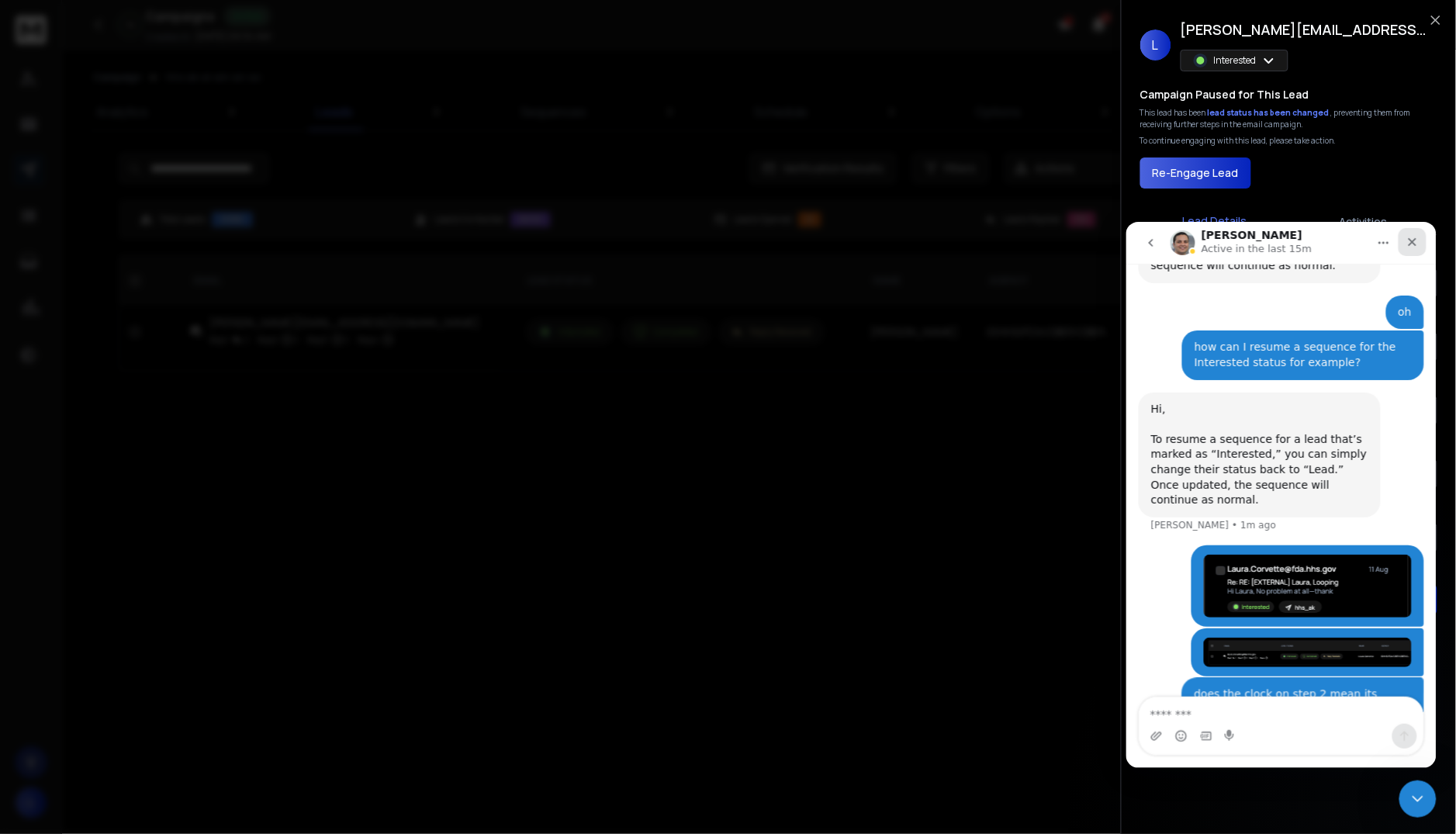
click at [1279, 232] on div "Close" at bounding box center [1411, 242] width 28 height 28
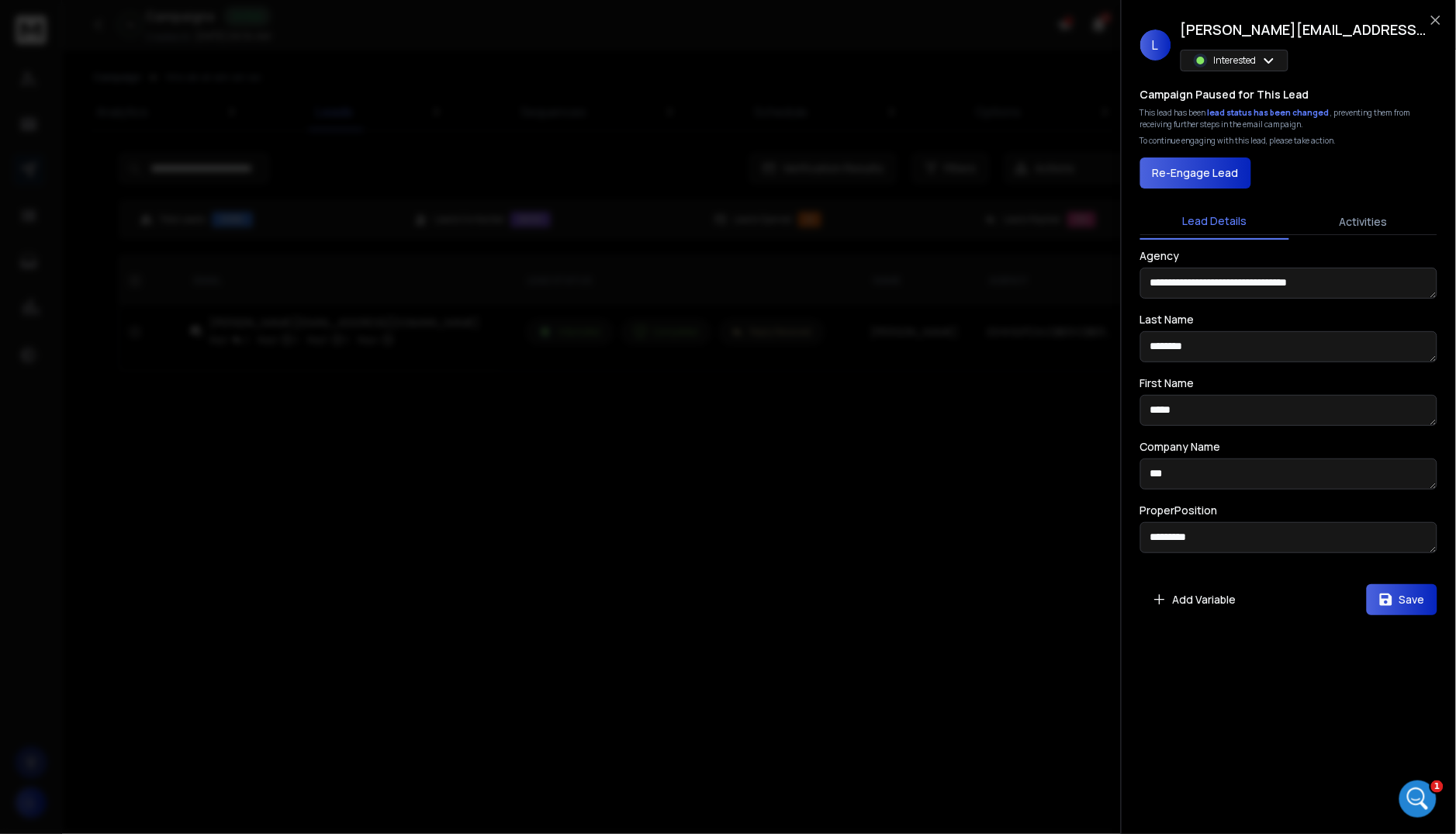
drag, startPoint x: 732, startPoint y: 227, endPoint x: 1207, endPoint y: 42, distance: 509.8
click at [734, 227] on div at bounding box center [728, 417] width 1456 height 834
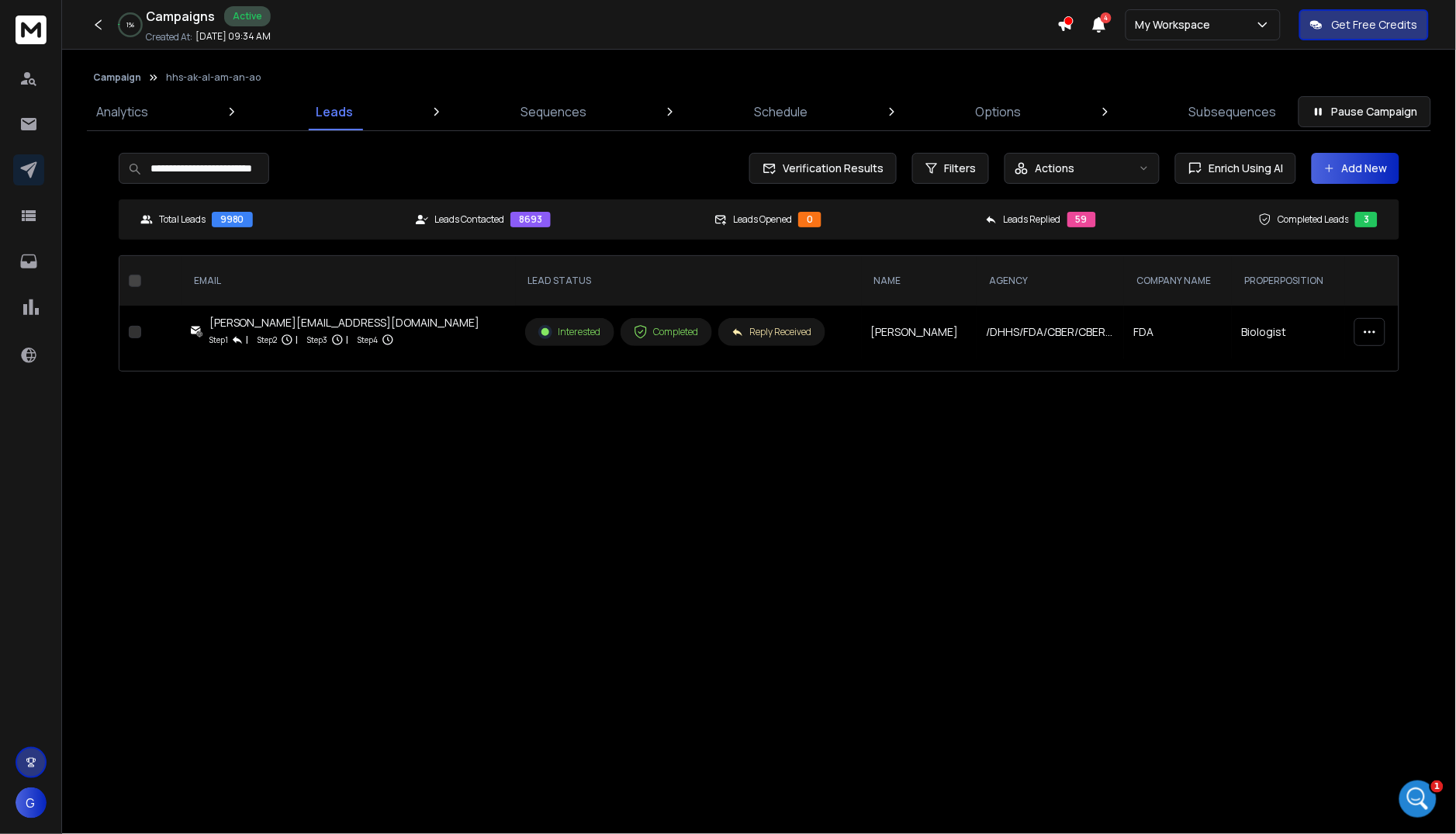
click at [300, 327] on div "[PERSON_NAME][EMAIL_ADDRESS][DOMAIN_NAME]" at bounding box center [345, 323] width 270 height 16
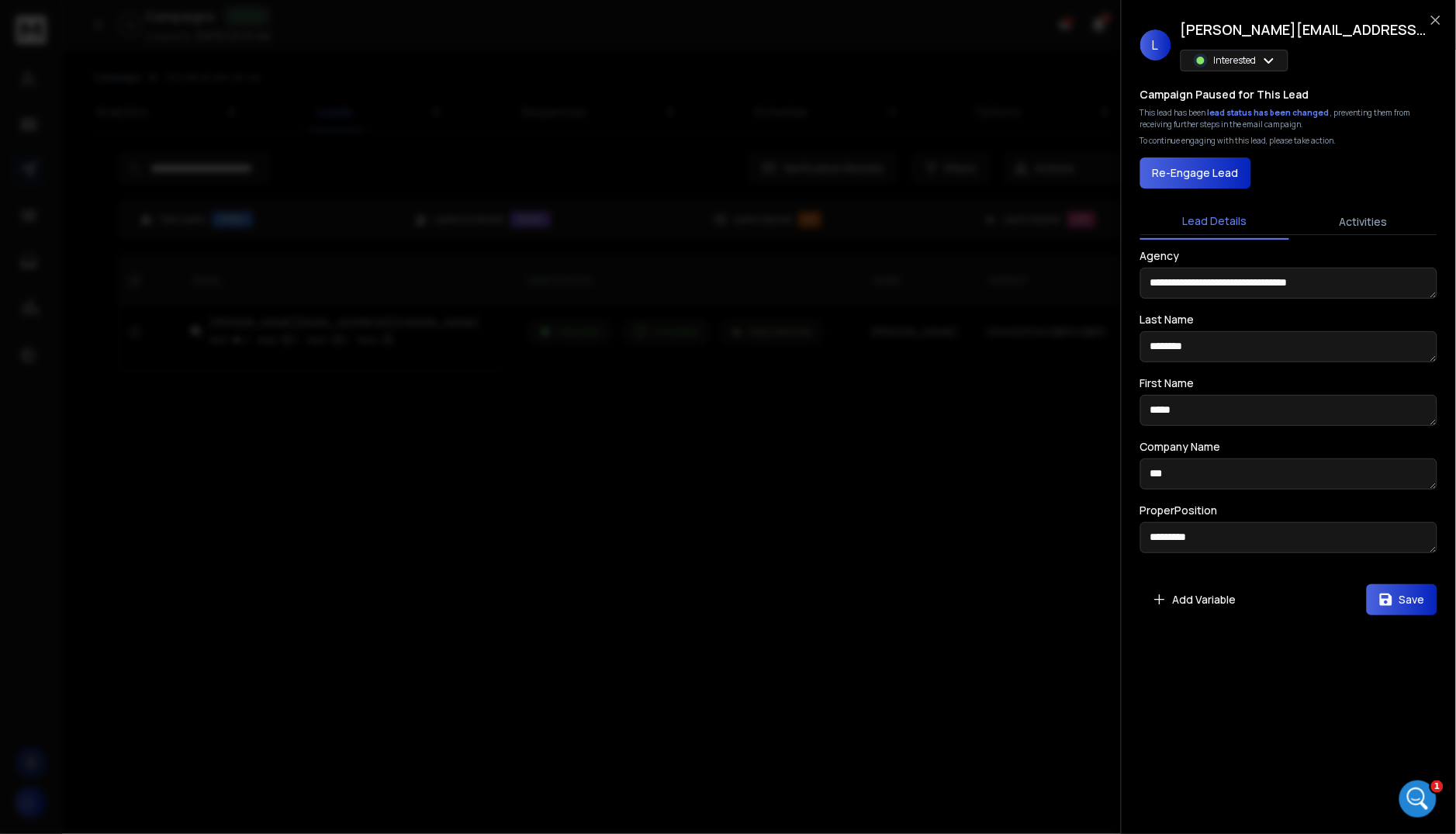
click at [1225, 173] on button "Re-Engage Lead" at bounding box center [1196, 173] width 111 height 31
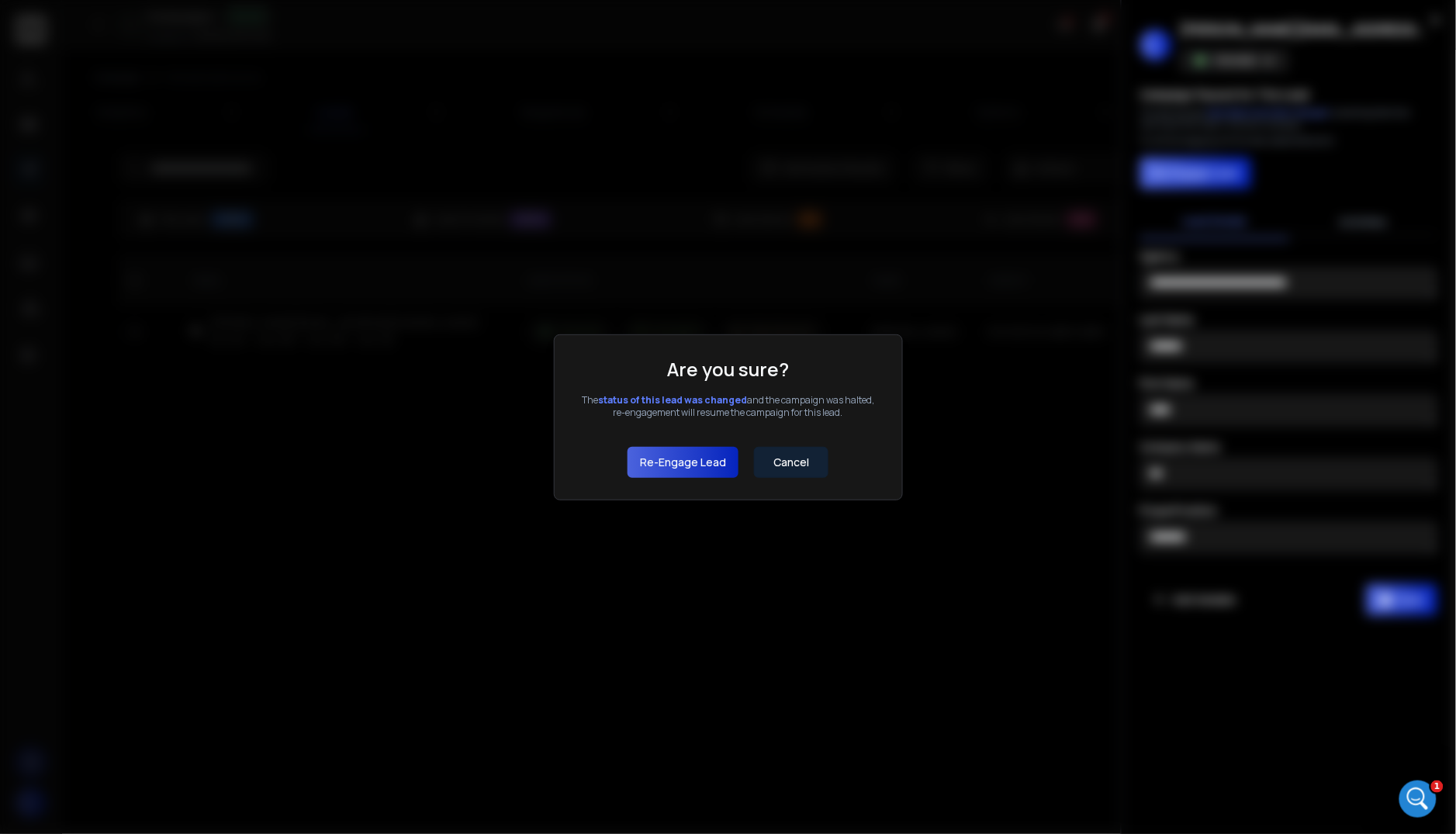
click at [708, 458] on button "Re-Engage Lead" at bounding box center [683, 463] width 111 height 31
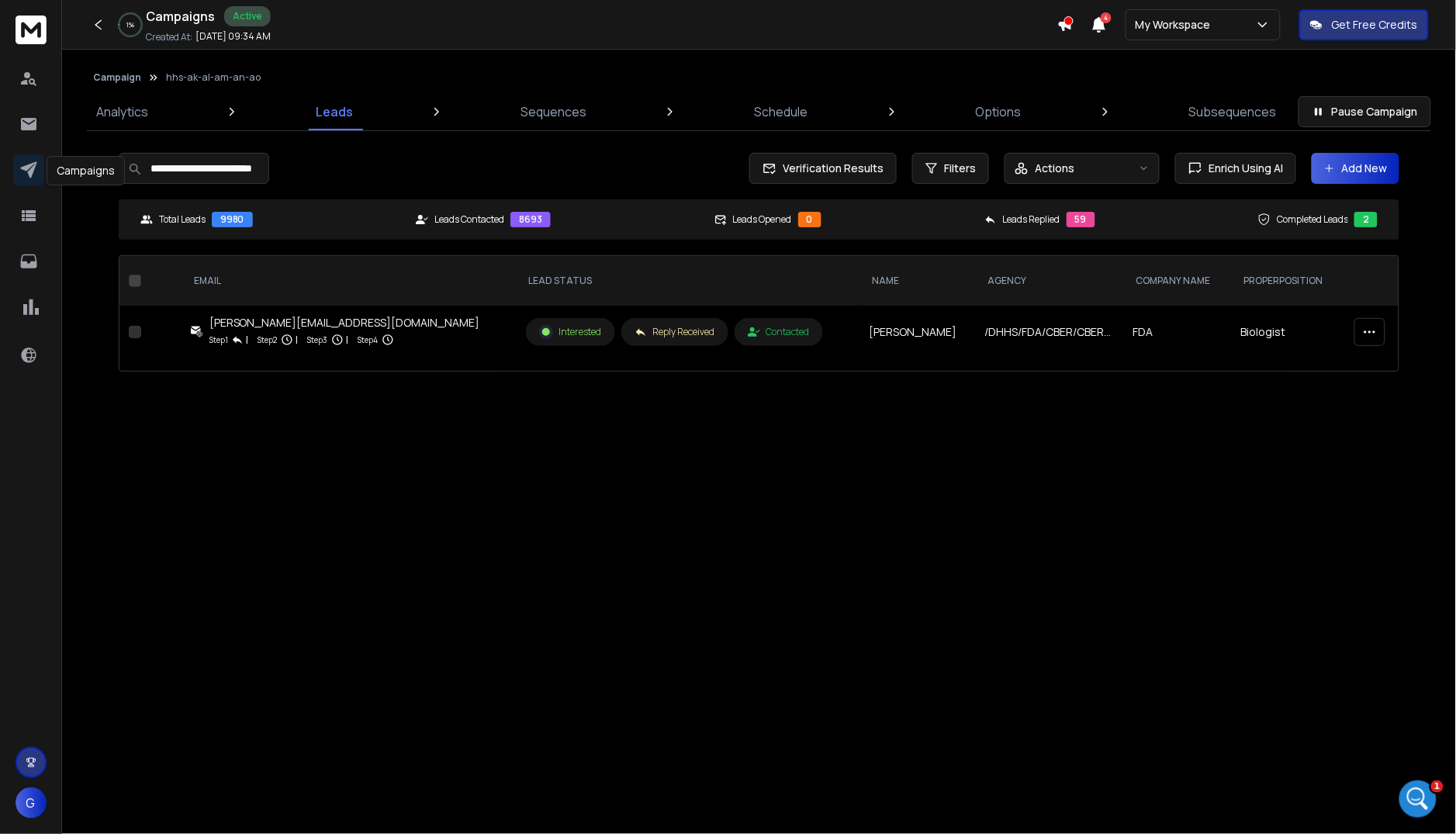
click at [31, 163] on icon at bounding box center [29, 170] width 19 height 19
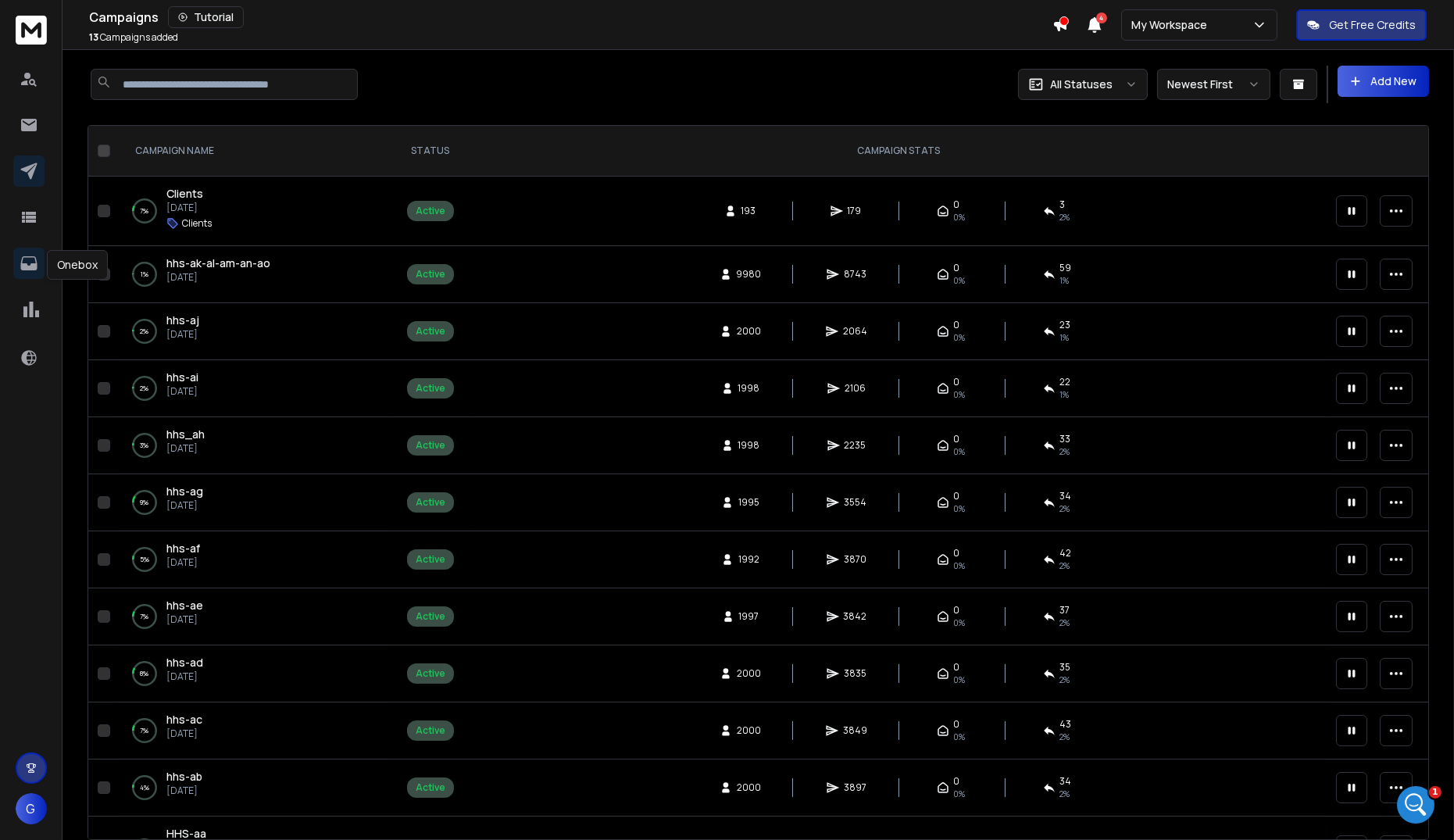
click at [24, 272] on icon at bounding box center [29, 263] width 19 height 19
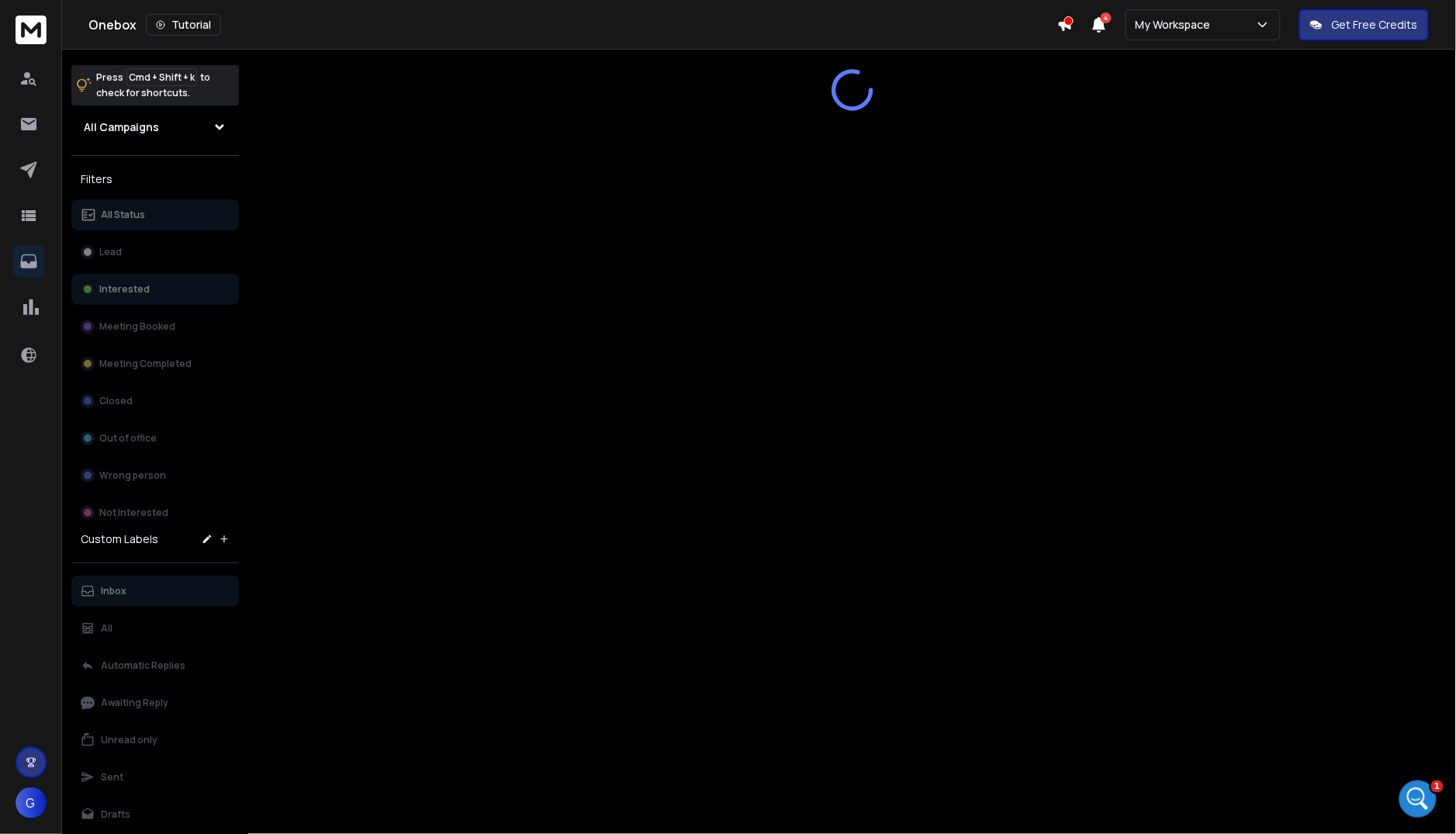
click at [116, 292] on div "All Status Lead Interested Meeting Booked Meeting Completed Closed Out of offic…" at bounding box center [155, 363] width 167 height 329
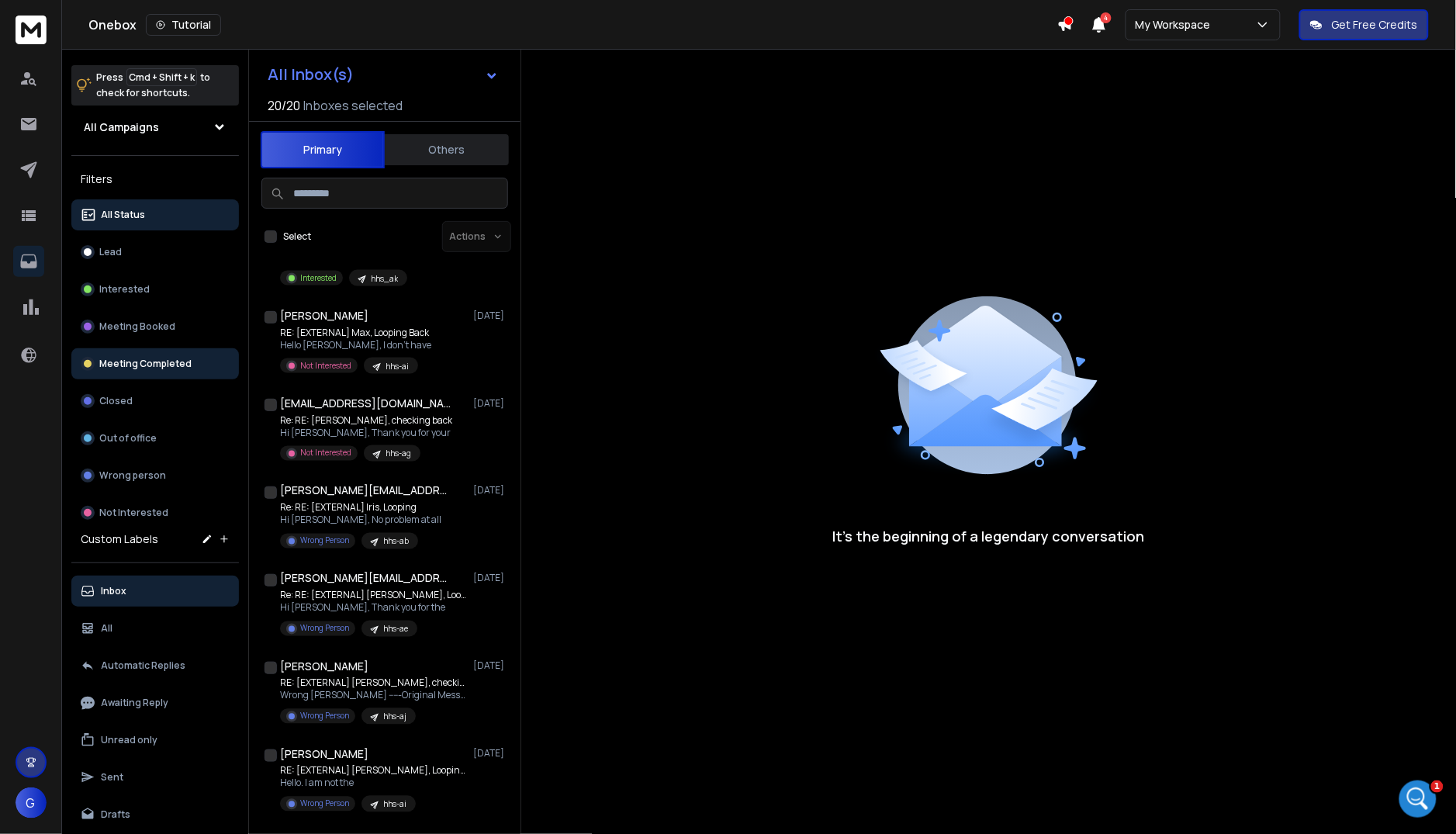
scroll to position [14, 0]
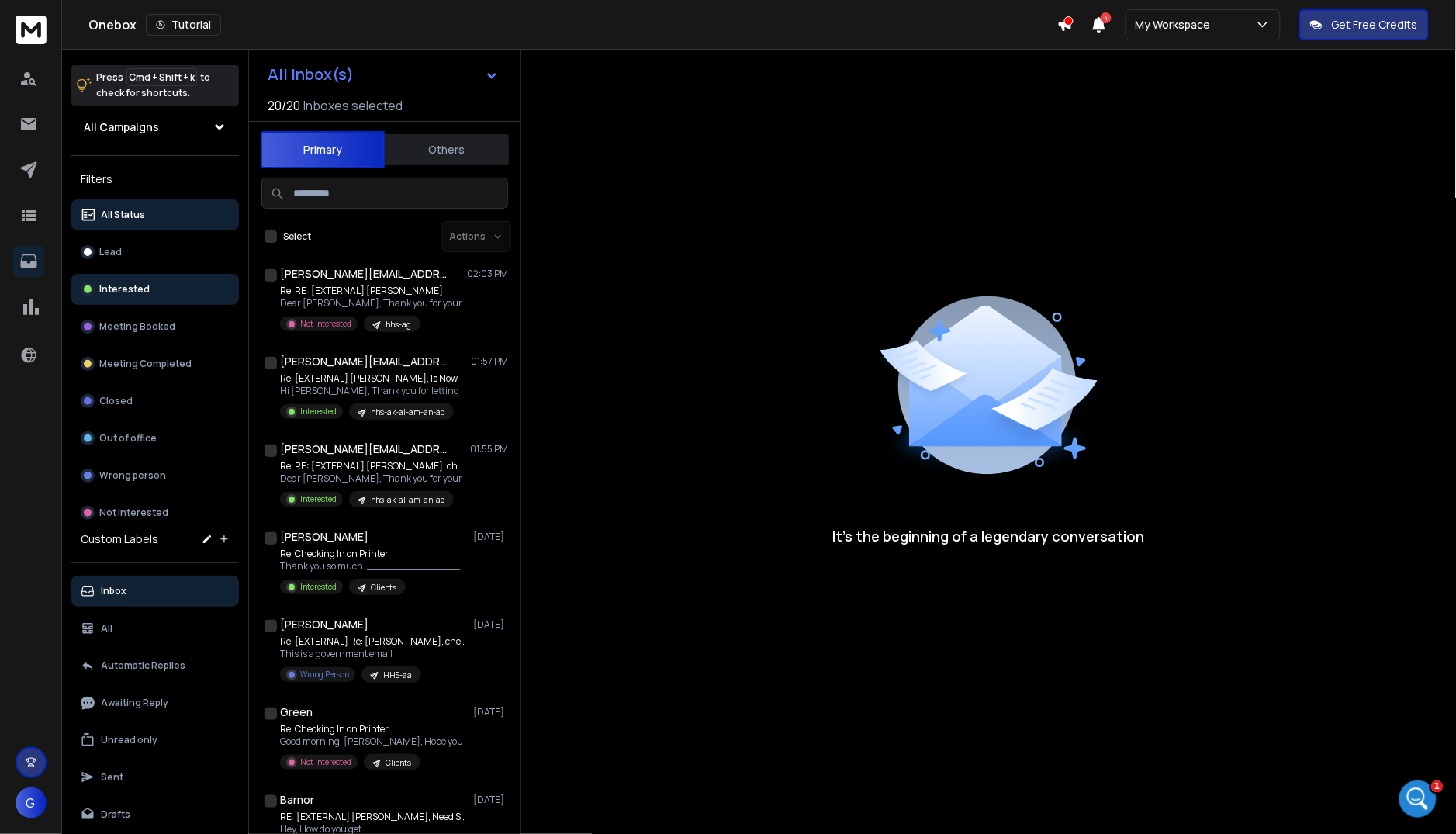
click at [102, 299] on button "Interested" at bounding box center [155, 289] width 167 height 31
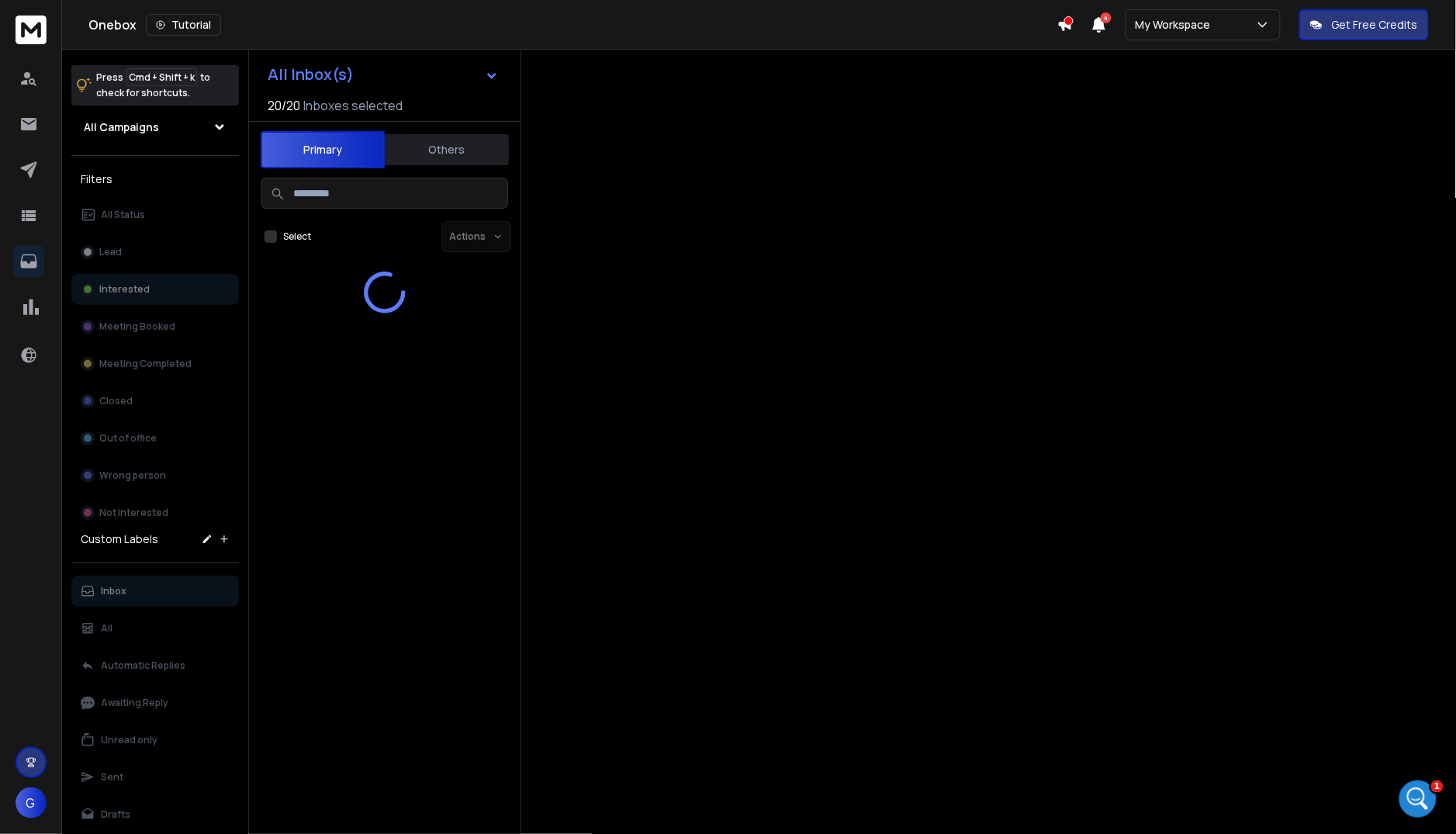
scroll to position [0, 0]
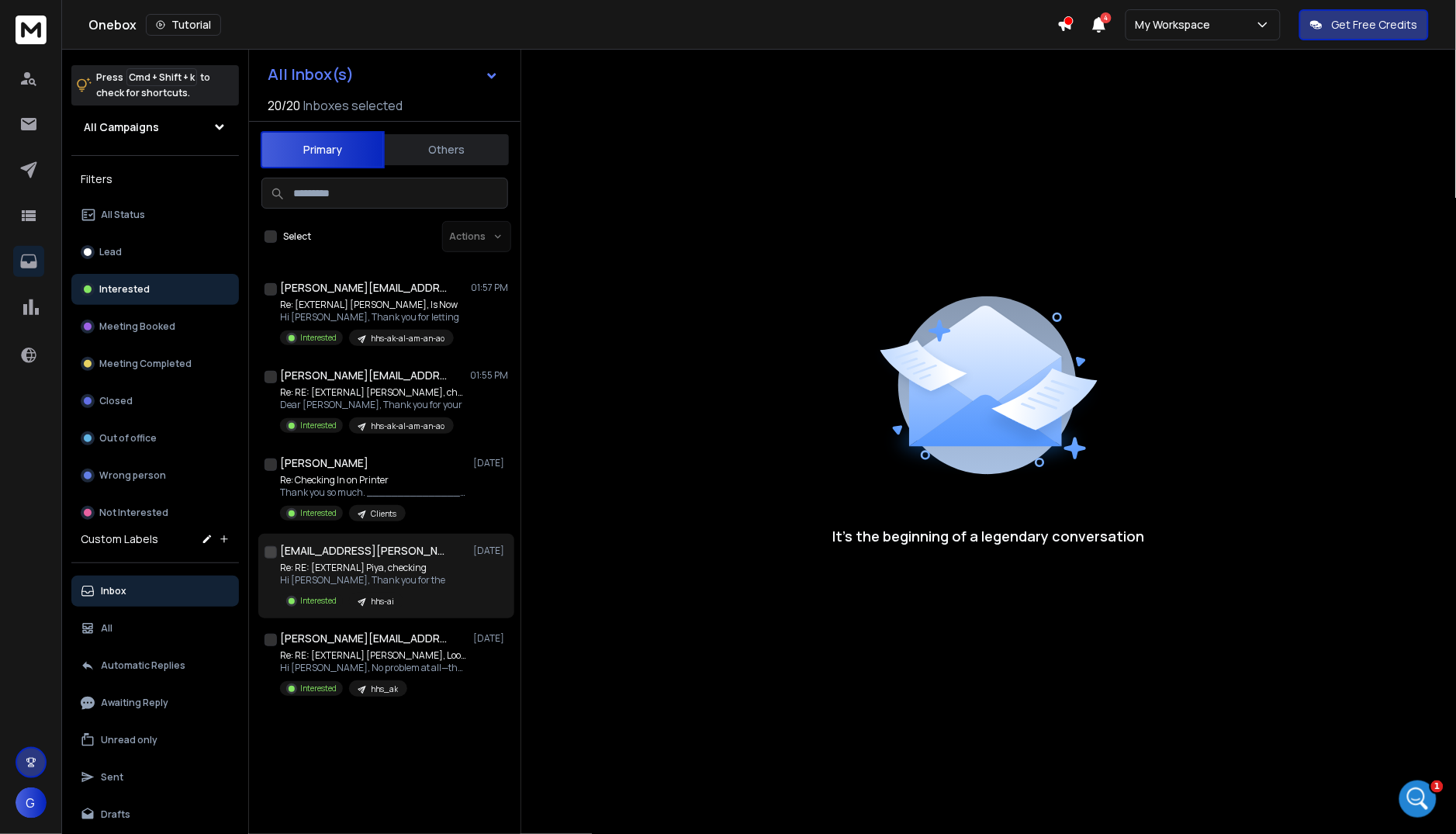
click at [342, 563] on p "Re: RE: [EXTERNAL] Piya, checking" at bounding box center [362, 567] width 165 height 13
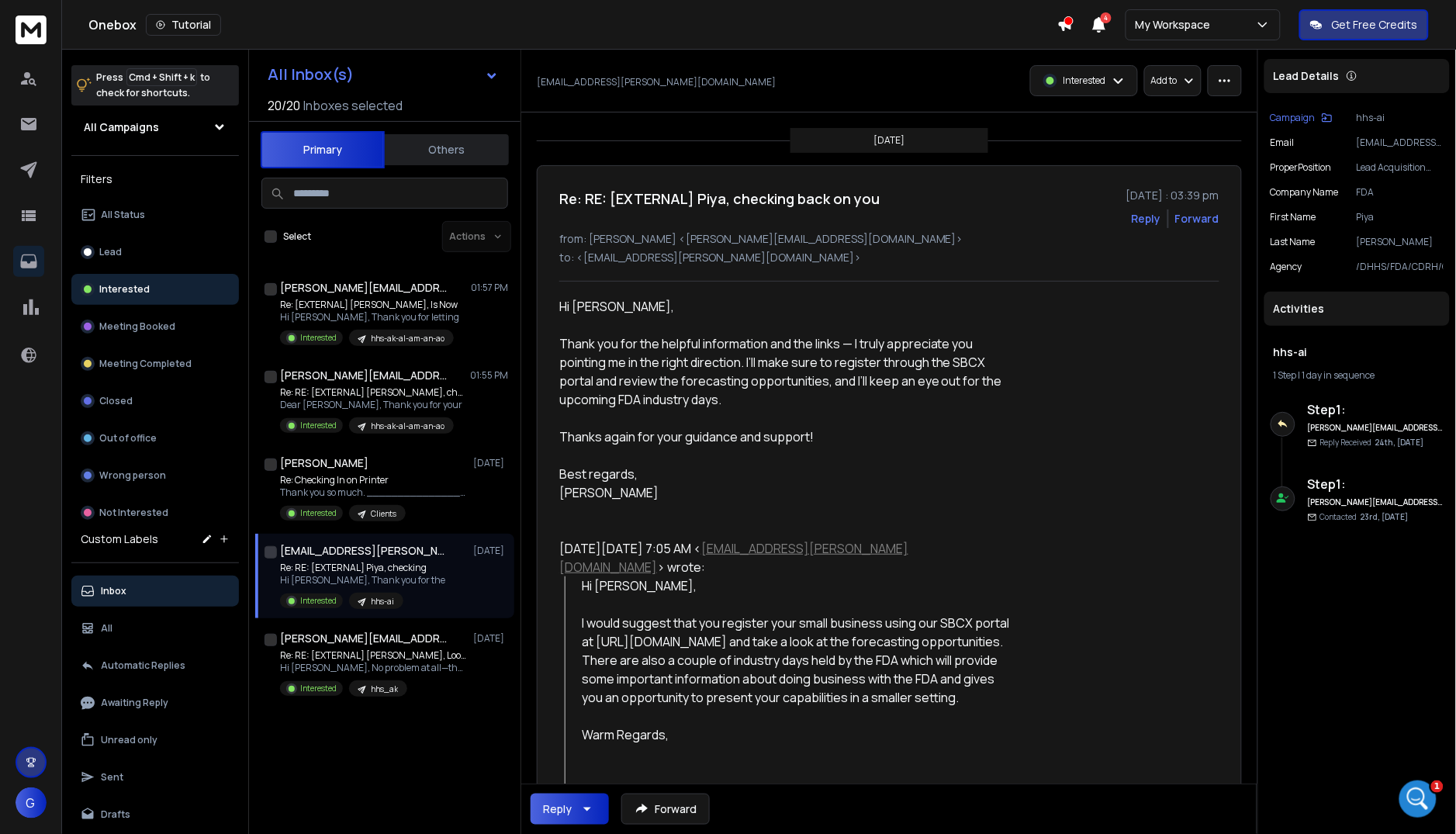
click at [1279, 119] on p "Campaign" at bounding box center [1293, 118] width 45 height 13
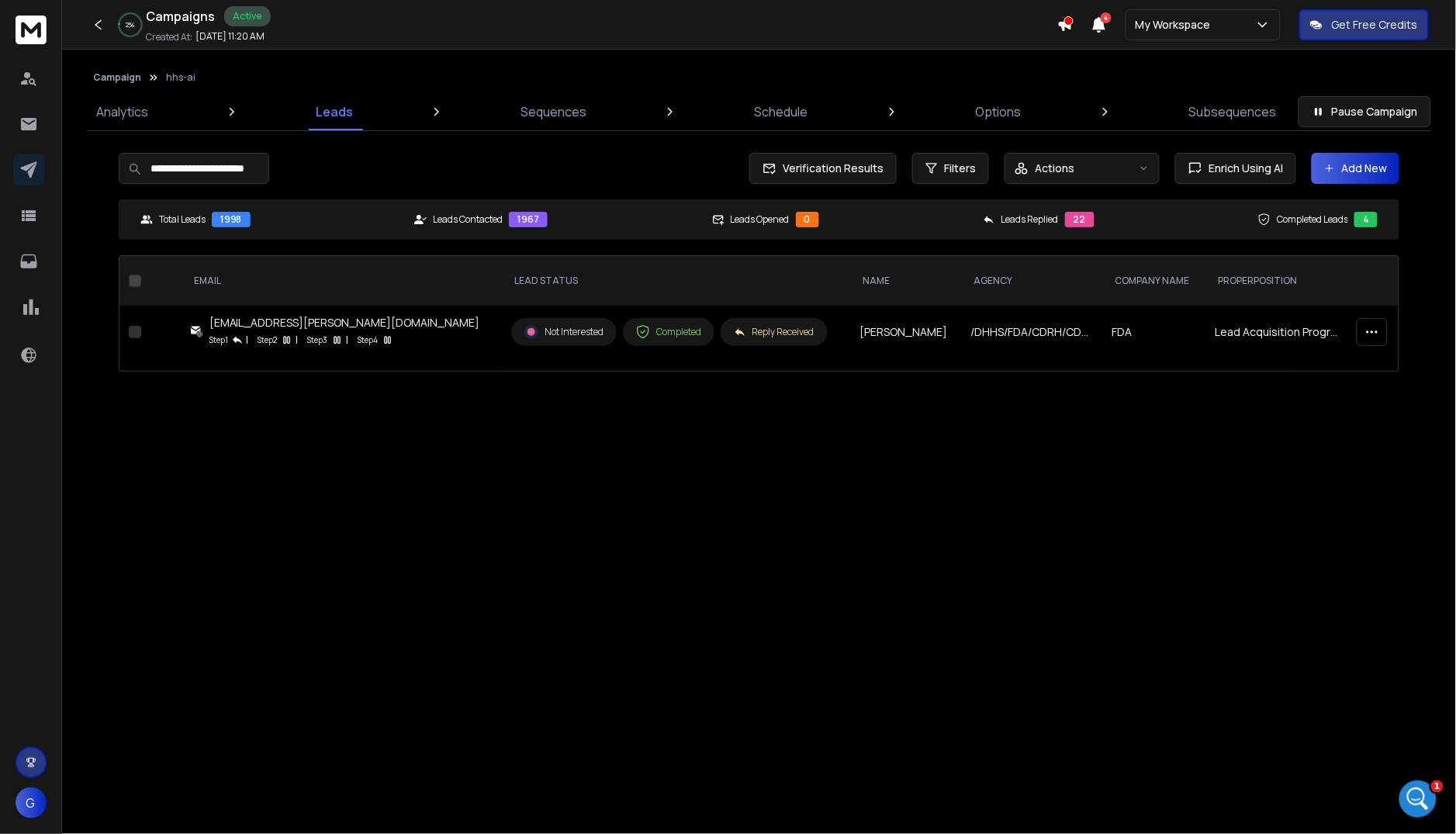
click at [1279, 328] on icon "button" at bounding box center [1372, 332] width 14 height 14
click at [299, 321] on div "This step has been paused as Lead has replied" at bounding box center [385, 316] width 213 height 27
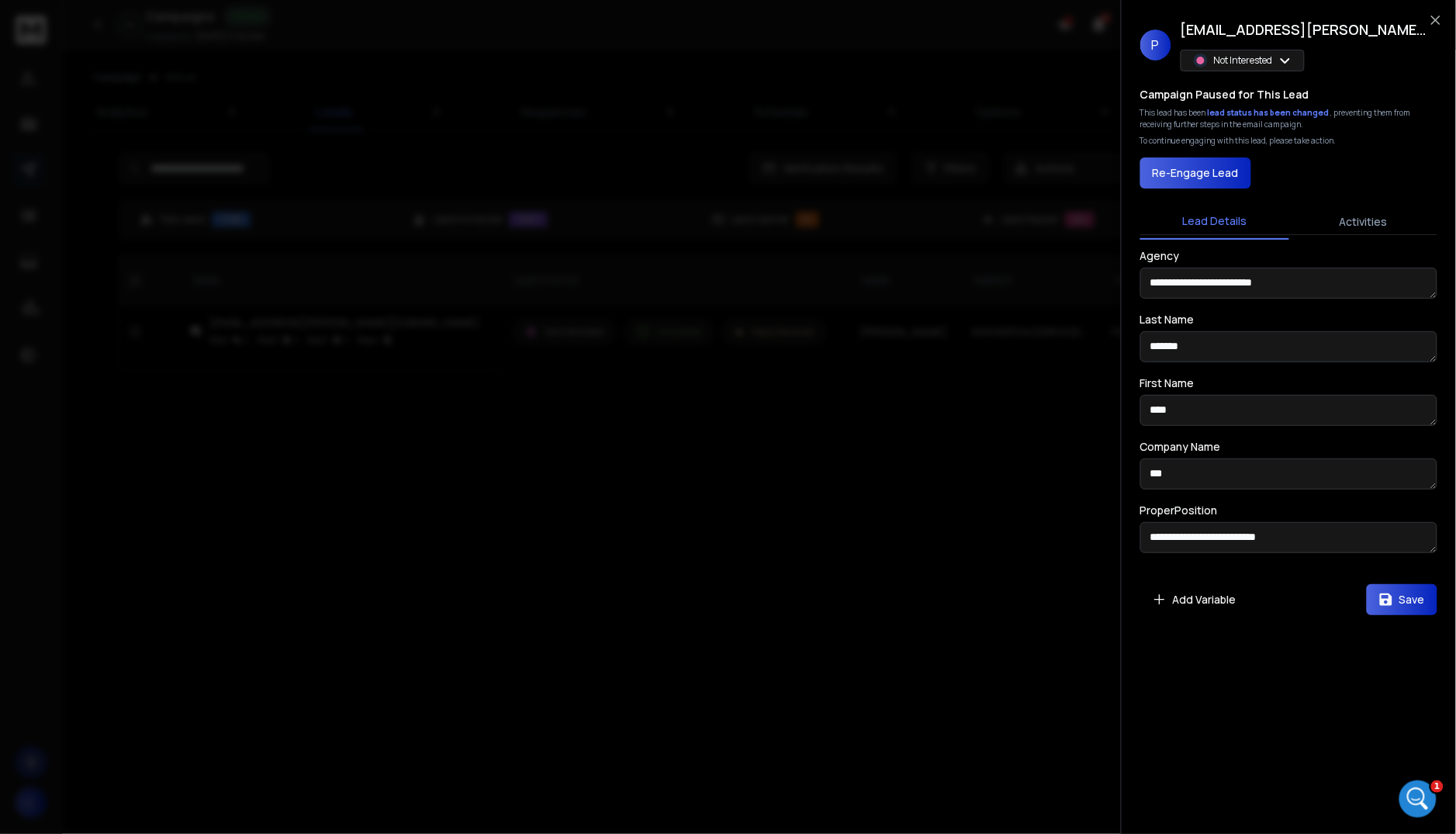
click at [1189, 172] on button "Re-Engage Lead" at bounding box center [1196, 173] width 111 height 31
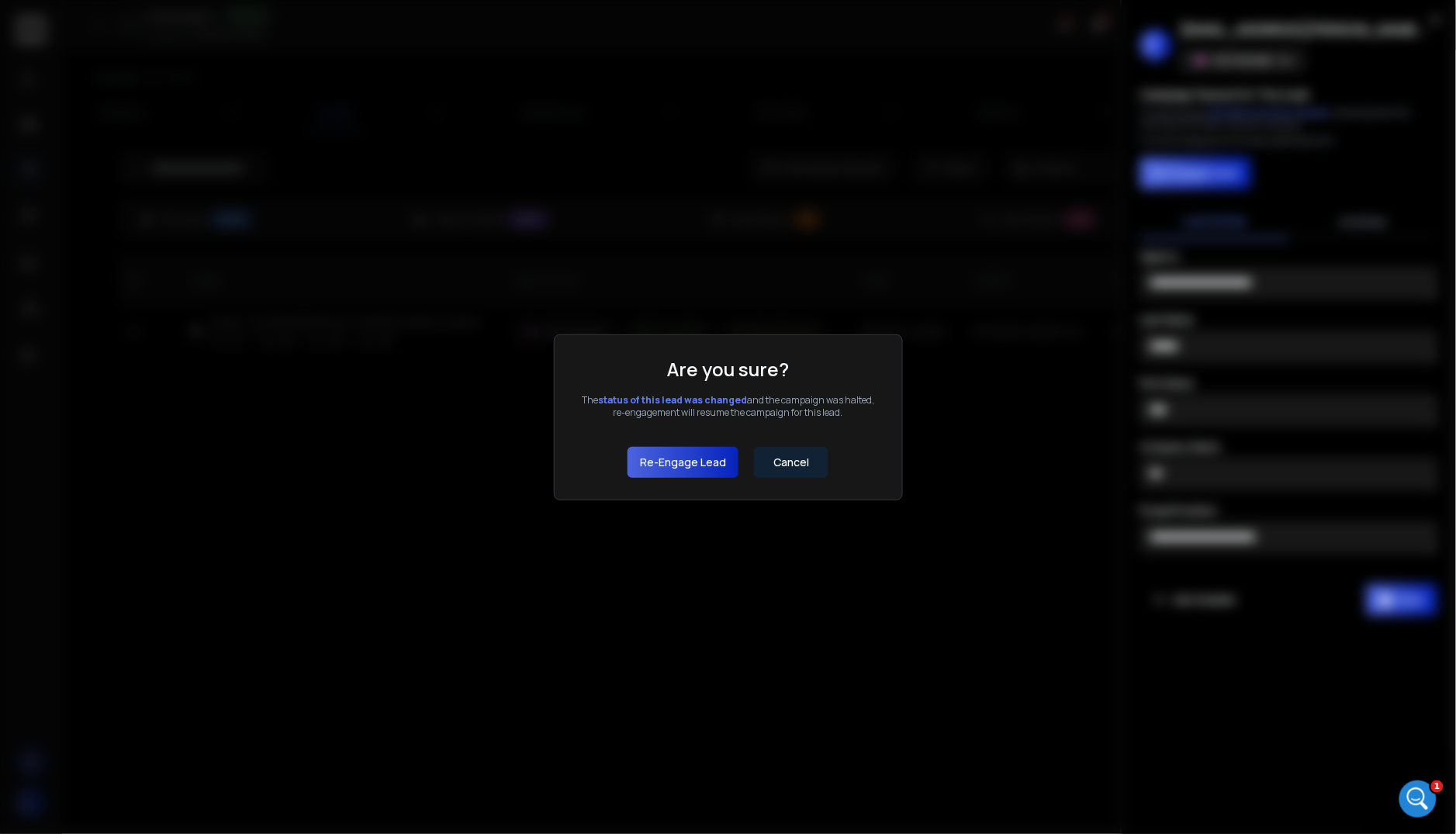
click at [638, 462] on button "Re-Engage Lead" at bounding box center [683, 463] width 111 height 31
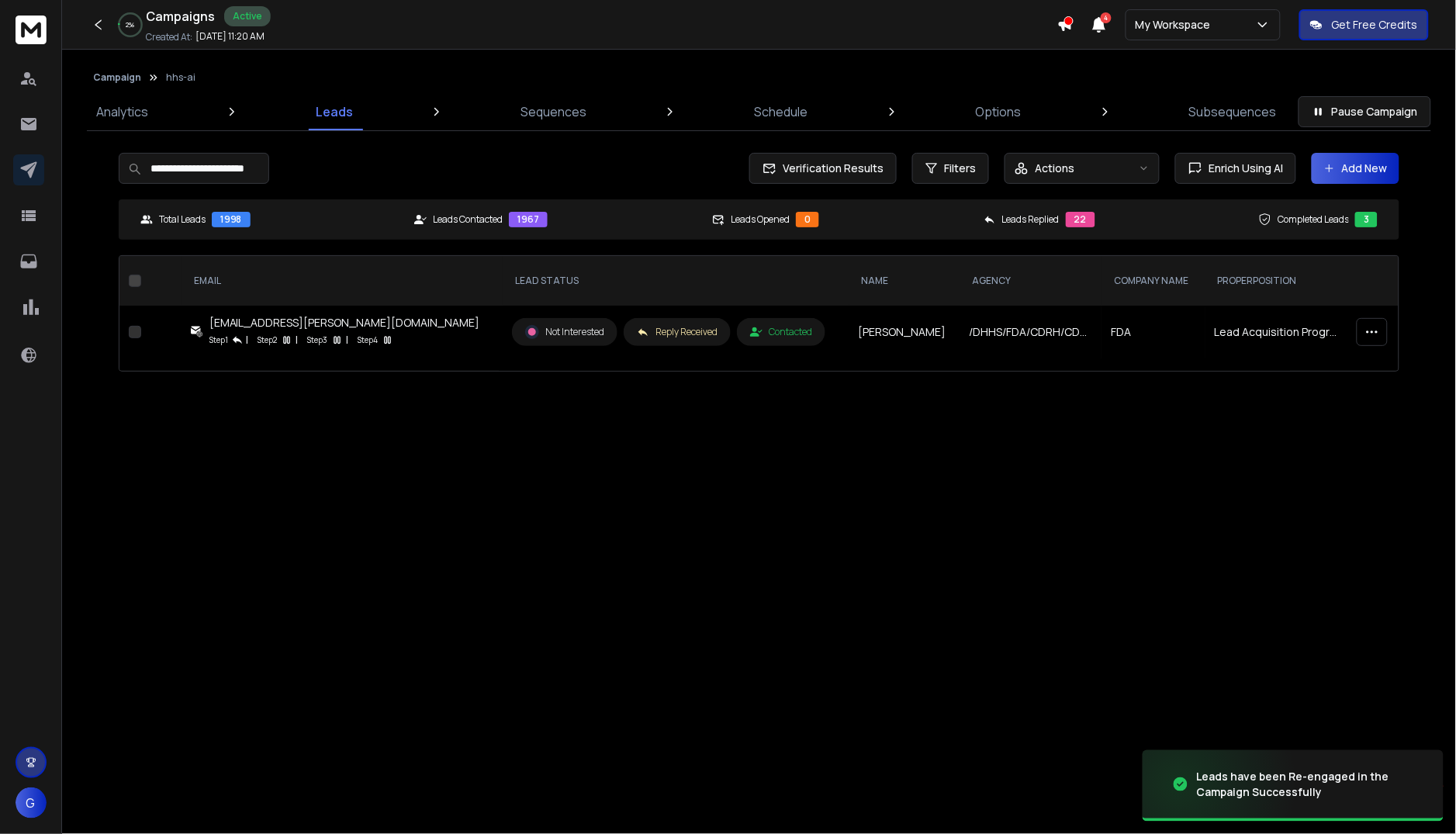
click at [674, 650] on div "**********" at bounding box center [728, 417] width 1456 height 834
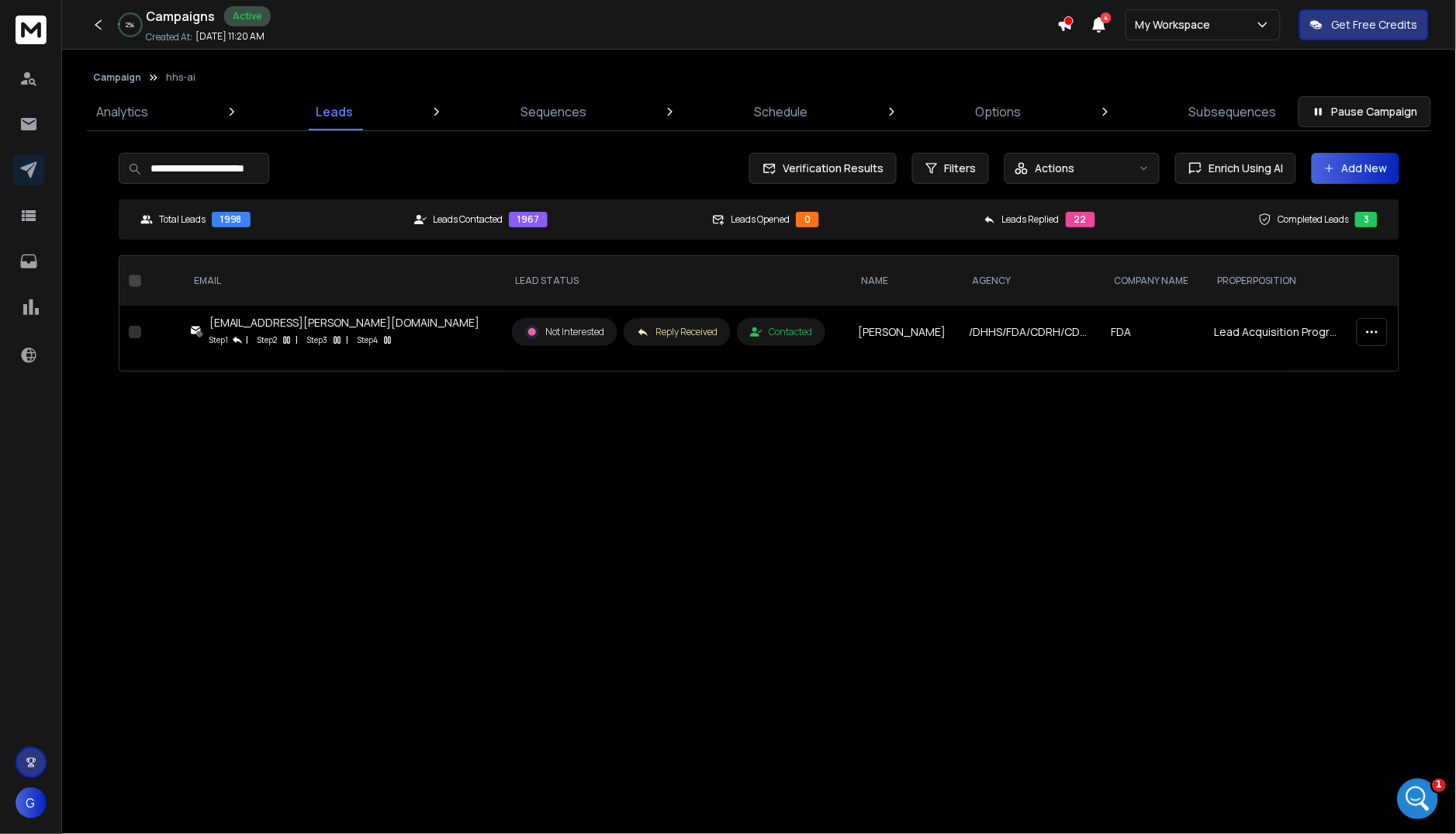
click at [1279, 793] on icon "Open Intercom Messenger" at bounding box center [1415, 796] width 26 height 26
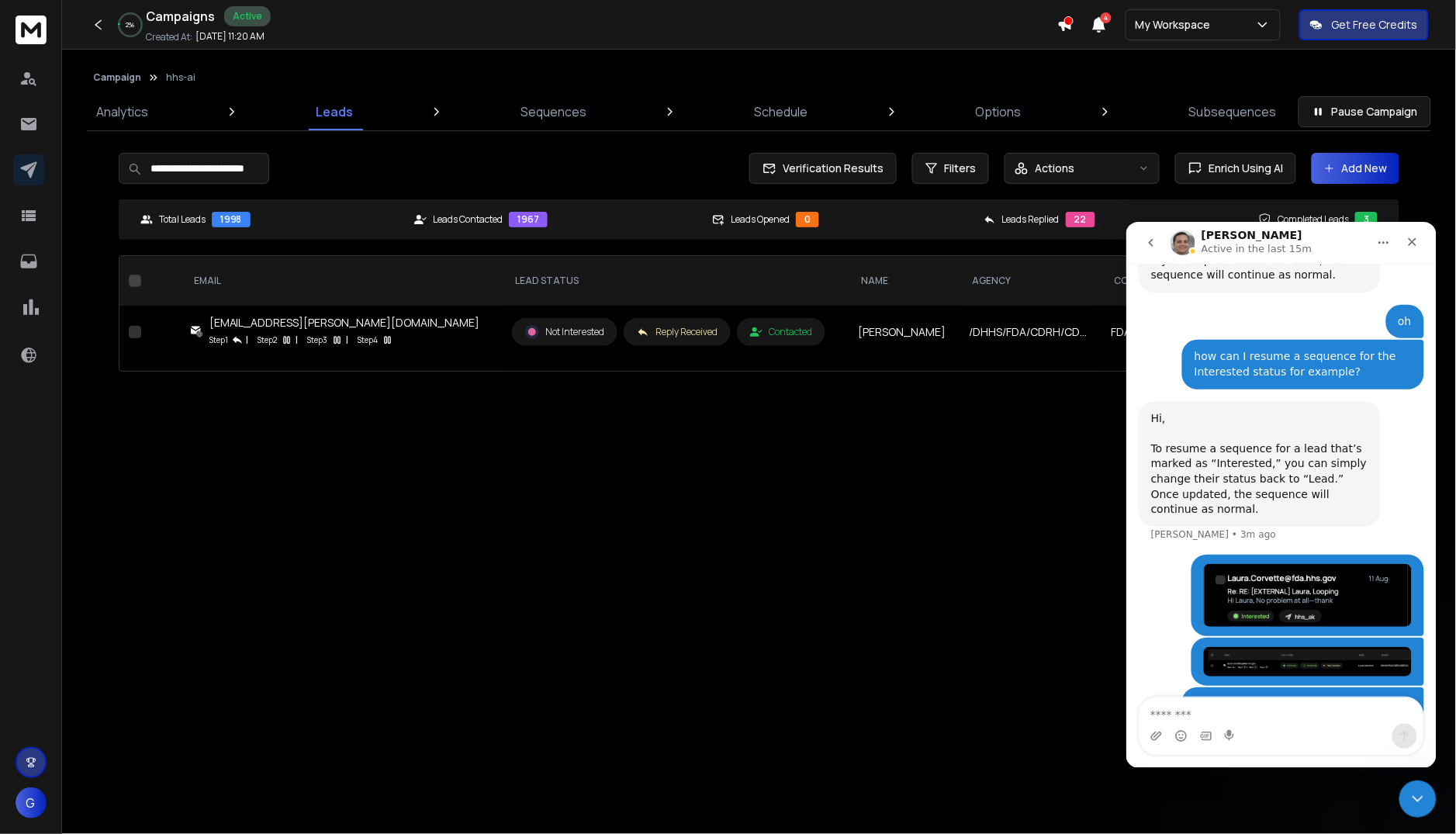
scroll to position [1174, 0]
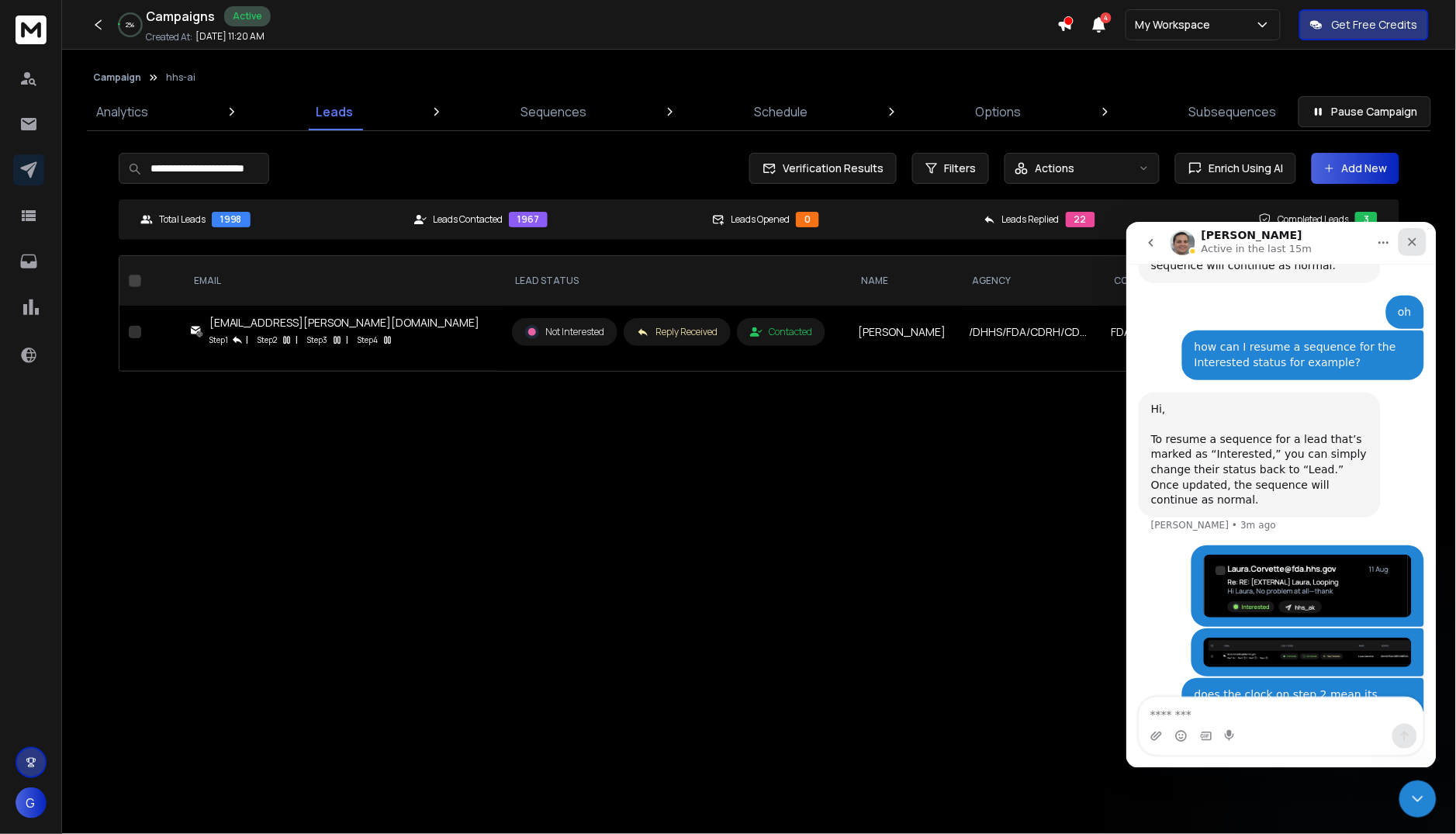
click at [1279, 240] on icon "Close" at bounding box center [1411, 242] width 13 height 13
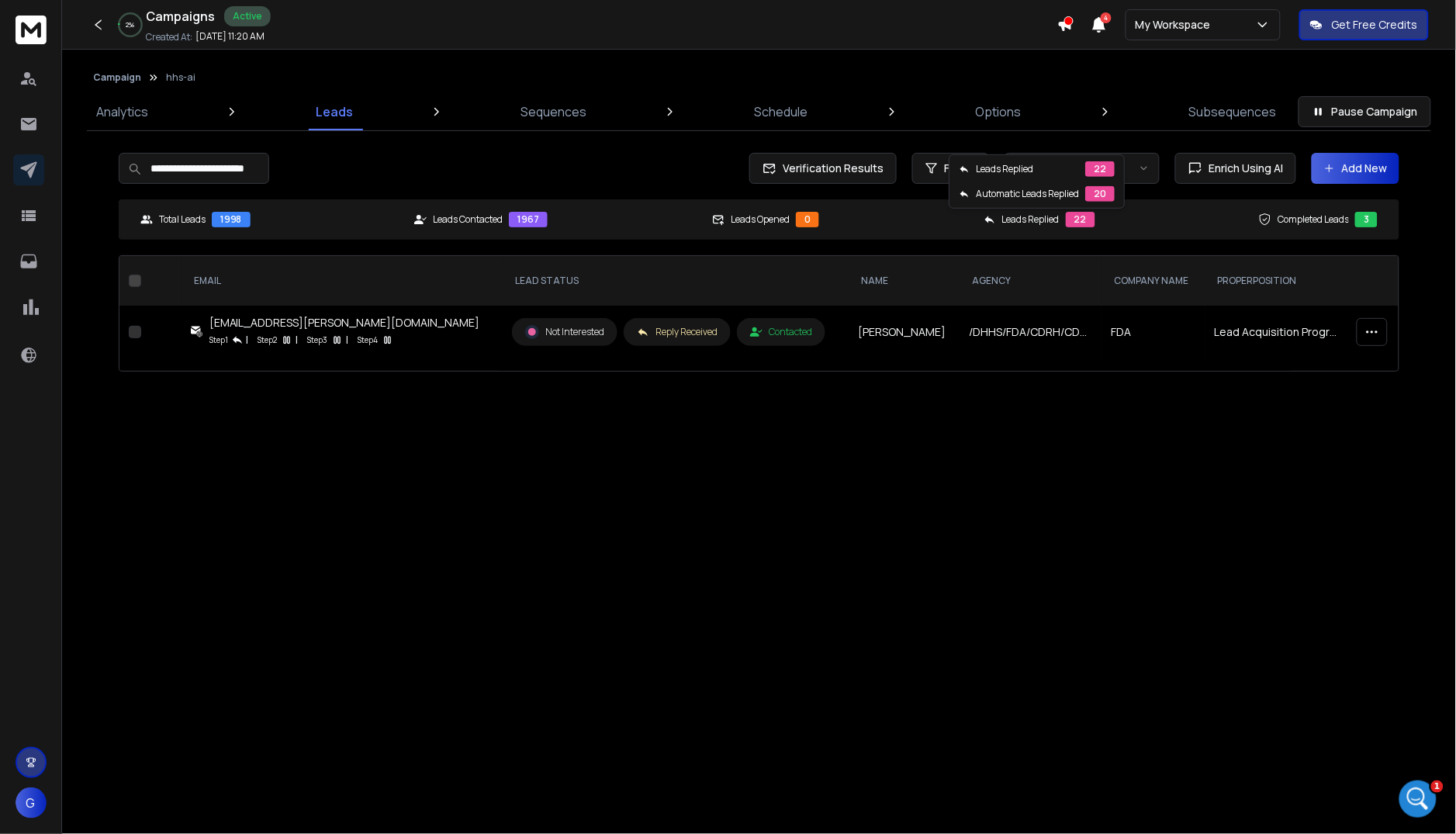
click at [1059, 225] on p "Leads Replied" at bounding box center [1030, 220] width 57 height 13
click at [925, 174] on icon "button" at bounding box center [932, 168] width 13 height 13
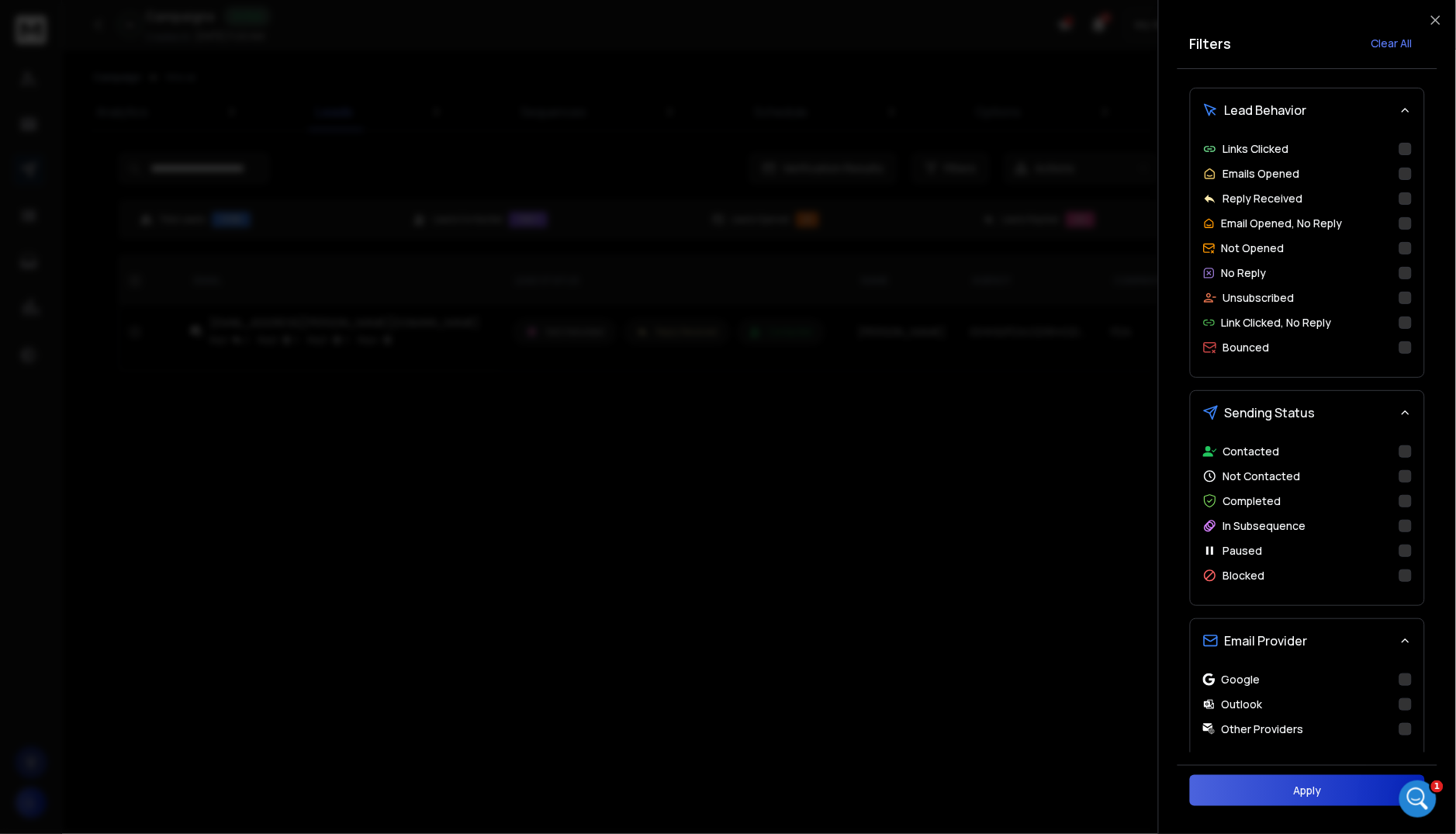
click at [1279, 197] on button "Reply Received" at bounding box center [1405, 199] width 13 height 13
click at [1279, 785] on button "Apply" at bounding box center [1307, 790] width 235 height 31
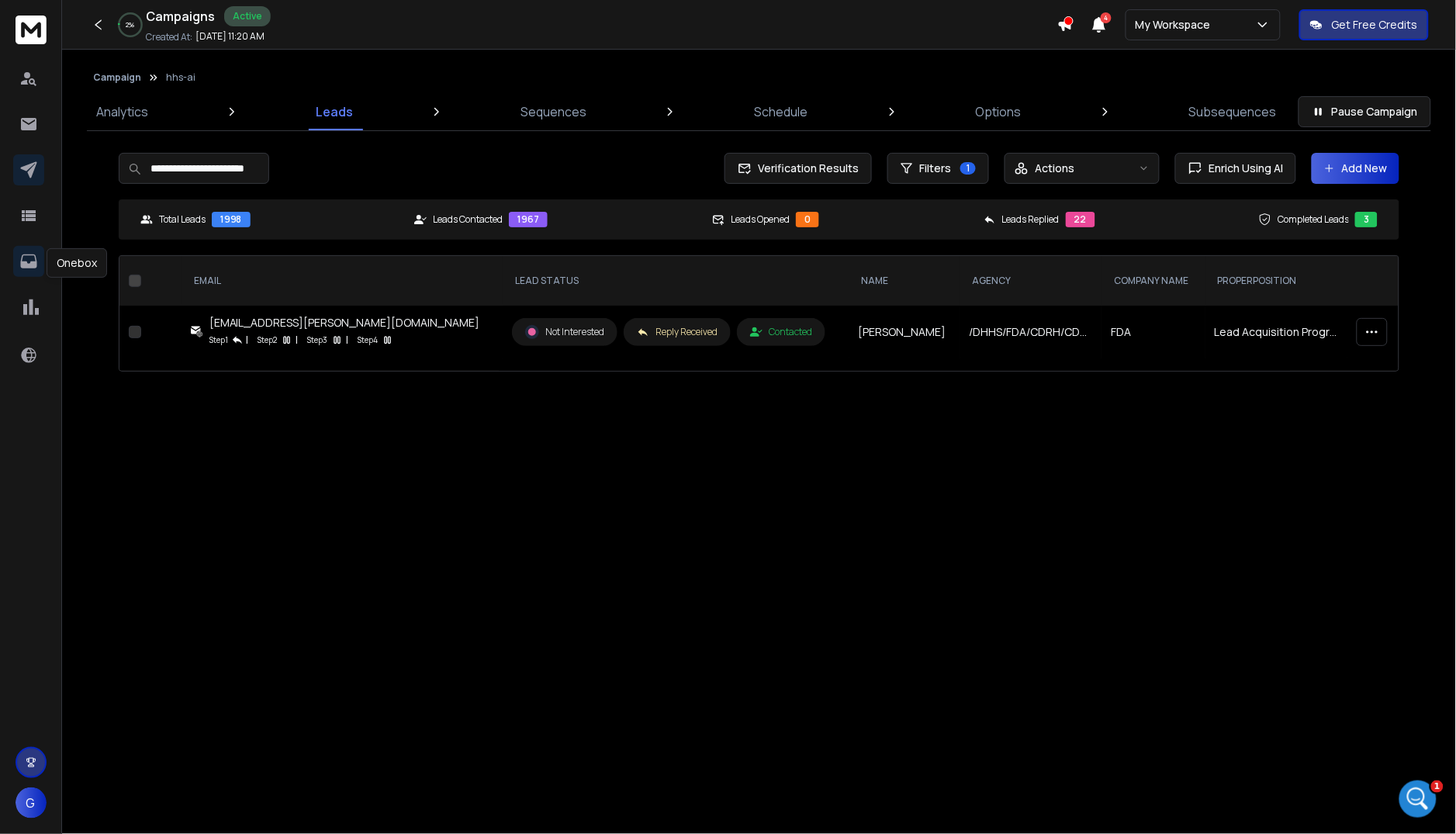
click at [30, 260] on icon at bounding box center [29, 261] width 19 height 19
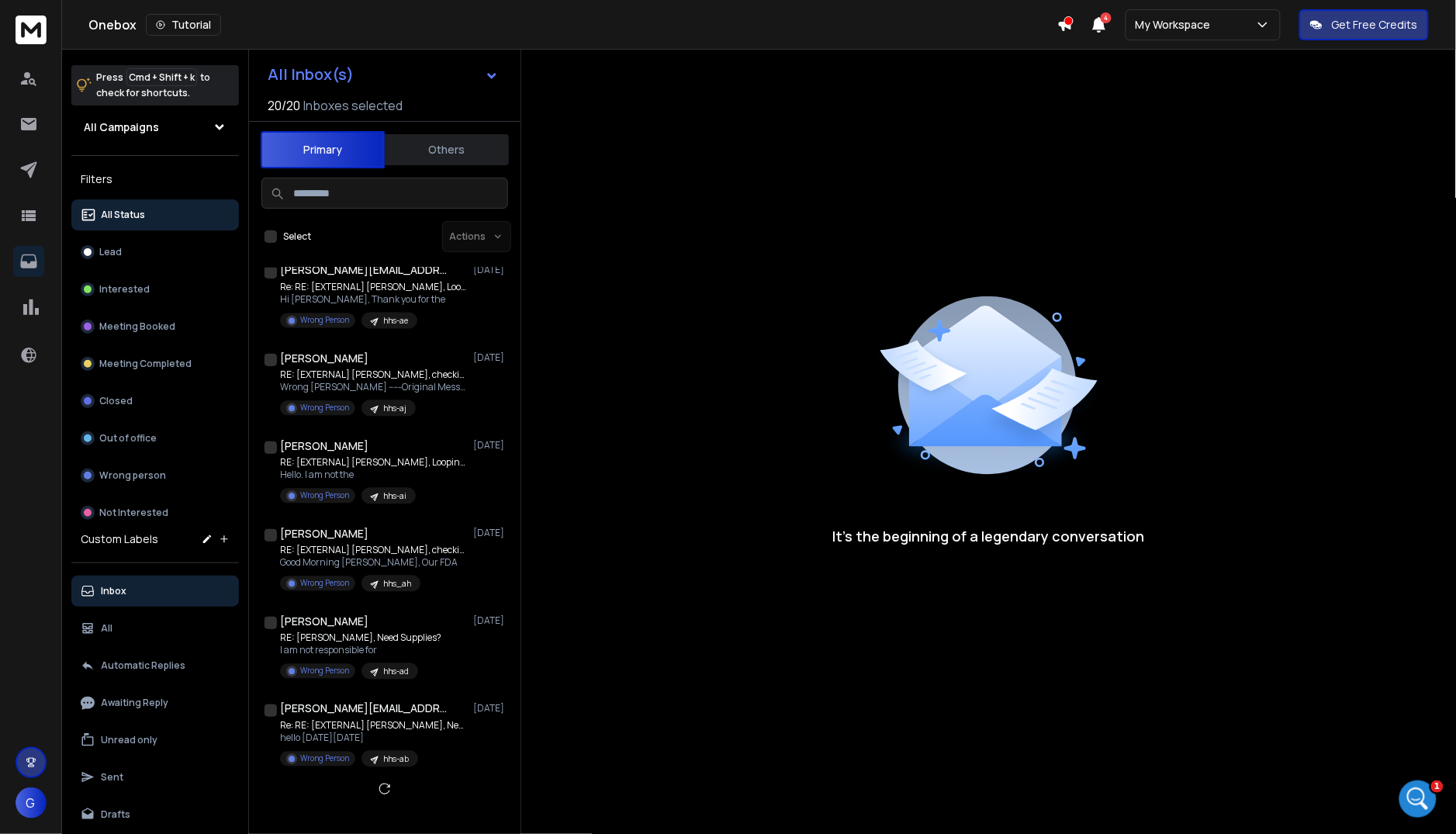
scroll to position [1062, 0]
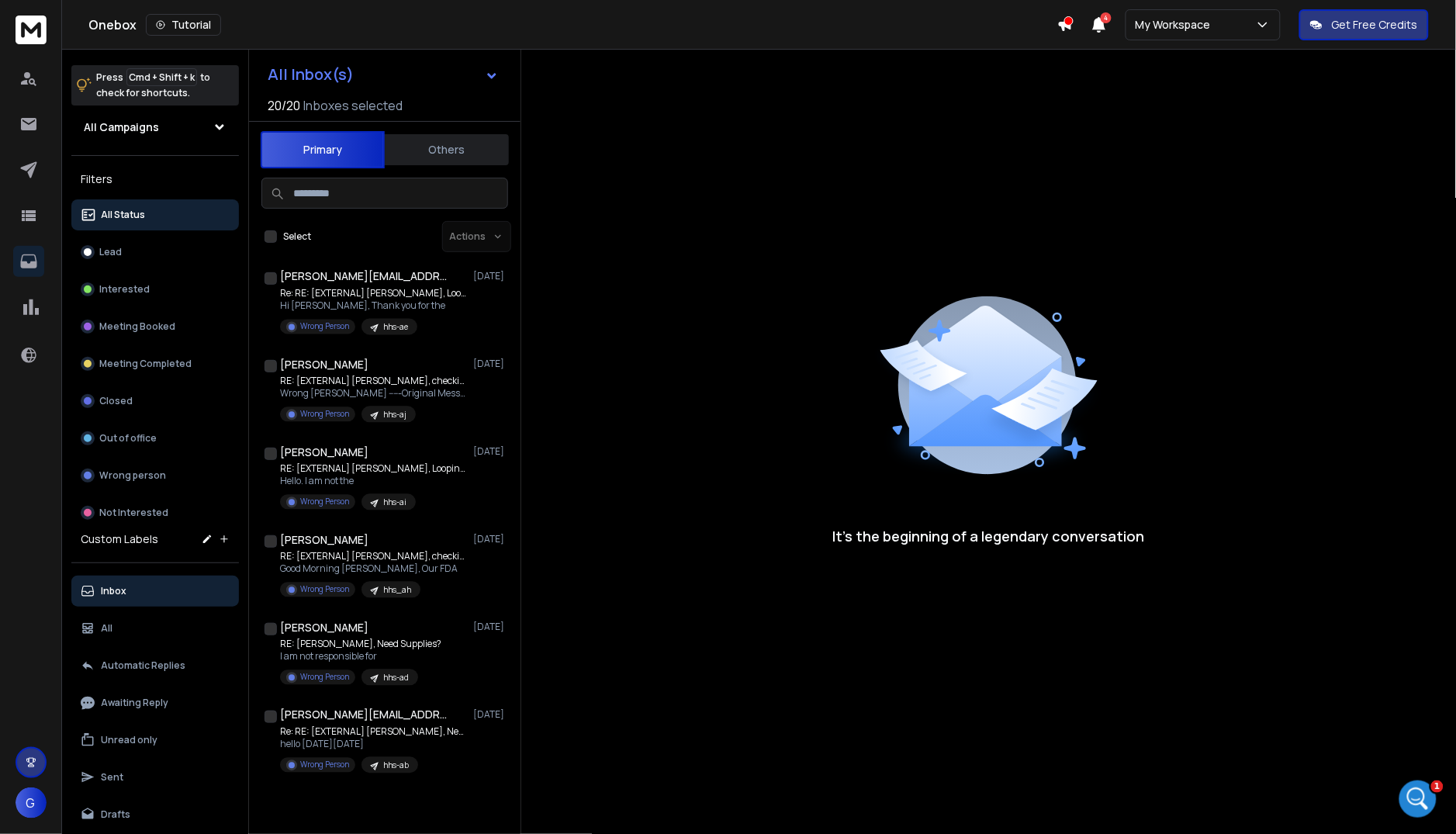
click at [91, 280] on button "Interested" at bounding box center [155, 289] width 167 height 31
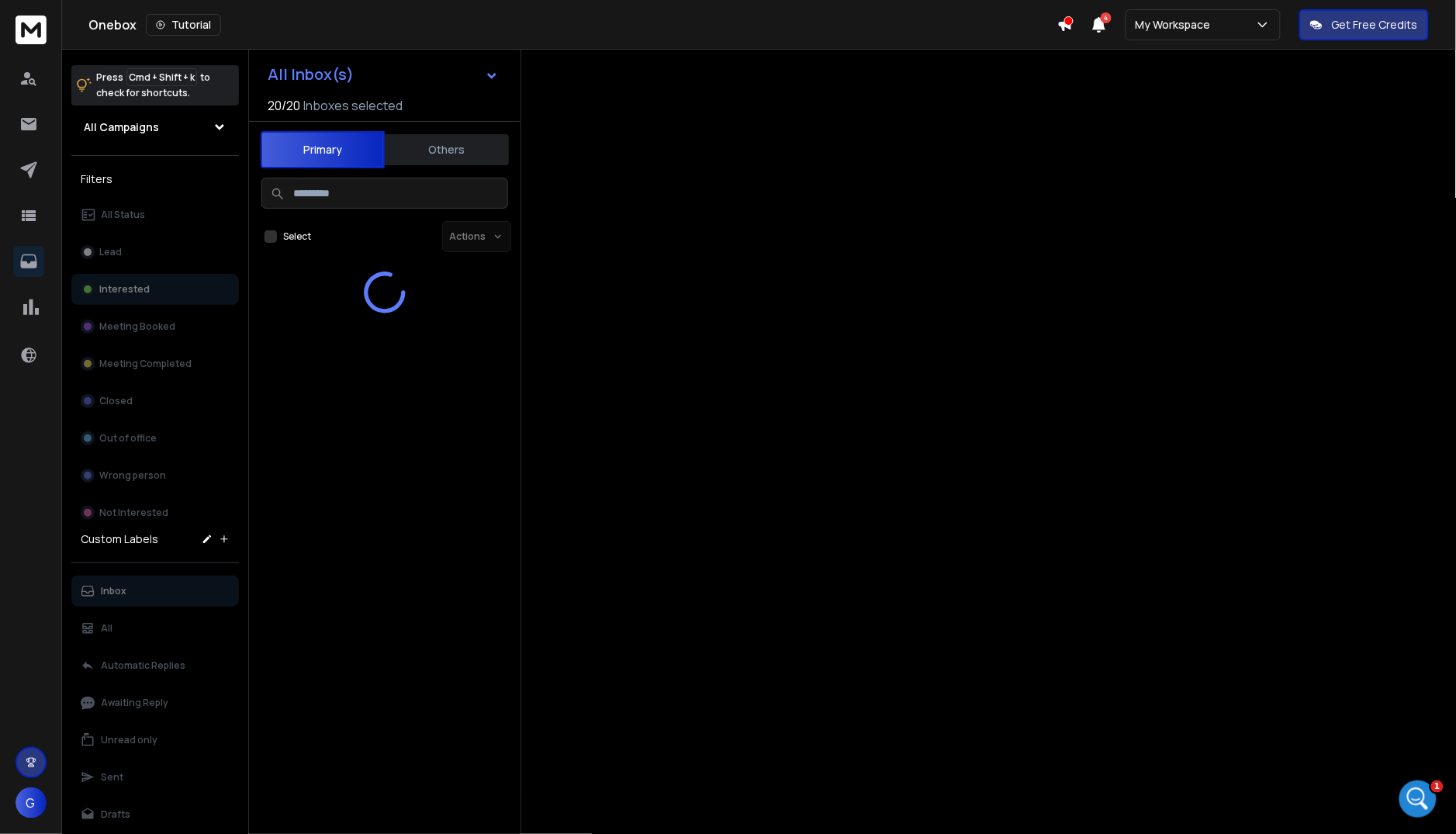
scroll to position [0, 0]
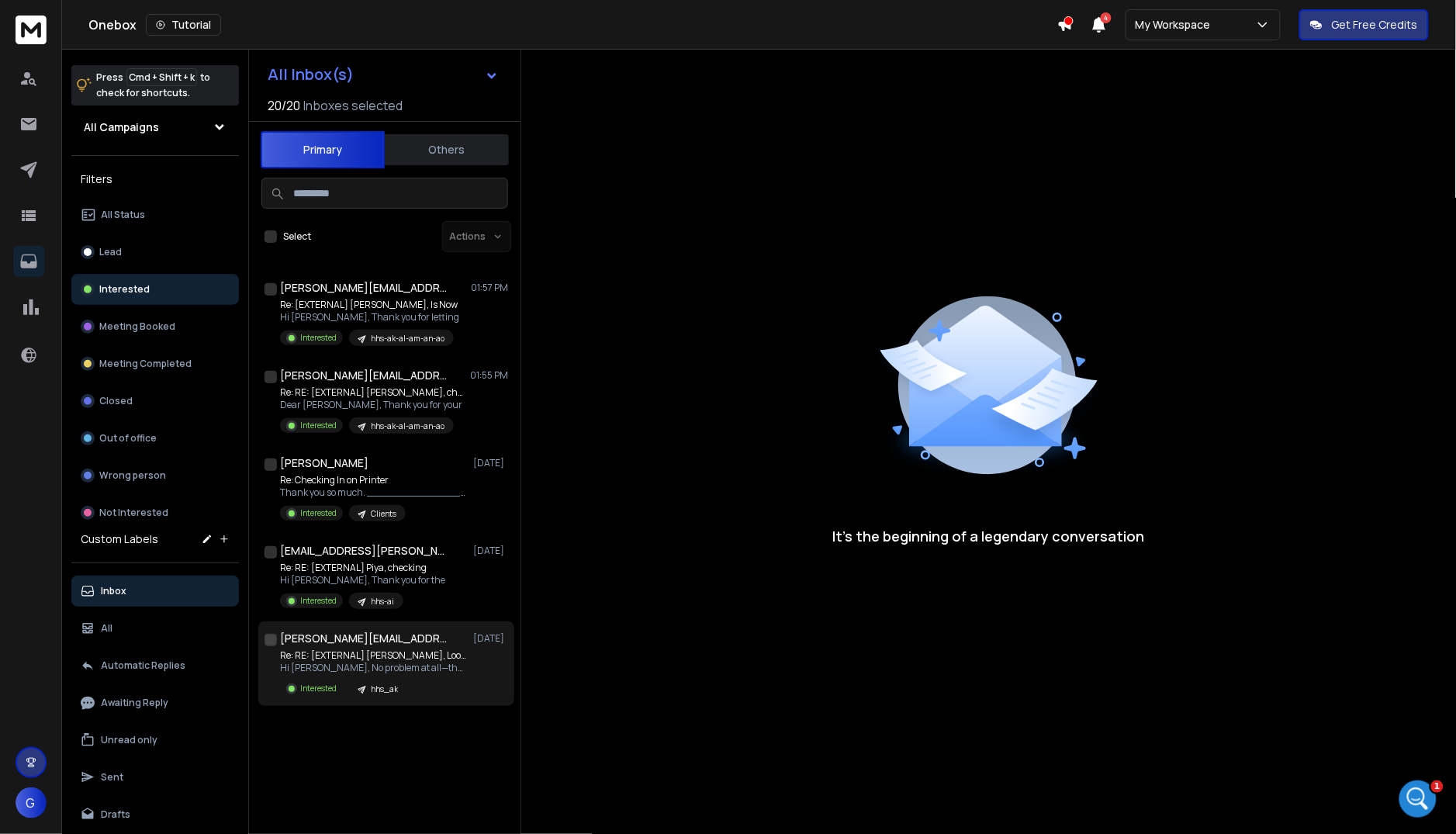
click at [282, 639] on h1 "[PERSON_NAME][EMAIL_ADDRESS][DOMAIN_NAME]" at bounding box center [365, 639] width 170 height 16
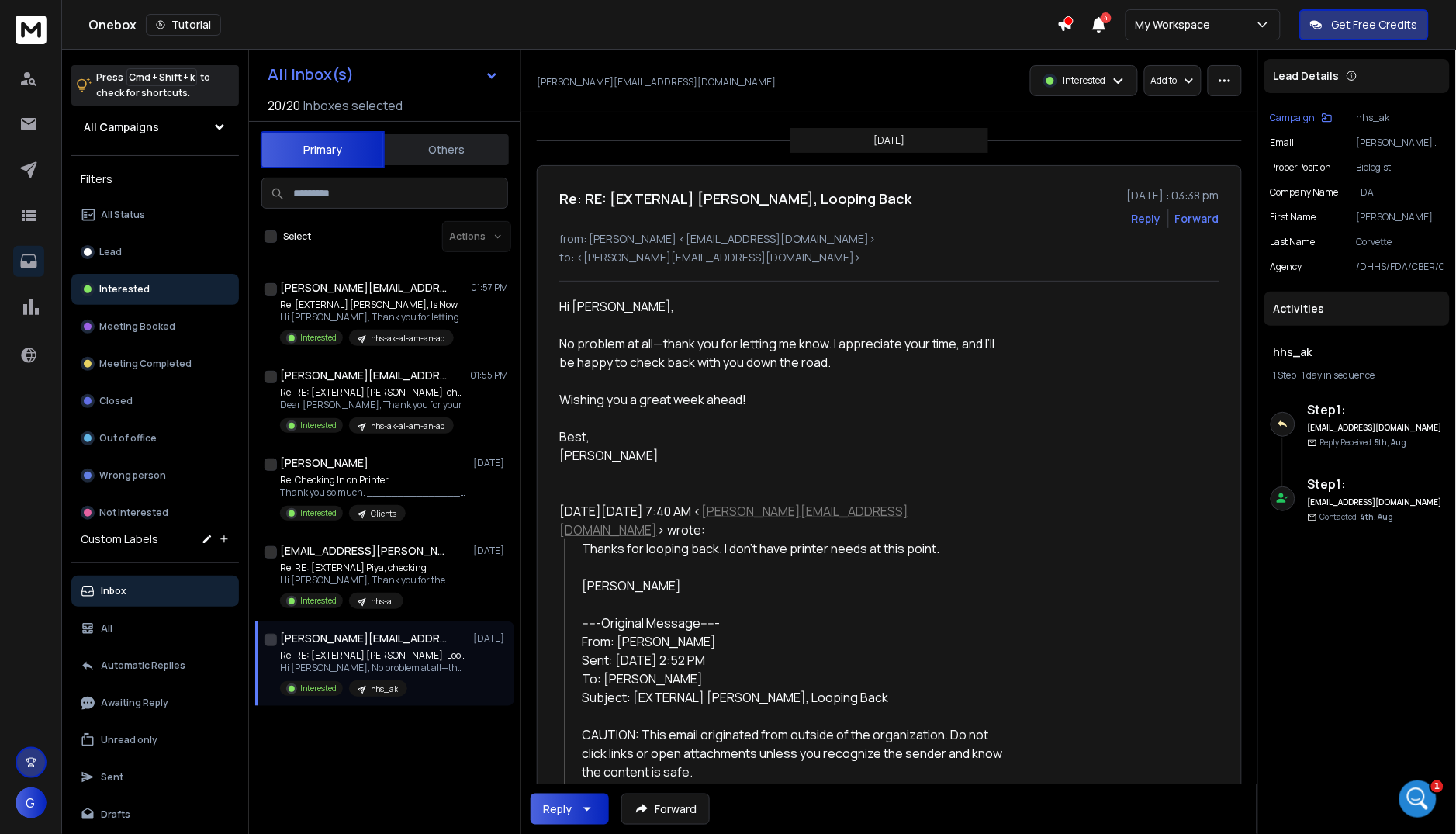
click at [1101, 85] on p "Interested" at bounding box center [1084, 81] width 43 height 13
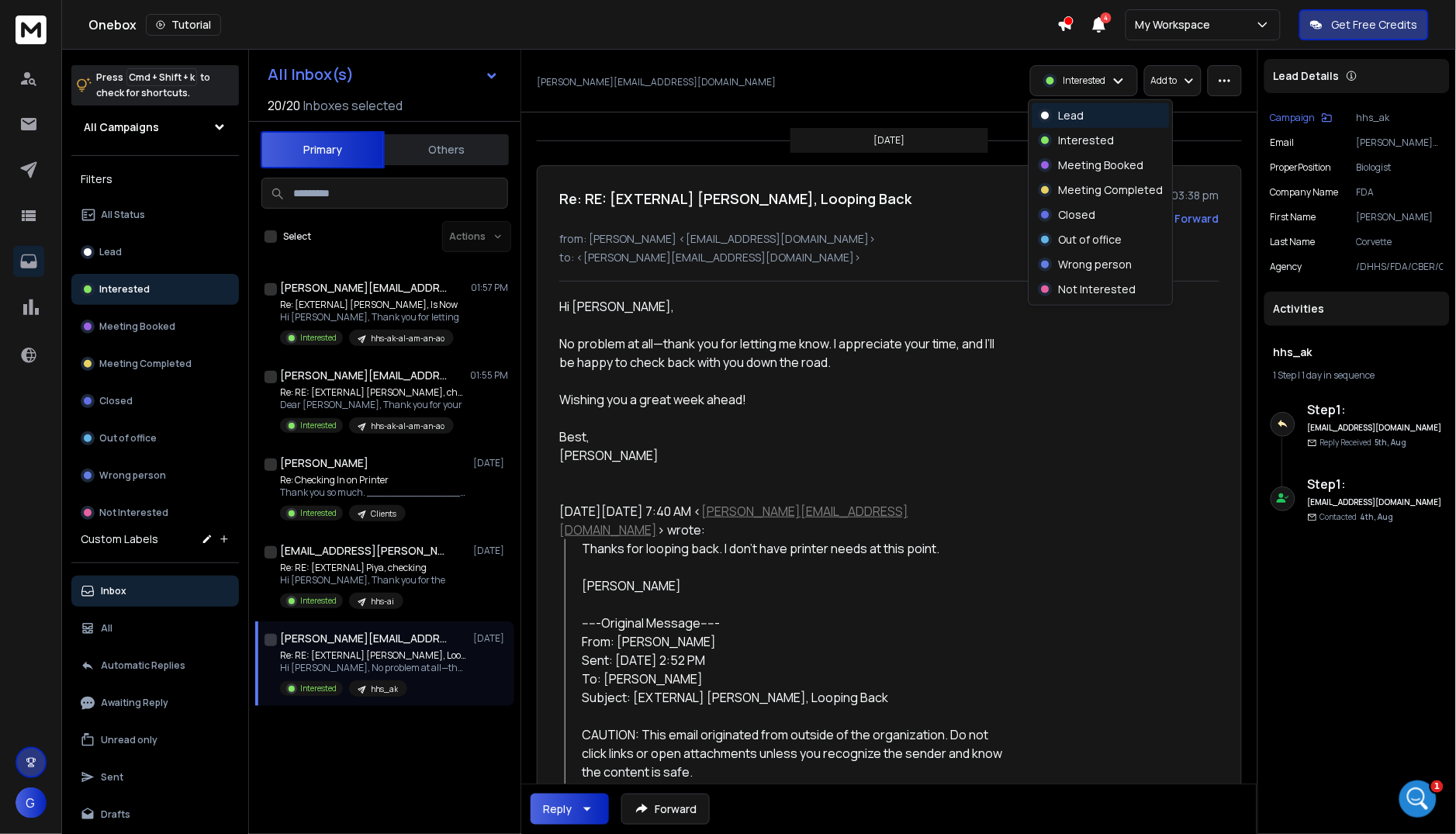
click at [1089, 113] on div "Lead" at bounding box center [1101, 116] width 138 height 25
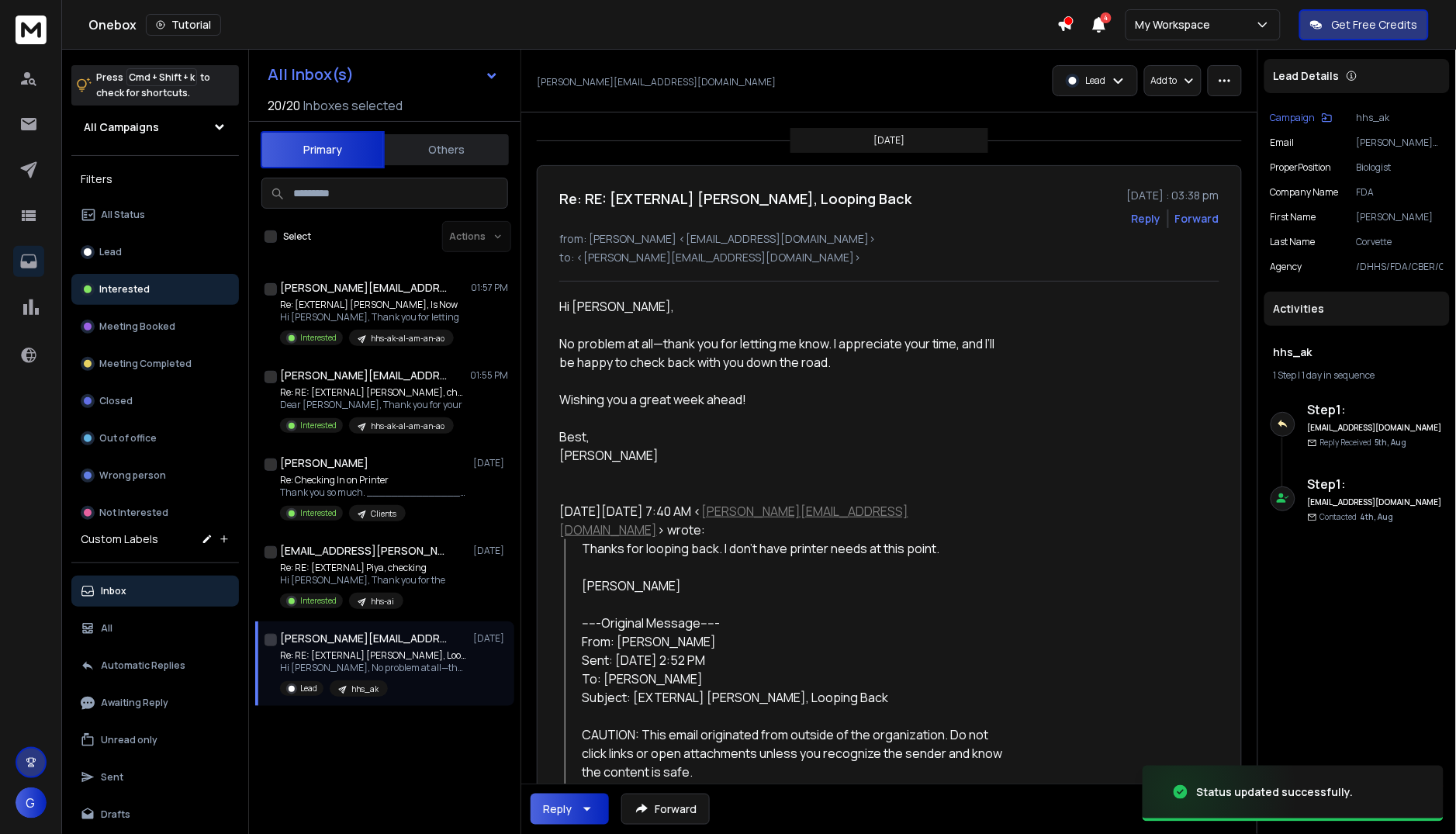
click at [1279, 118] on p "Campaign" at bounding box center [1293, 118] width 45 height 13
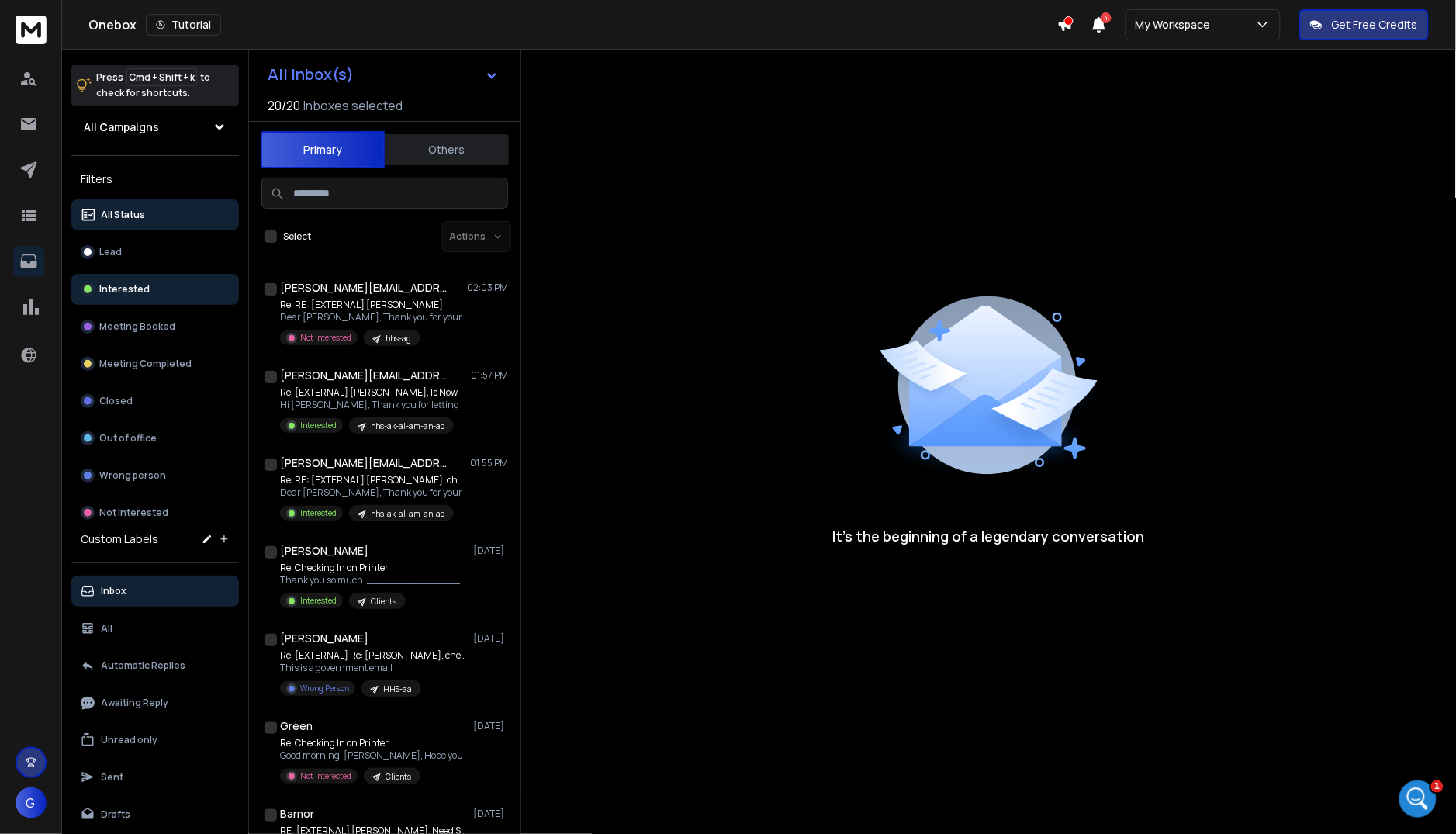
click at [86, 284] on span at bounding box center [88, 289] width 14 height 14
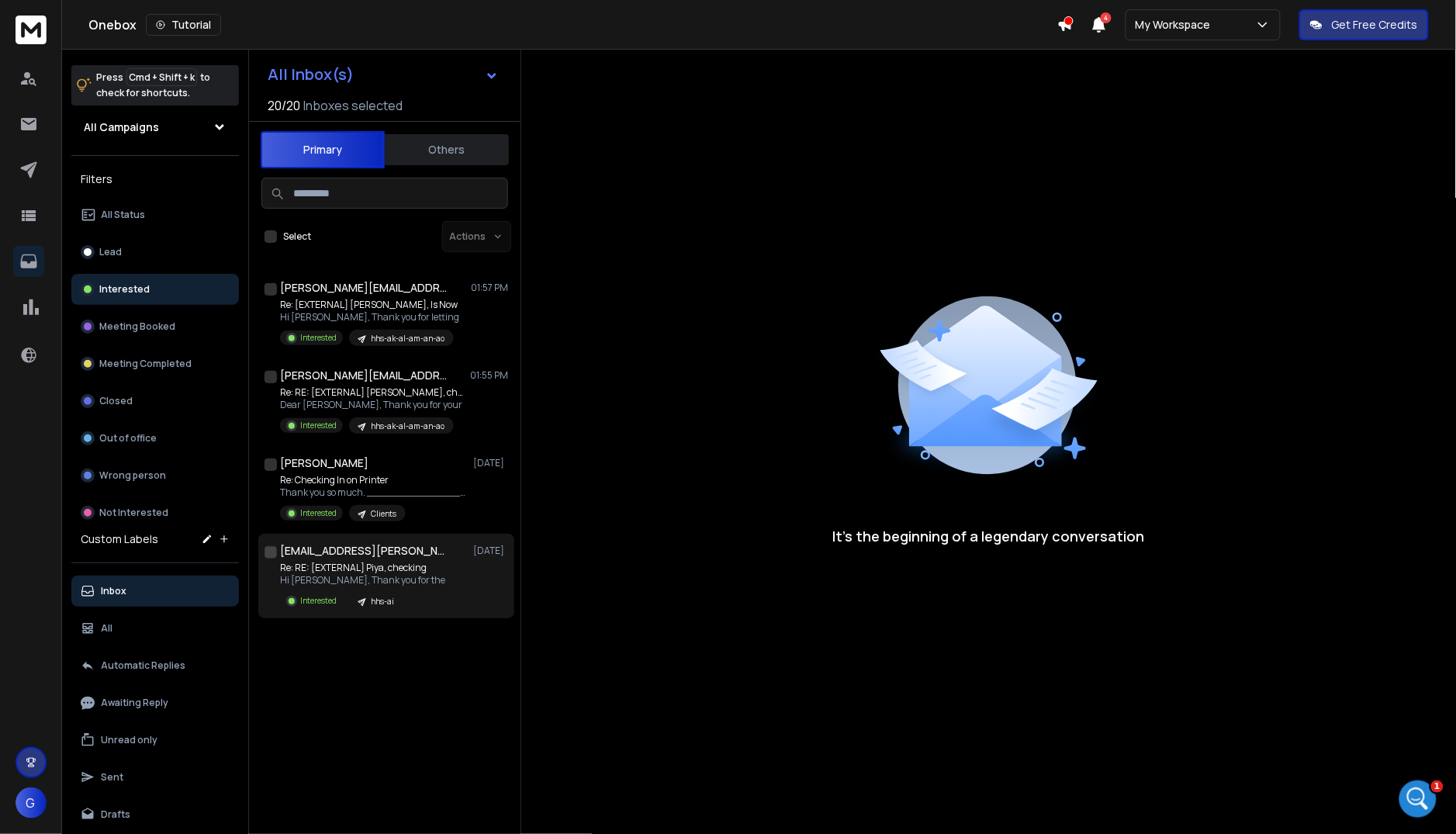
click at [319, 559] on div "[EMAIL_ADDRESS][PERSON_NAME][DOMAIN_NAME] [DATE] Re: RE: [EXTERNAL] Piya, check…" at bounding box center [394, 576] width 228 height 66
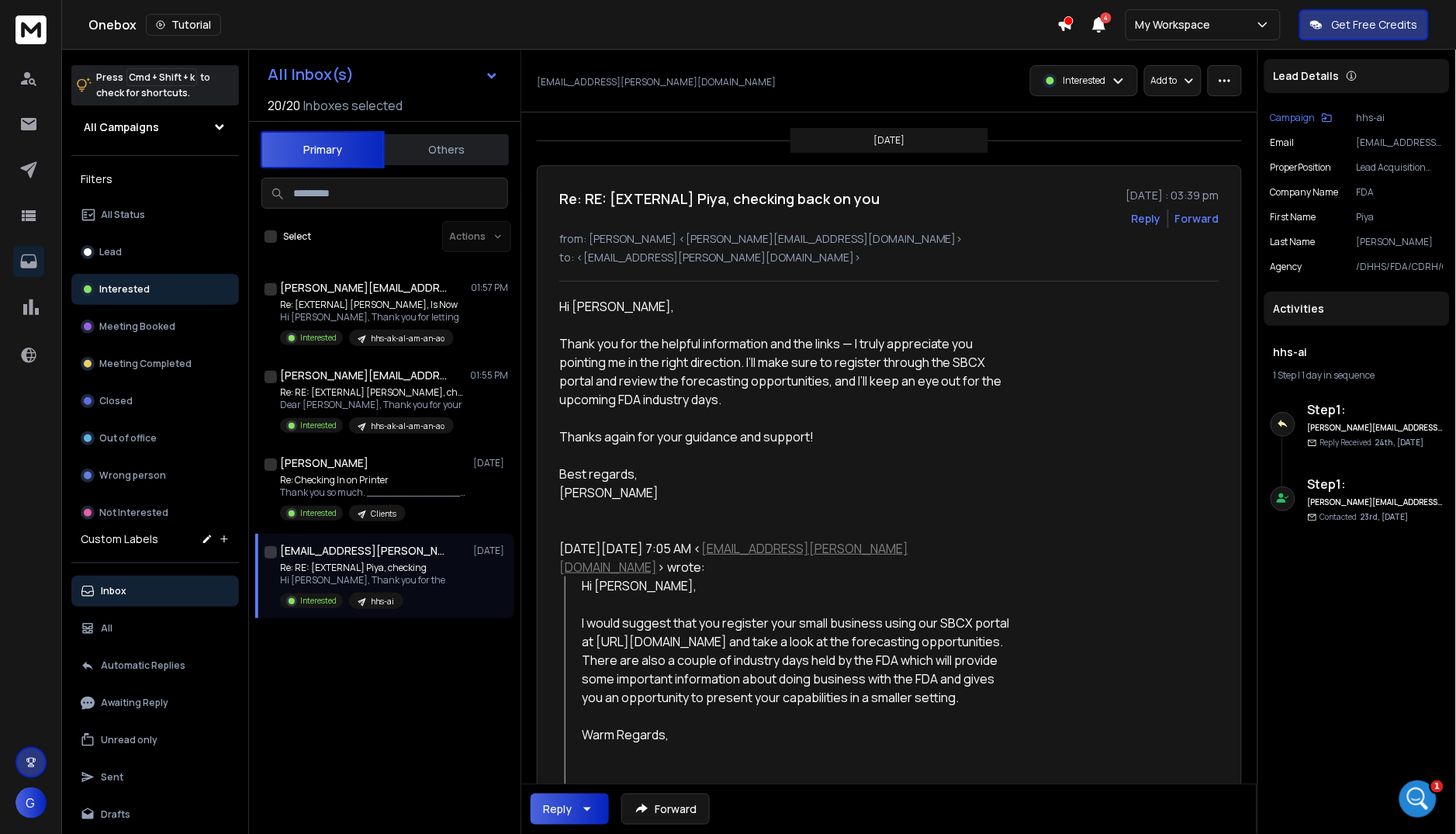
click at [1279, 116] on p "Campaign" at bounding box center [1293, 118] width 45 height 13
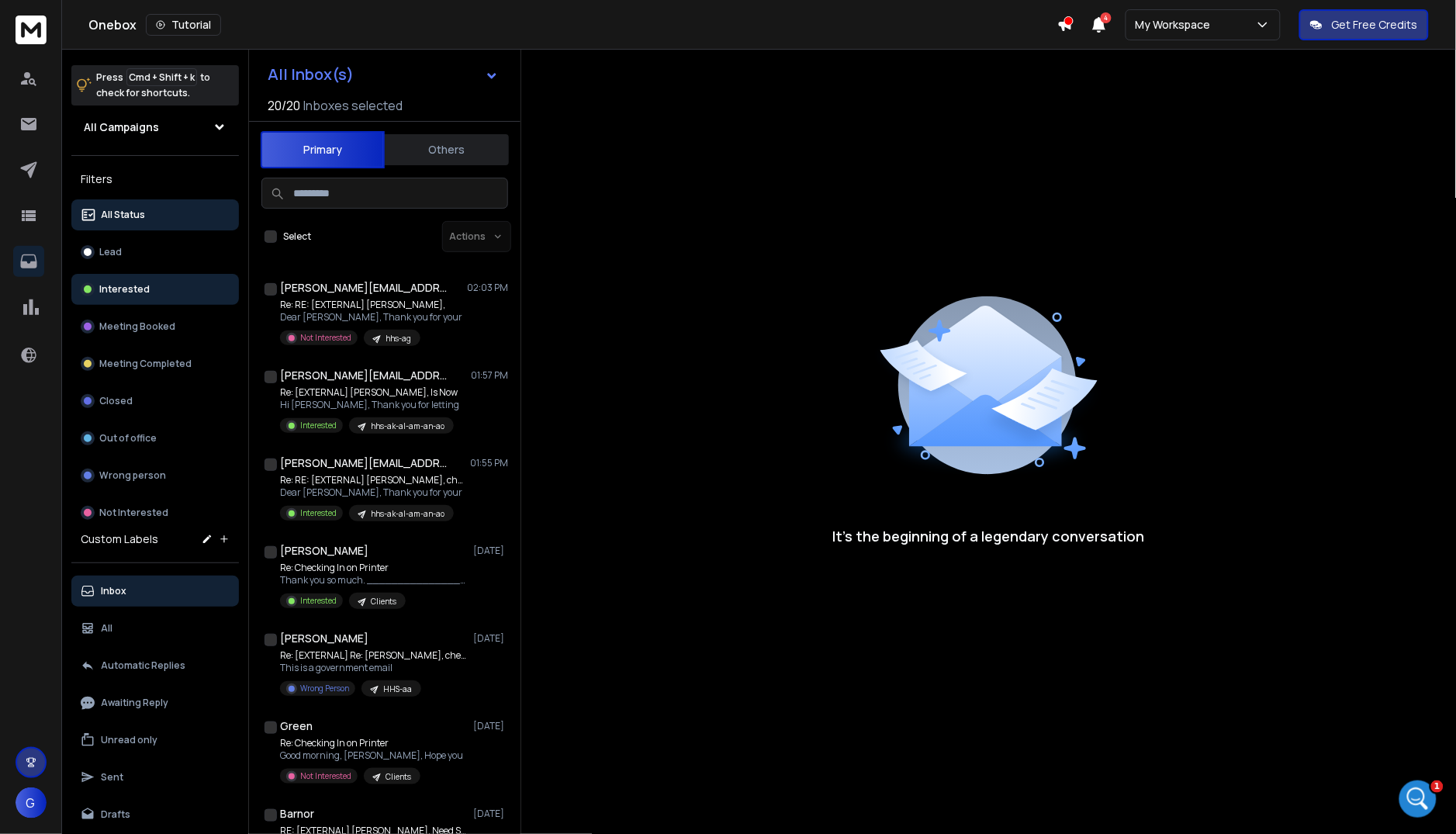
click at [95, 290] on div "Interested" at bounding box center [115, 289] width 69 height 14
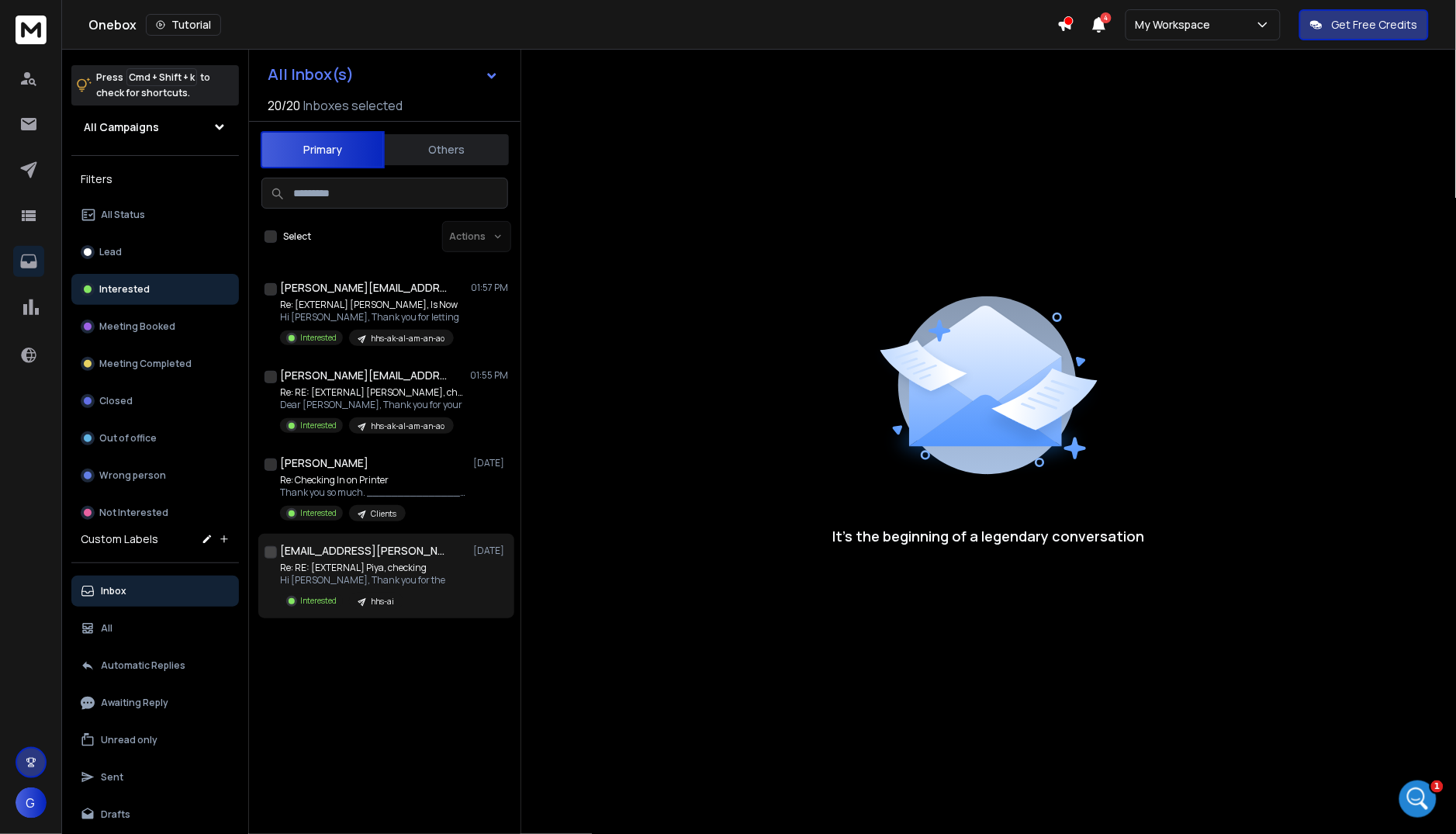
click at [316, 547] on h1 "[EMAIL_ADDRESS][PERSON_NAME][DOMAIN_NAME]" at bounding box center [365, 551] width 170 height 16
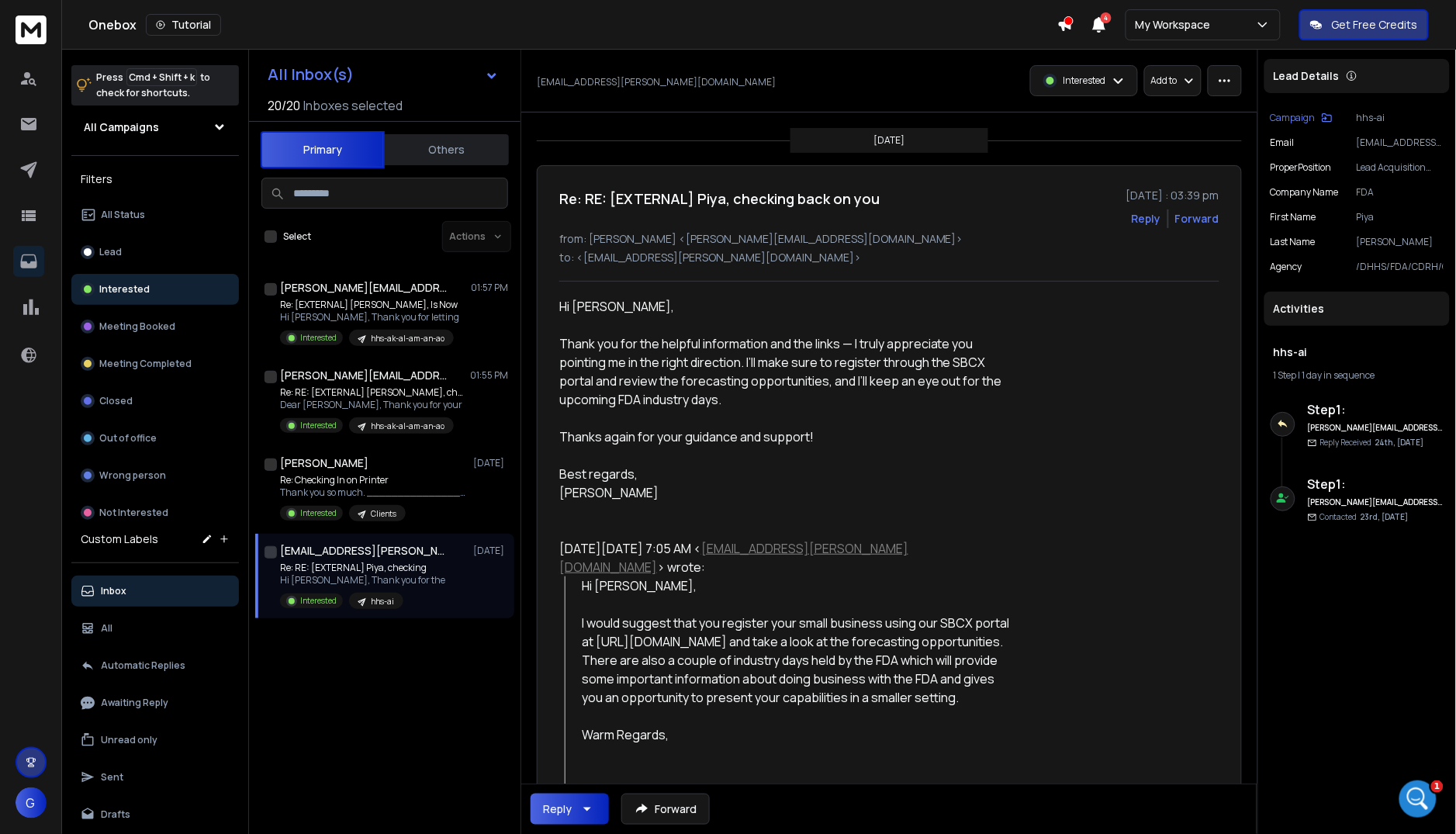
click at [1218, 84] on icon "button" at bounding box center [1225, 81] width 14 height 14
click at [1182, 73] on div "Add to" at bounding box center [1172, 81] width 55 height 30
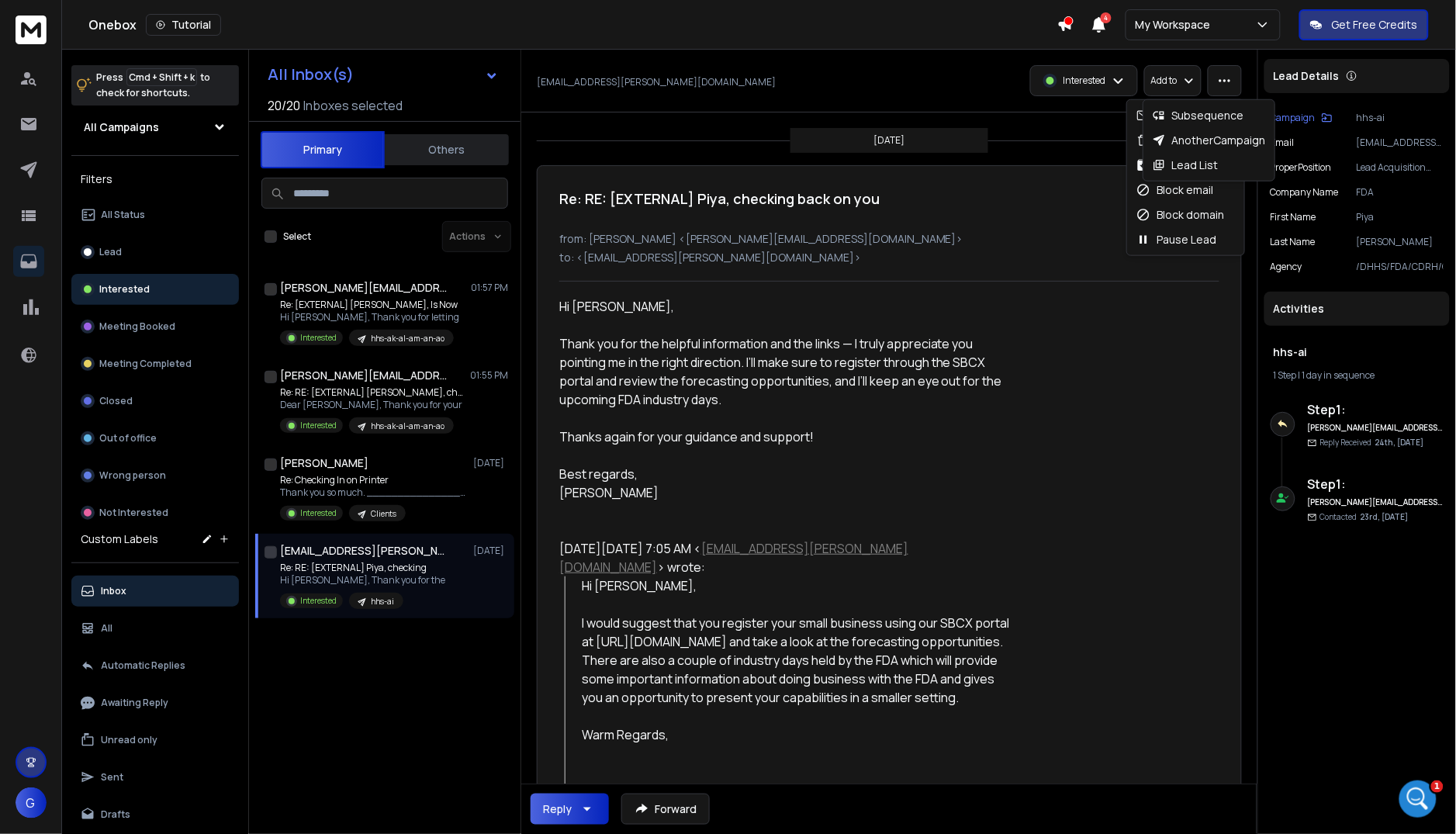
click at [1182, 73] on div "Add to" at bounding box center [1172, 81] width 55 height 30
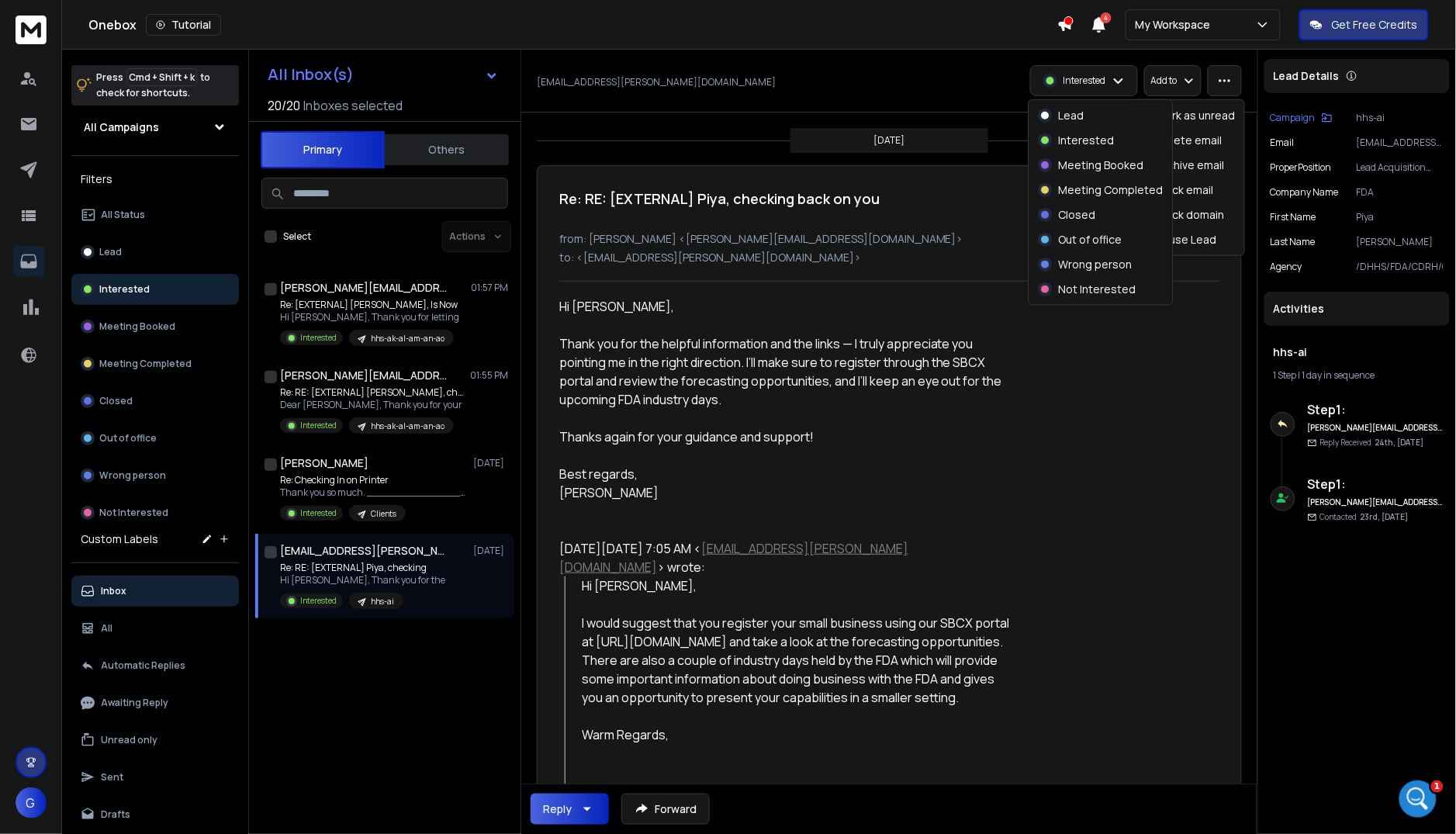
click at [1089, 83] on p "Interested" at bounding box center [1084, 81] width 43 height 13
click at [1088, 113] on div "Lead" at bounding box center [1101, 116] width 138 height 25
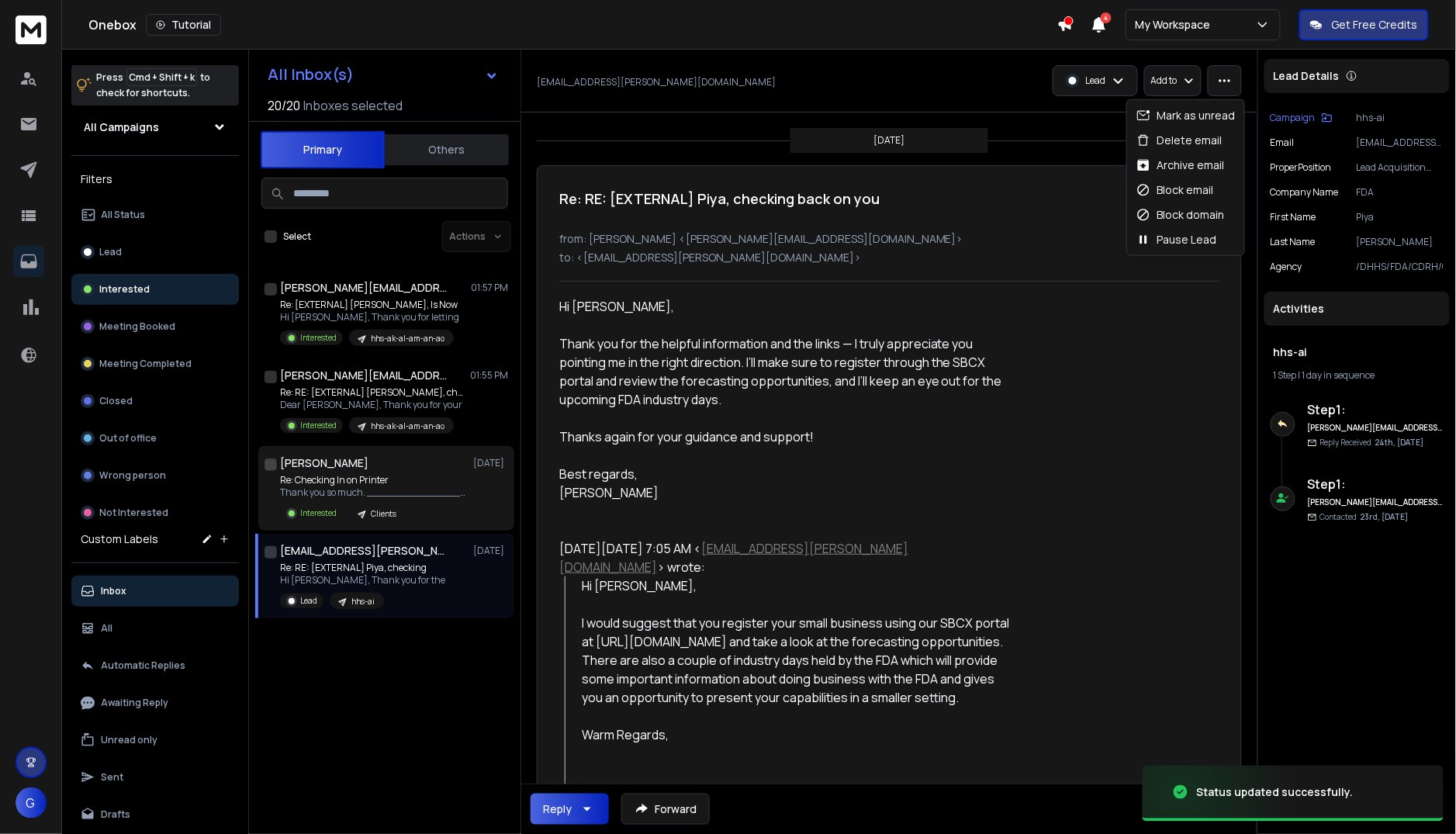
click at [331, 466] on div "[PERSON_NAME] [DATE]" at bounding box center [394, 463] width 228 height 16
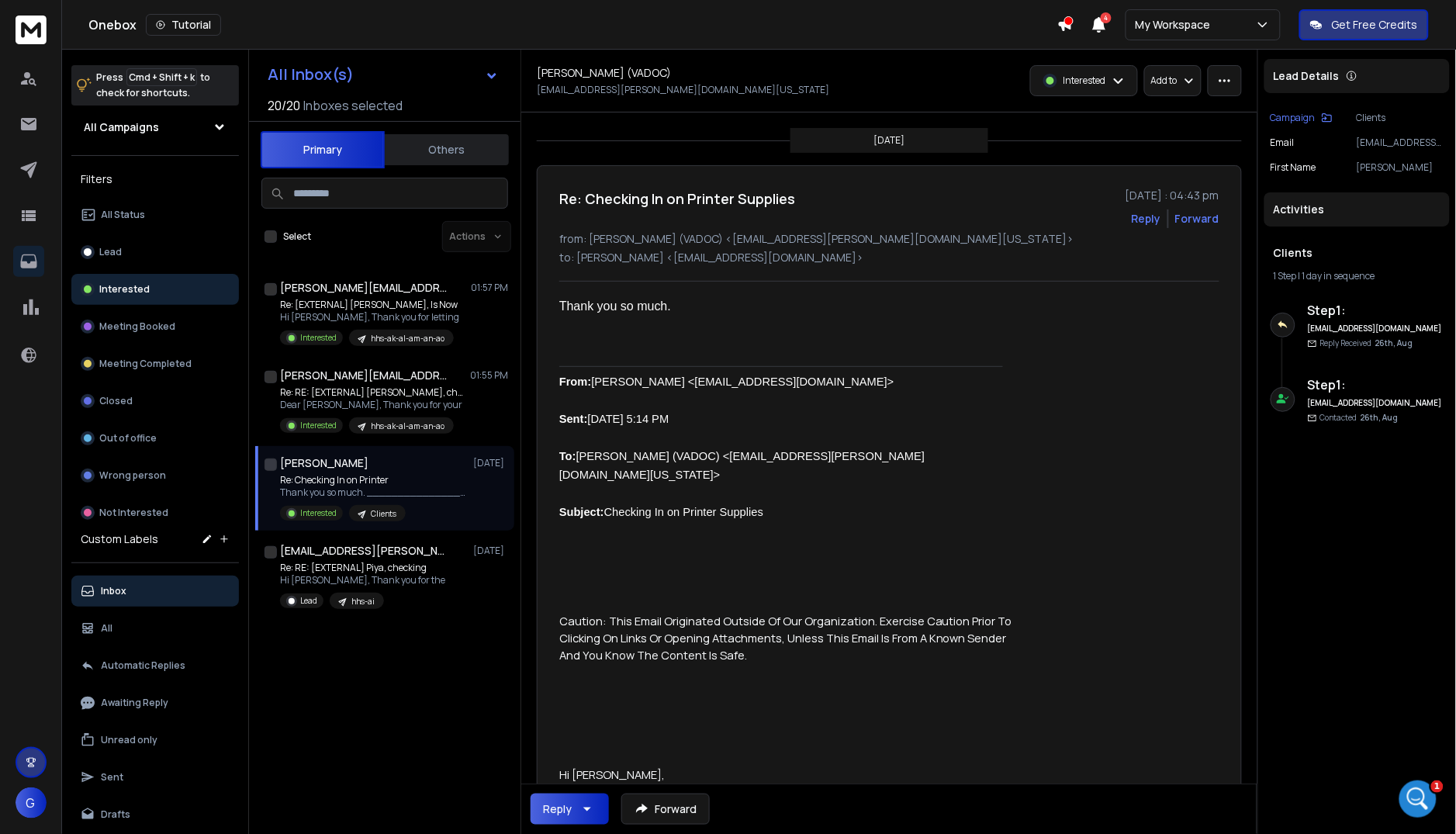
click at [1082, 77] on p "Interested" at bounding box center [1084, 81] width 43 height 13
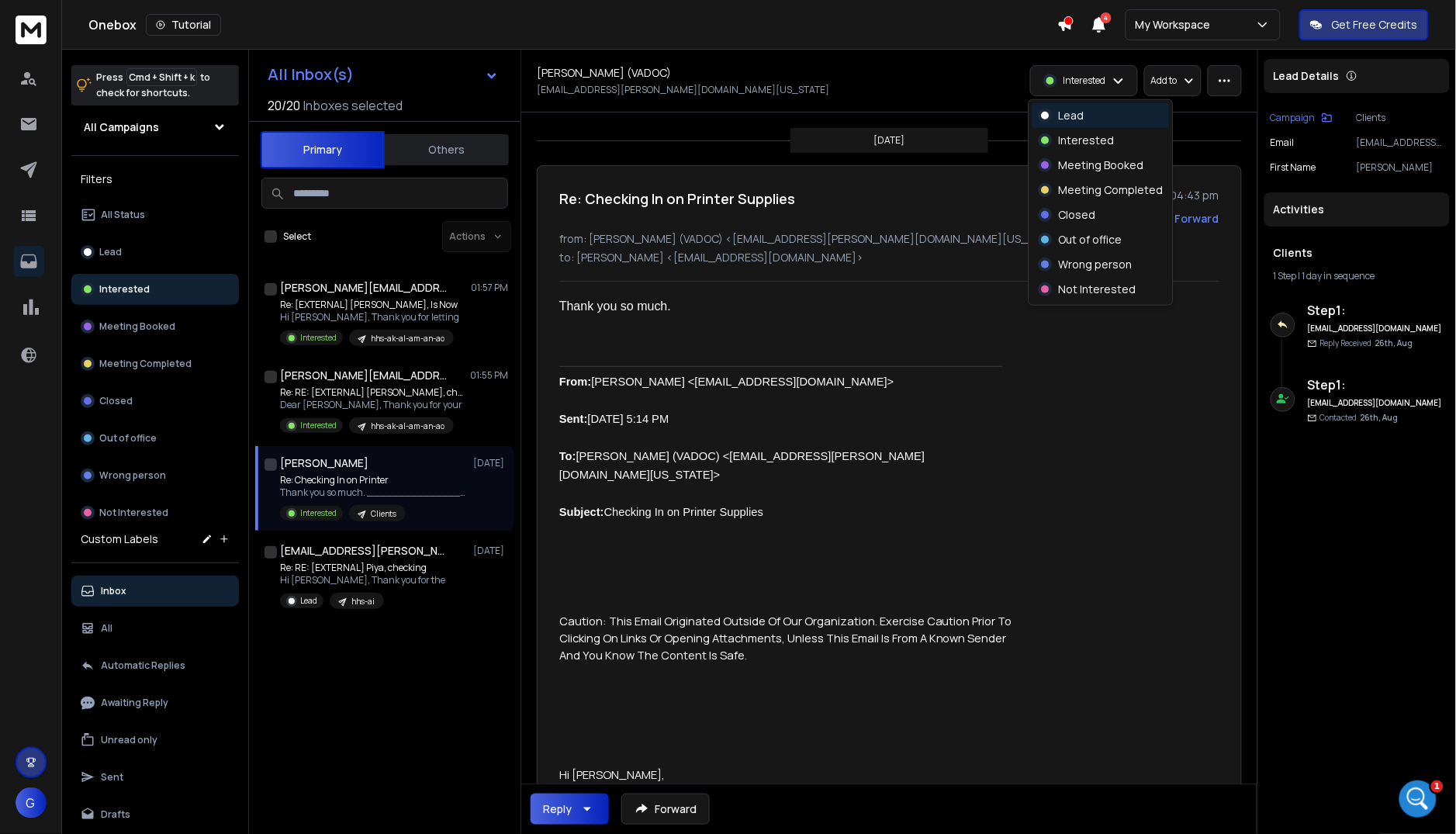
click at [1072, 111] on p "Lead" at bounding box center [1071, 116] width 26 height 16
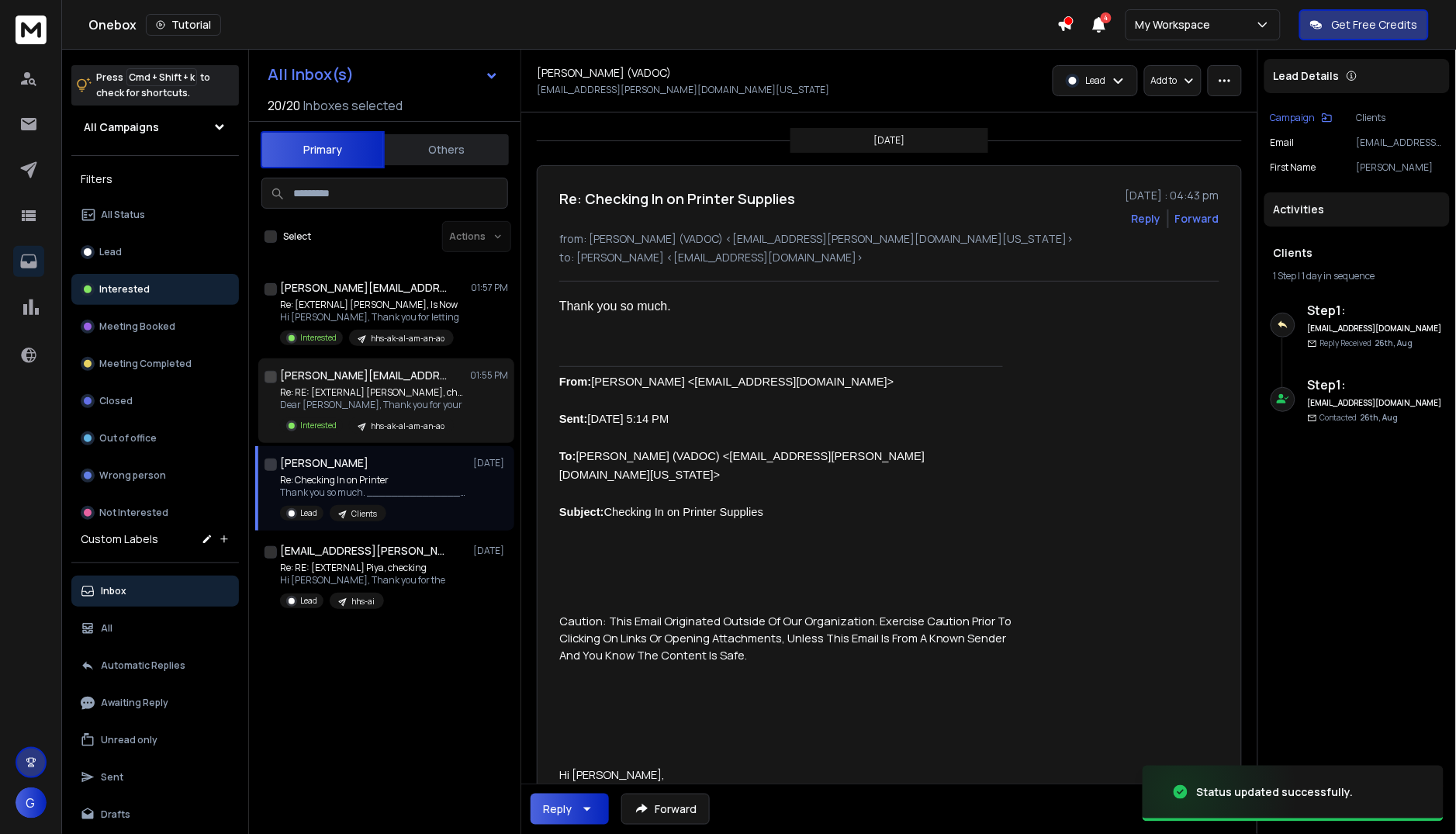
click at [341, 370] on h1 "[PERSON_NAME][EMAIL_ADDRESS][PERSON_NAME][DOMAIN_NAME]" at bounding box center [365, 375] width 170 height 16
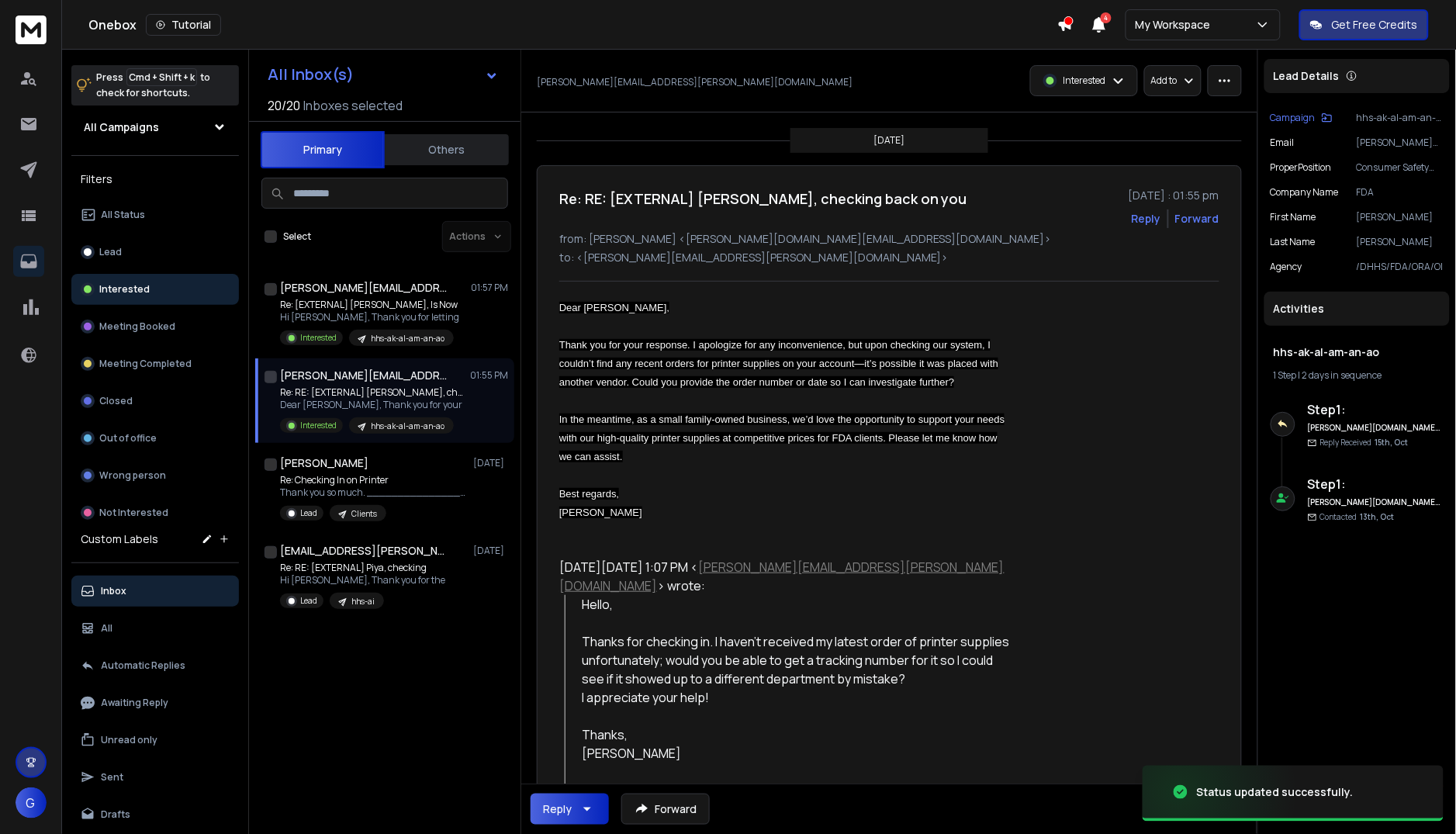
click at [1088, 80] on p "Interested" at bounding box center [1084, 81] width 43 height 13
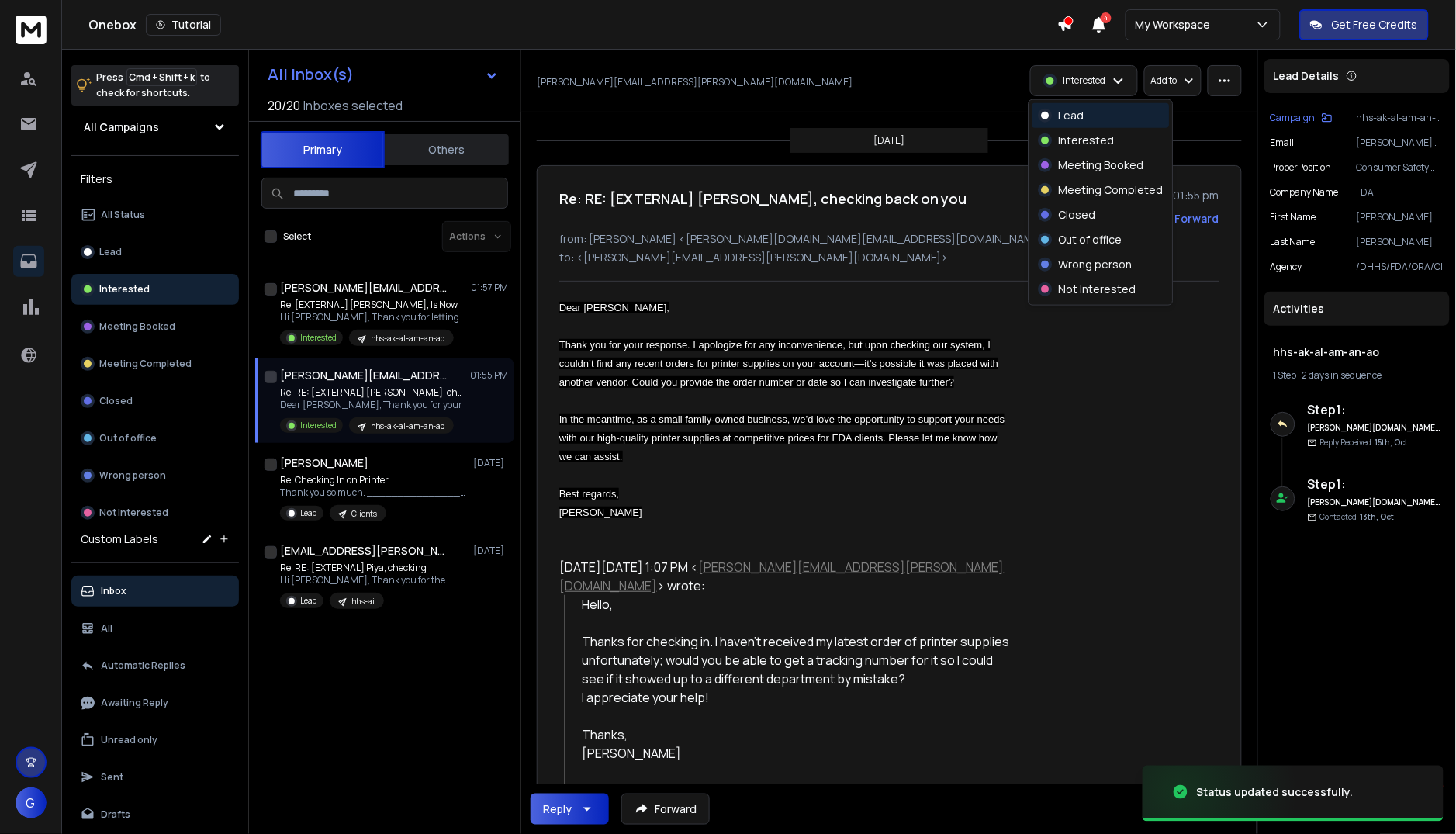
click at [1071, 118] on p "Lead" at bounding box center [1071, 116] width 26 height 16
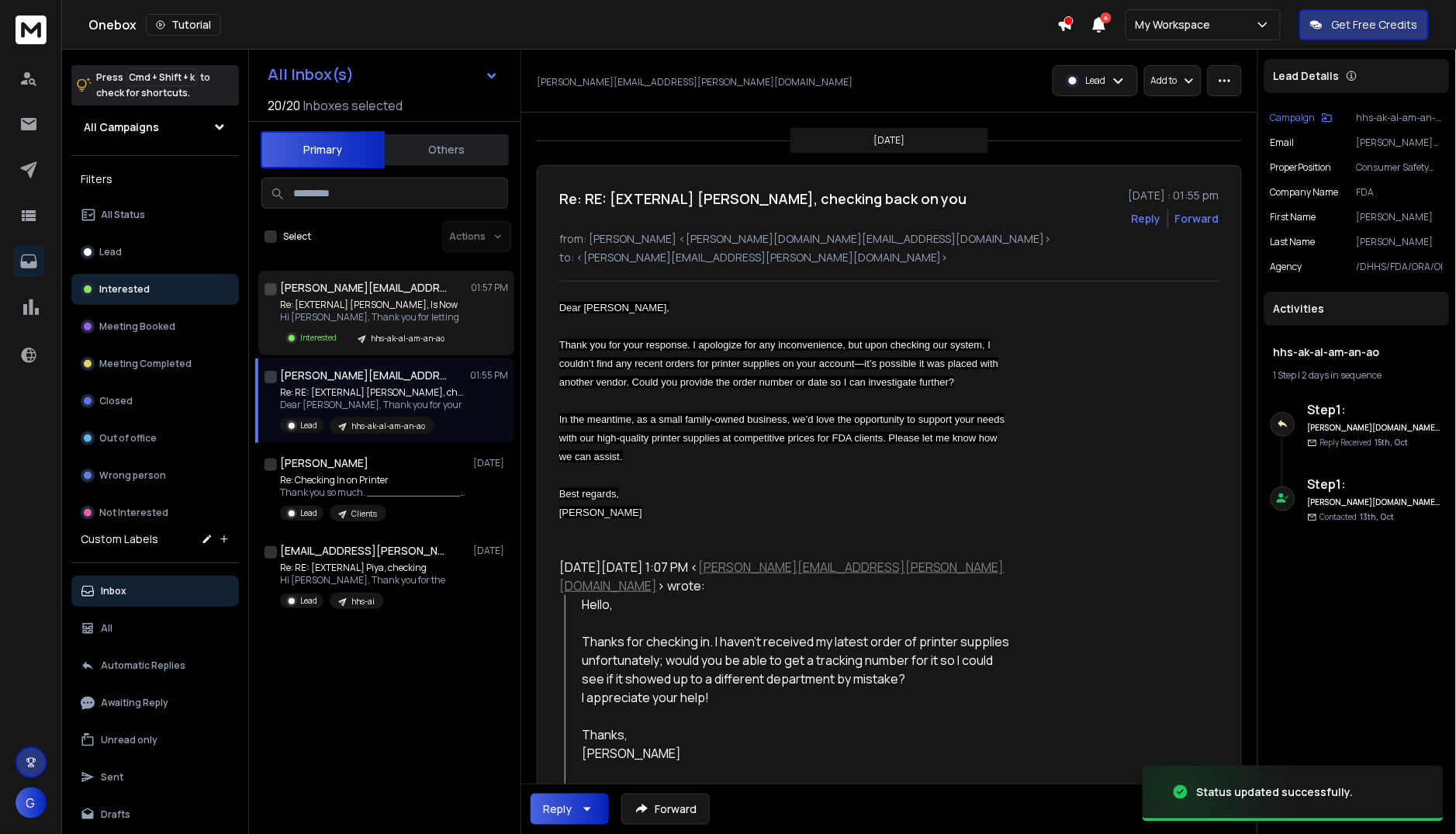
click at [295, 296] on div "[PERSON_NAME][EMAIL_ADDRESS][PERSON_NAME][DOMAIN_NAME] 01:57 PM Re: [EXTERNAL] …" at bounding box center [394, 313] width 228 height 66
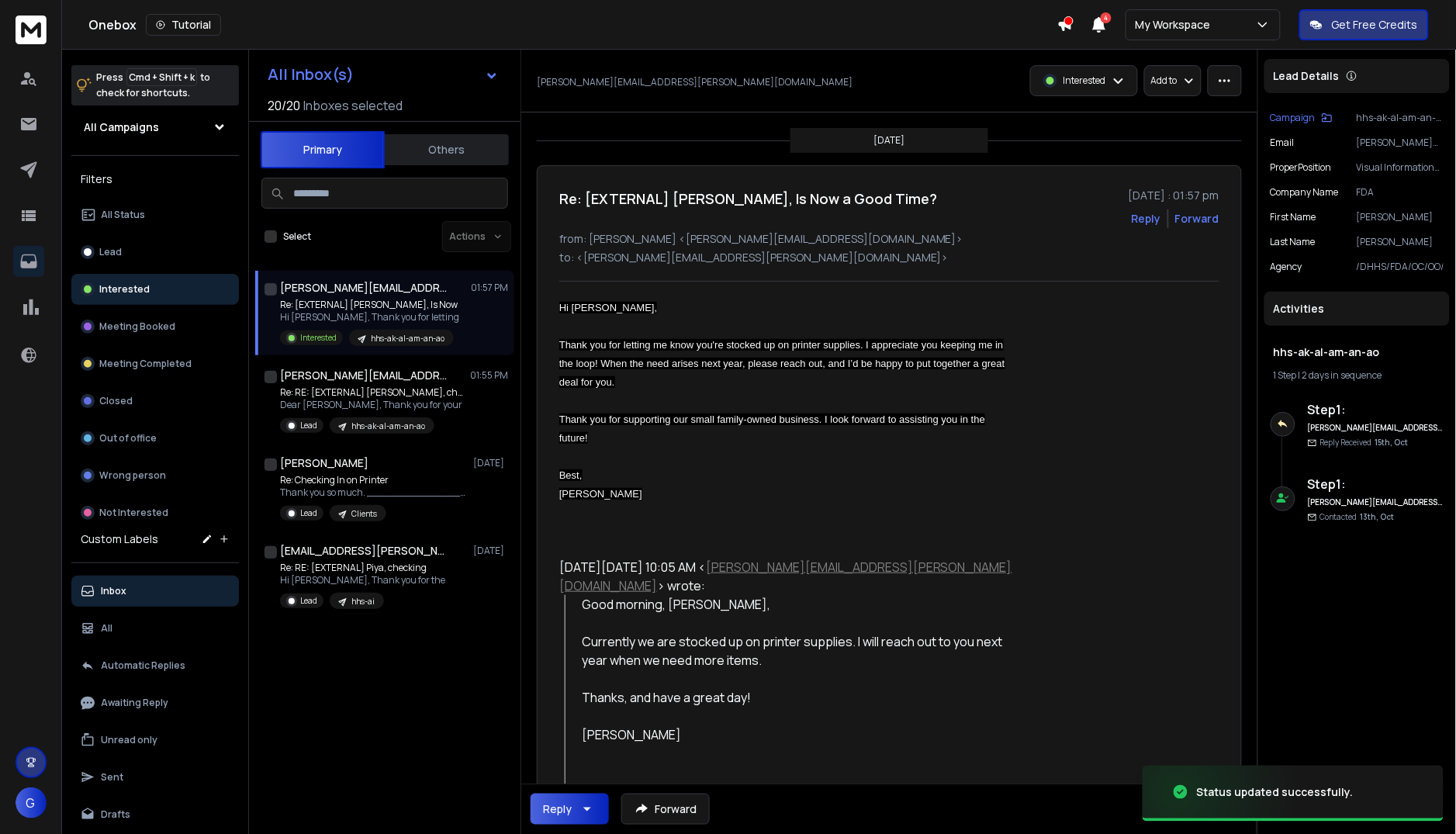
click at [1120, 84] on icon at bounding box center [1118, 81] width 13 height 13
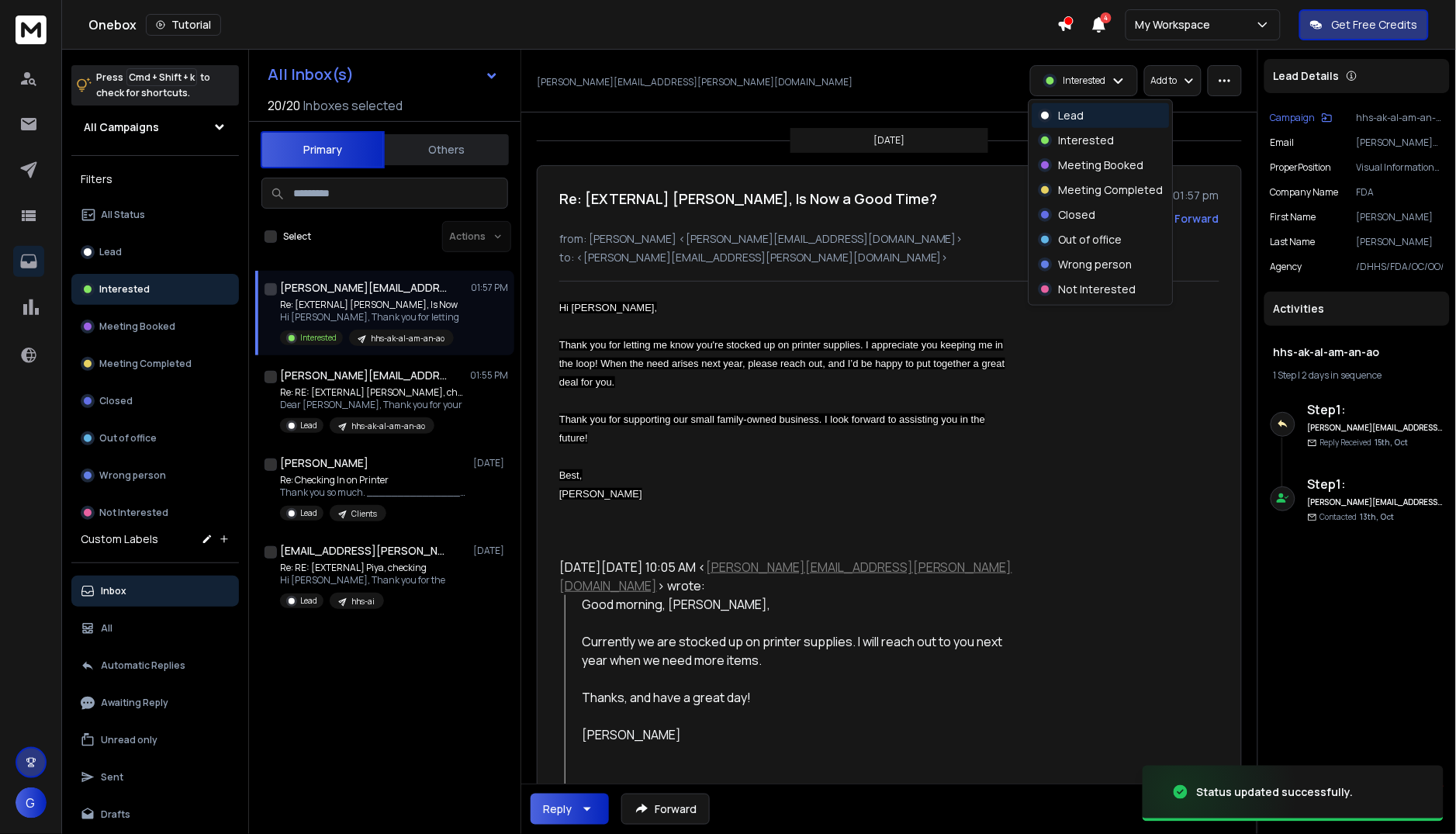
click at [1083, 123] on div "Lead" at bounding box center [1101, 116] width 138 height 25
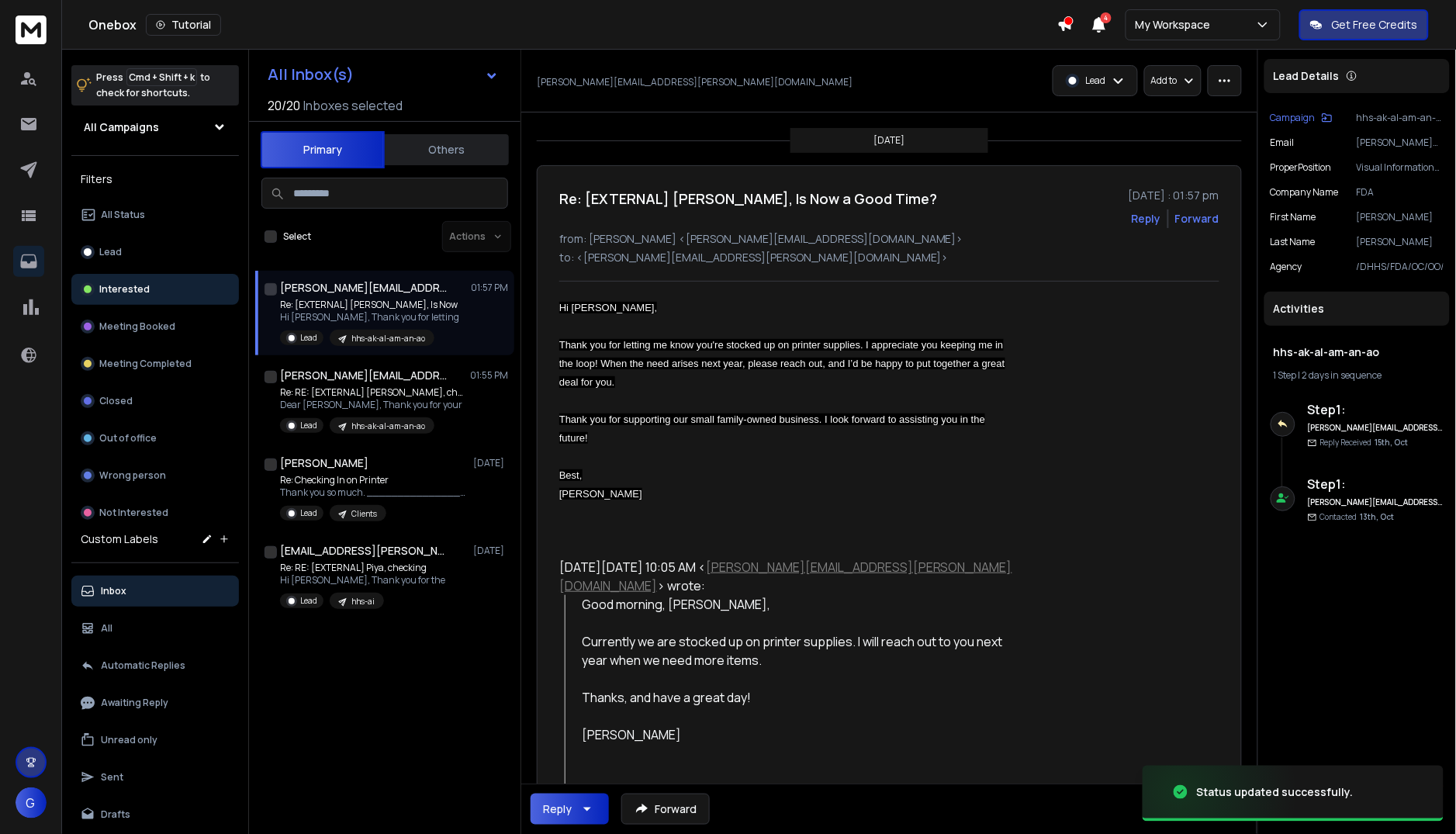
click at [106, 592] on p "Inbox" at bounding box center [113, 591] width 26 height 13
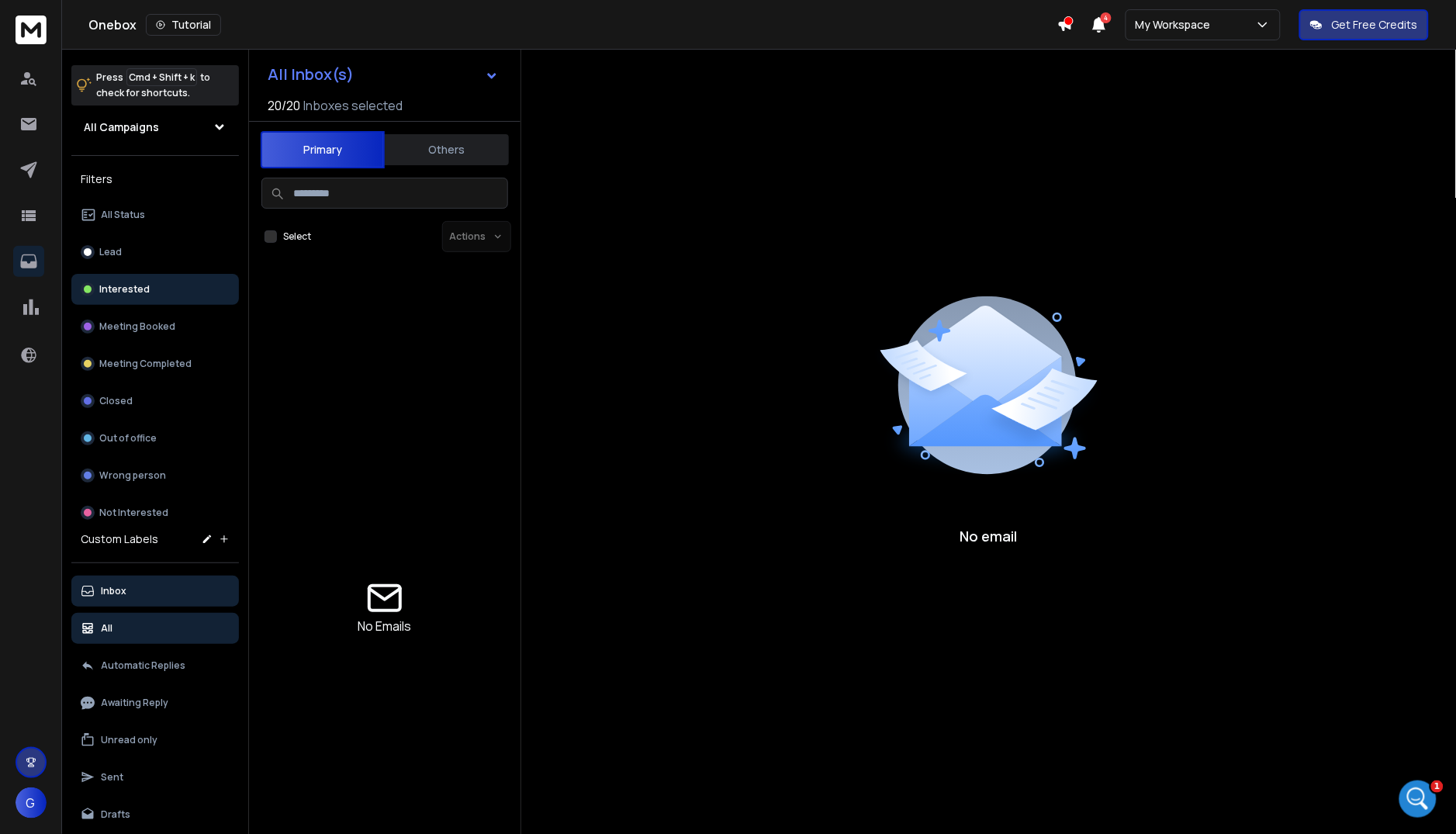
click at [96, 629] on div "All" at bounding box center [96, 628] width 32 height 19
click at [109, 216] on p "All Status" at bounding box center [123, 215] width 45 height 13
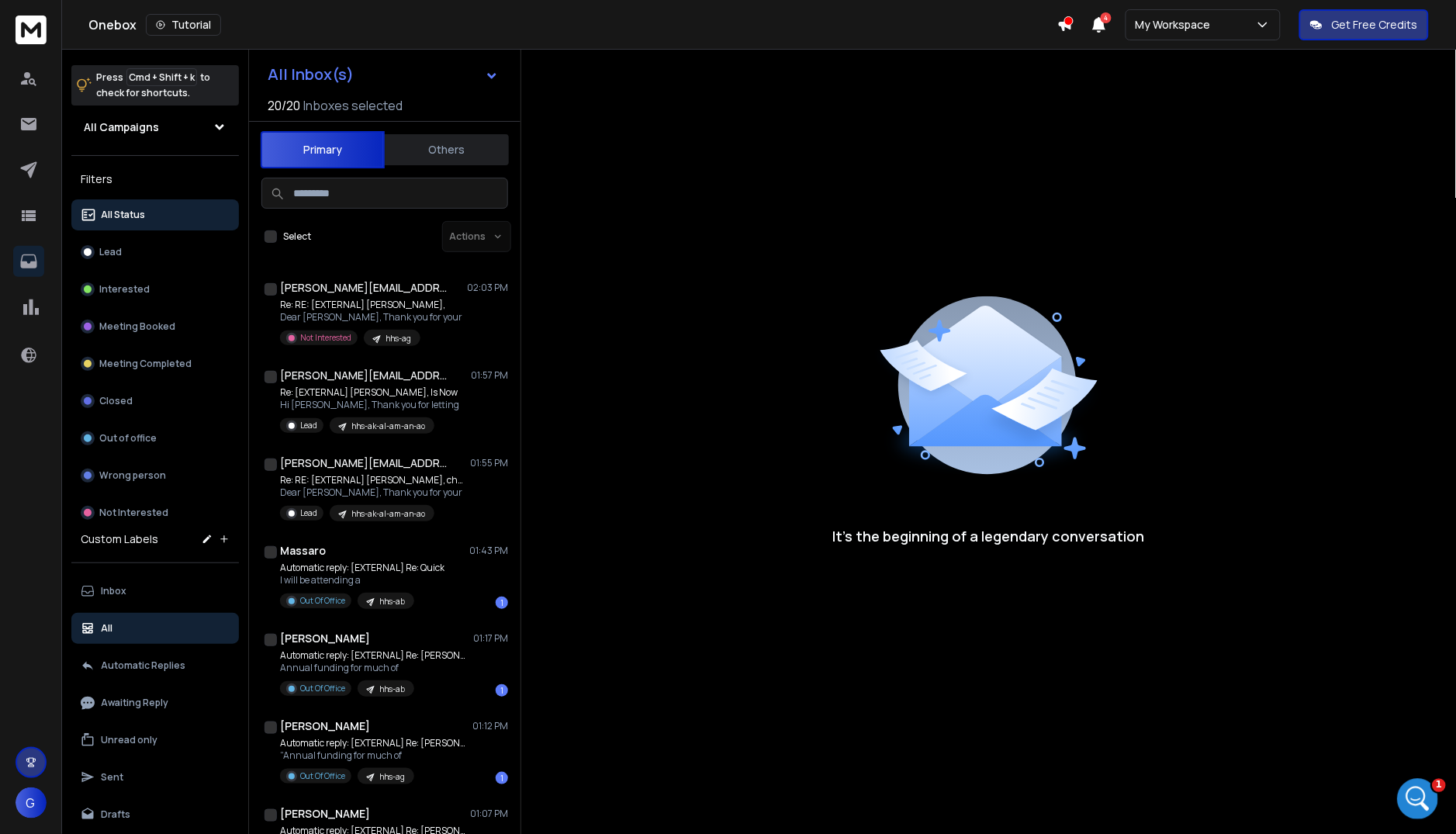
click at [1279, 792] on icon "Open Intercom Messenger" at bounding box center [1415, 796] width 26 height 26
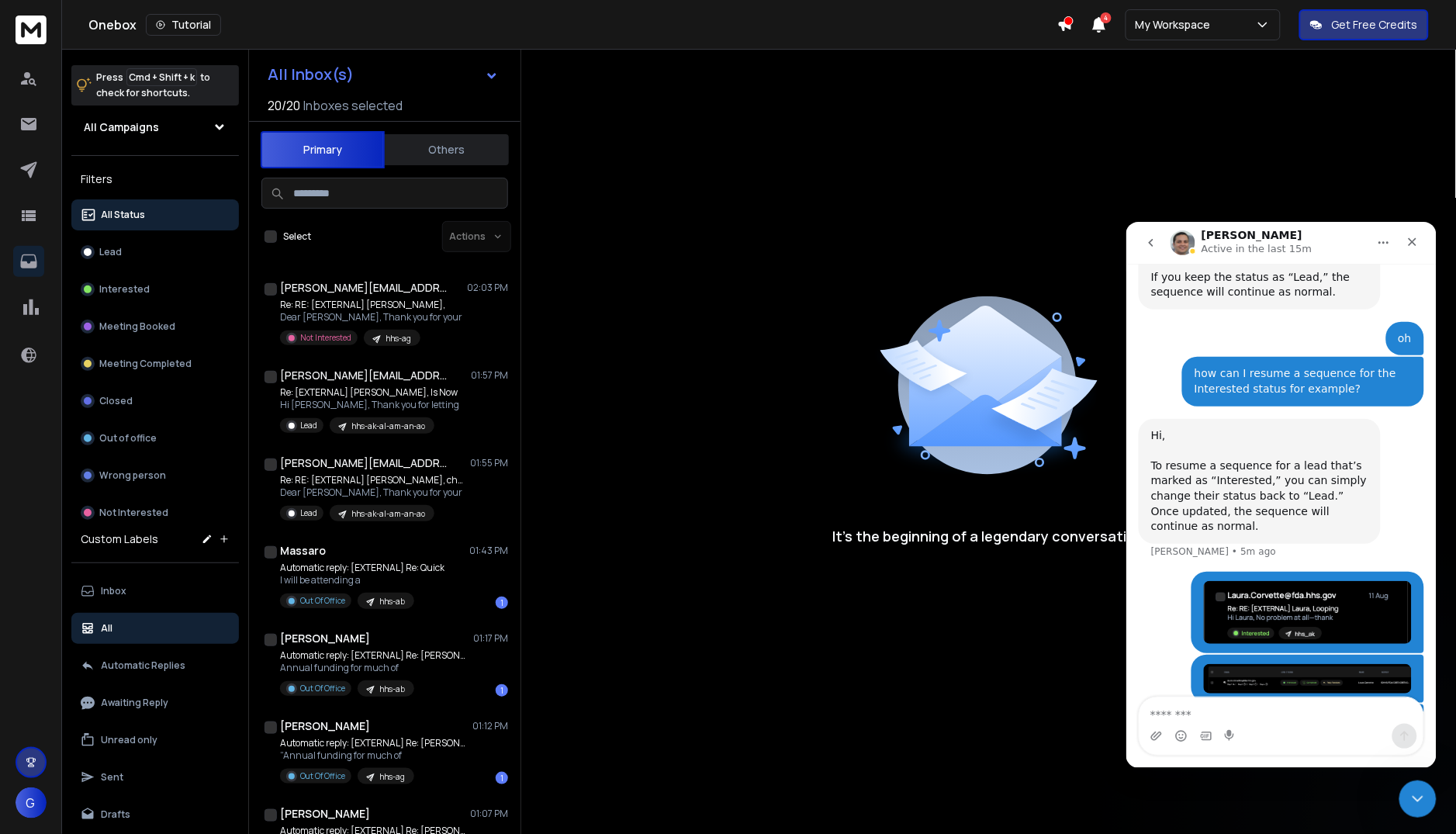
scroll to position [1174, 0]
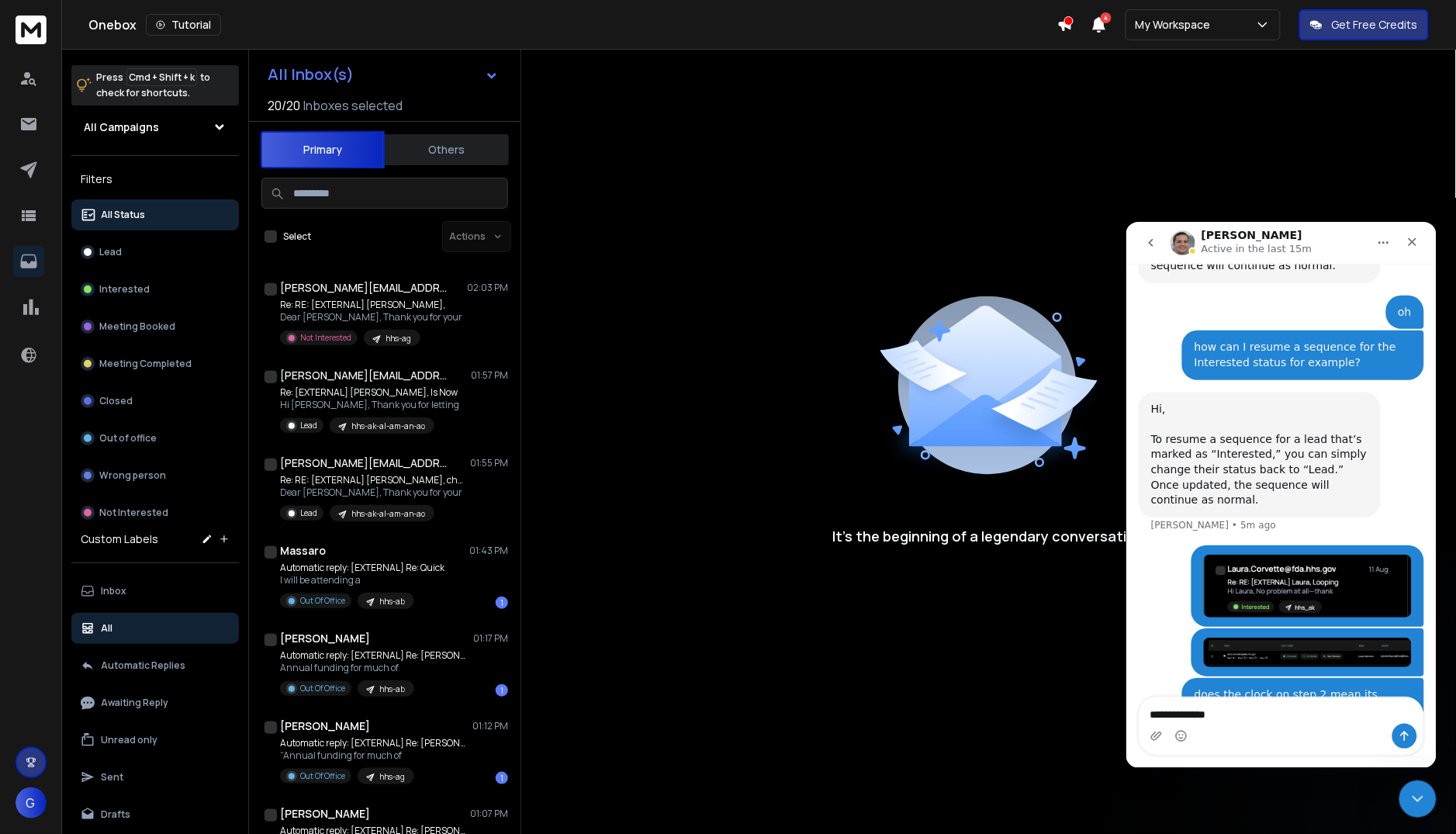
type textarea "*"
type textarea "**********"
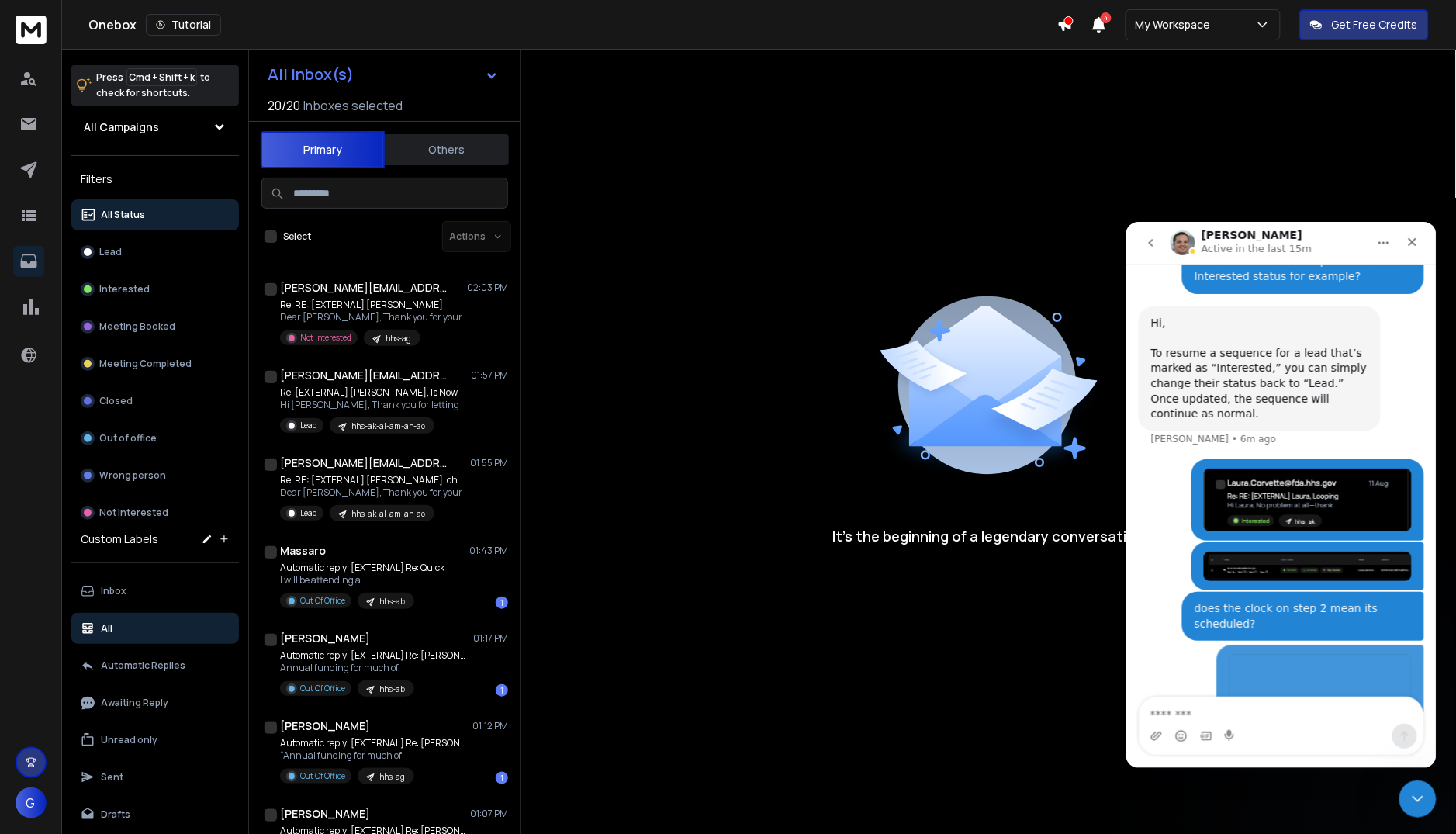
scroll to position [1290, 0]
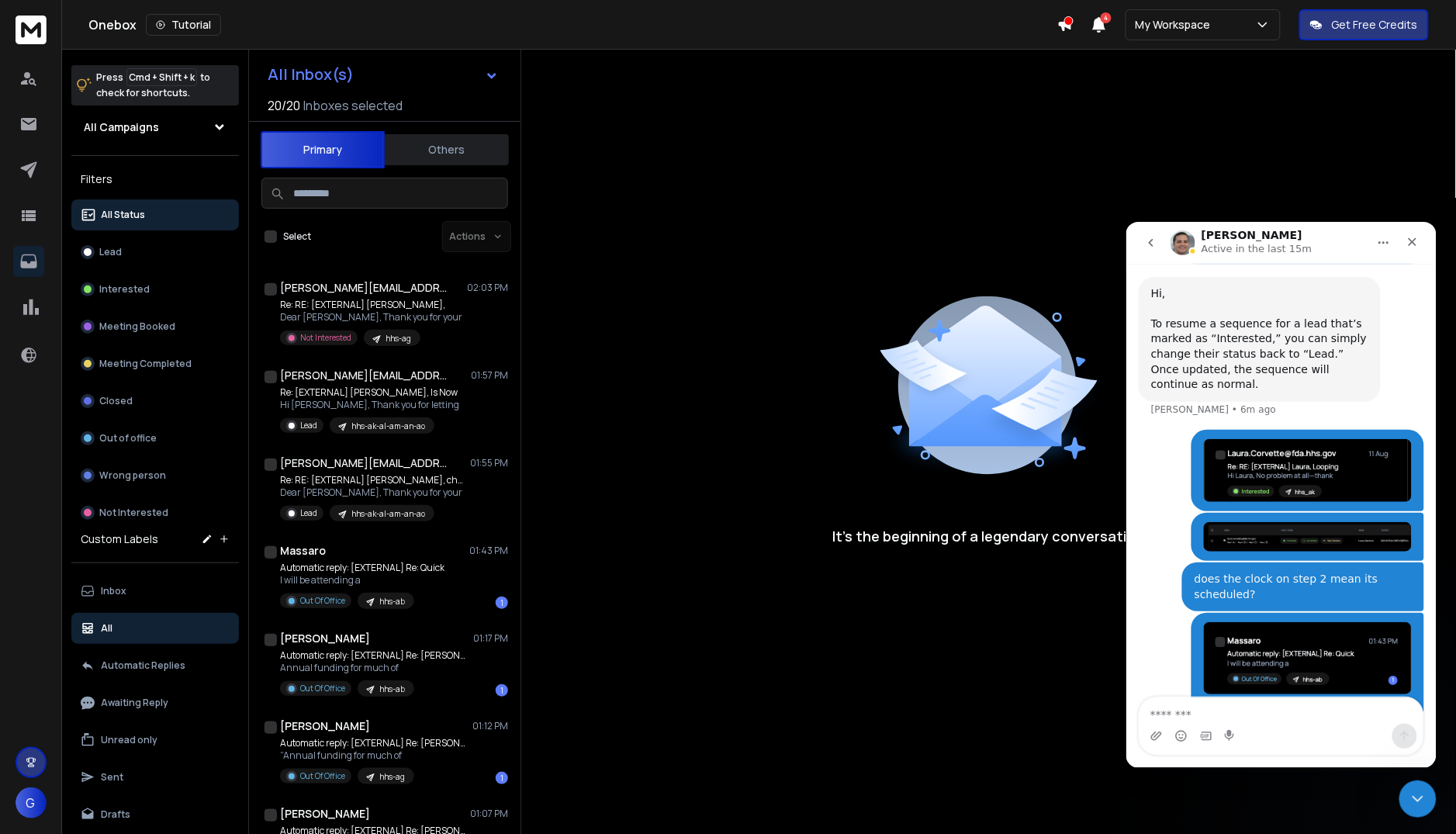
click at [105, 518] on div "Not Interested" at bounding box center [124, 513] width 88 height 14
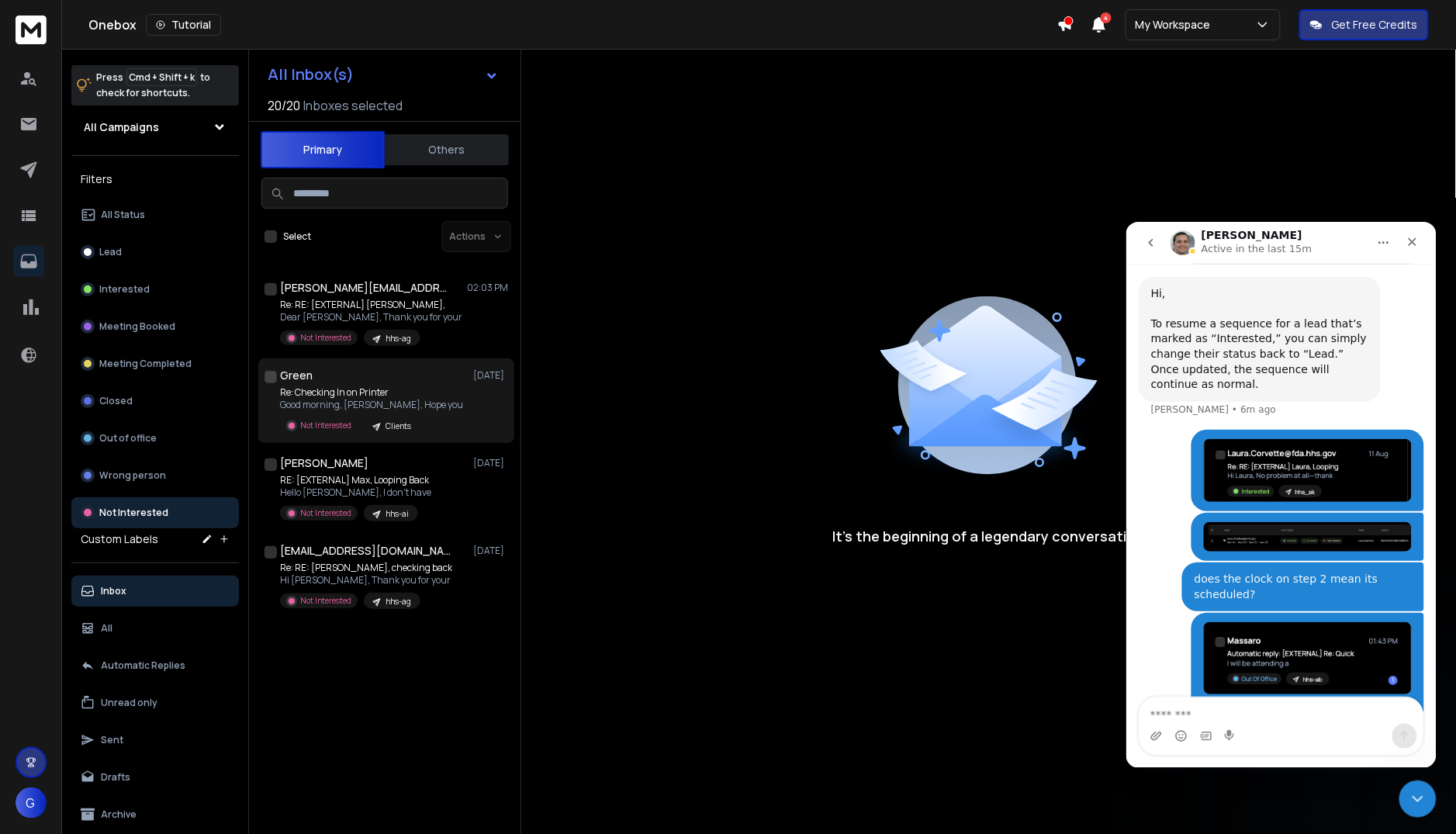
click at [306, 377] on h1 "Green" at bounding box center [296, 375] width 33 height 16
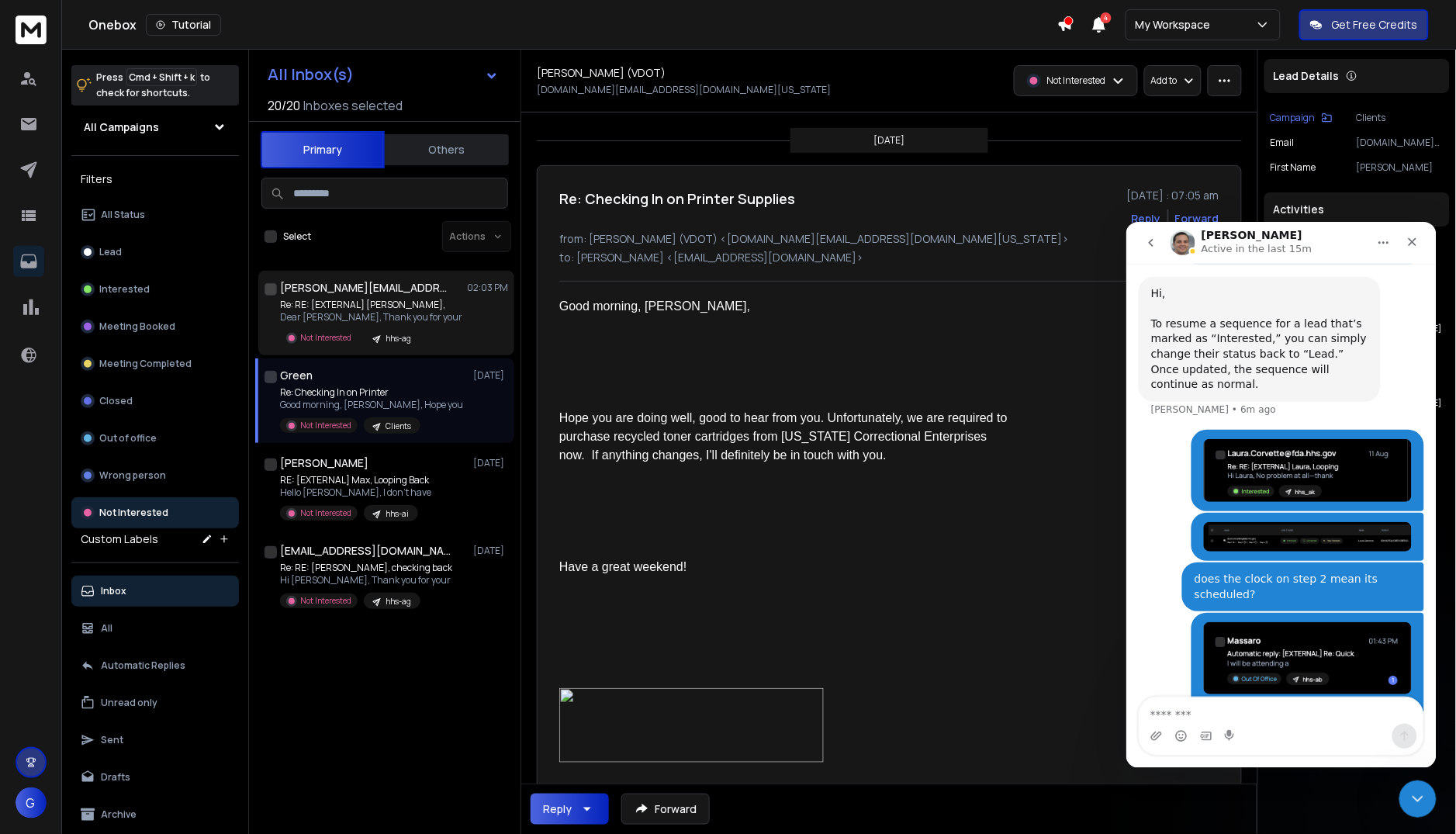
click at [352, 330] on div "Not Interested hhs-ag" at bounding box center [370, 338] width 182 height 16
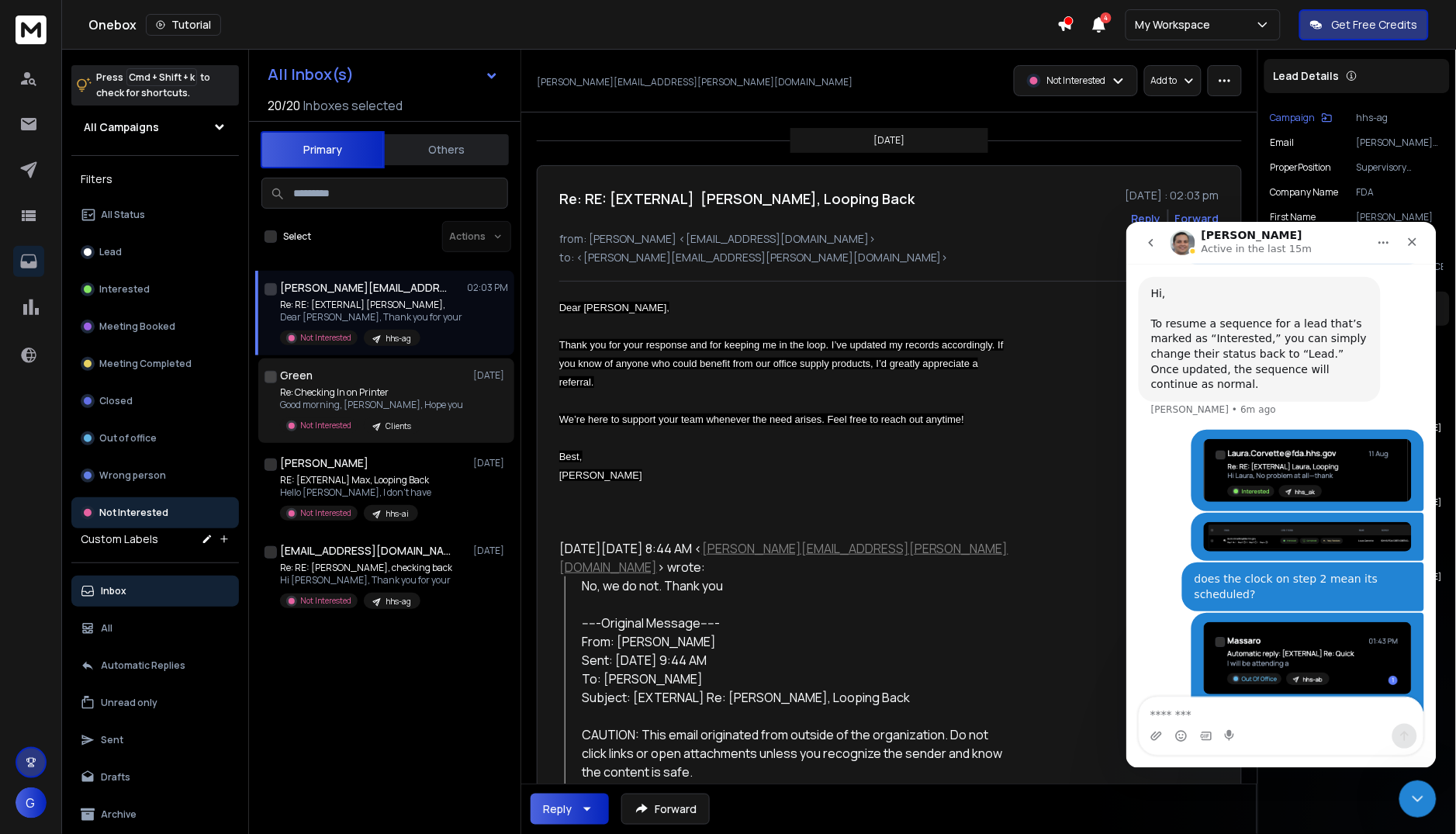
click at [334, 399] on p "Good morning, [PERSON_NAME], Hope you" at bounding box center [371, 405] width 183 height 13
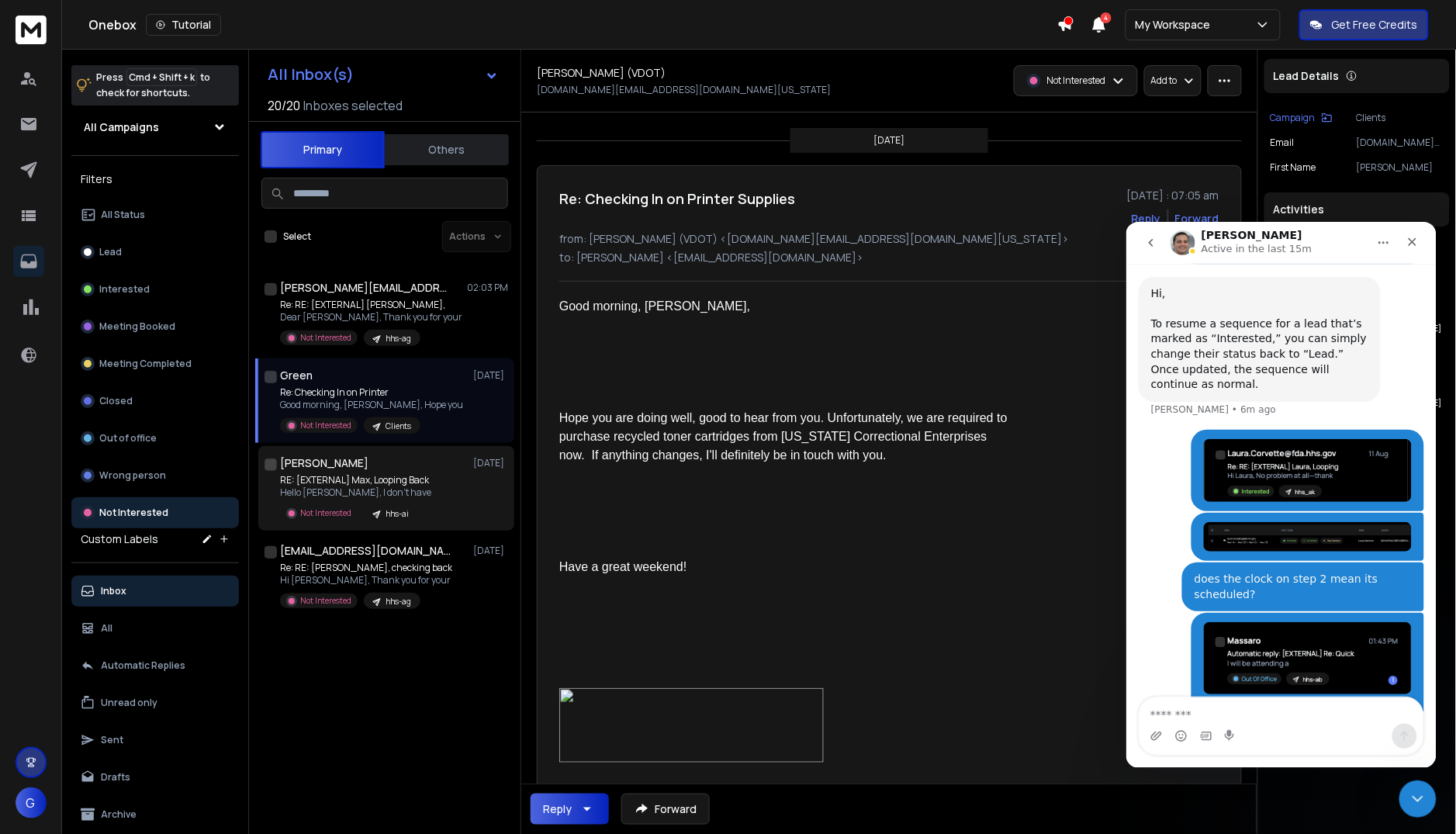
click at [363, 481] on p "RE: [EXTERNAL] Max, Looping Back" at bounding box center [355, 480] width 151 height 13
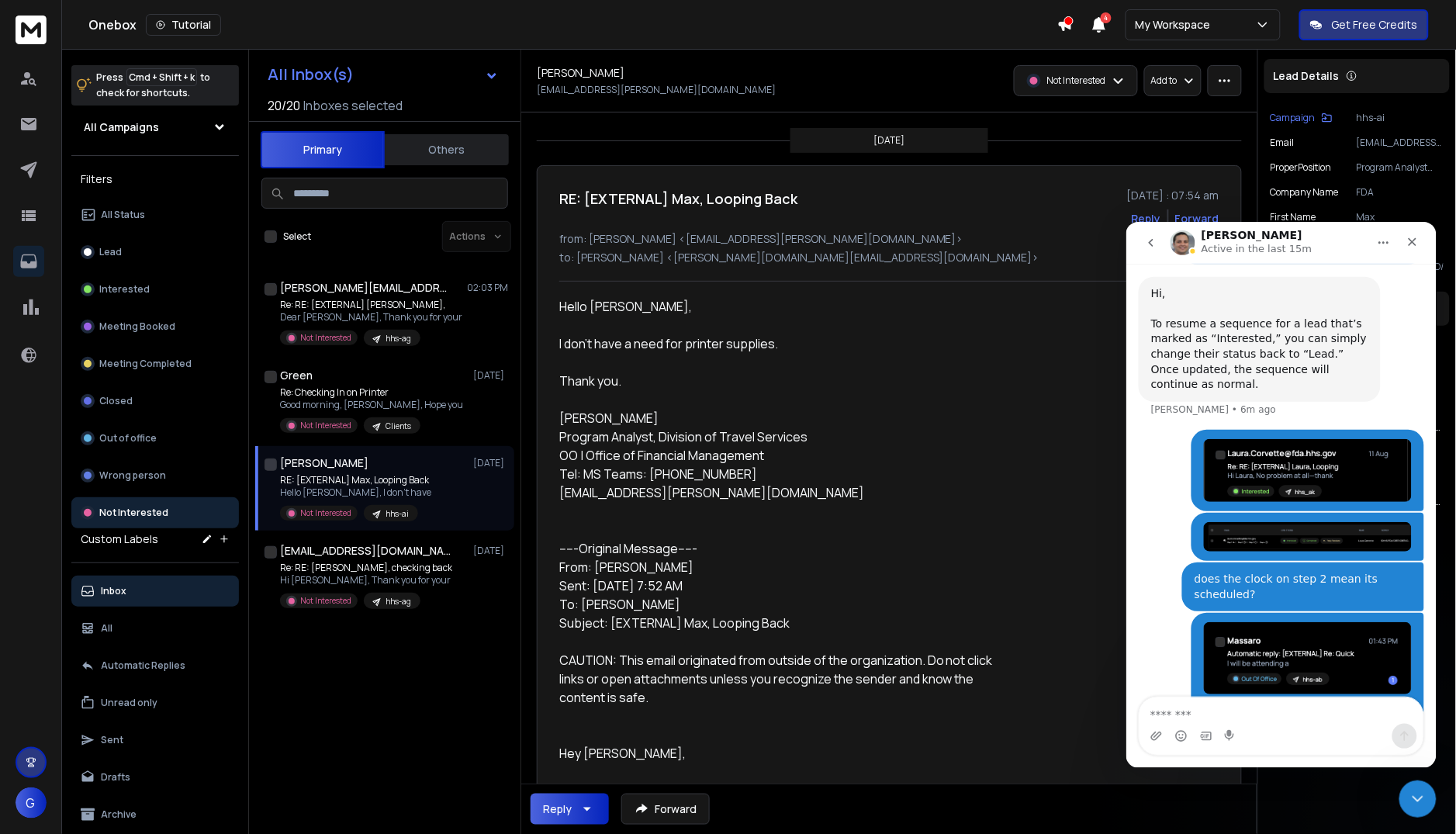
click at [270, 463] on button "button" at bounding box center [270, 464] width 13 height 13
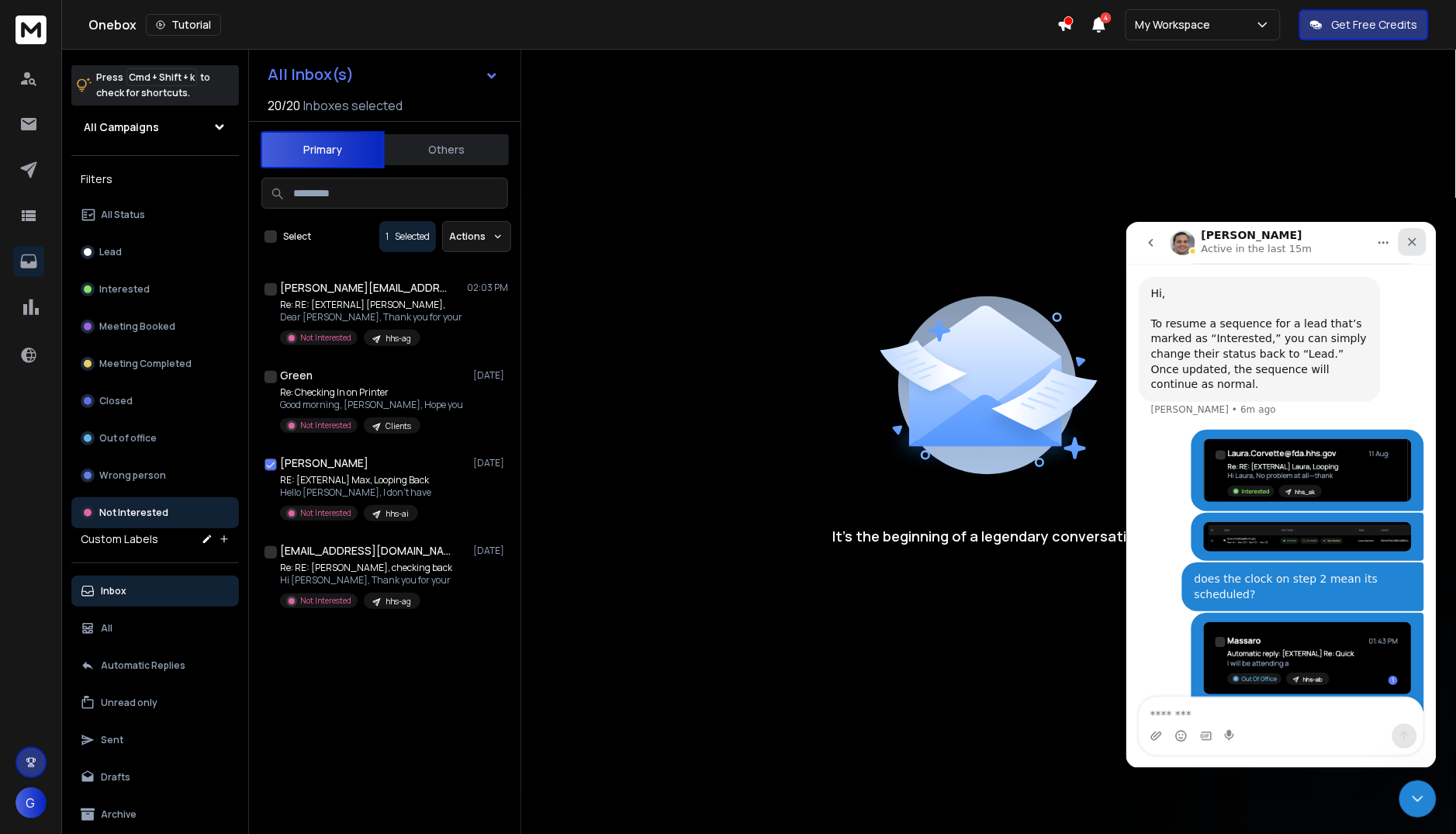
click at [1279, 239] on icon "Close" at bounding box center [1411, 242] width 13 height 13
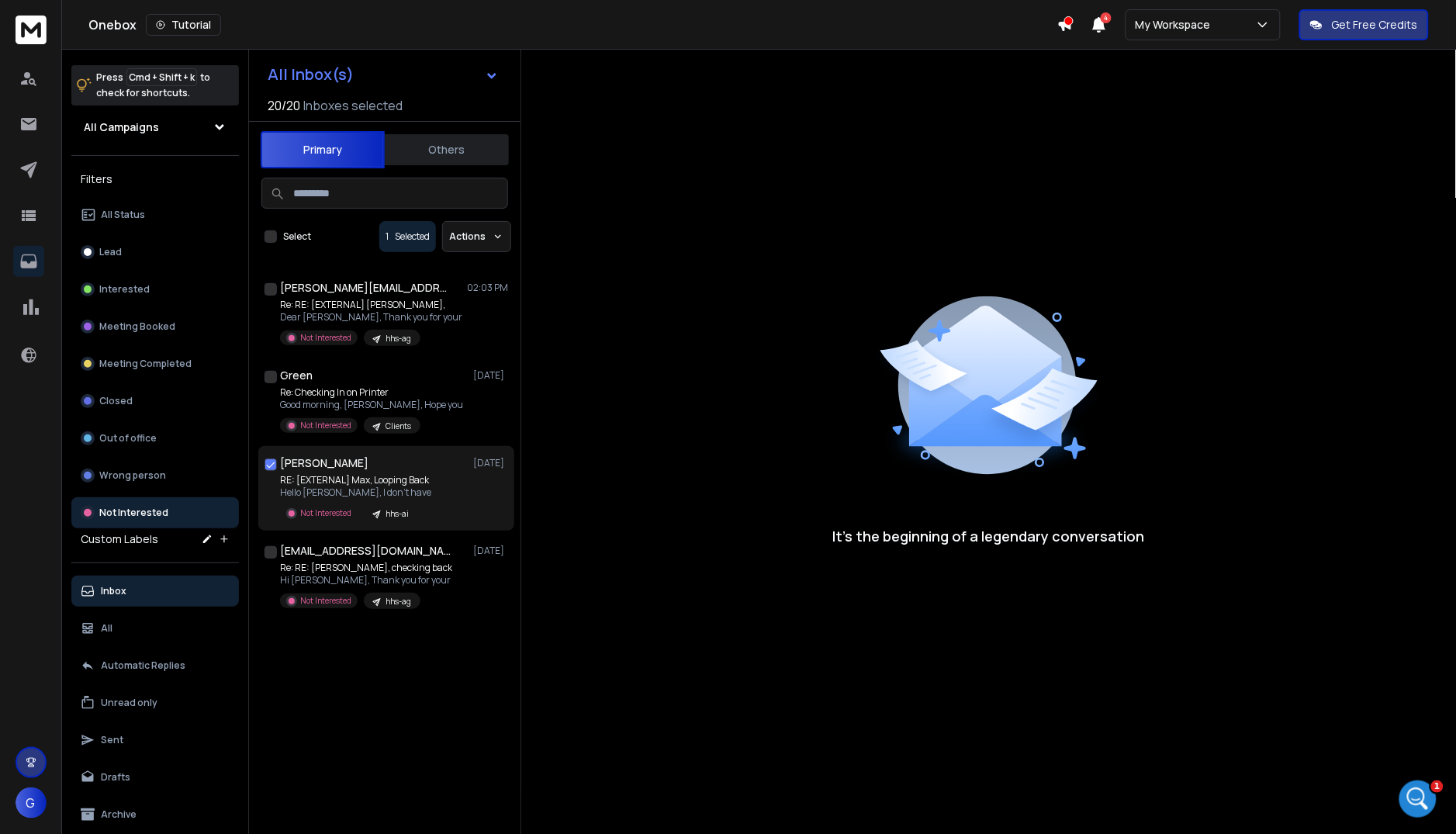
click at [331, 476] on p "RE: [EXTERNAL] Max, Looping Back" at bounding box center [355, 480] width 151 height 13
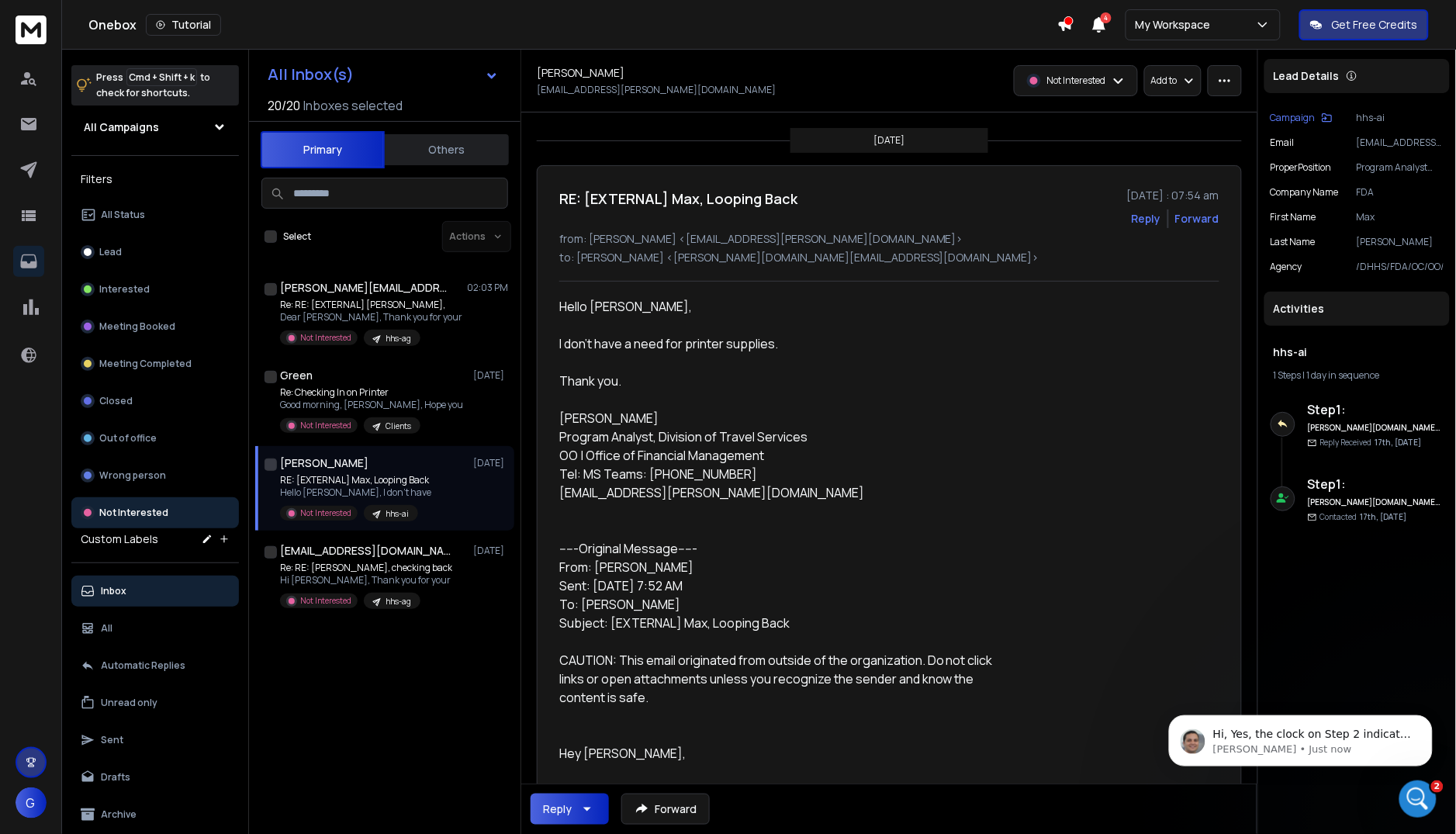
scroll to position [1390, 0]
click at [1279, 125] on div "Campaign hhs-ai Email [EMAIL_ADDRESS][PERSON_NAME][DOMAIN_NAME] ProperPosition …" at bounding box center [1356, 192] width 185 height 199
click at [1279, 113] on p "Campaign" at bounding box center [1293, 118] width 45 height 13
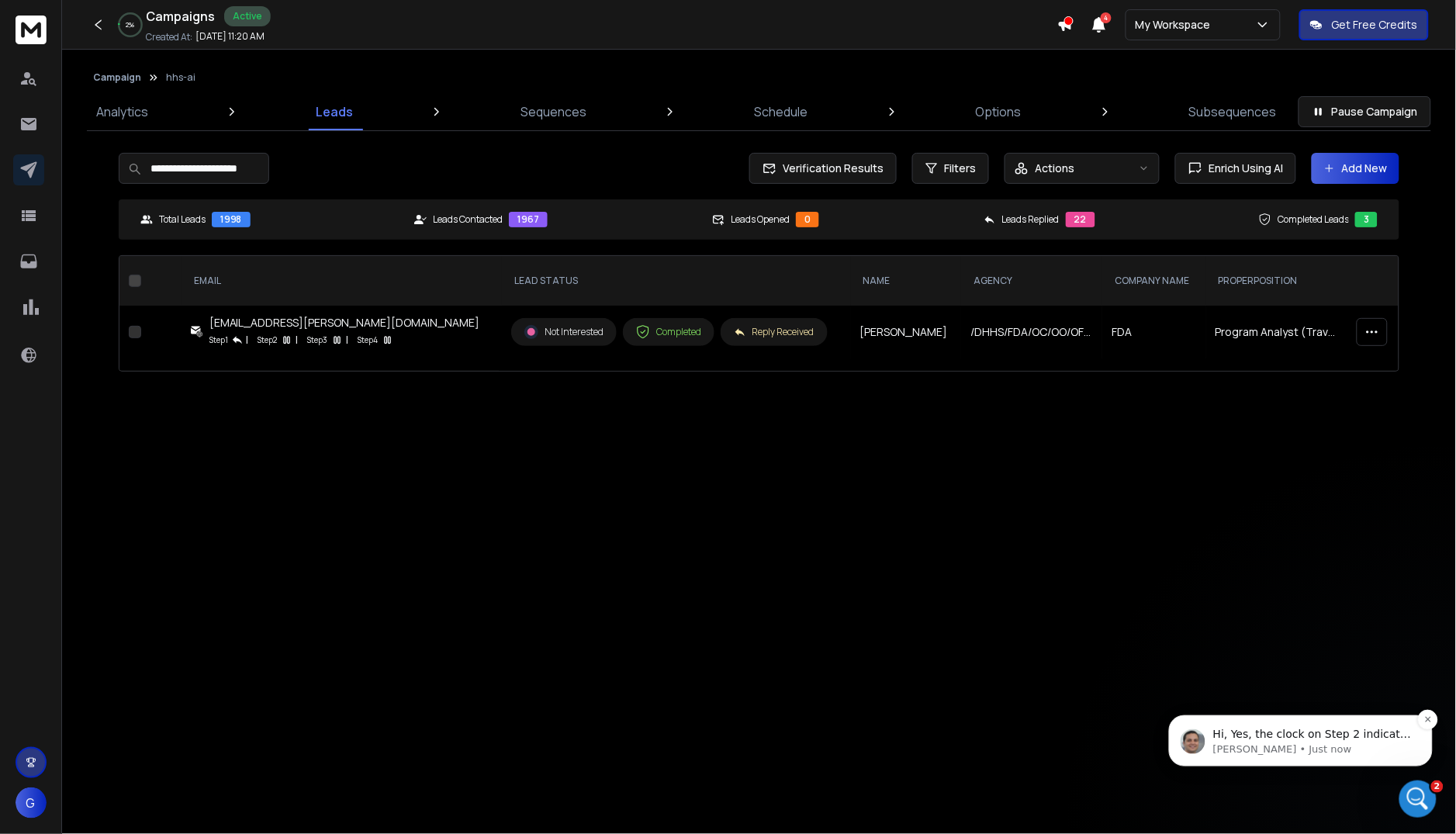
click at [1279, 734] on span "Hi, Yes, the clock on Step 2 indicates that the step is scheduled and will be s…" at bounding box center [1311, 749] width 199 height 44
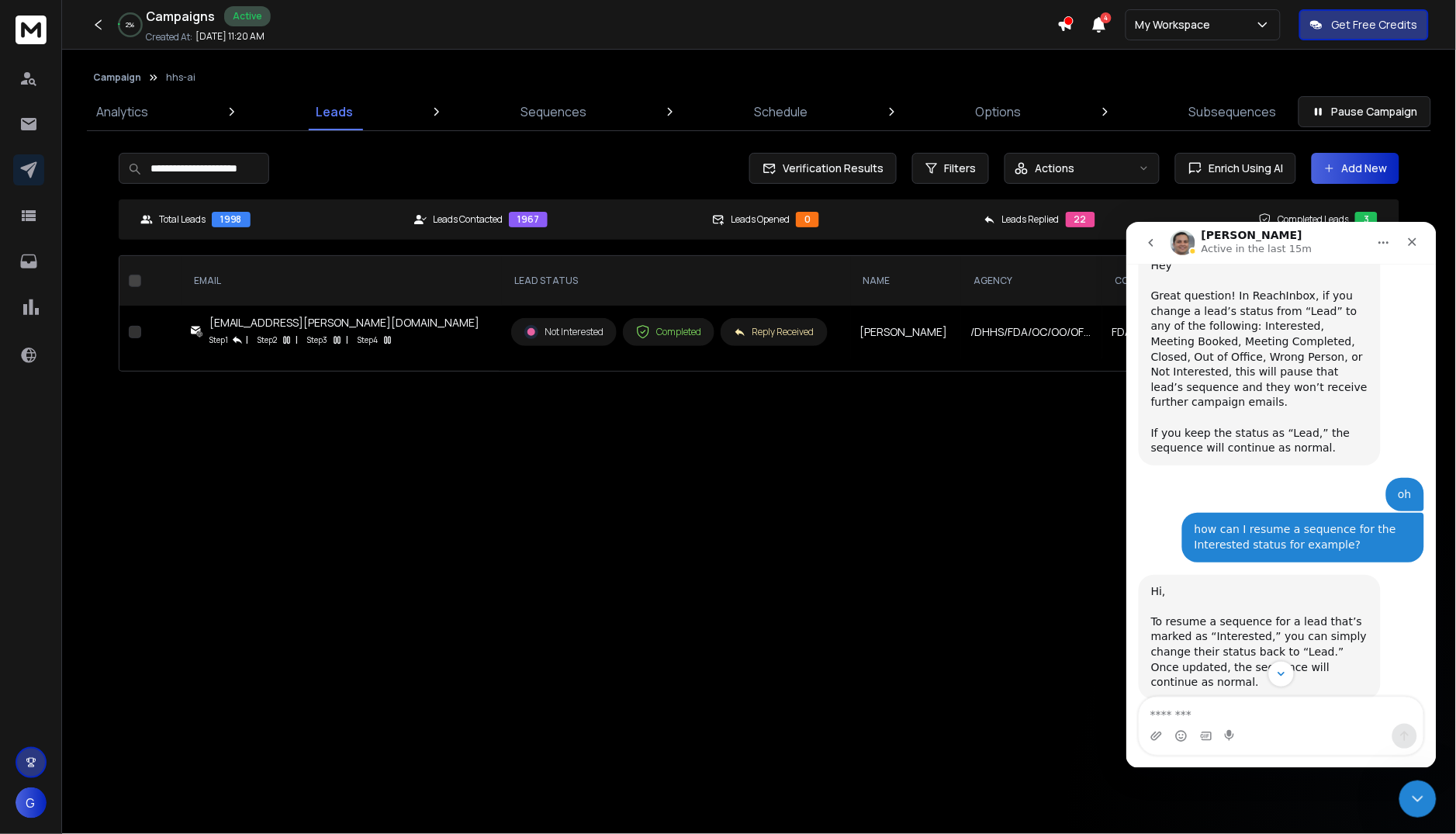
scroll to position [1292, 0]
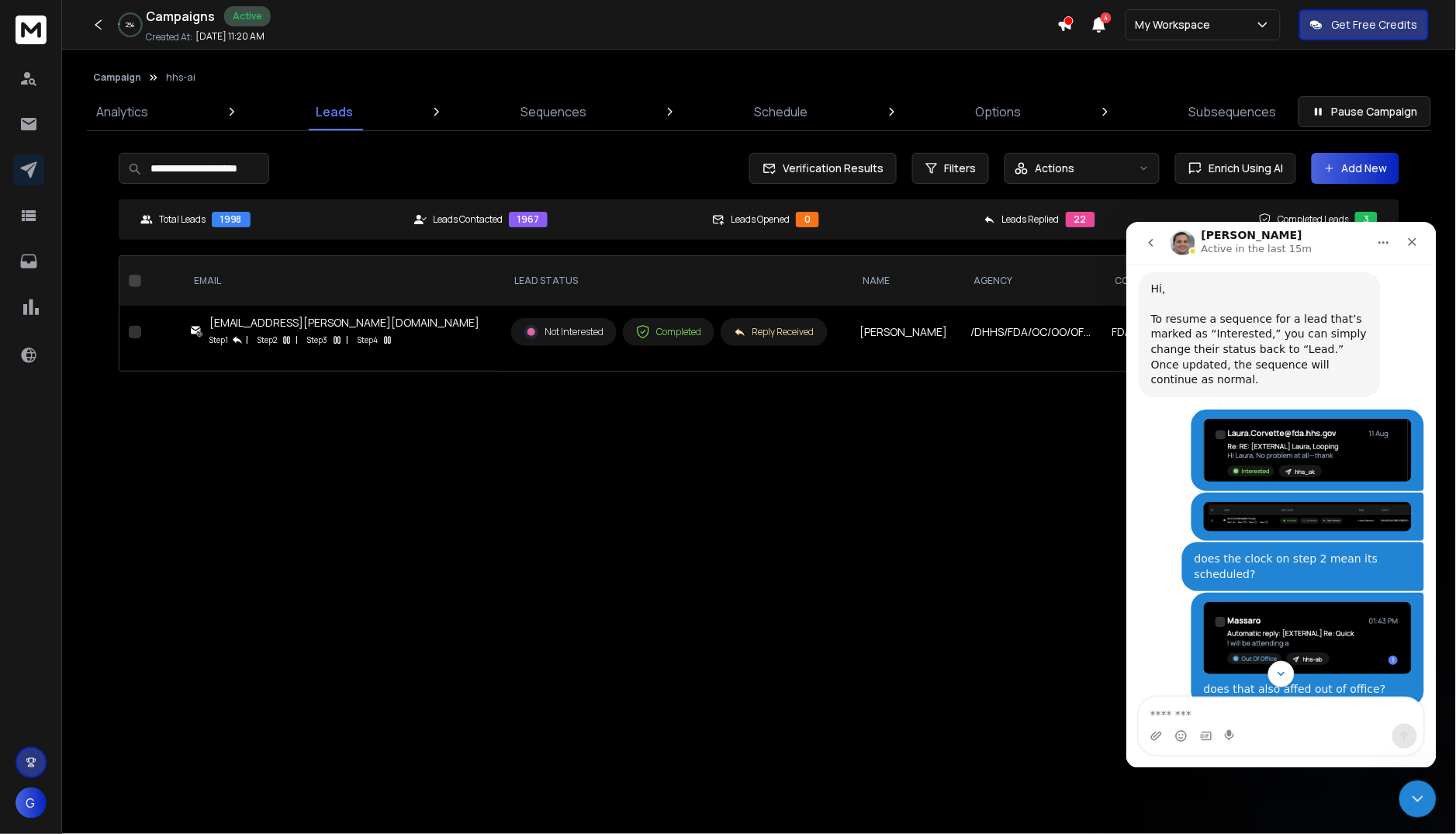
click at [1279, 501] on img "GTLaser says…" at bounding box center [1307, 516] width 208 height 30
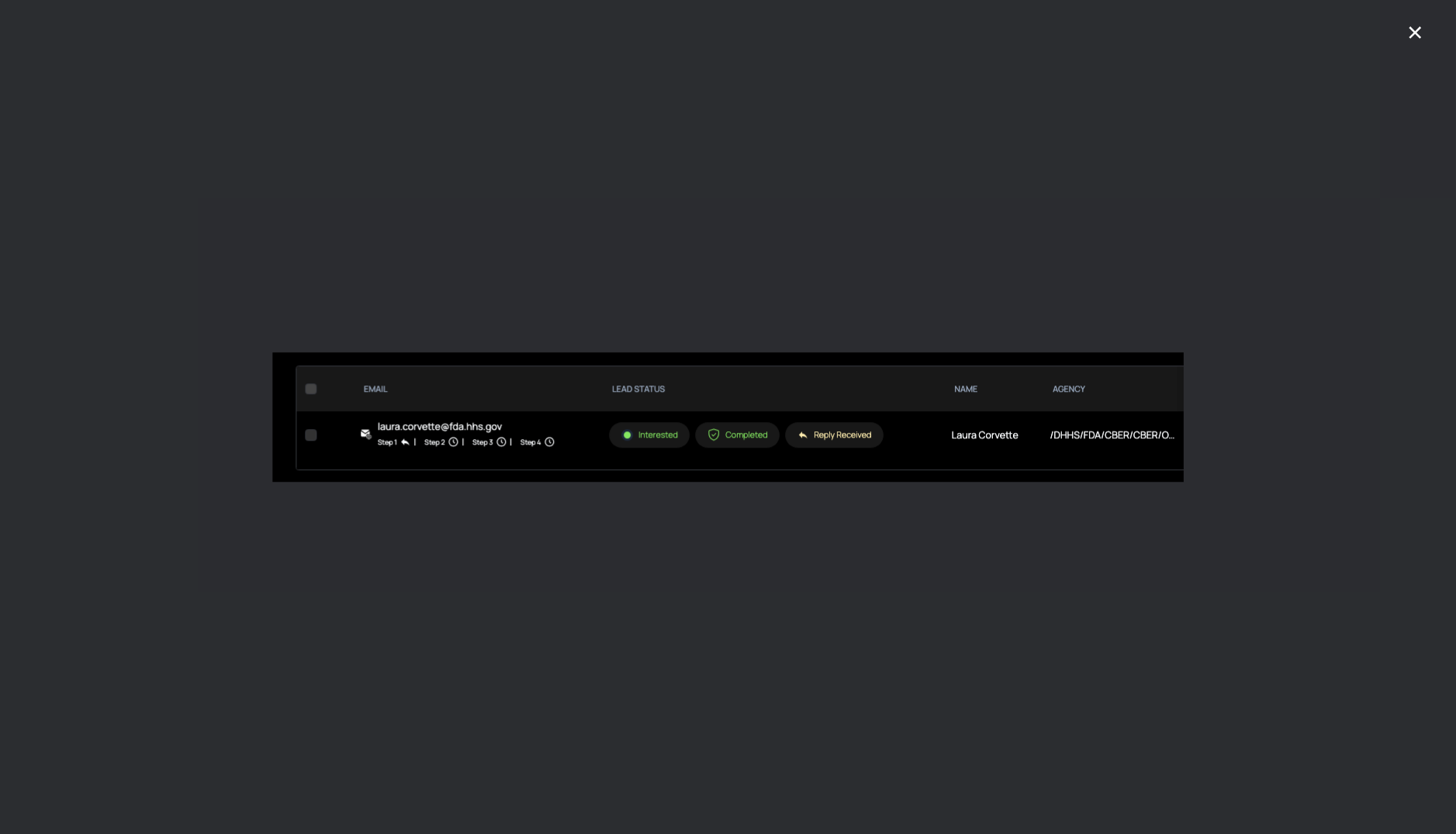
scroll to position [0, 0]
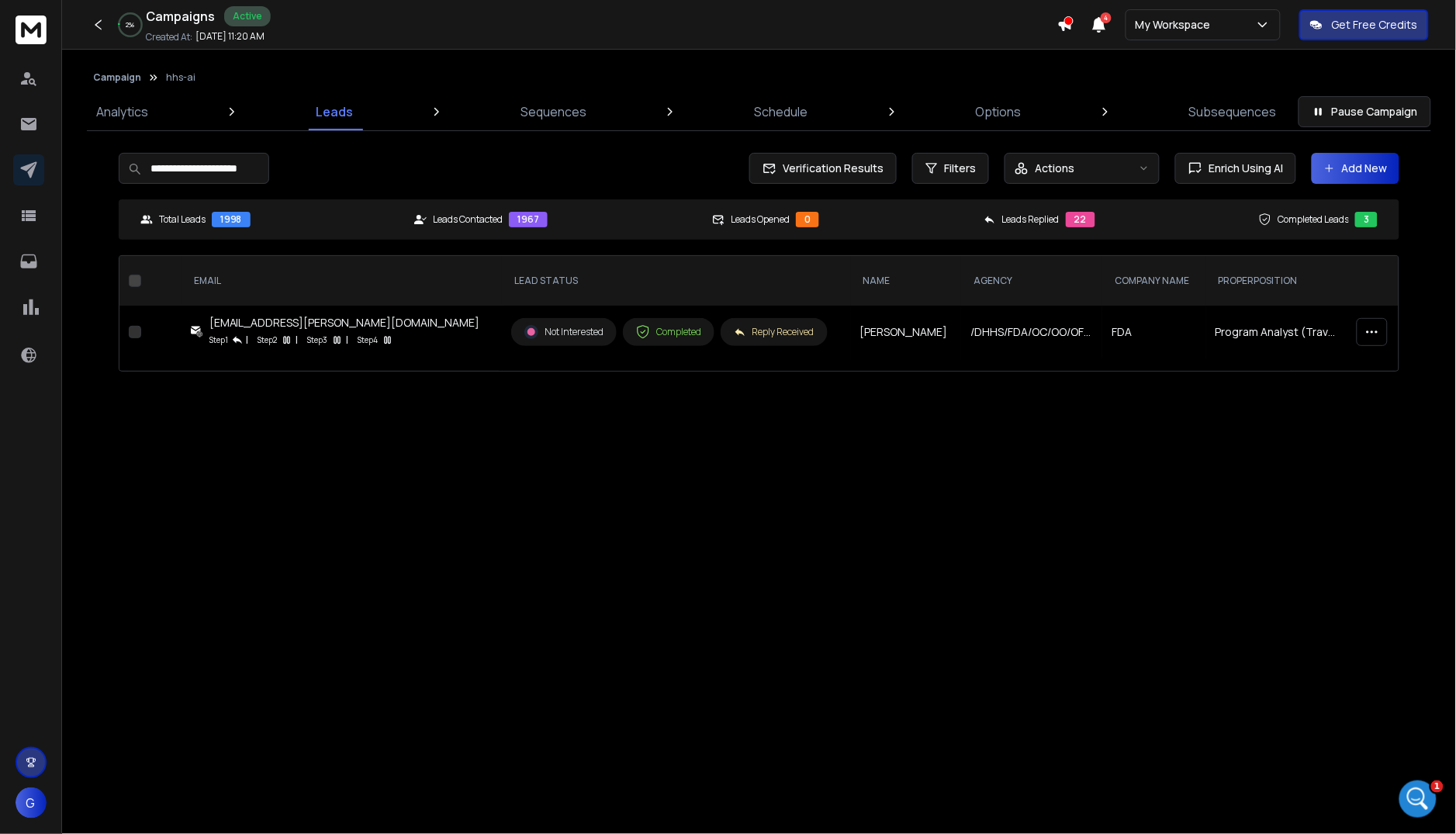
click at [1279, 778] on div "**********" at bounding box center [728, 417] width 1456 height 834
click at [1279, 786] on div "Open Intercom Messenger" at bounding box center [1414, 796] width 51 height 51
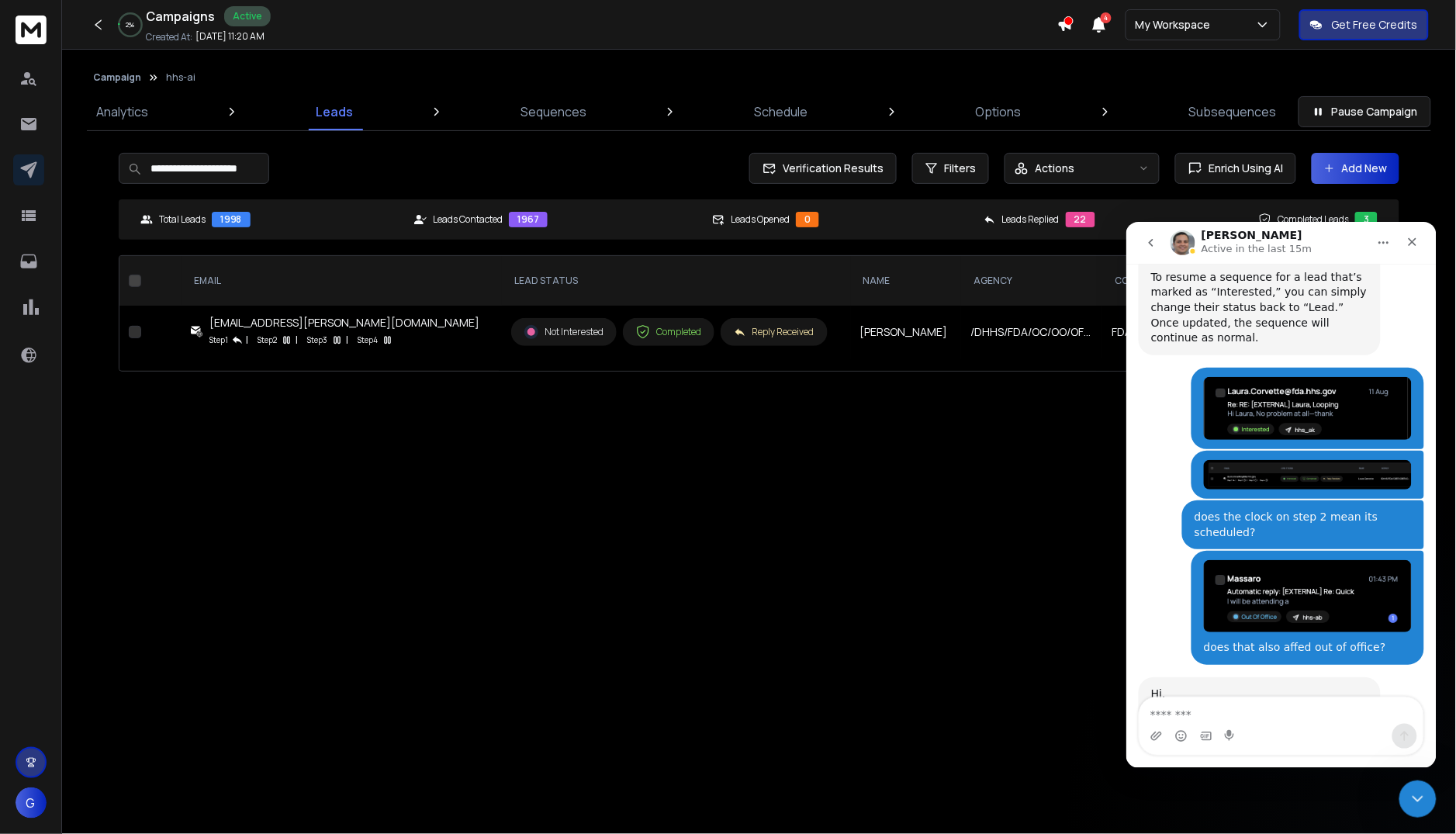
scroll to position [1389, 0]
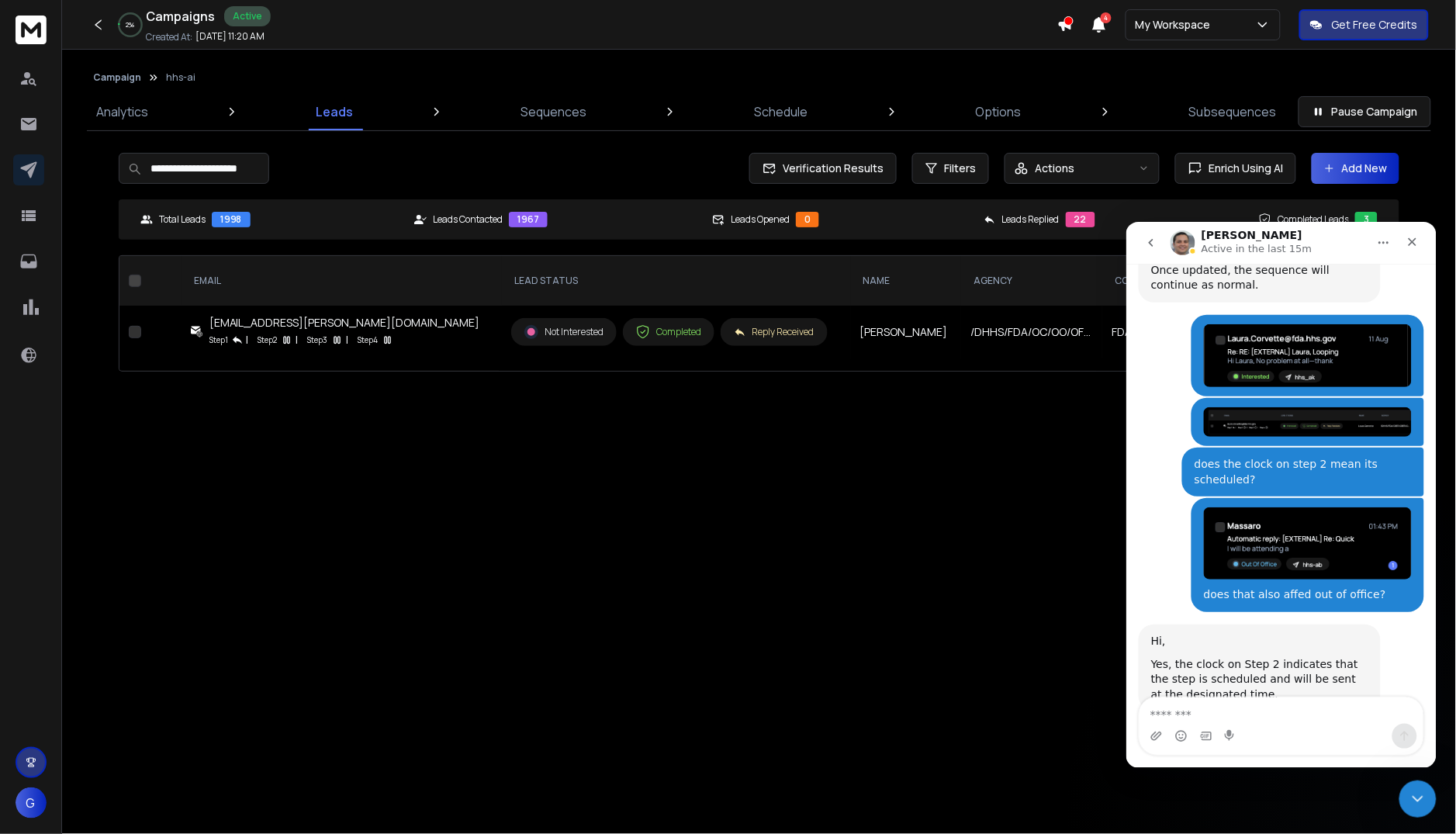
click at [1261, 718] on textarea "Message…" at bounding box center [1280, 710] width 284 height 27
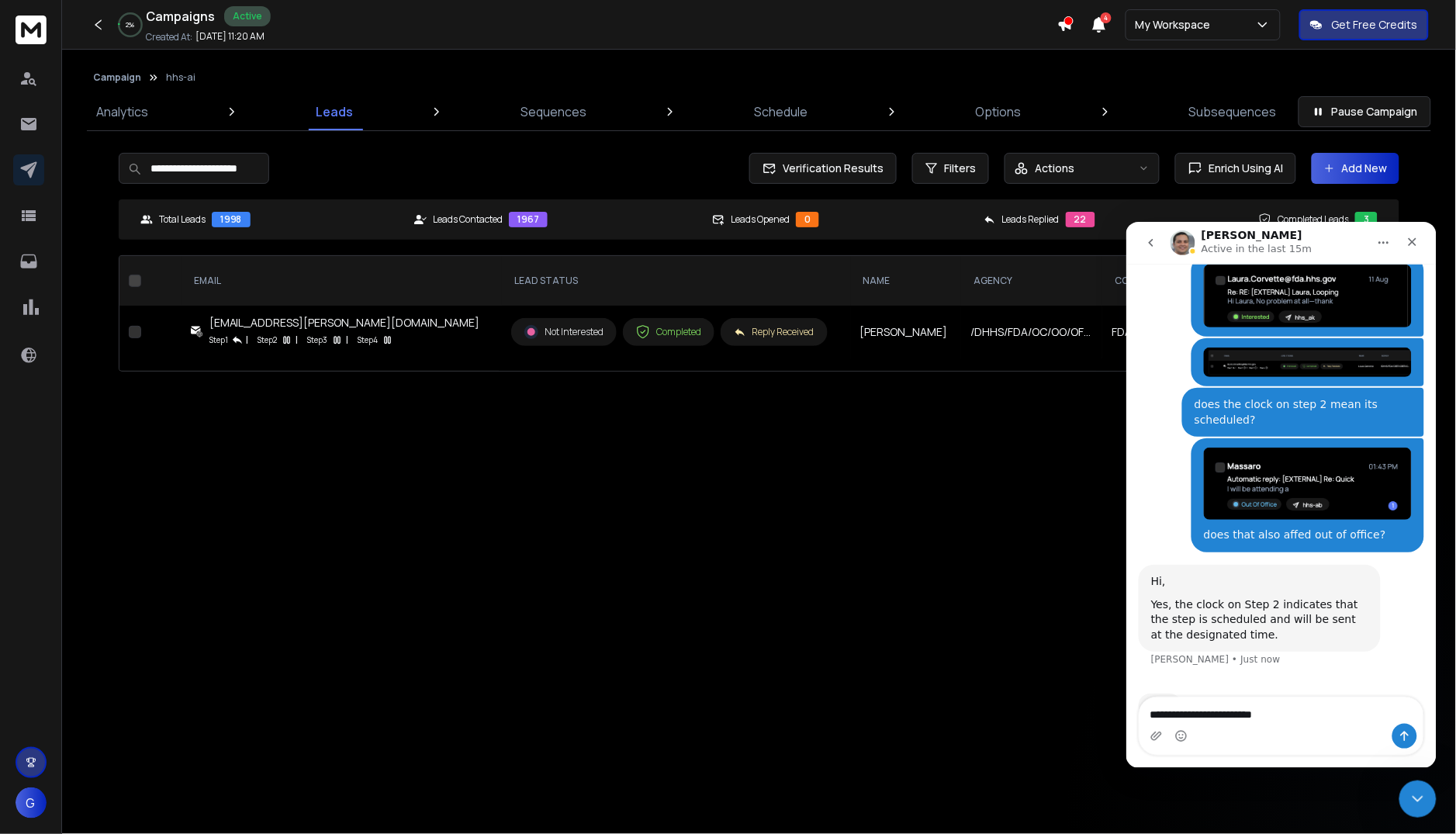
type textarea "**********"
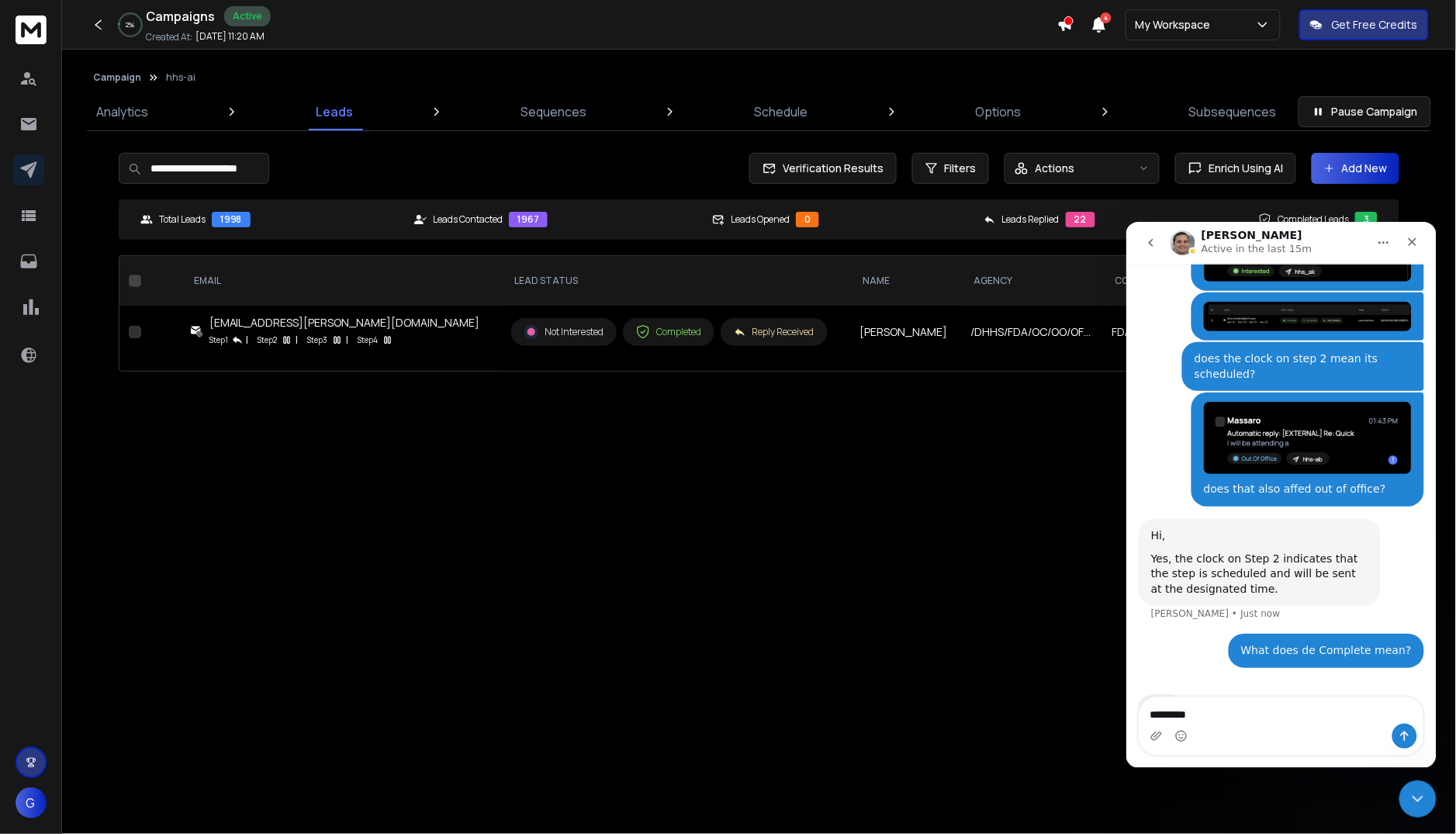
type textarea "**********"
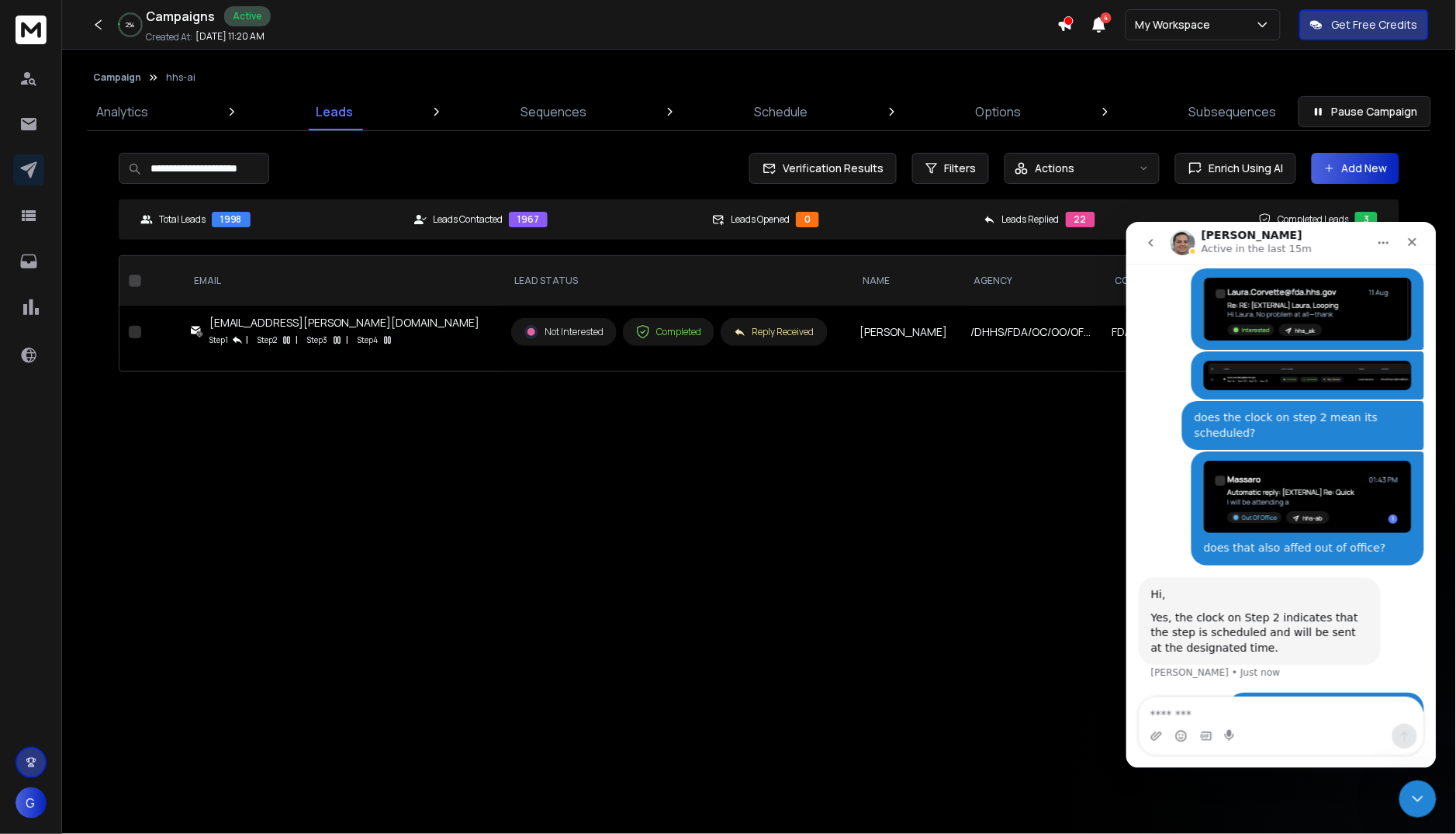
scroll to position [1470, 0]
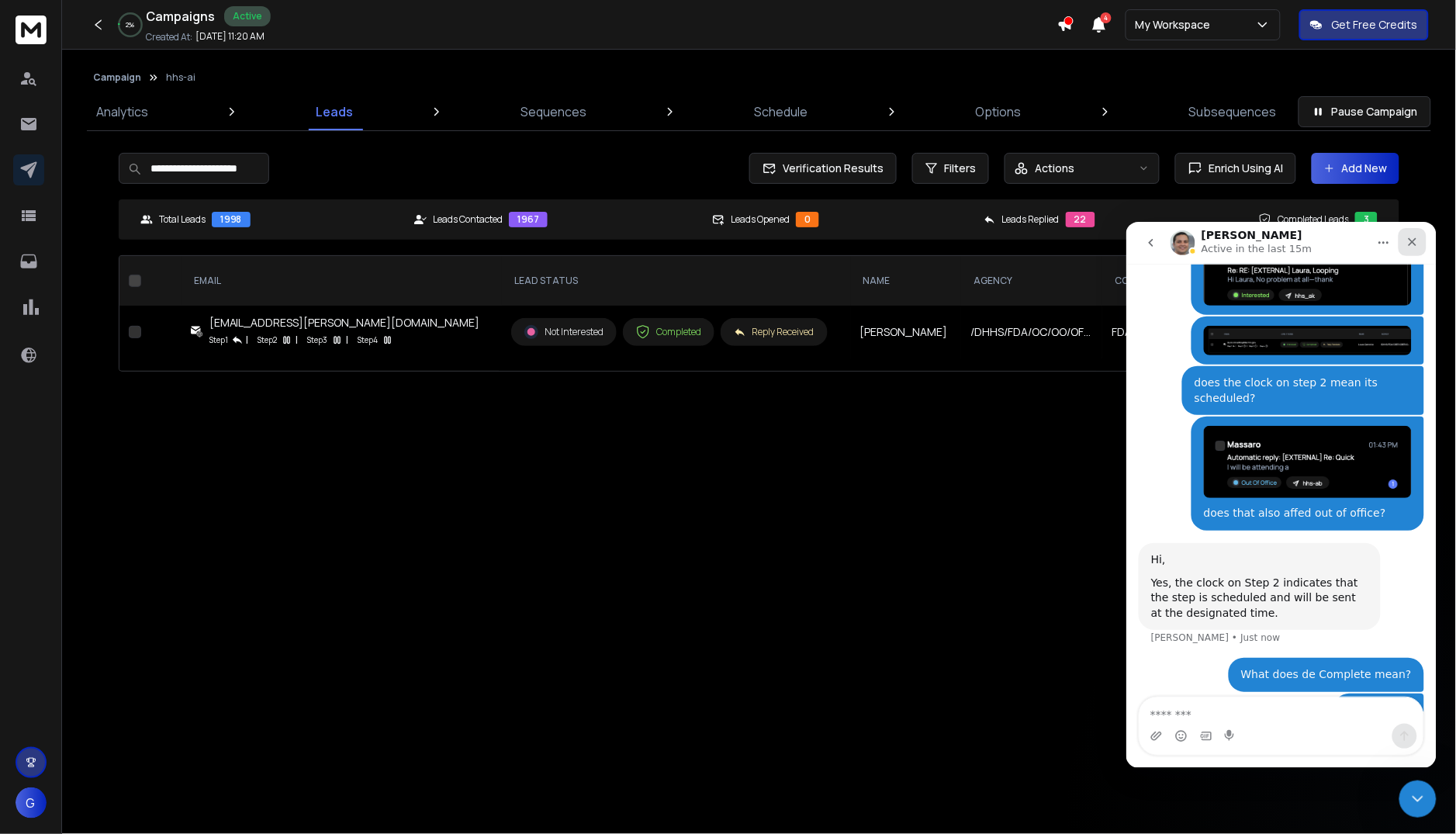
click at [1279, 239] on icon "Close" at bounding box center [1411, 242] width 13 height 13
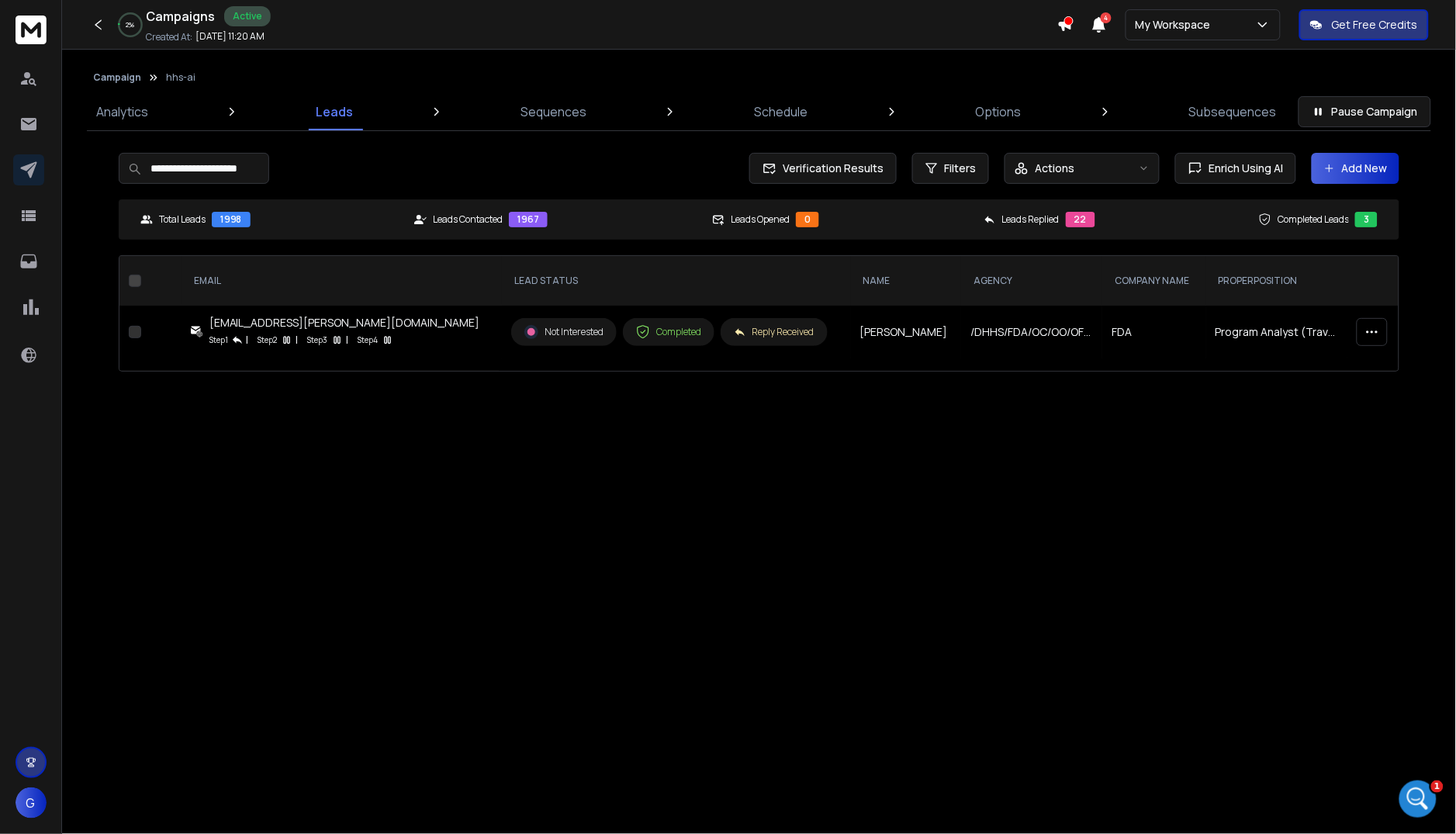
click at [1279, 331] on icon "button" at bounding box center [1372, 332] width 14 height 14
click at [28, 259] on icon at bounding box center [29, 261] width 19 height 19
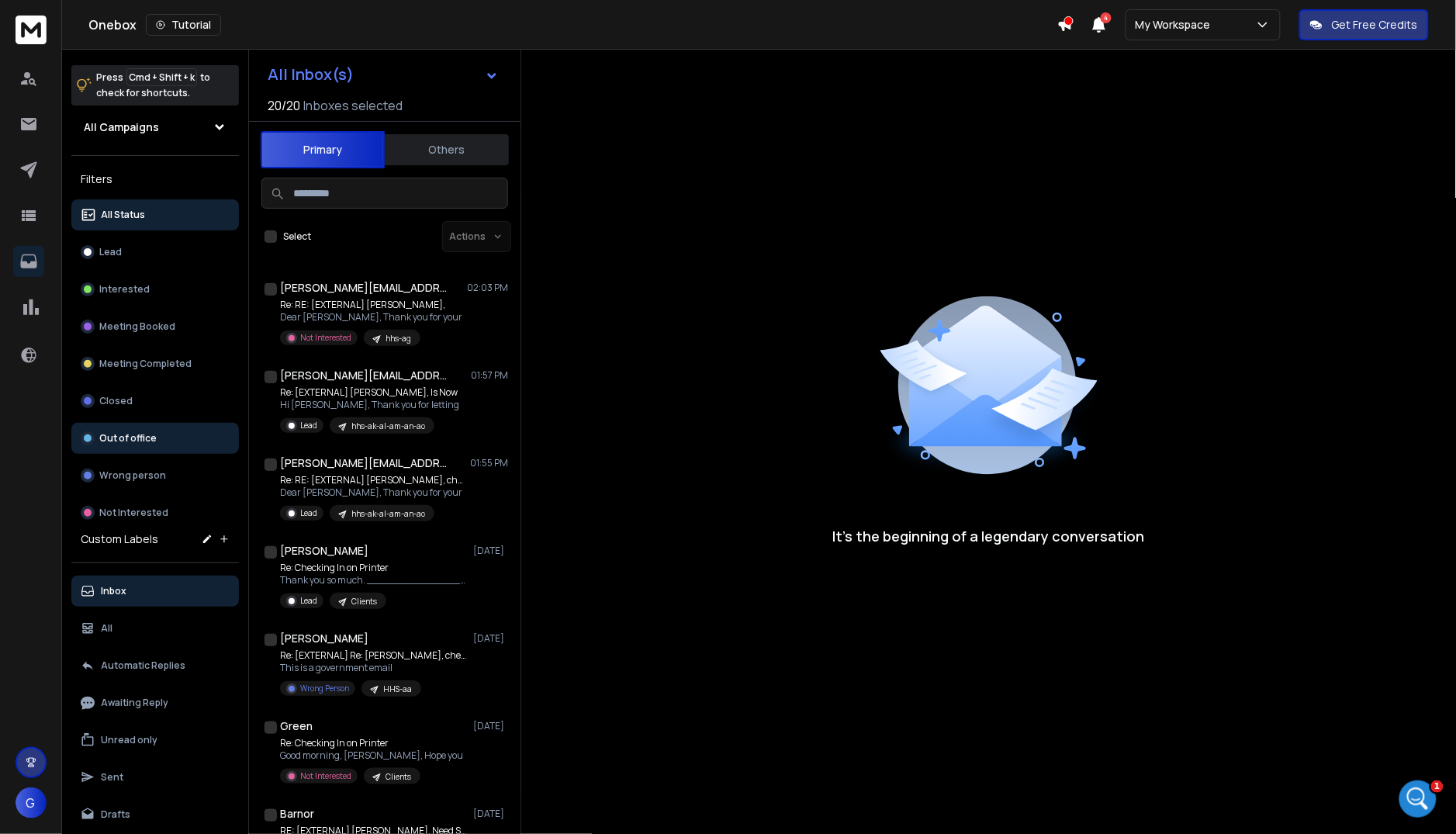
click at [113, 438] on p "Out of office" at bounding box center [127, 438] width 57 height 13
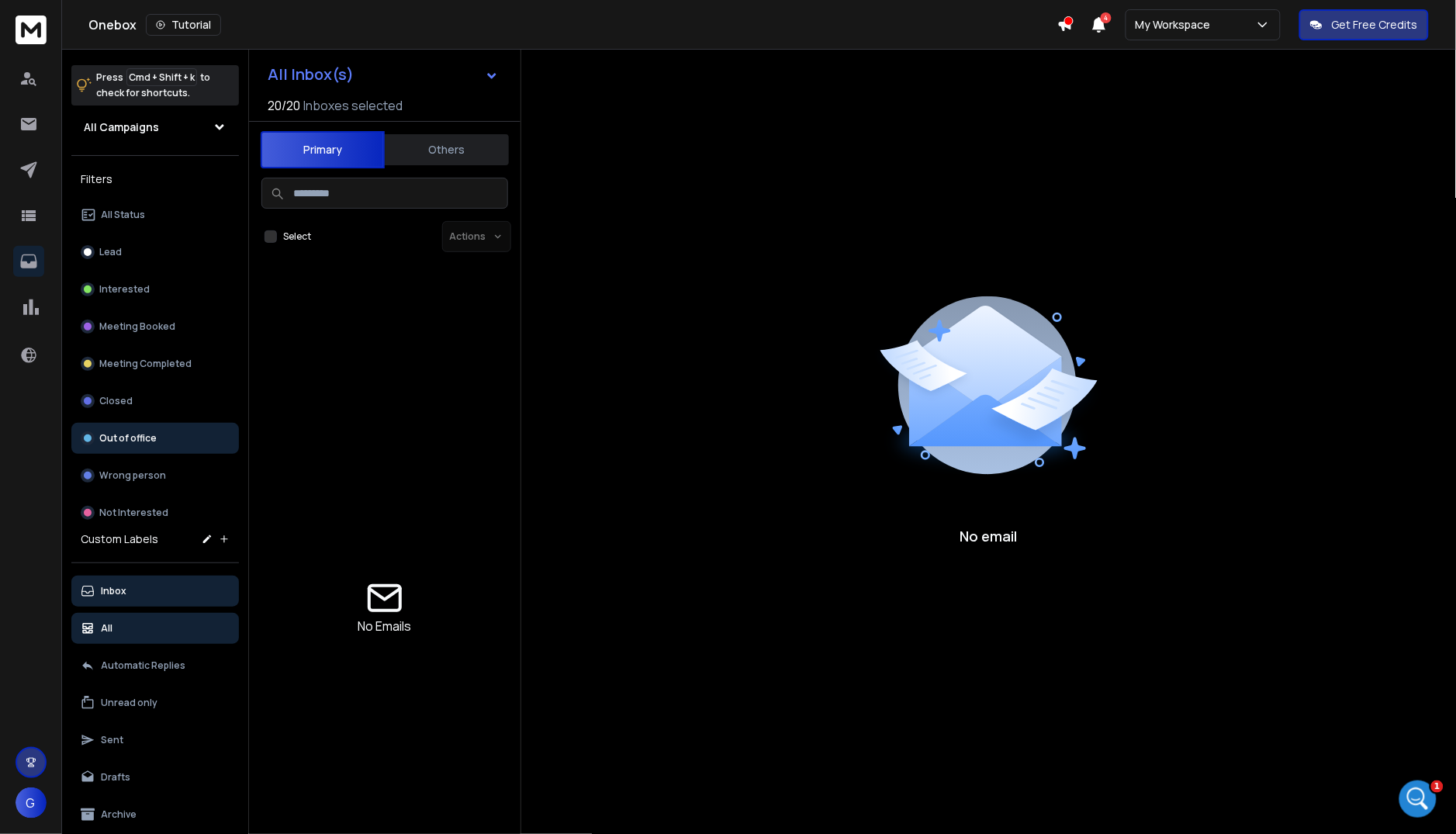
click at [106, 640] on button "All" at bounding box center [155, 628] width 167 height 31
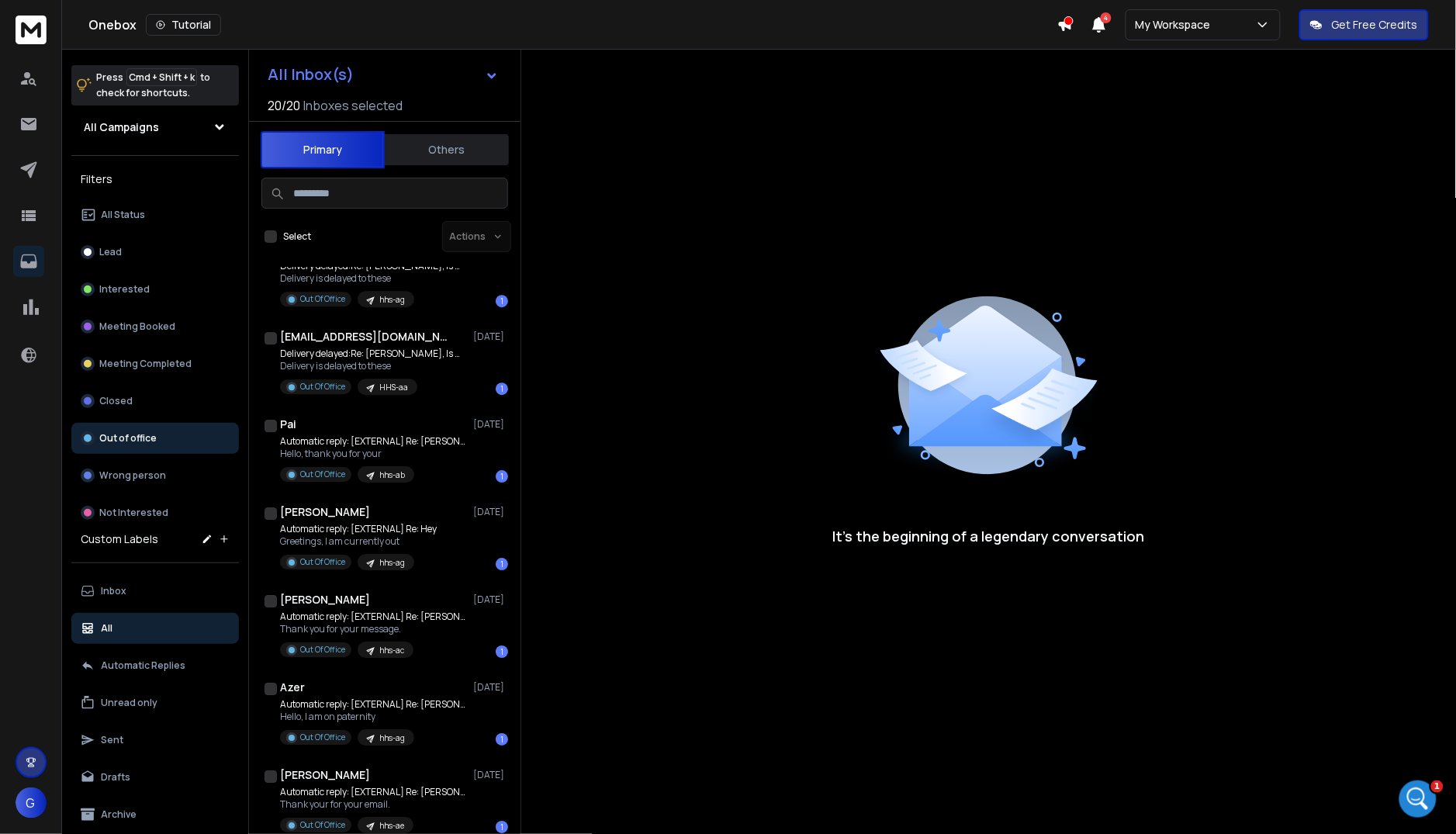
scroll to position [9702, 0]
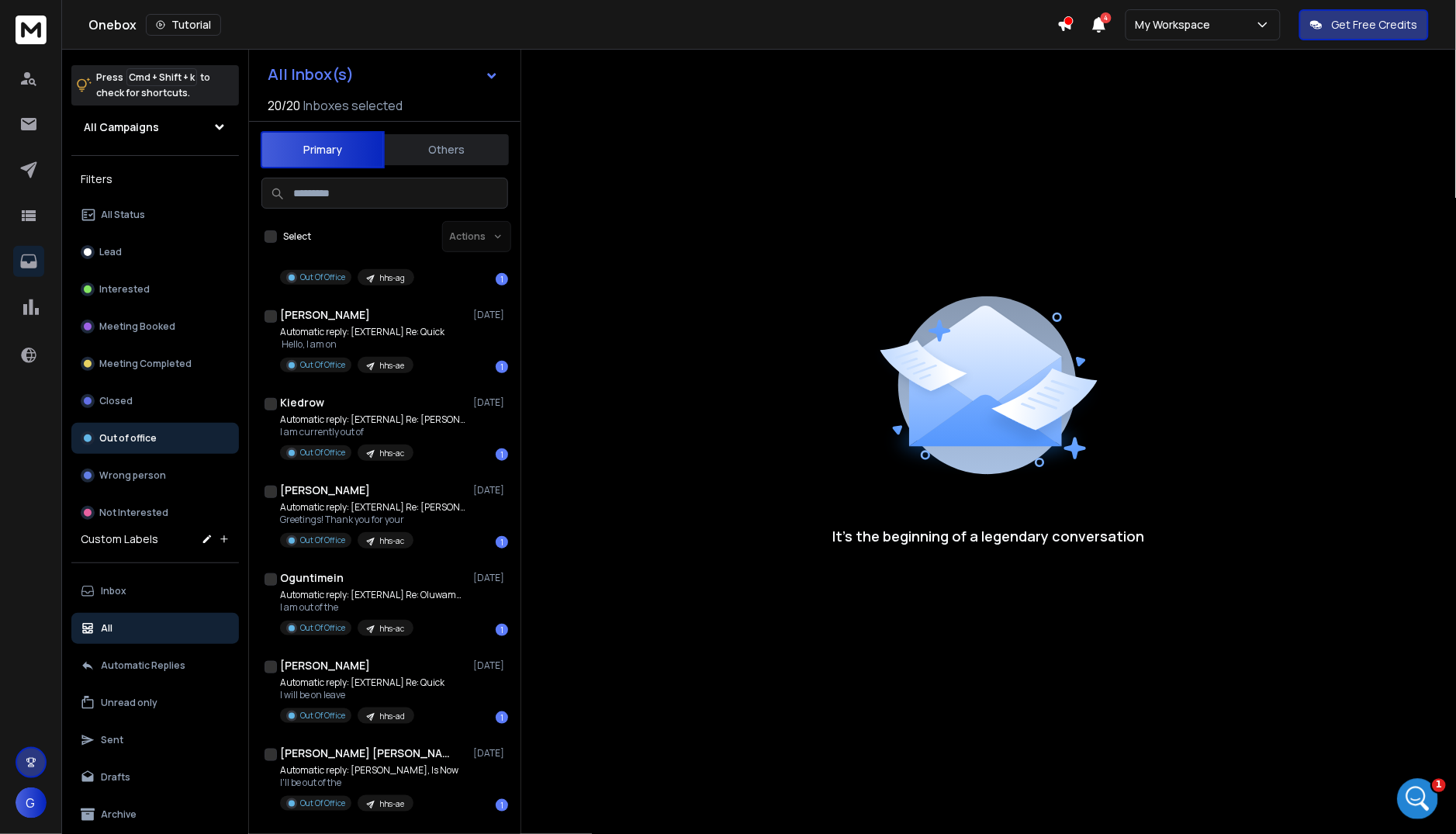
click at [1279, 792] on icon "Open Intercom Messenger" at bounding box center [1415, 796] width 26 height 26
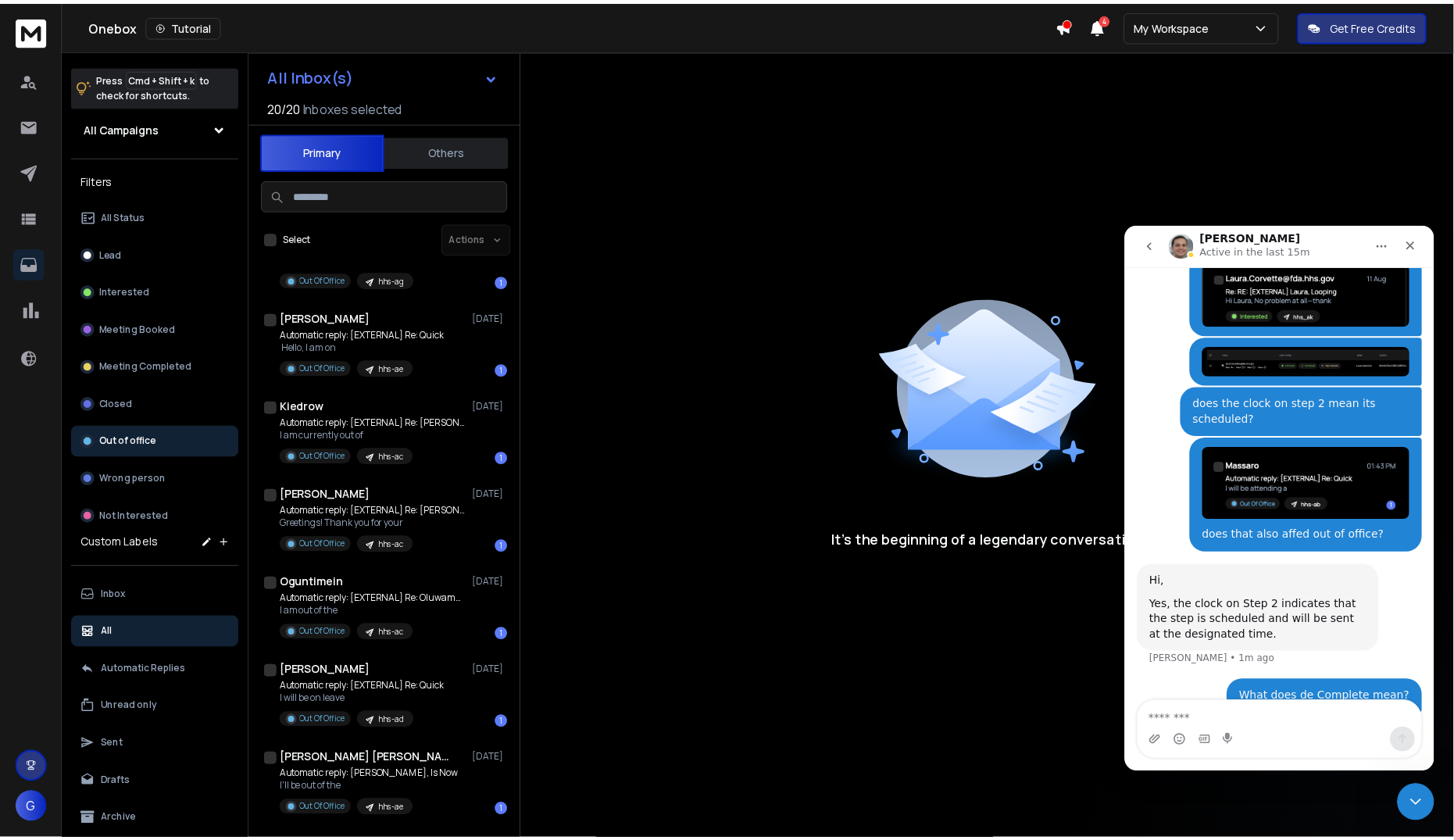
scroll to position [1481, 0]
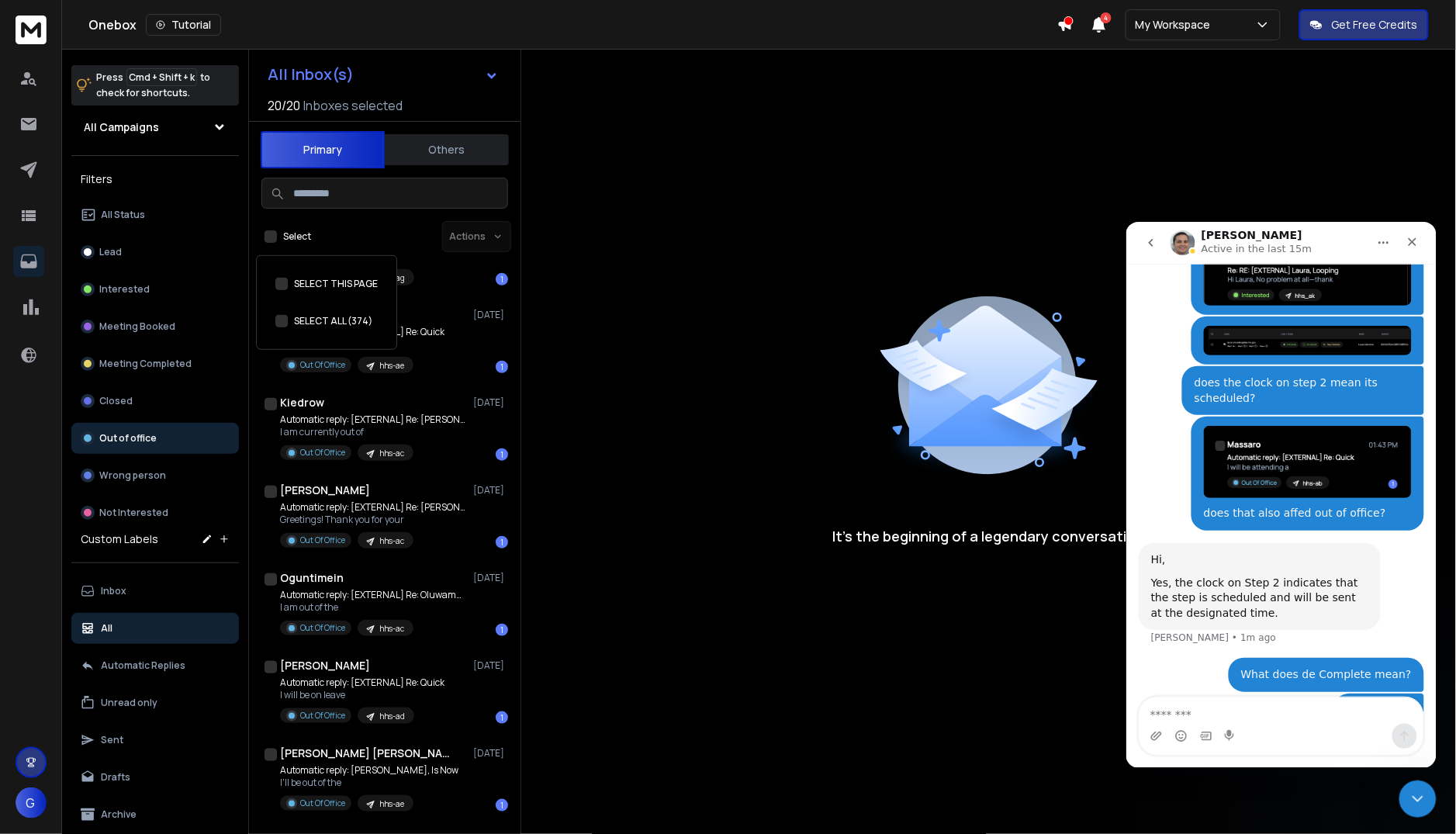
click at [268, 234] on button "SELECT THIS PAGE" at bounding box center [270, 237] width 13 height 13
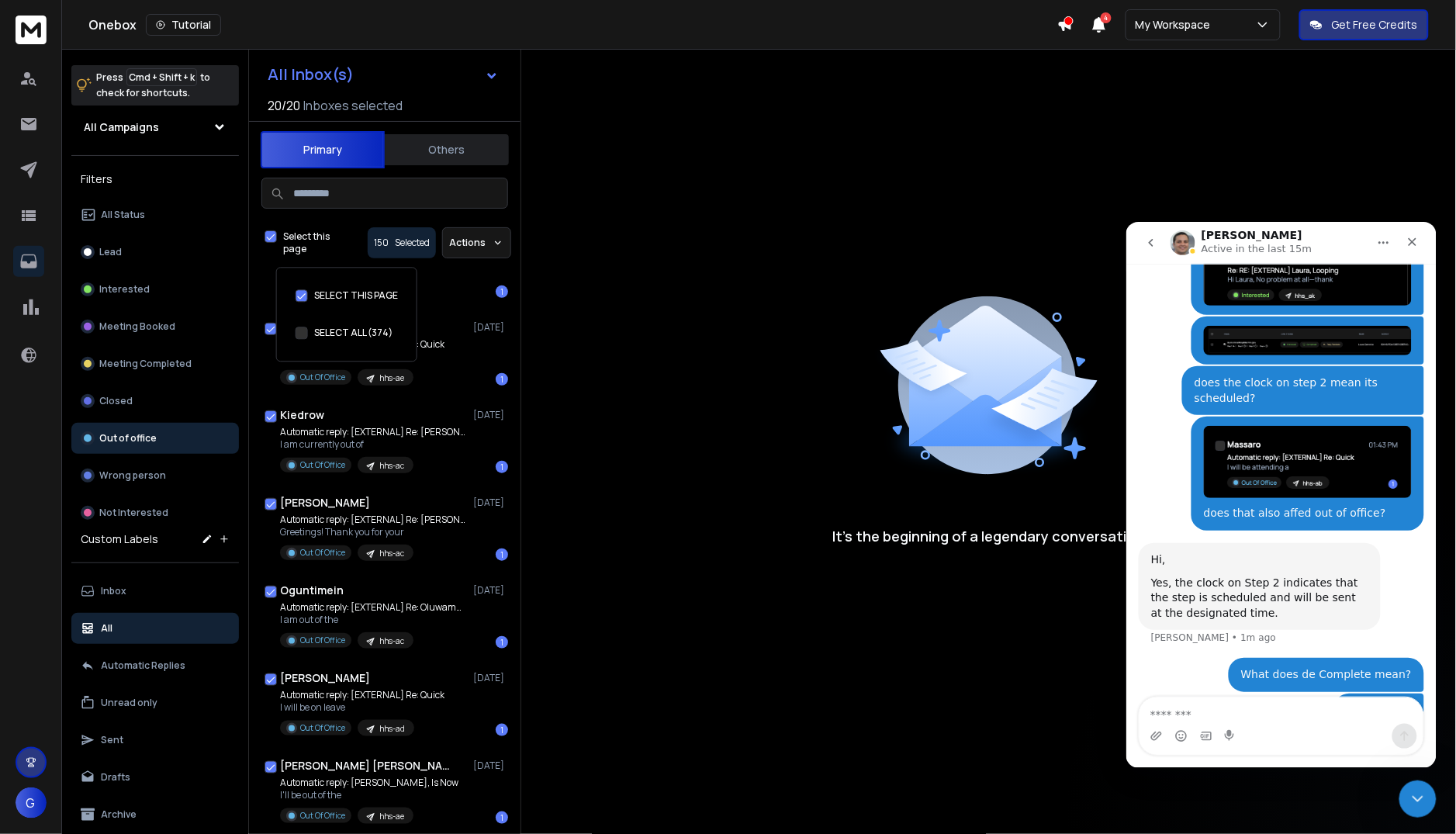
click at [268, 234] on button "SELECT THIS PAGE" at bounding box center [270, 237] width 13 height 13
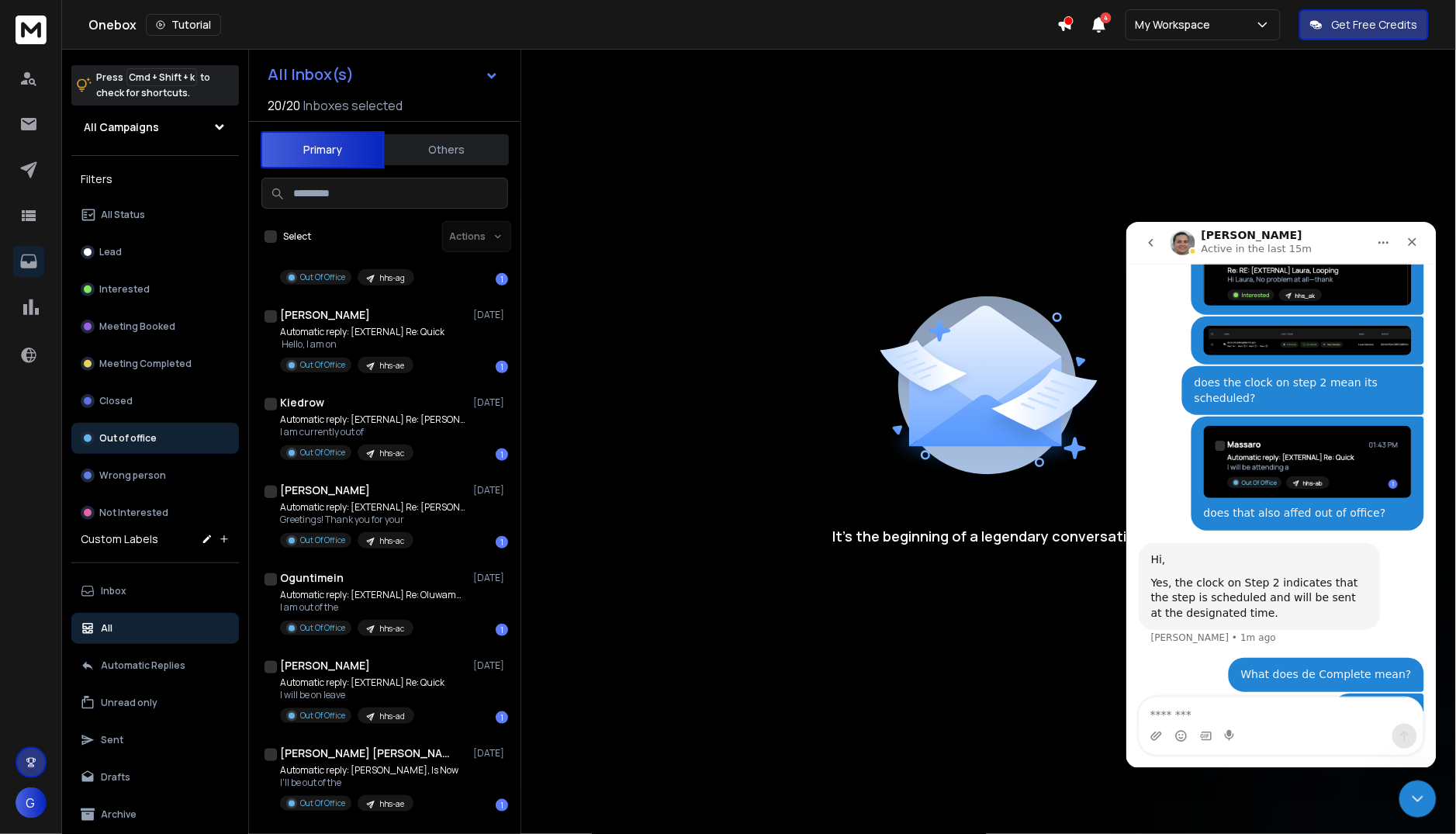
click at [268, 234] on button "Select" at bounding box center [270, 237] width 13 height 13
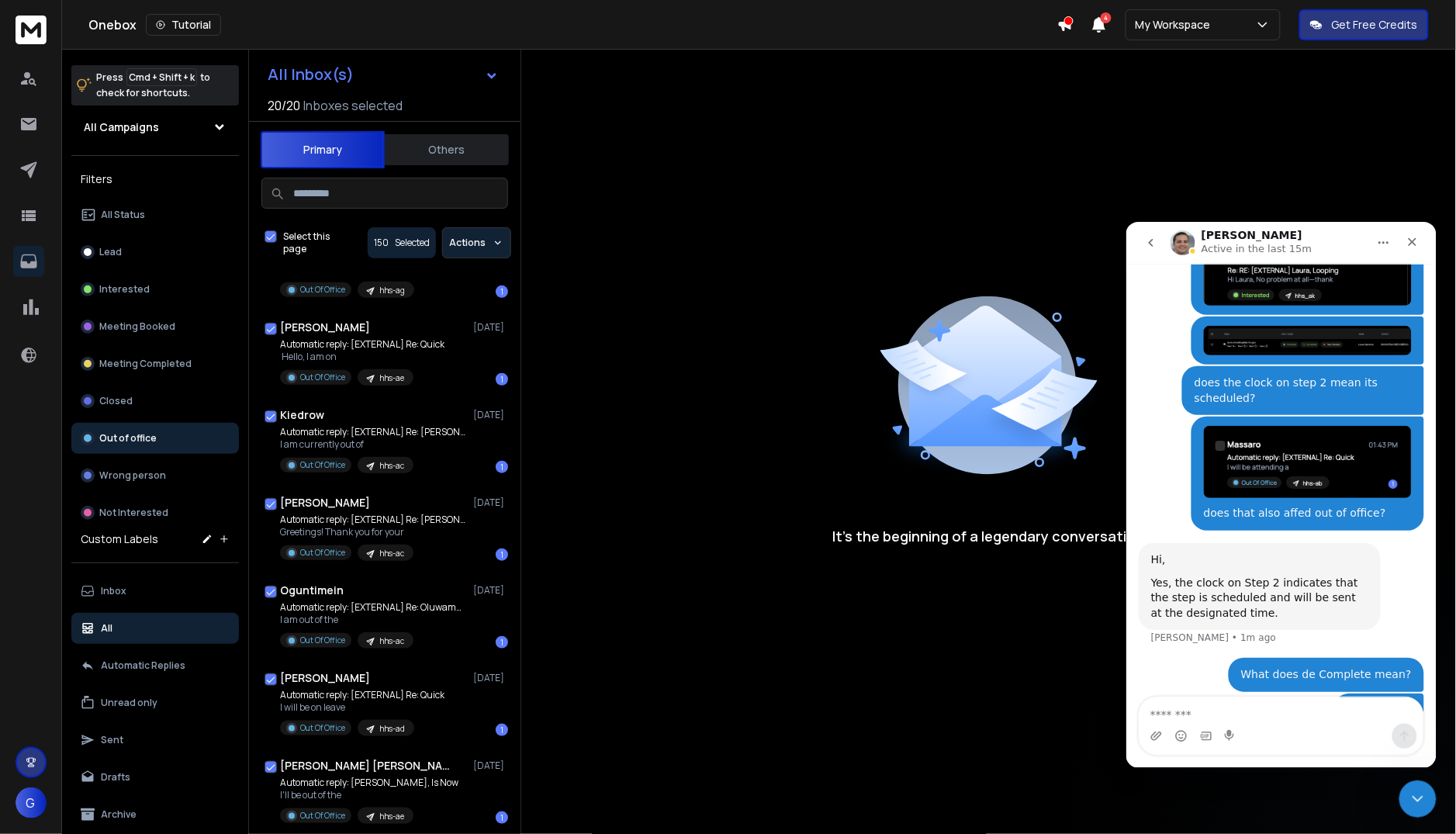
click at [483, 252] on button "Actions" at bounding box center [477, 243] width 69 height 31
click at [485, 248] on button "Actions" at bounding box center [477, 243] width 69 height 31
click at [38, 127] on icon at bounding box center [29, 124] width 19 height 19
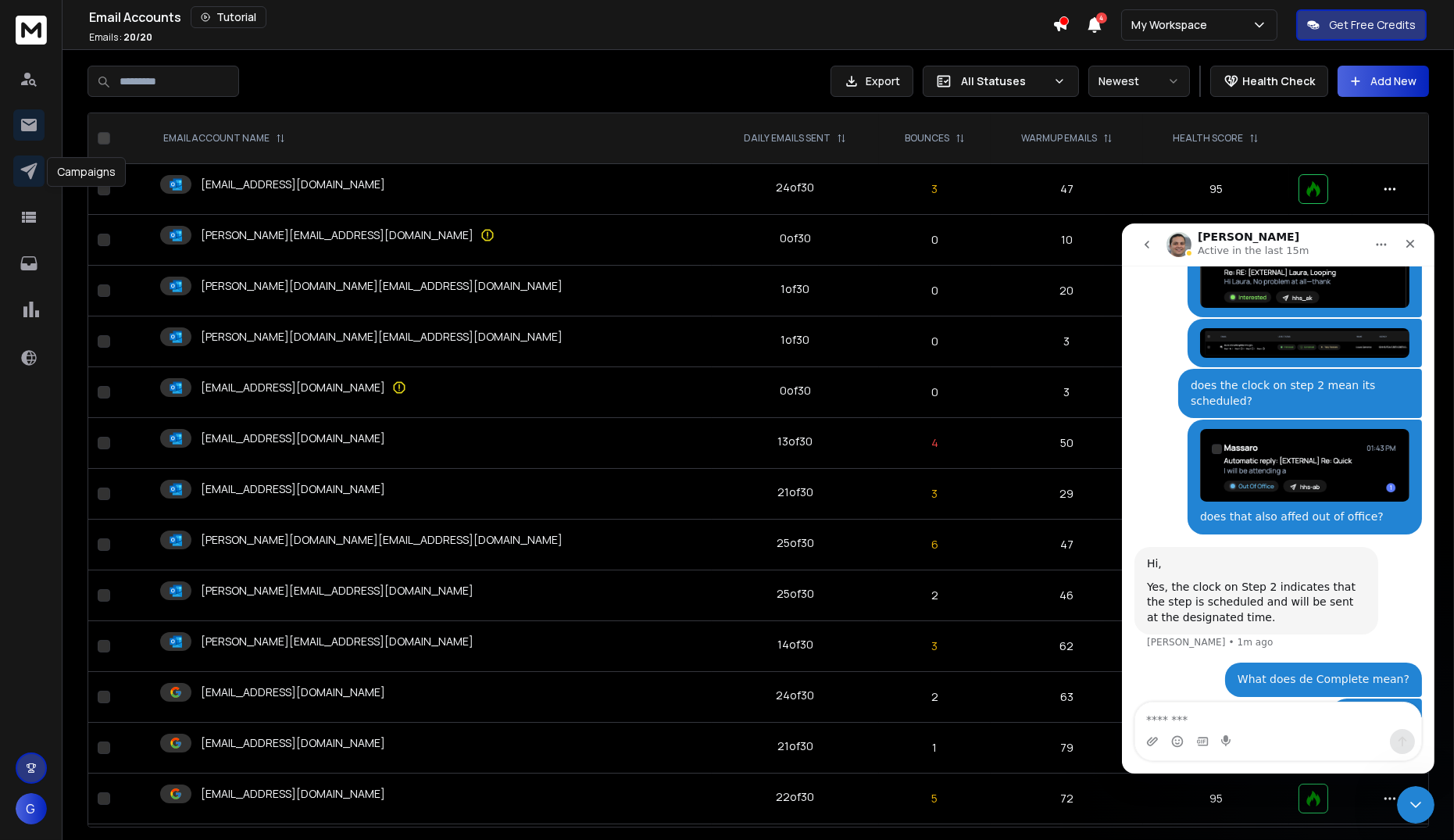
click at [22, 165] on icon at bounding box center [29, 171] width 19 height 19
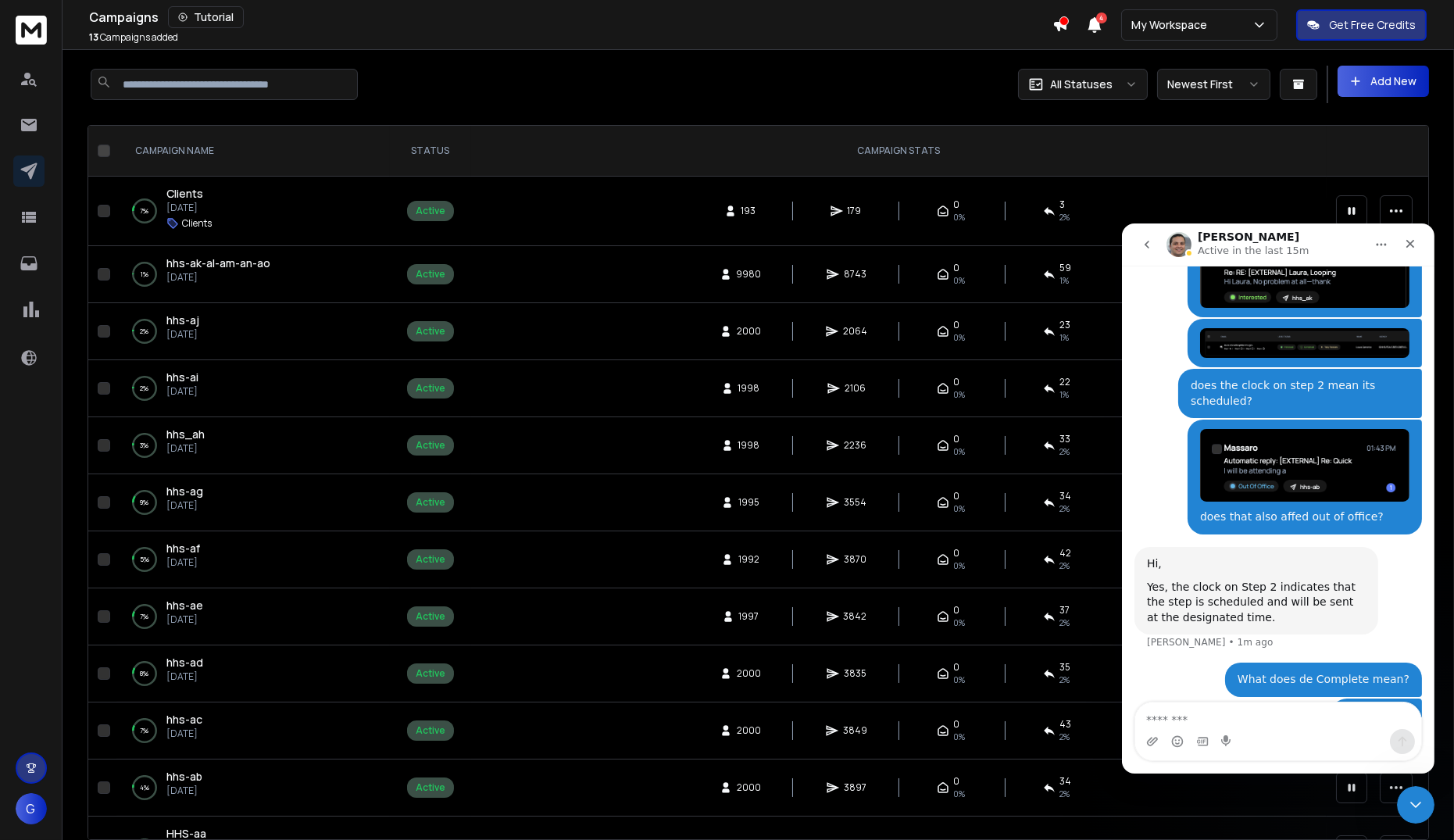
click at [200, 267] on span "hhs-ak-al-am-an-ao" at bounding box center [218, 262] width 104 height 15
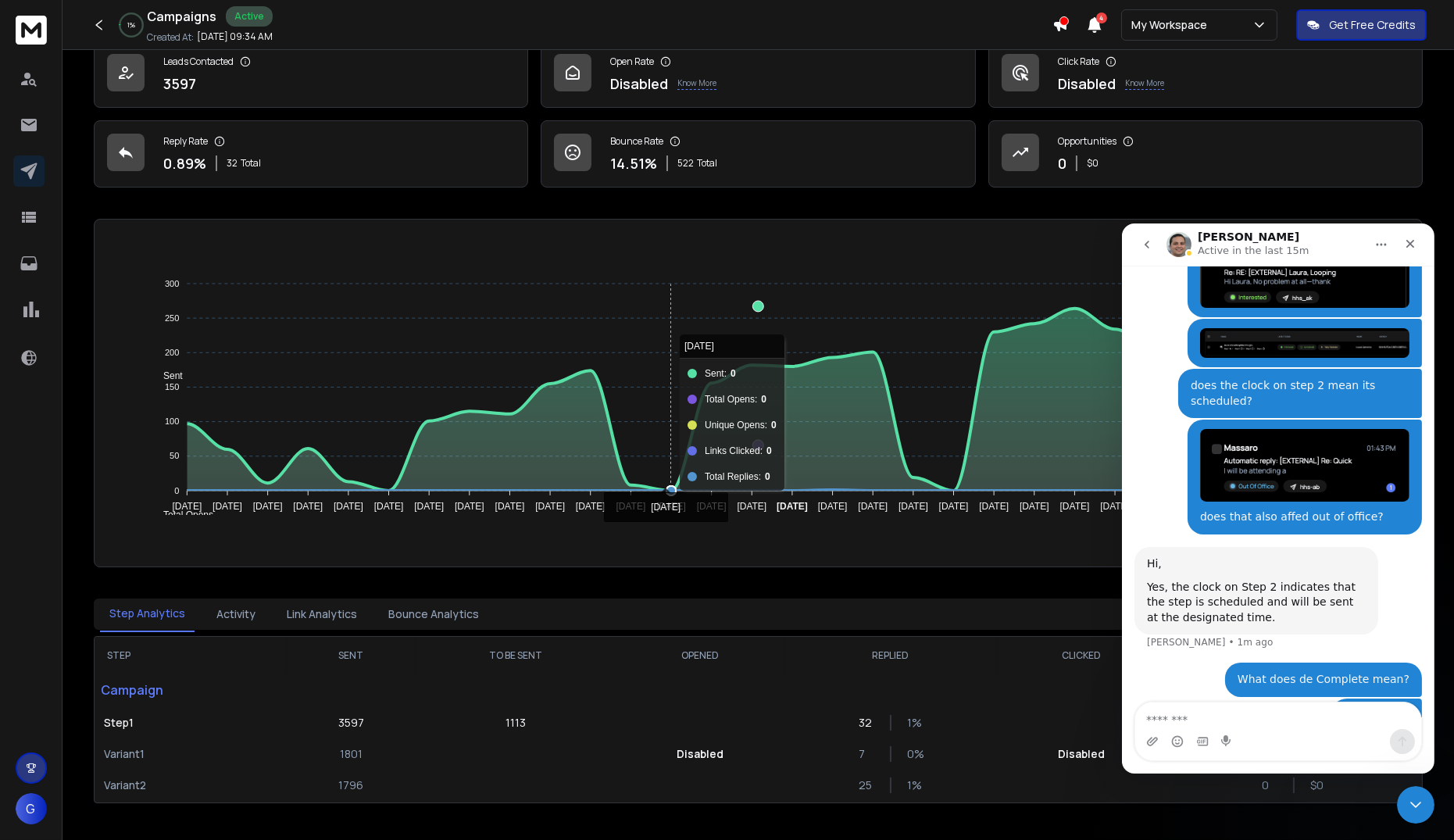
scroll to position [165, 0]
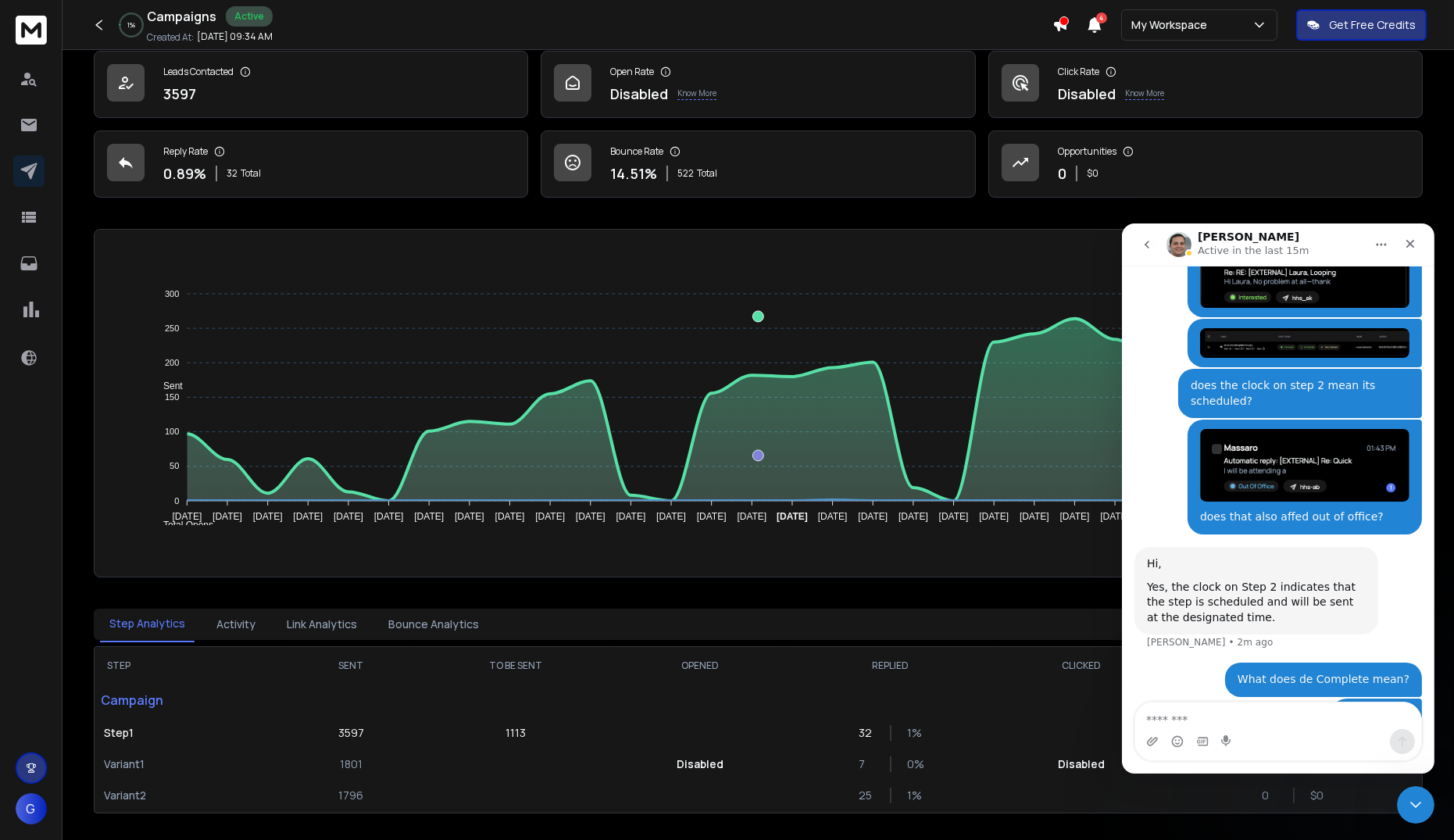
click at [264, 630] on div "Step Analytics Activity Link Analytics Bounce Analytics" at bounding box center [758, 624] width 1329 height 31
click at [246, 629] on button "Activity" at bounding box center [235, 624] width 57 height 35
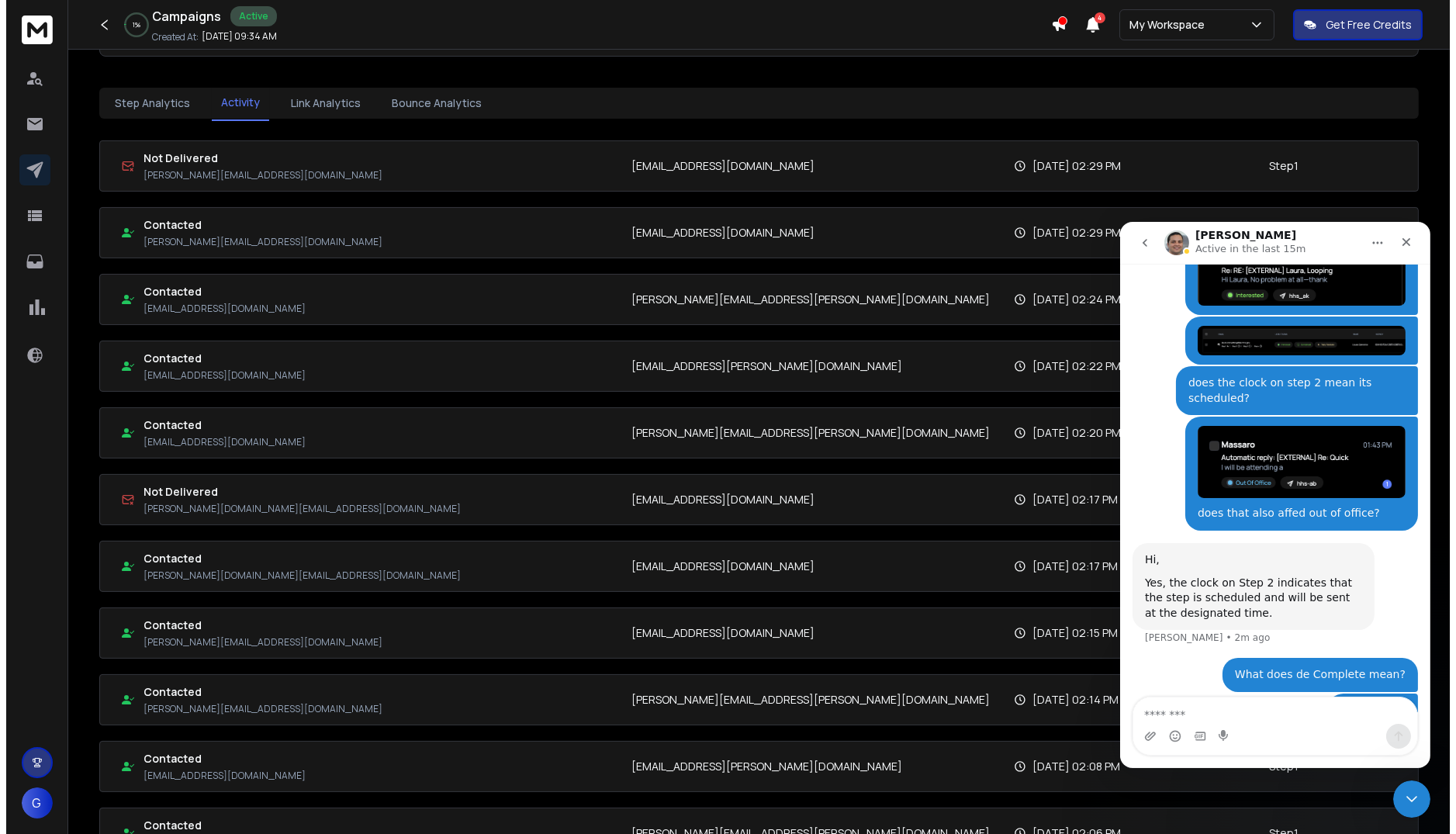
scroll to position [0, 0]
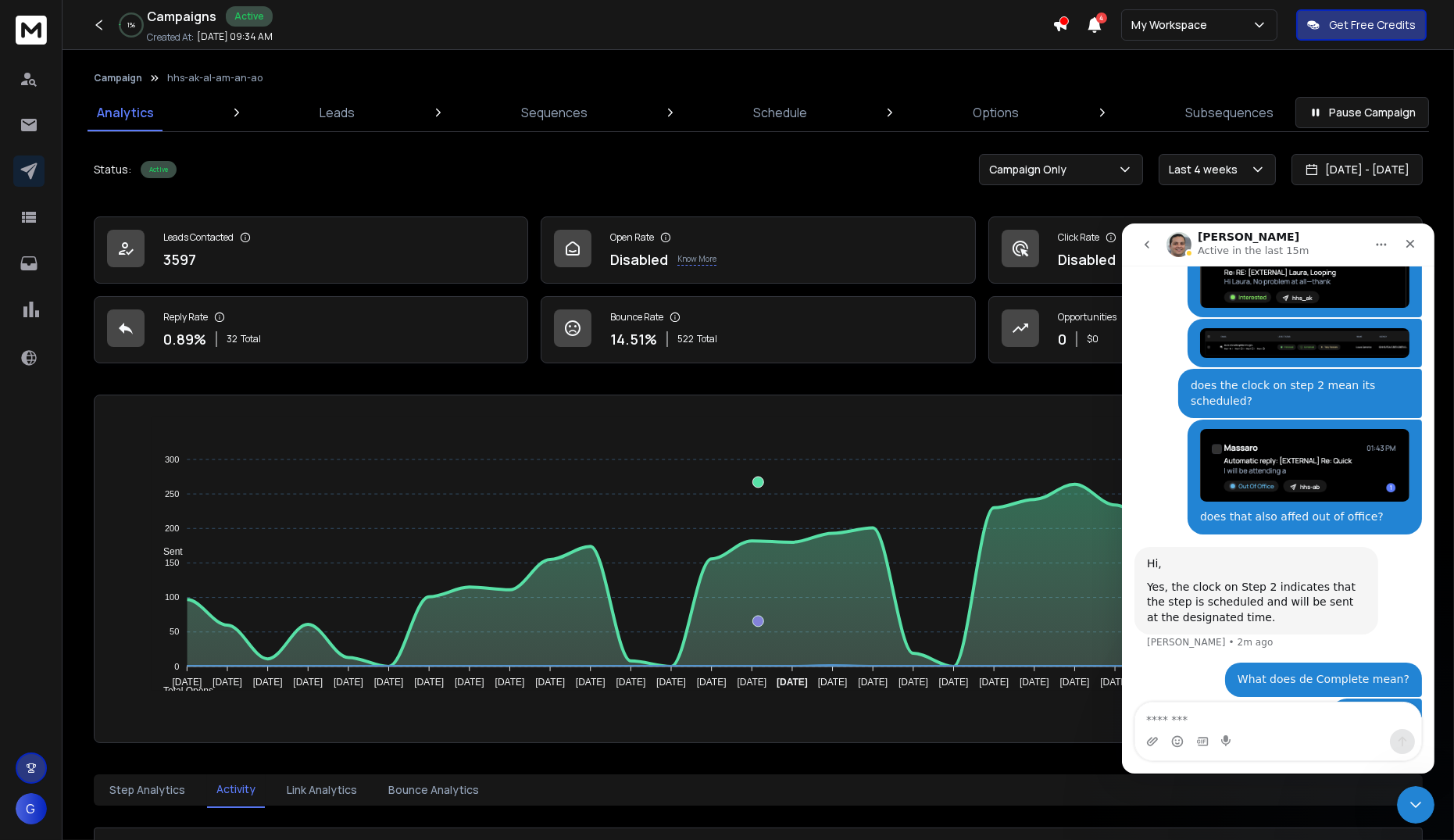
click at [212, 231] on p "Leads Contacted" at bounding box center [198, 238] width 70 height 13
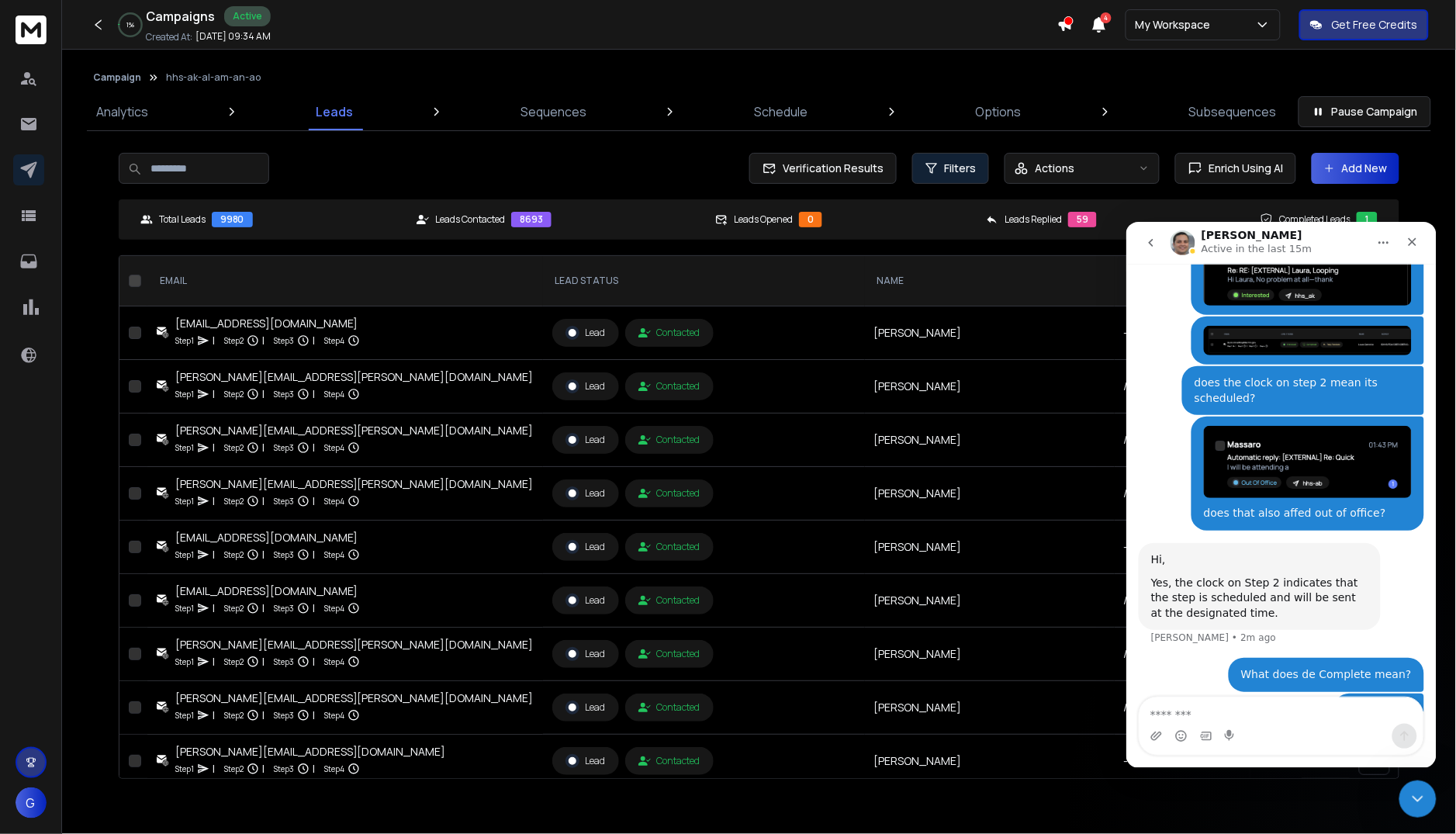
click at [946, 169] on span "Filters" at bounding box center [960, 168] width 32 height 16
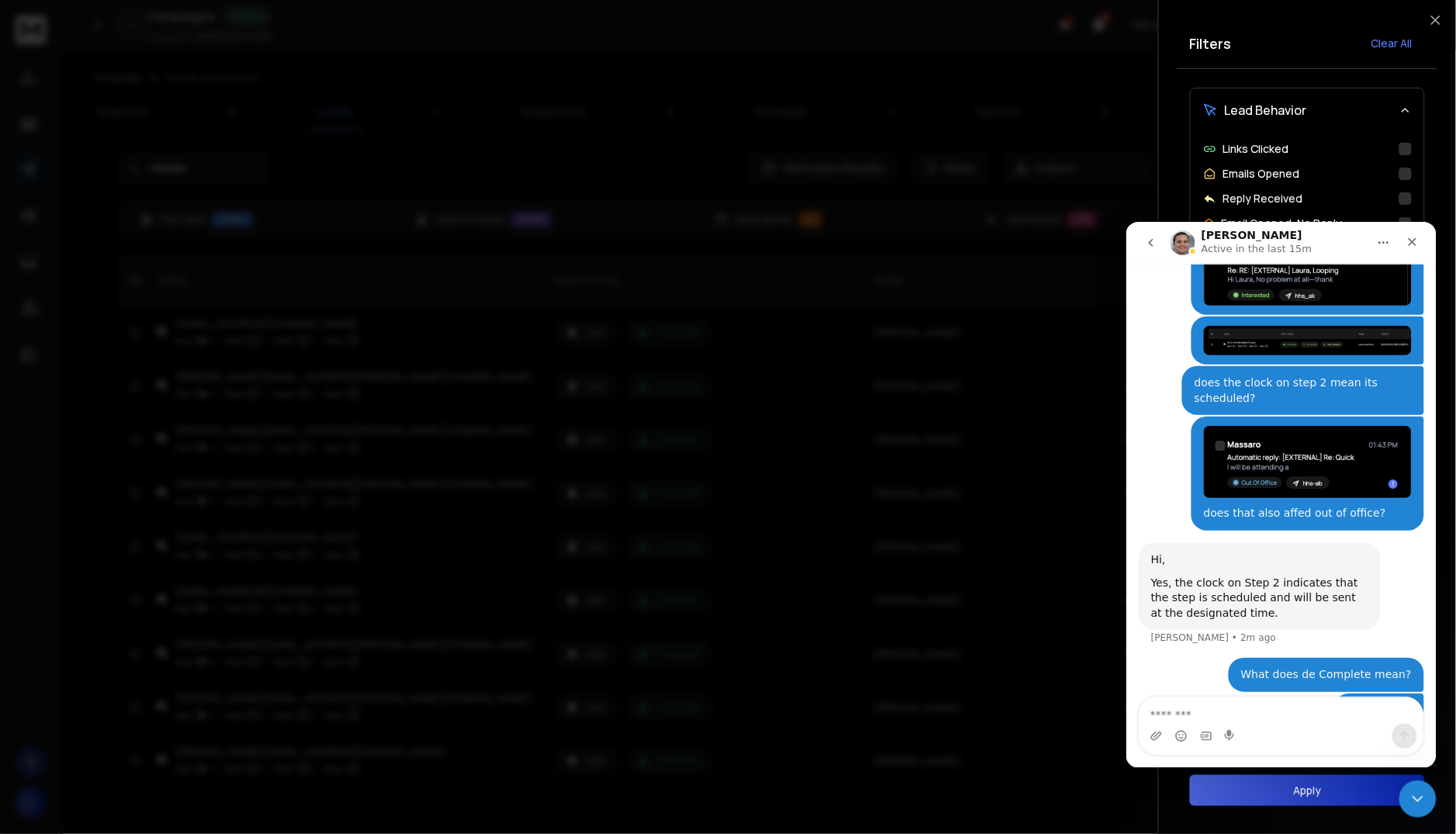
click at [1144, 238] on icon "go back" at bounding box center [1150, 242] width 13 height 13
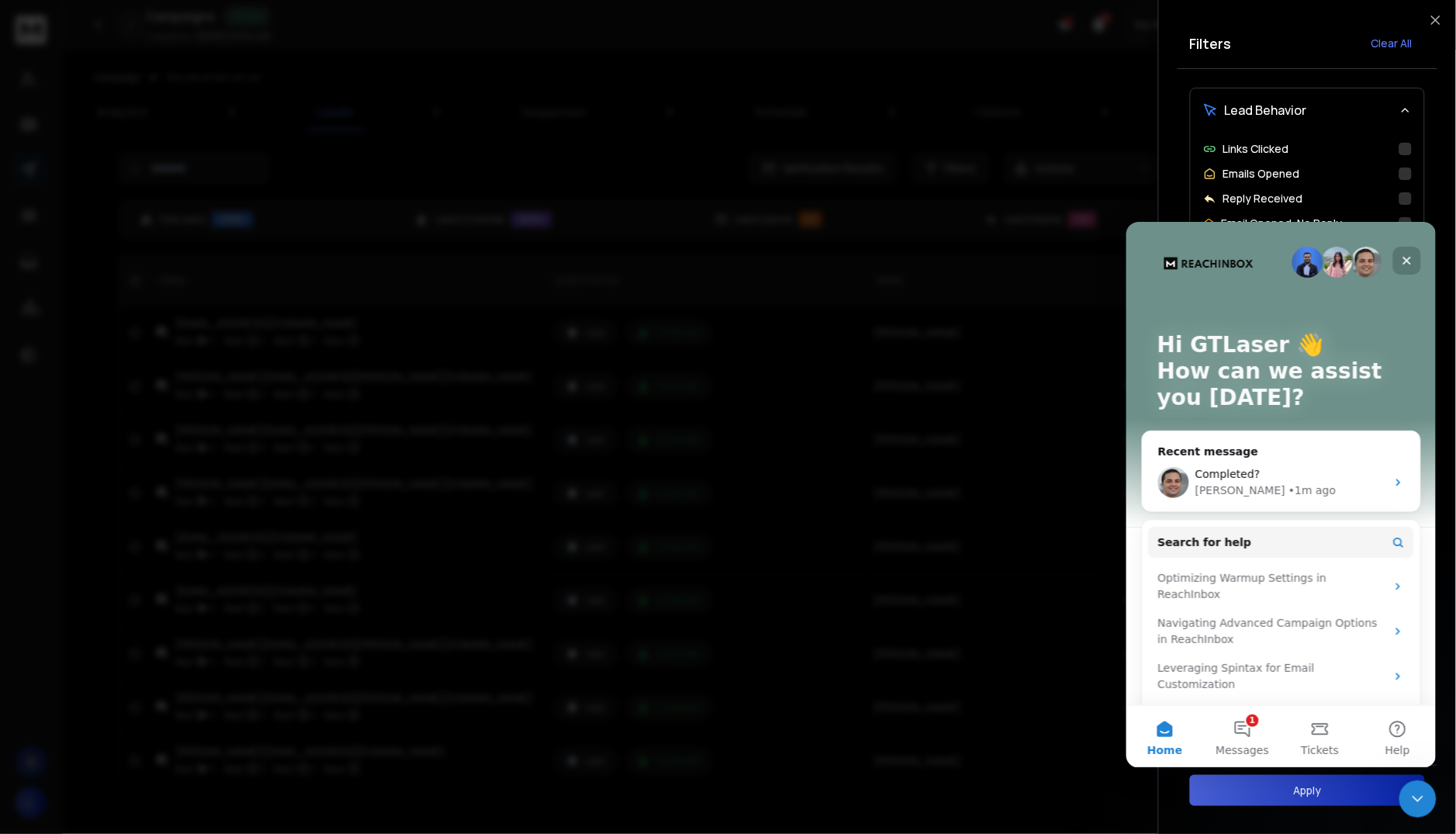
click at [1279, 265] on icon "Close" at bounding box center [1406, 260] width 13 height 13
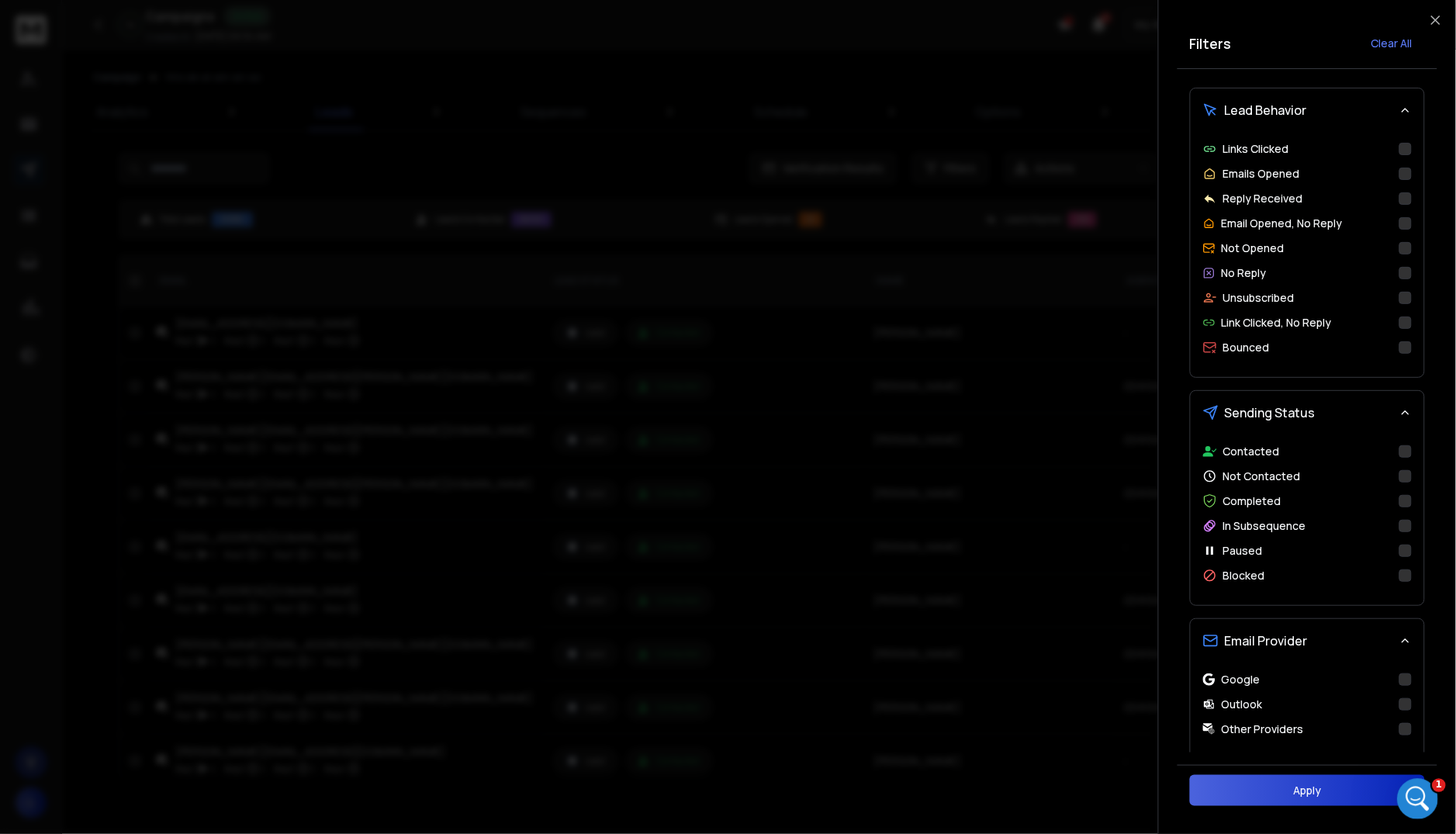
click at [1279, 794] on icon "Open Intercom Messenger" at bounding box center [1415, 796] width 26 height 26
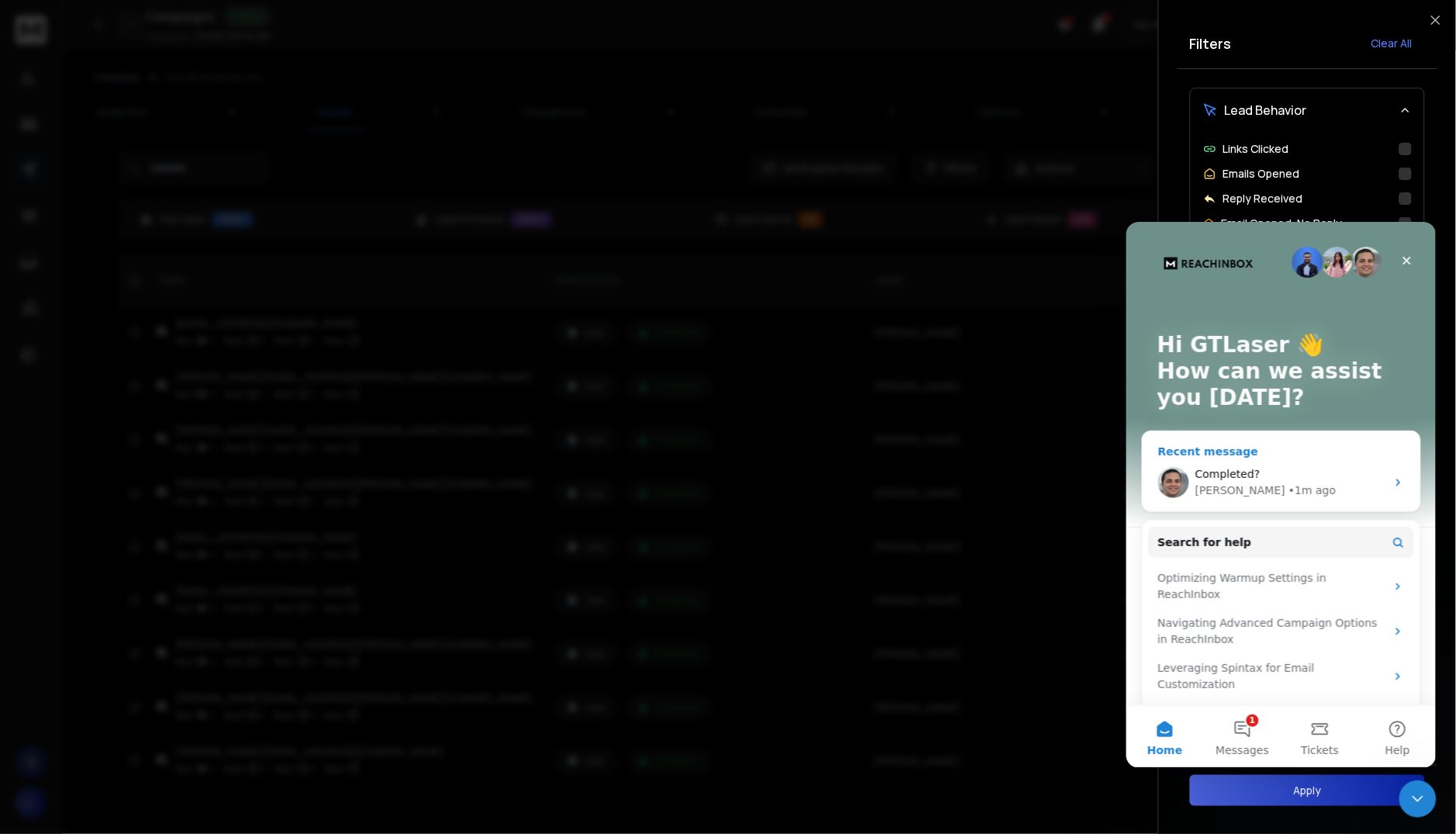
click at [1279, 481] on div "• 1m ago" at bounding box center [1311, 489] width 48 height 16
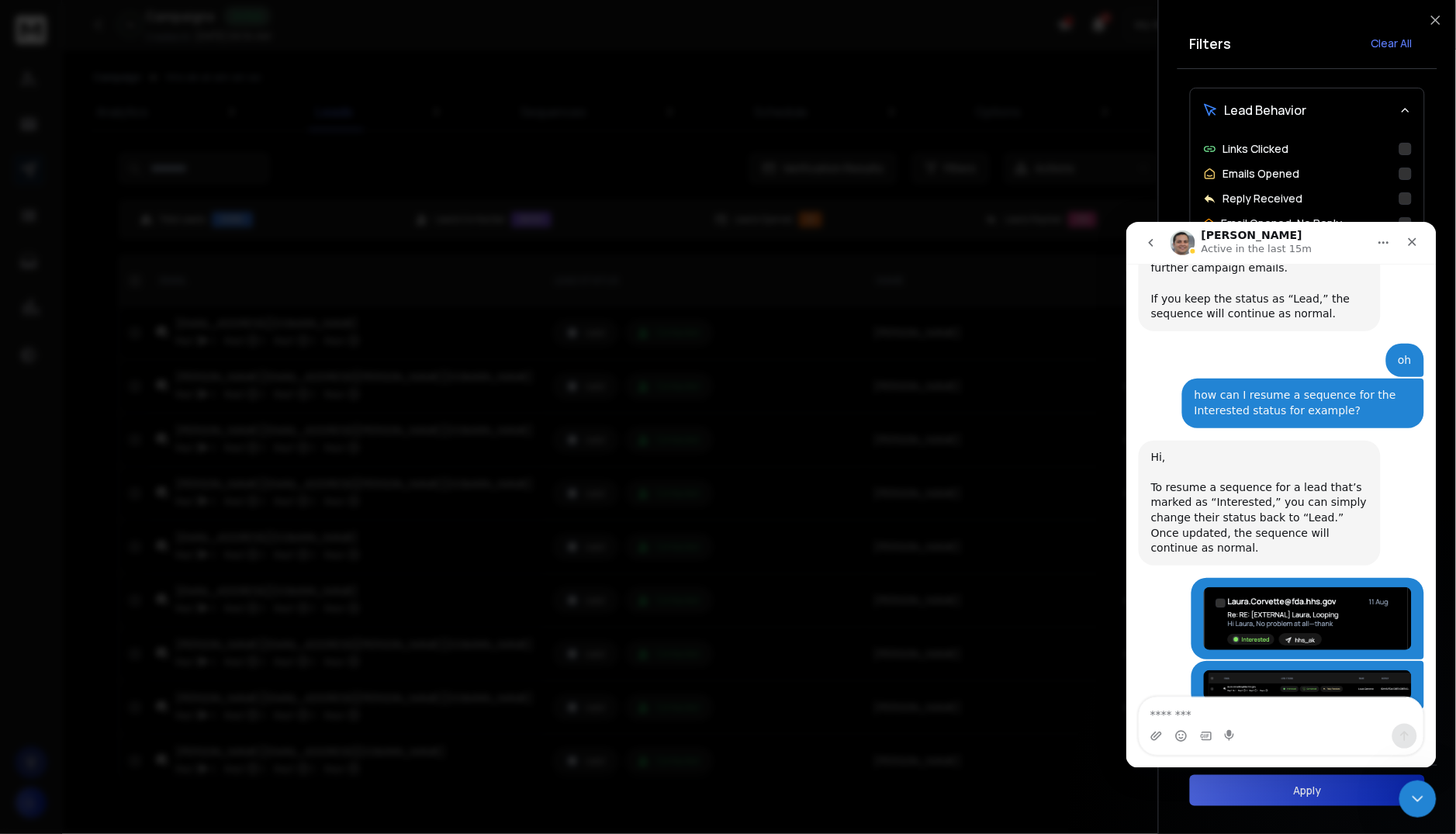
scroll to position [1470, 0]
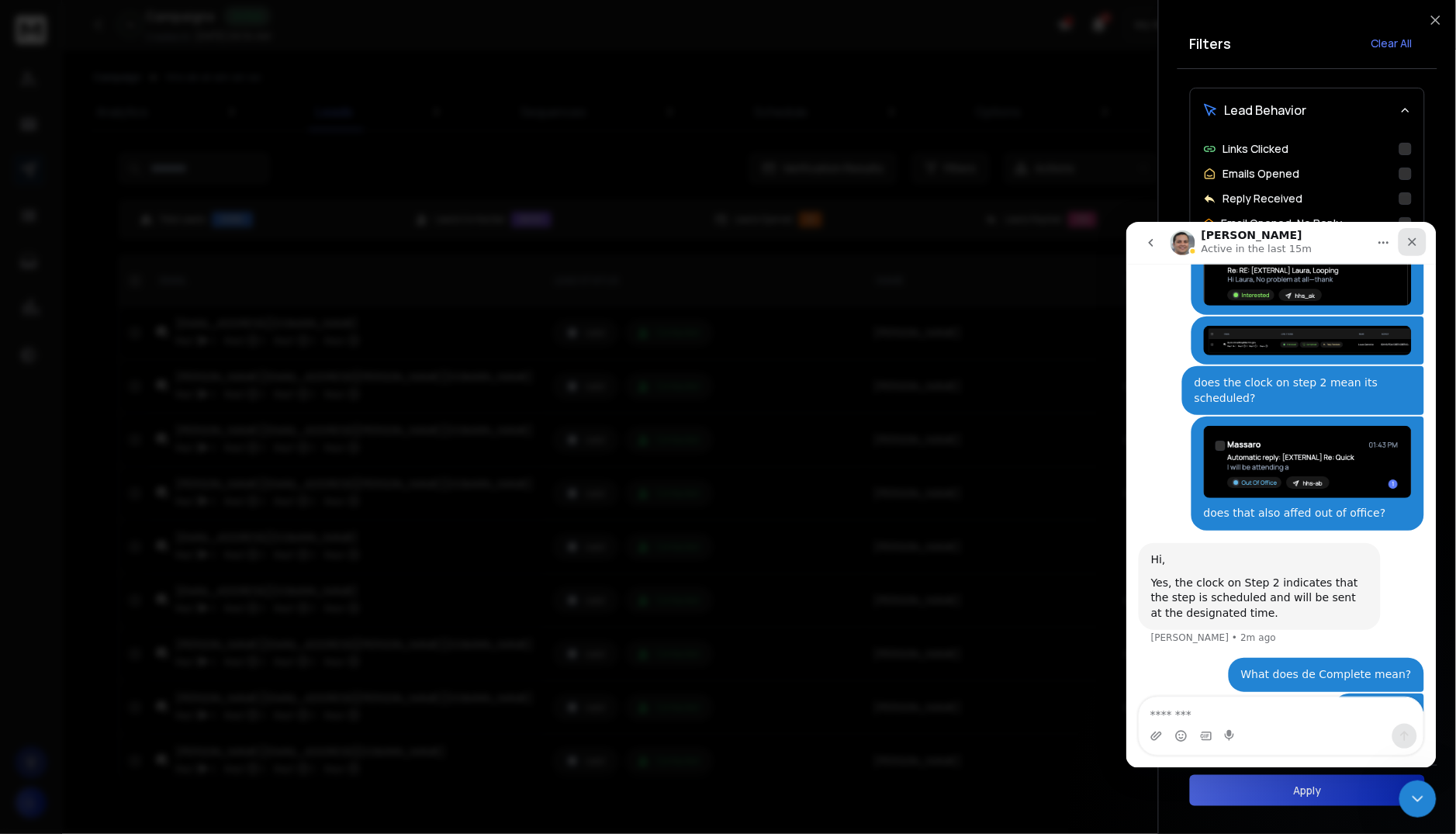
click at [1279, 242] on icon "Close" at bounding box center [1411, 242] width 13 height 13
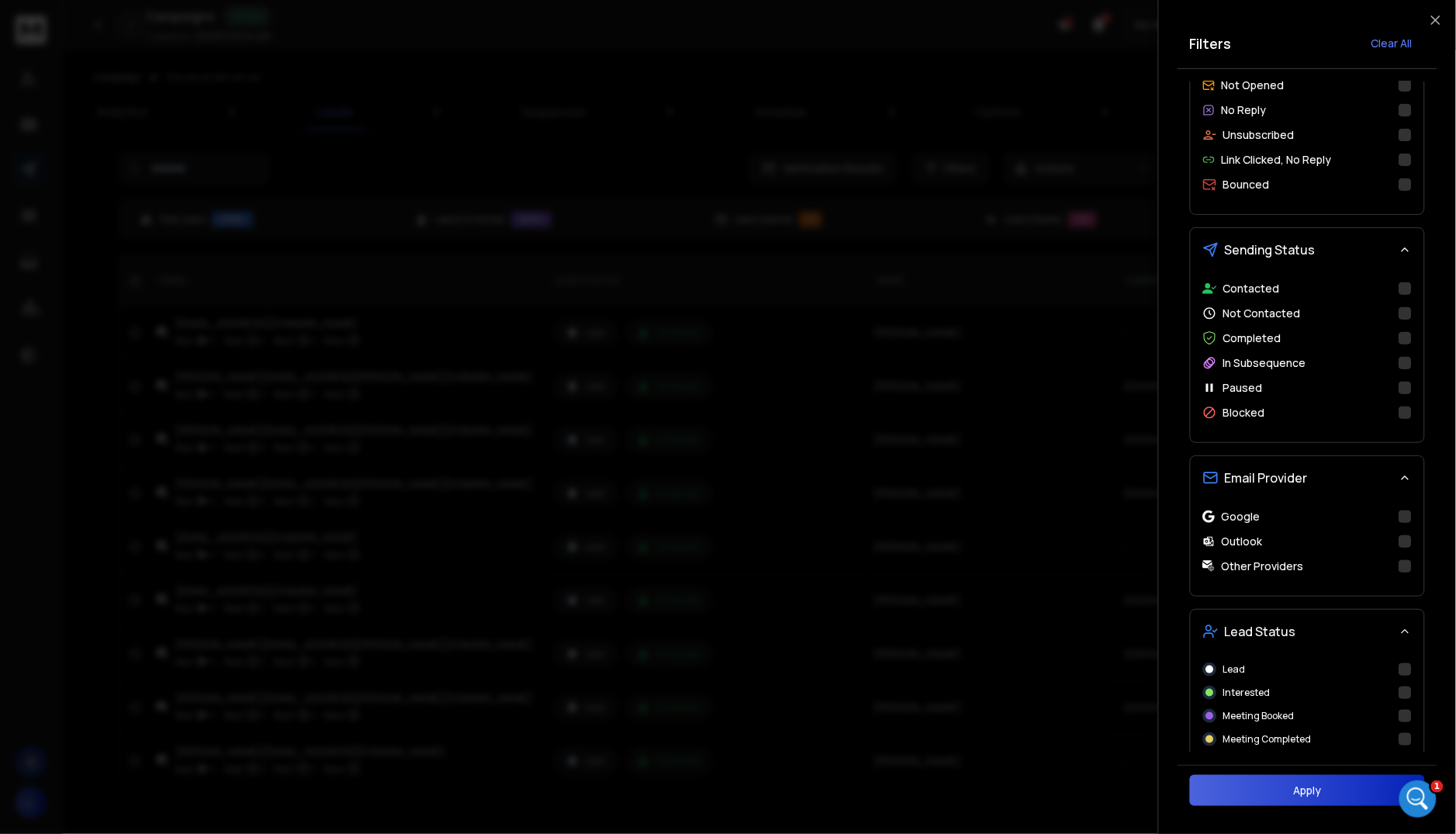
scroll to position [443, 0]
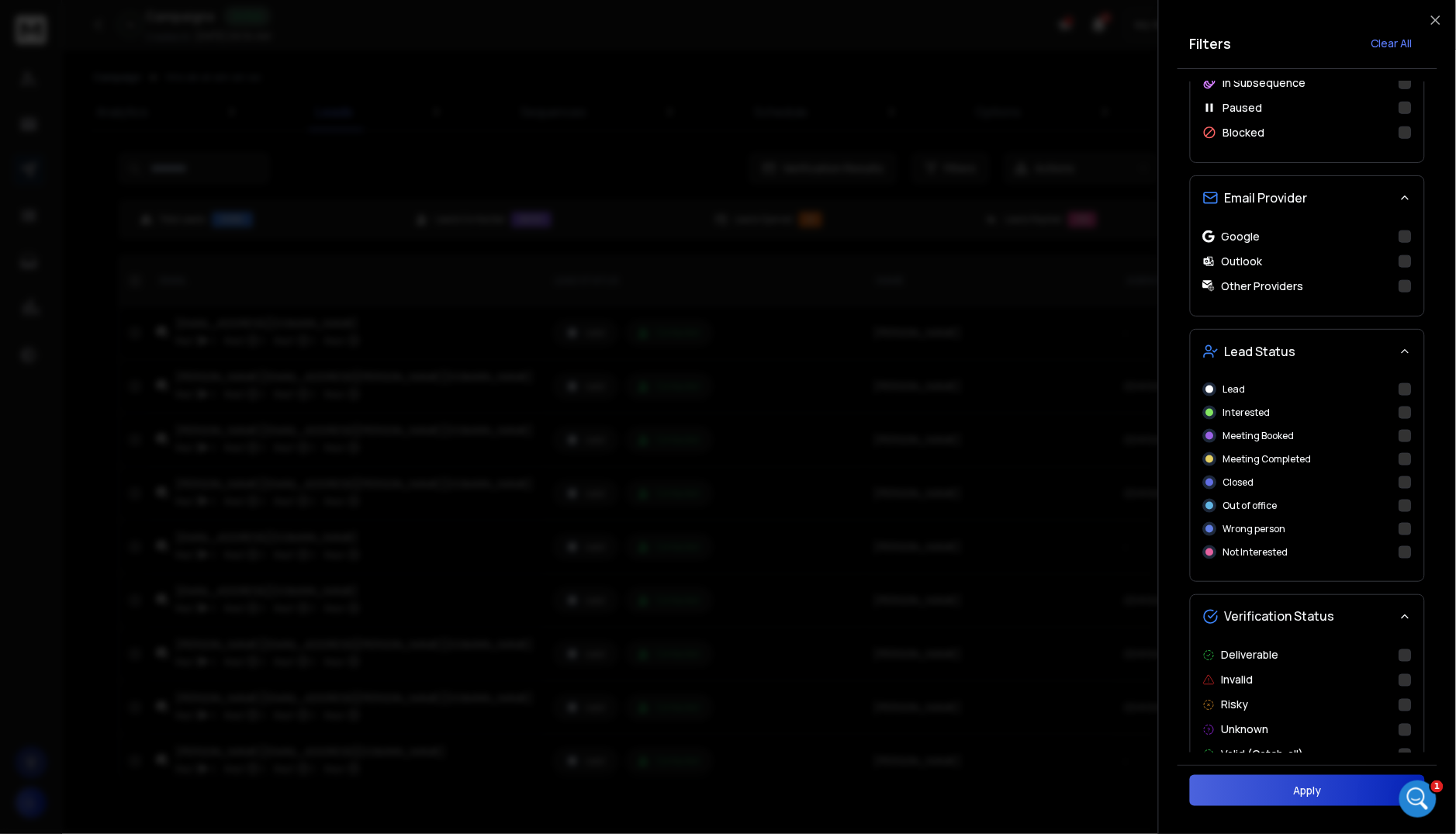
click at [1279, 500] on office "Out of office" at bounding box center [1405, 506] width 13 height 13
click at [1279, 791] on button "Apply" at bounding box center [1307, 790] width 235 height 31
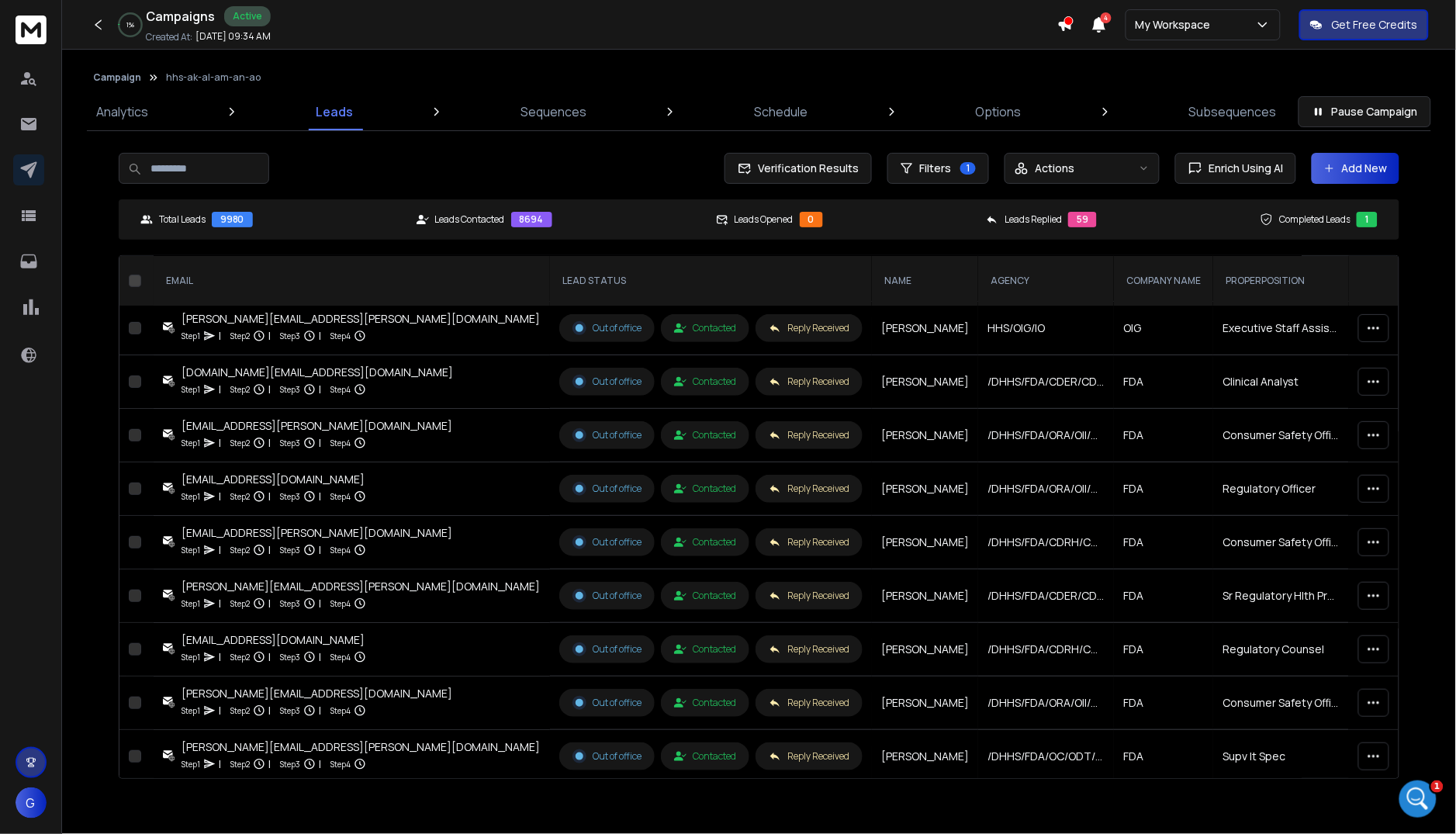
scroll to position [0, 0]
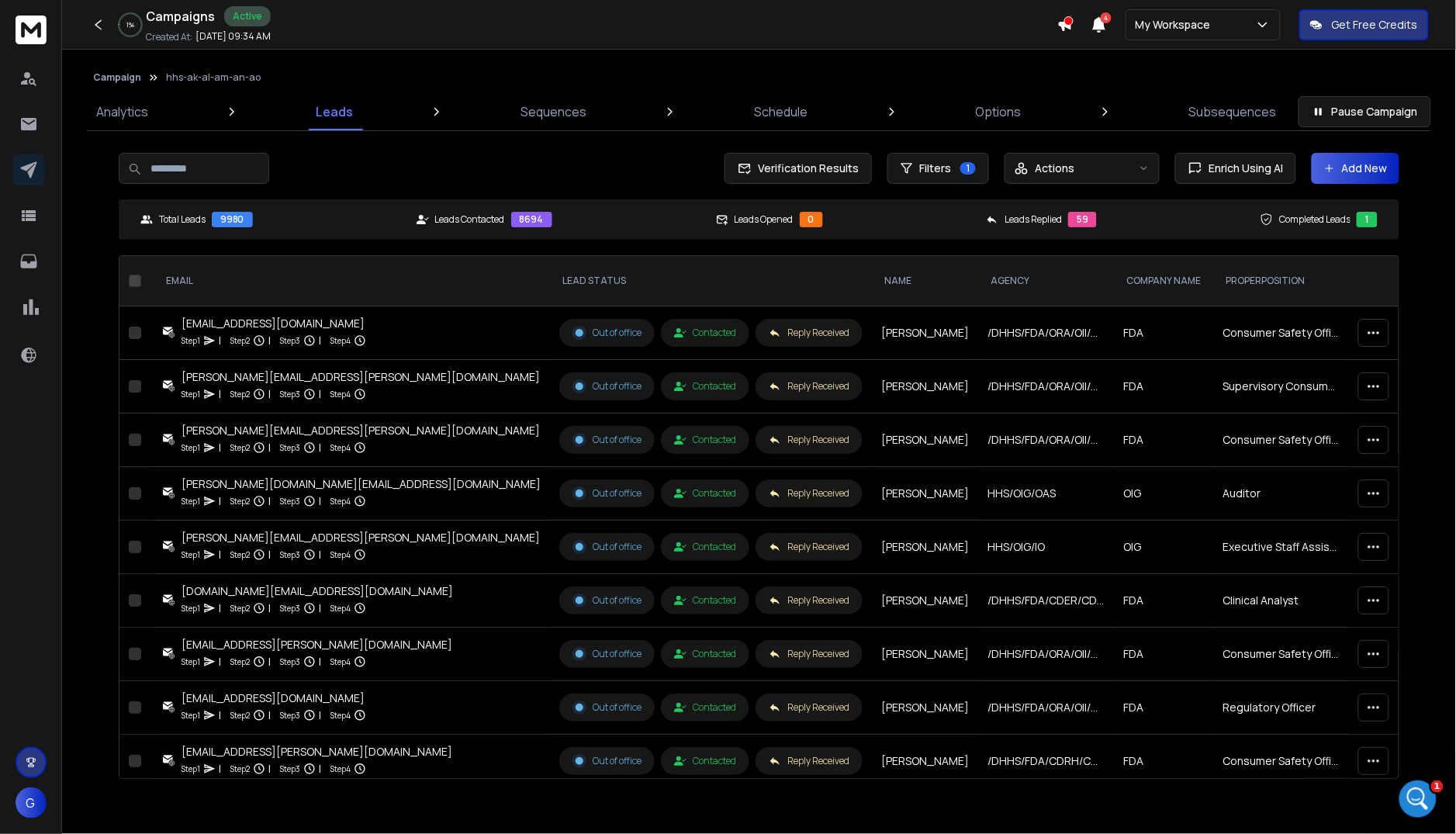
click at [273, 317] on div "[EMAIL_ADDRESS][DOMAIN_NAME]" at bounding box center [274, 324] width 184 height 16
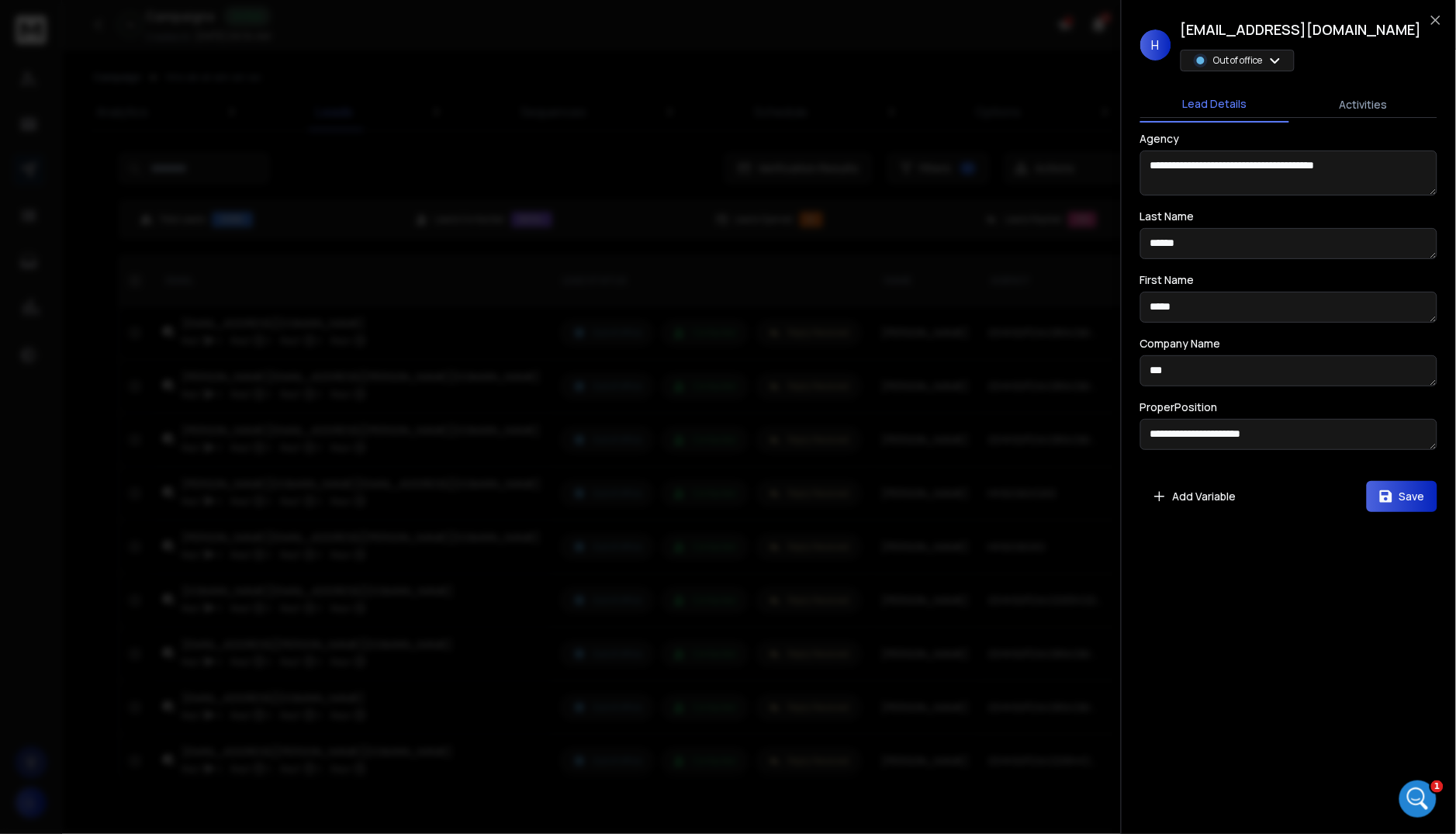
click at [1279, 115] on button "Activities" at bounding box center [1363, 105] width 149 height 34
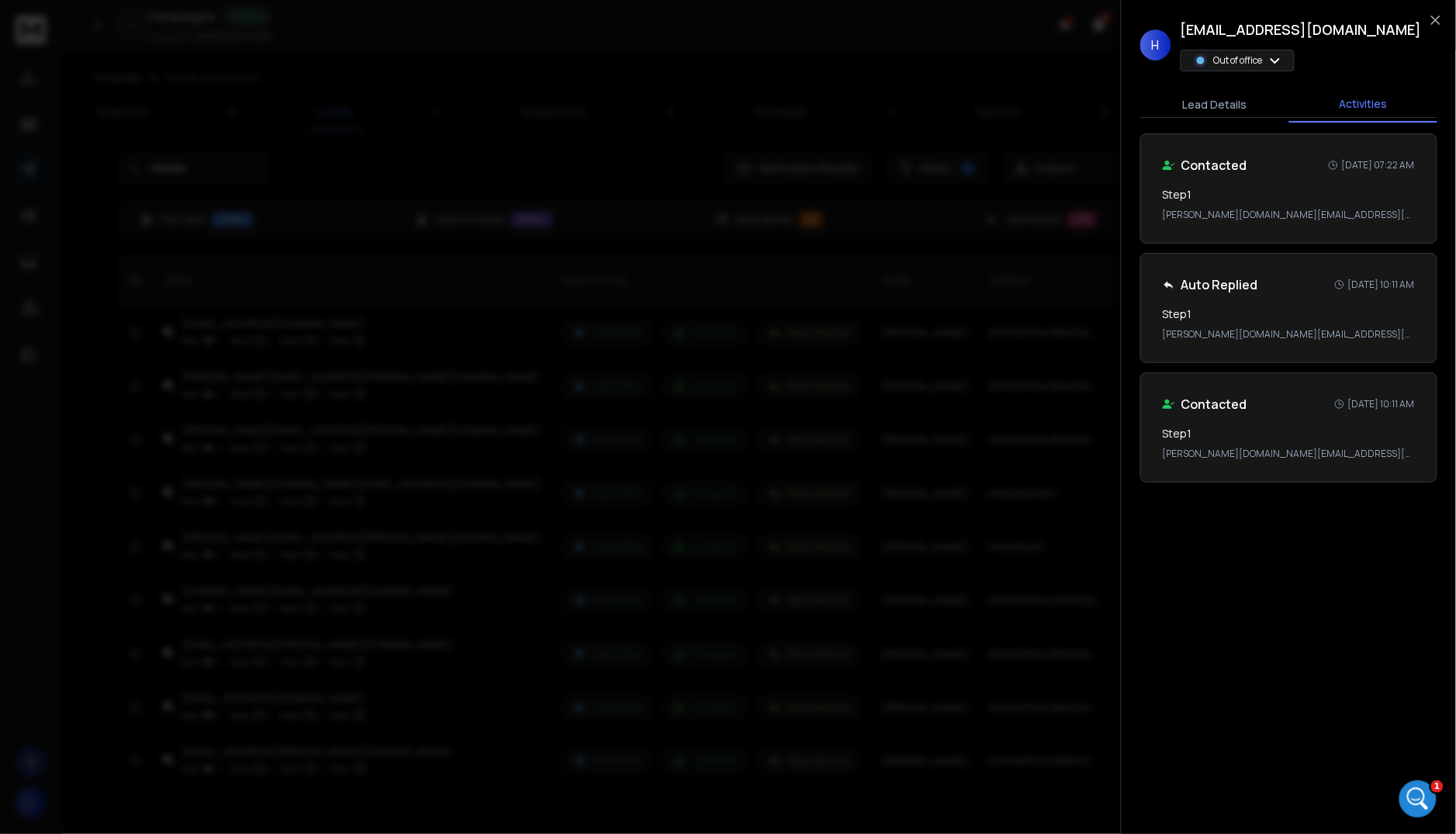
click at [1234, 190] on div "Step 1" at bounding box center [1288, 195] width 252 height 16
click at [1228, 188] on div "Step 1" at bounding box center [1288, 195] width 252 height 16
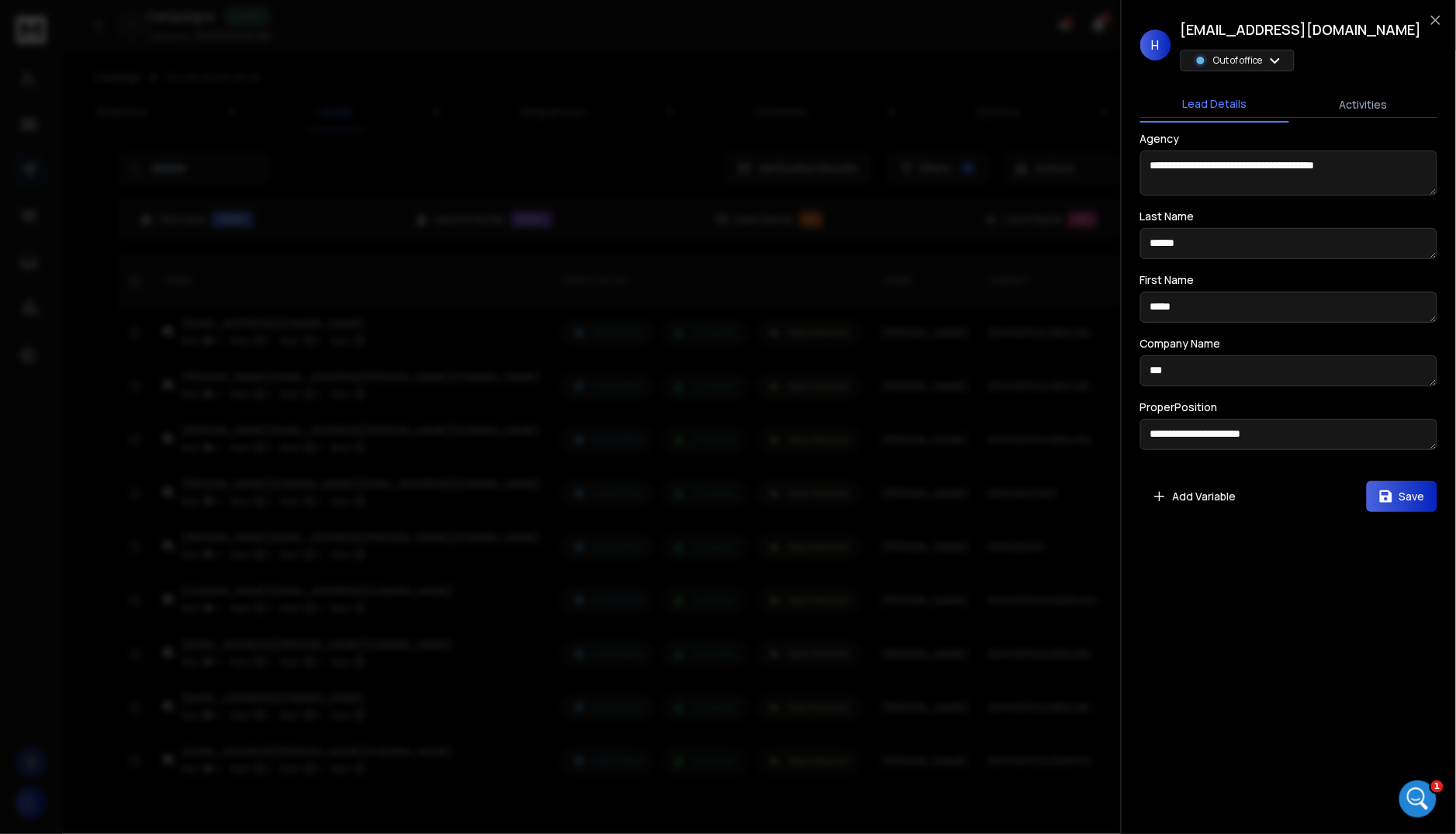
click at [1225, 101] on button "Lead Details" at bounding box center [1215, 105] width 149 height 36
click at [1279, 102] on button "Activities" at bounding box center [1363, 105] width 149 height 34
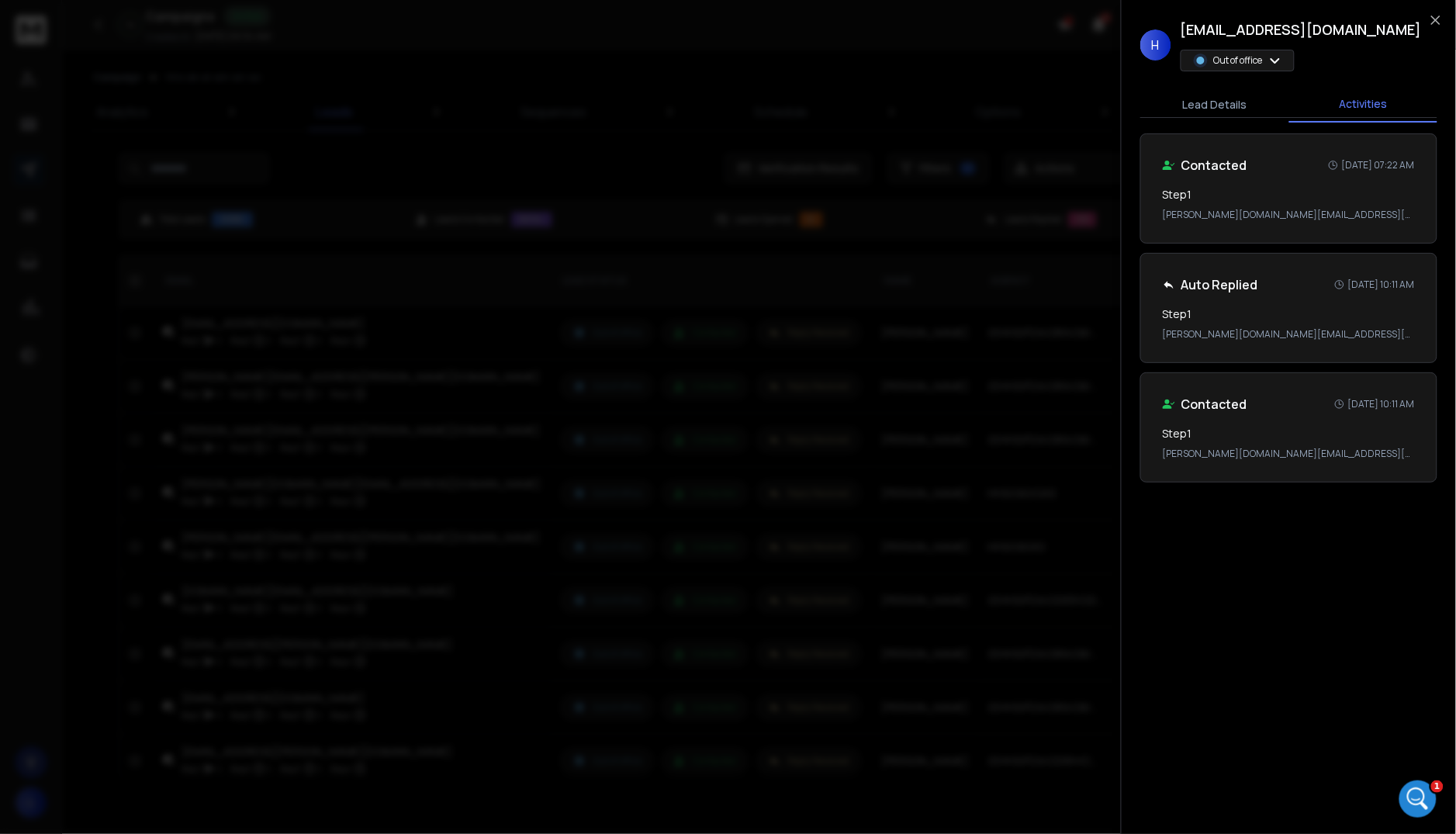
click at [1279, 17] on icon "button" at bounding box center [1436, 20] width 8 height 8
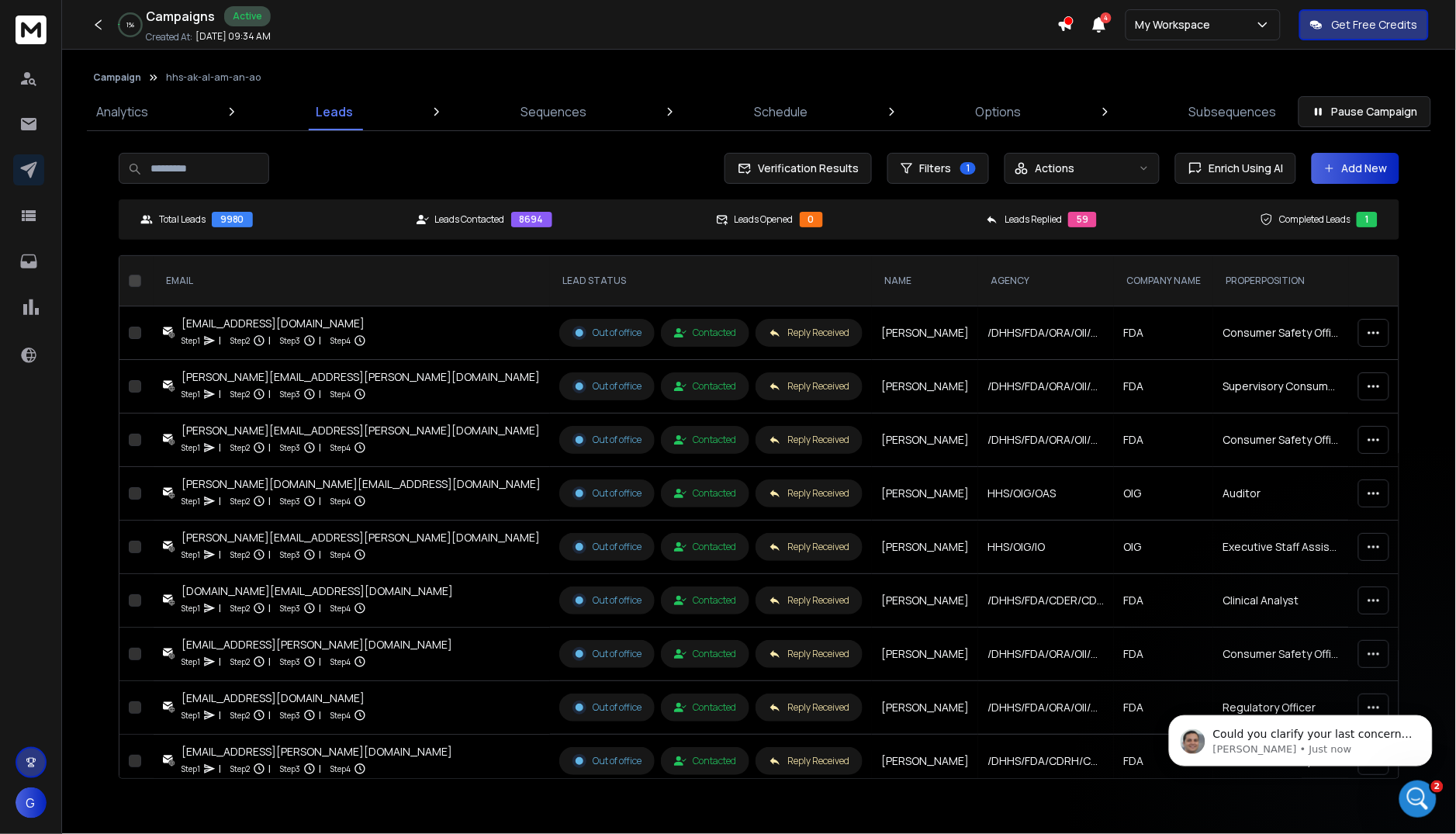
scroll to position [1548, 0]
click at [1279, 736] on span "Could you clarify your last concern regarding “Out of Office” so I can provide …" at bounding box center [1311, 749] width 199 height 44
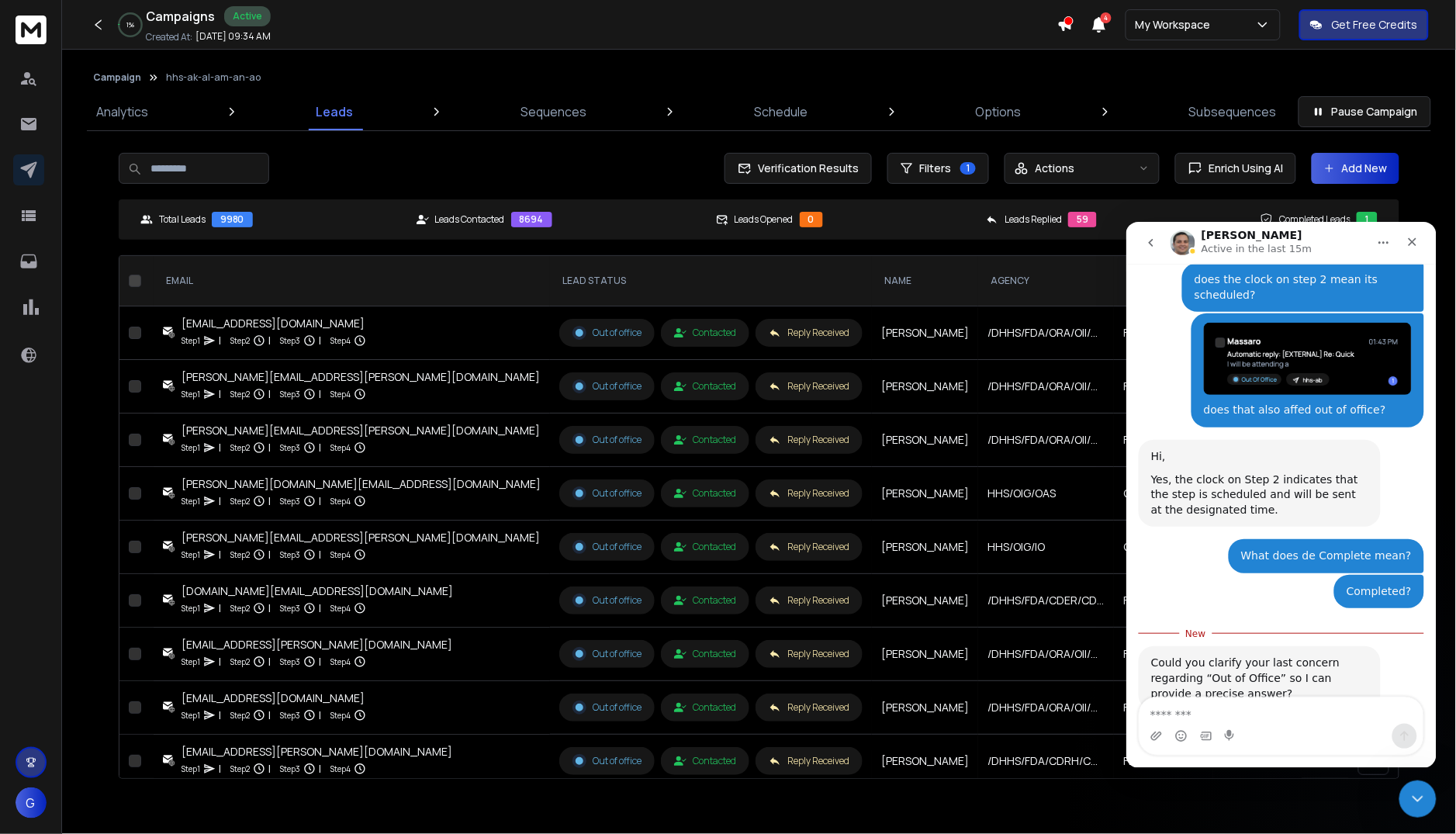
scroll to position [1562, 0]
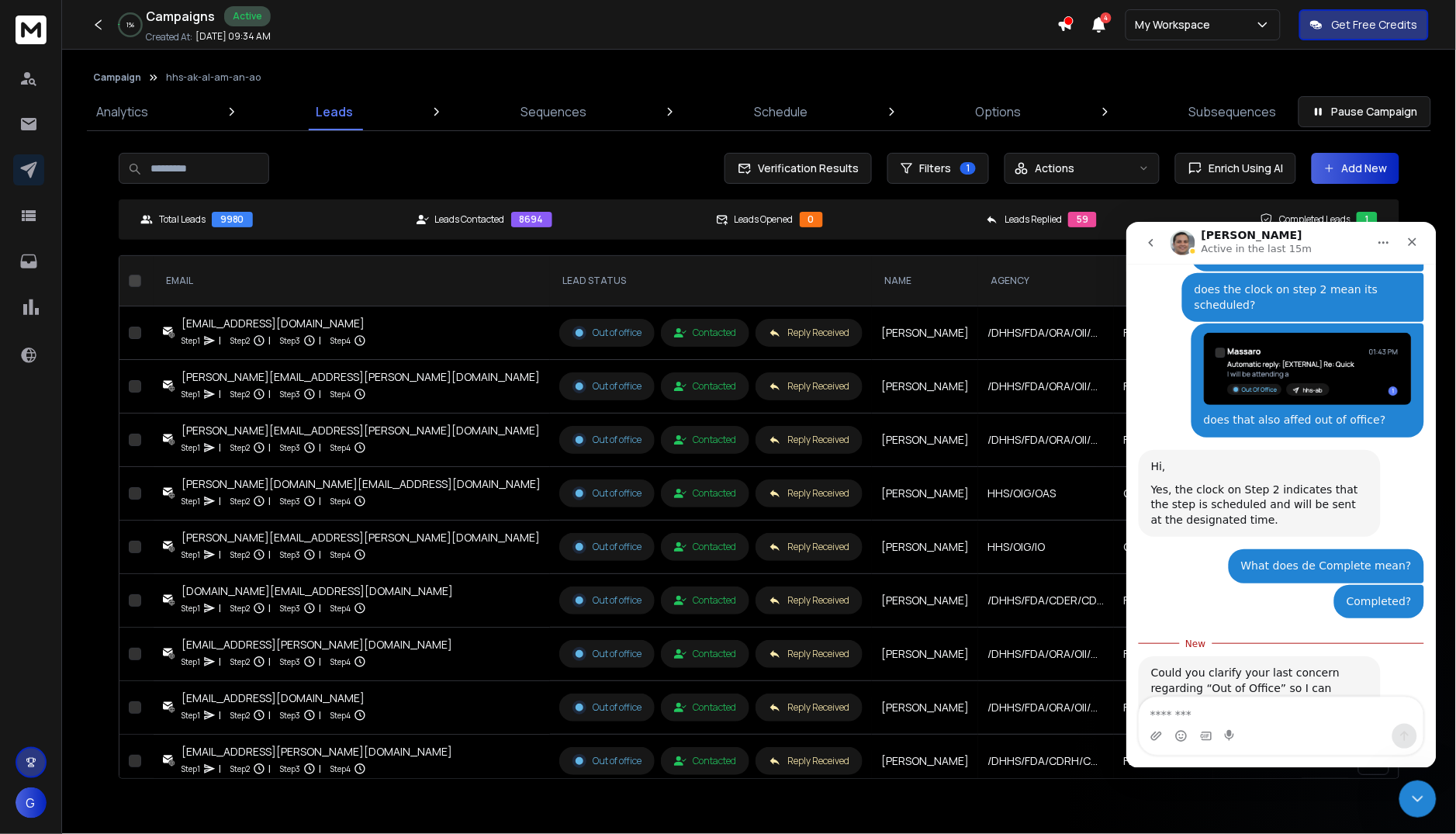
click at [1247, 703] on textarea "Message…" at bounding box center [1280, 710] width 284 height 27
type textarea "**********"
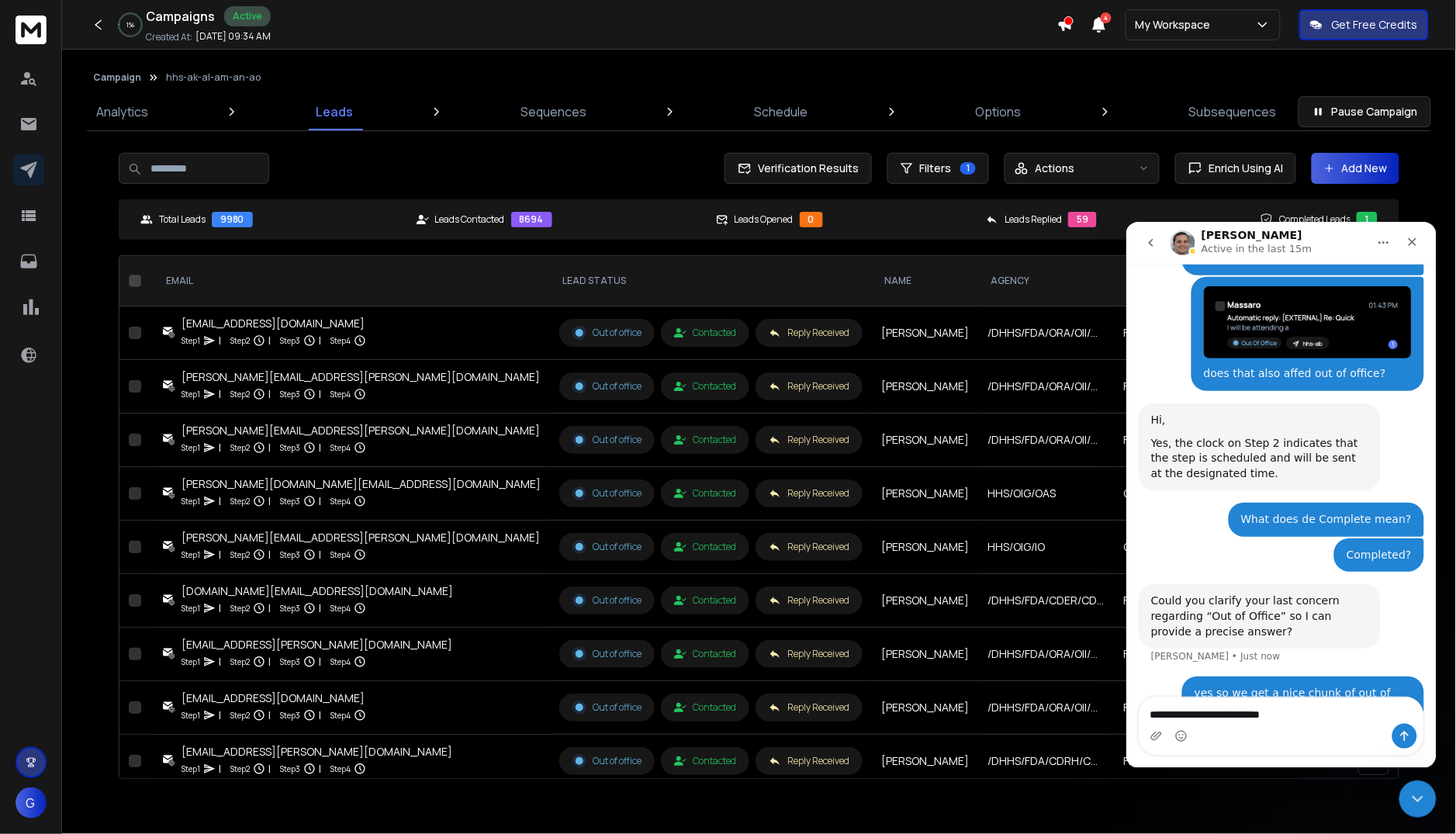
type textarea "**********"
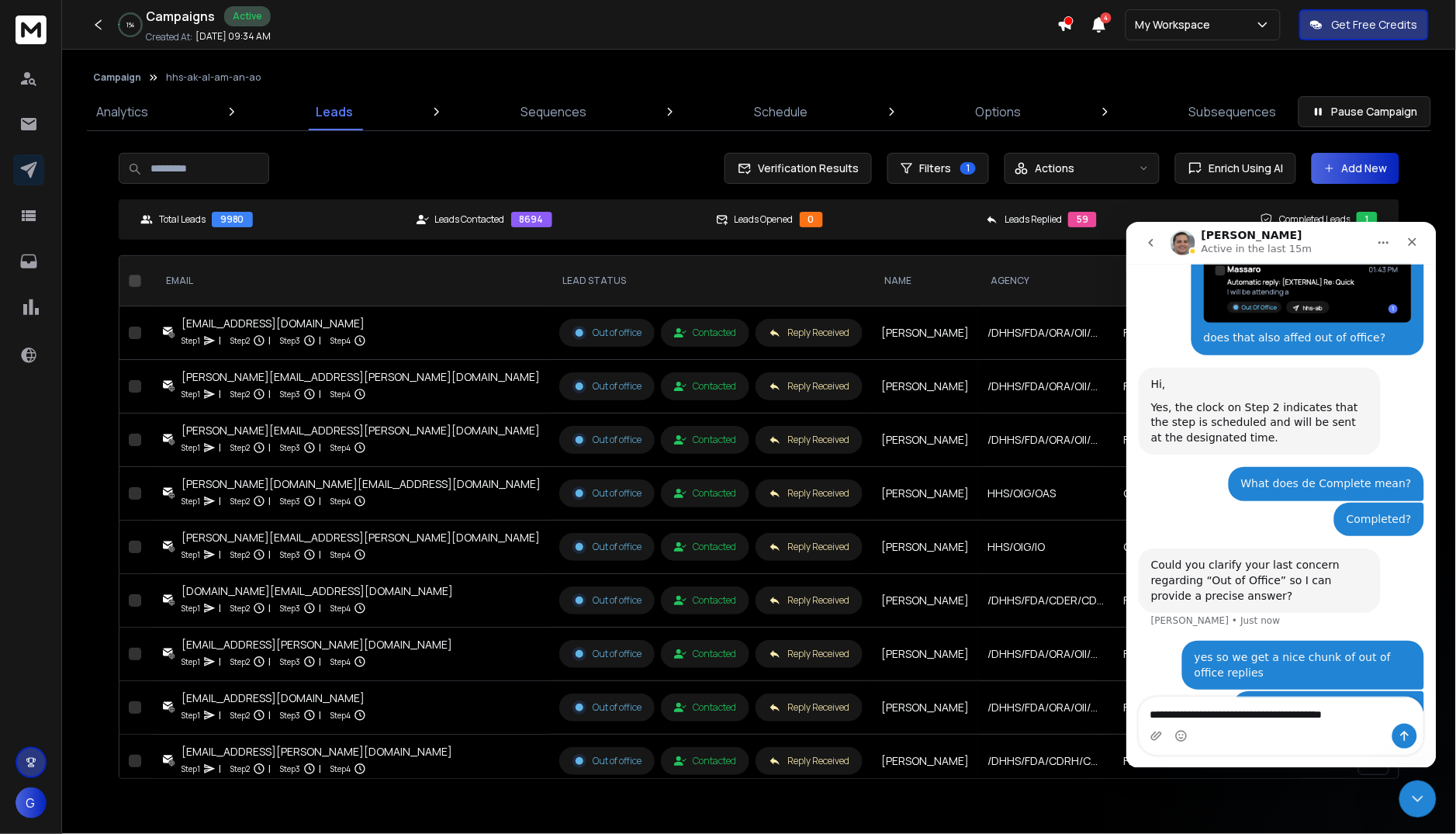
type textarea "**********"
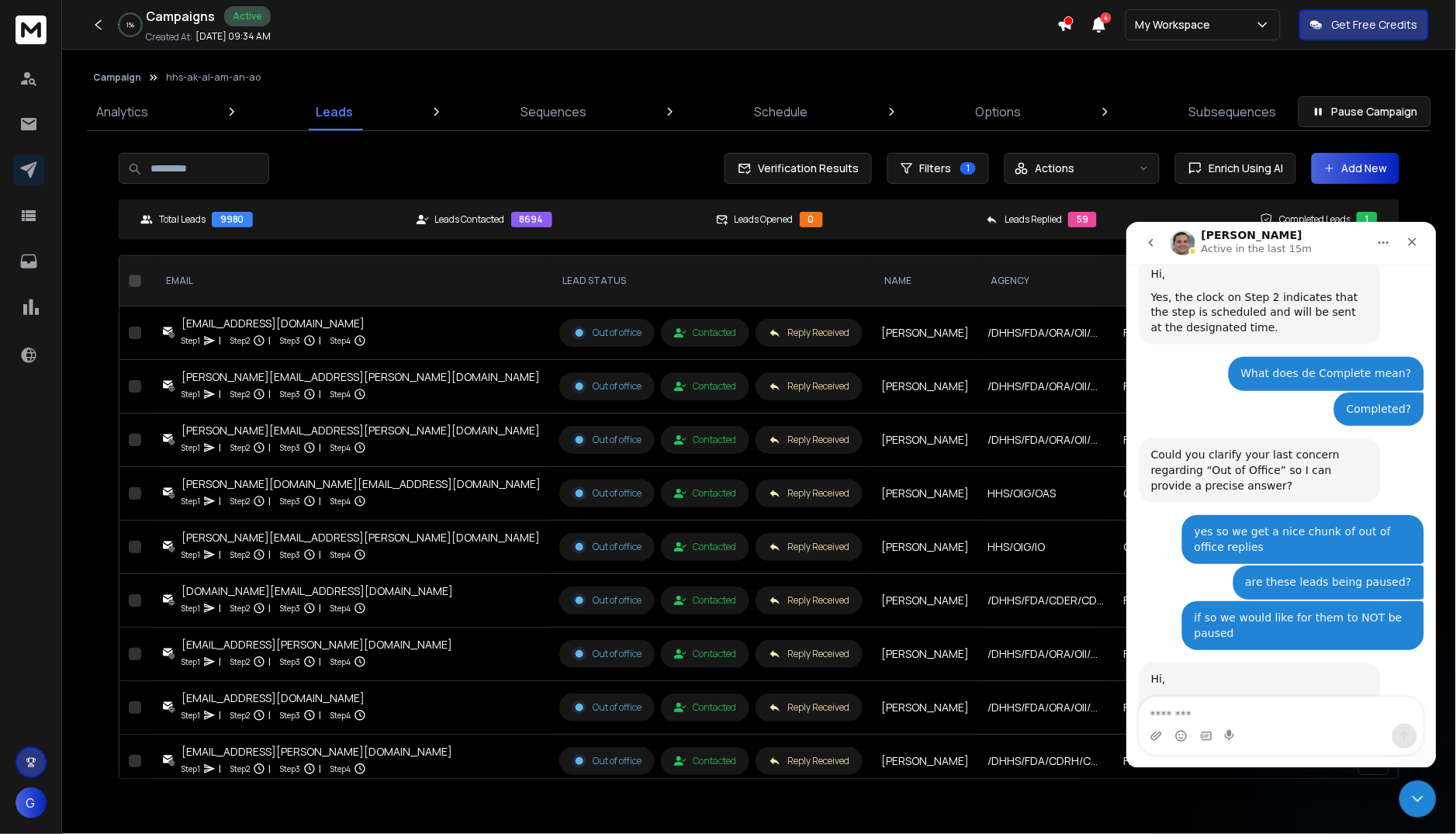
scroll to position [1877, 0]
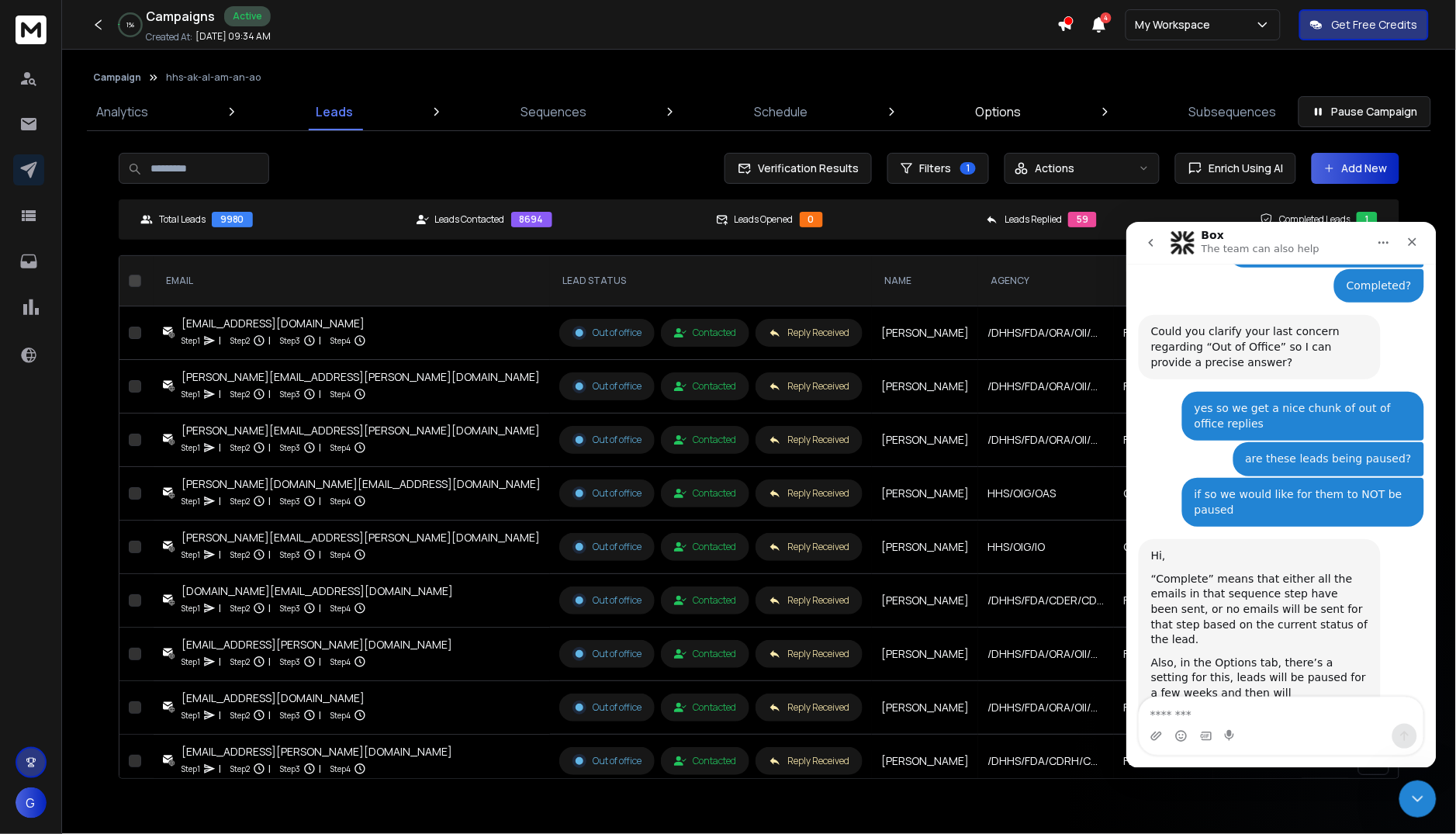
click at [999, 113] on p "Options" at bounding box center [998, 112] width 46 height 19
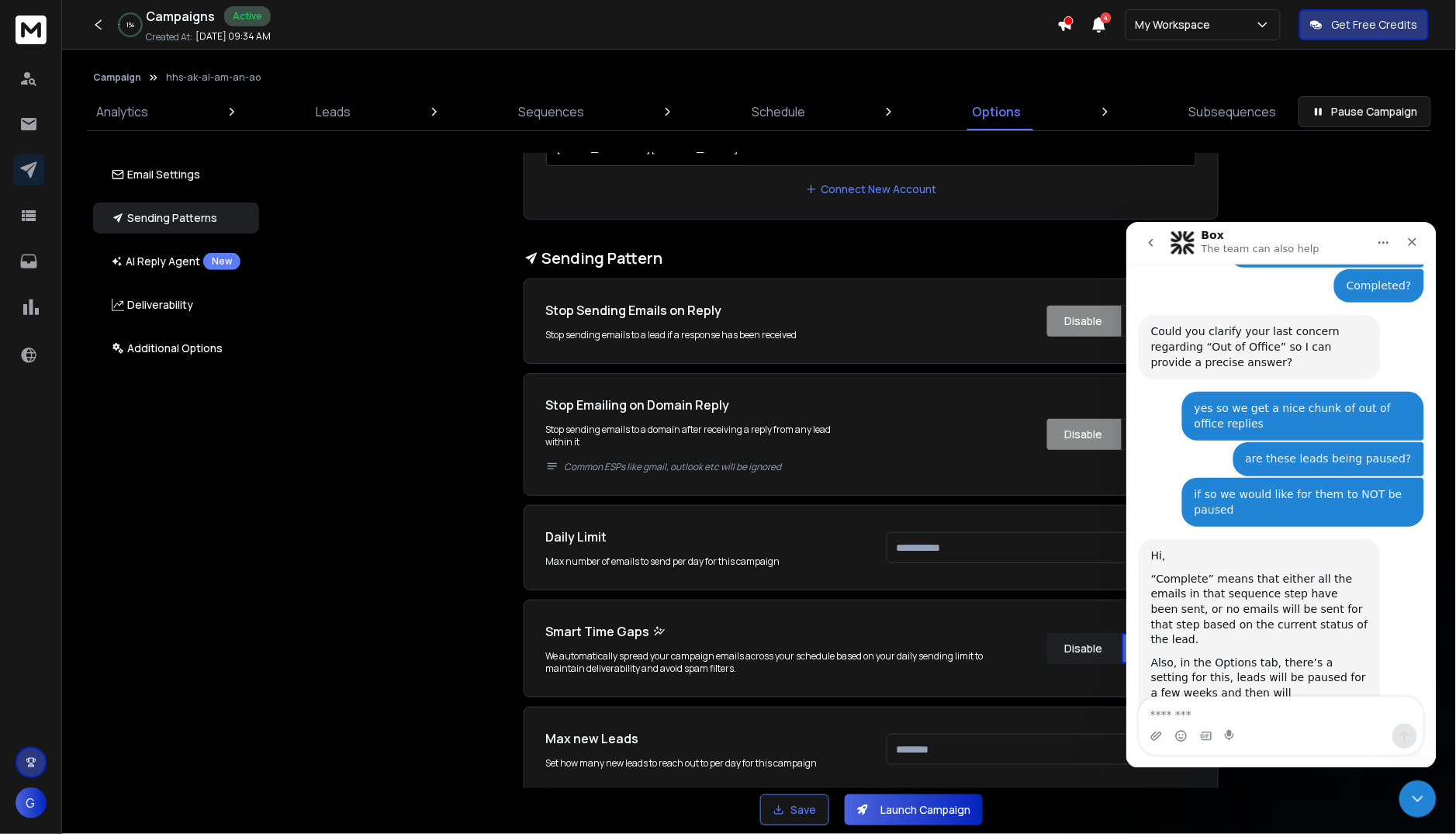
scroll to position [417, 0]
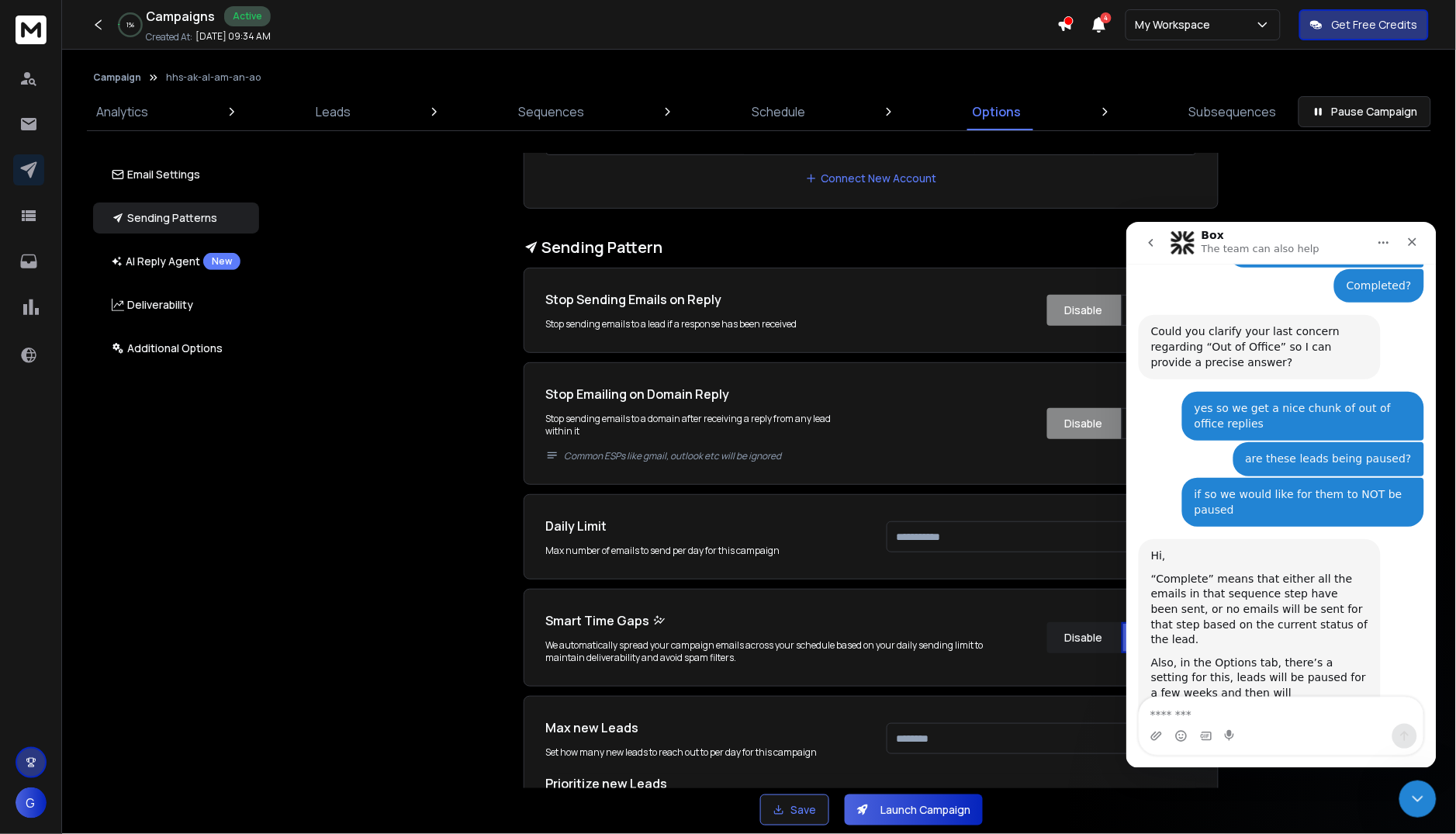
click at [1216, 236] on h1 "Box" at bounding box center [1211, 234] width 23 height 12
click at [1279, 241] on icon "Close" at bounding box center [1411, 242] width 13 height 13
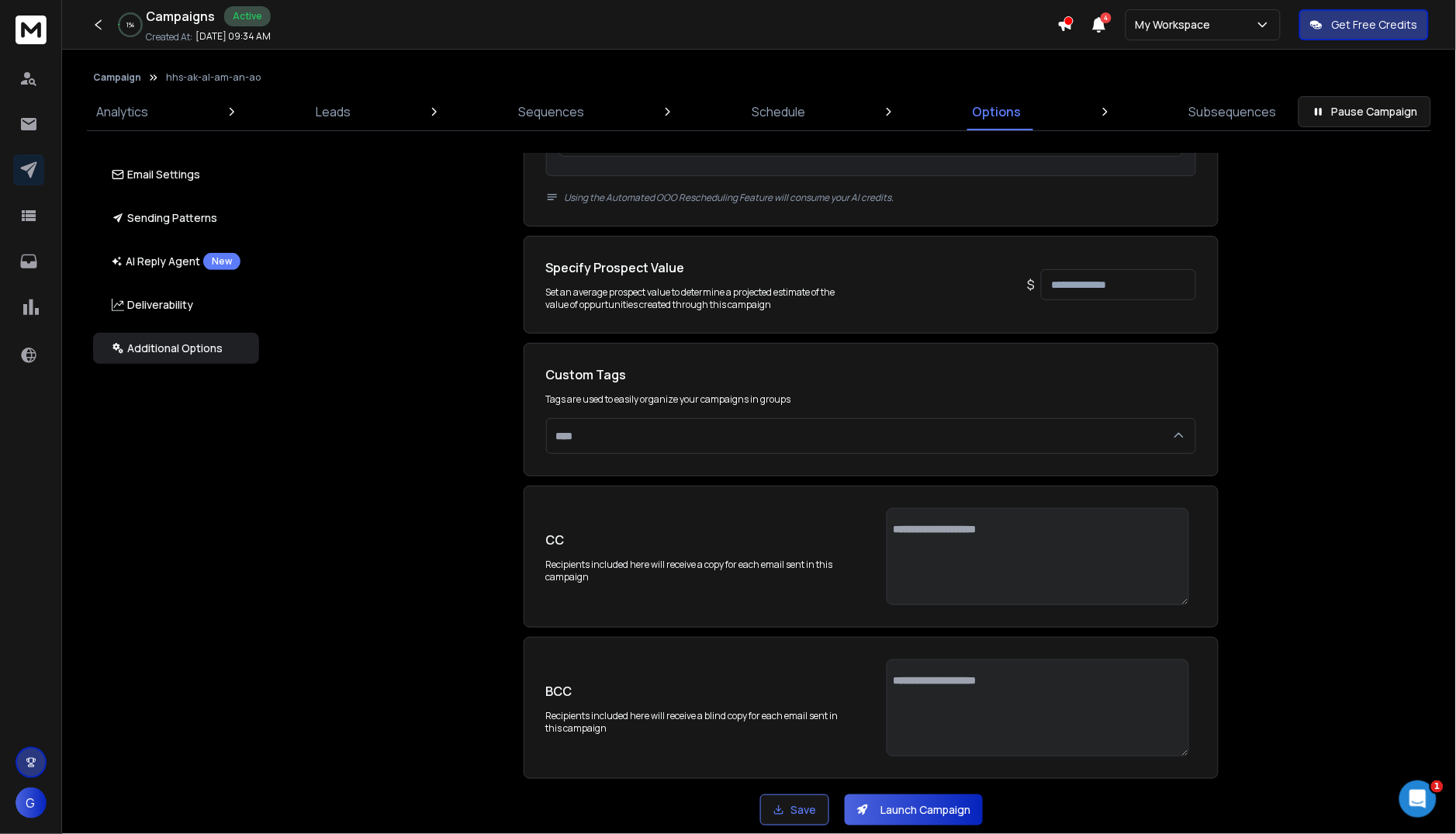
scroll to position [2638, 0]
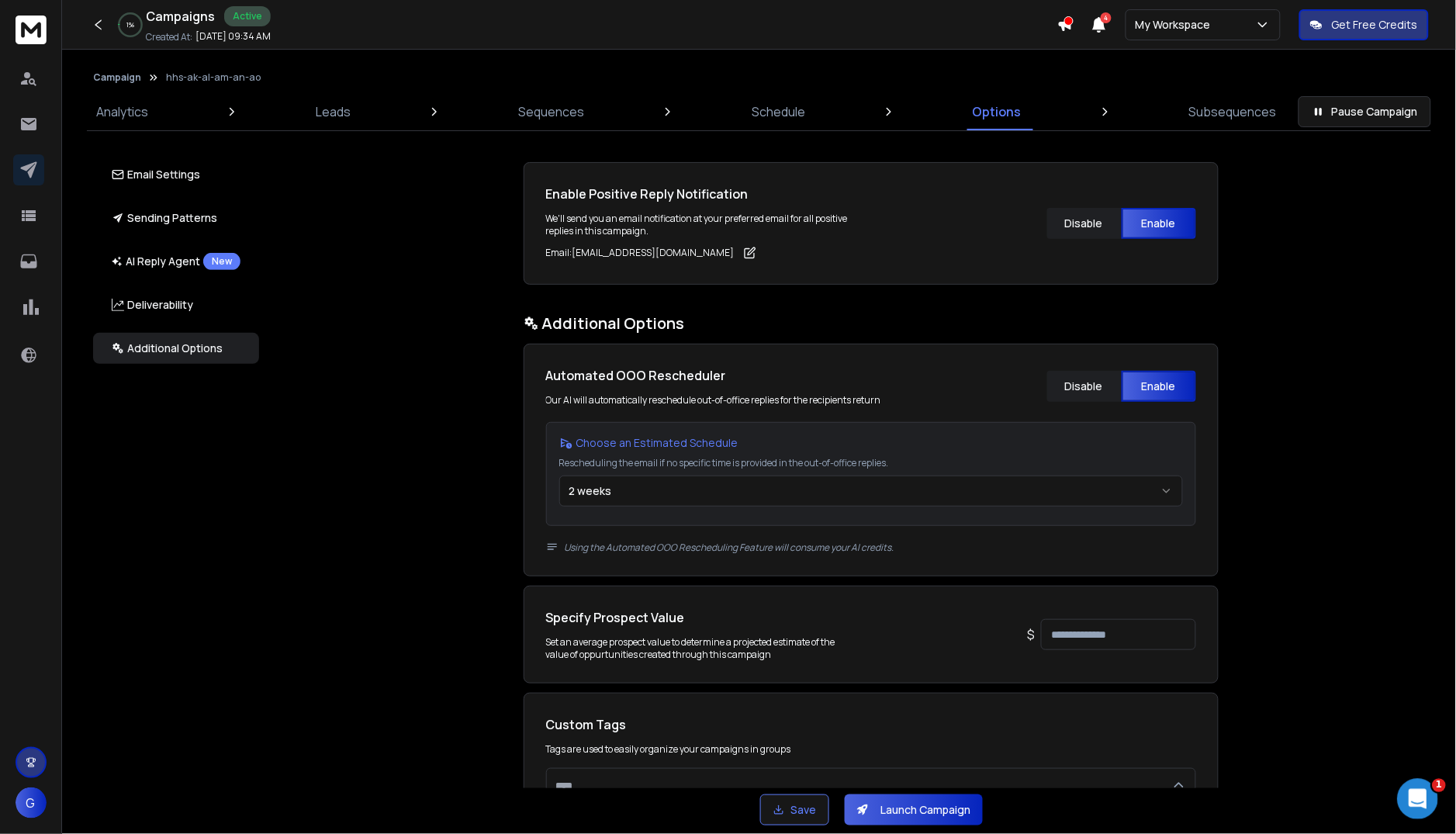
click at [1279, 800] on icon "Open Intercom Messenger" at bounding box center [1415, 796] width 26 height 26
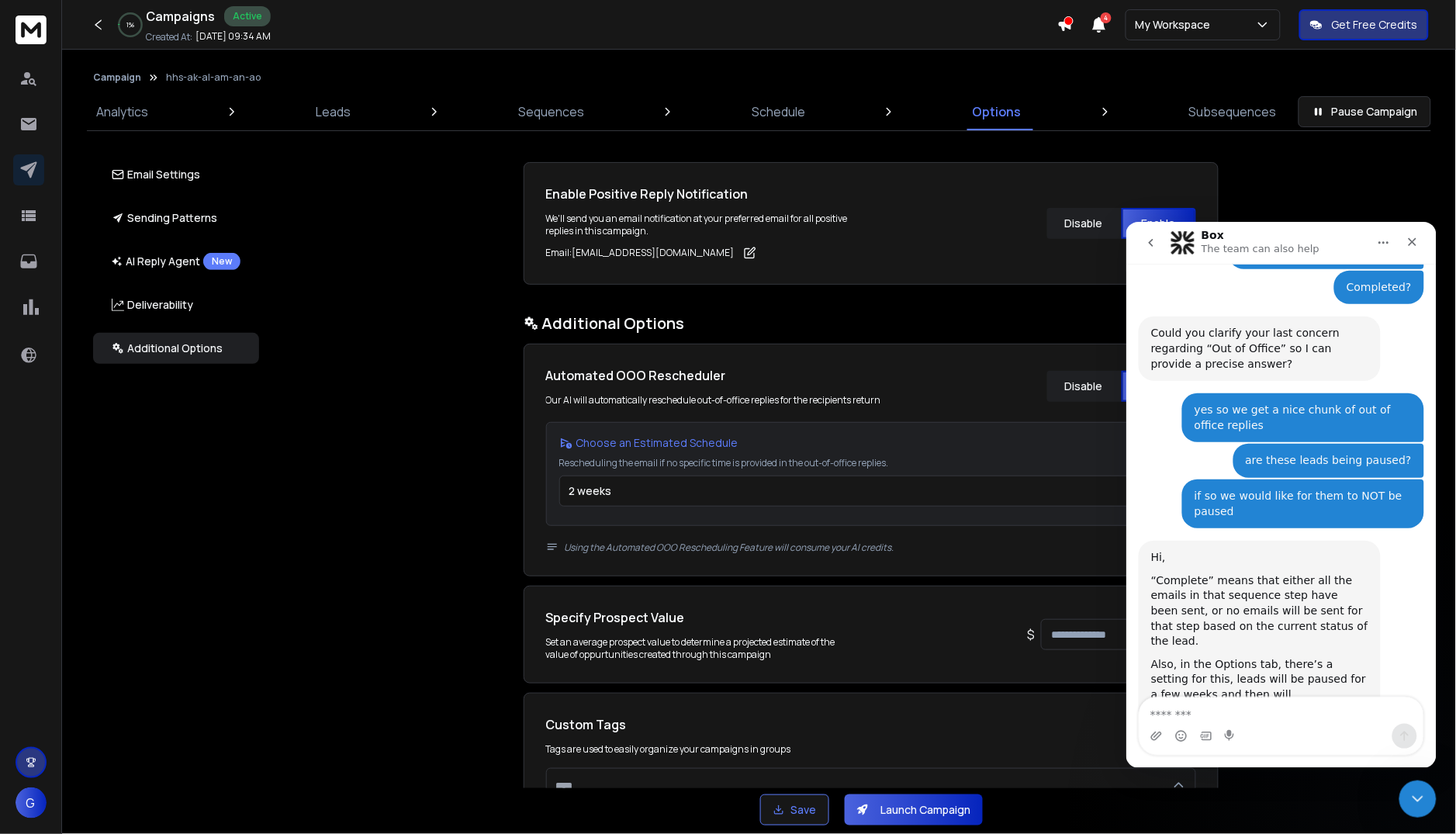
click at [1242, 714] on textarea "Message…" at bounding box center [1280, 710] width 284 height 27
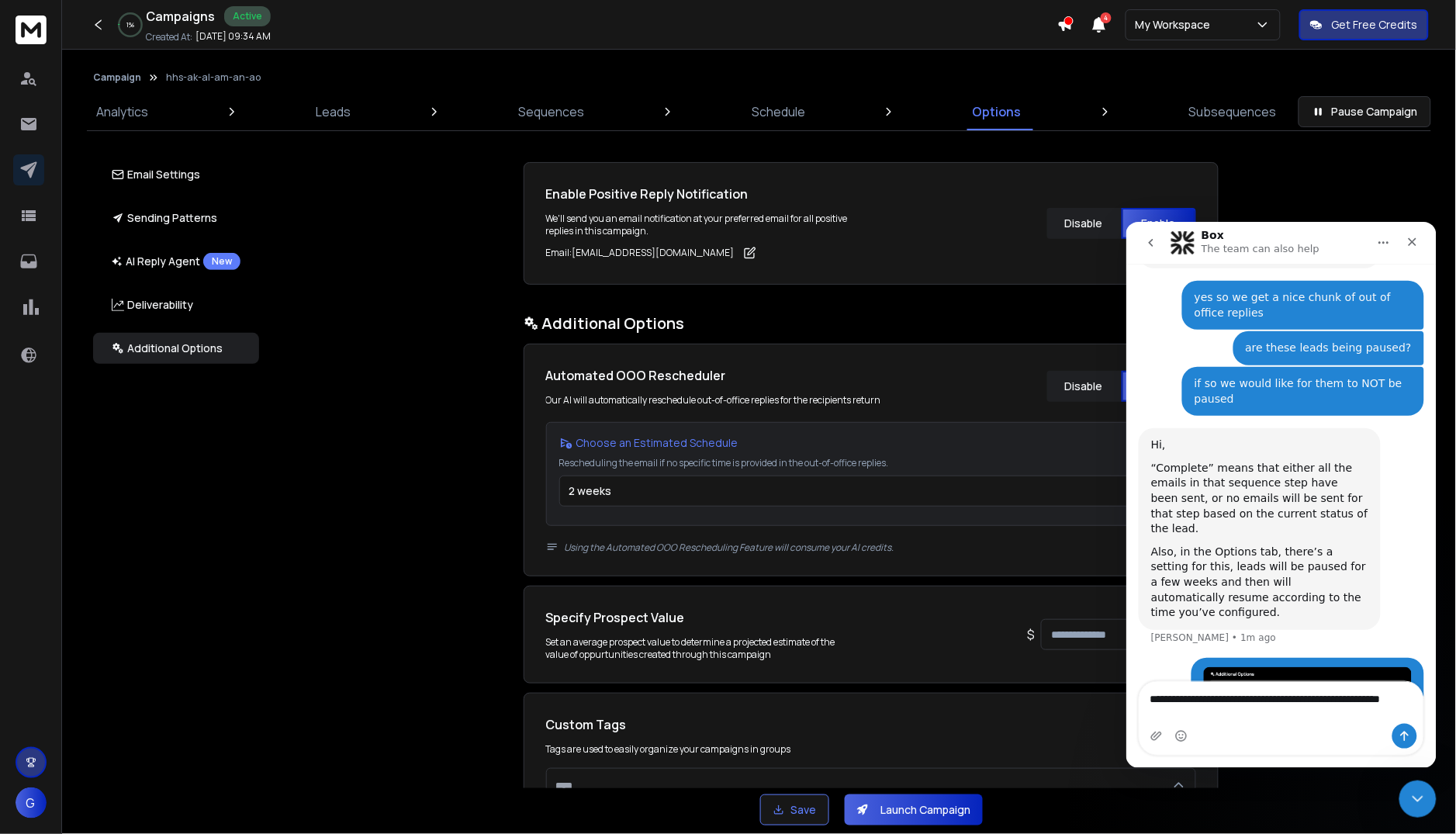
scroll to position [2006, 0]
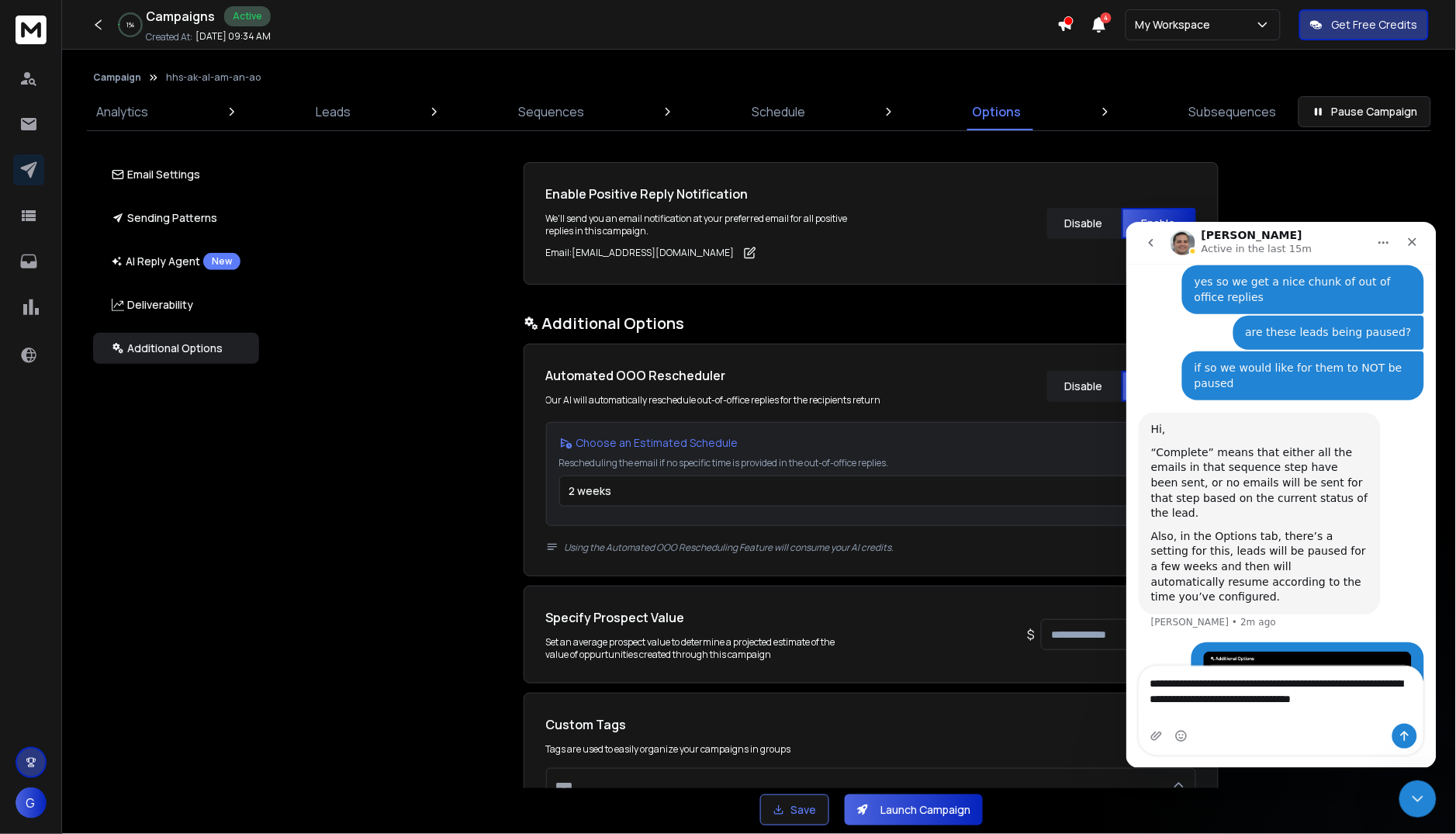
type textarea "**********"
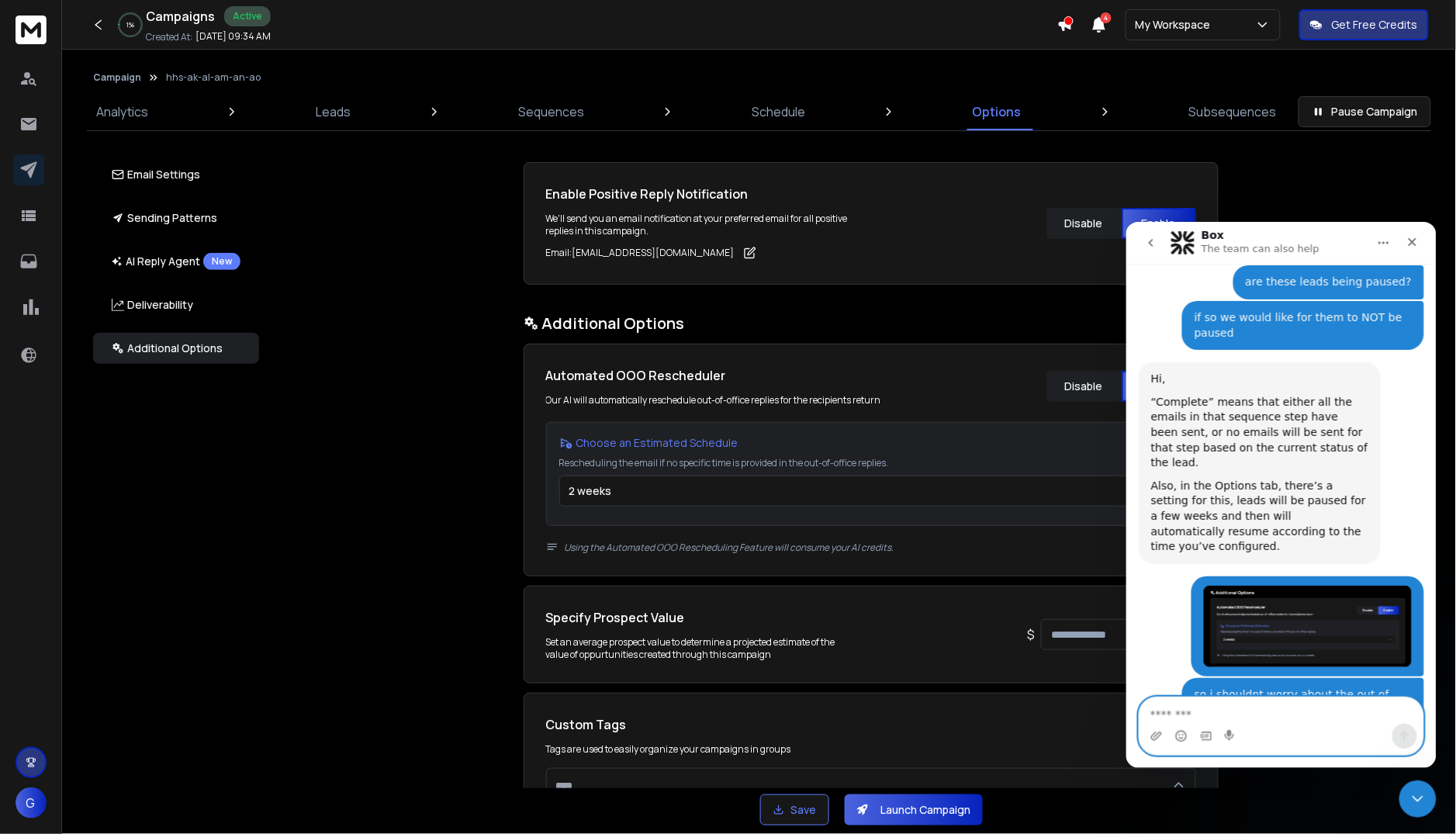
scroll to position [2103, 0]
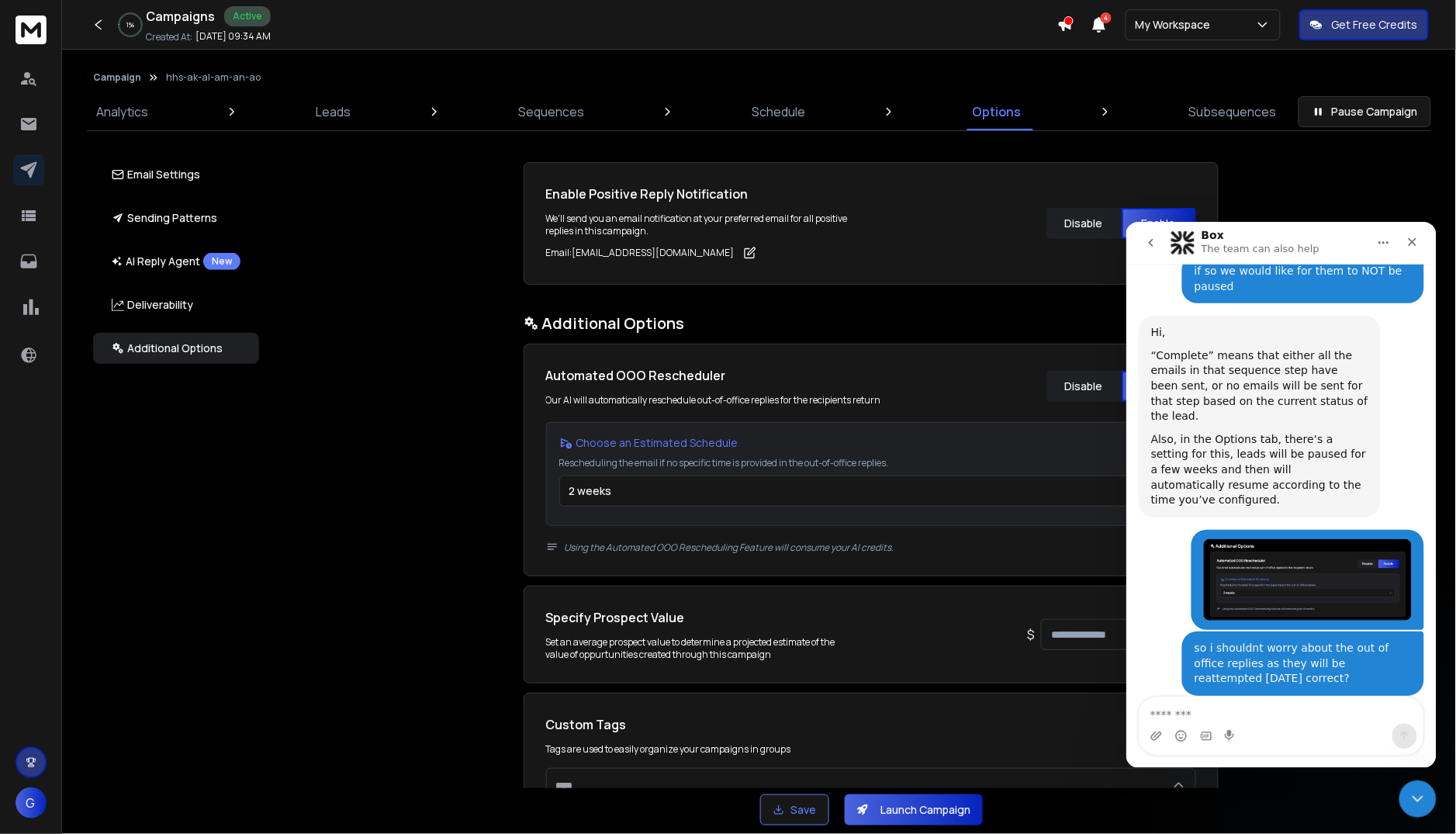
click at [1223, 707] on div "Correct Raj • 16m ago" at bounding box center [1280, 741] width 285 height 68
click at [1196, 732] on icon "Add reaction" at bounding box center [1198, 732] width 5 height 2
click at [1161, 687] on span "👍" at bounding box center [1162, 698] width 22 height 22
click at [1187, 713] on textarea "Message…" at bounding box center [1280, 710] width 284 height 27
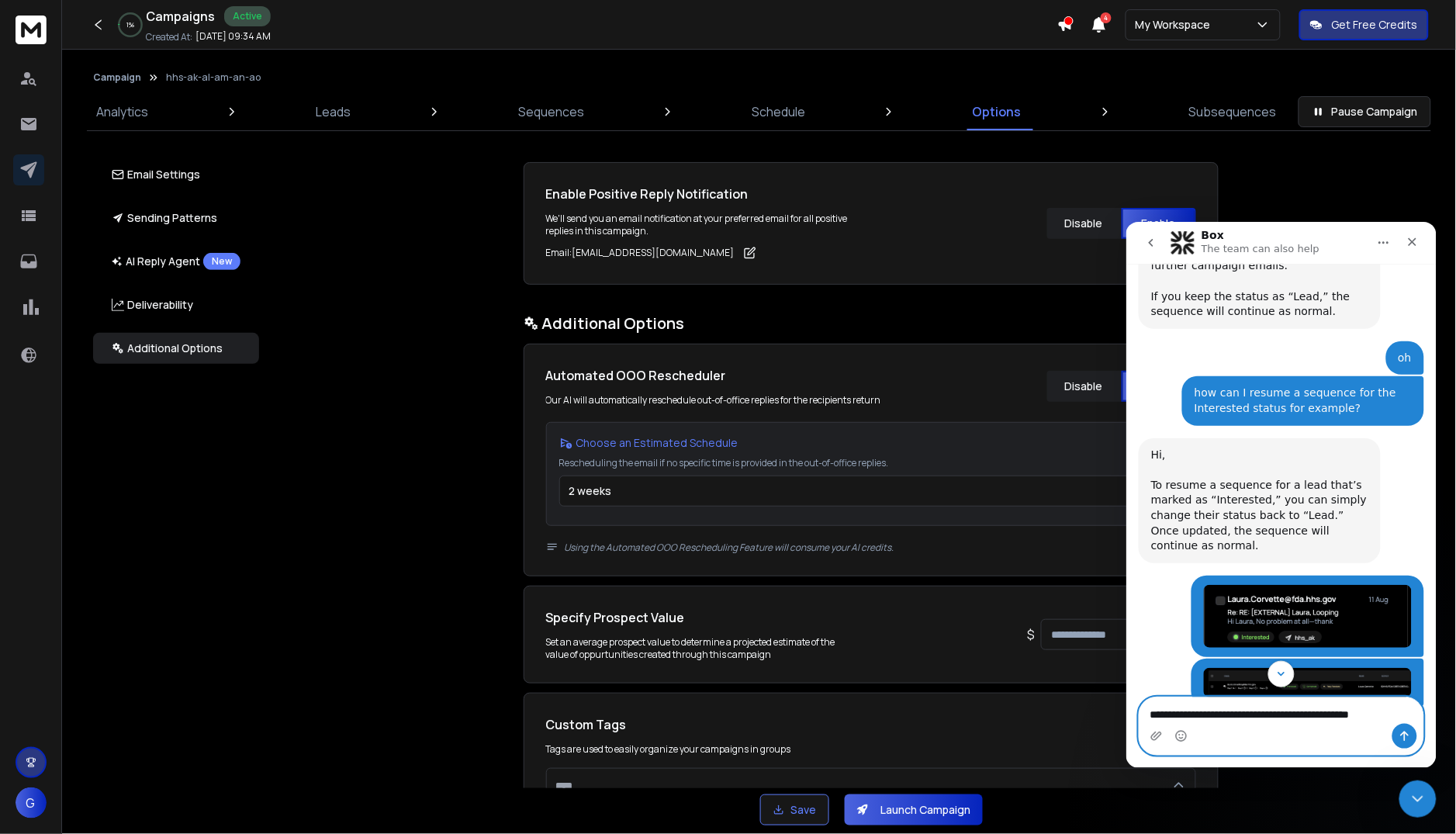
scroll to position [1036, 0]
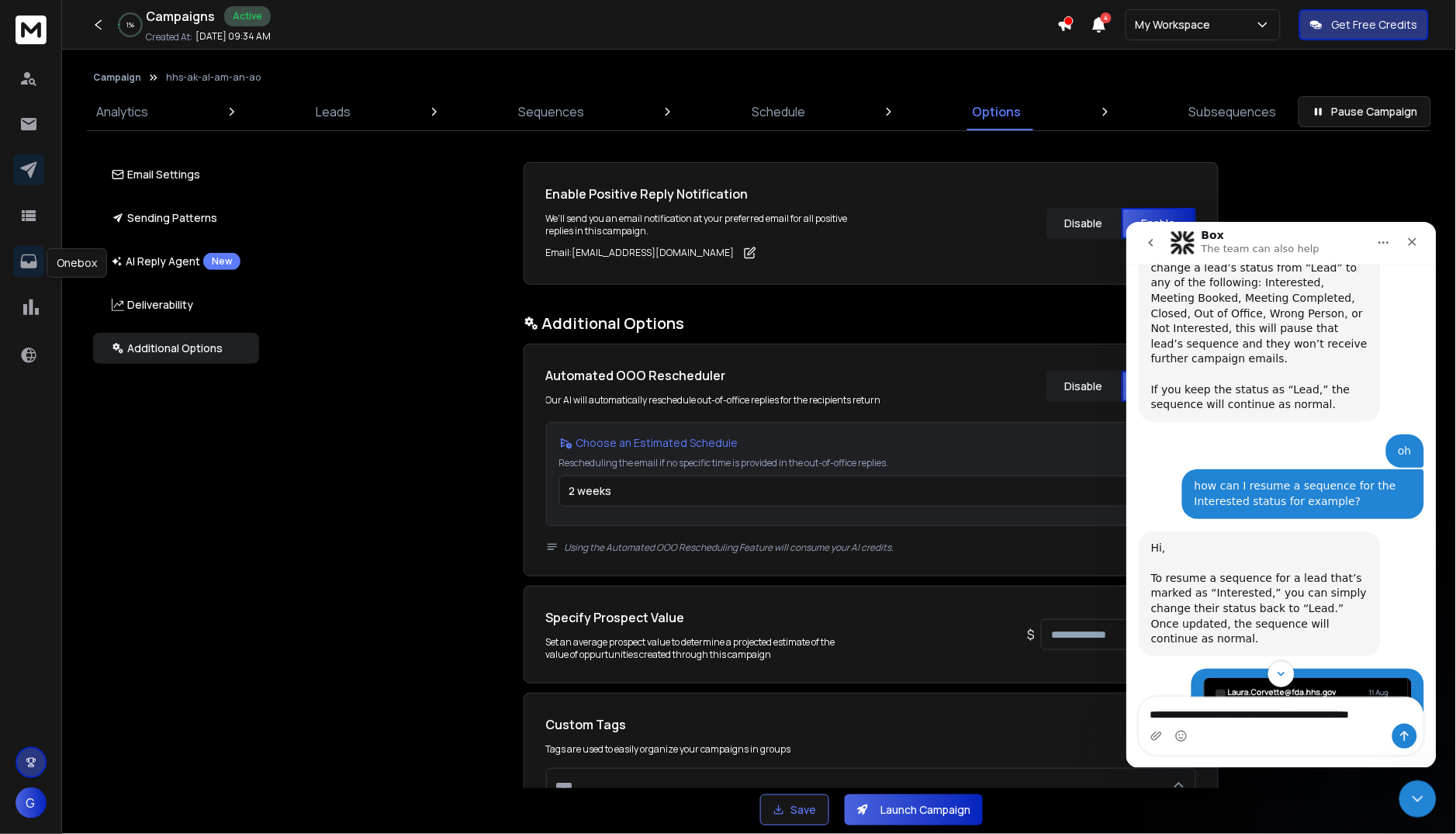
click at [29, 256] on icon at bounding box center [28, 261] width 16 height 14
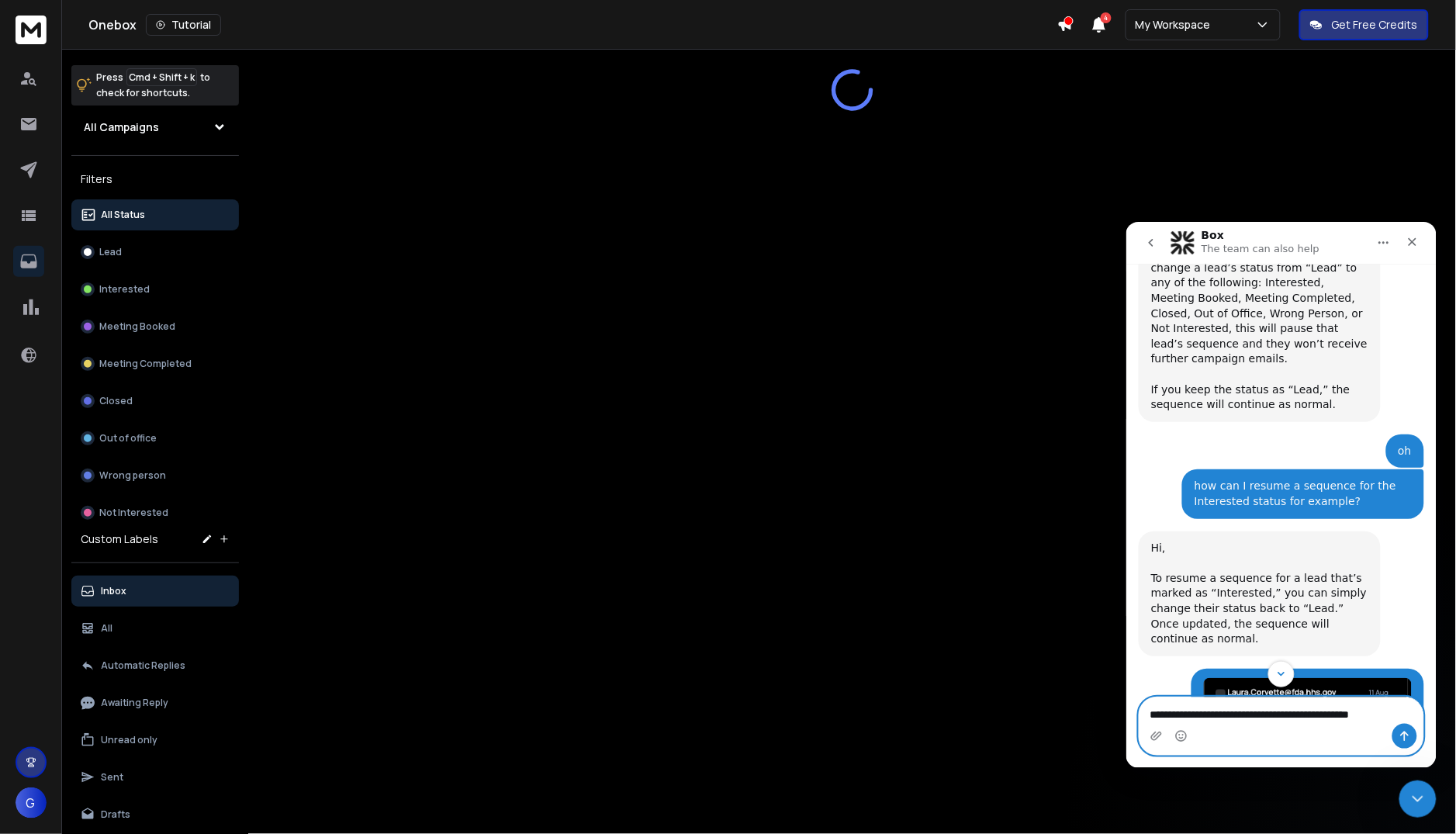
click at [1279, 715] on textarea "**********" at bounding box center [1280, 710] width 284 height 27
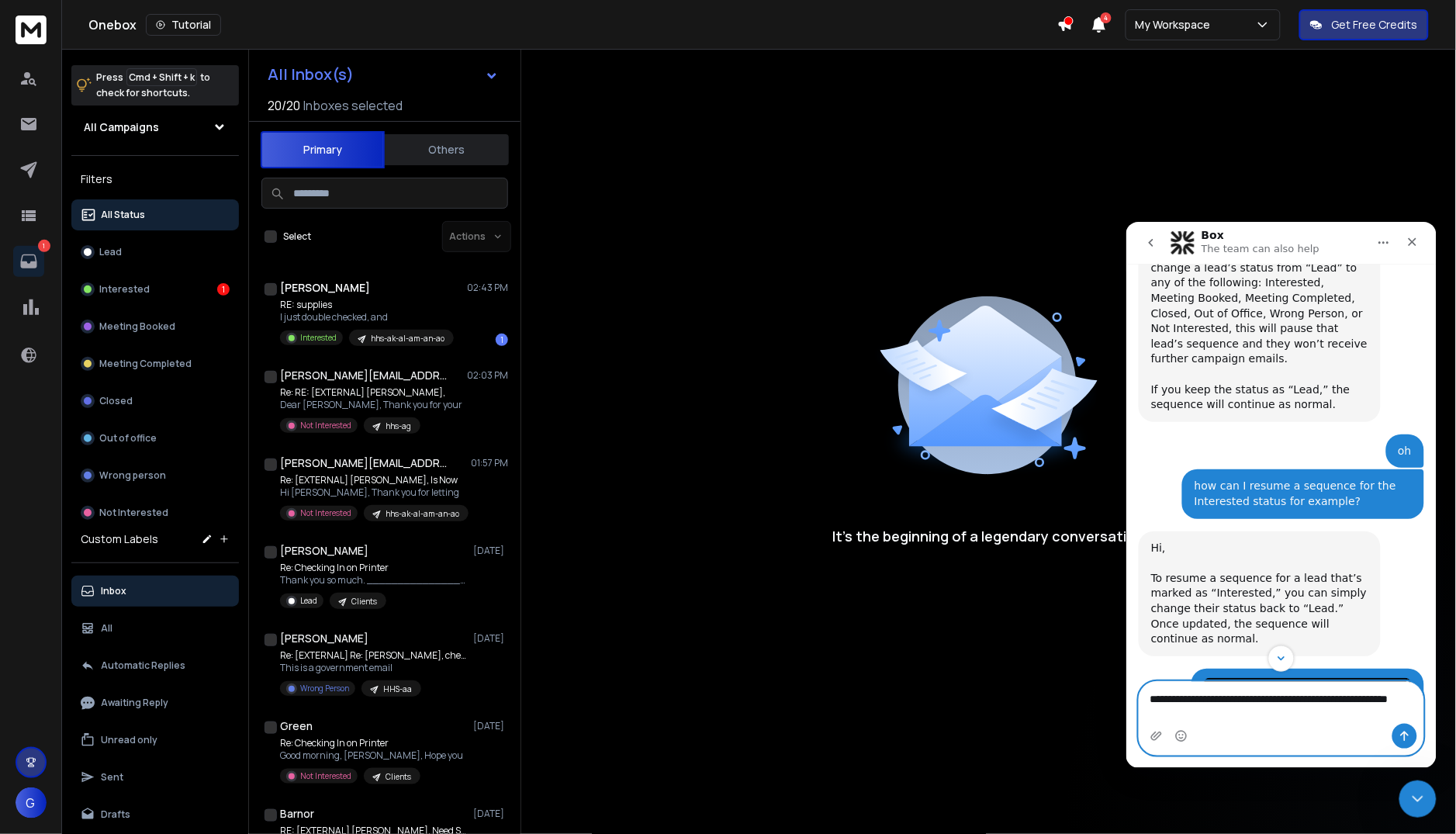
click at [1170, 715] on textarea "**********" at bounding box center [1280, 702] width 284 height 42
type textarea "**********"
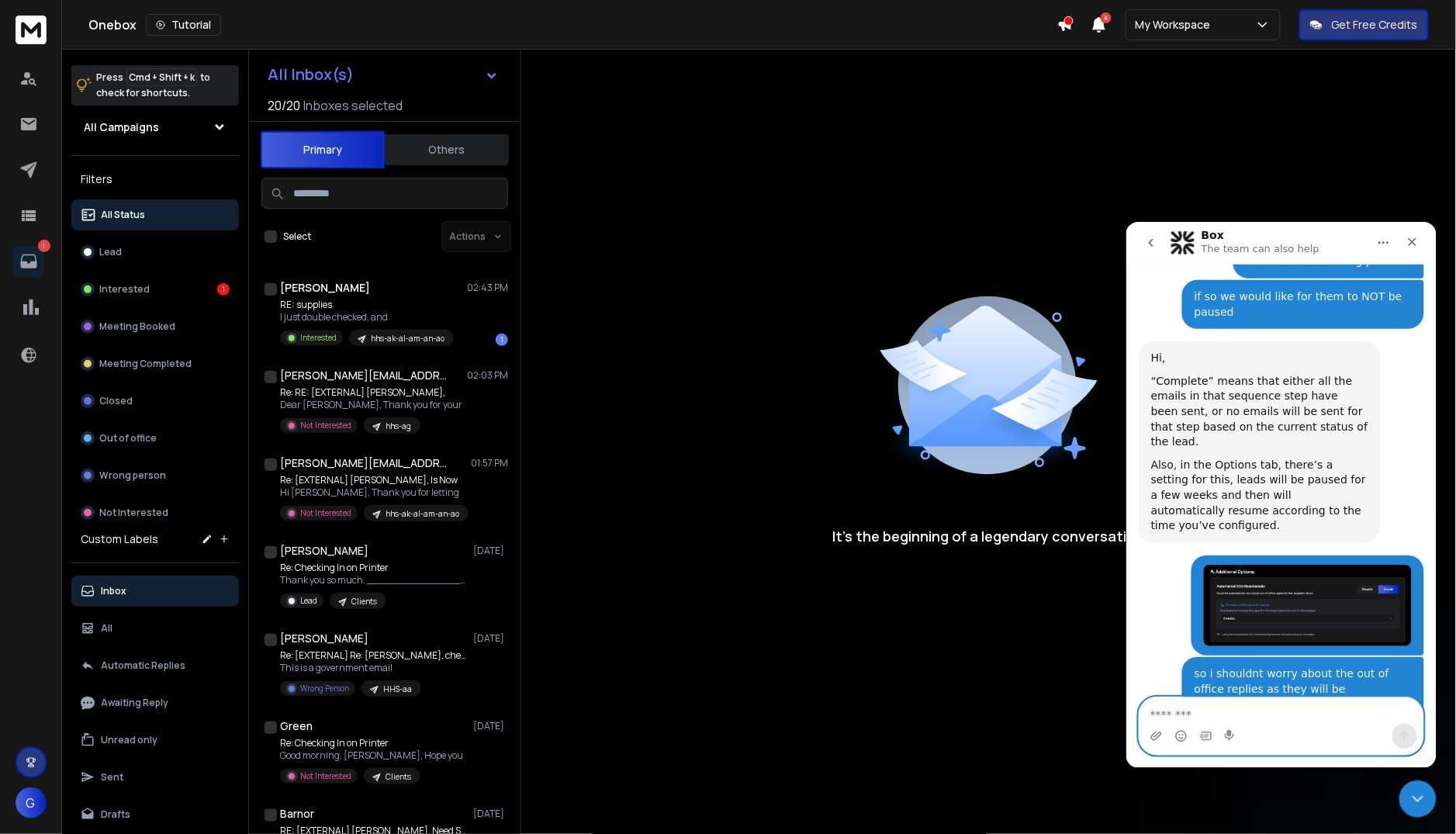
scroll to position [2179, 0]
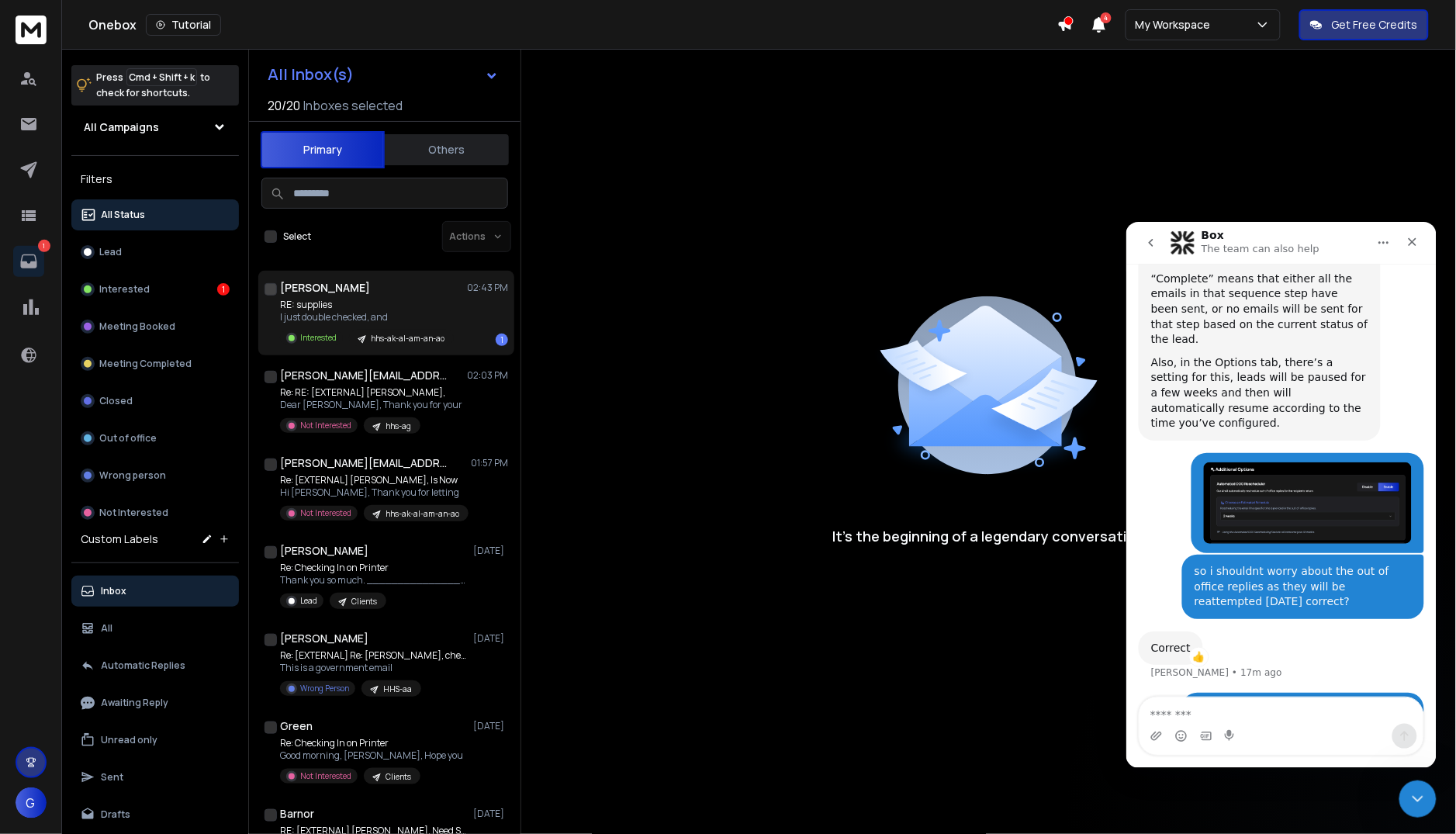
click at [388, 294] on div "[PERSON_NAME] 02:43 PM" at bounding box center [394, 288] width 228 height 16
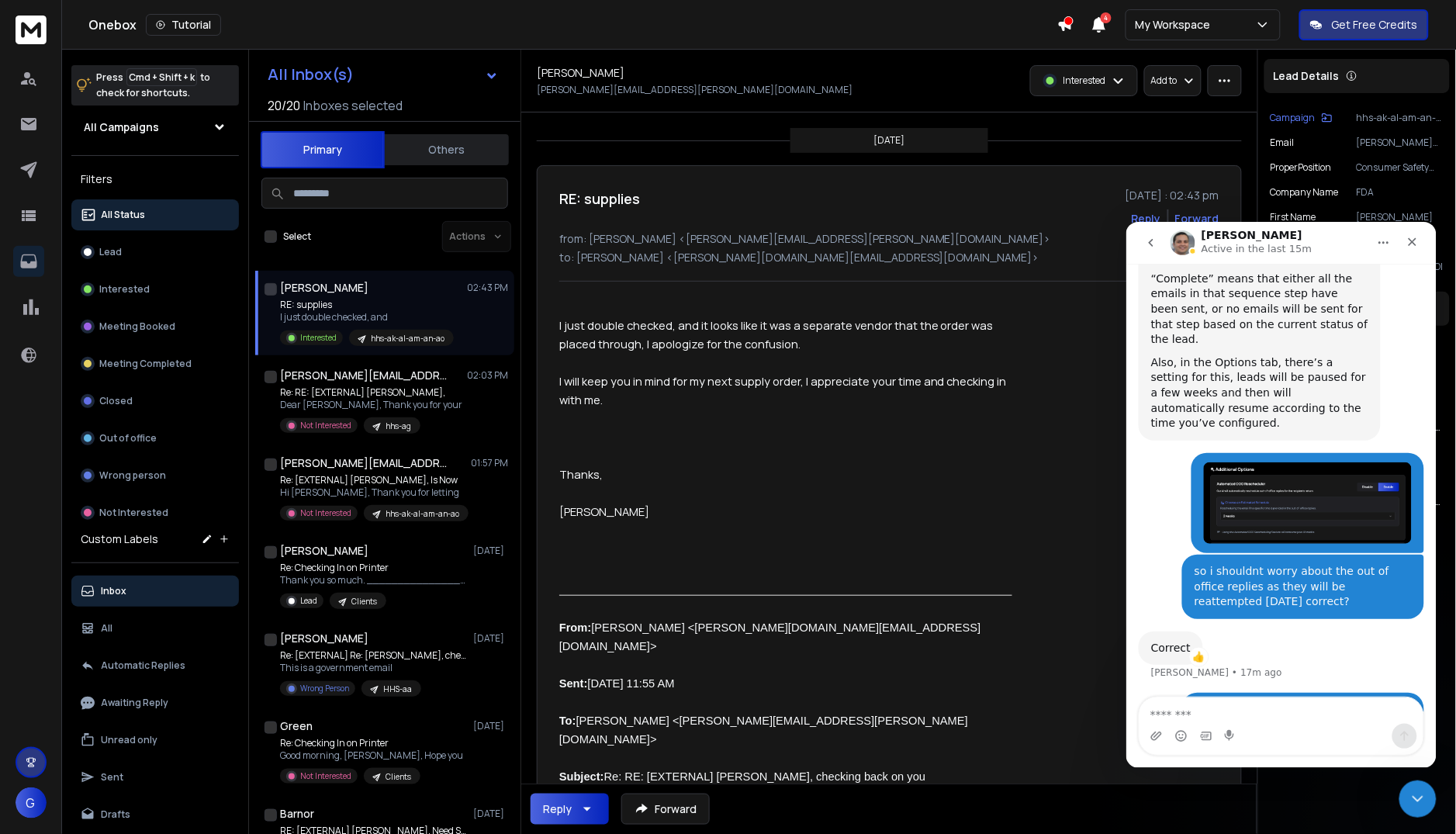
click at [863, 145] on div "[DATE]" at bounding box center [889, 141] width 198 height 25
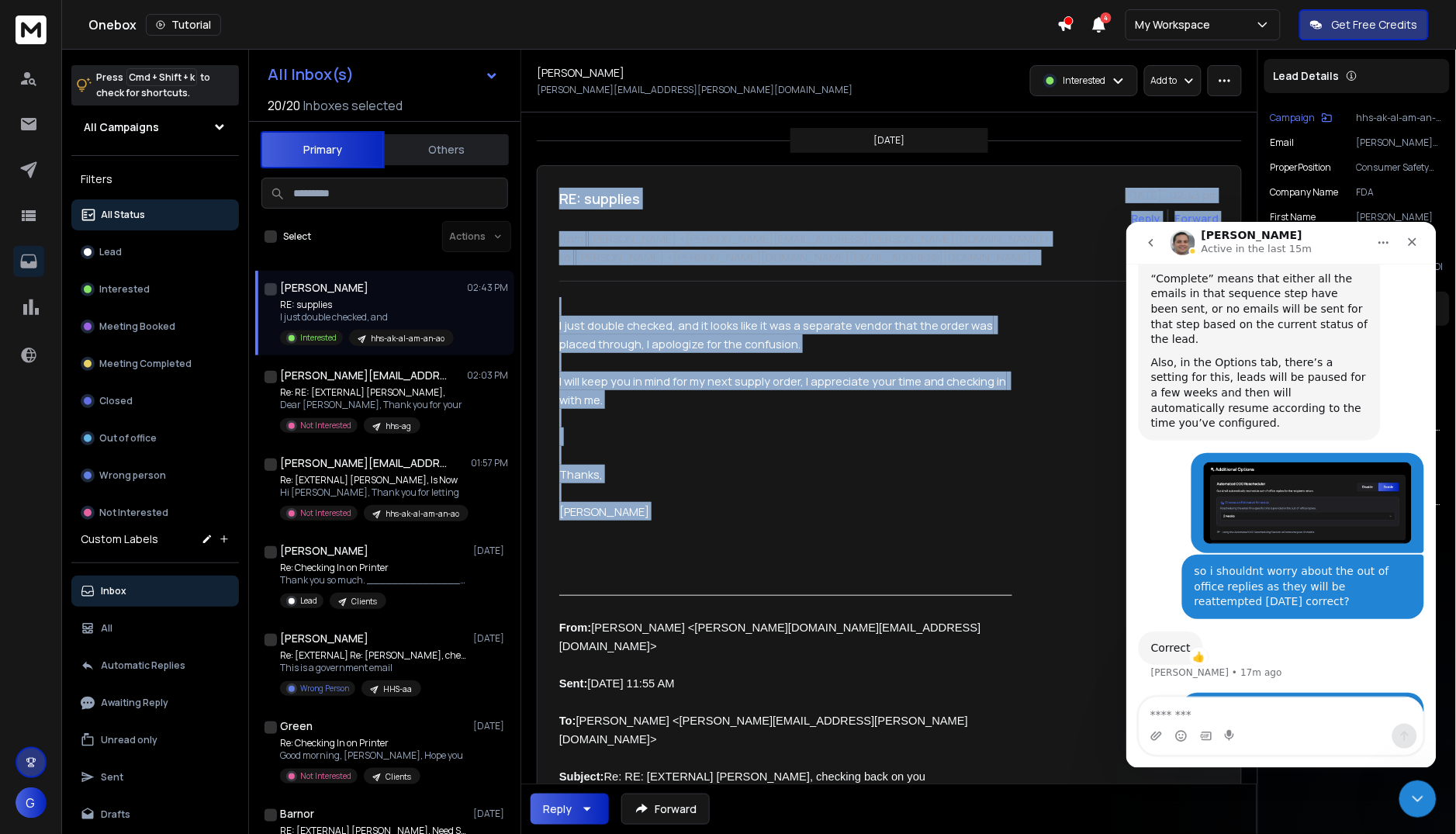
drag, startPoint x: 596, startPoint y: 530, endPoint x: 544, endPoint y: 196, distance: 338.0
copy div "RE: supplies [DATE] : 02:43 pm Reply Forward from: [PERSON_NAME] <[PERSON_NAME]…"
click at [551, 817] on div "Reply" at bounding box center [570, 809] width 53 height 19
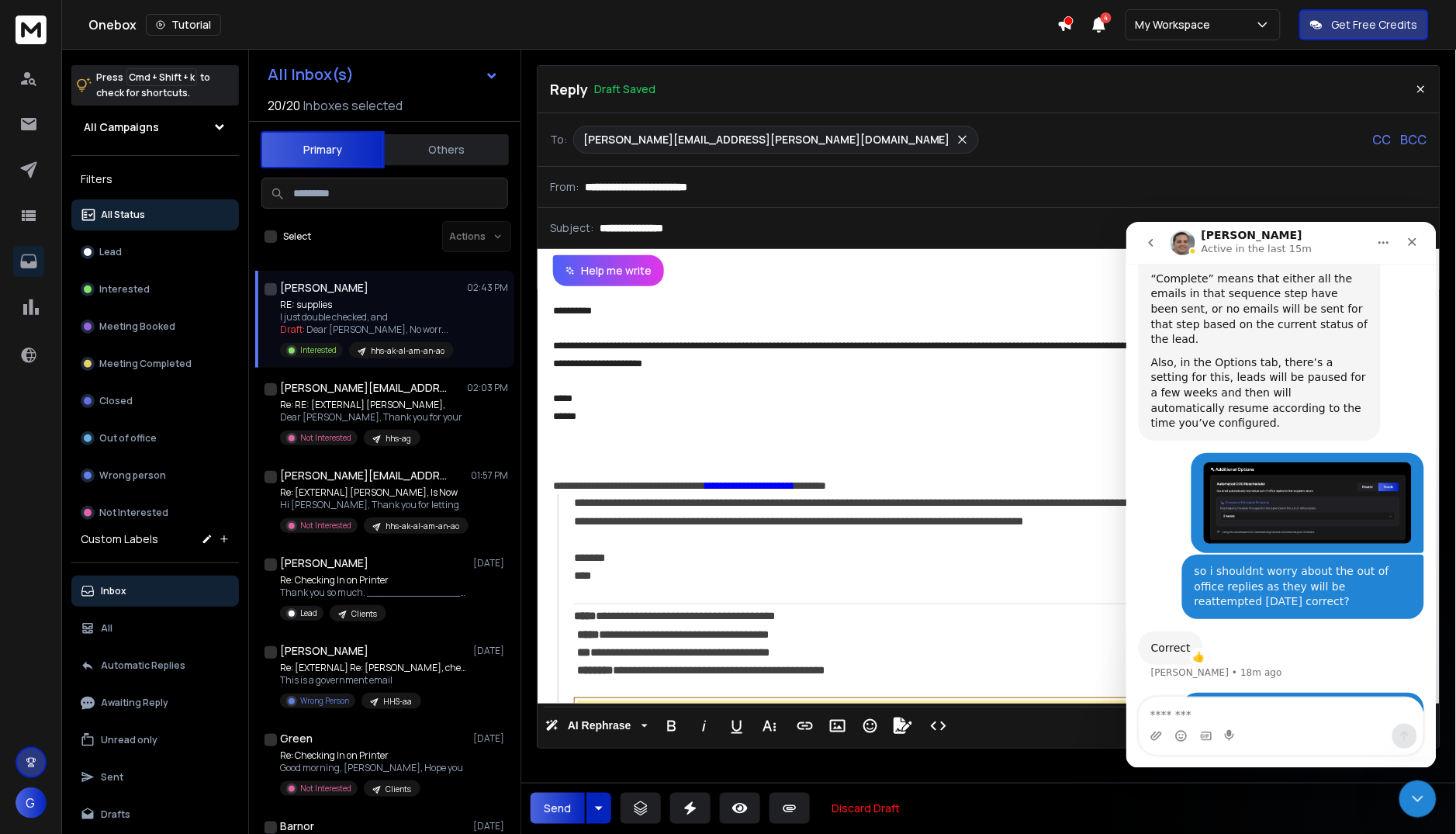
click at [561, 801] on button "Send" at bounding box center [557, 808] width 54 height 31
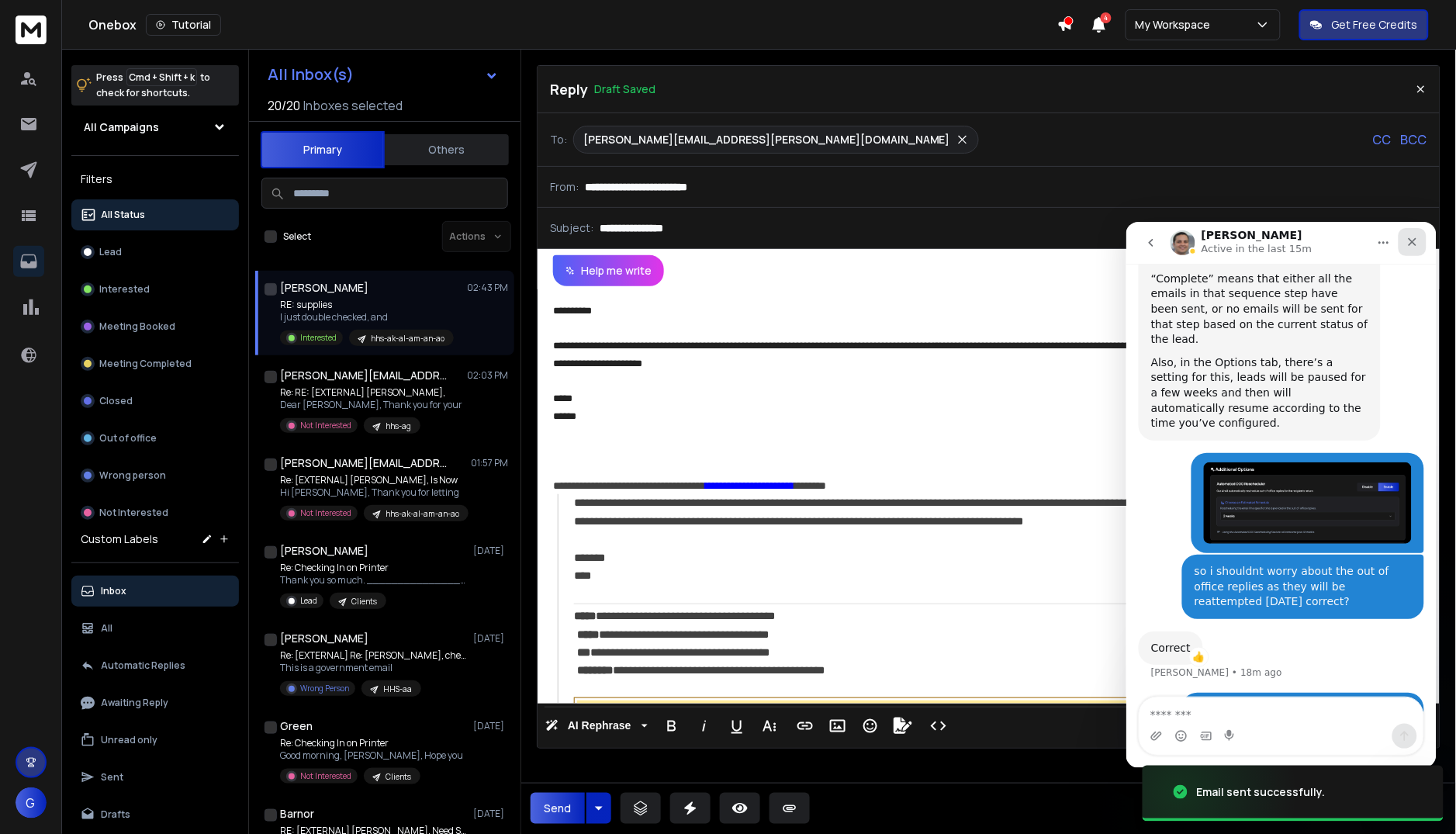
click at [1279, 240] on icon "Close" at bounding box center [1411, 242] width 13 height 13
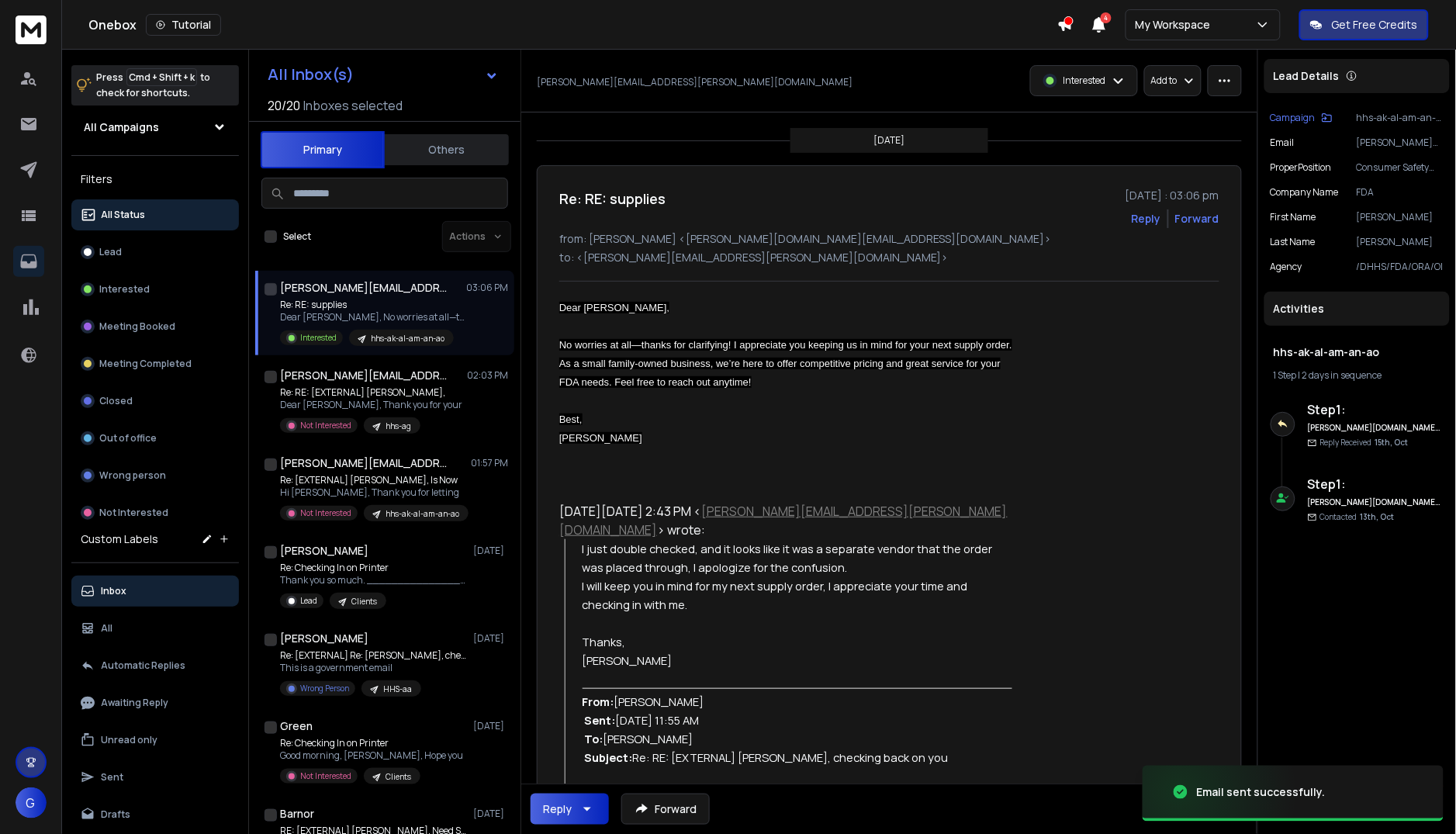
click at [368, 280] on h1 "[PERSON_NAME][EMAIL_ADDRESS][PERSON_NAME][DOMAIN_NAME]" at bounding box center [365, 288] width 170 height 16
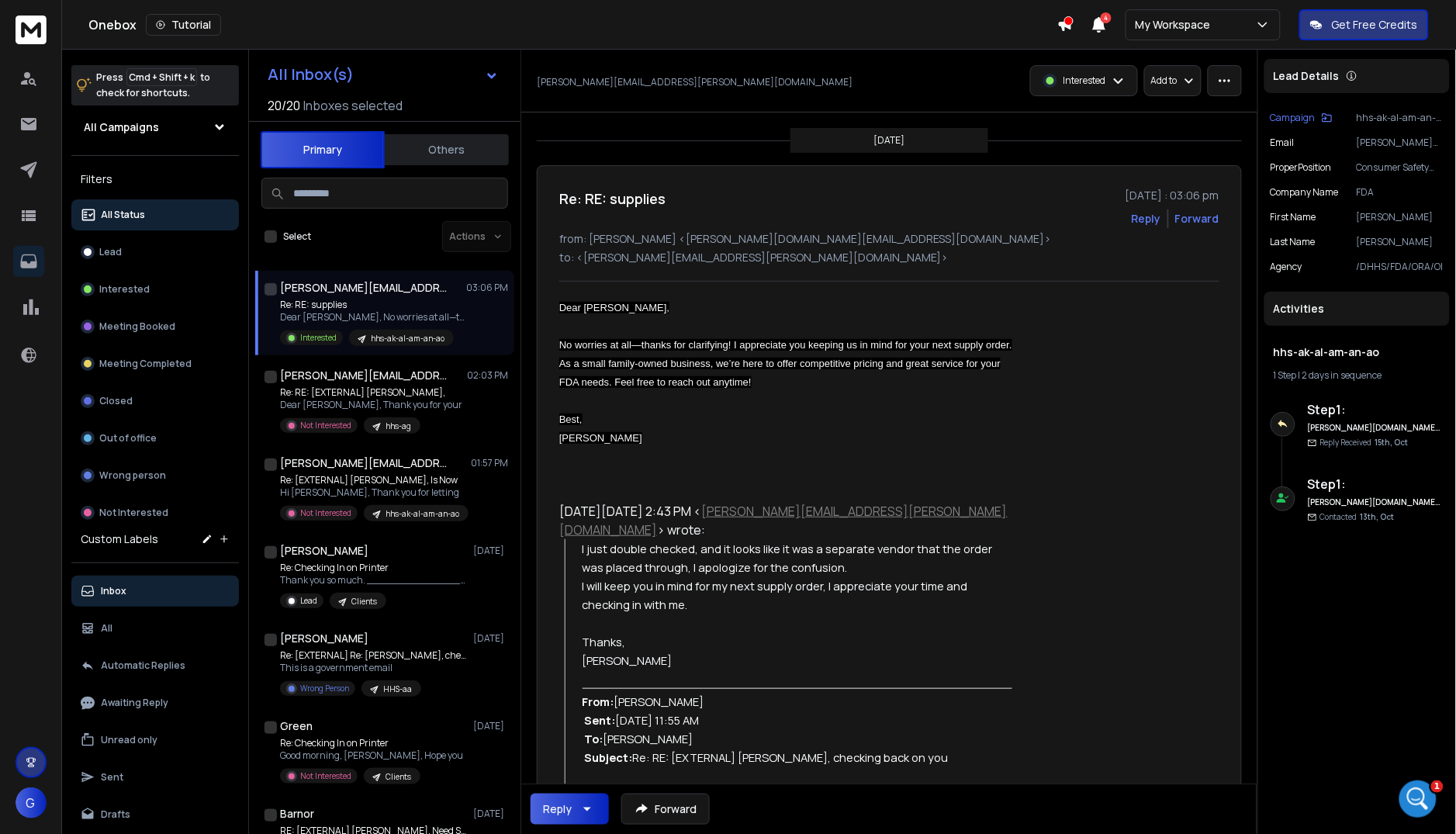
click at [1107, 82] on div "Interested" at bounding box center [1084, 81] width 106 height 30
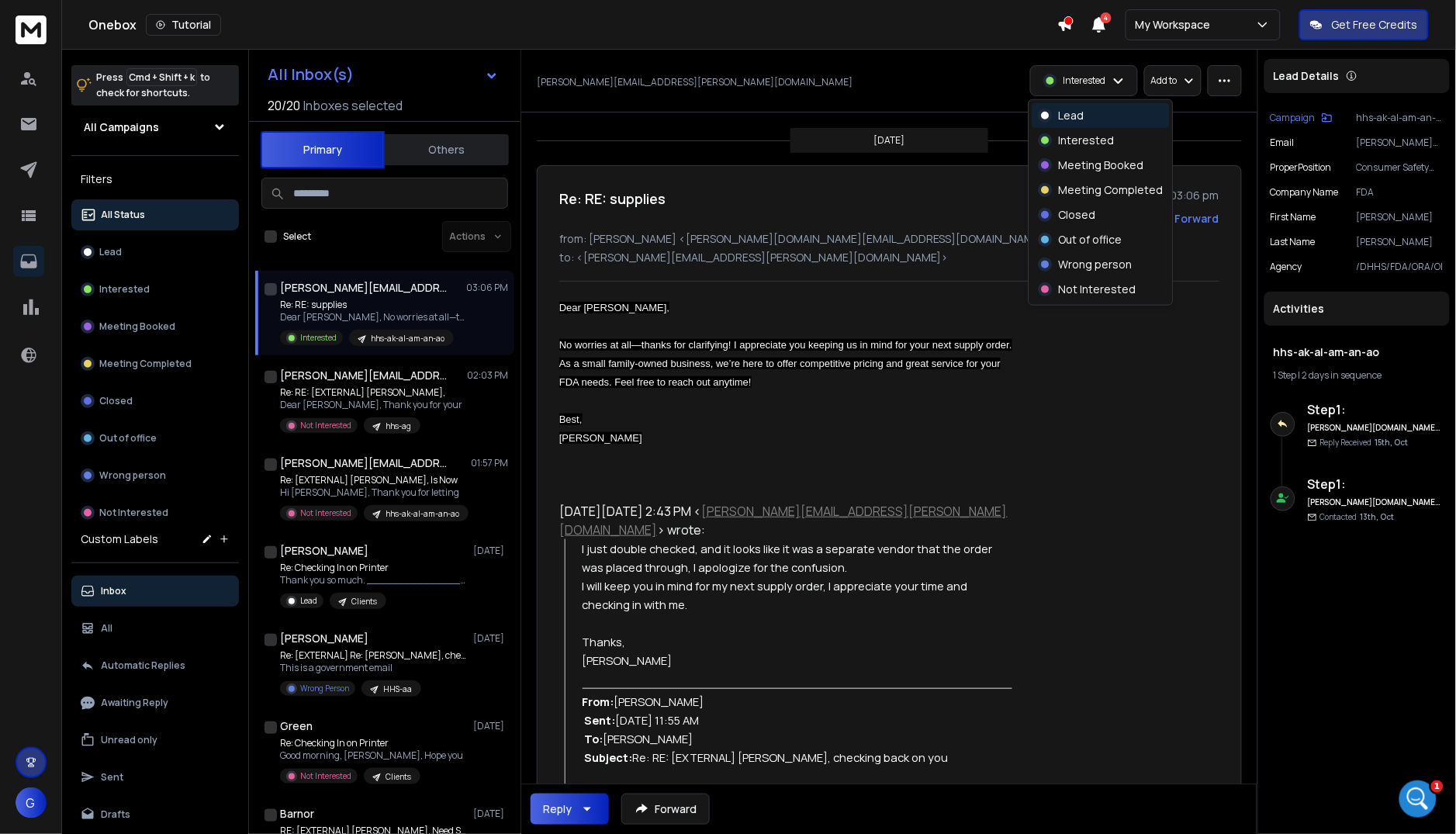
click at [1066, 112] on p "Lead" at bounding box center [1071, 116] width 26 height 16
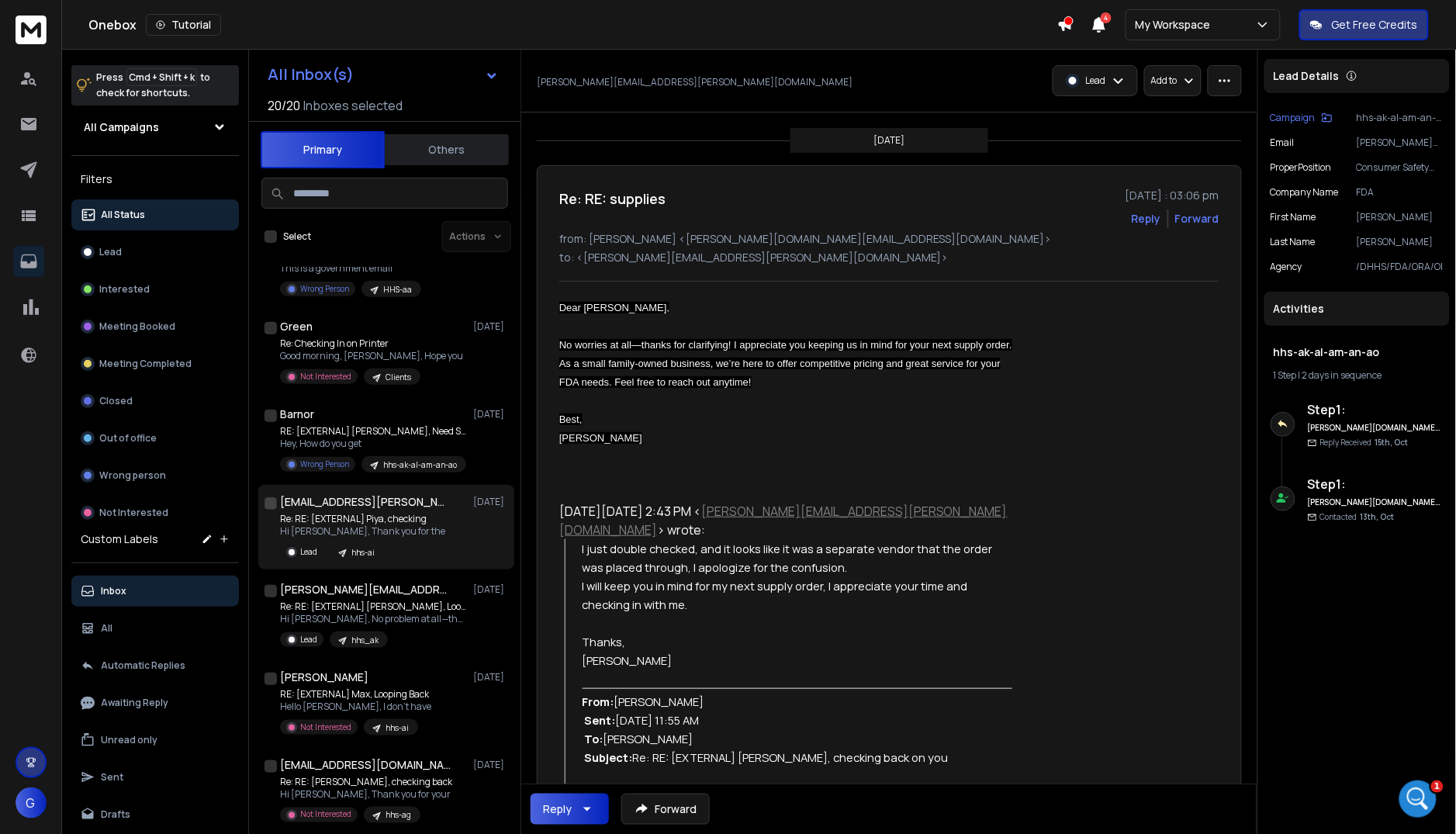
scroll to position [411, 0]
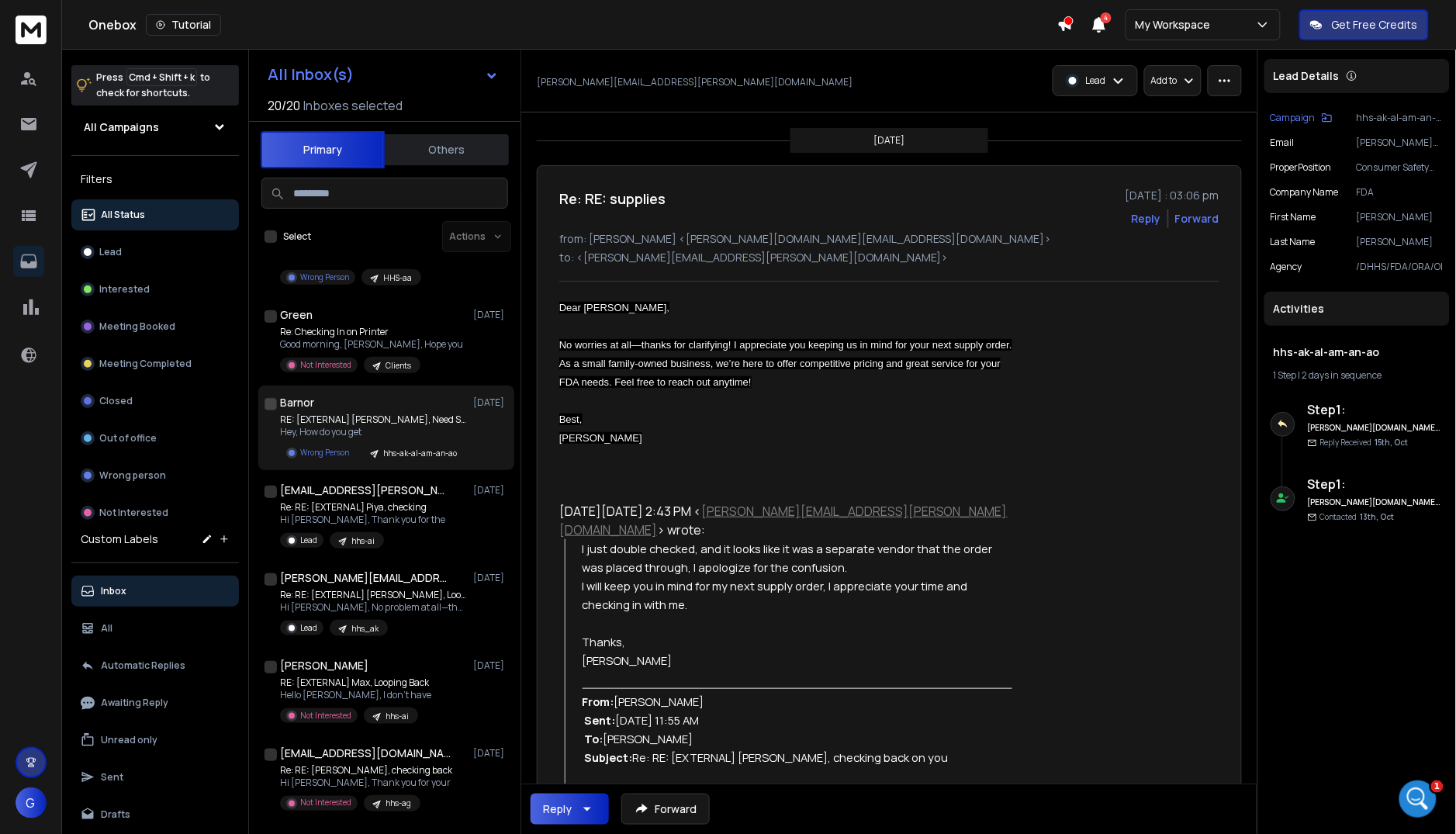
click at [341, 413] on p "RE: [EXTERNAL] [PERSON_NAME], Need Supplies?" at bounding box center [373, 420] width 186 height 13
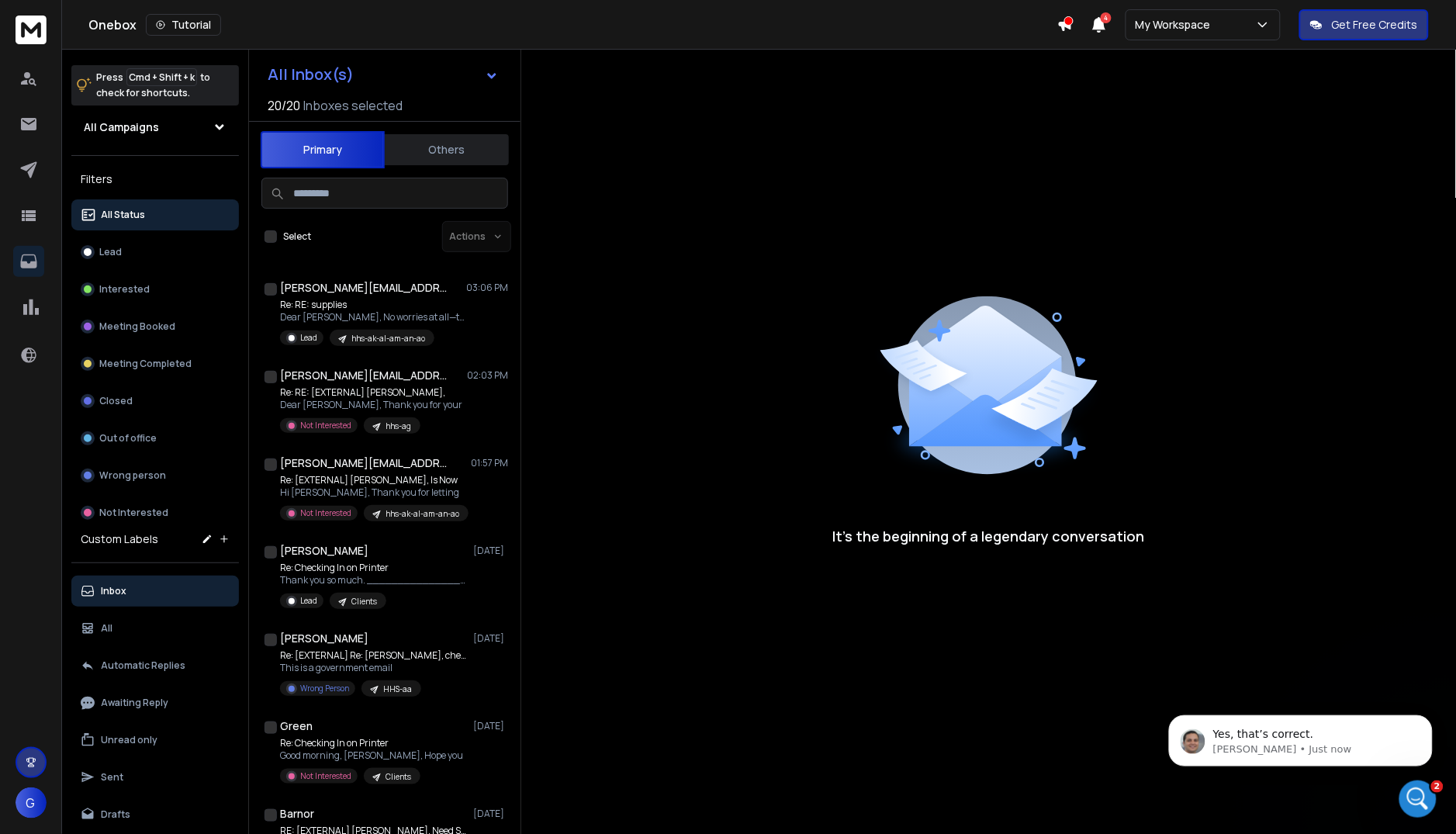
scroll to position [0, 0]
click at [1279, 802] on div "It’s the beginning of a legendary conversation" at bounding box center [989, 467] width 935 height 834
click at [1279, 801] on div "Open Intercom Messenger" at bounding box center [1414, 796] width 51 height 51
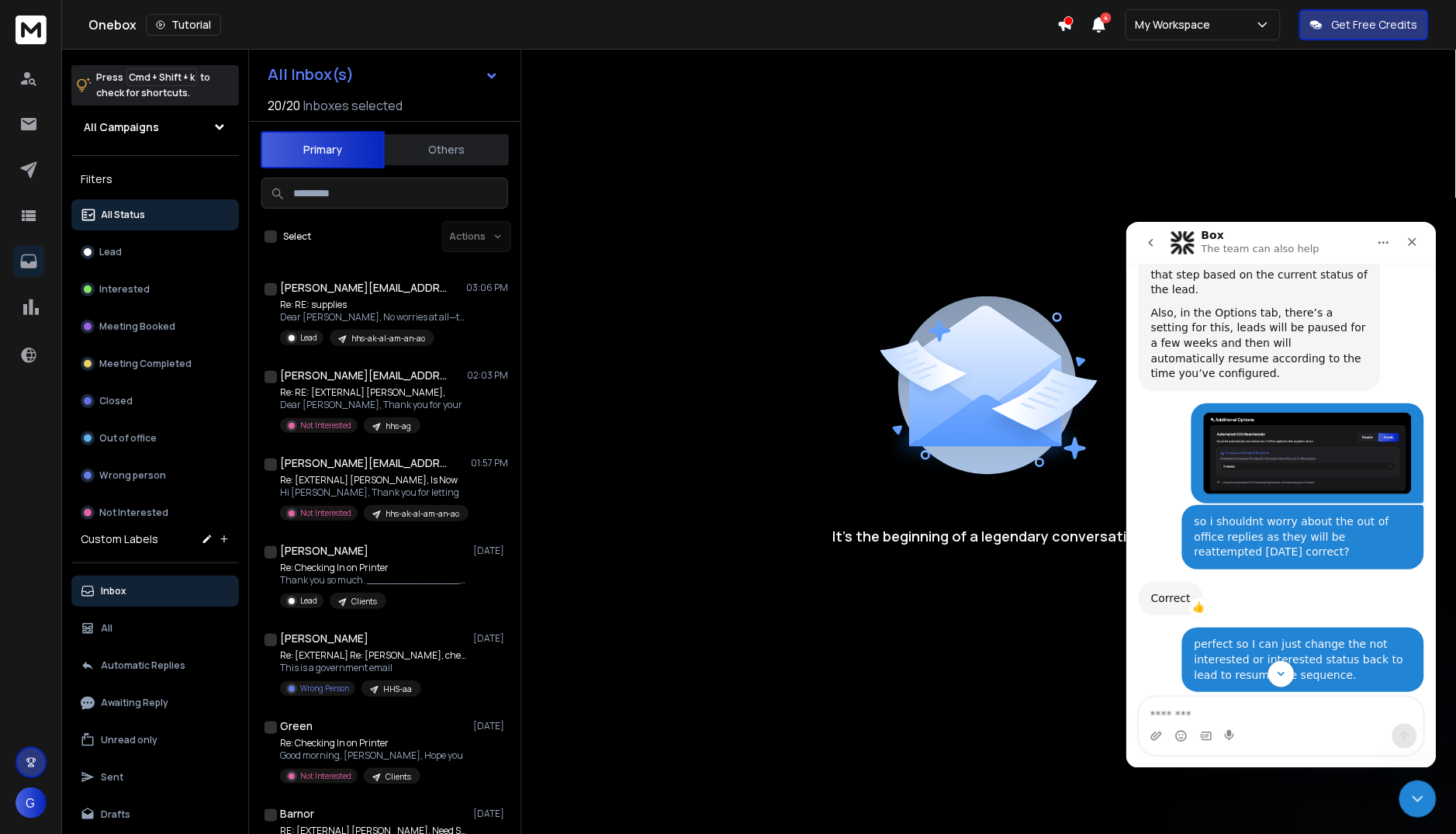
scroll to position [2251, 0]
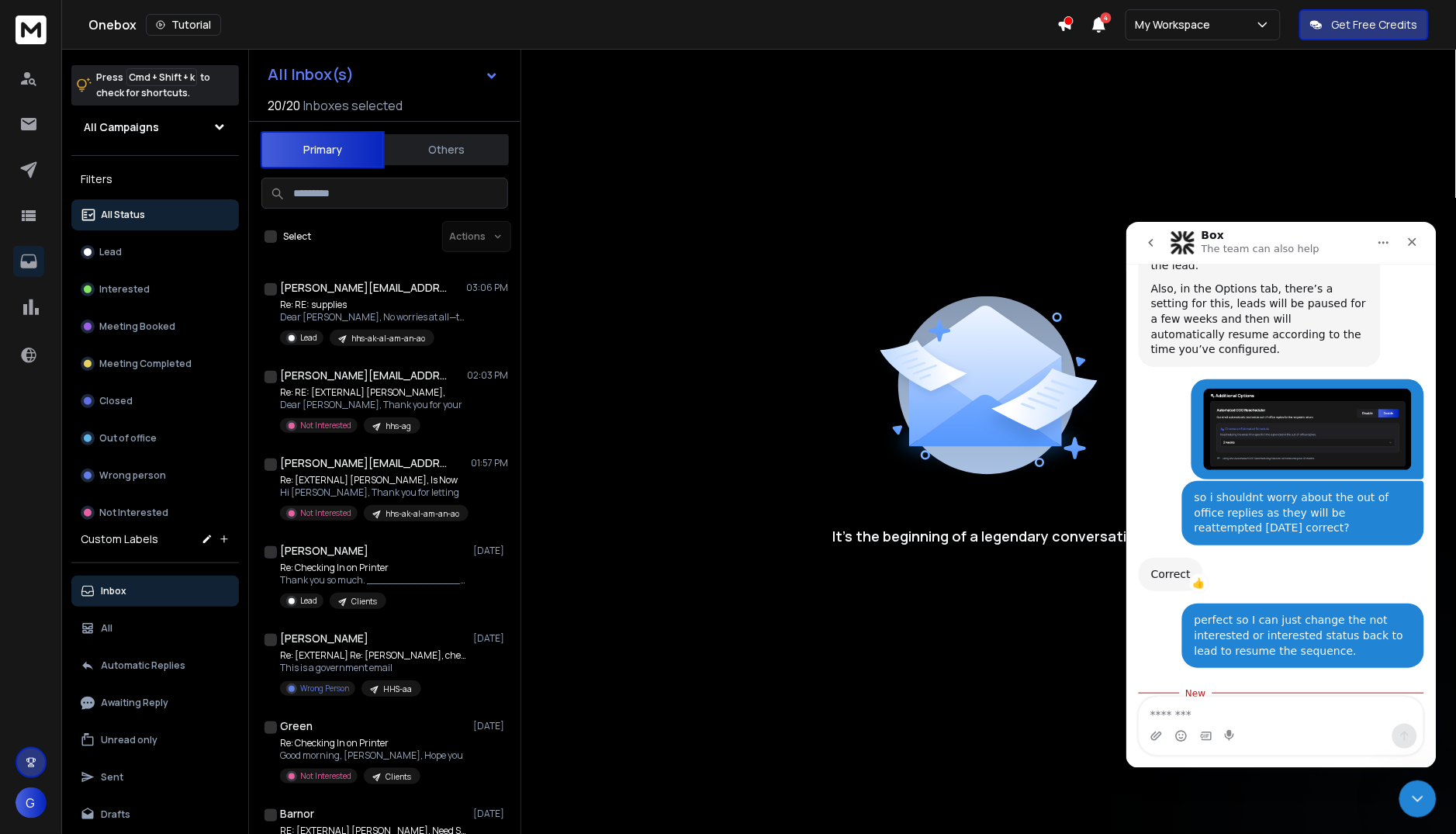
click at [1257, 700] on textarea "Message…" at bounding box center [1280, 710] width 284 height 27
type textarea "**********"
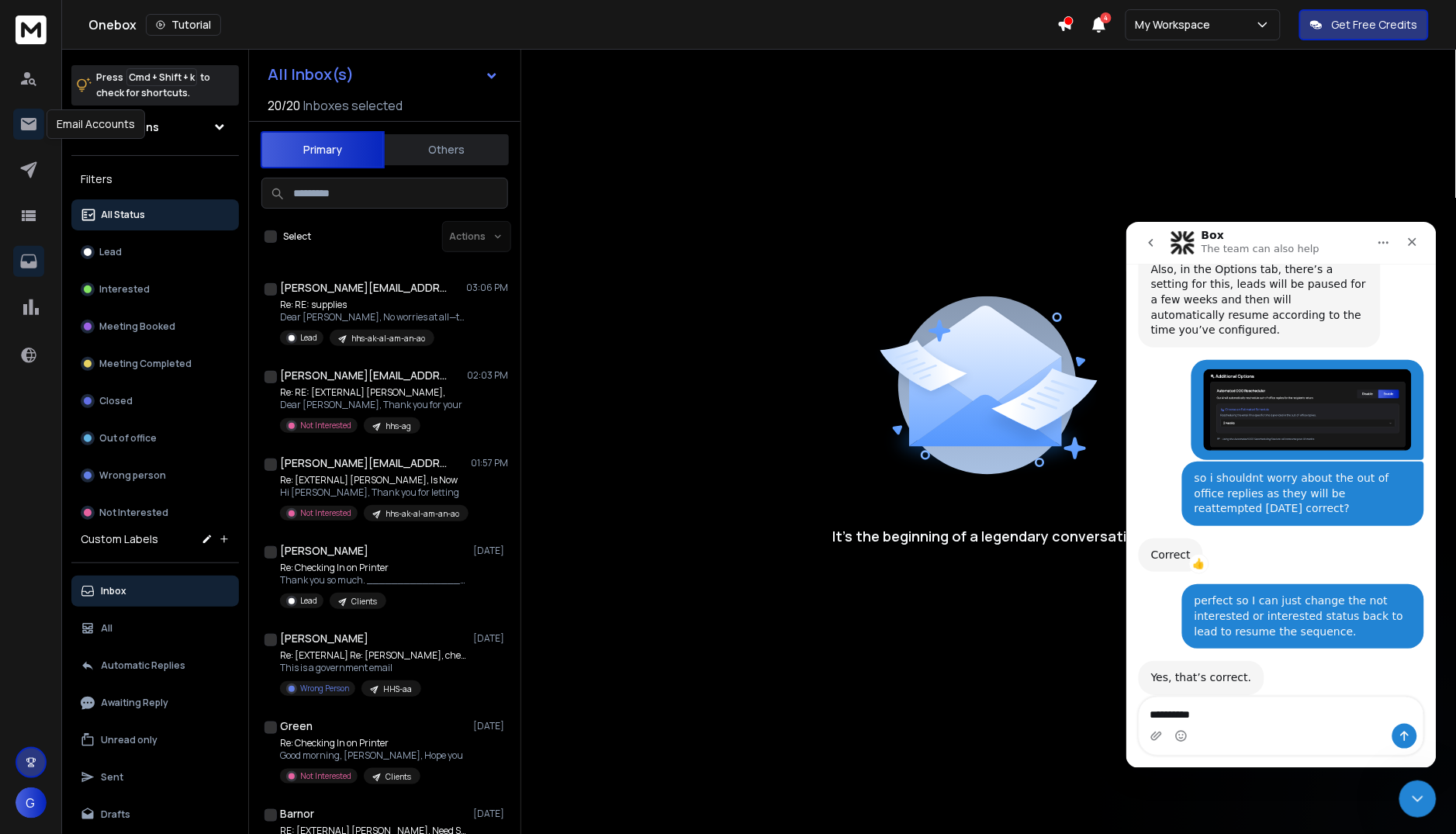
click at [48, 130] on div "Email Accounts" at bounding box center [96, 124] width 98 height 30
click at [1259, 735] on div "Intercom messenger" at bounding box center [1280, 736] width 284 height 25
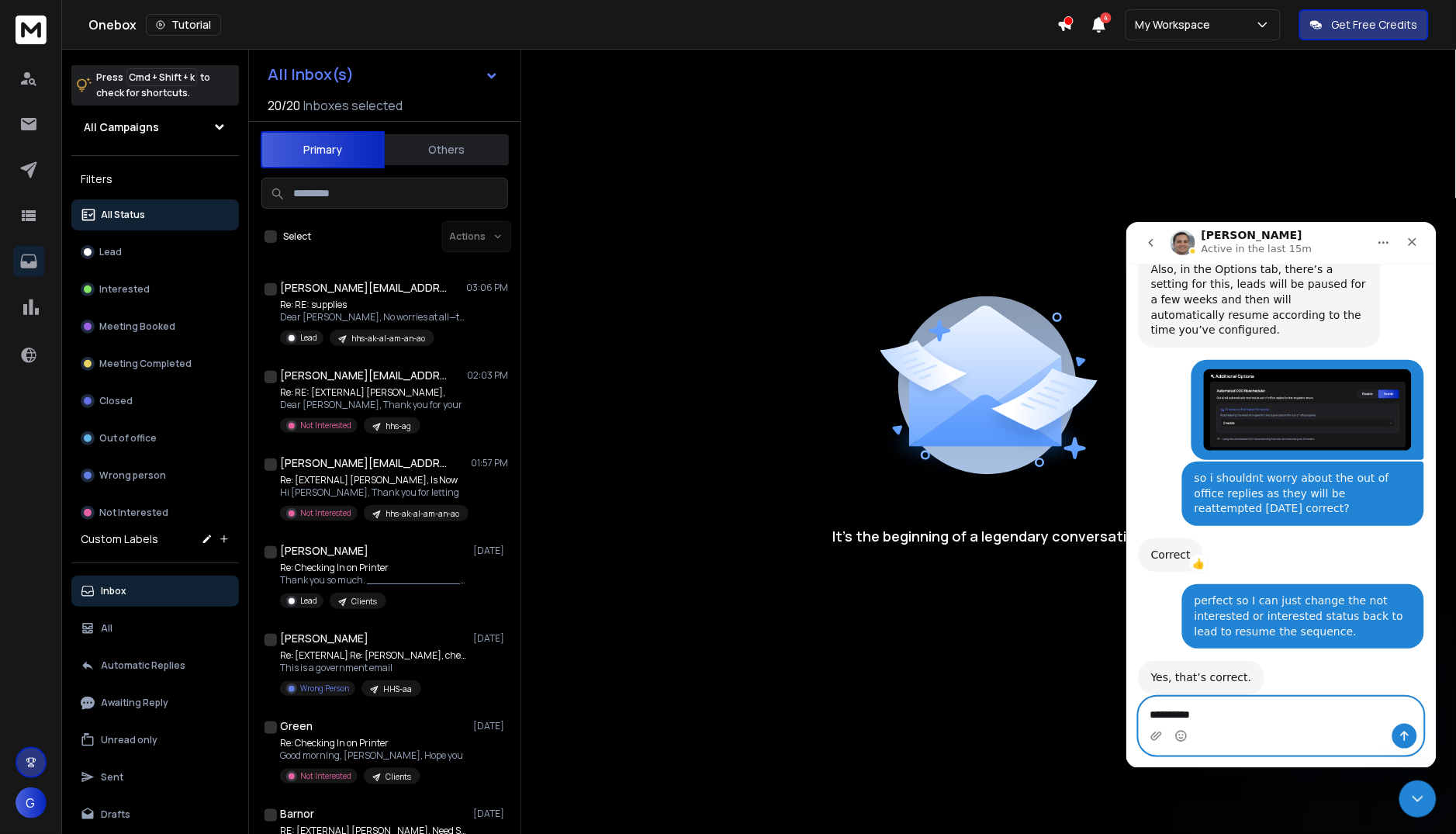
click at [1255, 714] on textarea "**********" at bounding box center [1280, 710] width 284 height 27
type textarea "**********"
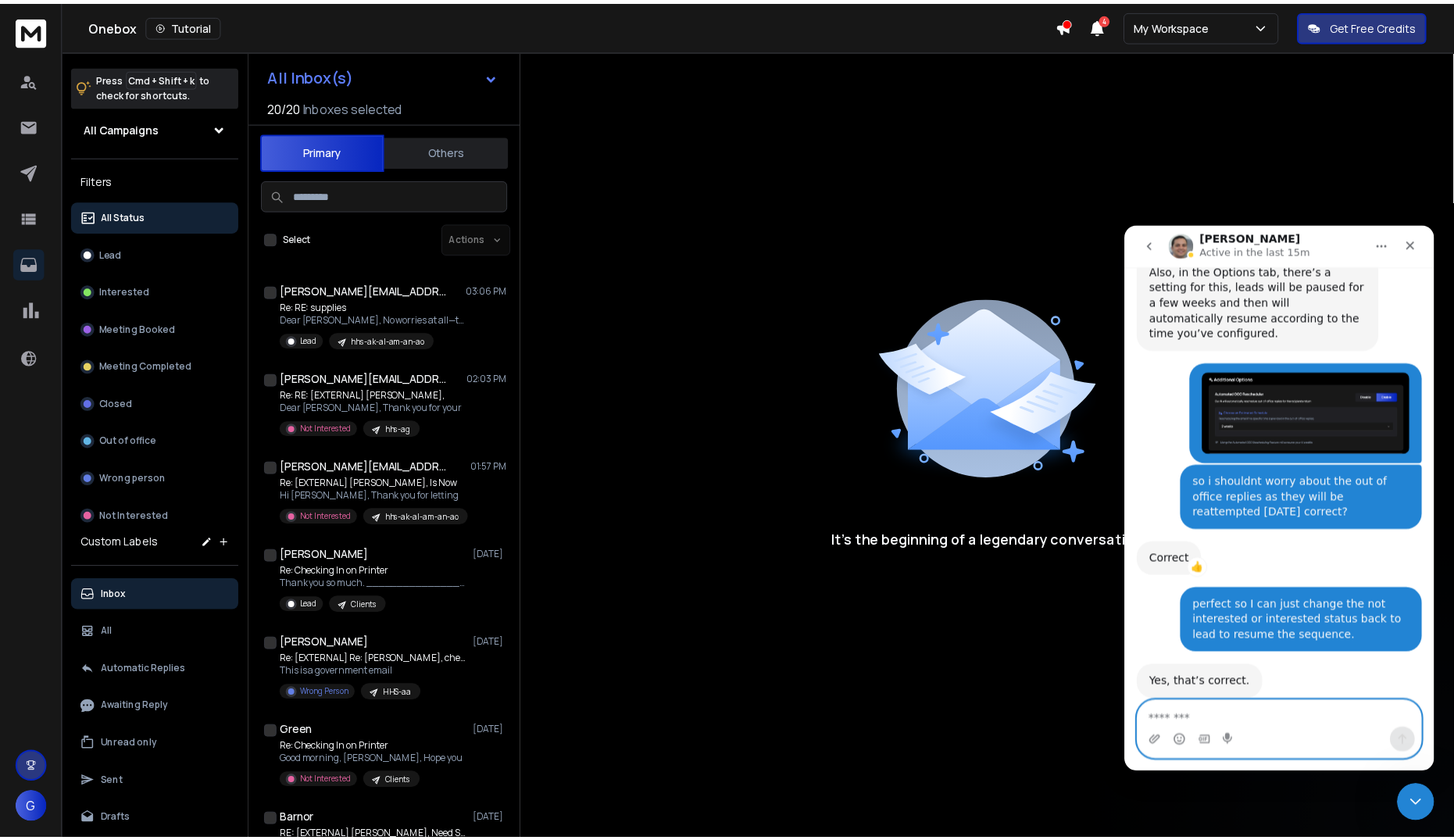
scroll to position [2323, 0]
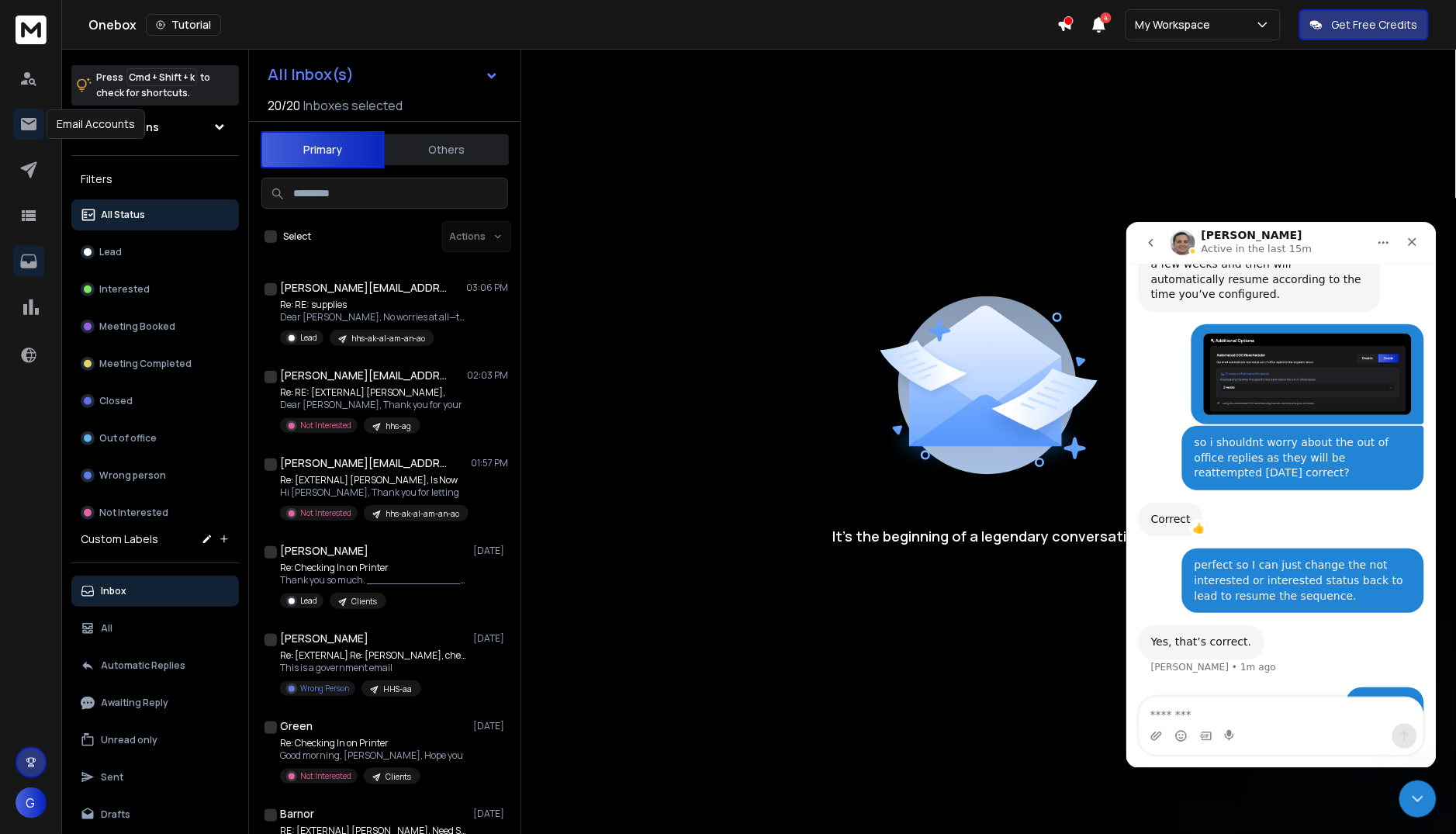
click at [26, 127] on icon at bounding box center [29, 124] width 16 height 13
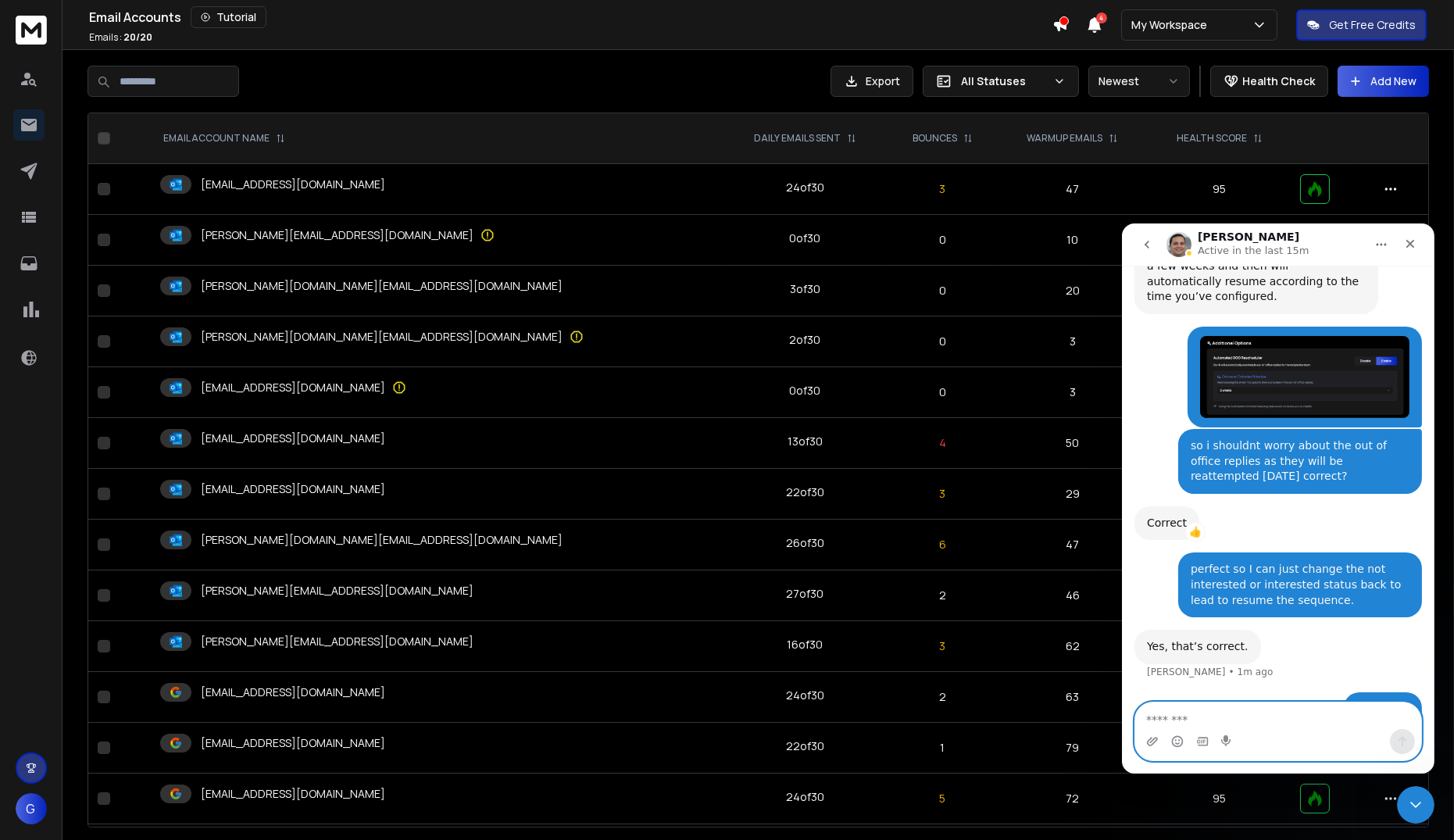
click at [1223, 726] on textarea "Message…" at bounding box center [1277, 715] width 286 height 27
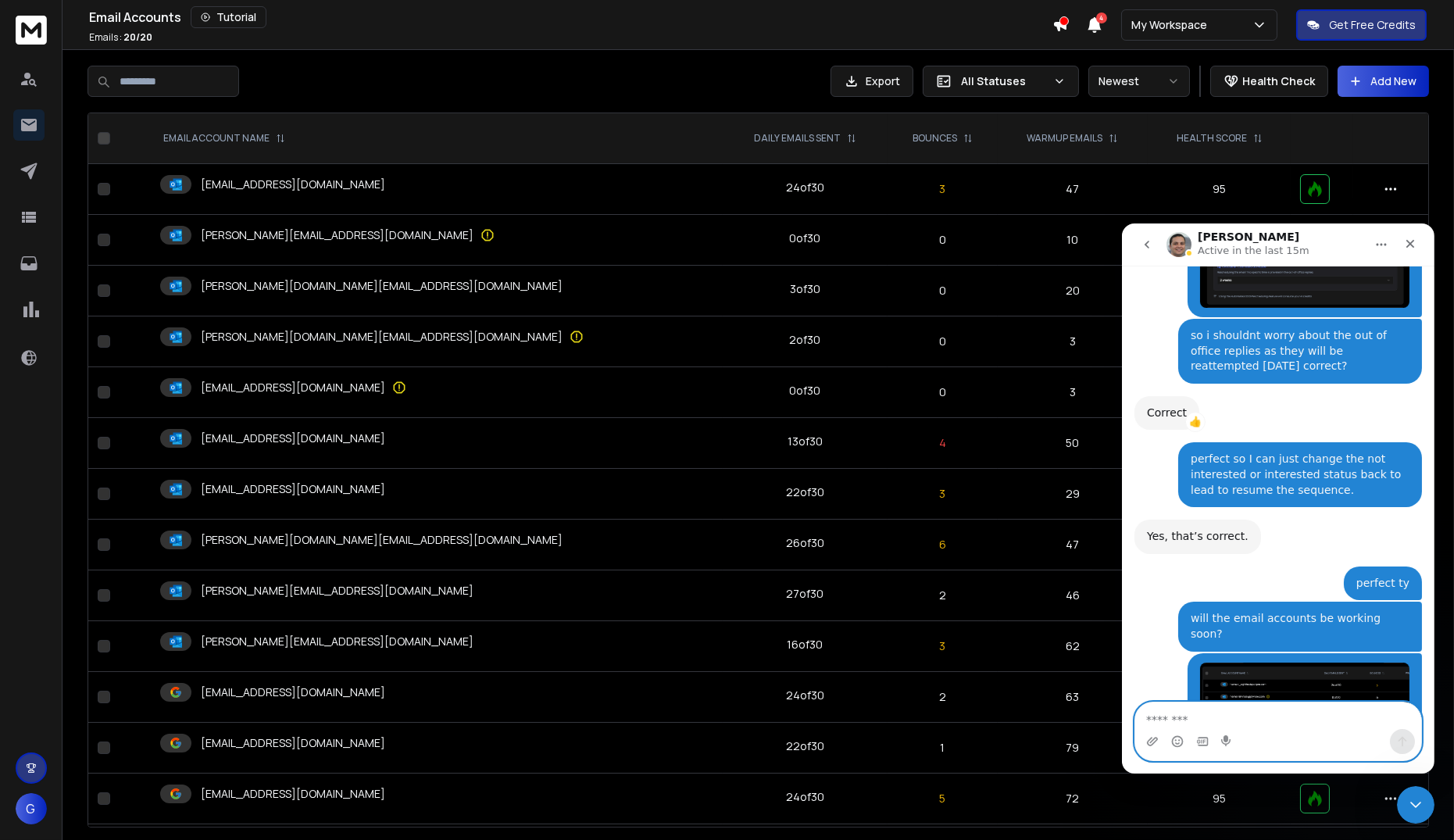
scroll to position [2480, 0]
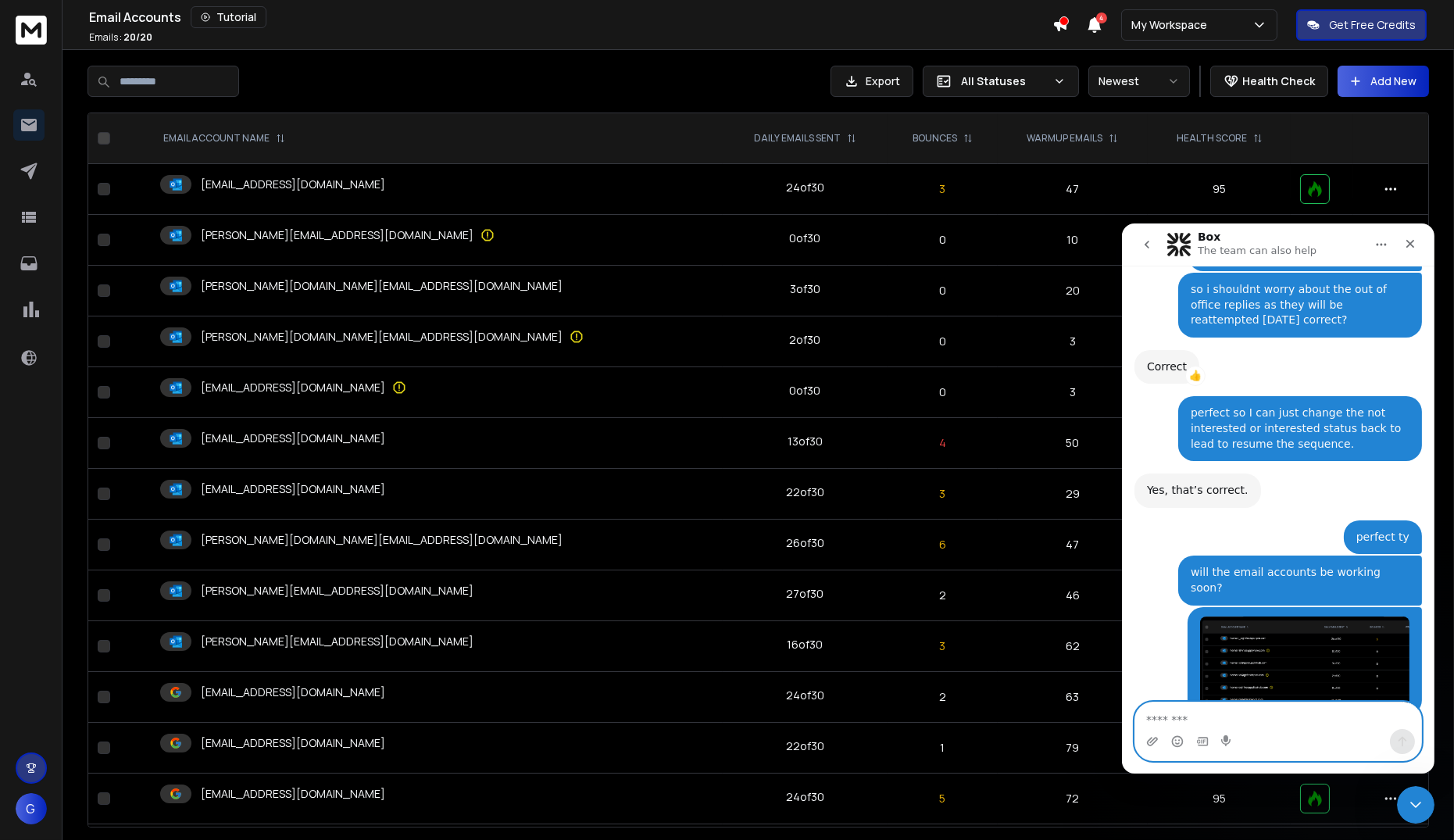
click at [1253, 716] on textarea "Message…" at bounding box center [1277, 715] width 286 height 27
type textarea "*****"
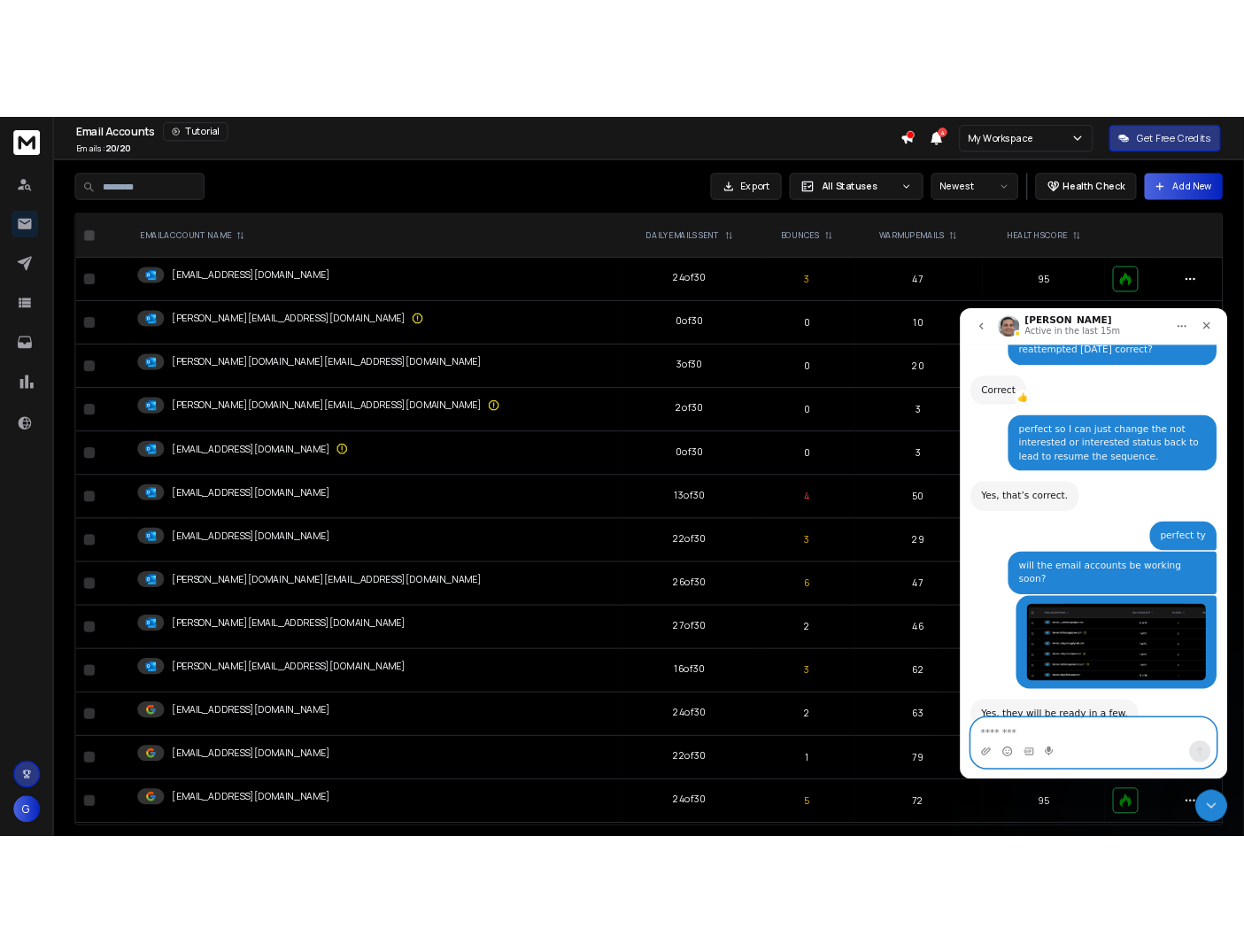
scroll to position [2863, 0]
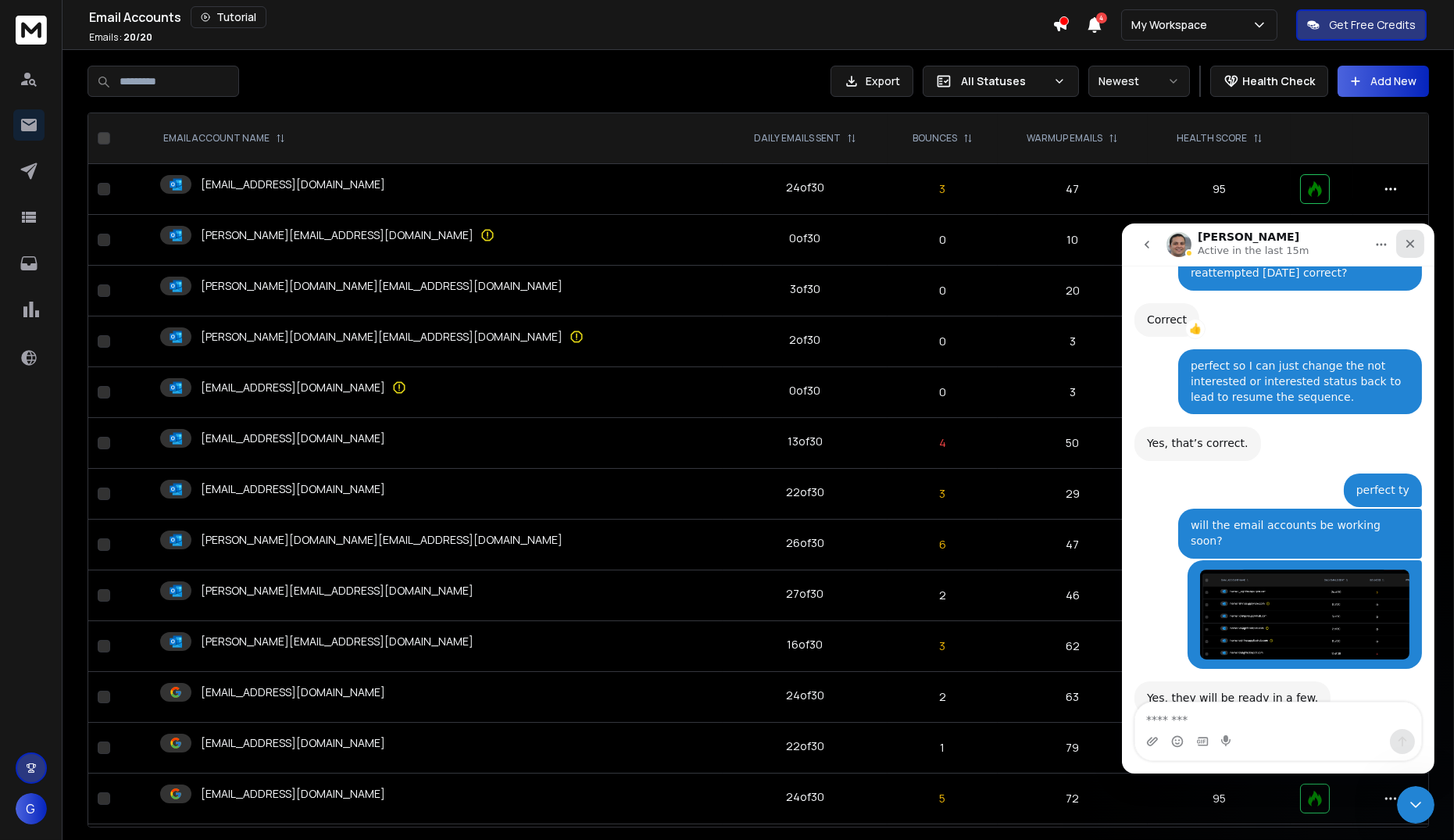
click at [1288, 239] on icon "Close" at bounding box center [1409, 243] width 13 height 13
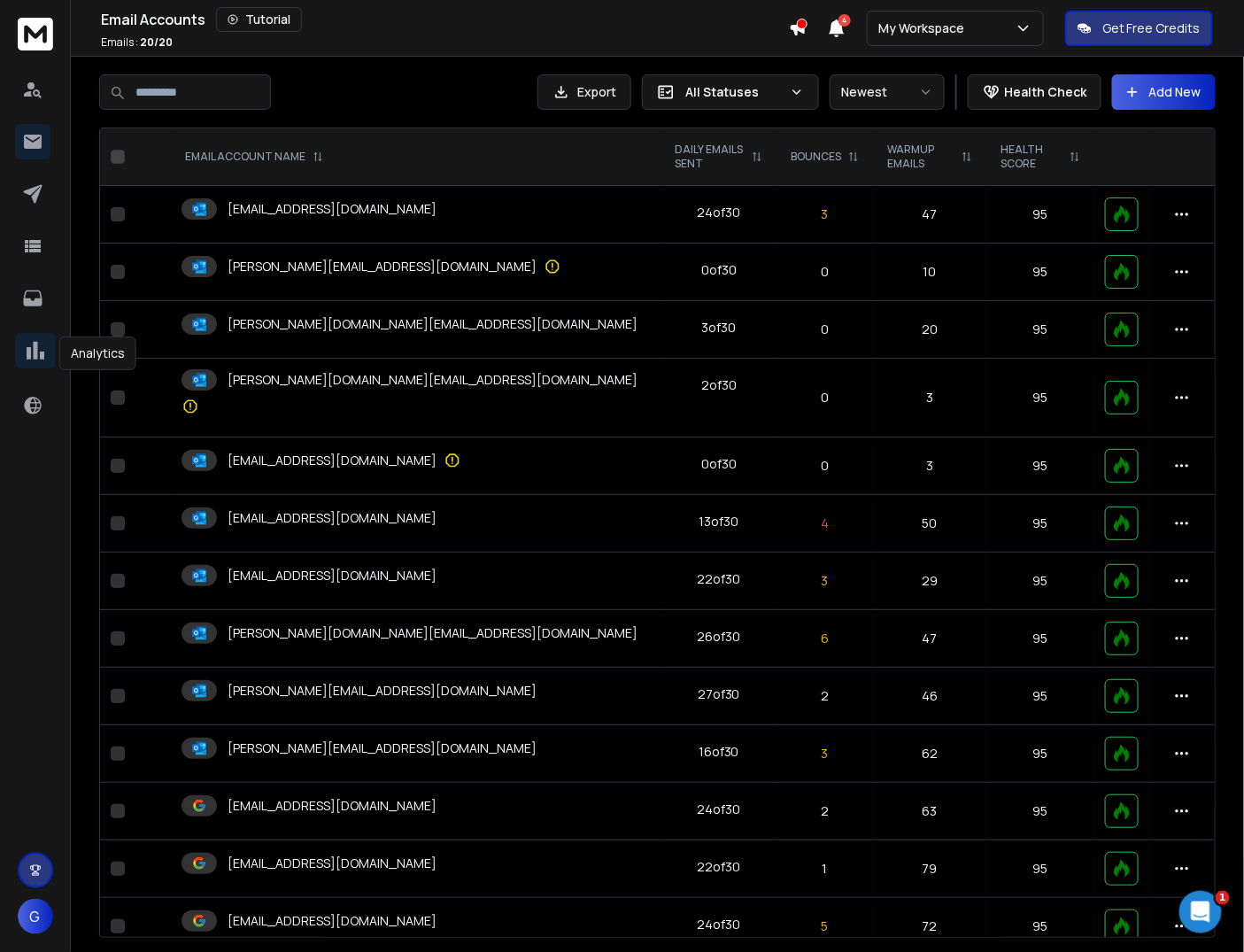
click at [41, 355] on icon at bounding box center [36, 351] width 18 height 18
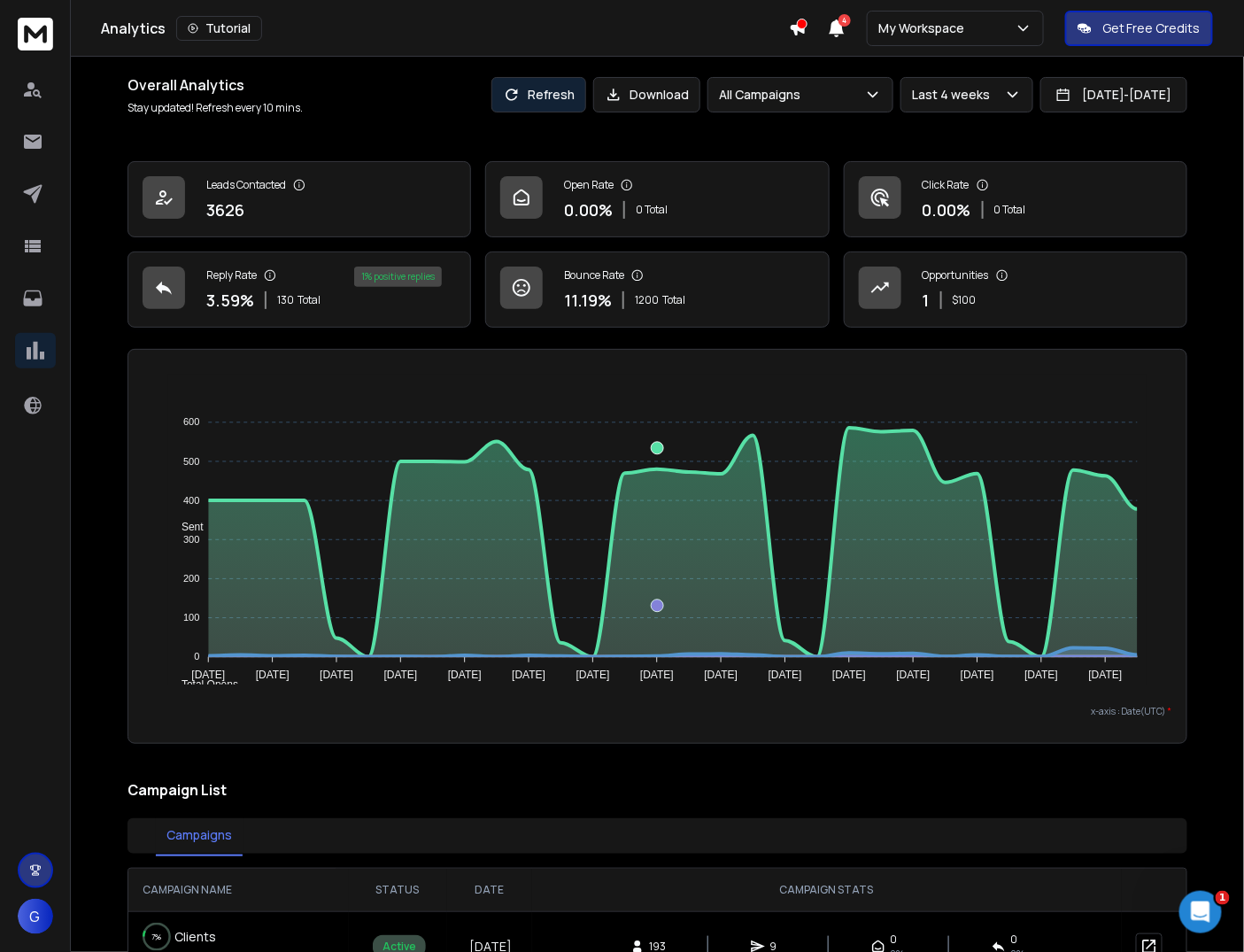
click at [527, 91] on p "Refresh" at bounding box center [551, 95] width 47 height 18
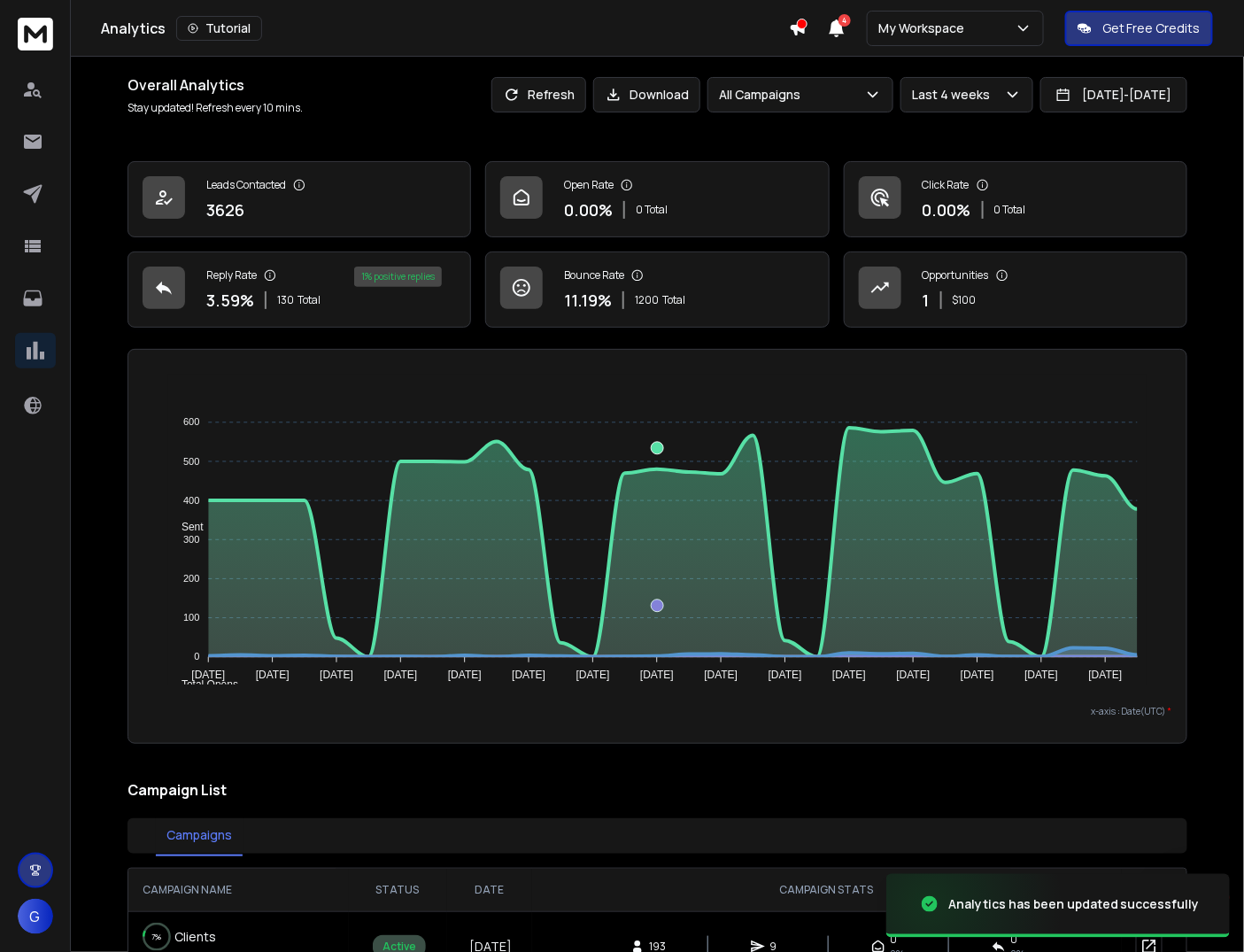
scroll to position [2, 0]
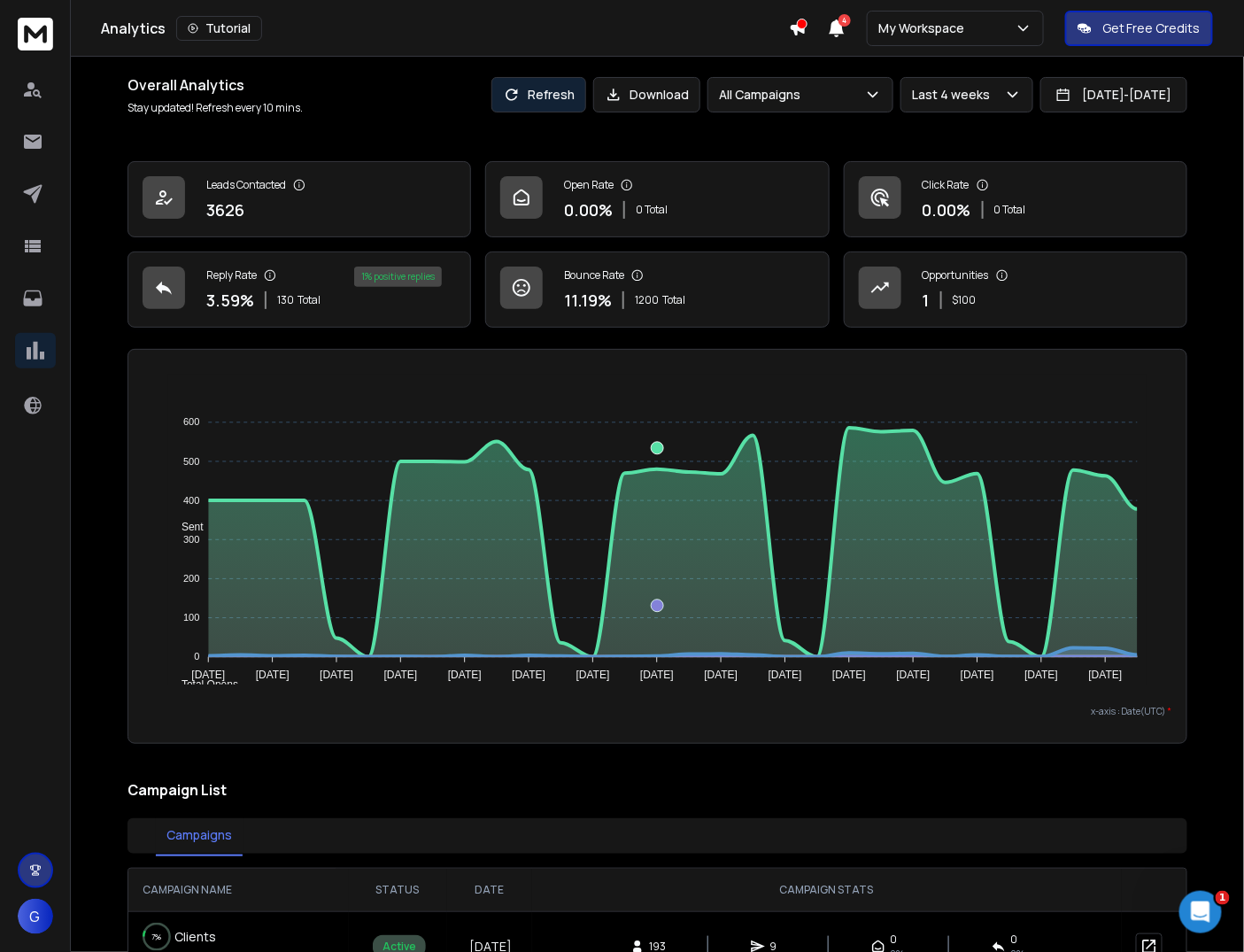
click at [527, 95] on p "Refresh" at bounding box center [551, 95] width 47 height 18
